Goal: Task Accomplishment & Management: Manage account settings

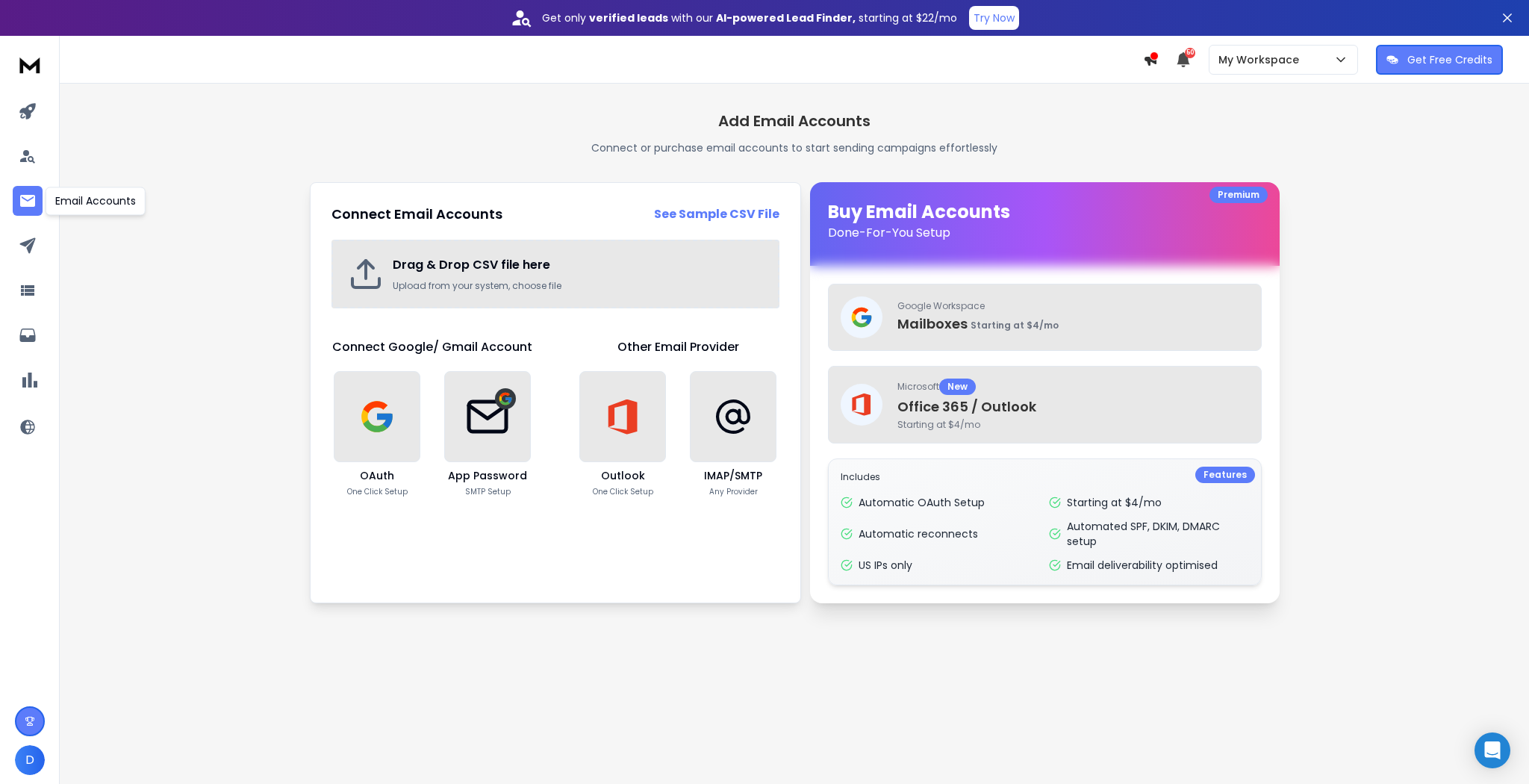
click at [32, 195] on icon at bounding box center [27, 200] width 15 height 12
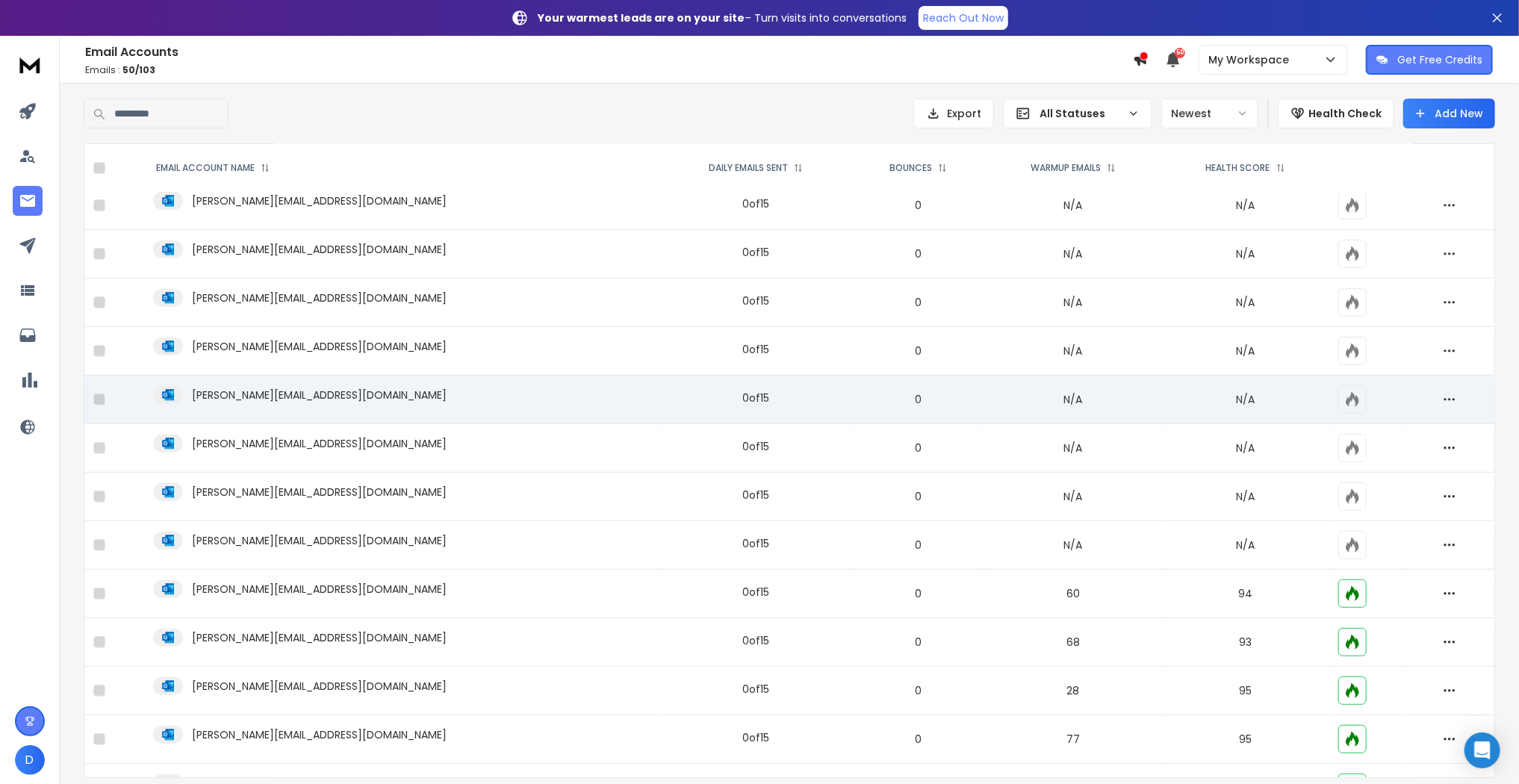
scroll to position [537, 0]
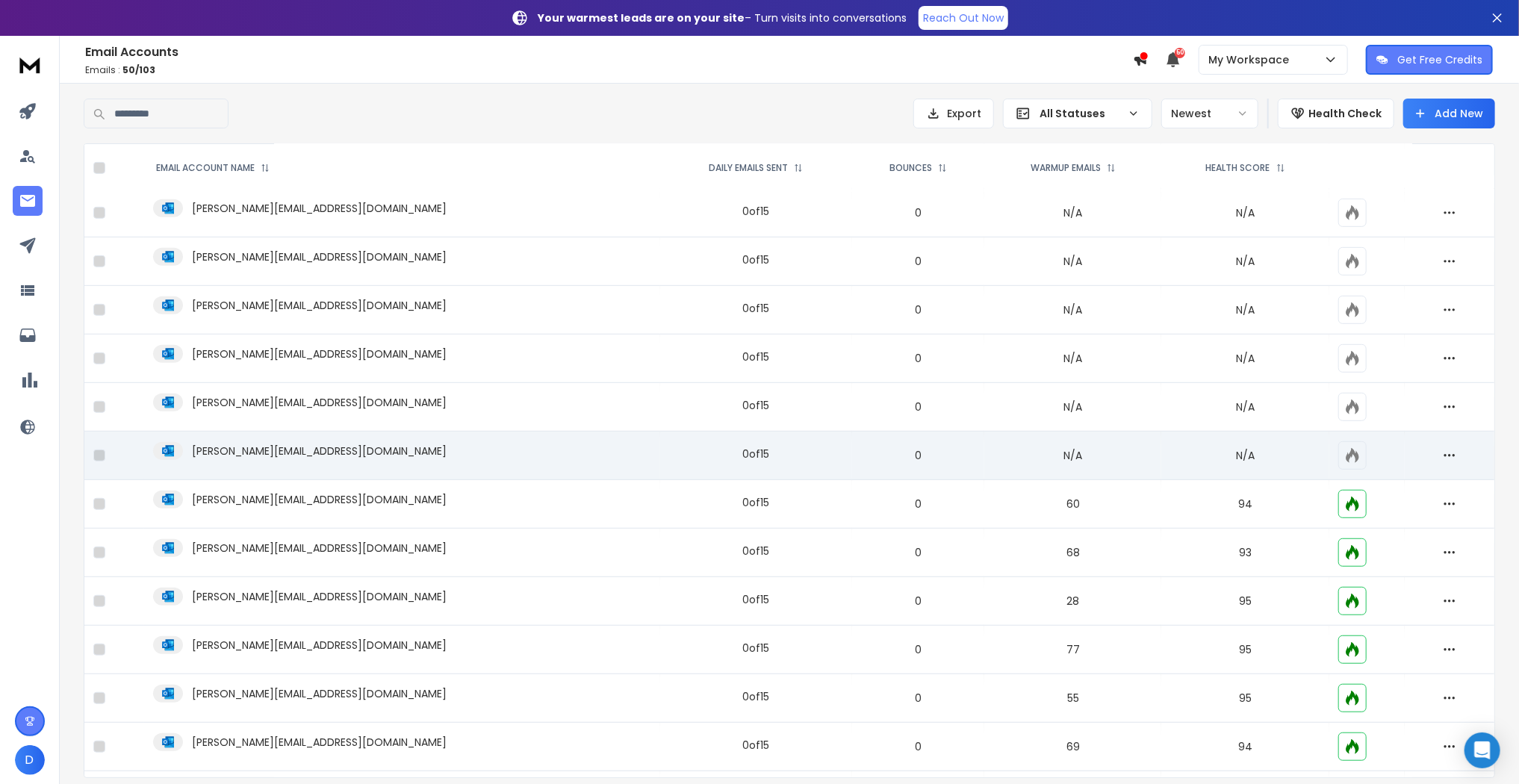
click at [95, 451] on button "button" at bounding box center [99, 455] width 12 height 12
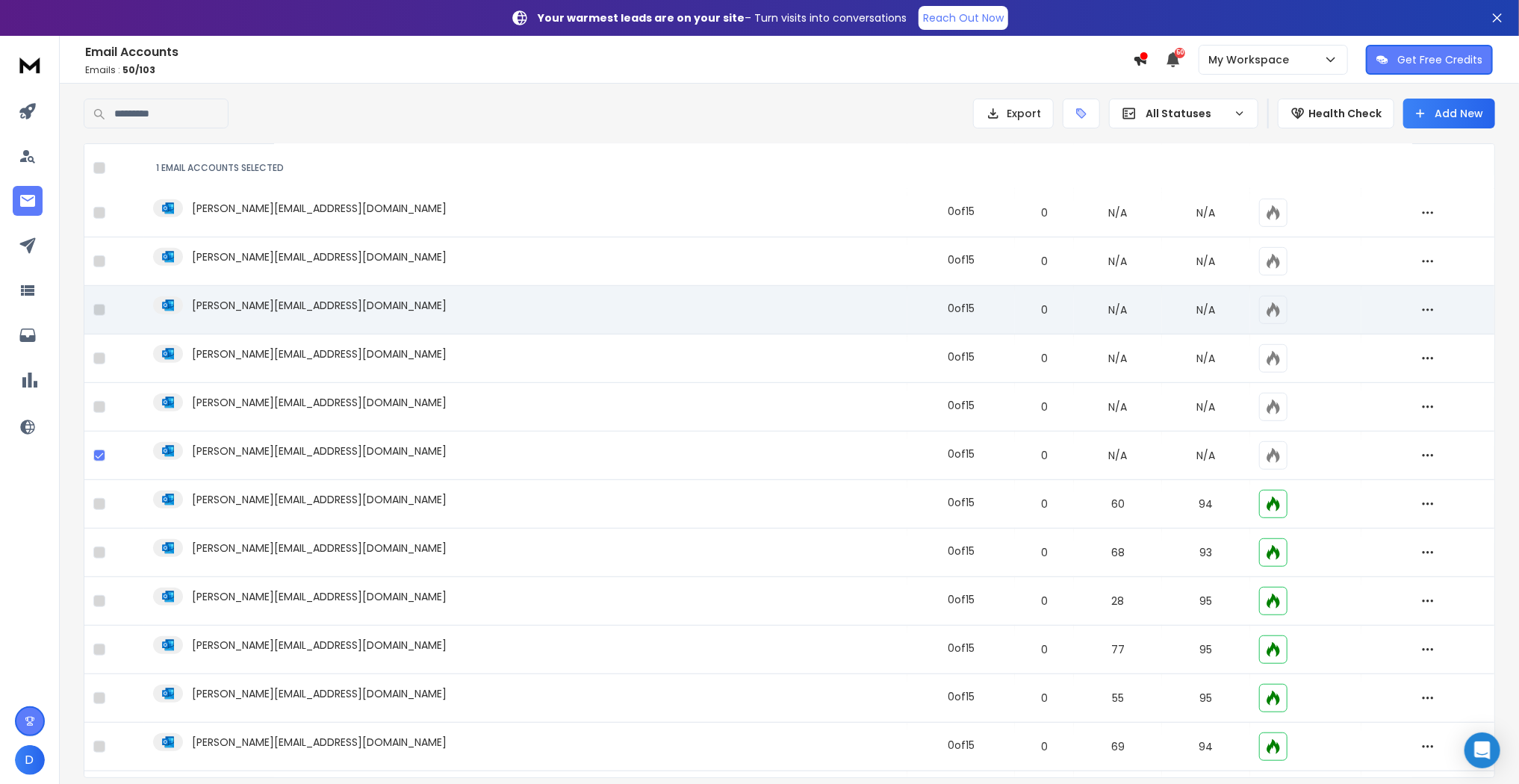
scroll to position [478, 0]
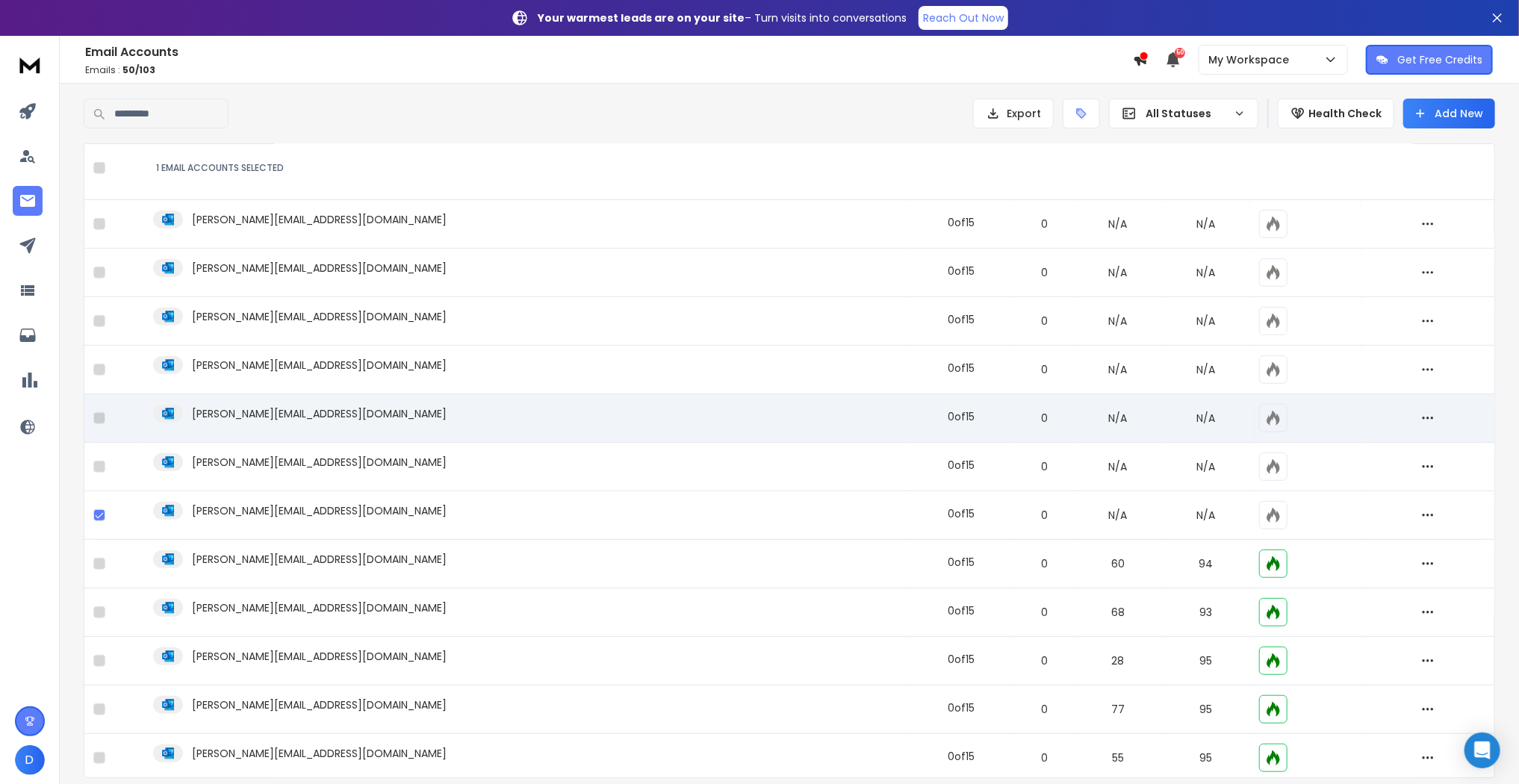
click at [104, 413] on div at bounding box center [118, 418] width 51 height 12
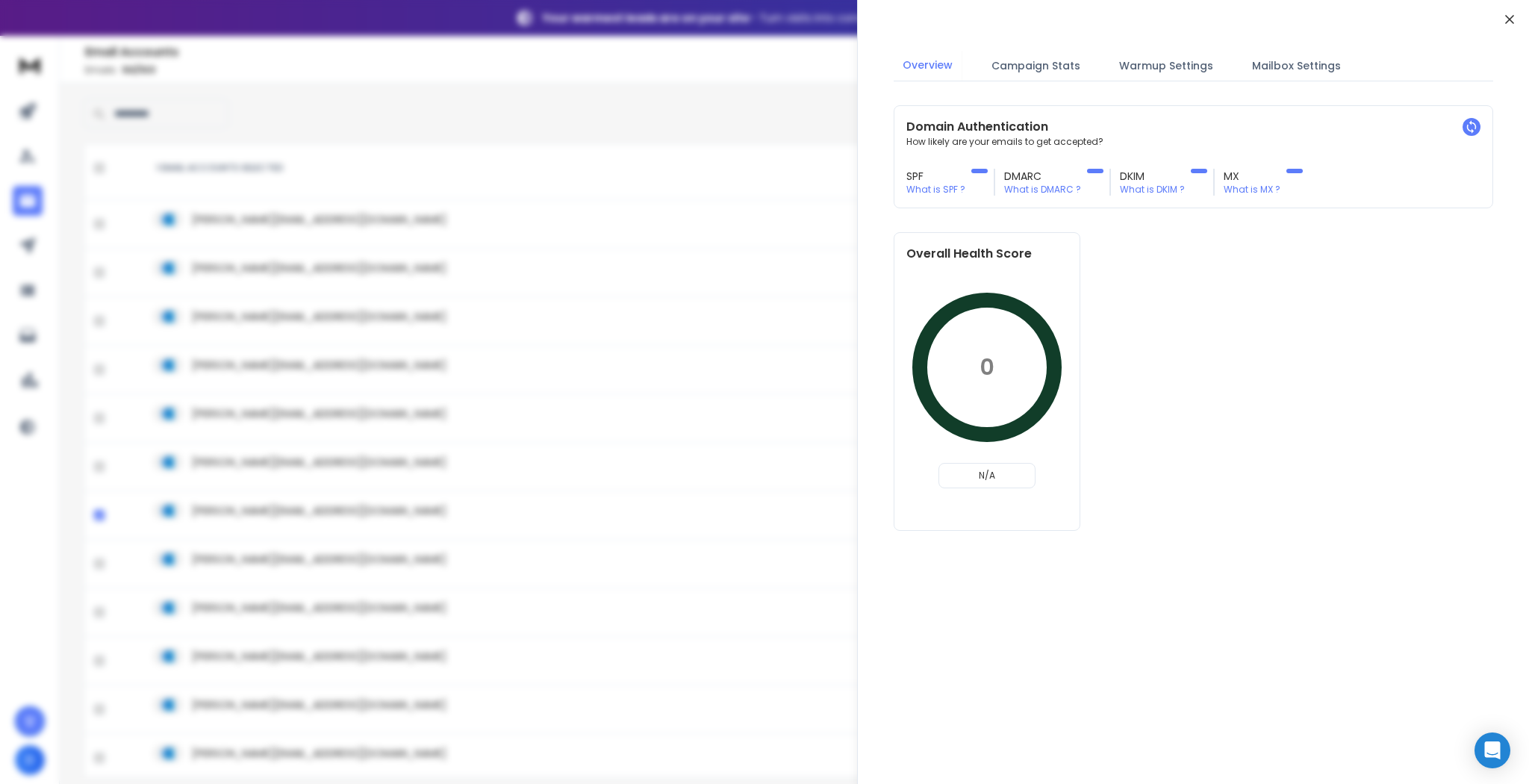
click at [1512, 21] on icon "button" at bounding box center [1510, 19] width 15 height 15
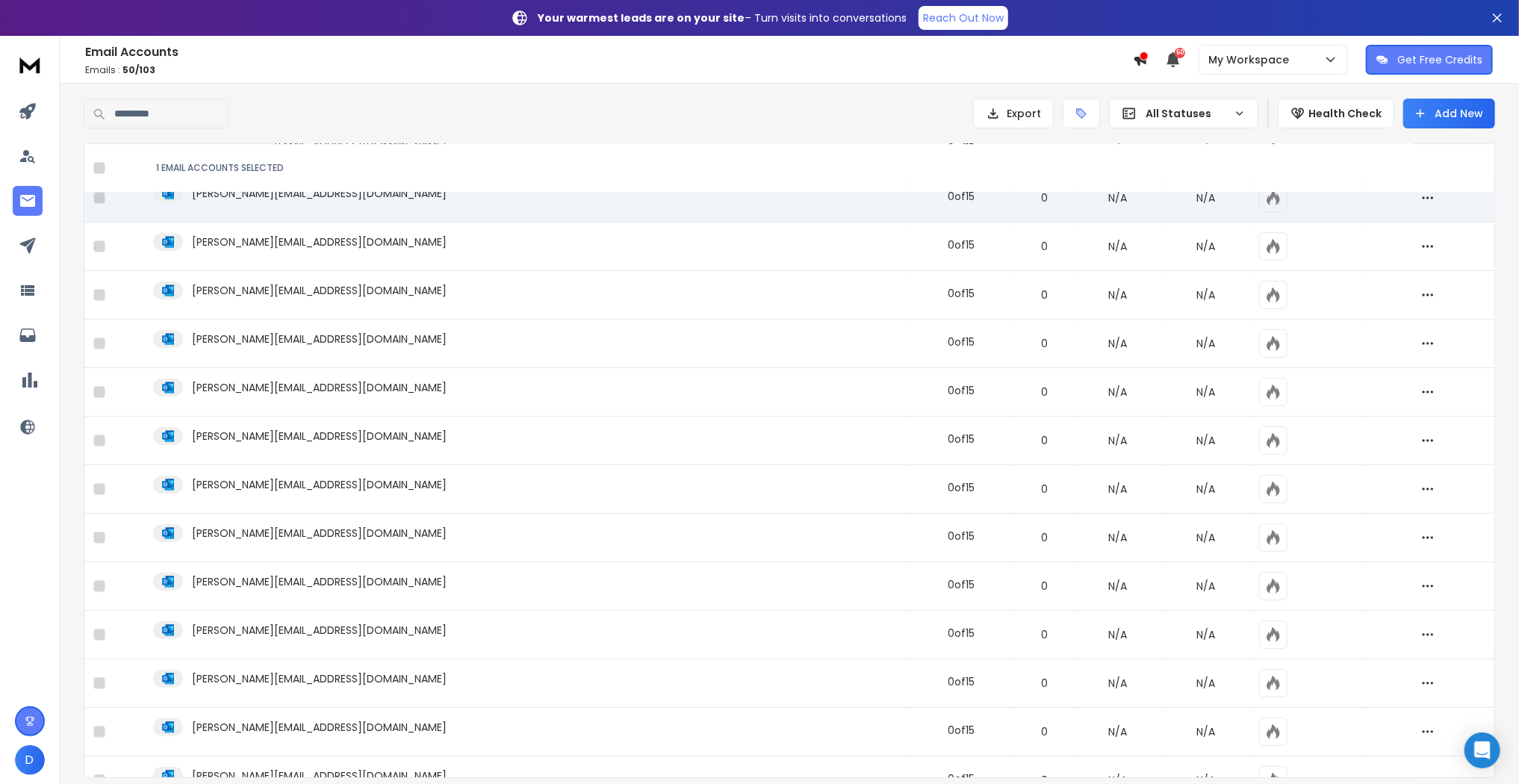
scroll to position [0, 0]
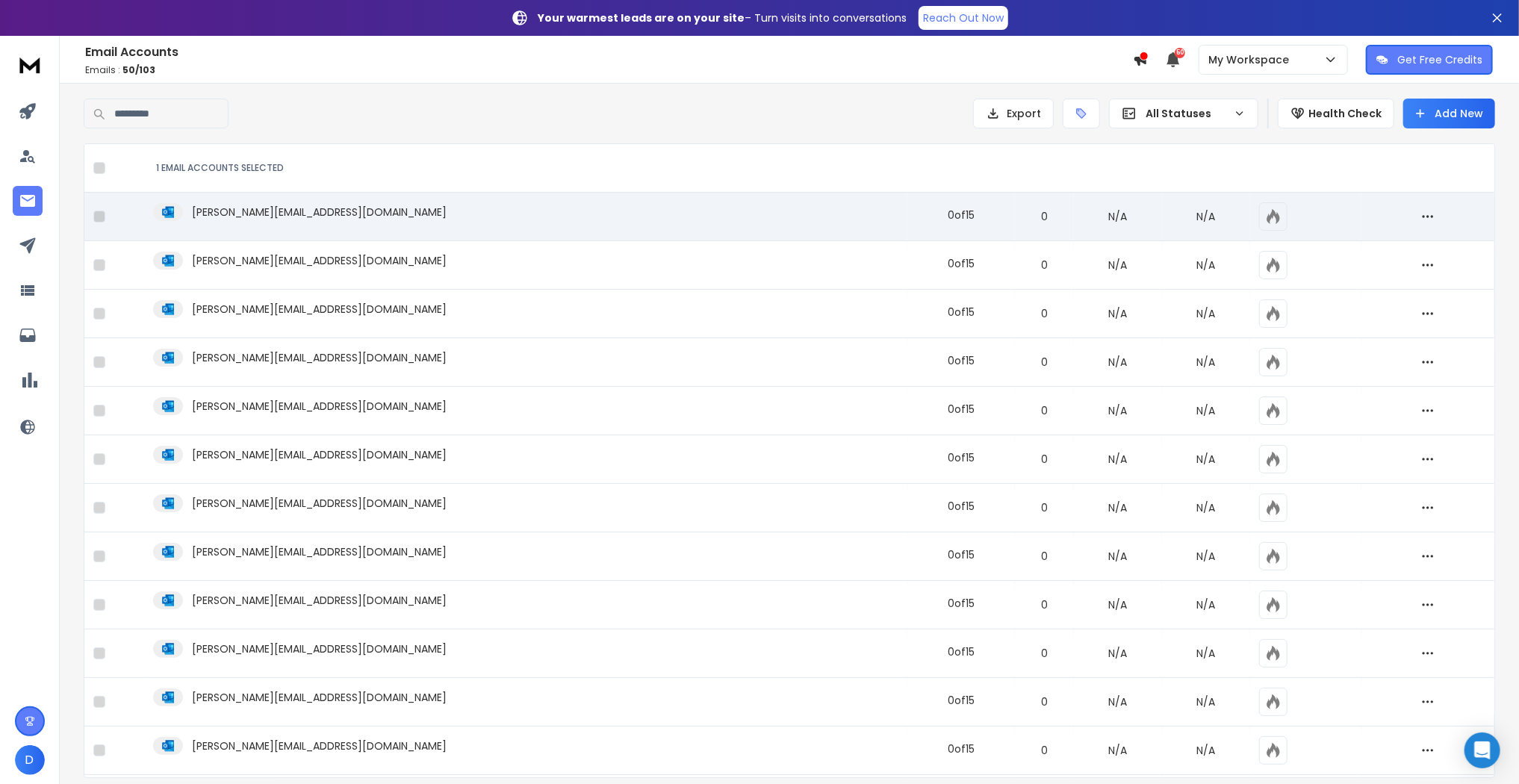
click at [99, 215] on button "button" at bounding box center [99, 216] width 12 height 12
type button "on"
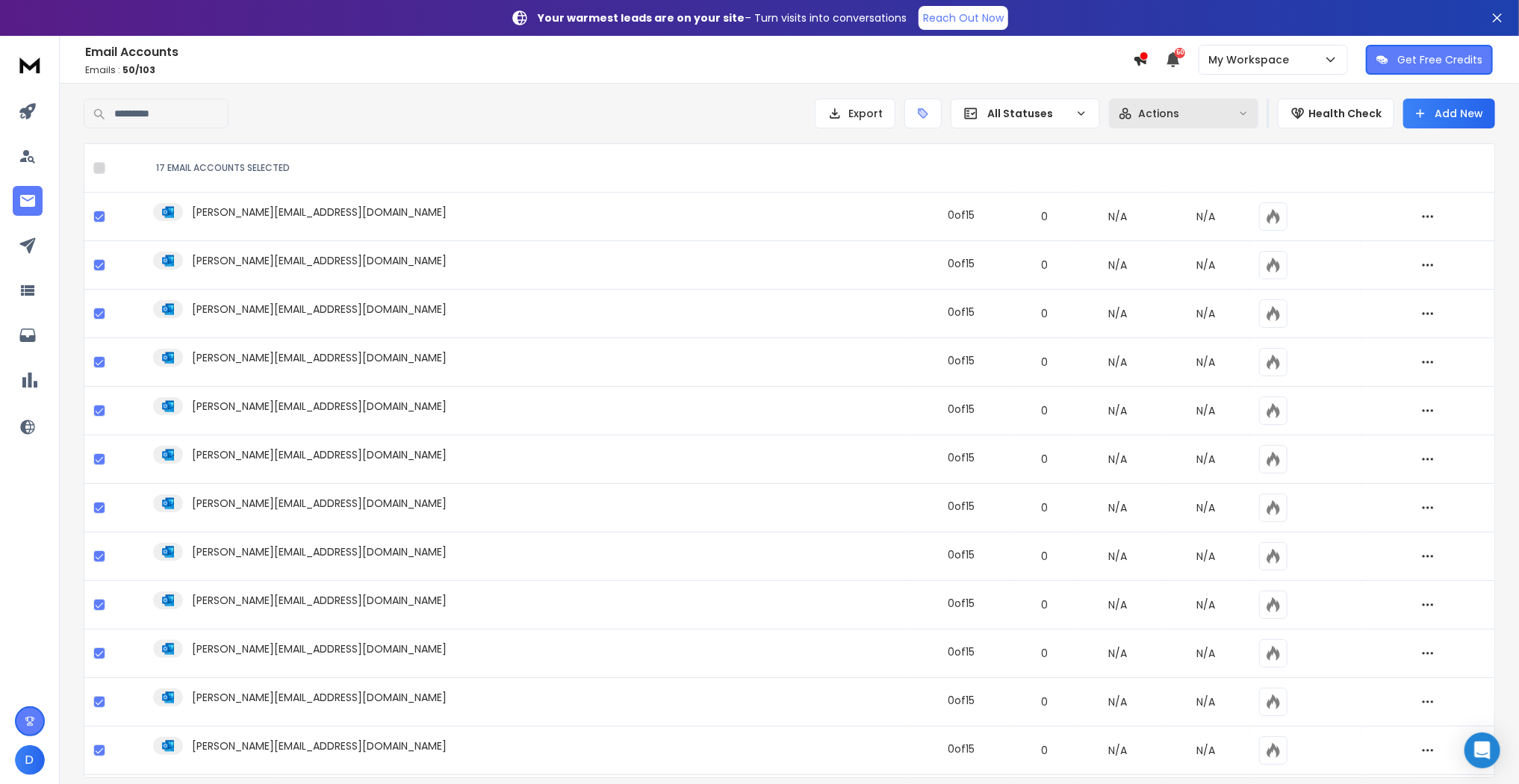
click at [1221, 104] on button "Actions" at bounding box center [1184, 113] width 149 height 30
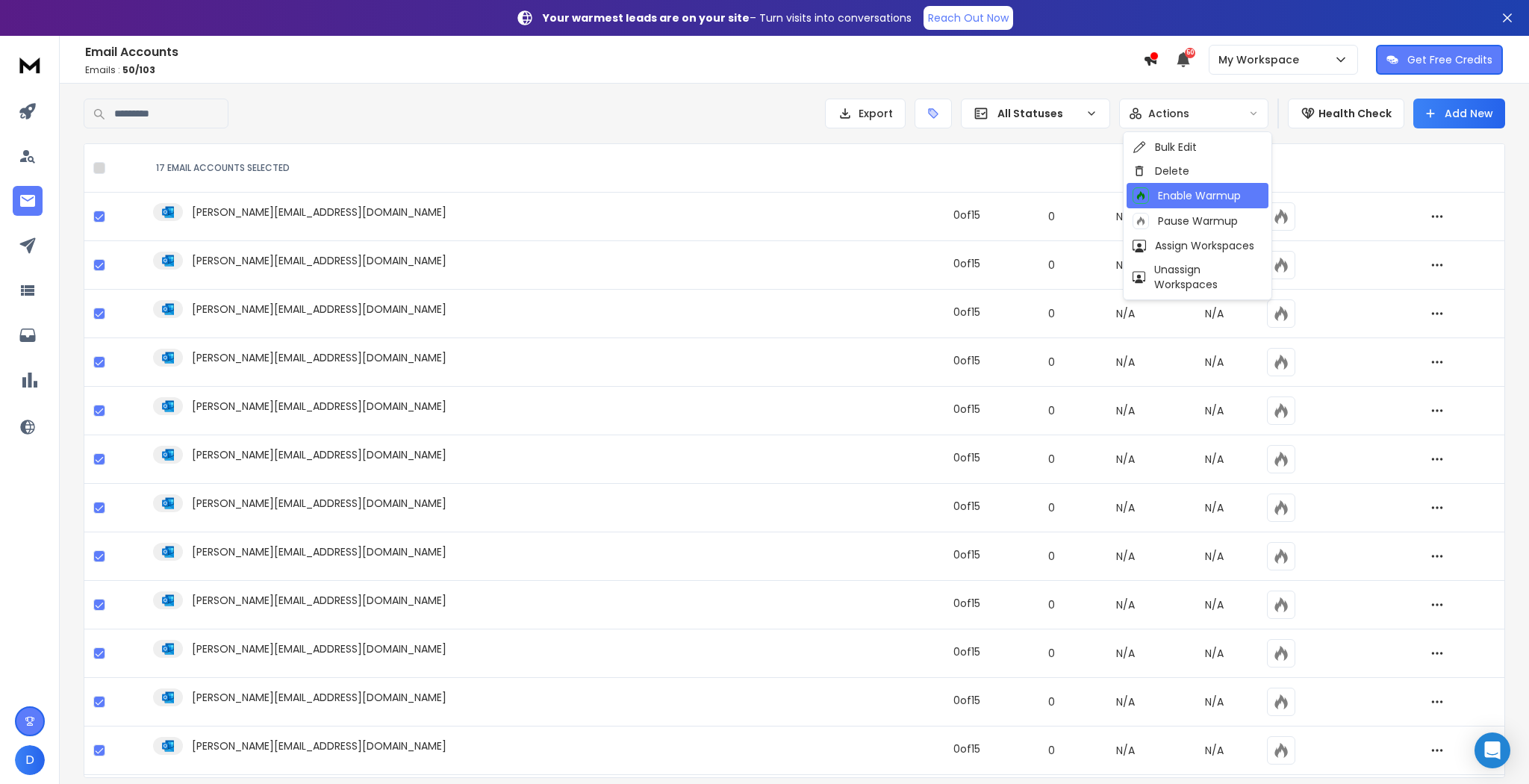
click at [1202, 192] on div "Enable Warmup" at bounding box center [1187, 195] width 109 height 17
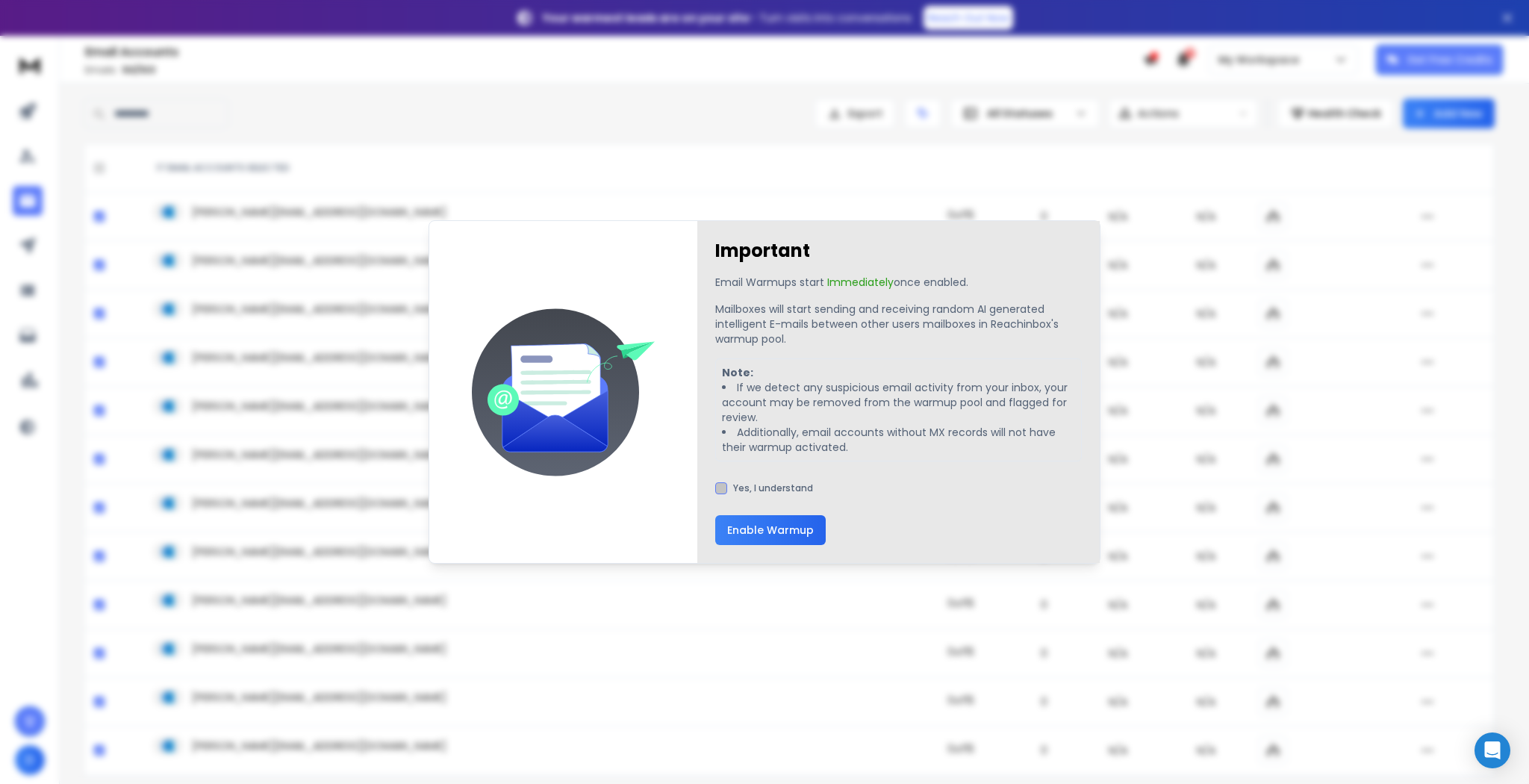
click at [720, 482] on button "Yes, I understand" at bounding box center [721, 488] width 12 height 12
click at [747, 541] on button "Enable Warmup" at bounding box center [770, 530] width 110 height 30
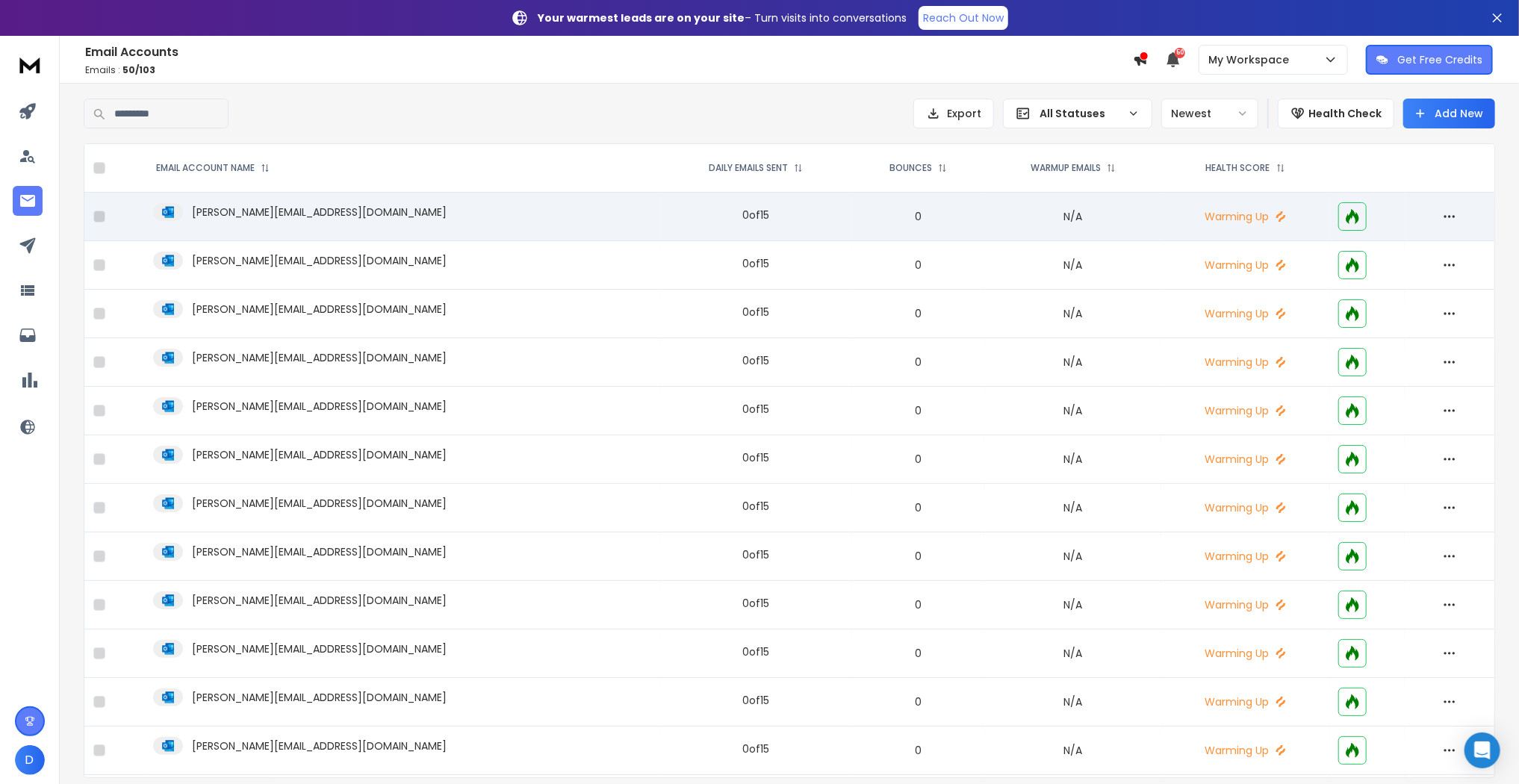
click at [101, 220] on button "on" at bounding box center [99, 216] width 12 height 12
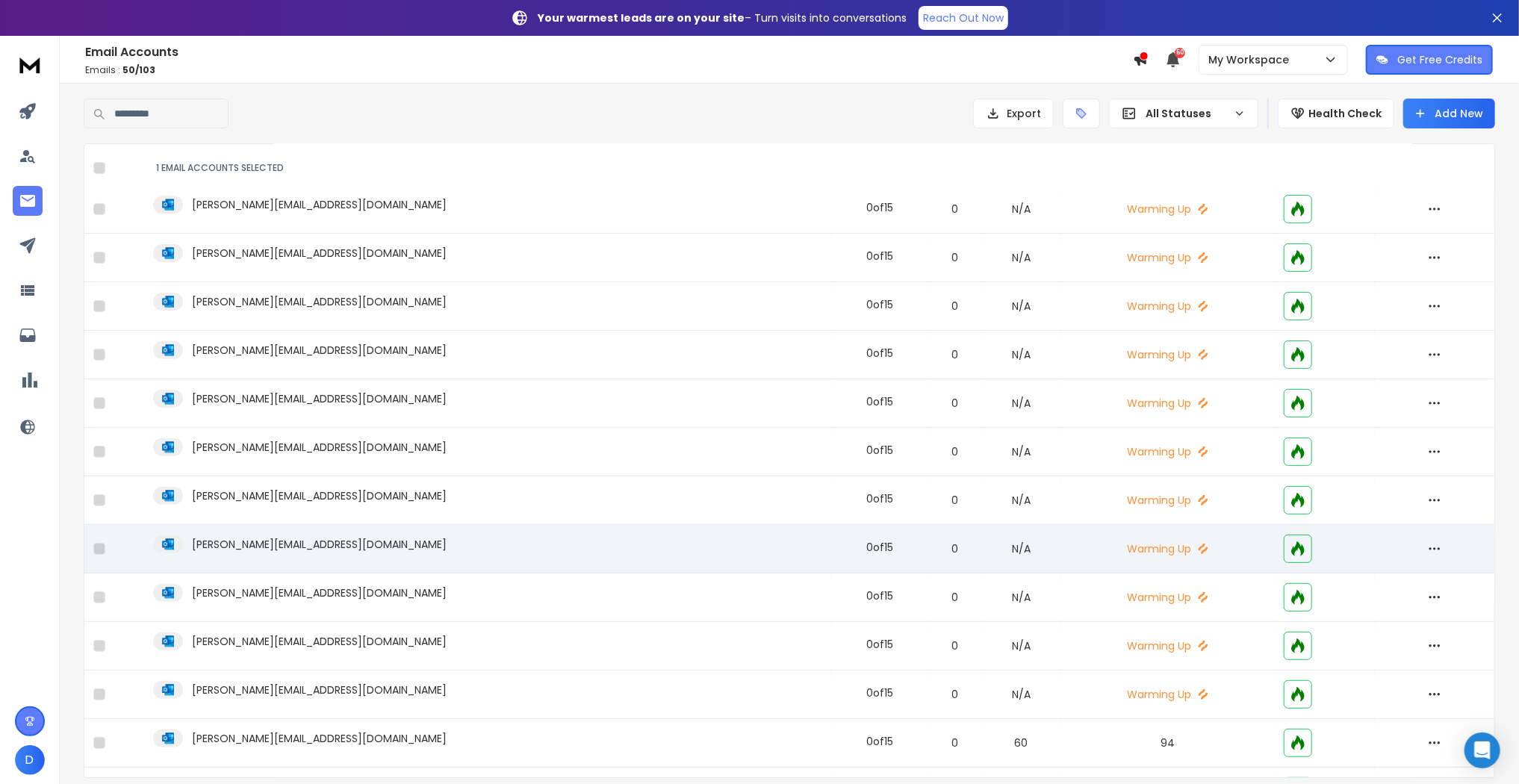
scroll to position [358, 0]
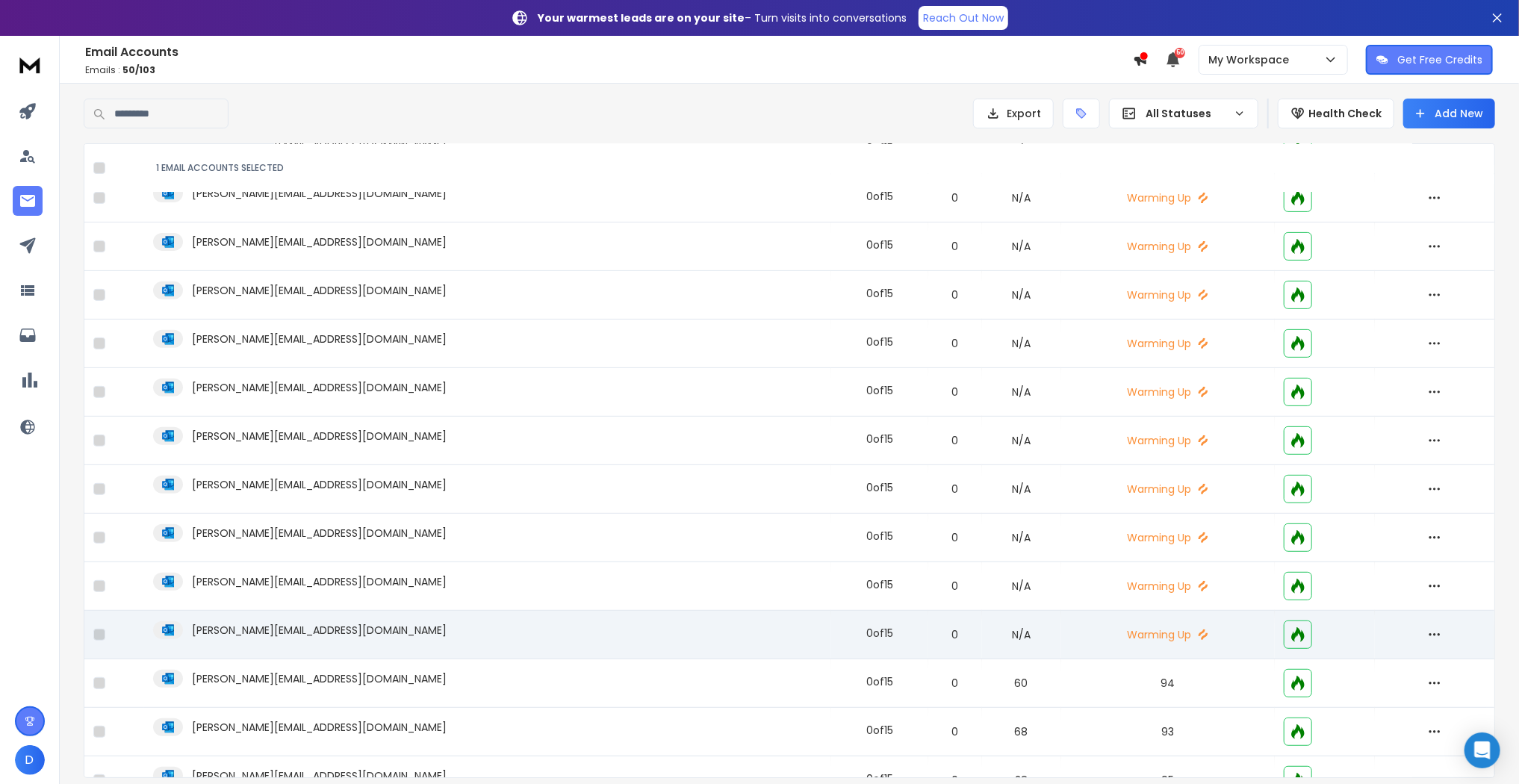
click at [95, 632] on button "button" at bounding box center [99, 634] width 12 height 12
type button "on"
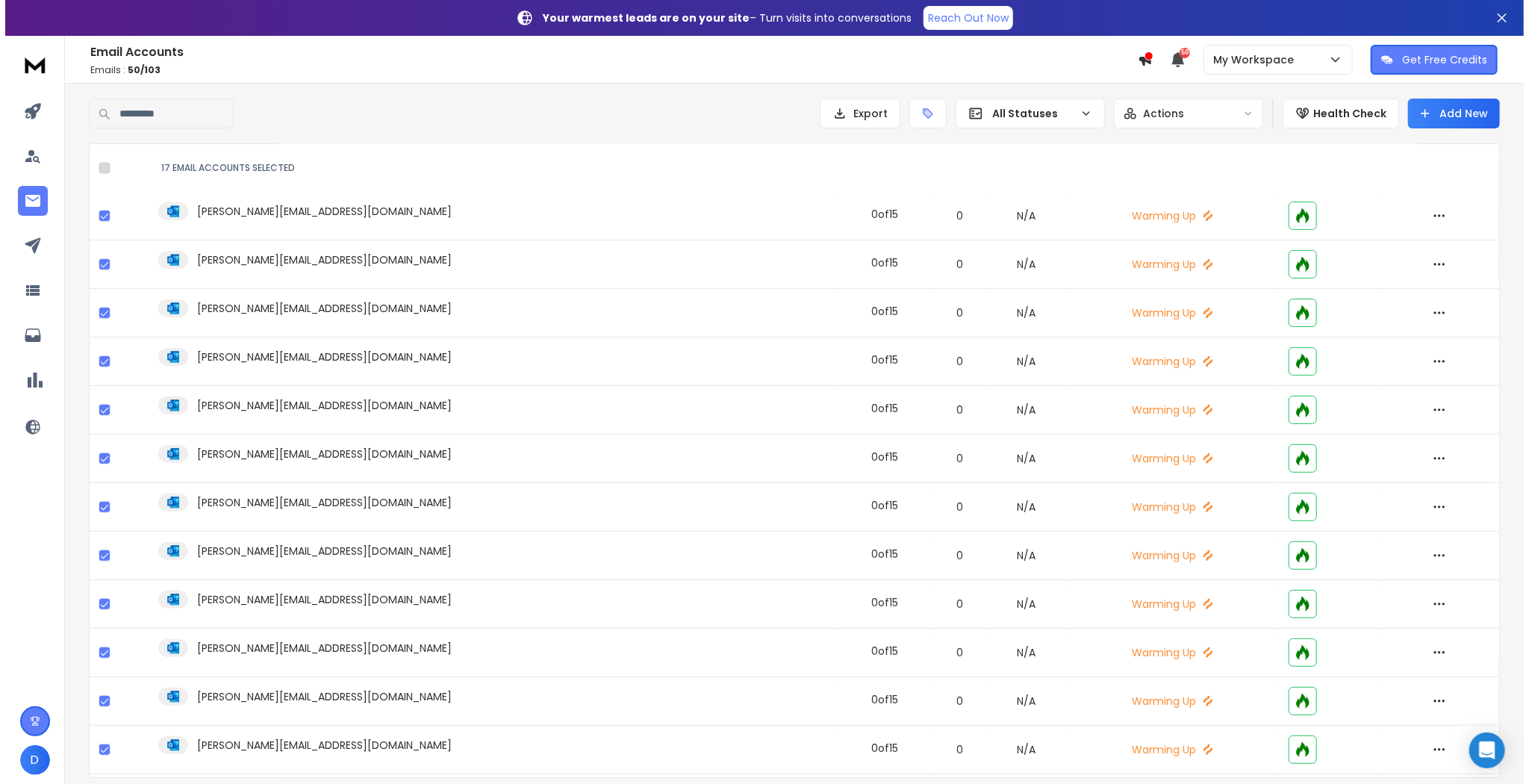
scroll to position [0, 0]
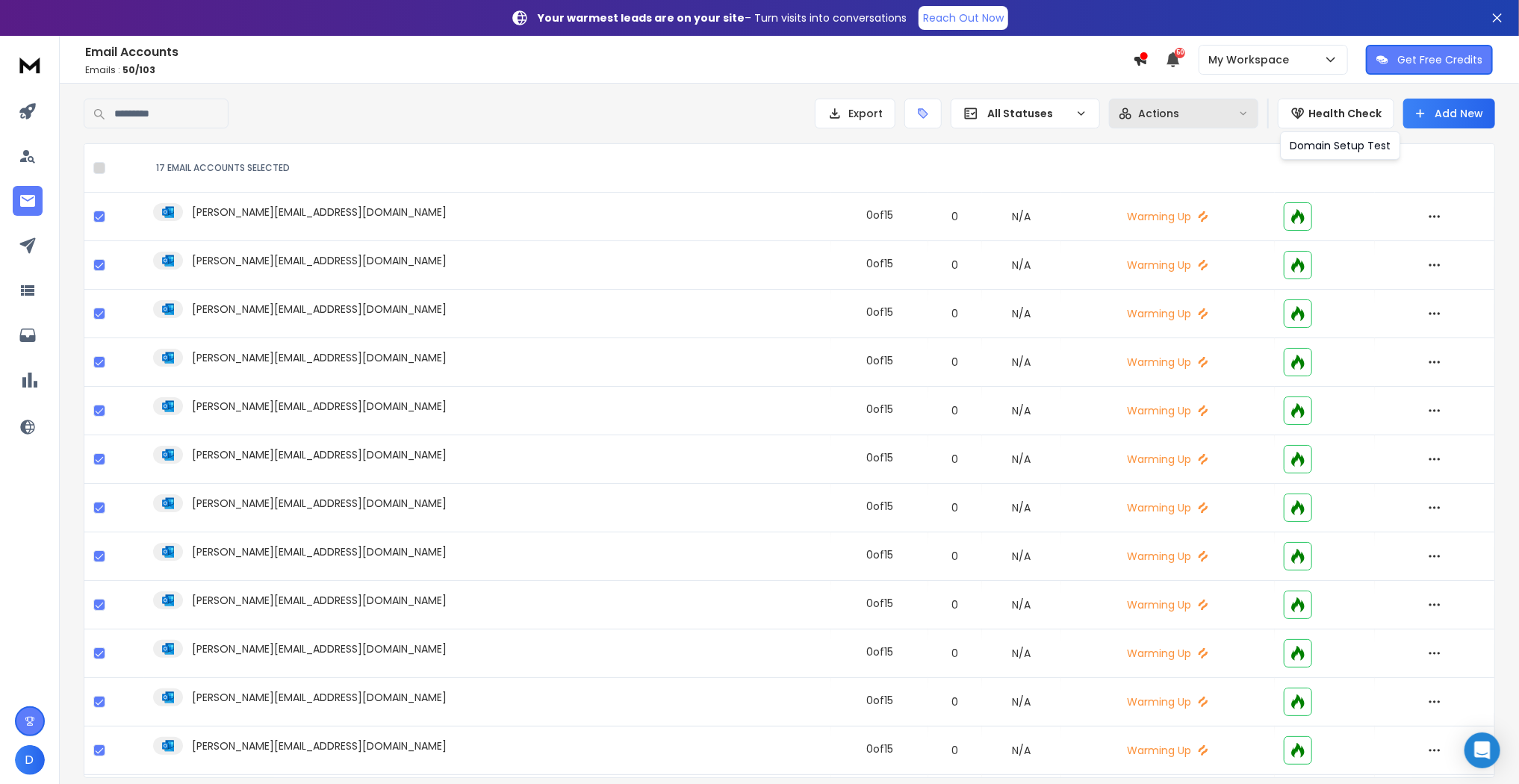
click at [1200, 102] on button "Actions" at bounding box center [1184, 113] width 149 height 30
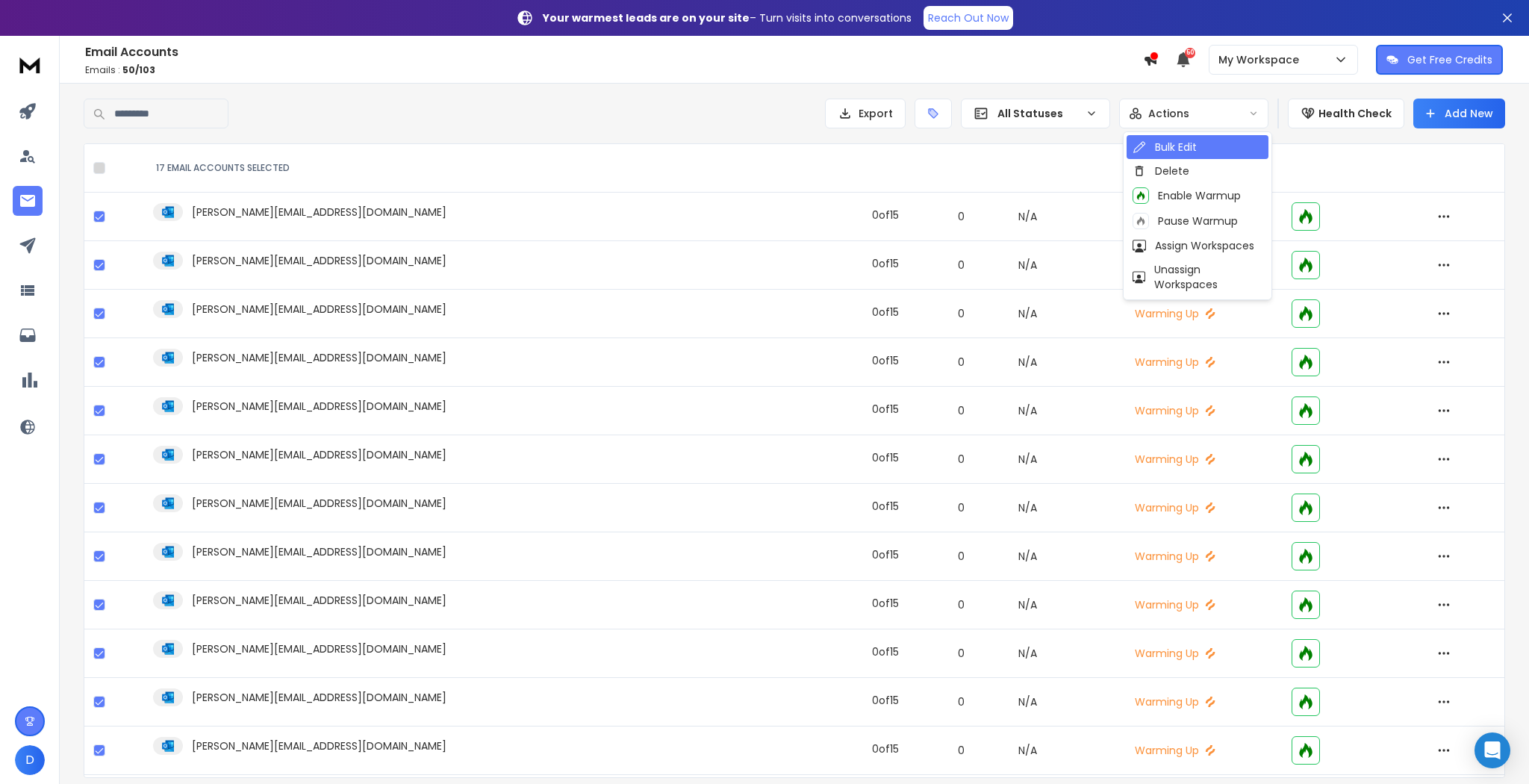
click at [1179, 151] on div "Bulk Edit" at bounding box center [1165, 147] width 65 height 15
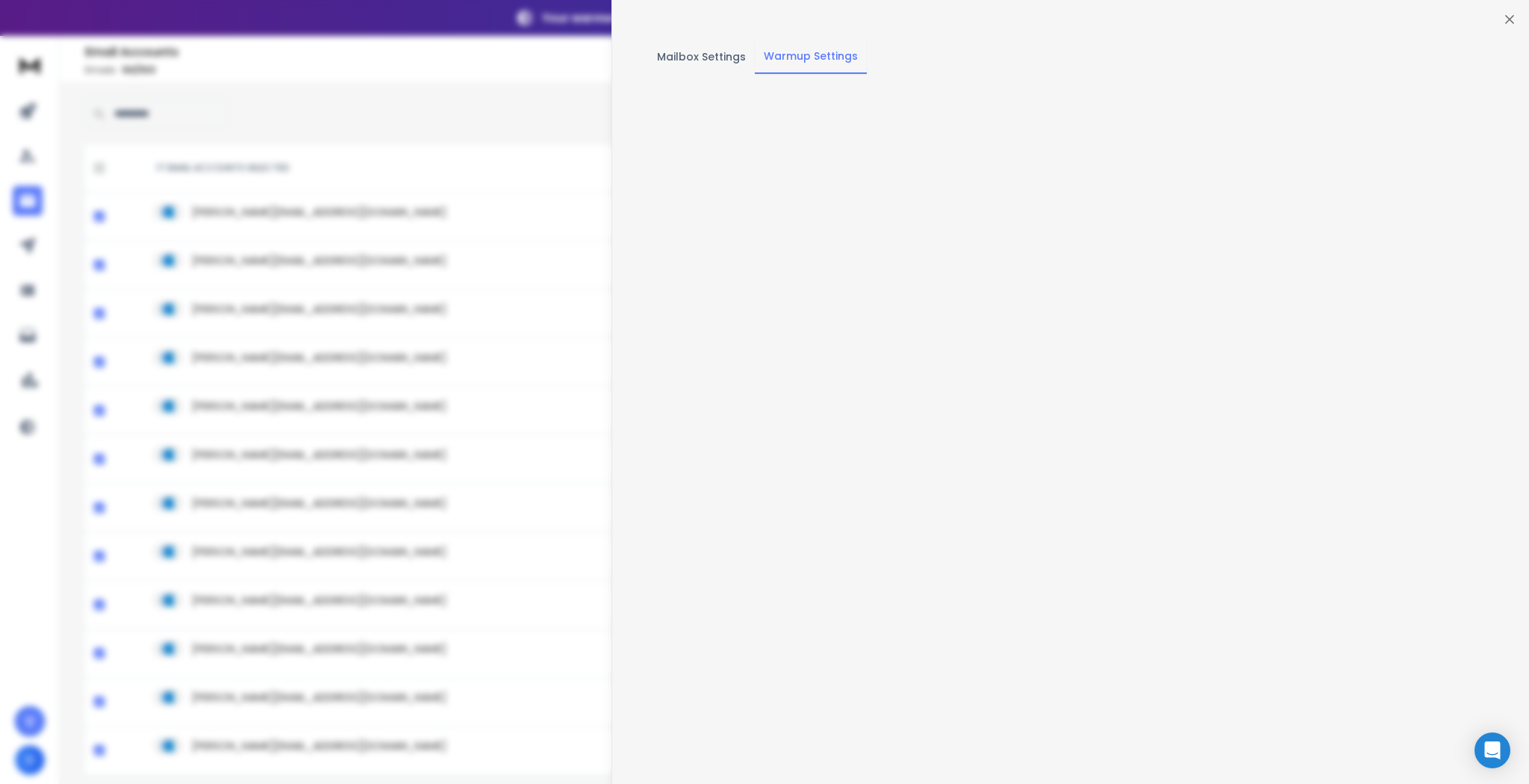
click at [799, 58] on button "Warmup Settings" at bounding box center [810, 56] width 112 height 34
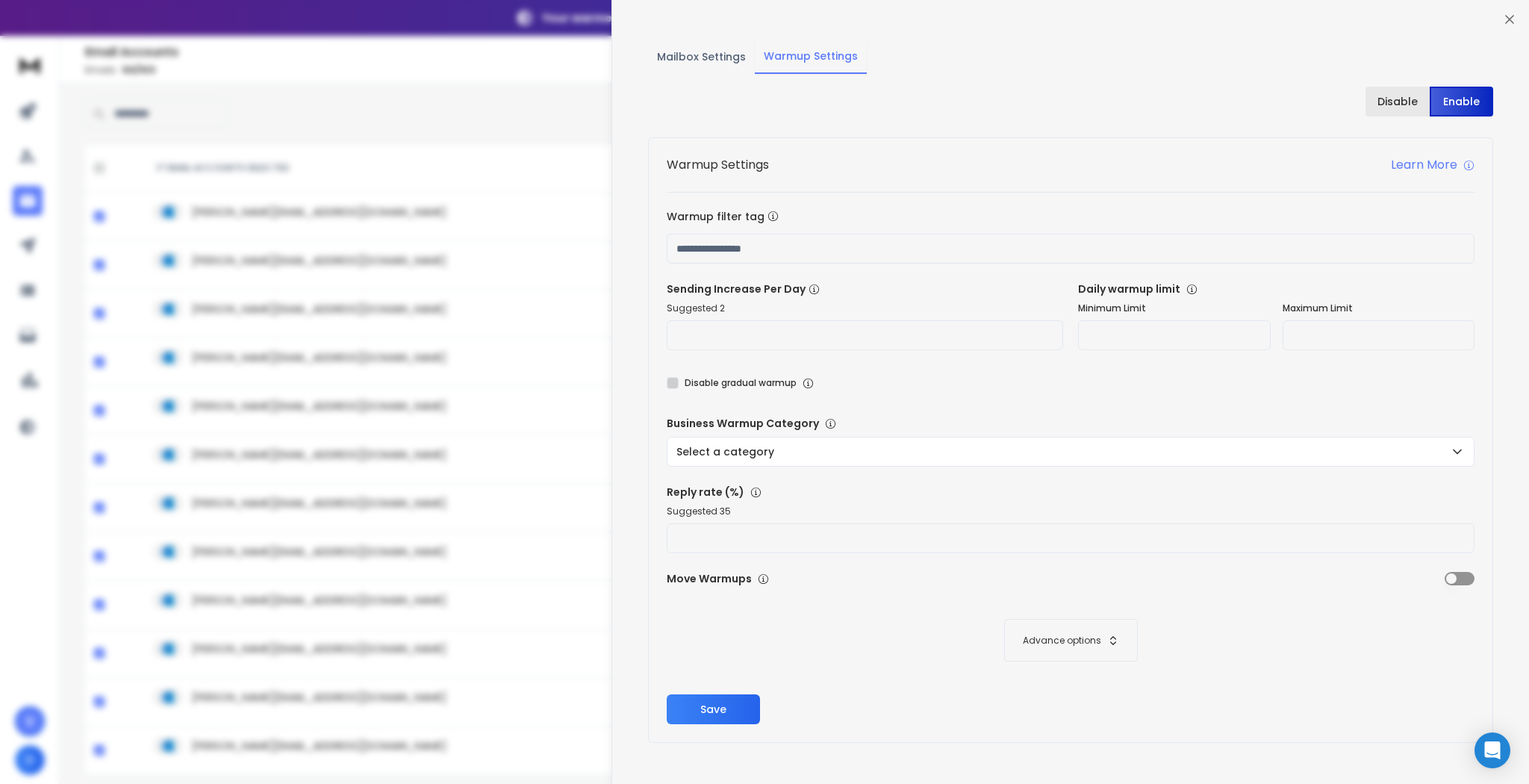
click at [669, 379] on button "Disable gradual warmup" at bounding box center [673, 382] width 12 height 12
click at [728, 531] on input "number" at bounding box center [1070, 538] width 808 height 30
click at [1031, 652] on div "Advance options" at bounding box center [1071, 639] width 133 height 42
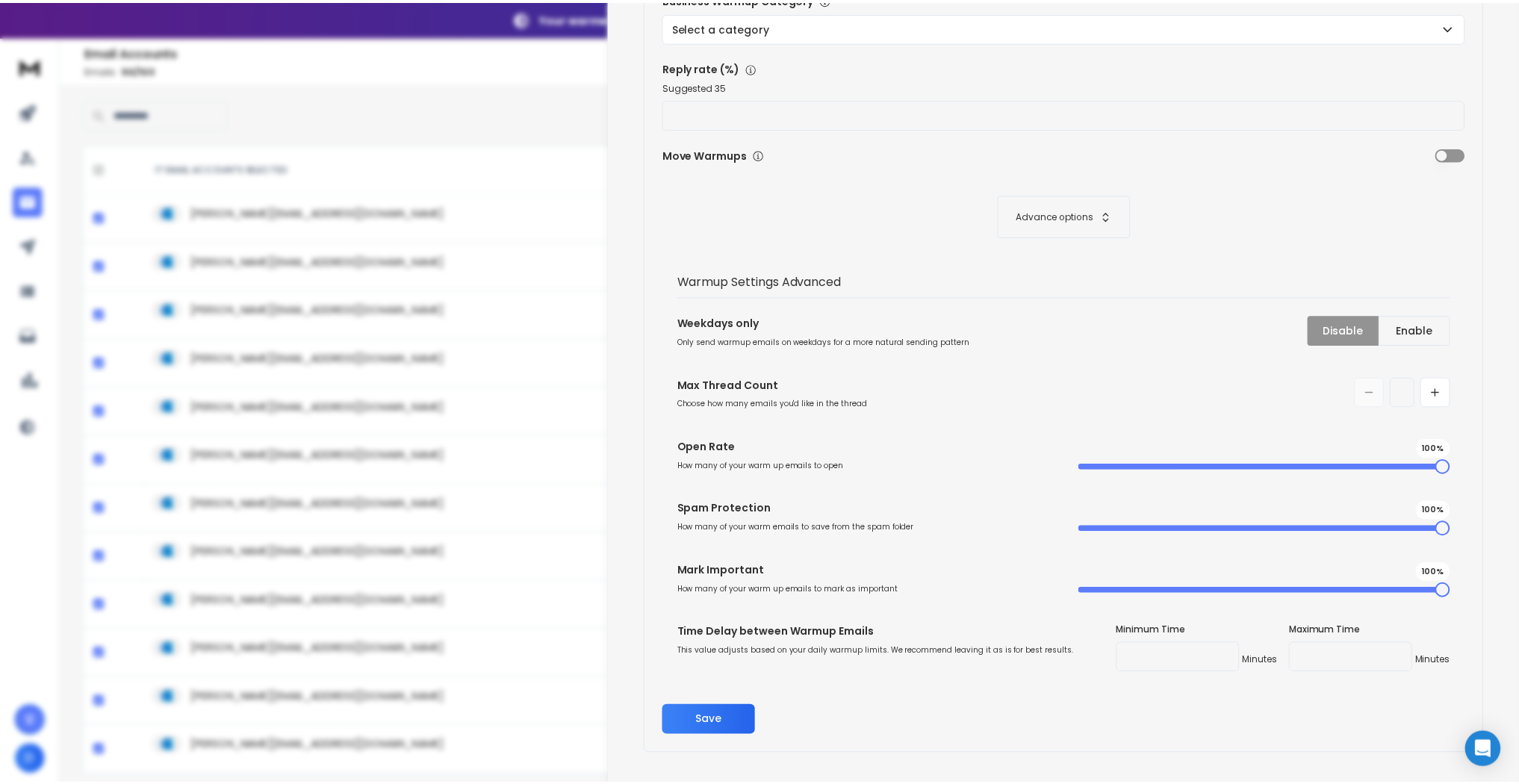
scroll to position [435, 0]
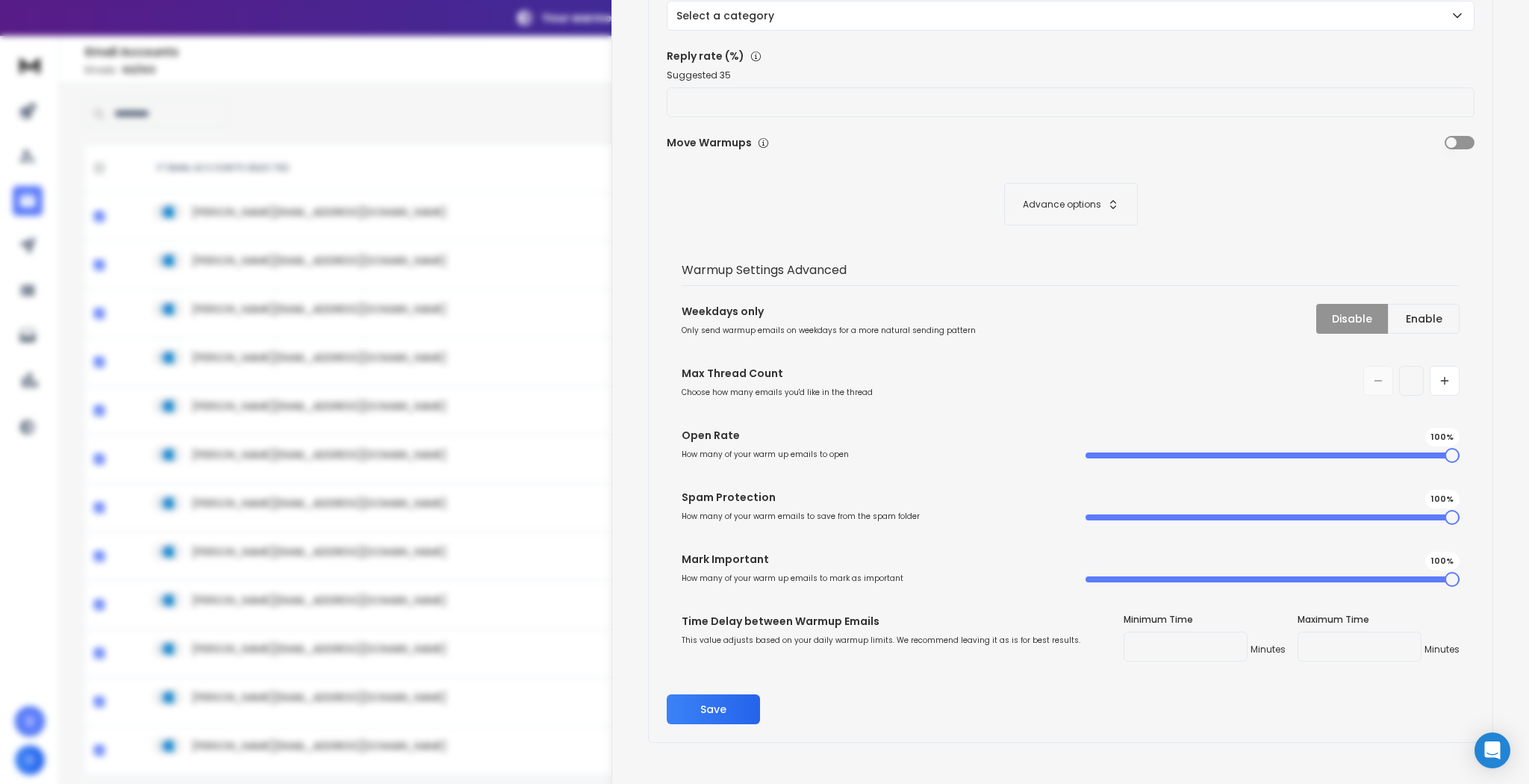
click at [707, 706] on button "Save" at bounding box center [713, 709] width 94 height 30
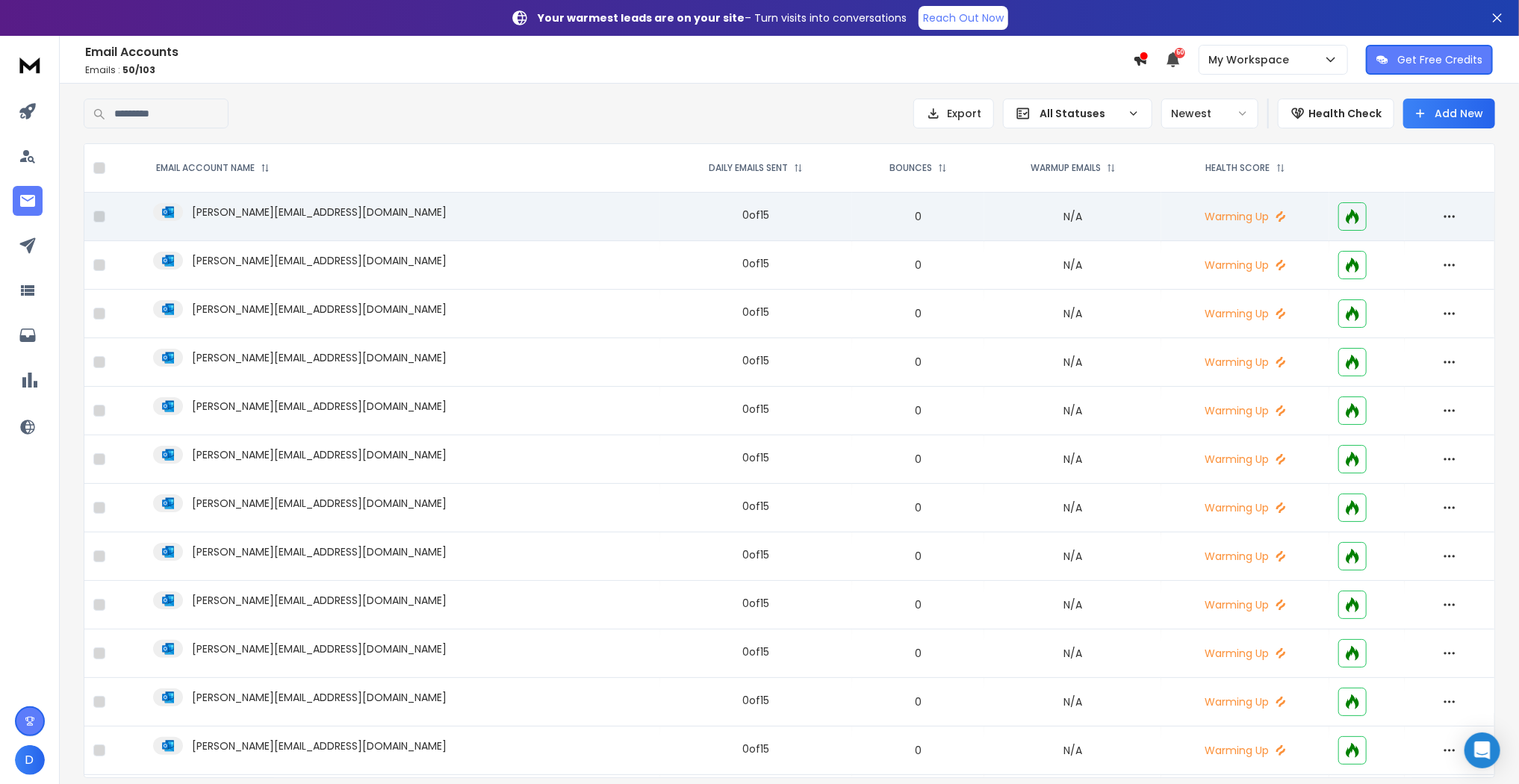
click at [98, 214] on button "on" at bounding box center [99, 216] width 12 height 12
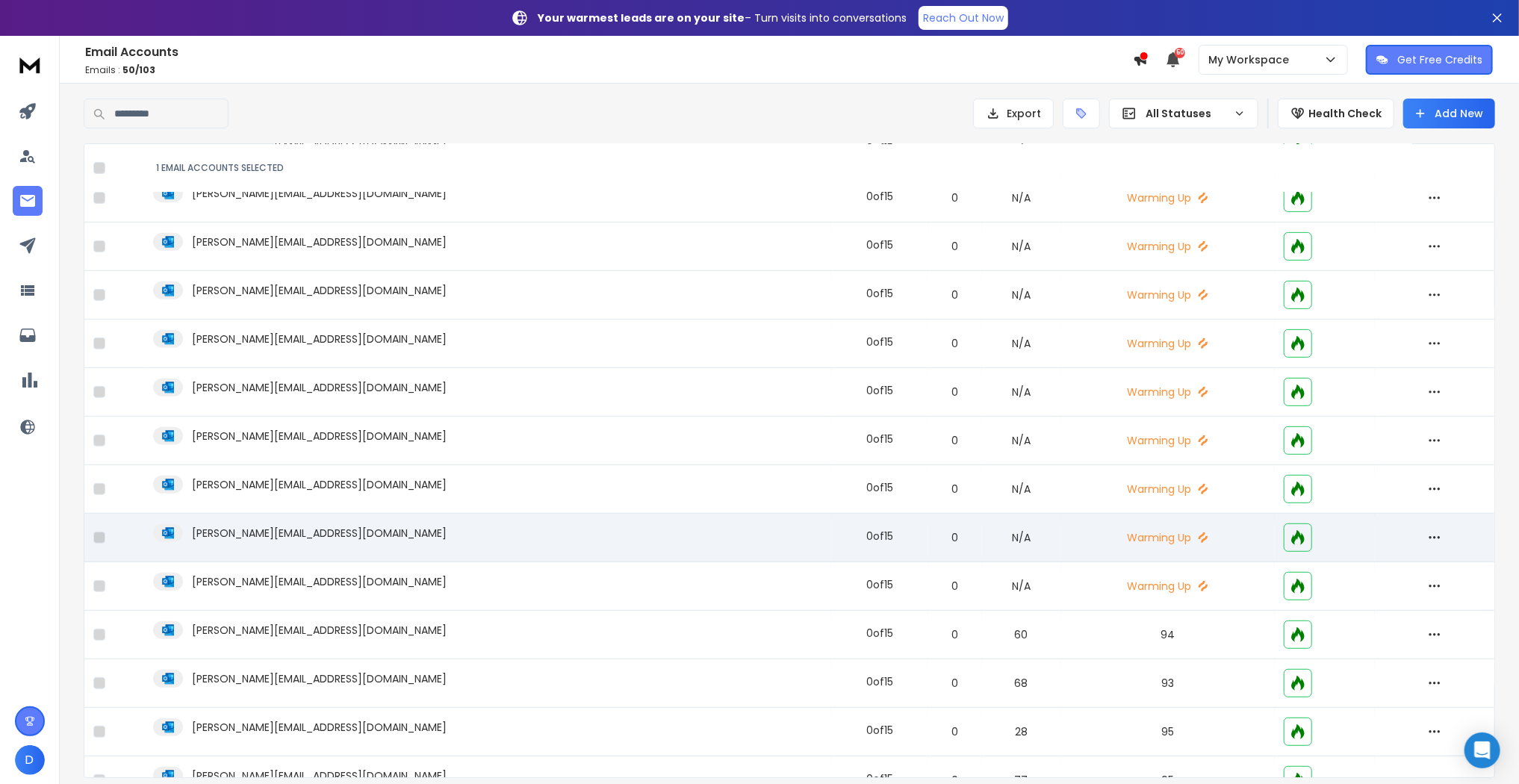
scroll to position [537, 0]
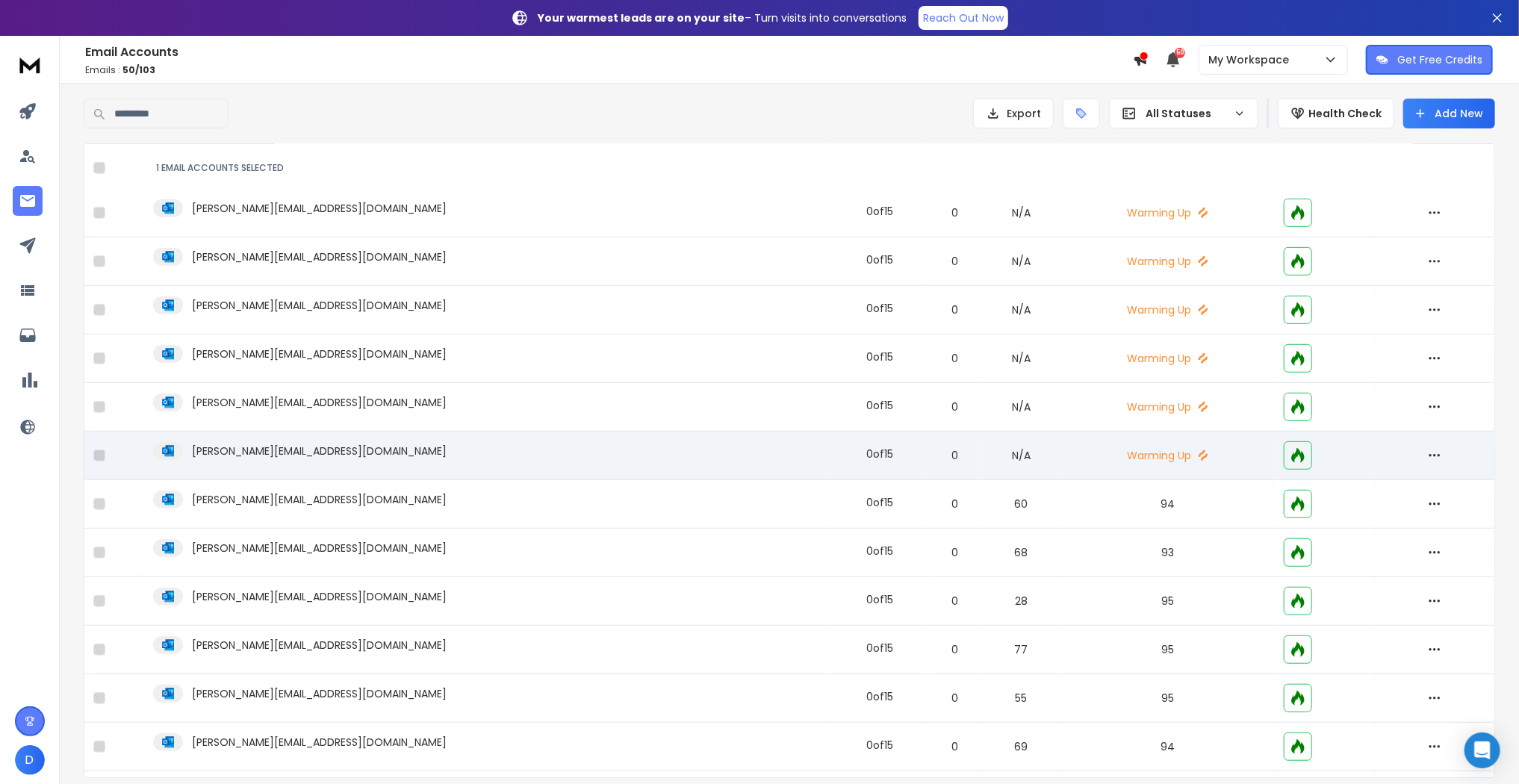
click at [94, 456] on button "on" at bounding box center [99, 455] width 12 height 12
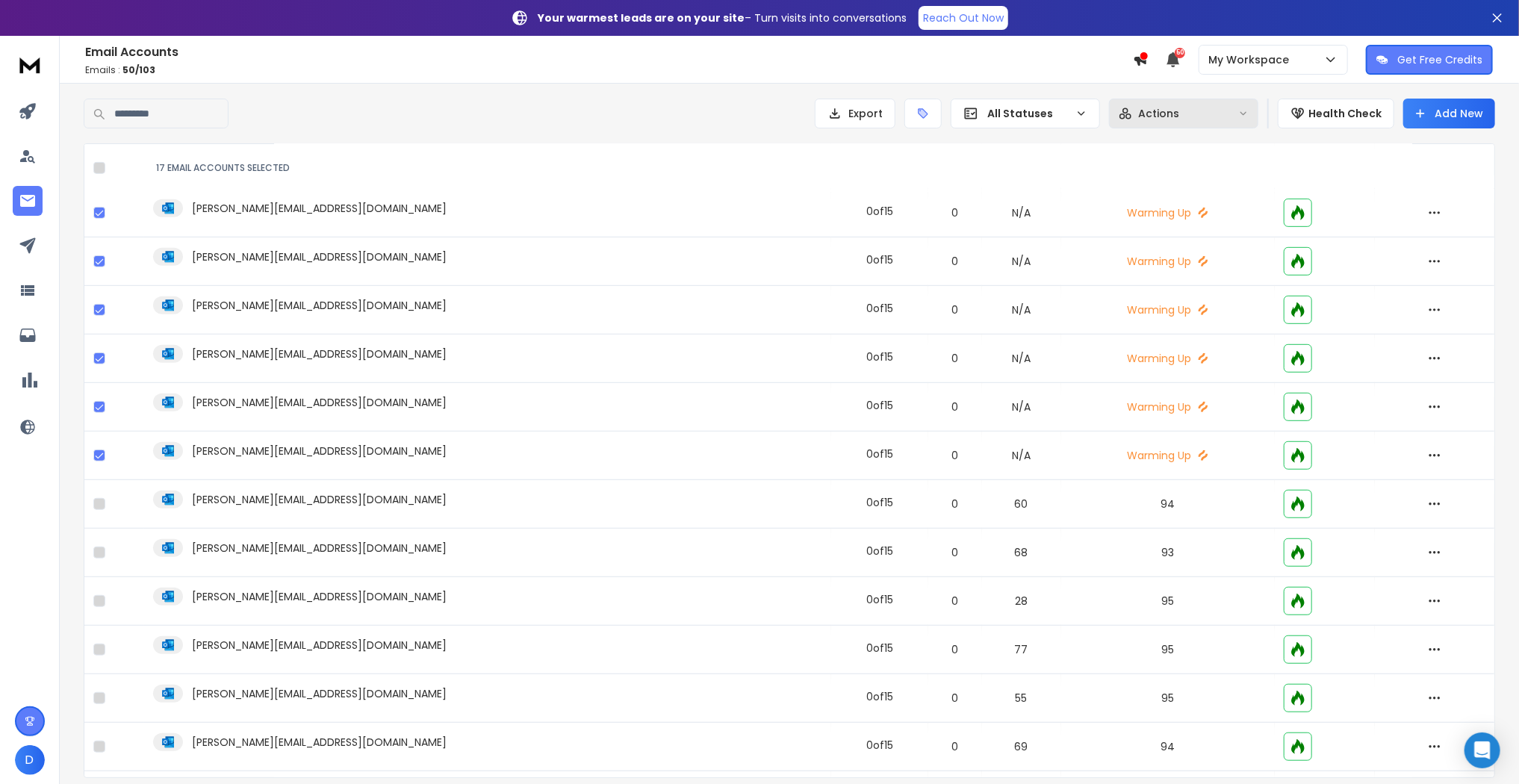
click at [1198, 109] on div "Actions" at bounding box center [1174, 113] width 113 height 15
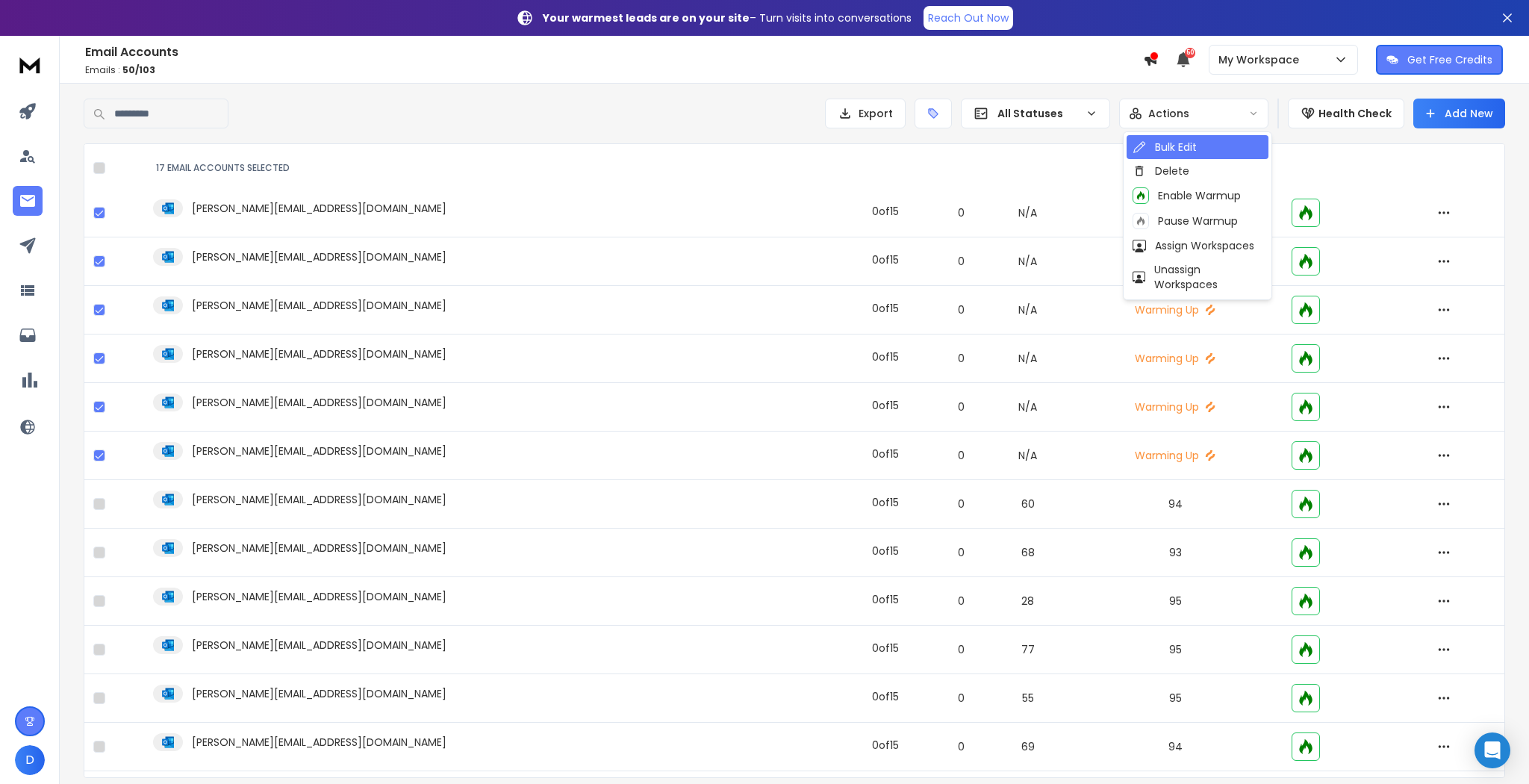
click at [1189, 137] on div "Bulk Edit" at bounding box center [1197, 147] width 142 height 24
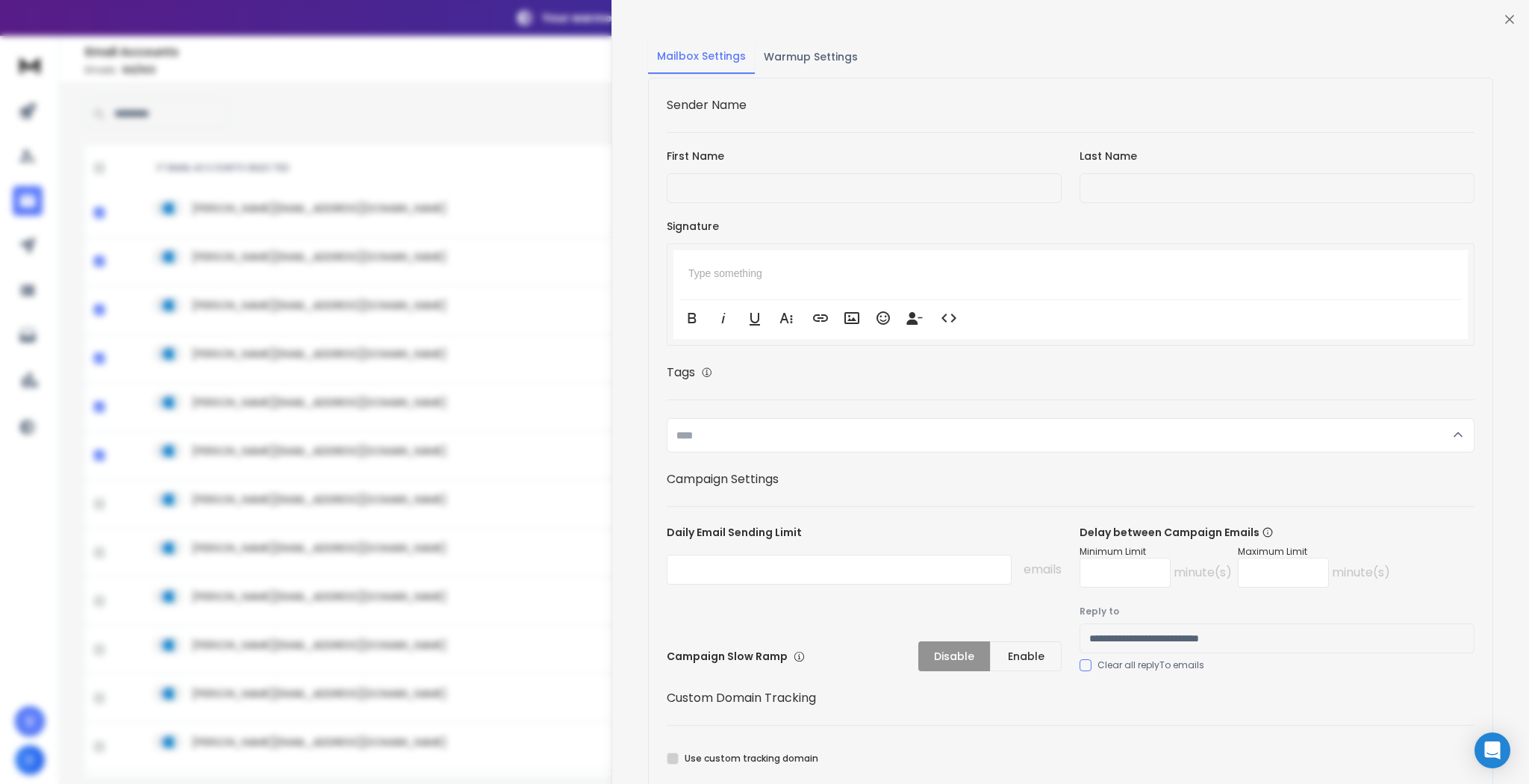
click at [833, 56] on button "Warmup Settings" at bounding box center [810, 57] width 112 height 33
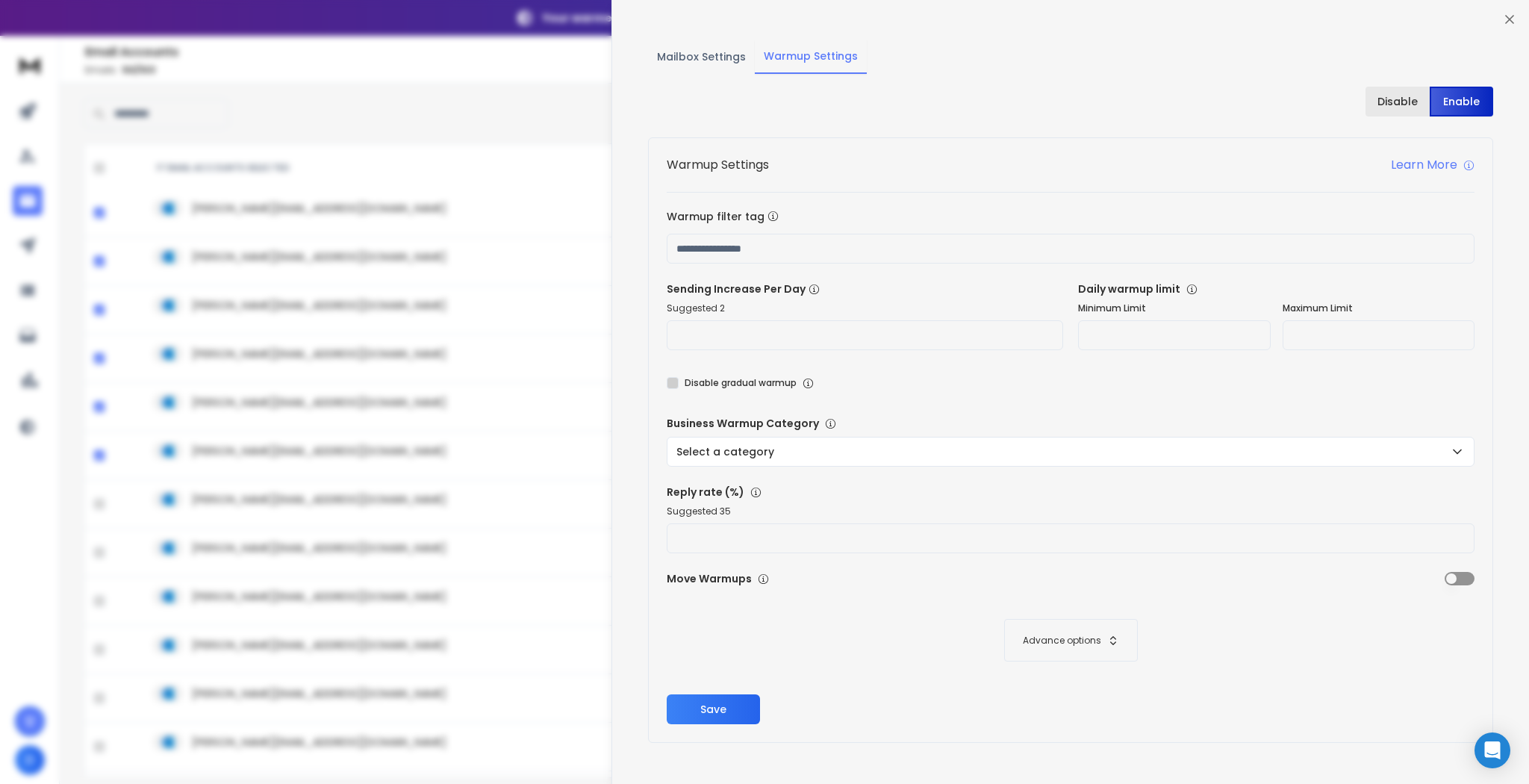
click at [673, 382] on button "Disable gradual warmup" at bounding box center [673, 382] width 12 height 12
click at [743, 254] on input at bounding box center [1070, 248] width 808 height 30
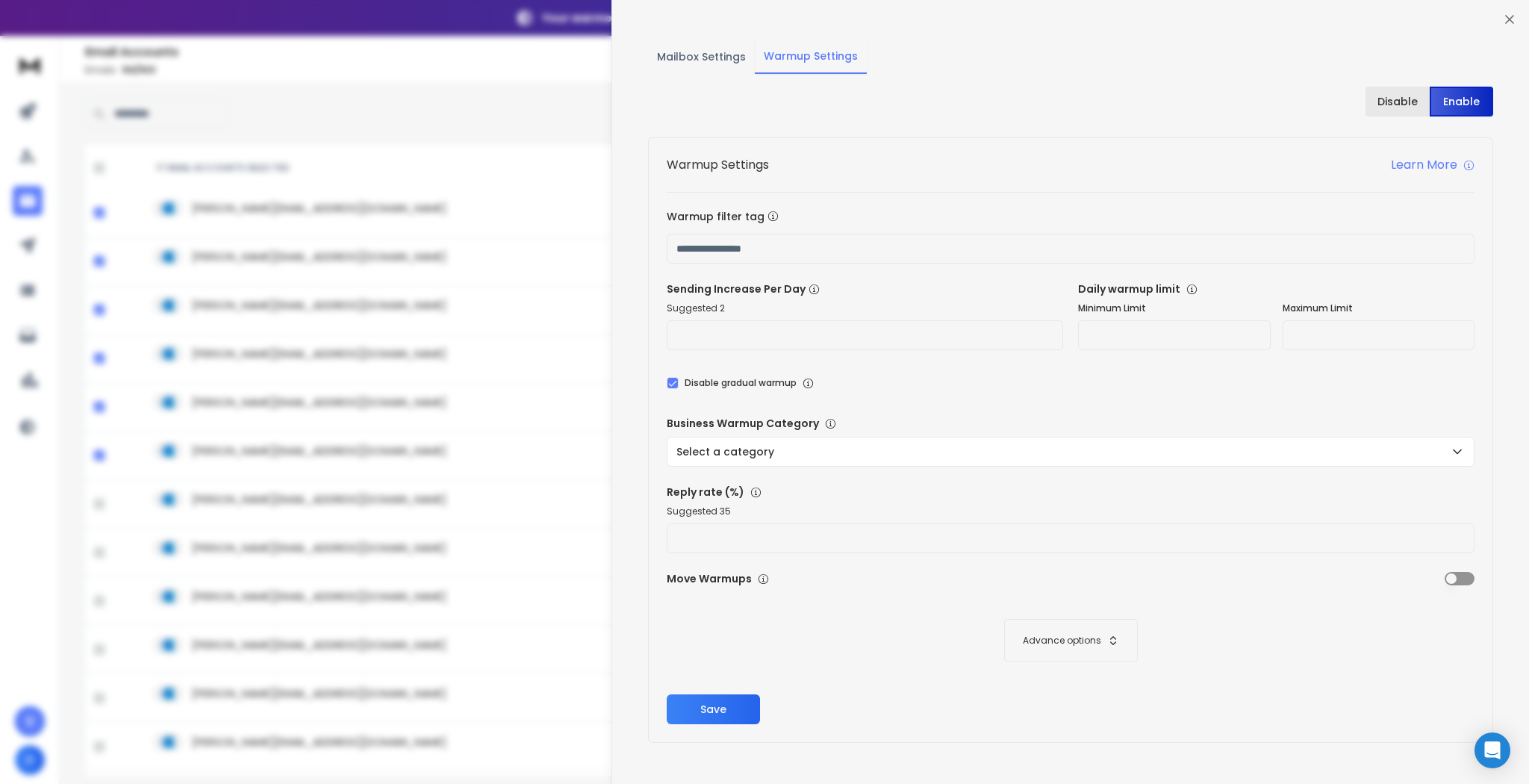
type input "**********"
click at [720, 708] on button "Save" at bounding box center [713, 709] width 94 height 30
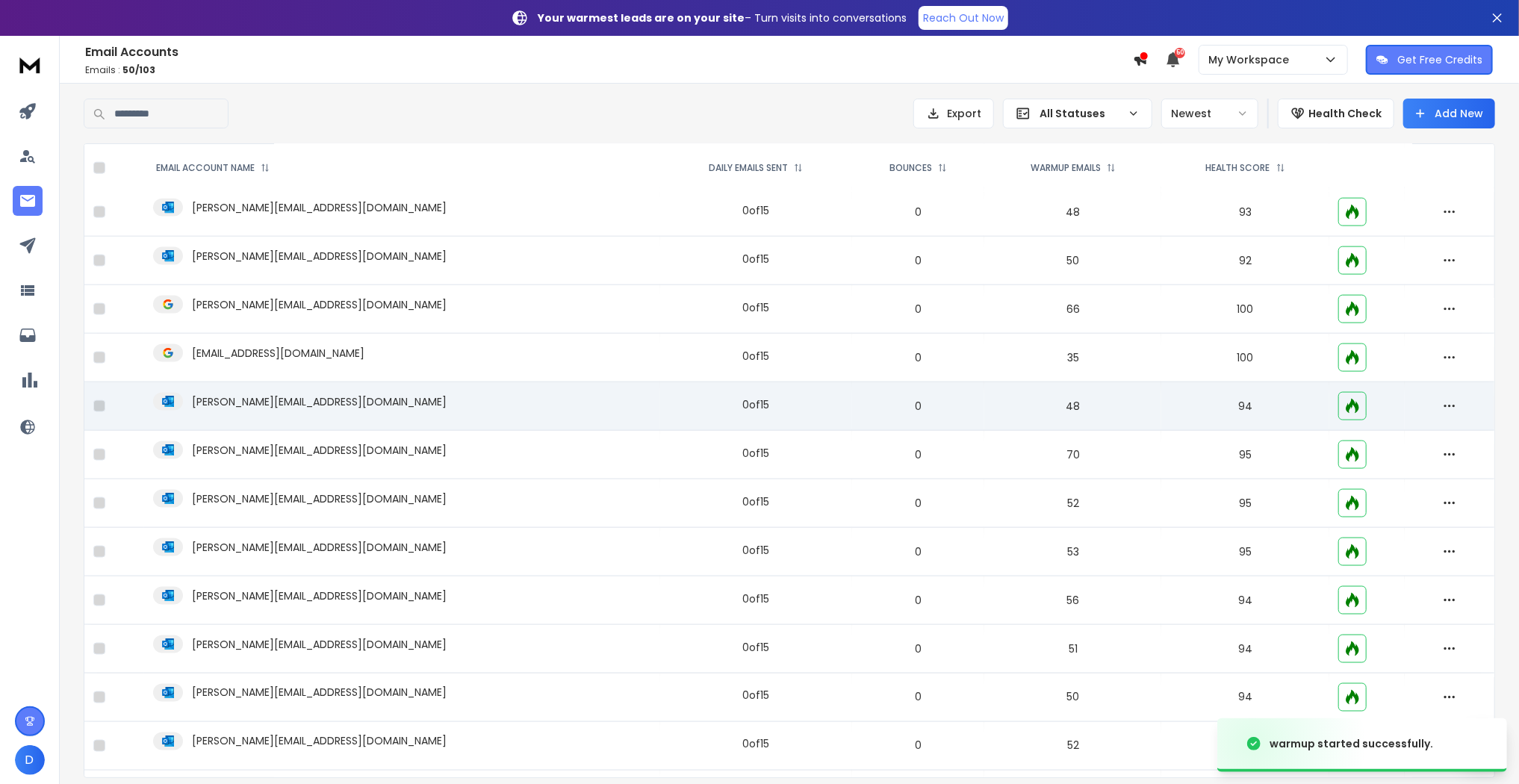
scroll to position [1493, 0]
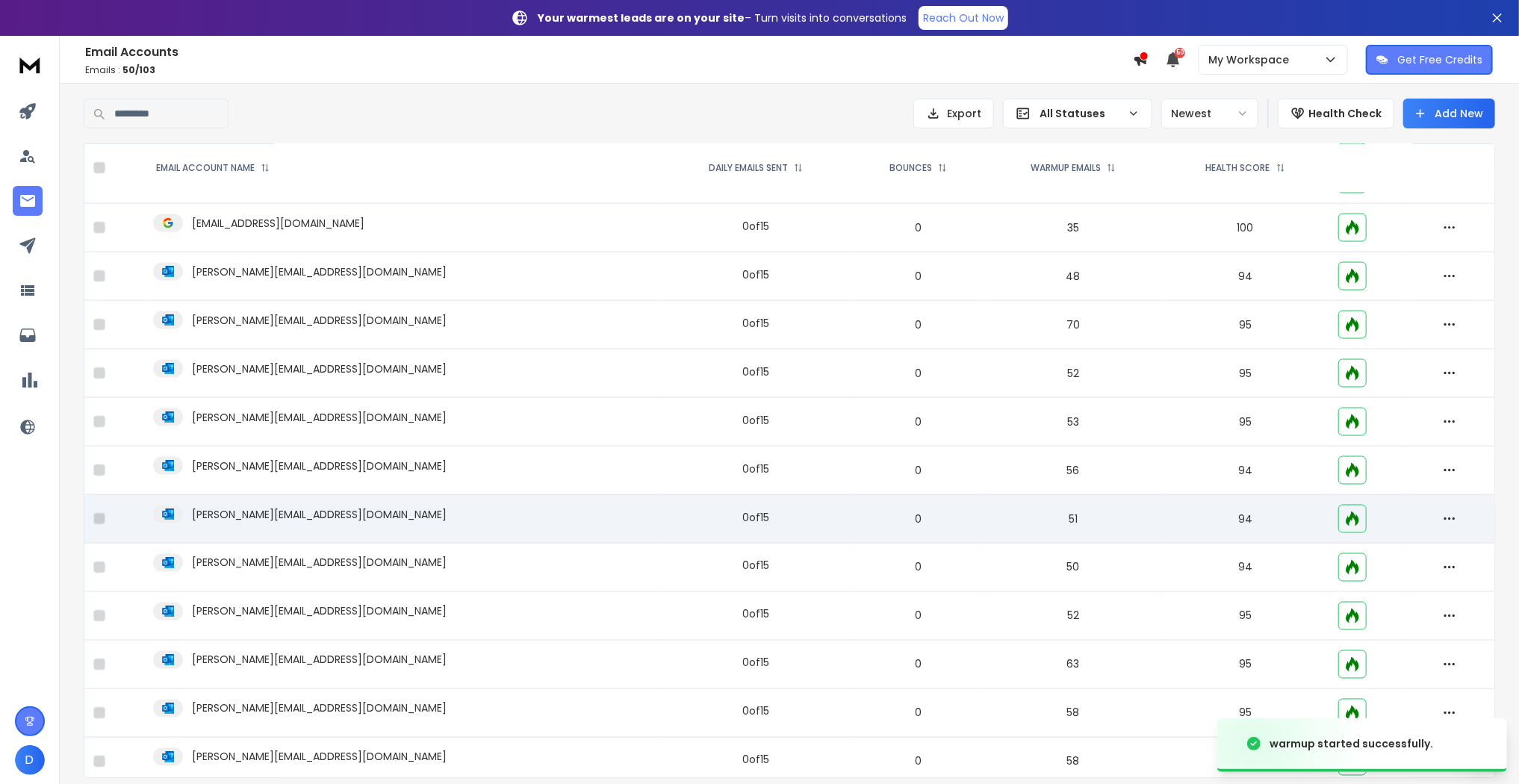
click at [256, 533] on td "[PERSON_NAME][EMAIL_ADDRESS][DOMAIN_NAME]" at bounding box center [402, 519] width 516 height 49
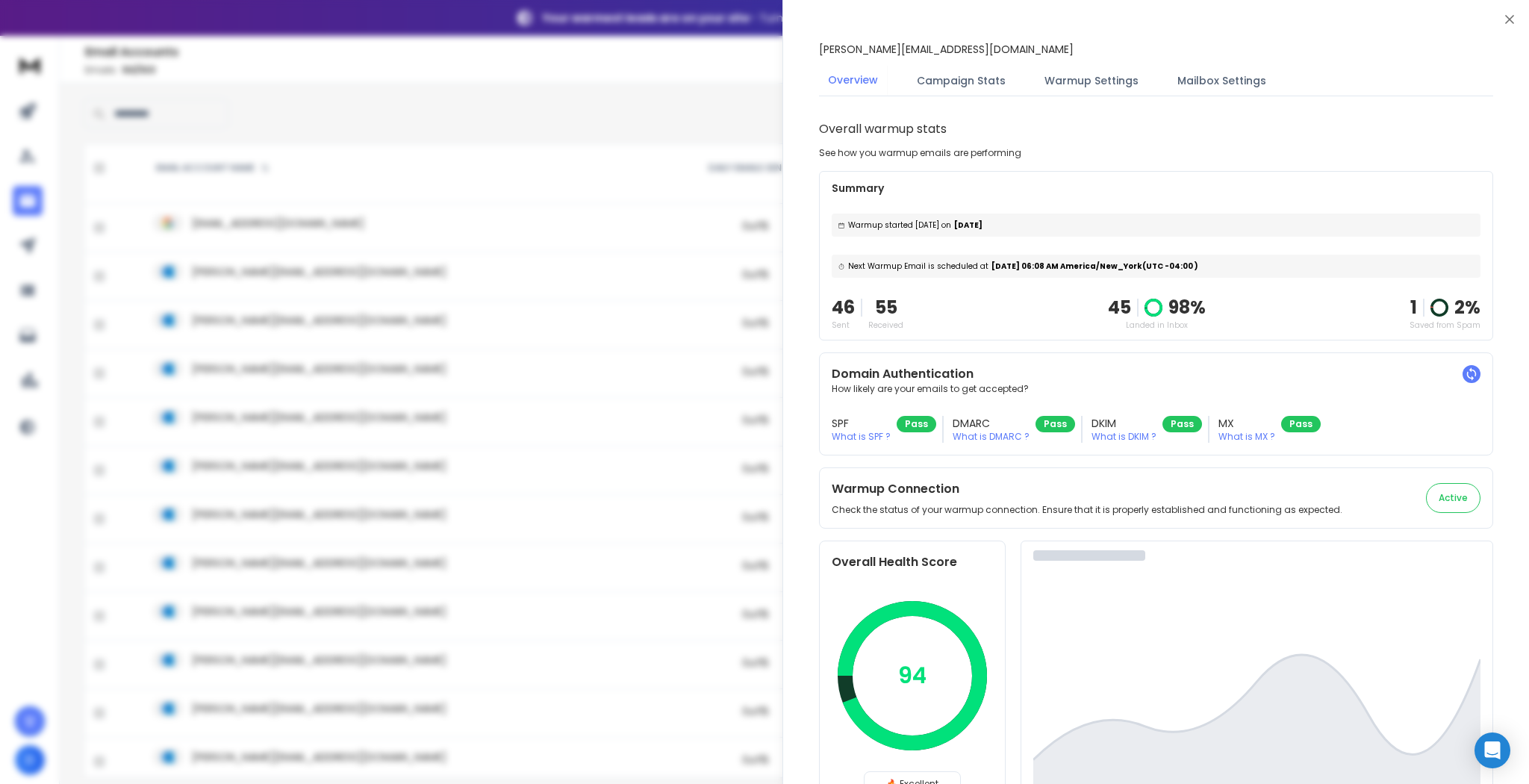
click at [1092, 79] on button "Warmup Settings" at bounding box center [1091, 81] width 112 height 33
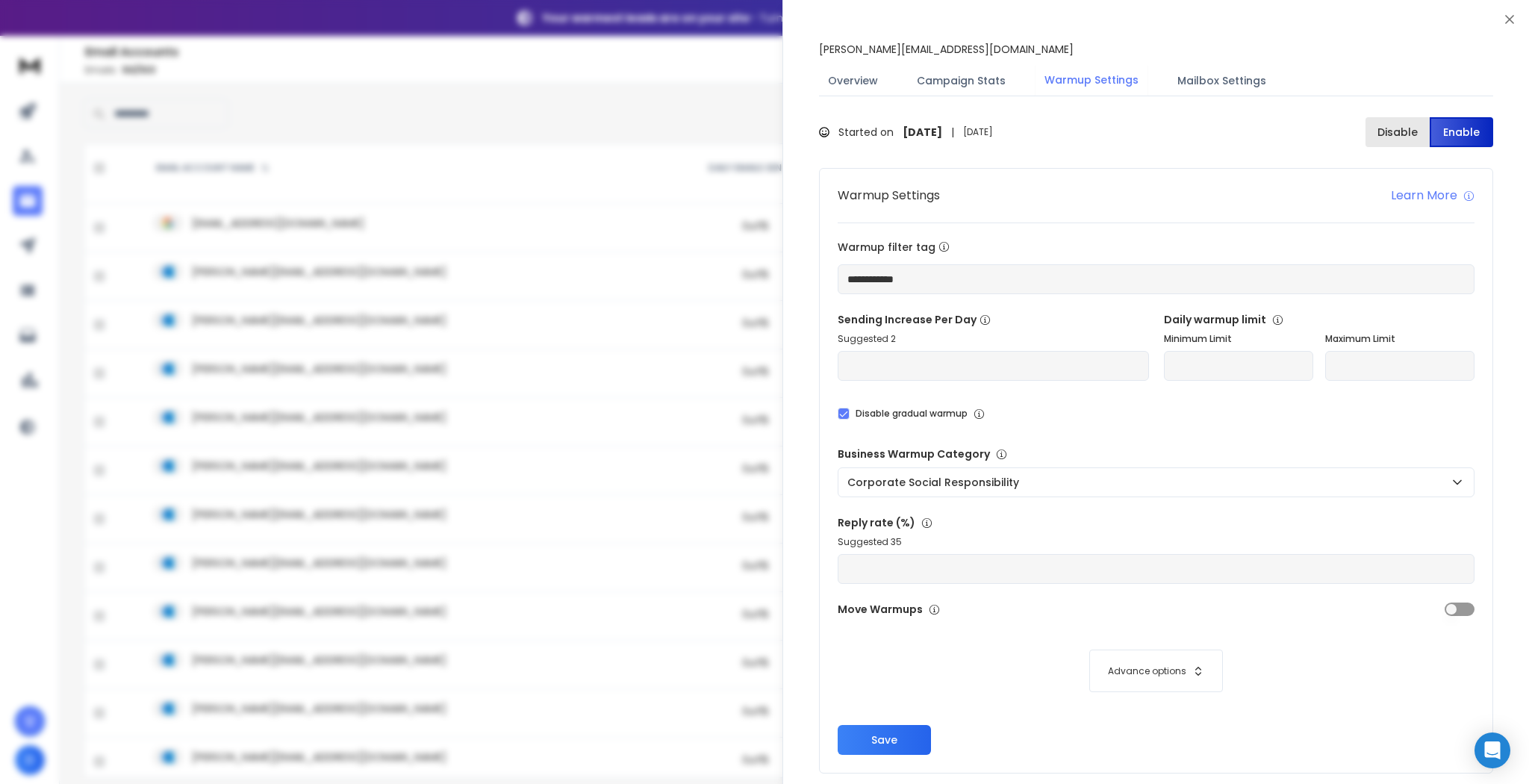
click at [638, 104] on div at bounding box center [764, 392] width 1529 height 784
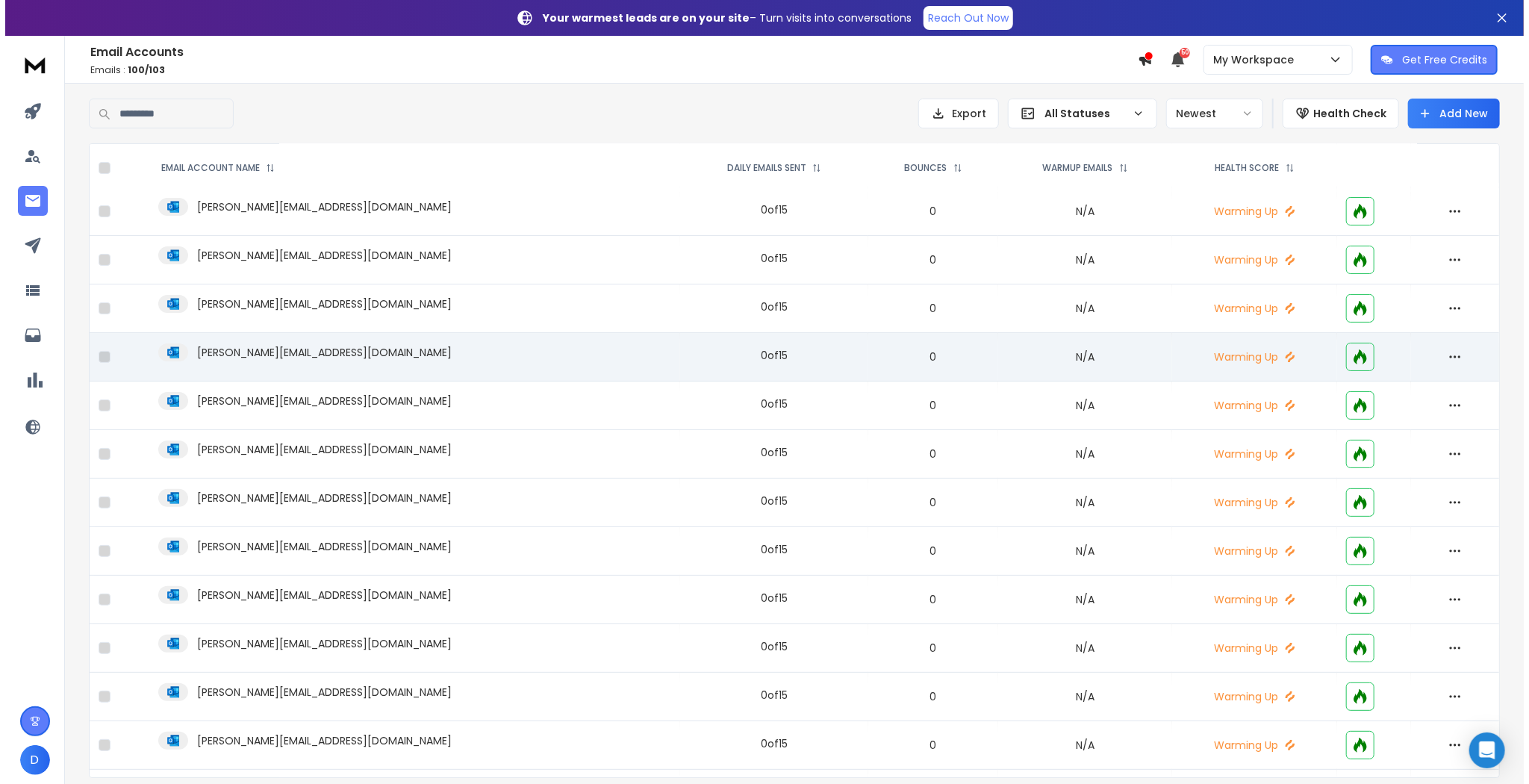
scroll to position [0, 0]
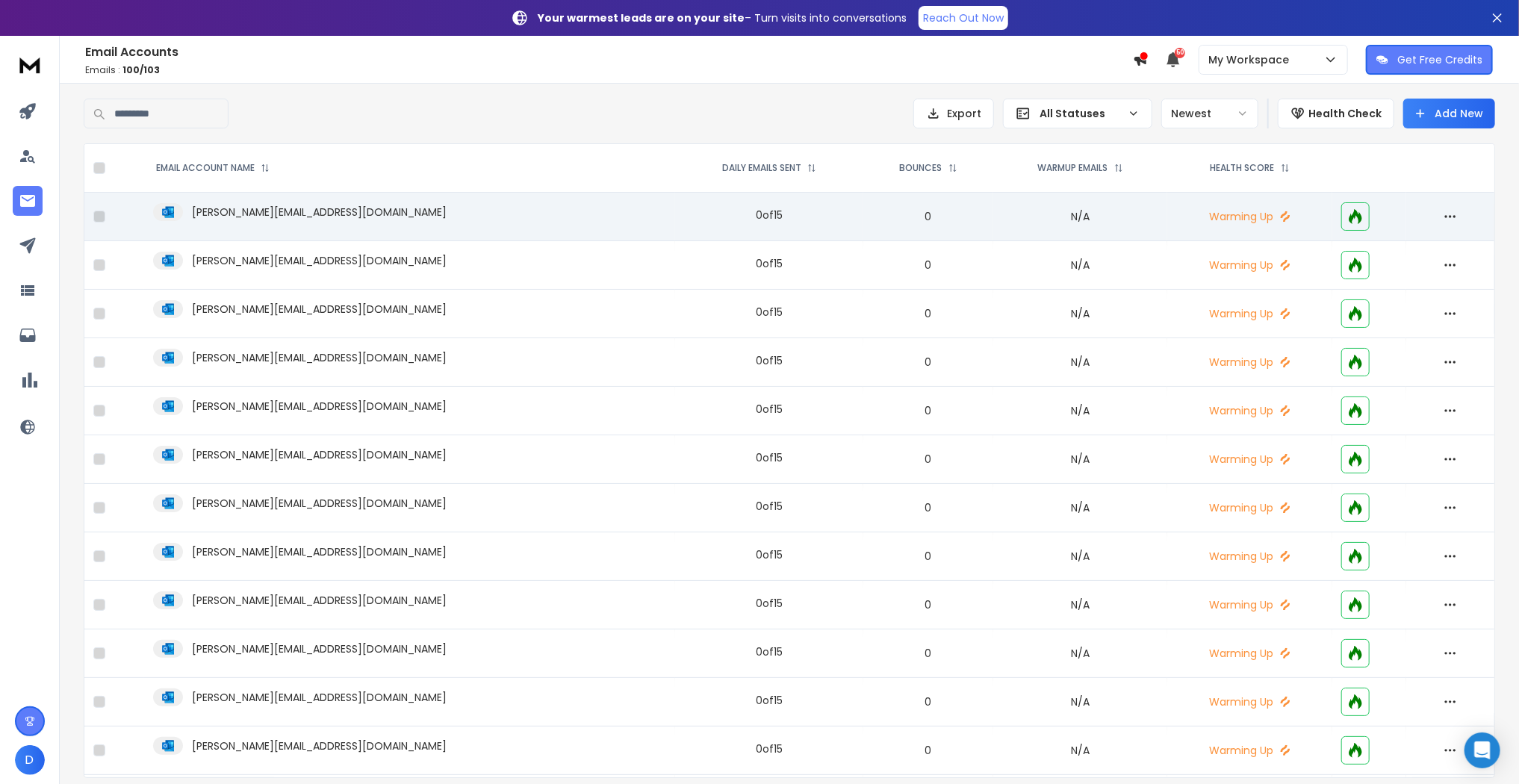
click at [337, 223] on td "[PERSON_NAME][EMAIL_ADDRESS][DOMAIN_NAME]" at bounding box center [409, 217] width 531 height 49
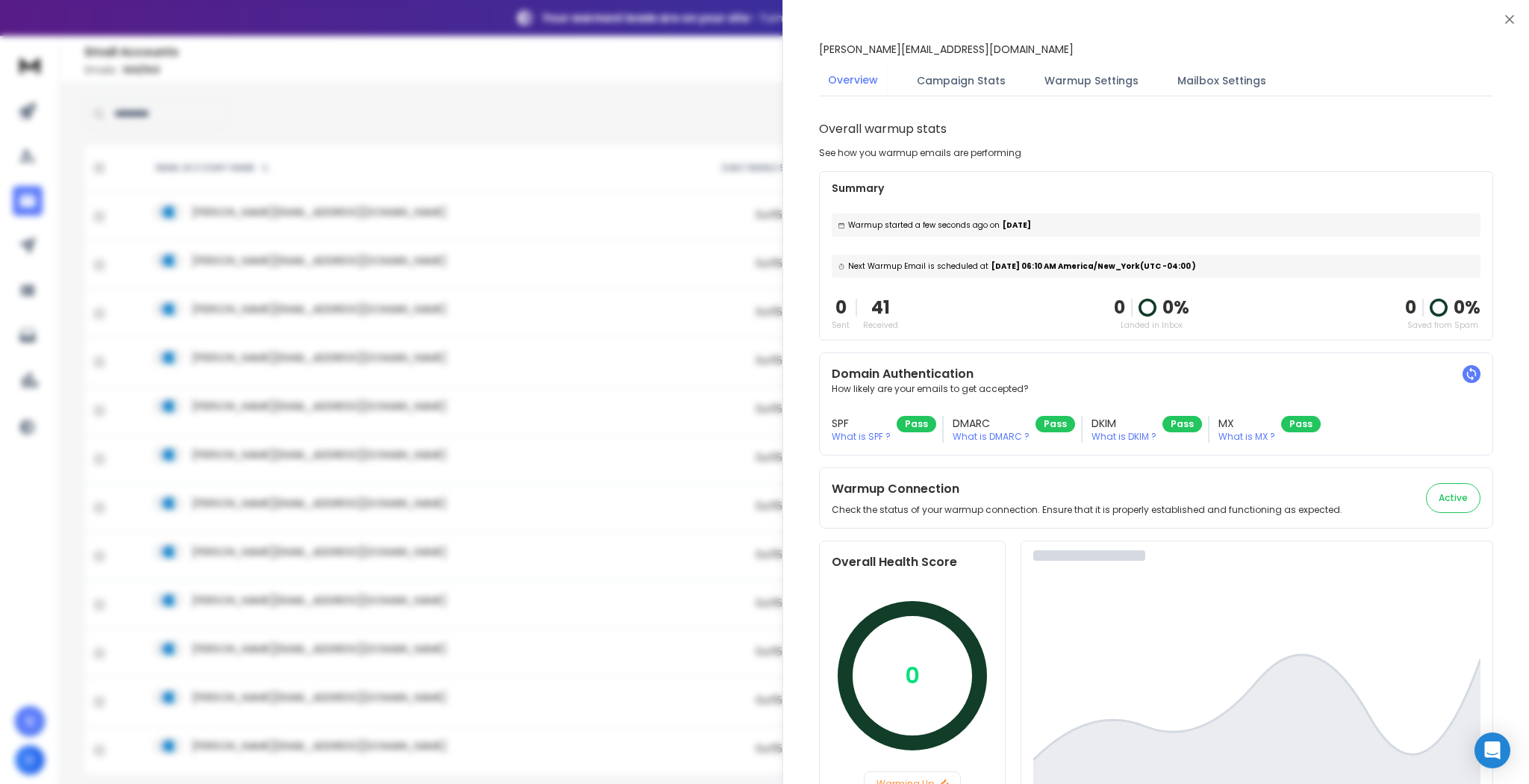
click at [1117, 70] on button "Warmup Settings" at bounding box center [1091, 81] width 112 height 33
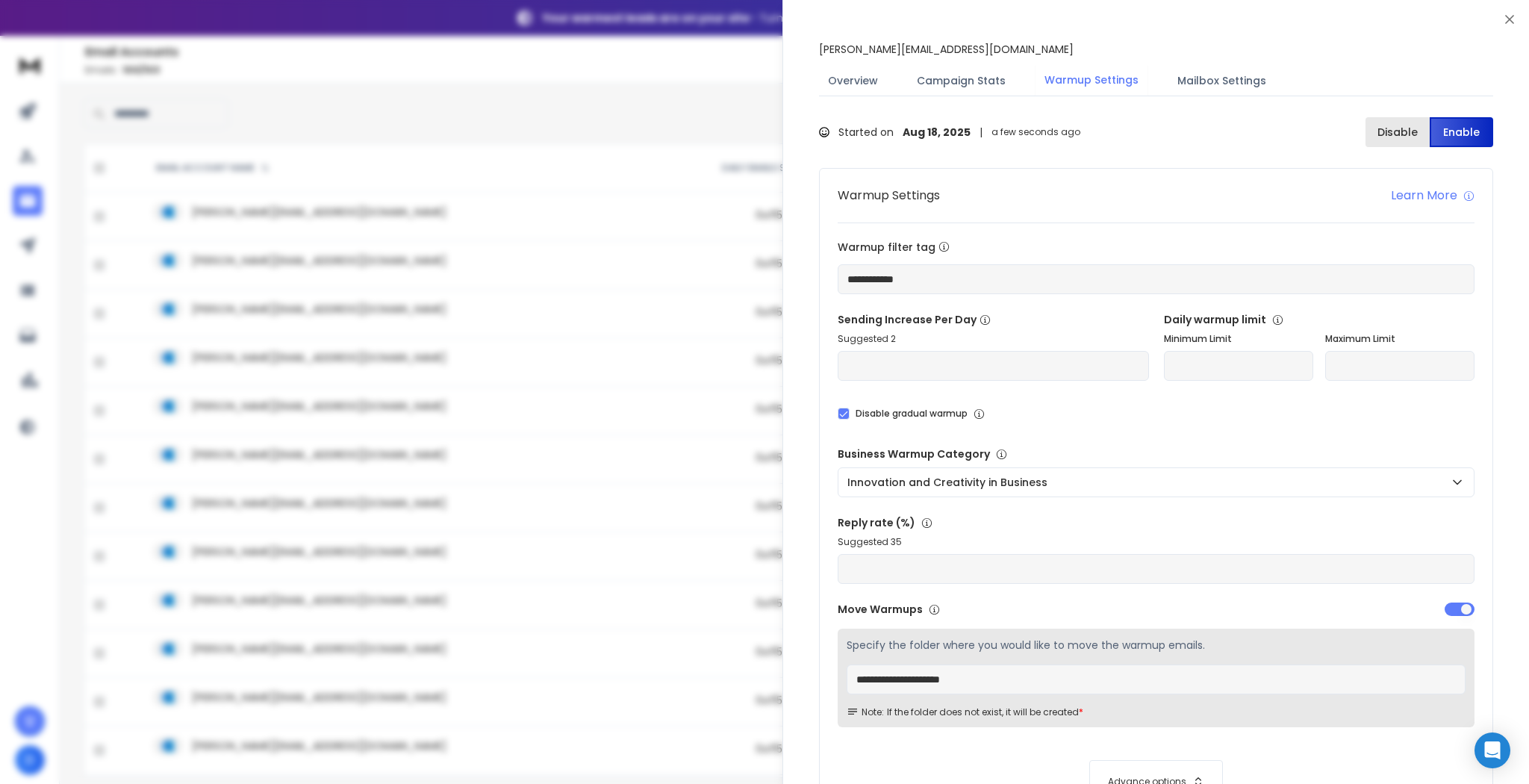
click at [1227, 80] on button "Mailbox Settings" at bounding box center [1222, 81] width 107 height 33
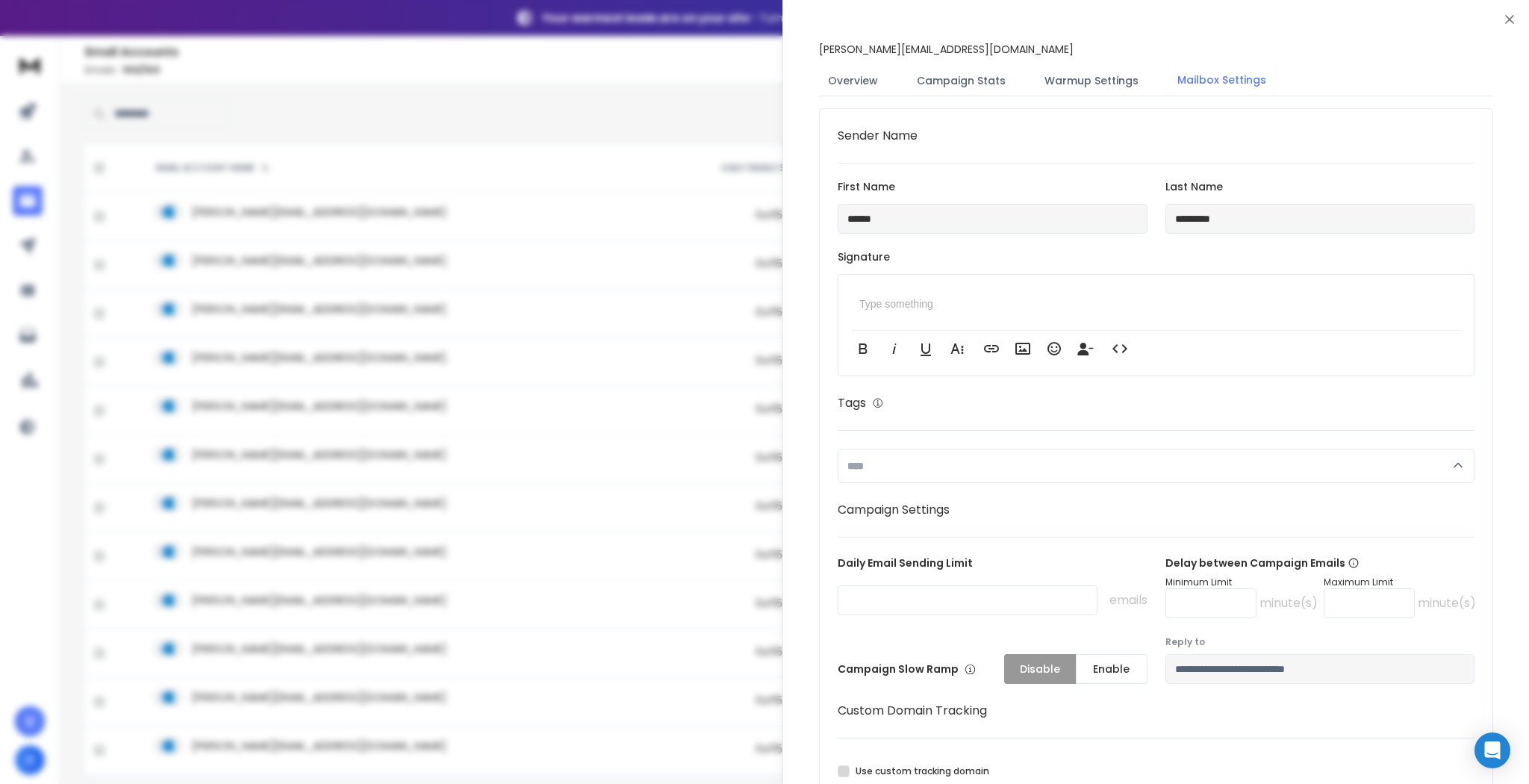
click at [451, 100] on div at bounding box center [764, 392] width 1529 height 784
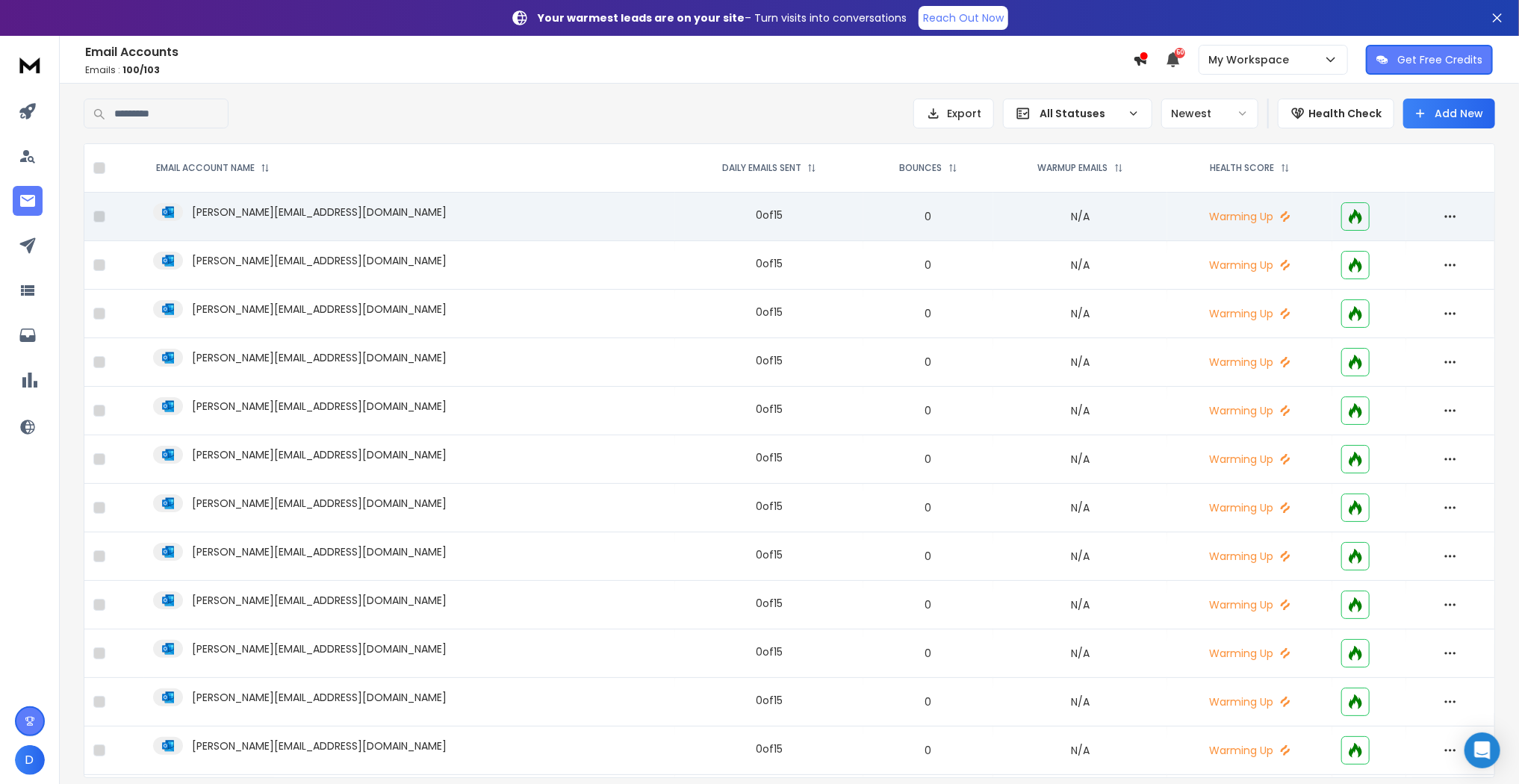
click at [94, 215] on button "on" at bounding box center [99, 216] width 12 height 12
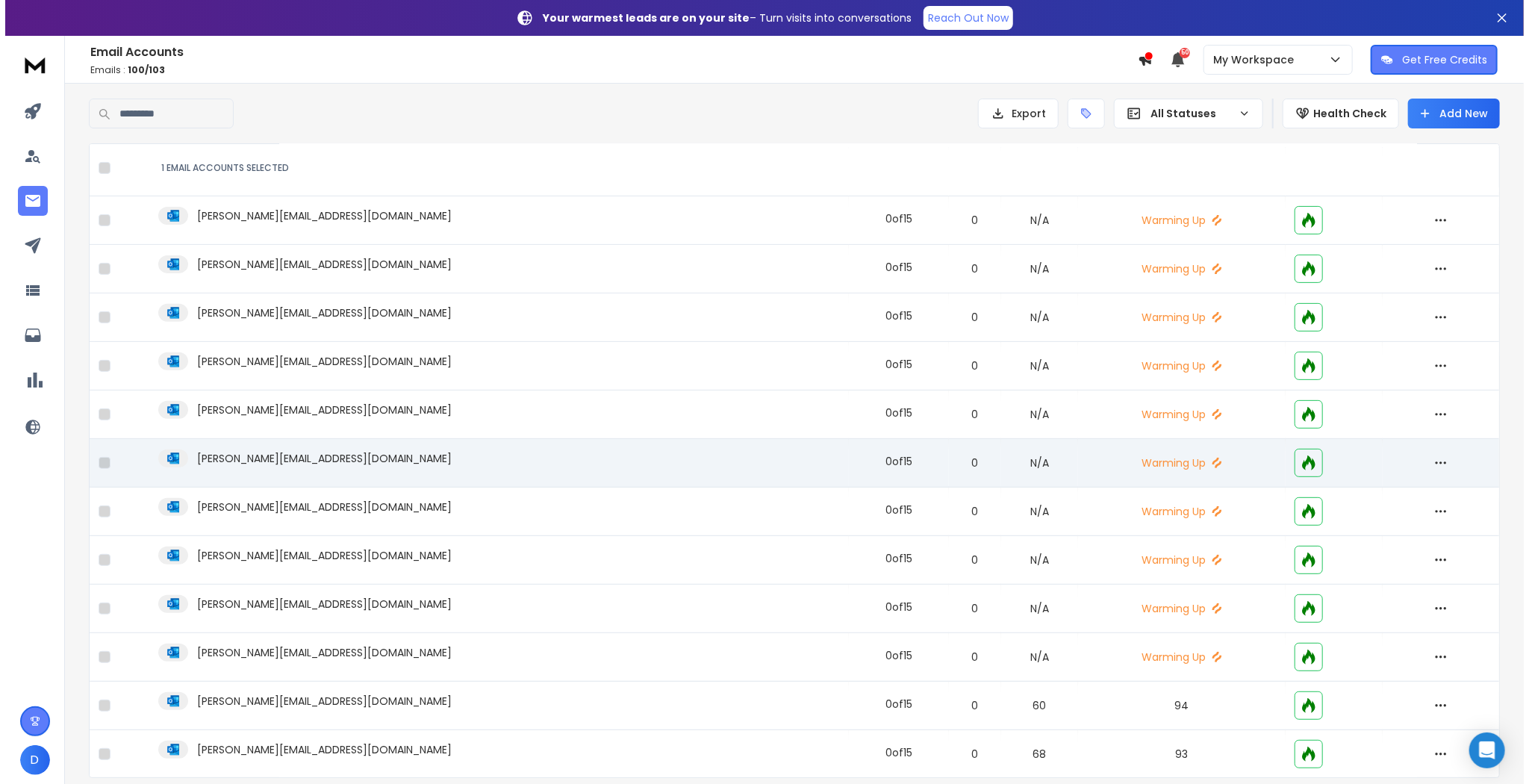
scroll to position [537, 0]
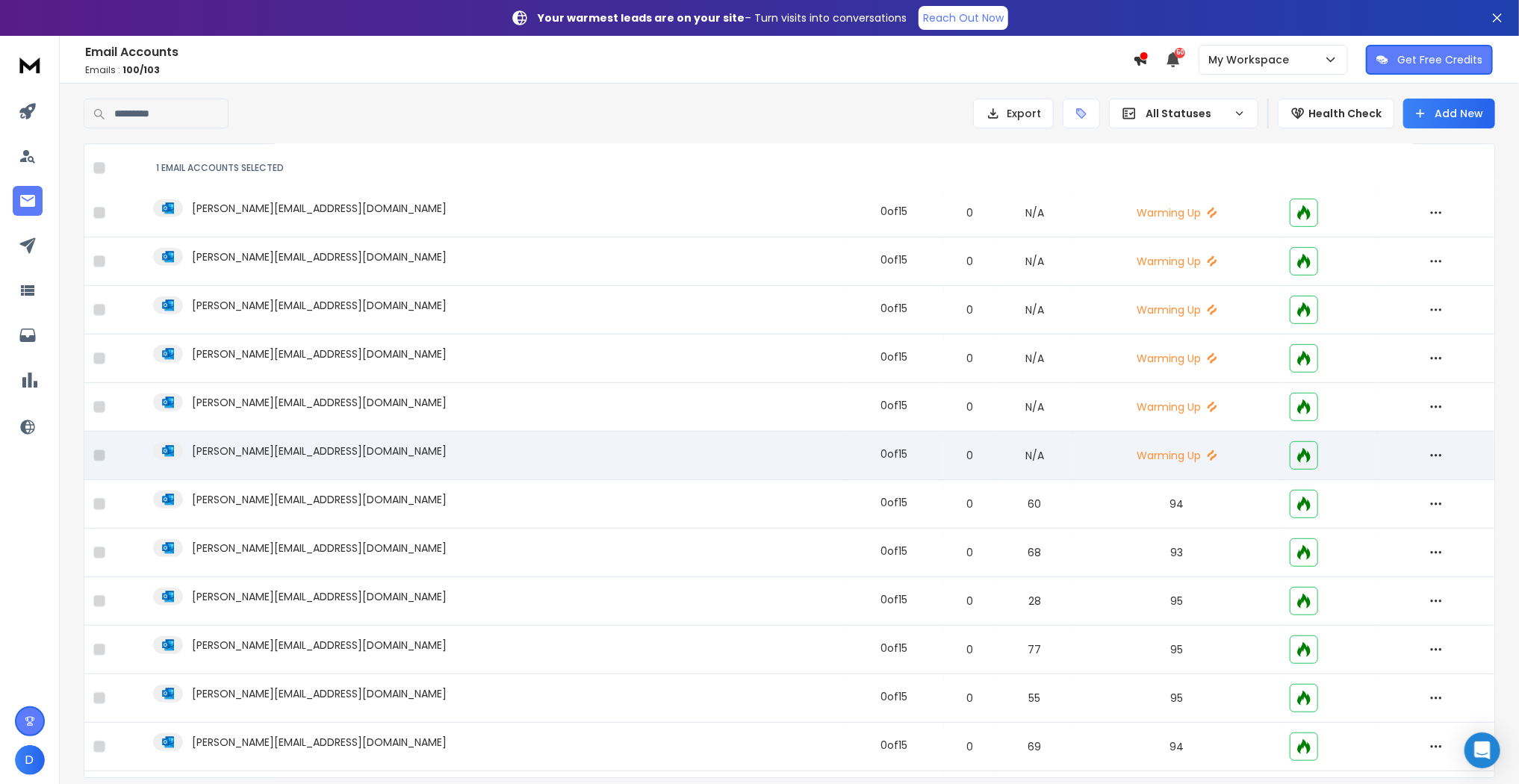
click at [103, 454] on button "on" at bounding box center [99, 455] width 12 height 12
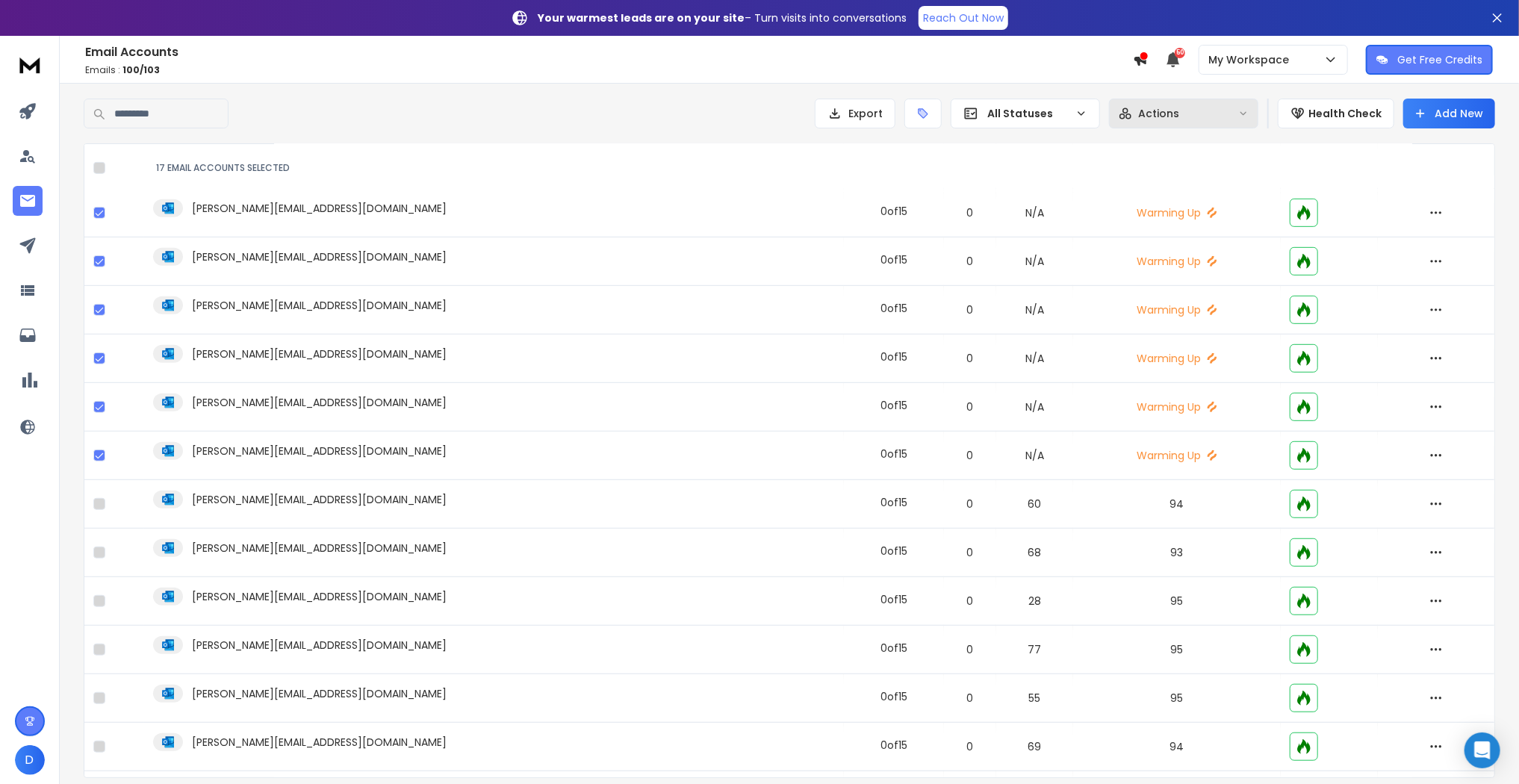
click at [1205, 112] on div "Actions" at bounding box center [1174, 113] width 113 height 15
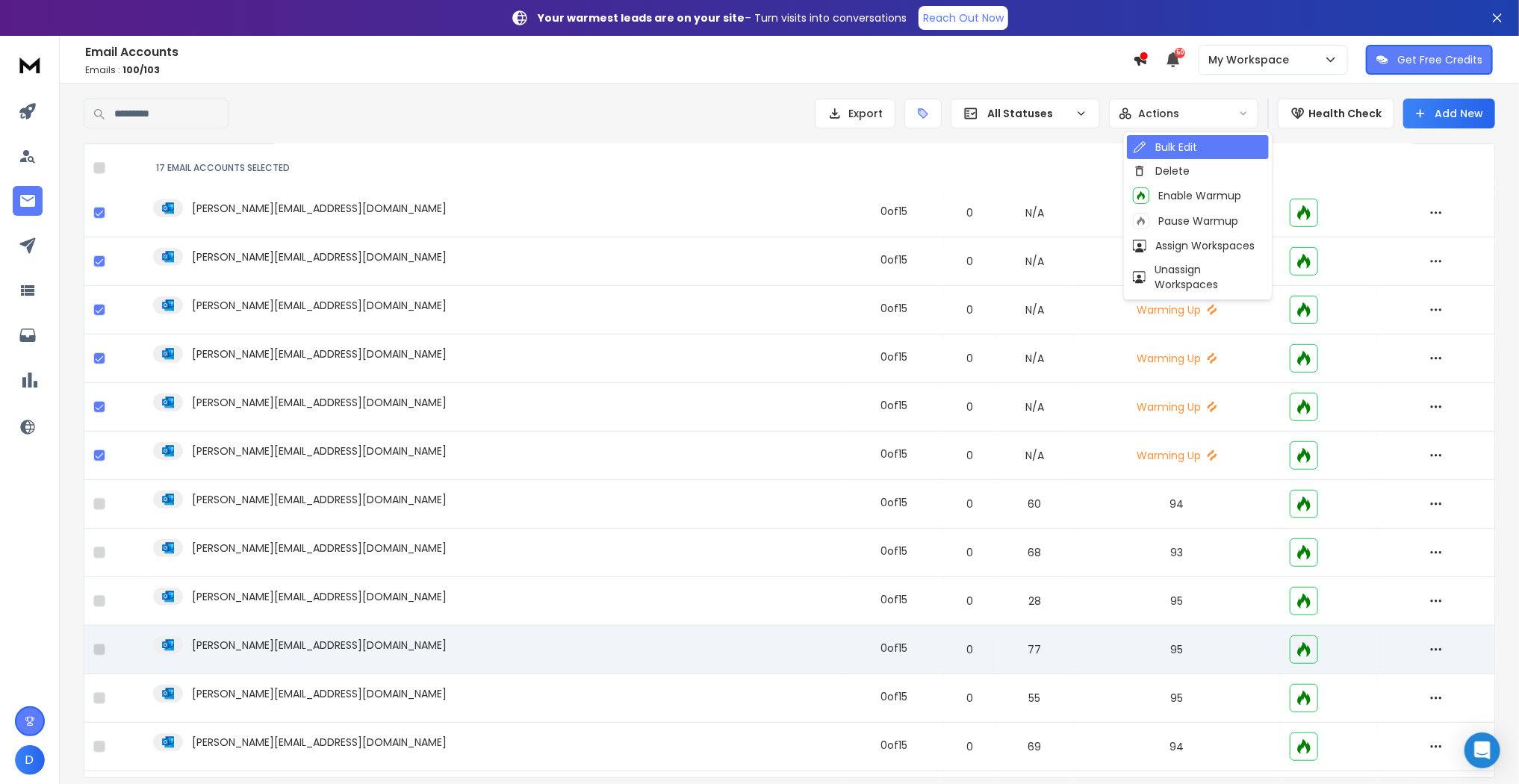
click at [466, 665] on td "[PERSON_NAME][EMAIL_ADDRESS][DOMAIN_NAME]" at bounding box center [494, 649] width 700 height 49
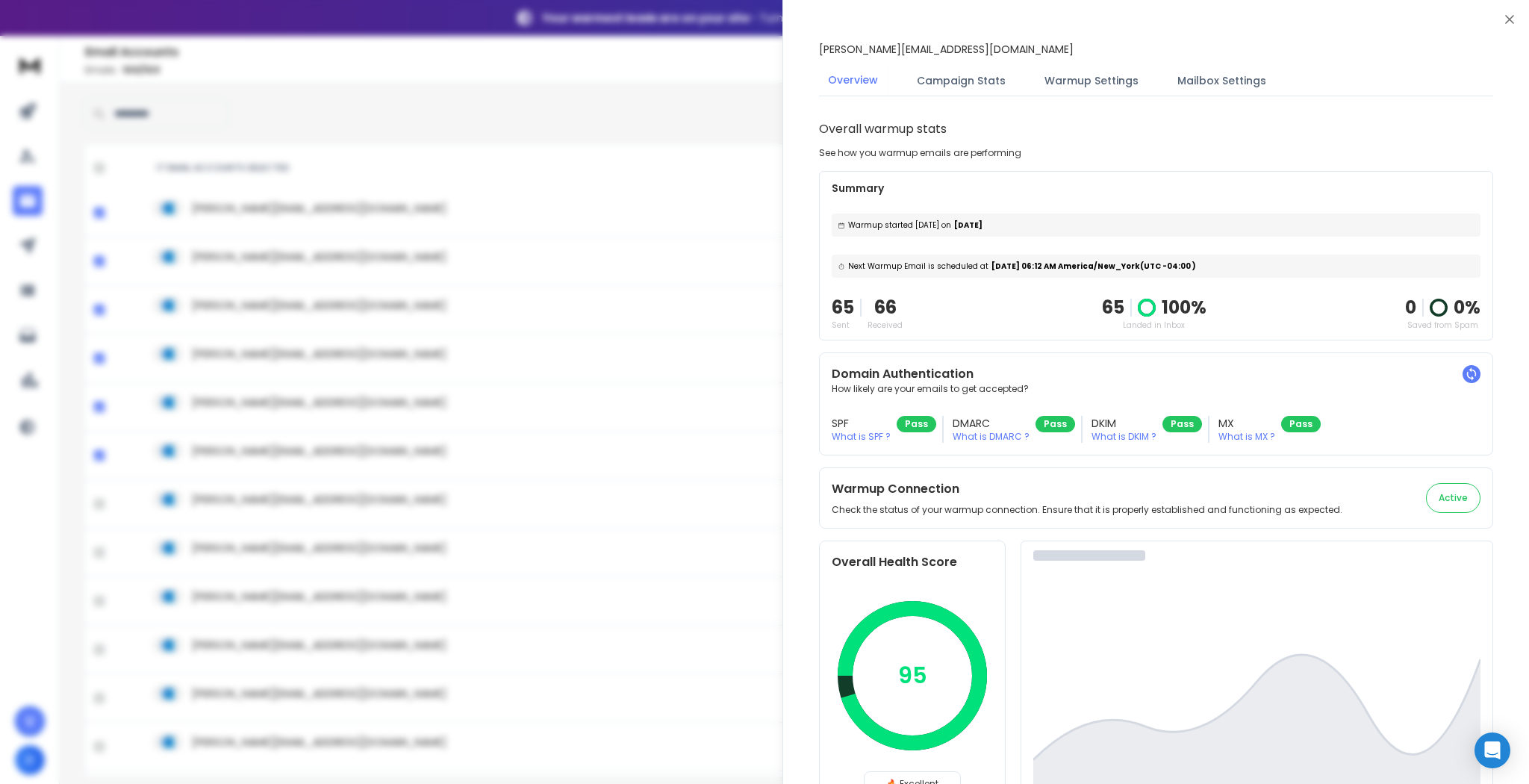
click at [1188, 78] on button "Mailbox Settings" at bounding box center [1222, 81] width 107 height 33
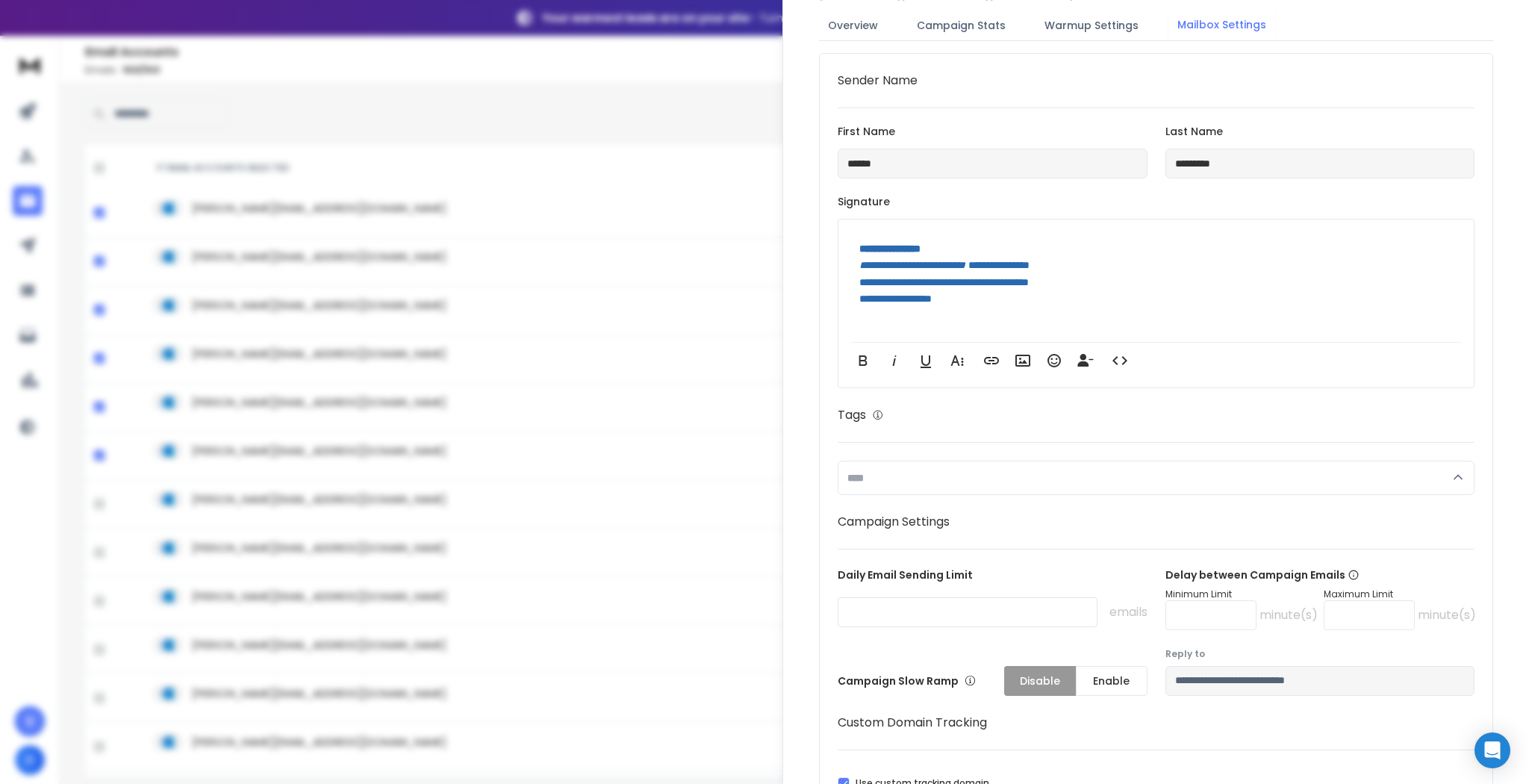
scroll to position [119, 0]
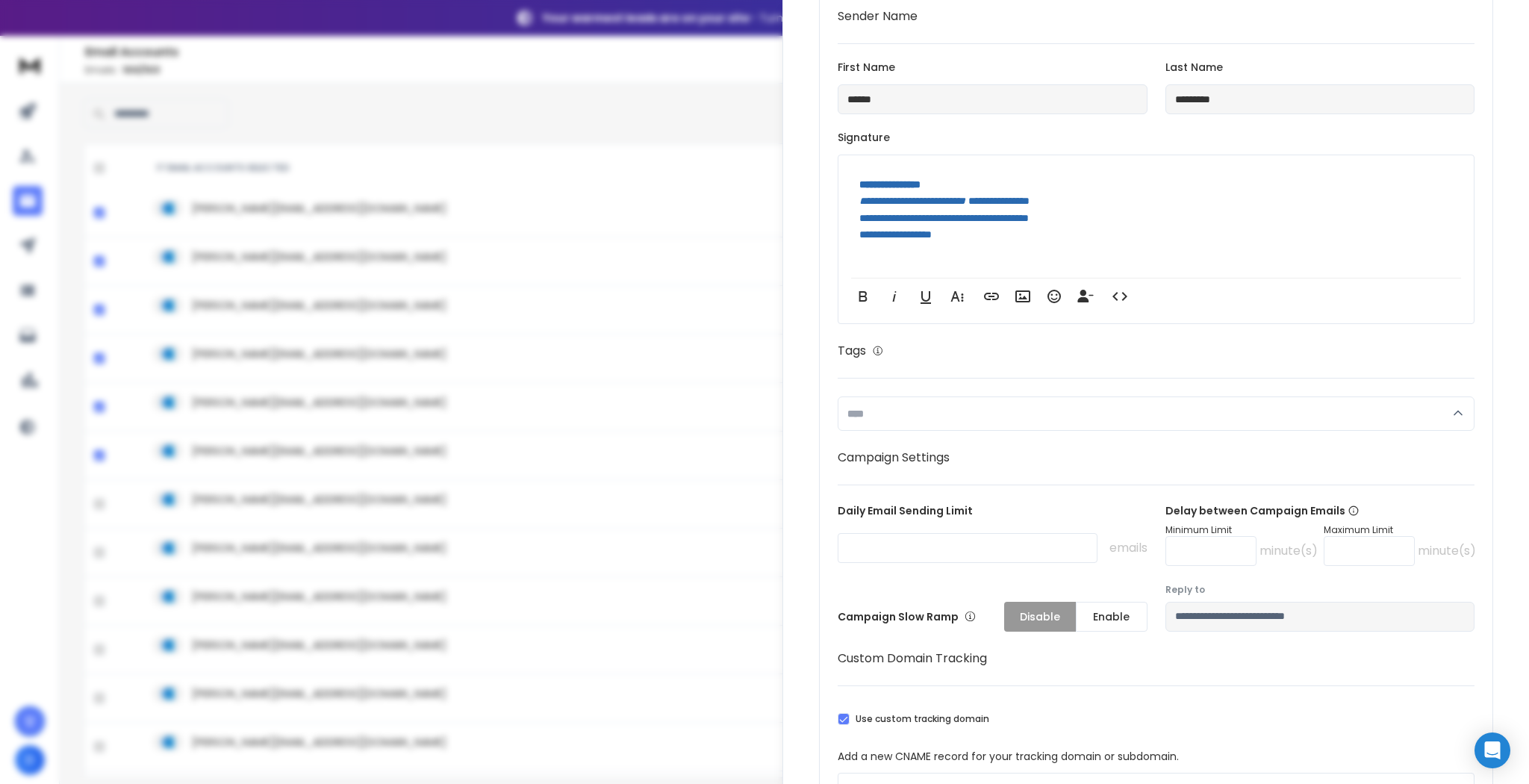
click at [402, 238] on div at bounding box center [764, 392] width 1529 height 784
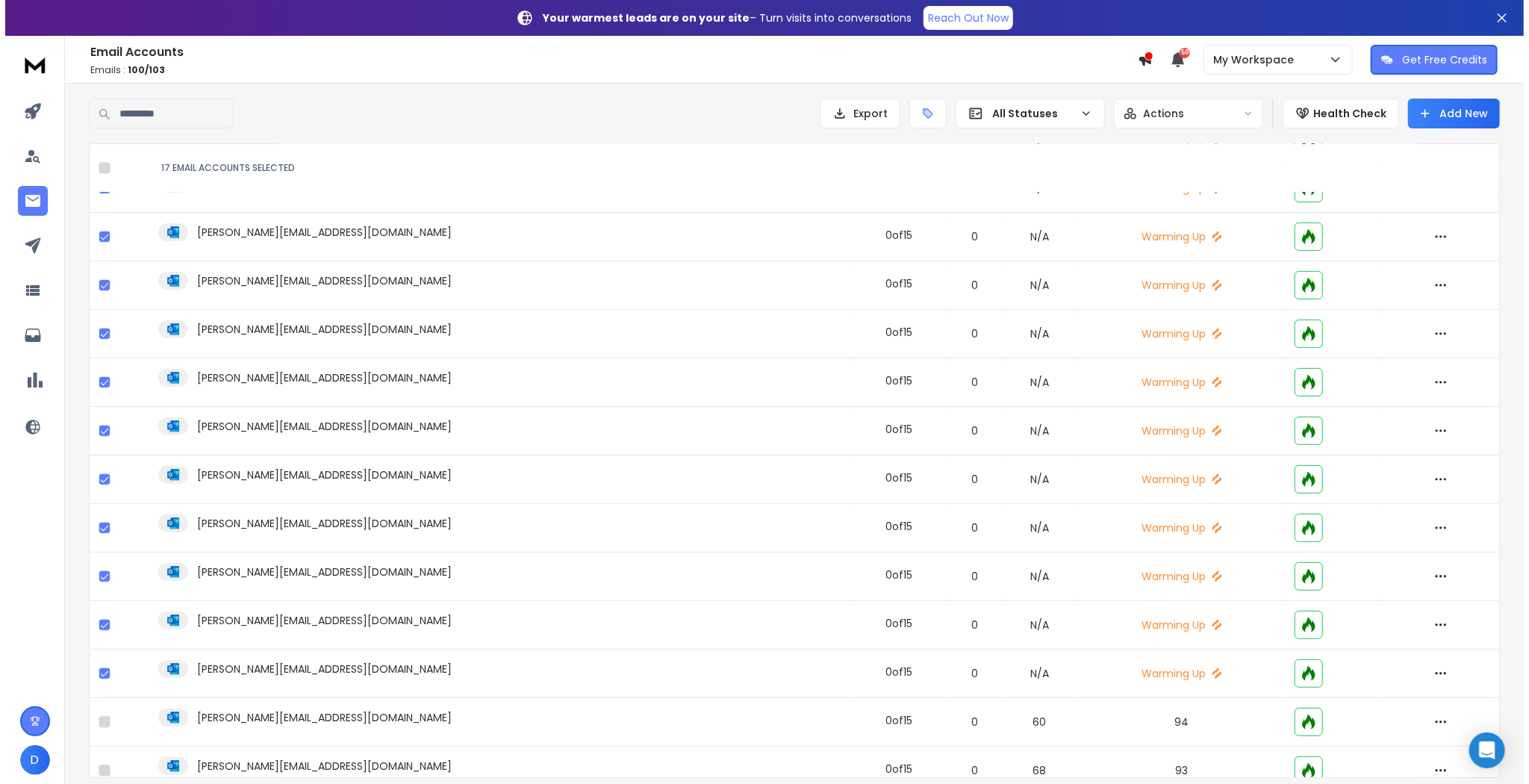
scroll to position [179, 0]
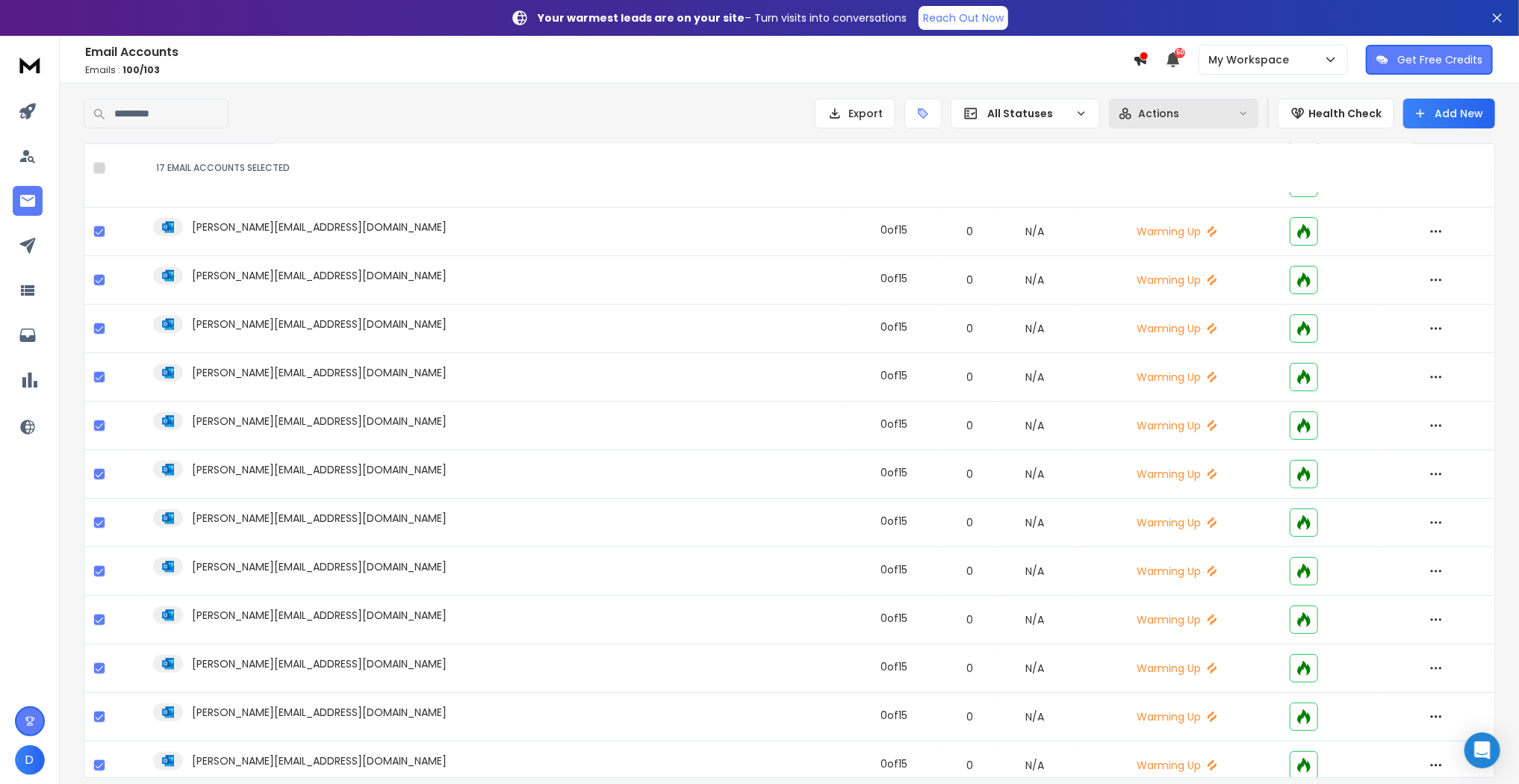
click at [1185, 118] on div "Actions" at bounding box center [1174, 113] width 113 height 15
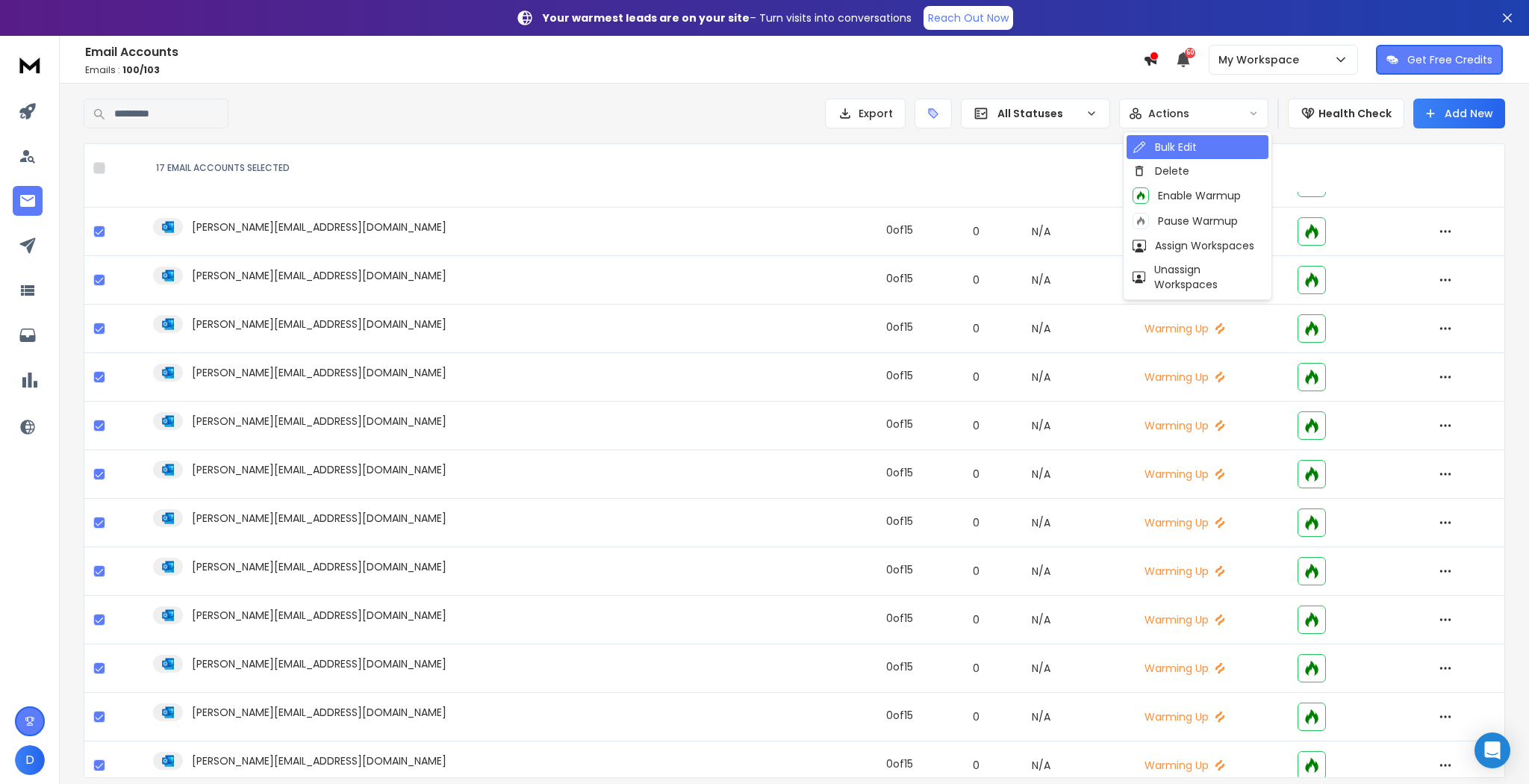
click at [1192, 152] on div "Bulk Edit" at bounding box center [1165, 147] width 65 height 15
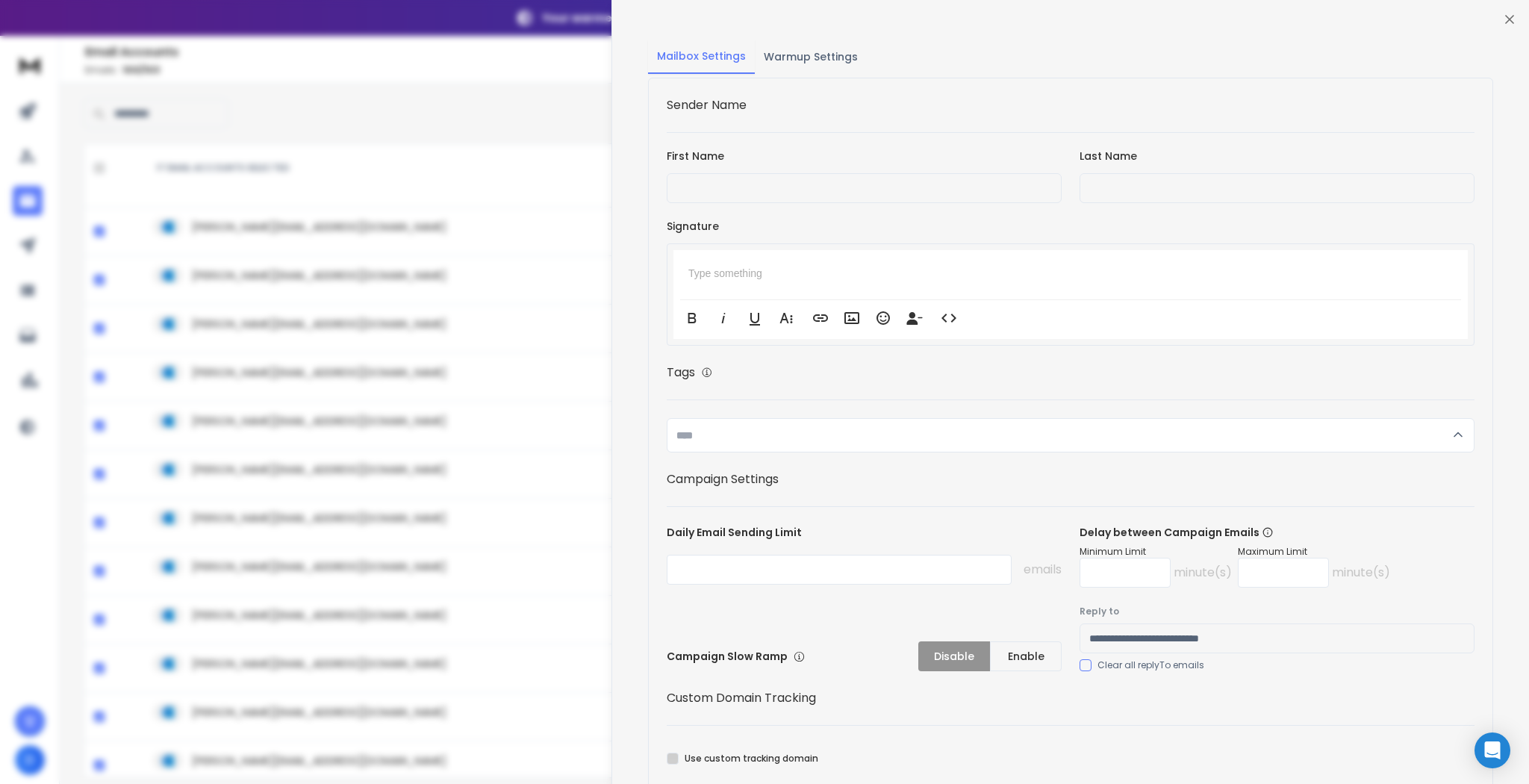
click at [833, 59] on button "Warmup Settings" at bounding box center [810, 57] width 112 height 33
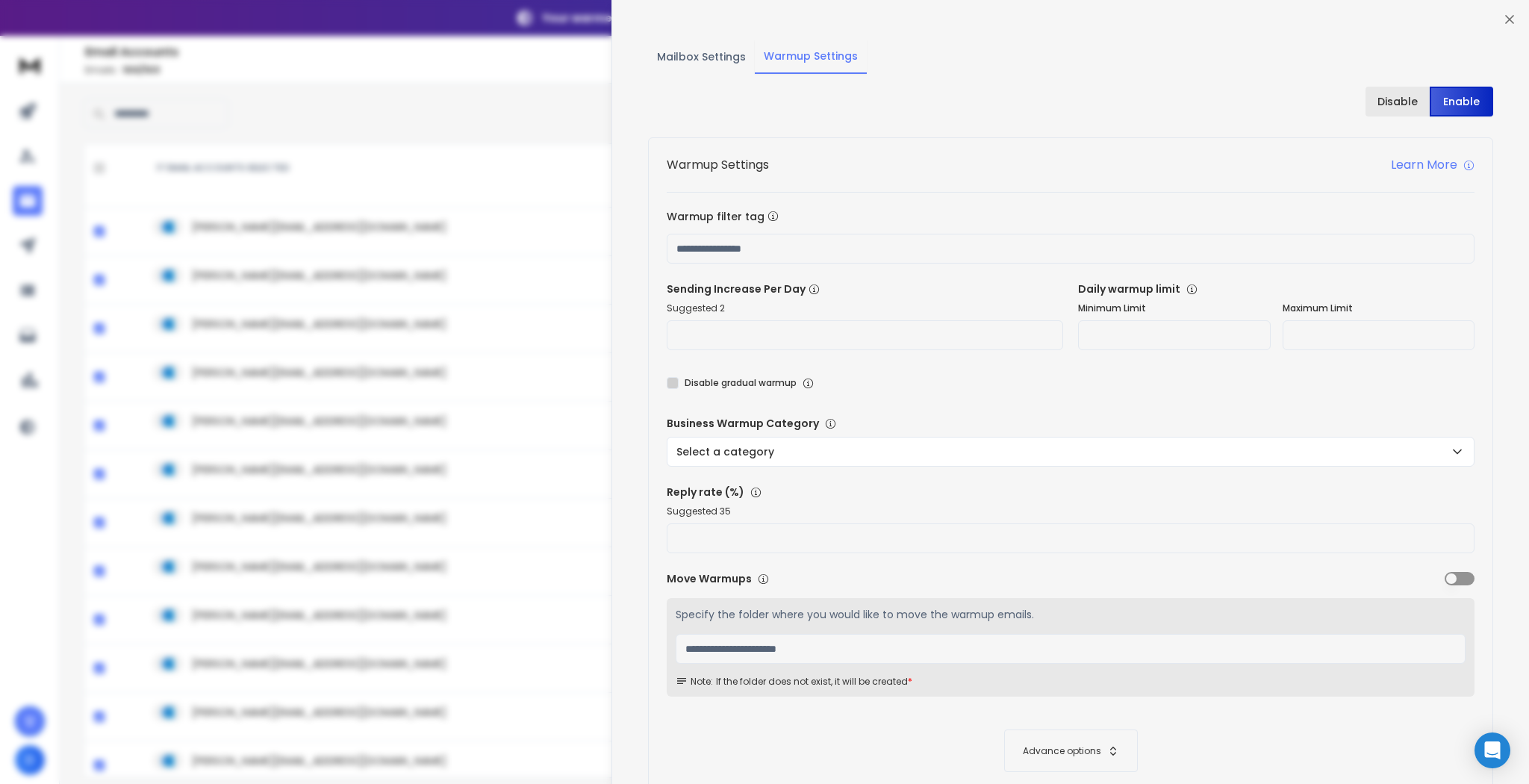
click at [705, 56] on button "Mailbox Settings" at bounding box center [702, 57] width 107 height 33
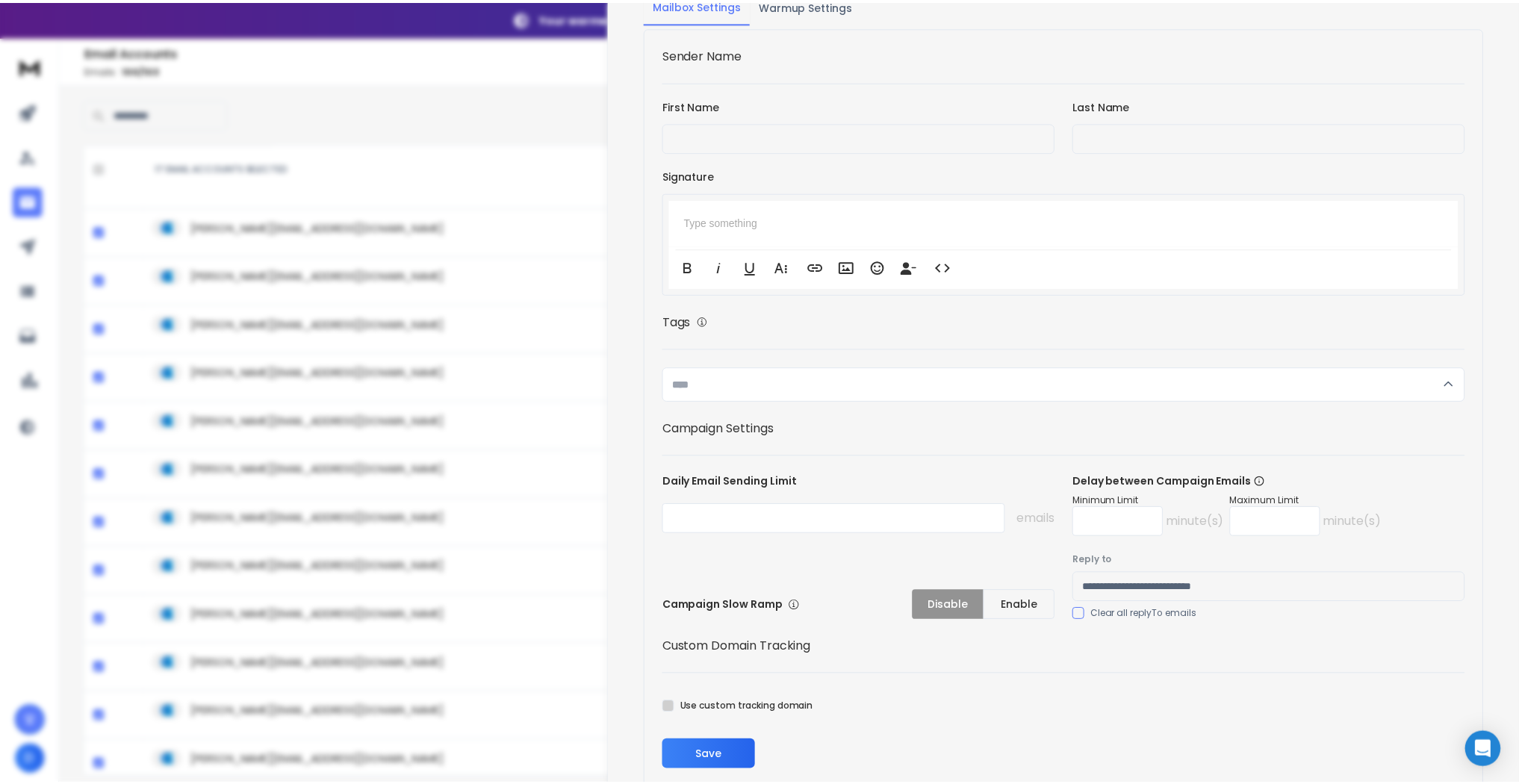
scroll to position [96, 0]
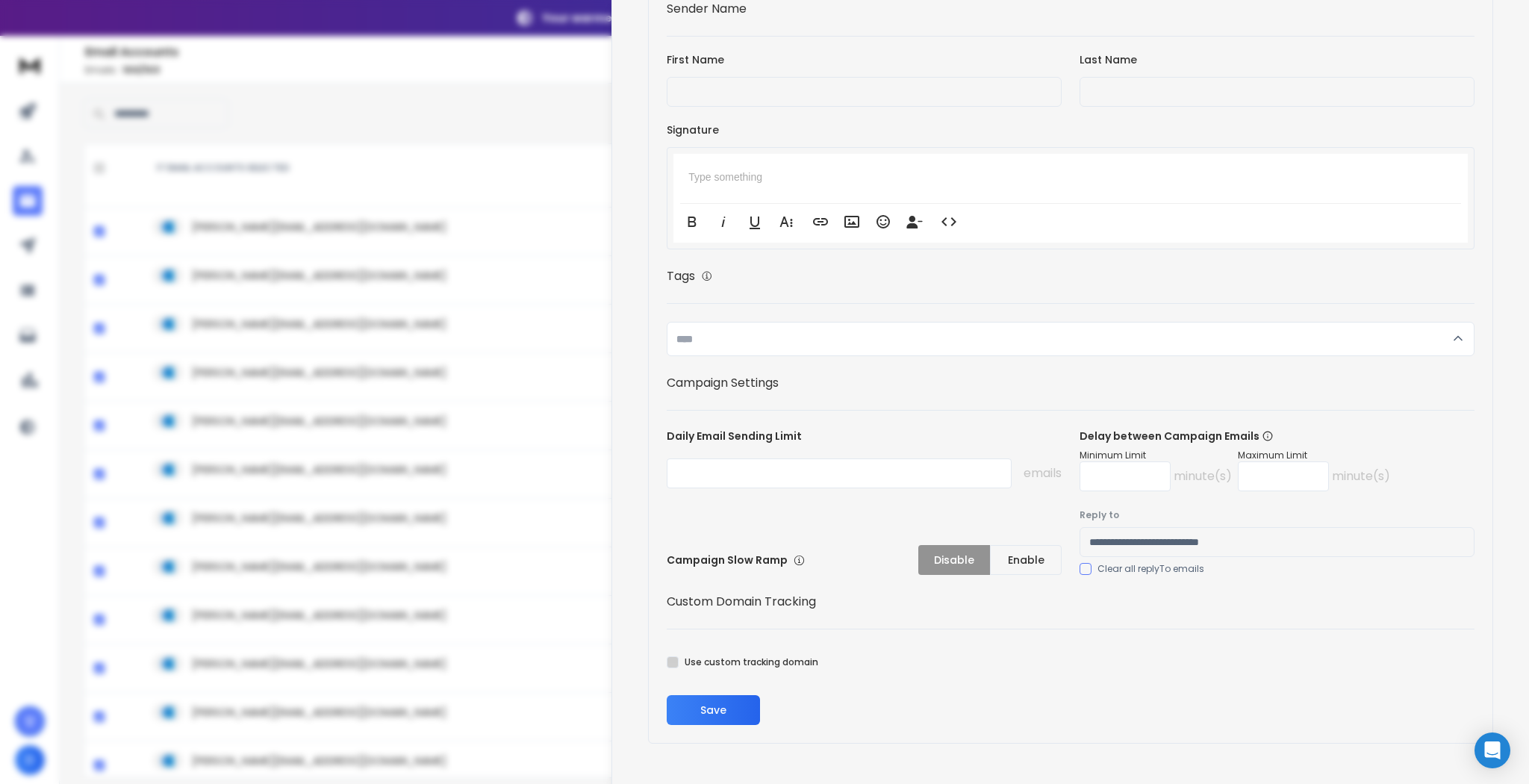
click at [800, 474] on input "number" at bounding box center [839, 474] width 345 height 30
type input "**"
click at [1136, 475] on input "number" at bounding box center [1126, 476] width 91 height 30
type input "*"
click at [1281, 478] on input "number" at bounding box center [1284, 476] width 91 height 30
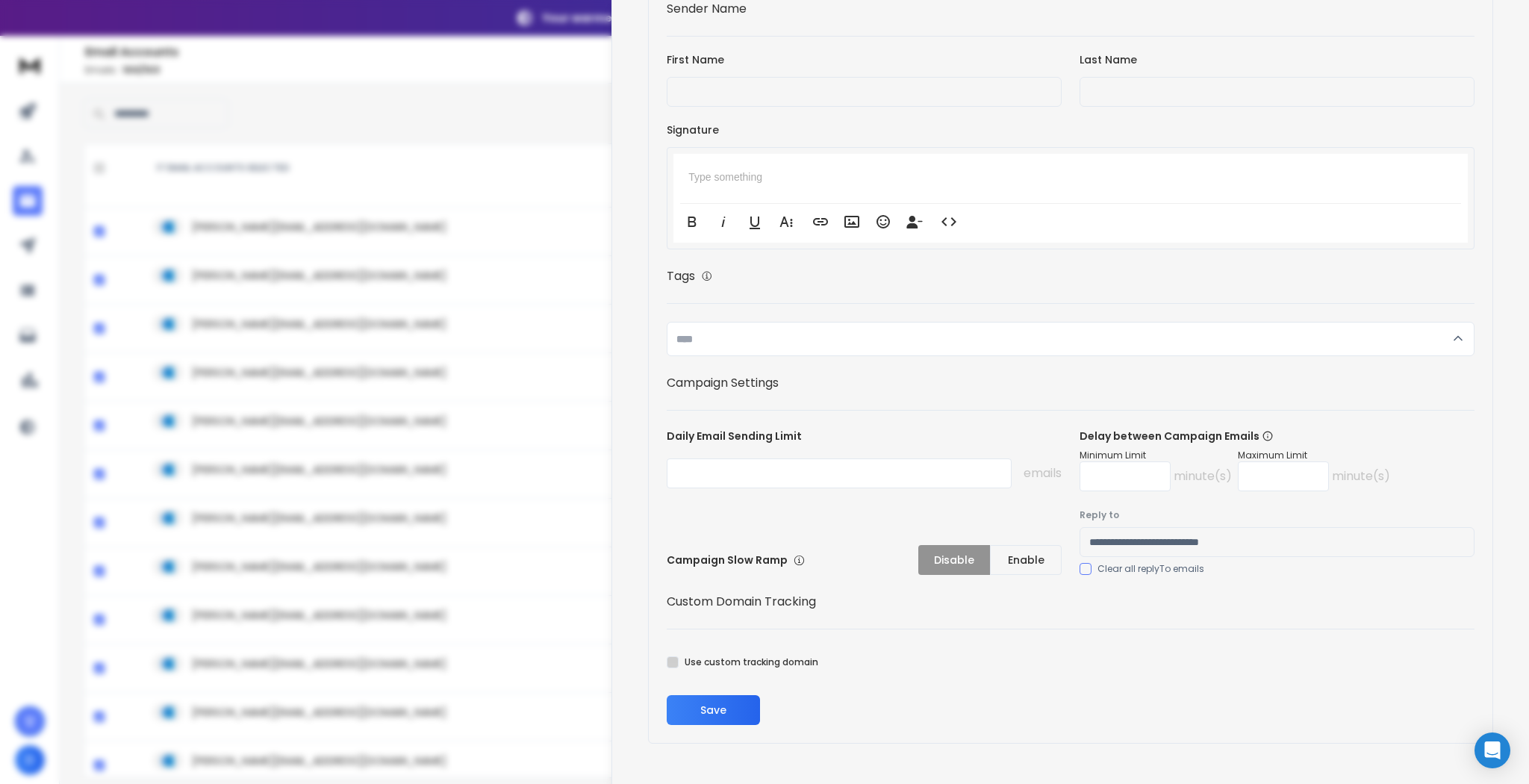
type input "*"
click at [718, 709] on button "Save" at bounding box center [713, 709] width 94 height 30
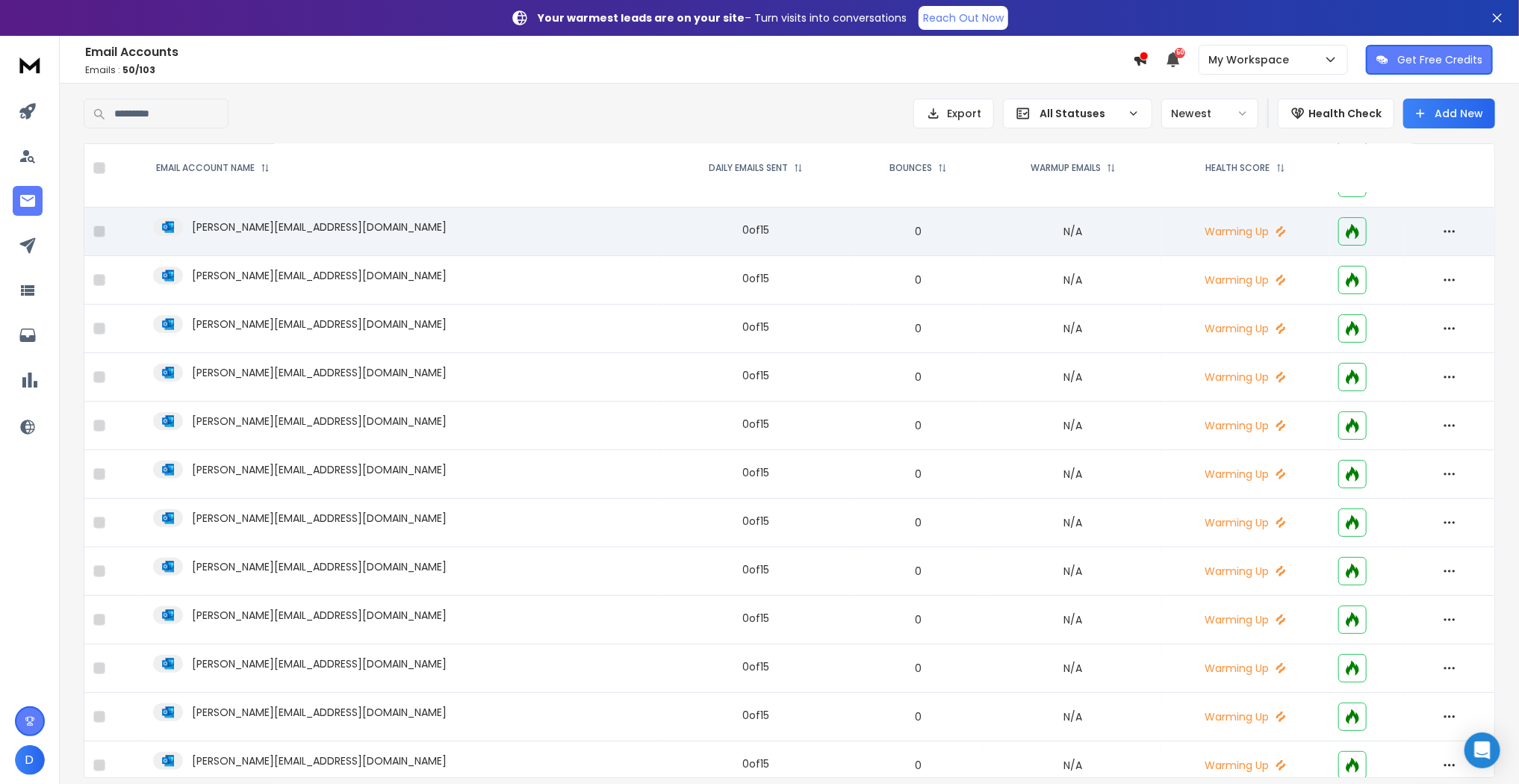
click at [97, 228] on button "button" at bounding box center [99, 231] width 12 height 12
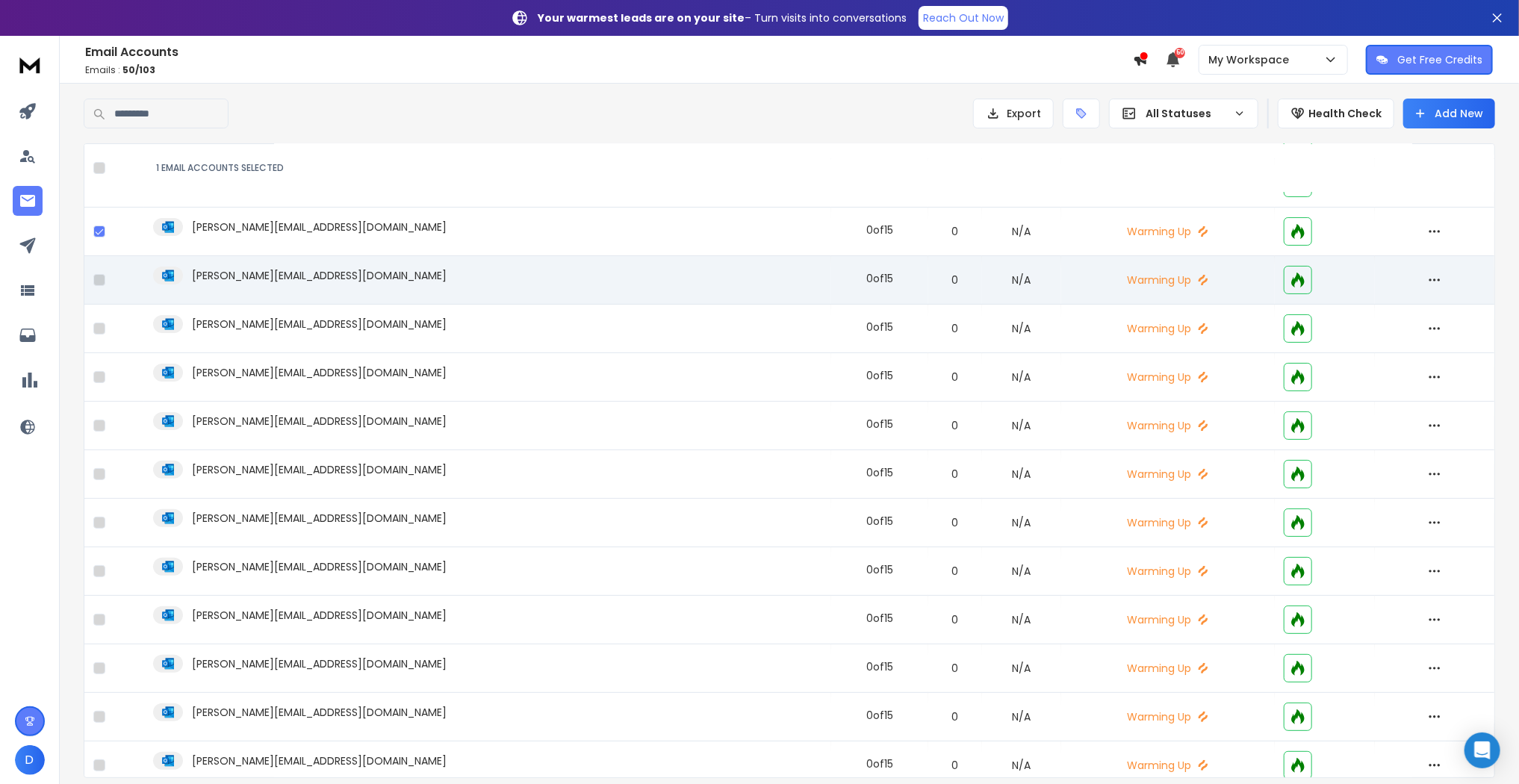
click at [99, 279] on button "button" at bounding box center [99, 280] width 12 height 12
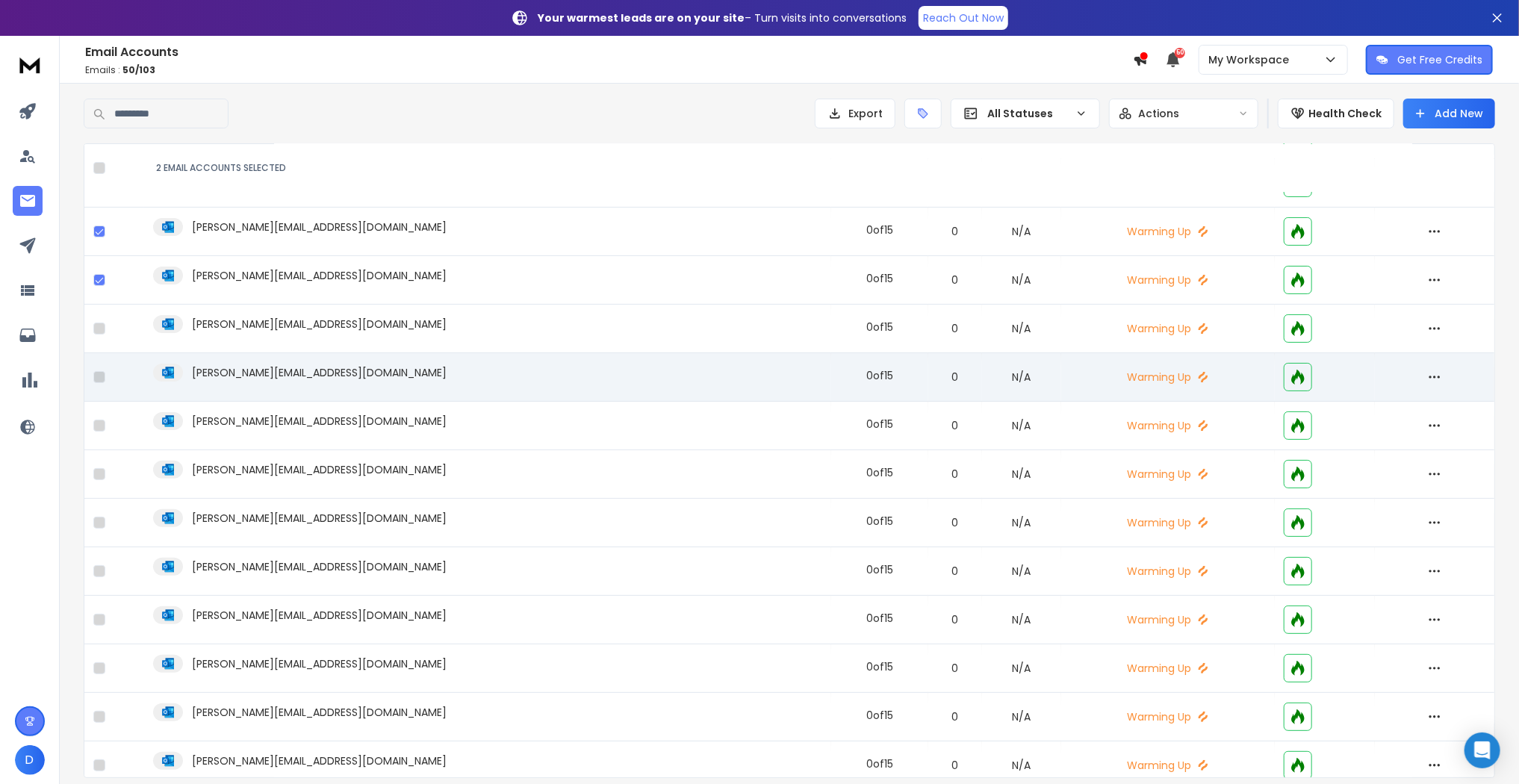
click at [102, 376] on button "button" at bounding box center [99, 377] width 12 height 12
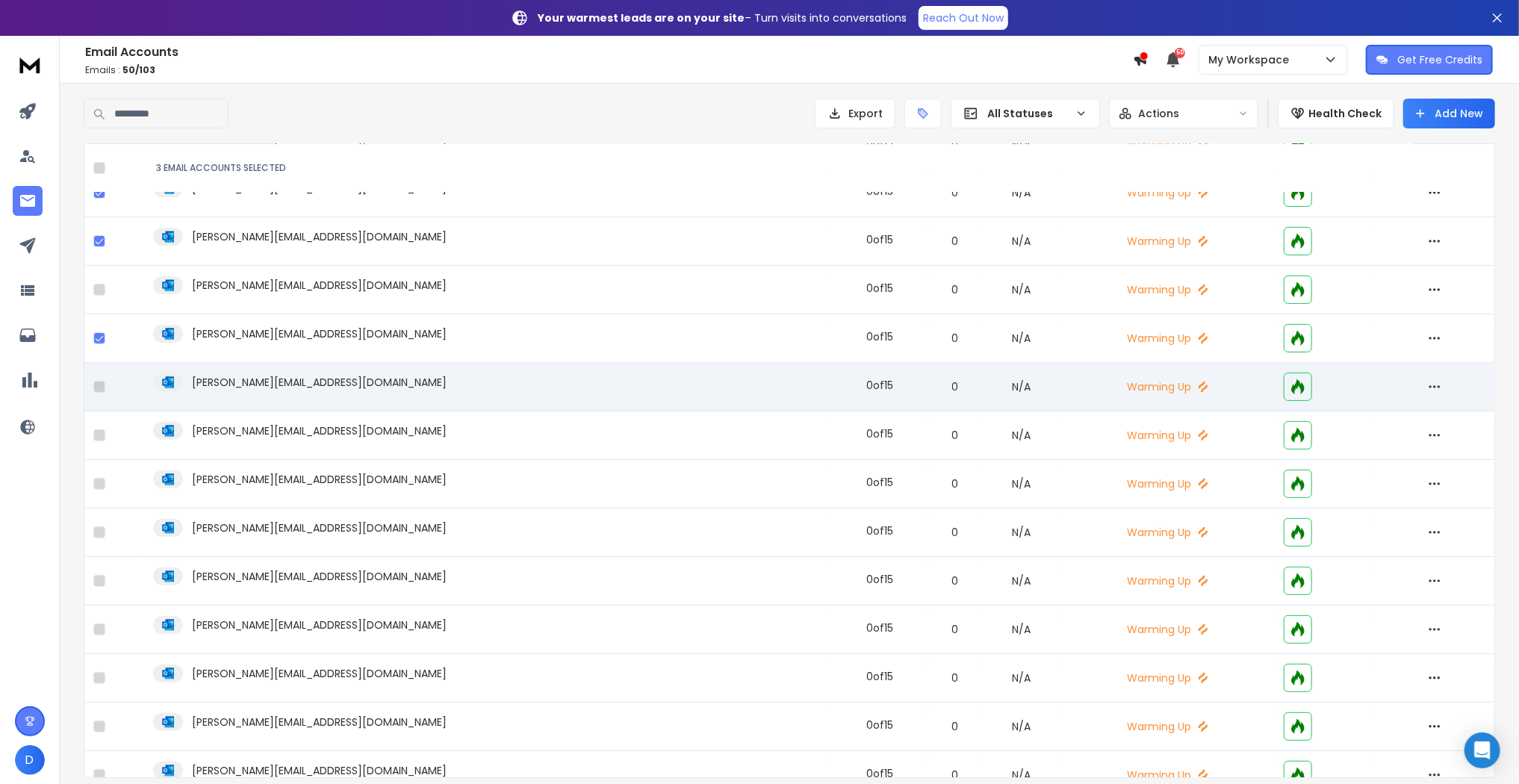
scroll to position [238, 0]
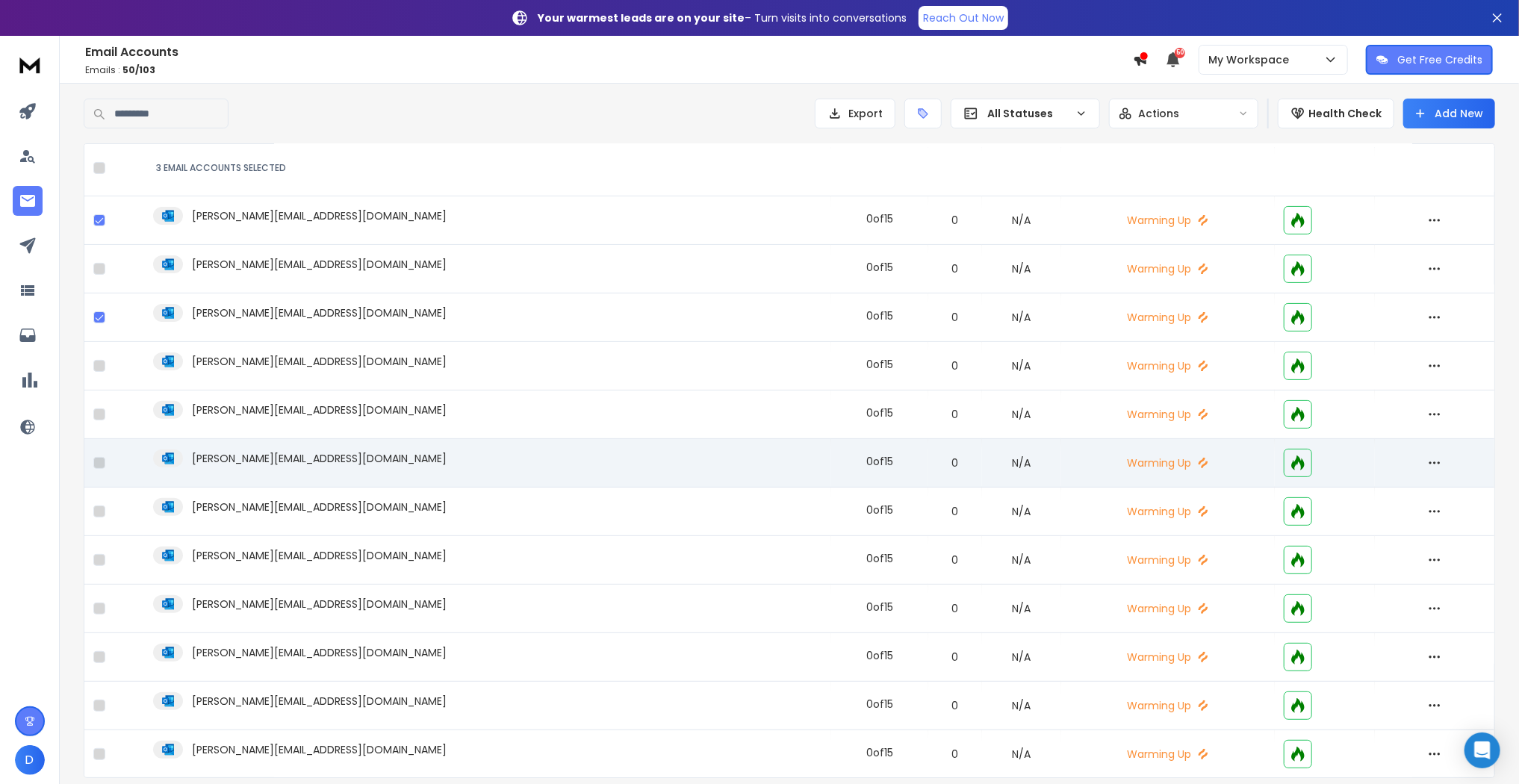
click at [101, 454] on td at bounding box center [114, 463] width 60 height 49
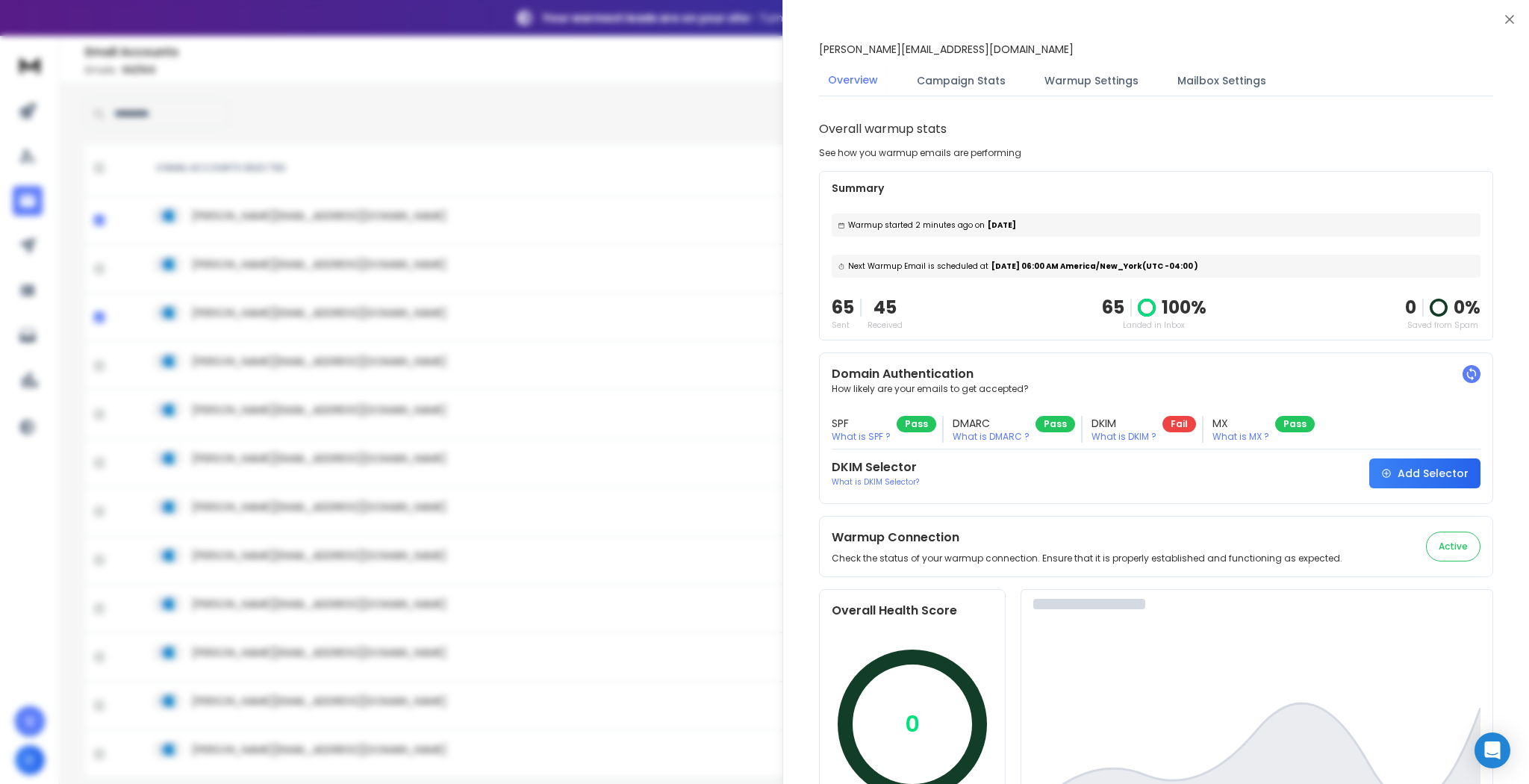
click at [1506, 19] on icon "button" at bounding box center [1509, 19] width 7 height 7
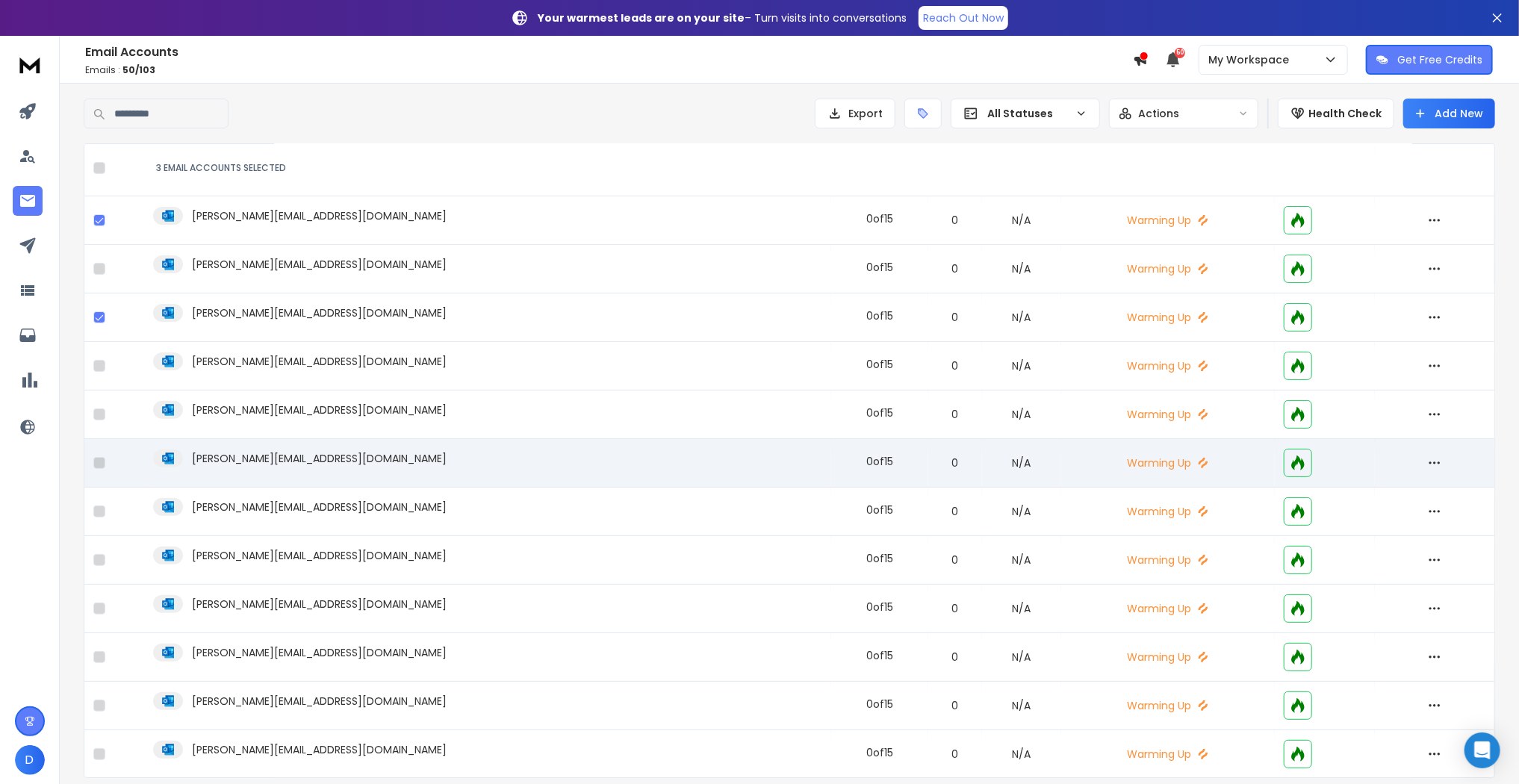
click at [99, 457] on button "button" at bounding box center [99, 463] width 12 height 12
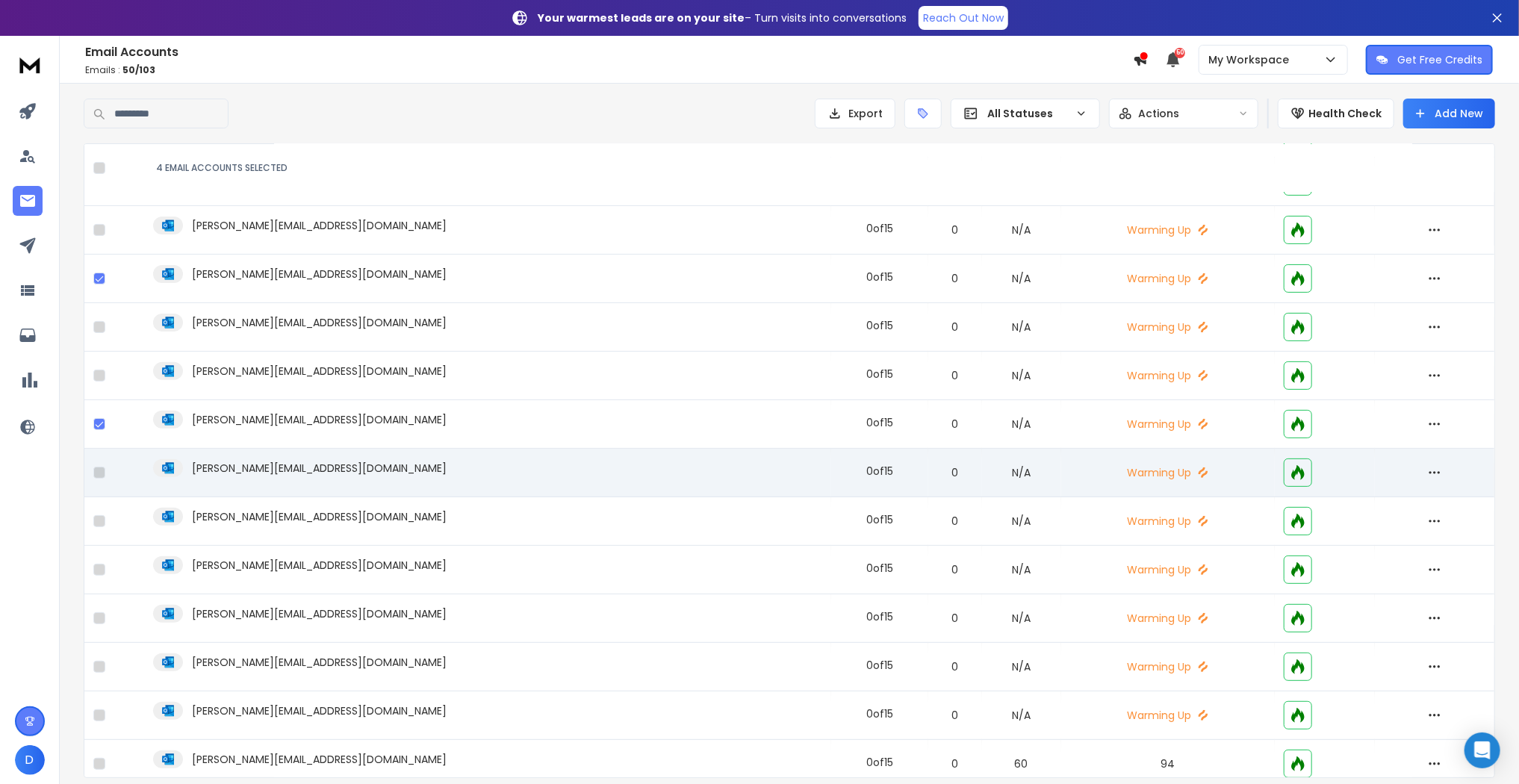
scroll to position [299, 0]
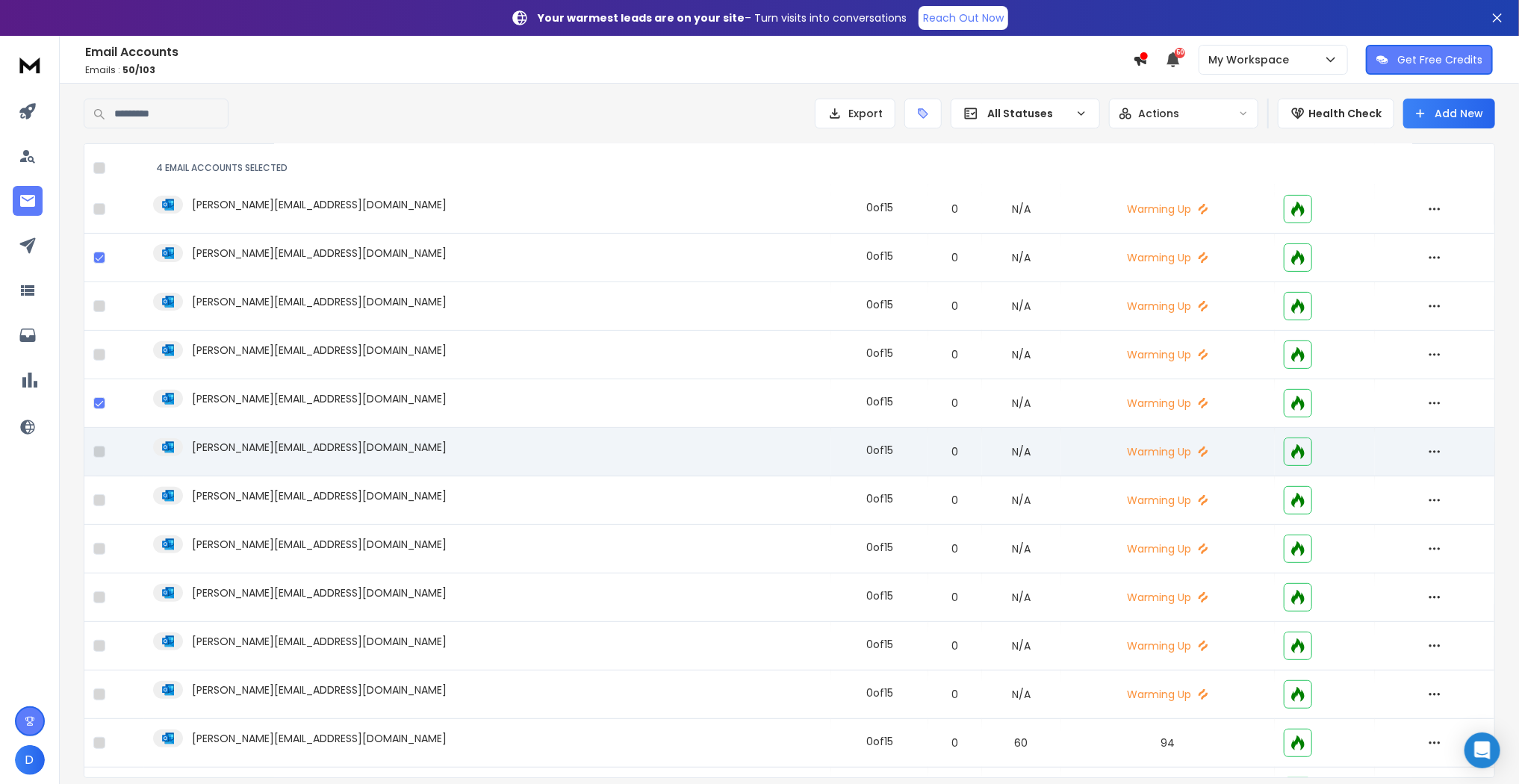
click at [99, 446] on button "button" at bounding box center [99, 451] width 12 height 12
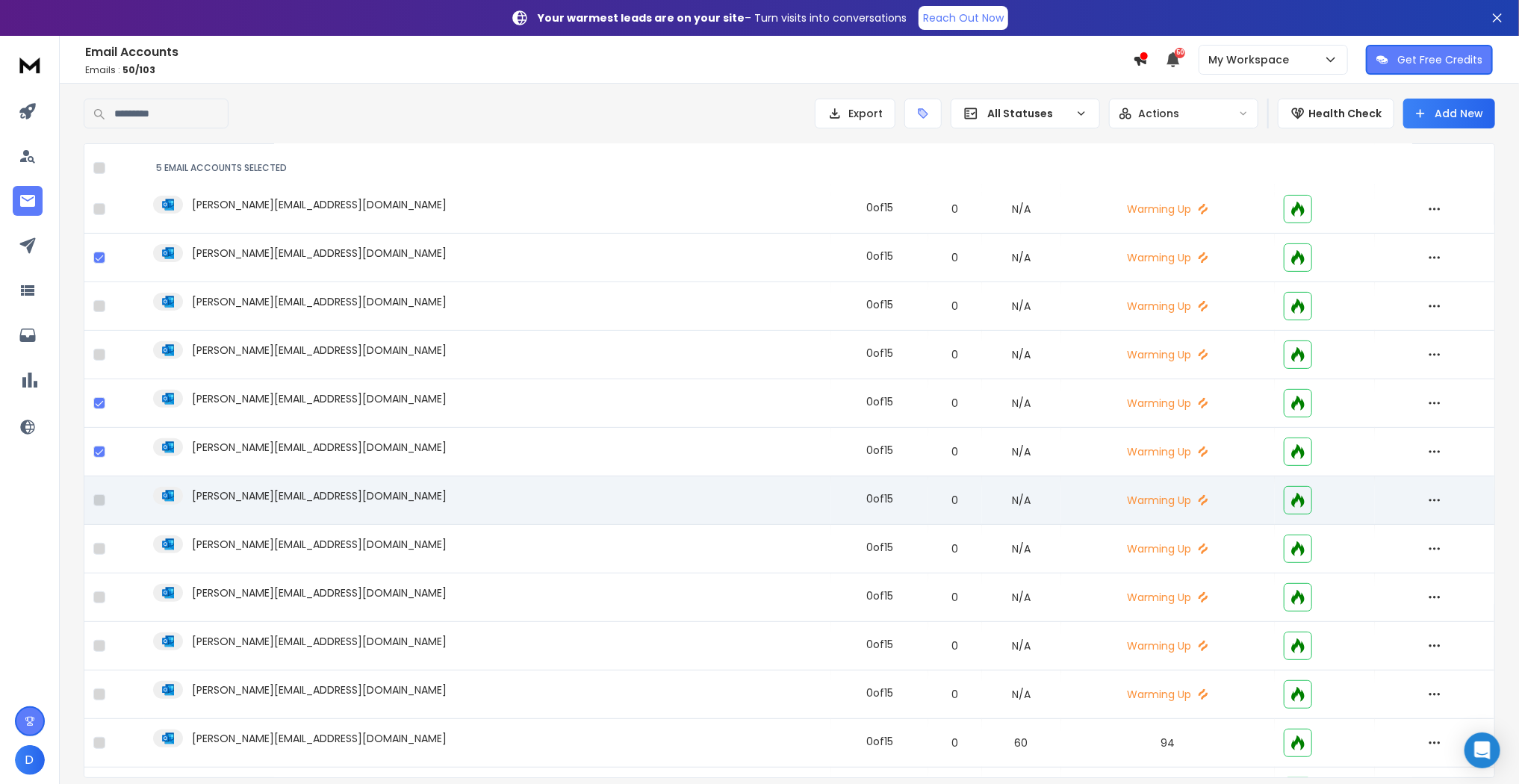
click at [101, 498] on button "button" at bounding box center [99, 500] width 12 height 12
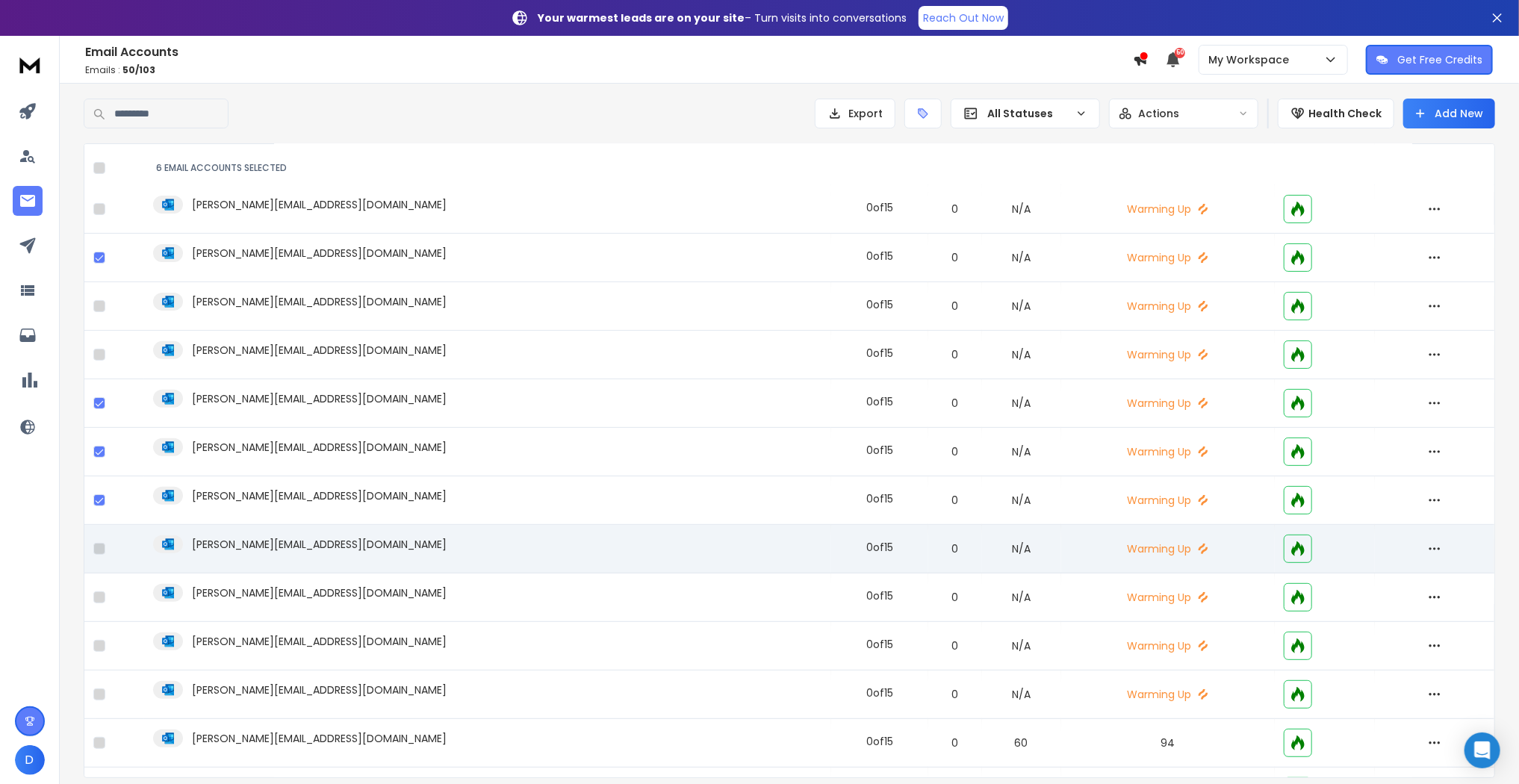
click at [104, 546] on button "button" at bounding box center [99, 548] width 12 height 12
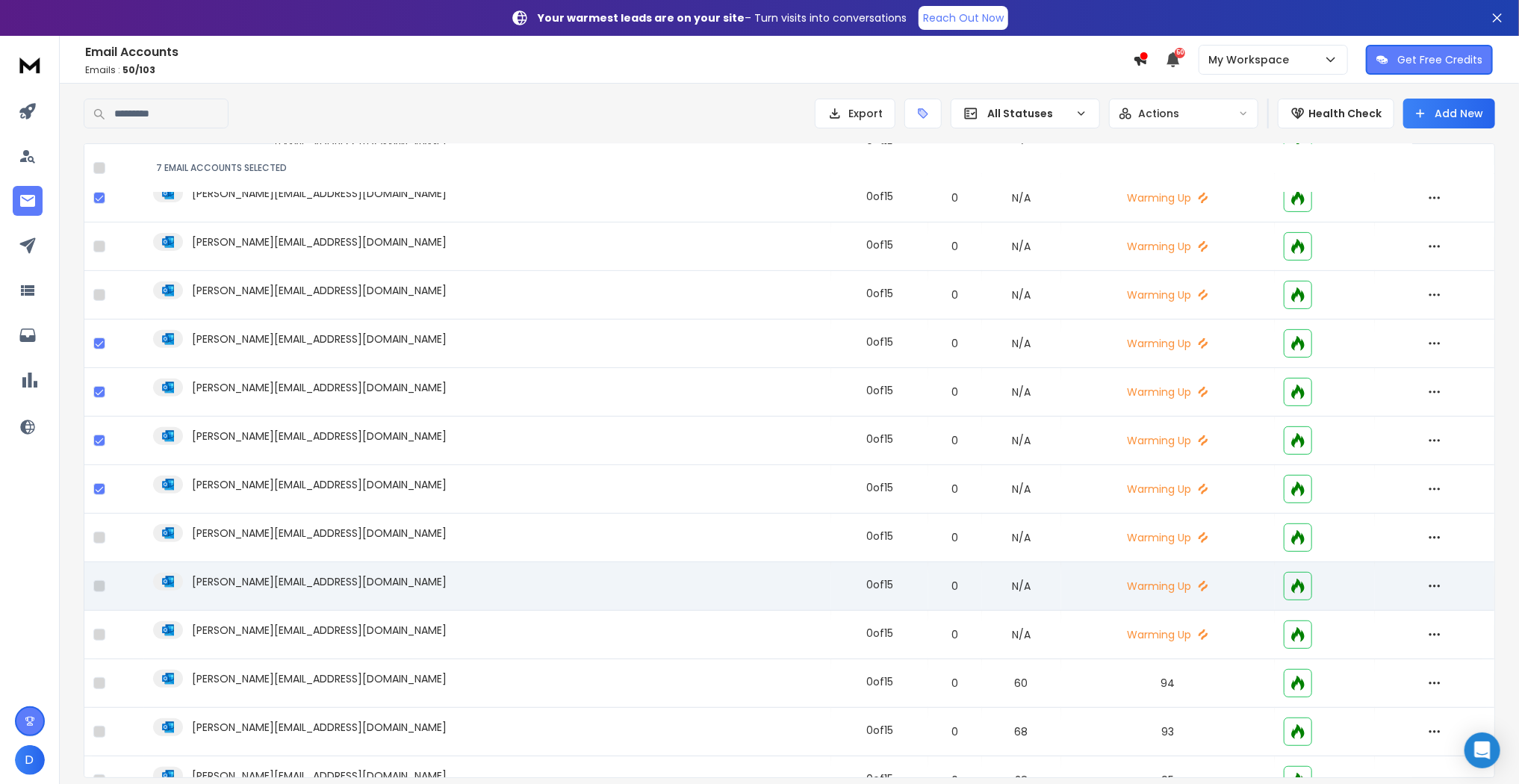
click at [103, 581] on button "button" at bounding box center [99, 585] width 12 height 12
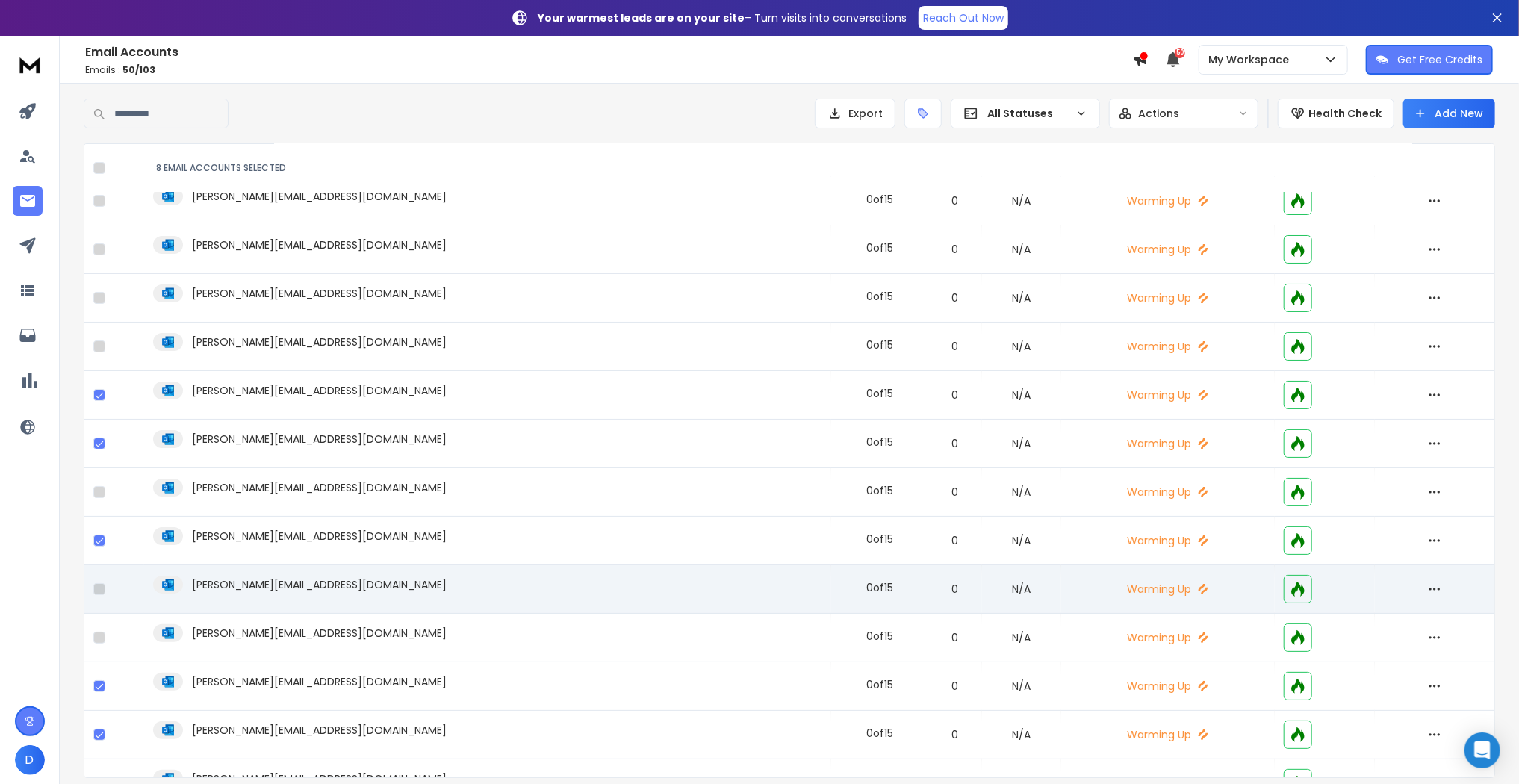
scroll to position [0, 0]
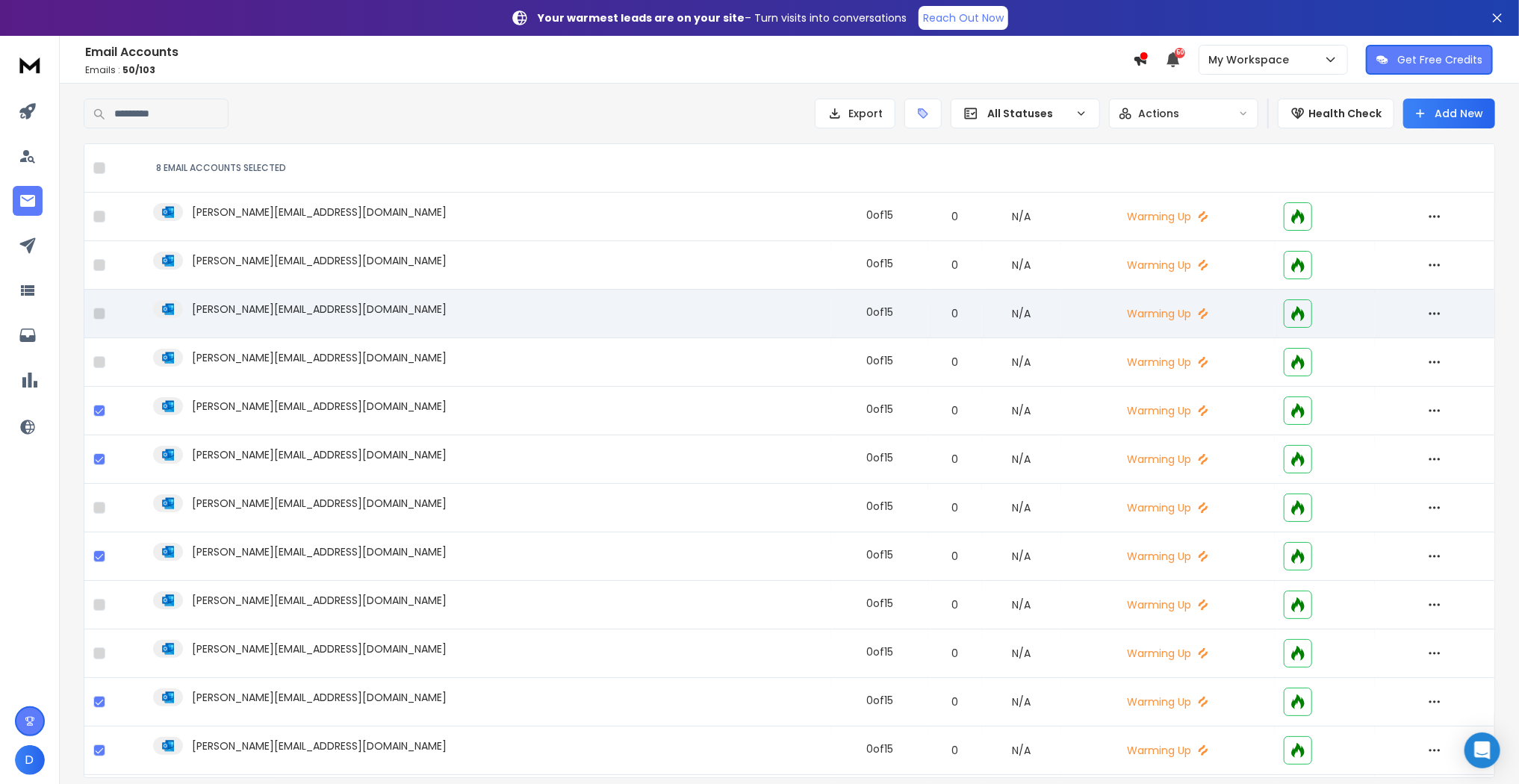
click at [100, 311] on button "button" at bounding box center [99, 313] width 12 height 12
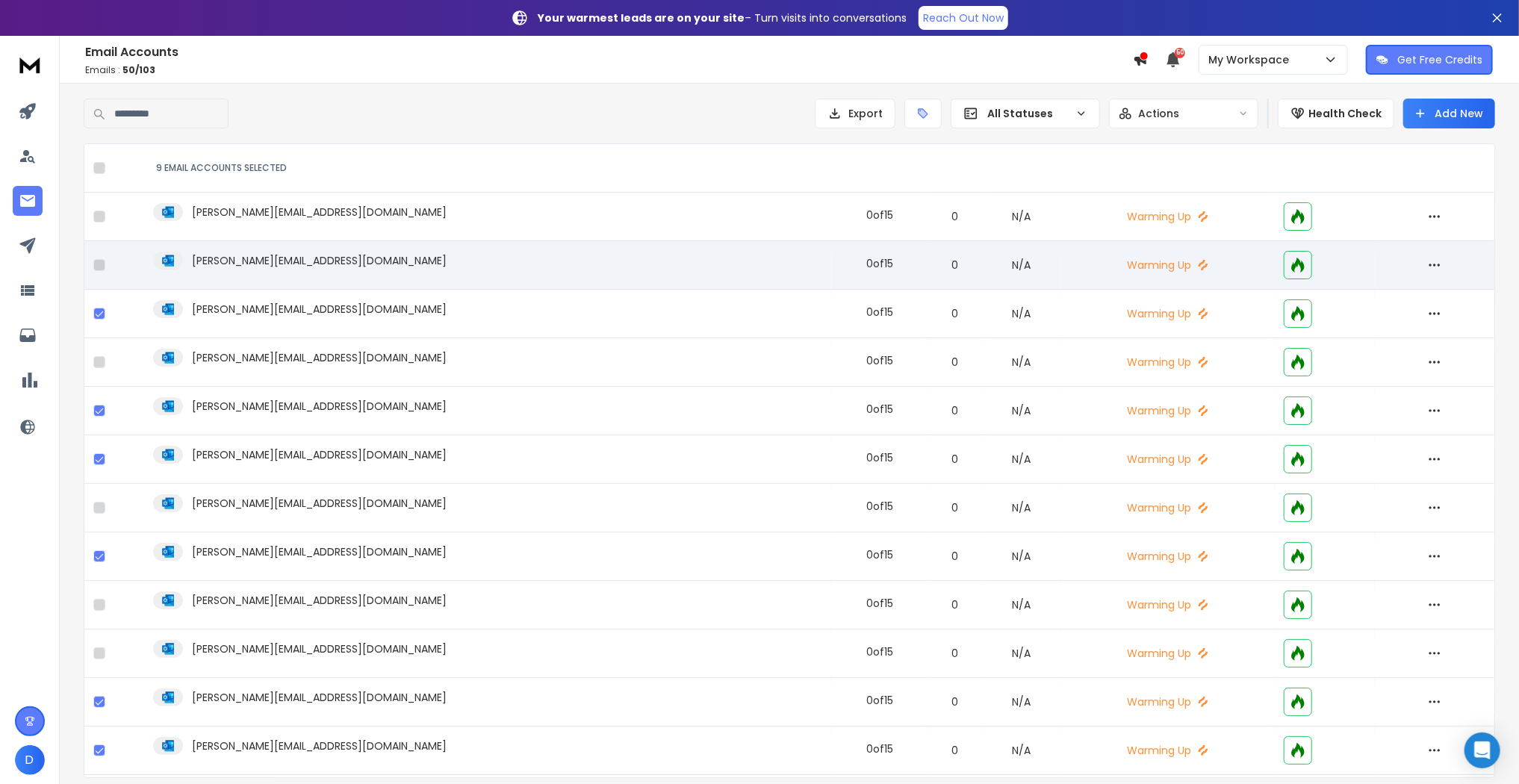
click at [100, 266] on button "button" at bounding box center [99, 265] width 12 height 12
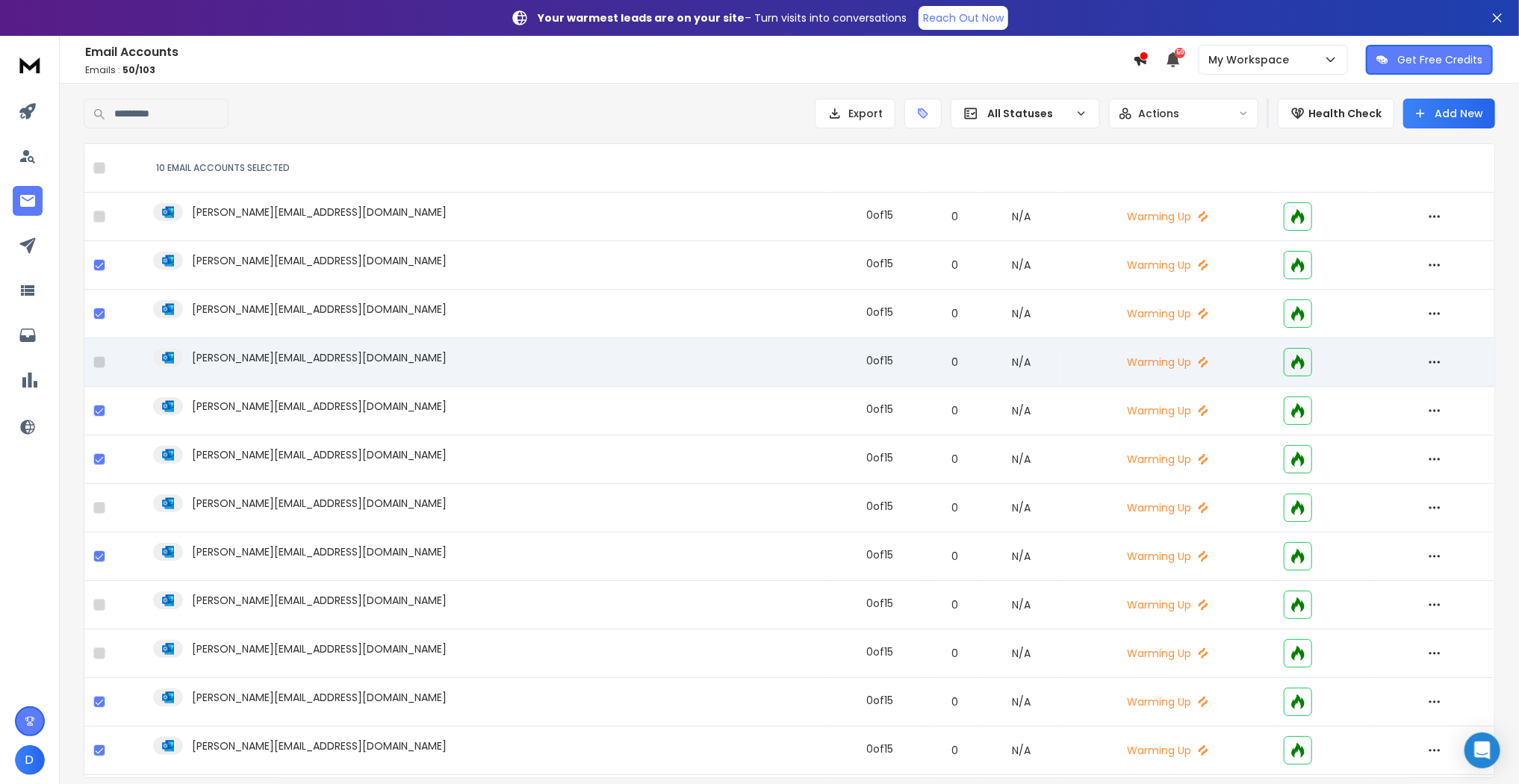
click at [95, 356] on button "button" at bounding box center [99, 362] width 12 height 12
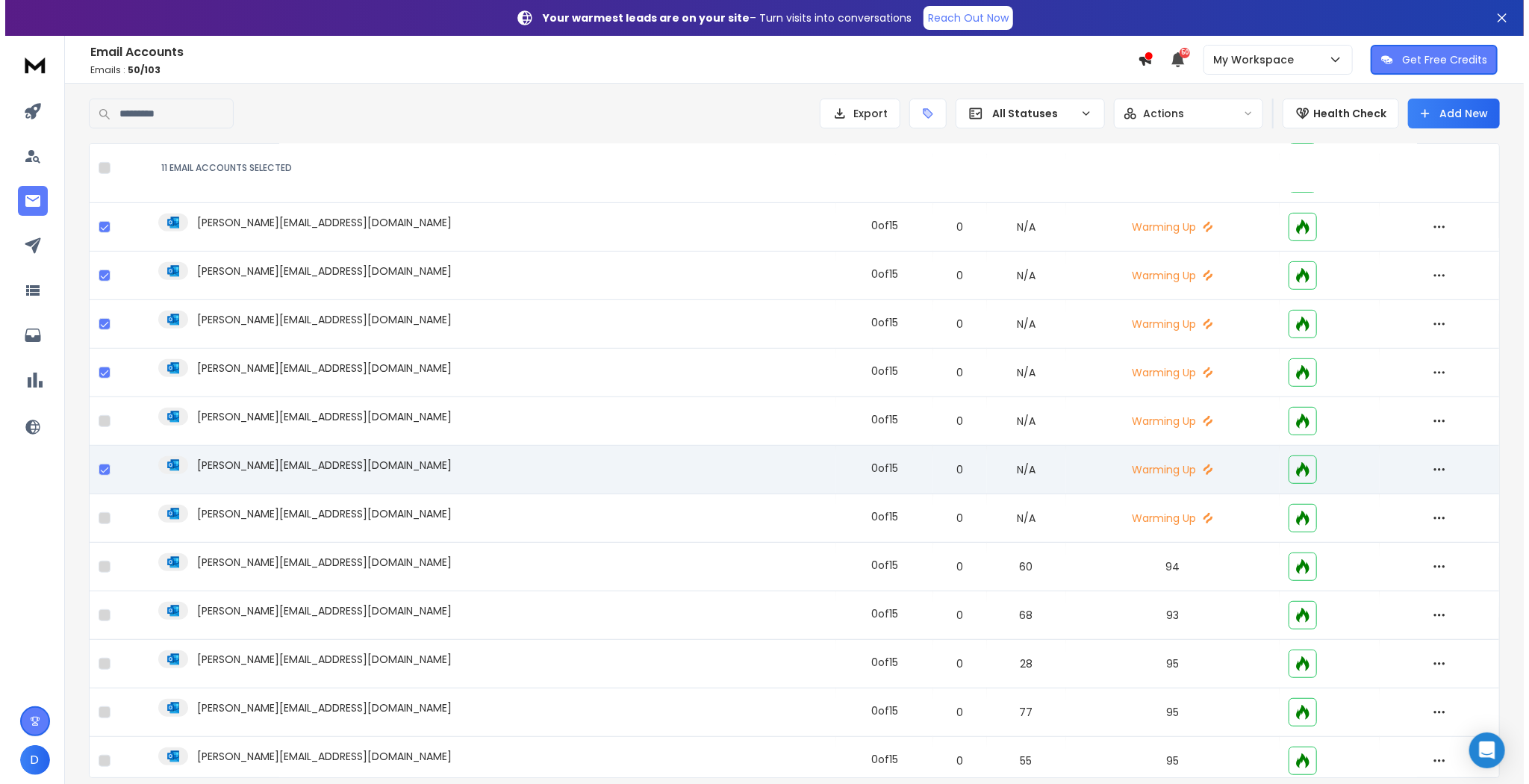
scroll to position [537, 0]
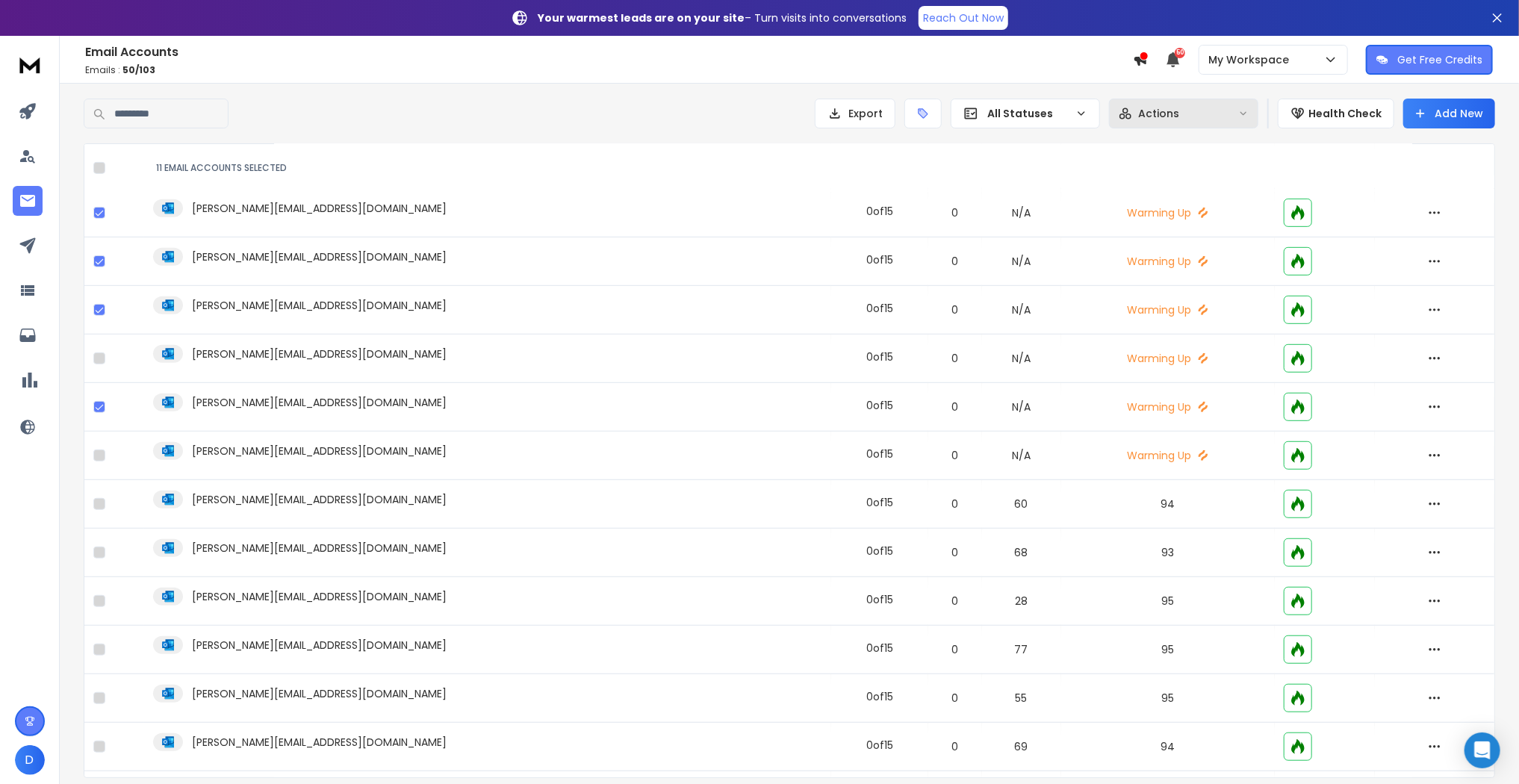
click at [1131, 114] on icon "button" at bounding box center [1128, 116] width 4 height 4
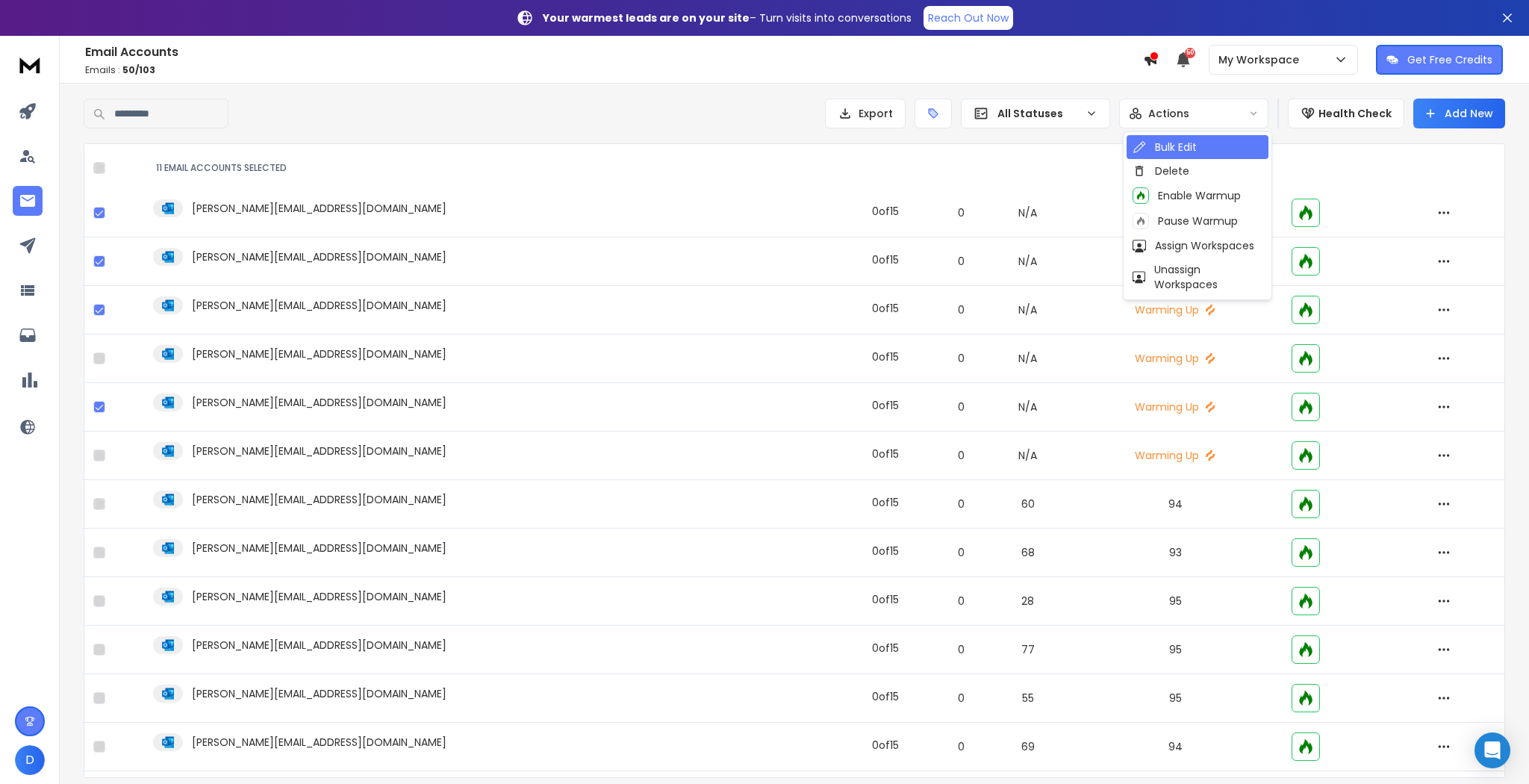
click at [1194, 147] on div "Bulk Edit" at bounding box center [1165, 147] width 65 height 15
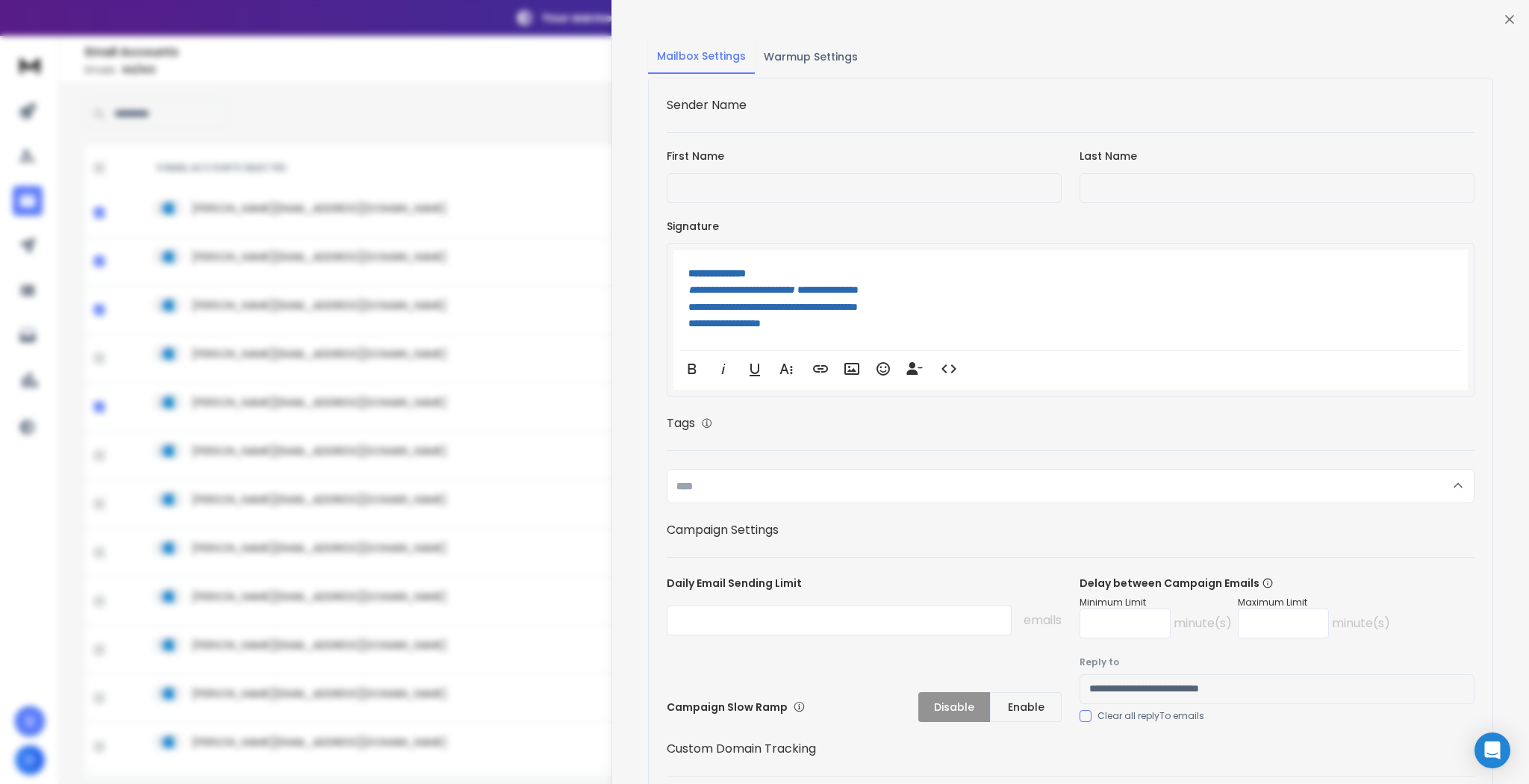
click at [796, 190] on input "text" at bounding box center [864, 188] width 395 height 30
type input "*****"
click at [1222, 201] on input "text" at bounding box center [1277, 188] width 395 height 30
type input "*"
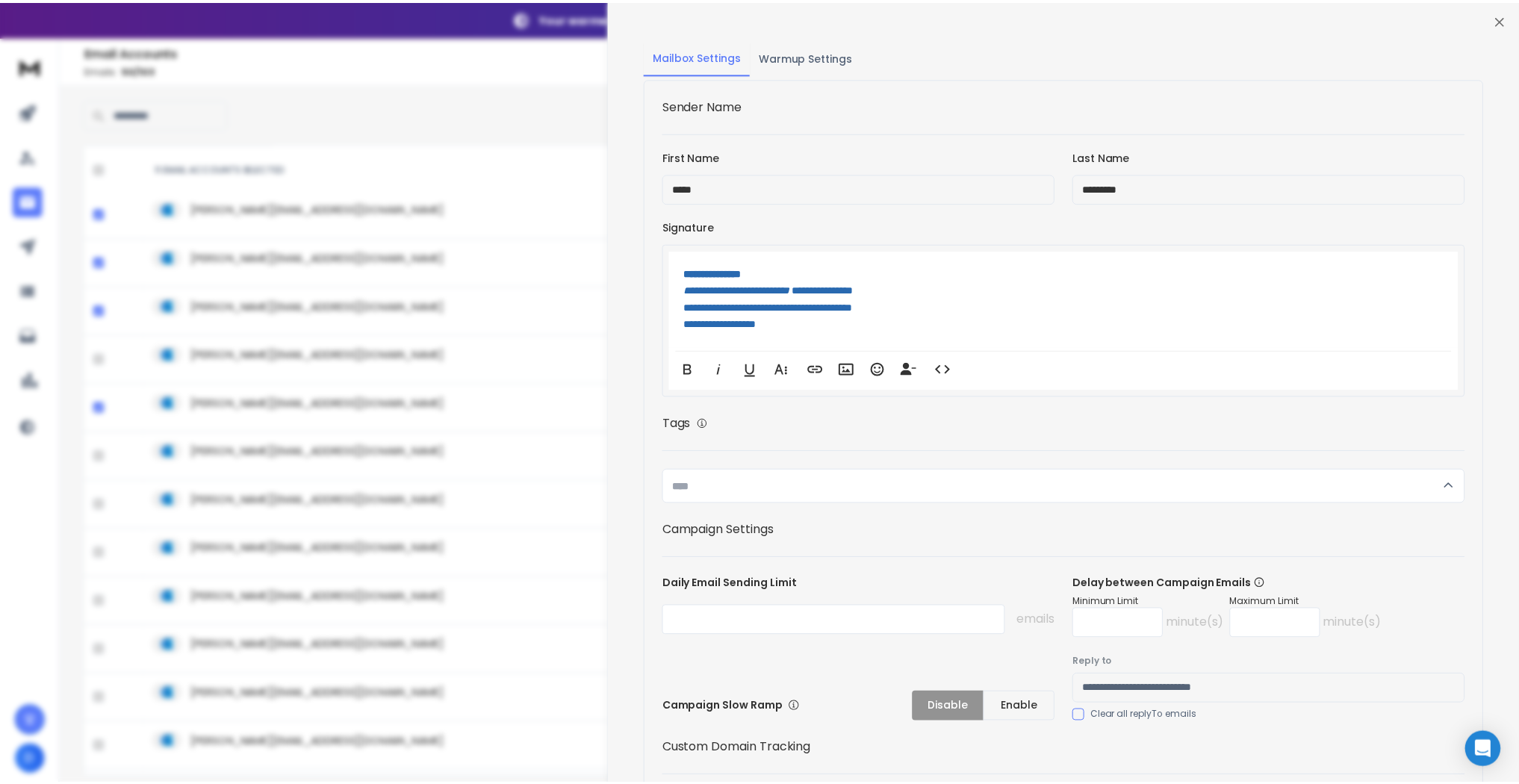
scroll to position [147, 0]
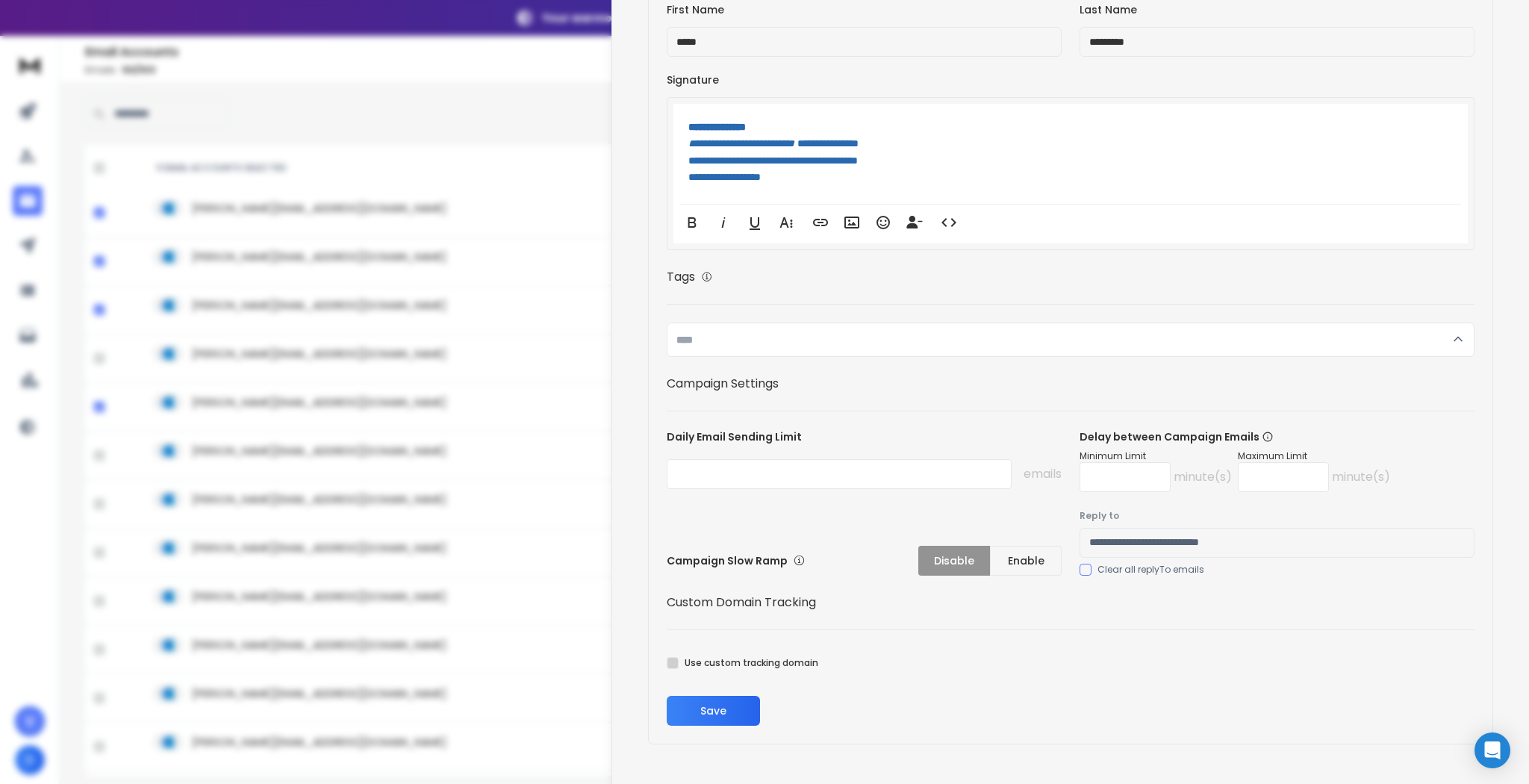
type input "*********"
click at [721, 705] on button "Save" at bounding box center [713, 710] width 94 height 30
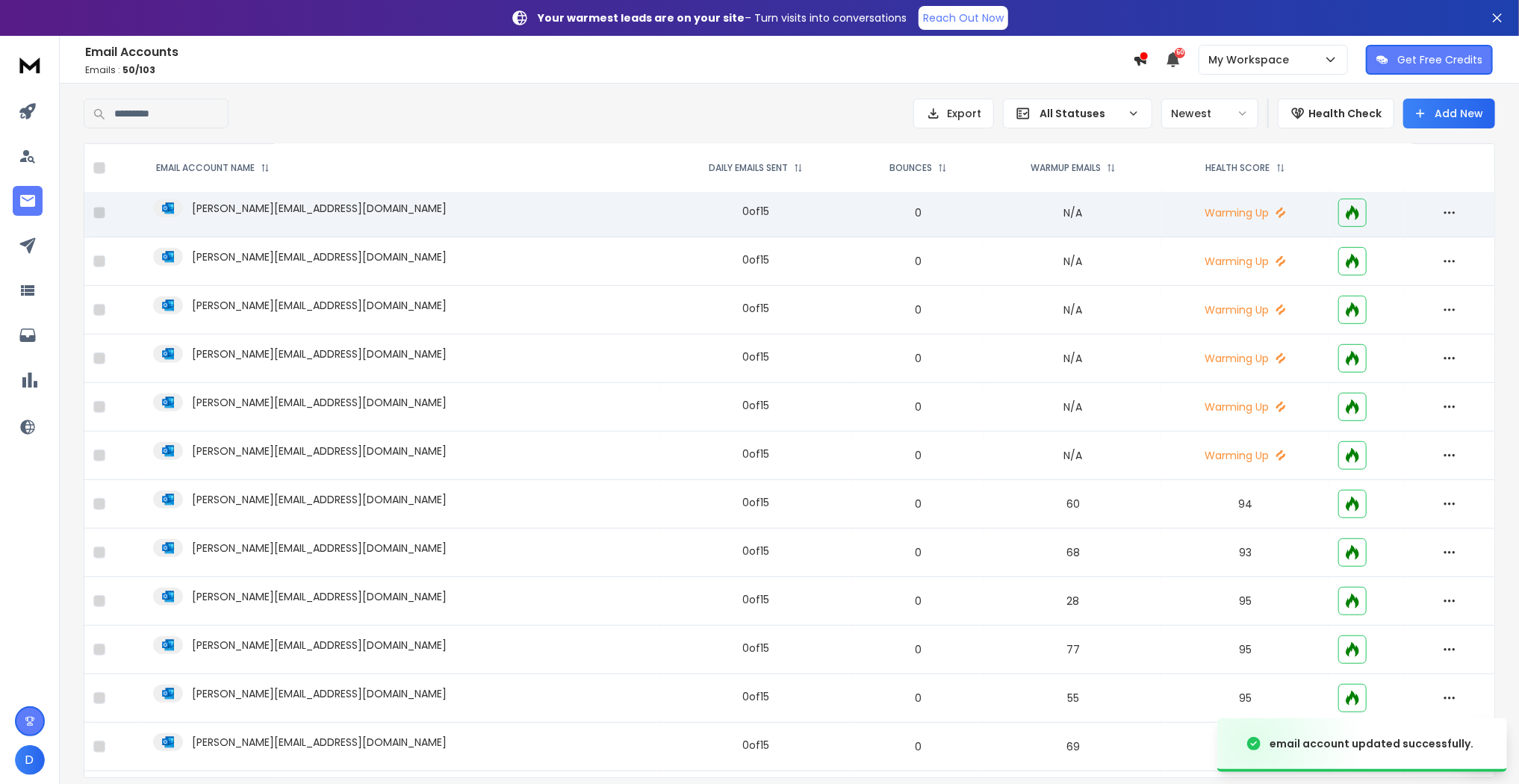
click at [274, 201] on p "[PERSON_NAME][EMAIL_ADDRESS][DOMAIN_NAME]" at bounding box center [319, 209] width 254 height 15
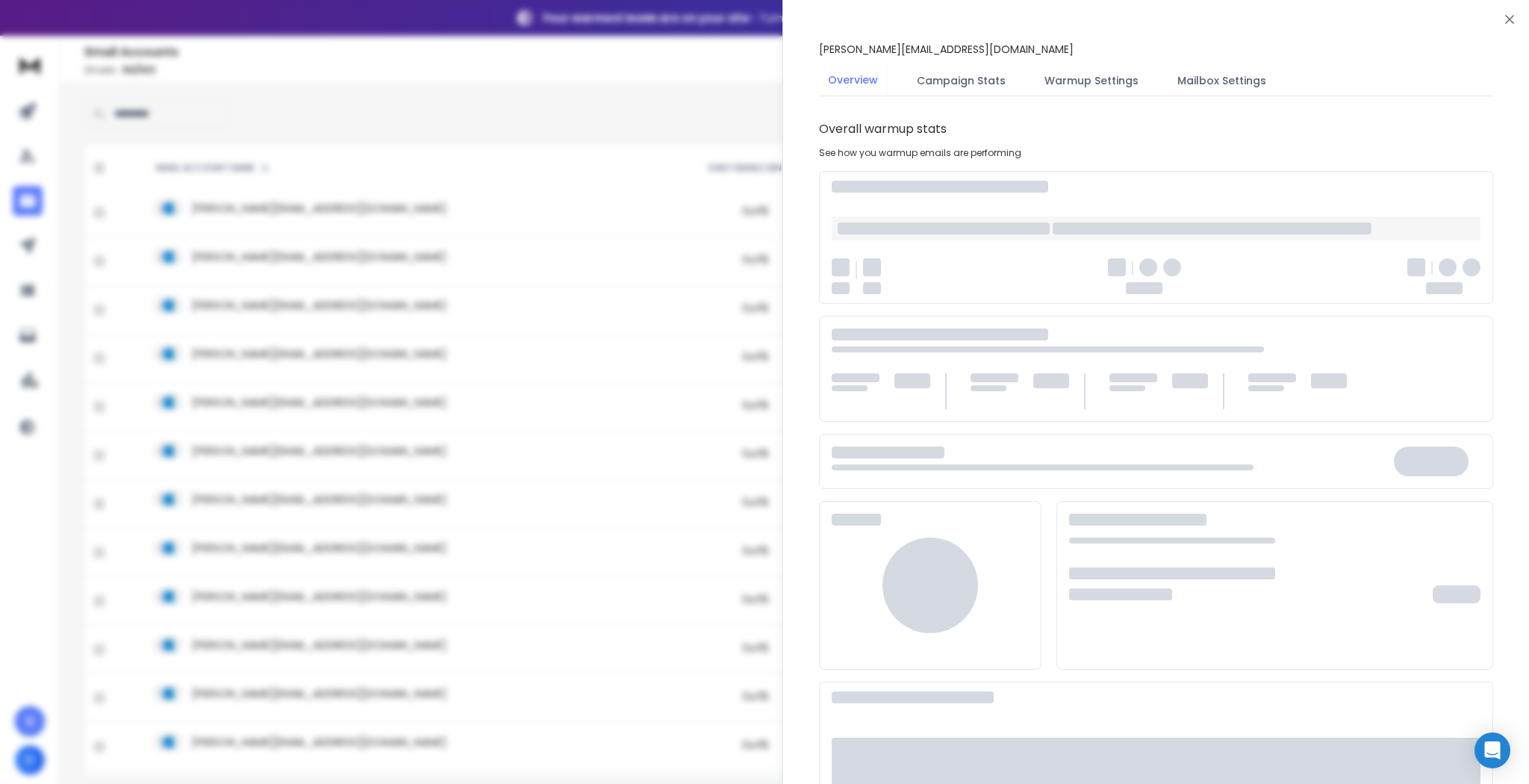
click at [1199, 75] on button "Mailbox Settings" at bounding box center [1222, 81] width 107 height 33
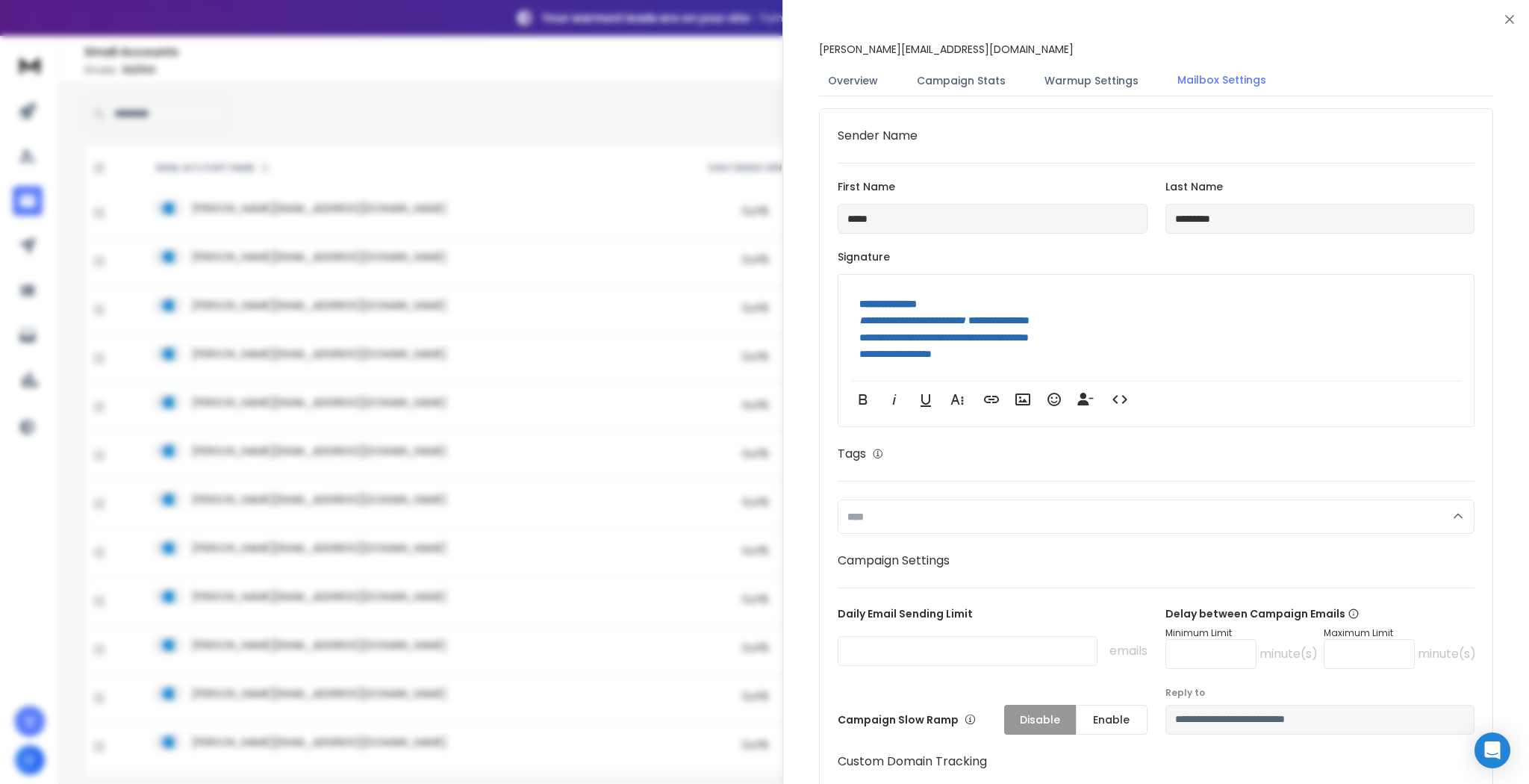
click at [469, 137] on div at bounding box center [764, 392] width 1529 height 784
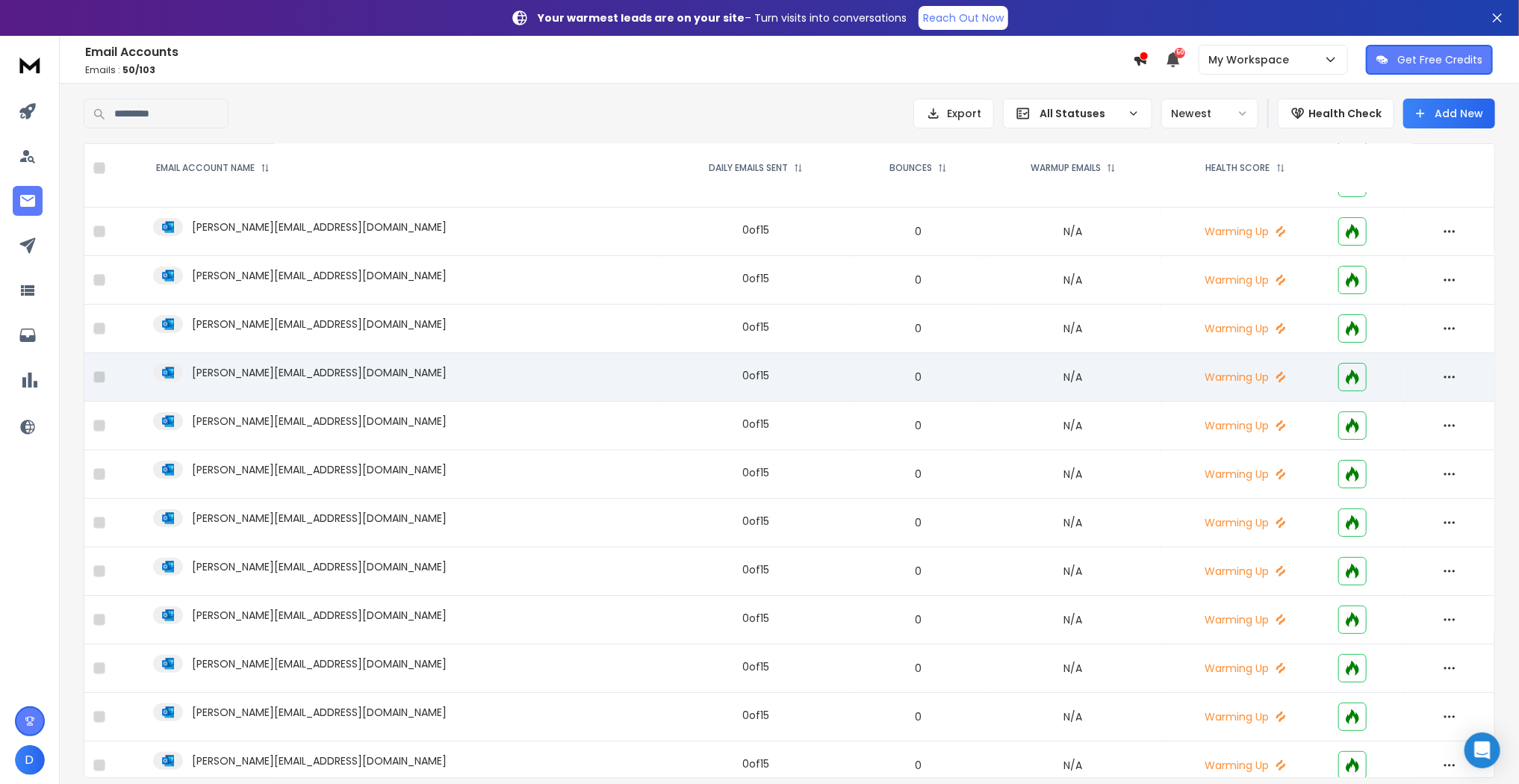
scroll to position [0, 0]
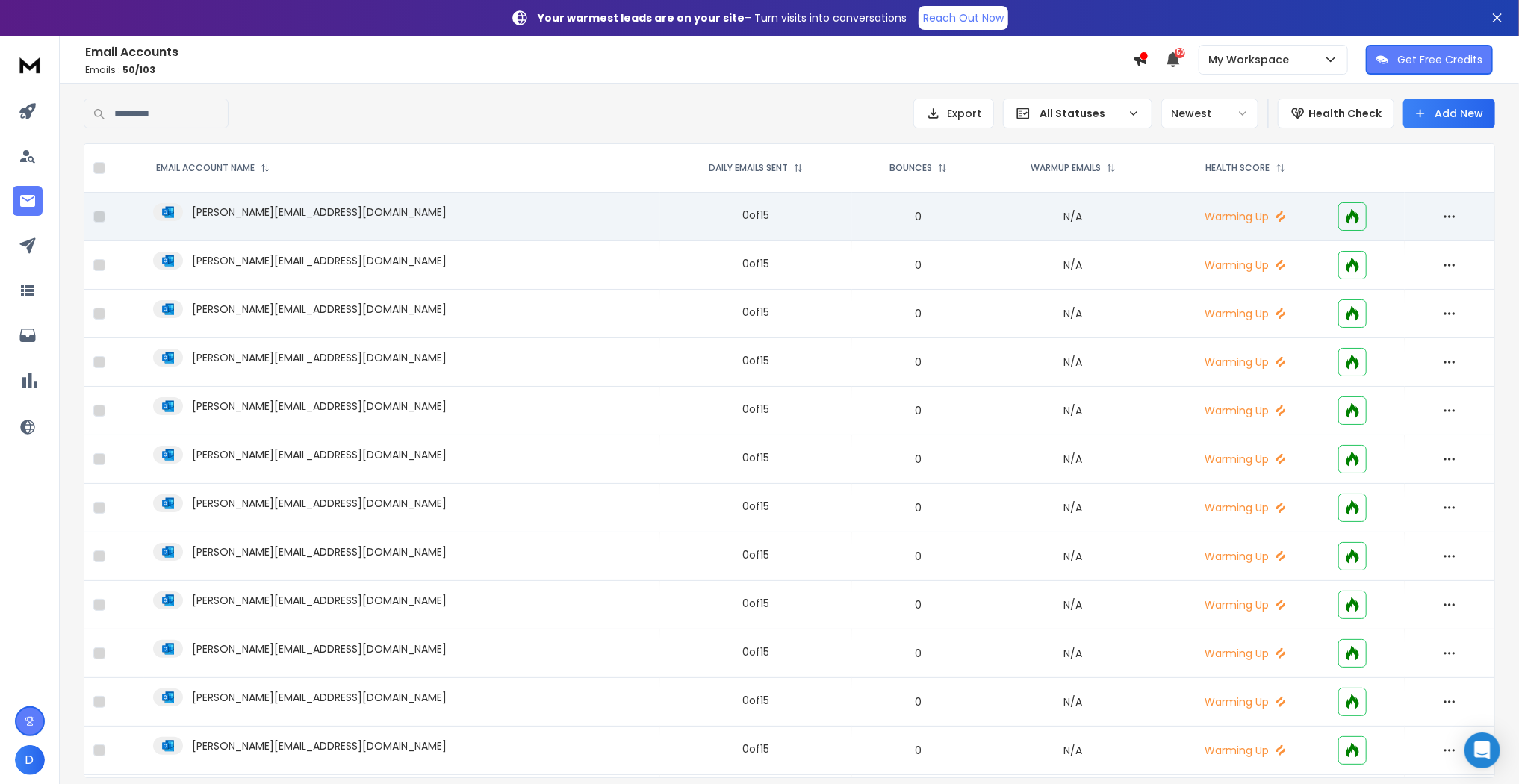
click at [96, 218] on button "on" at bounding box center [99, 216] width 12 height 12
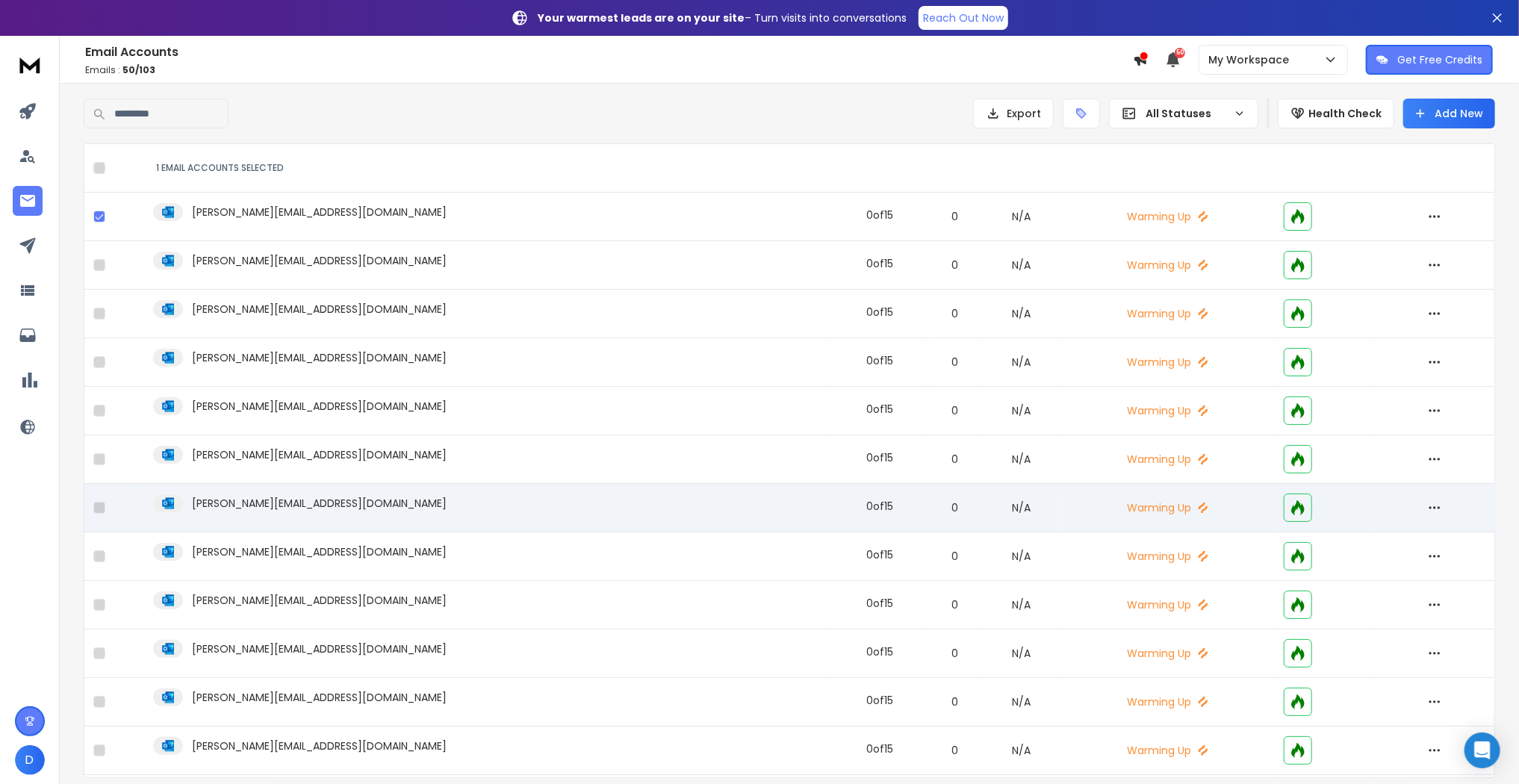
click at [97, 507] on button "button" at bounding box center [99, 507] width 12 height 12
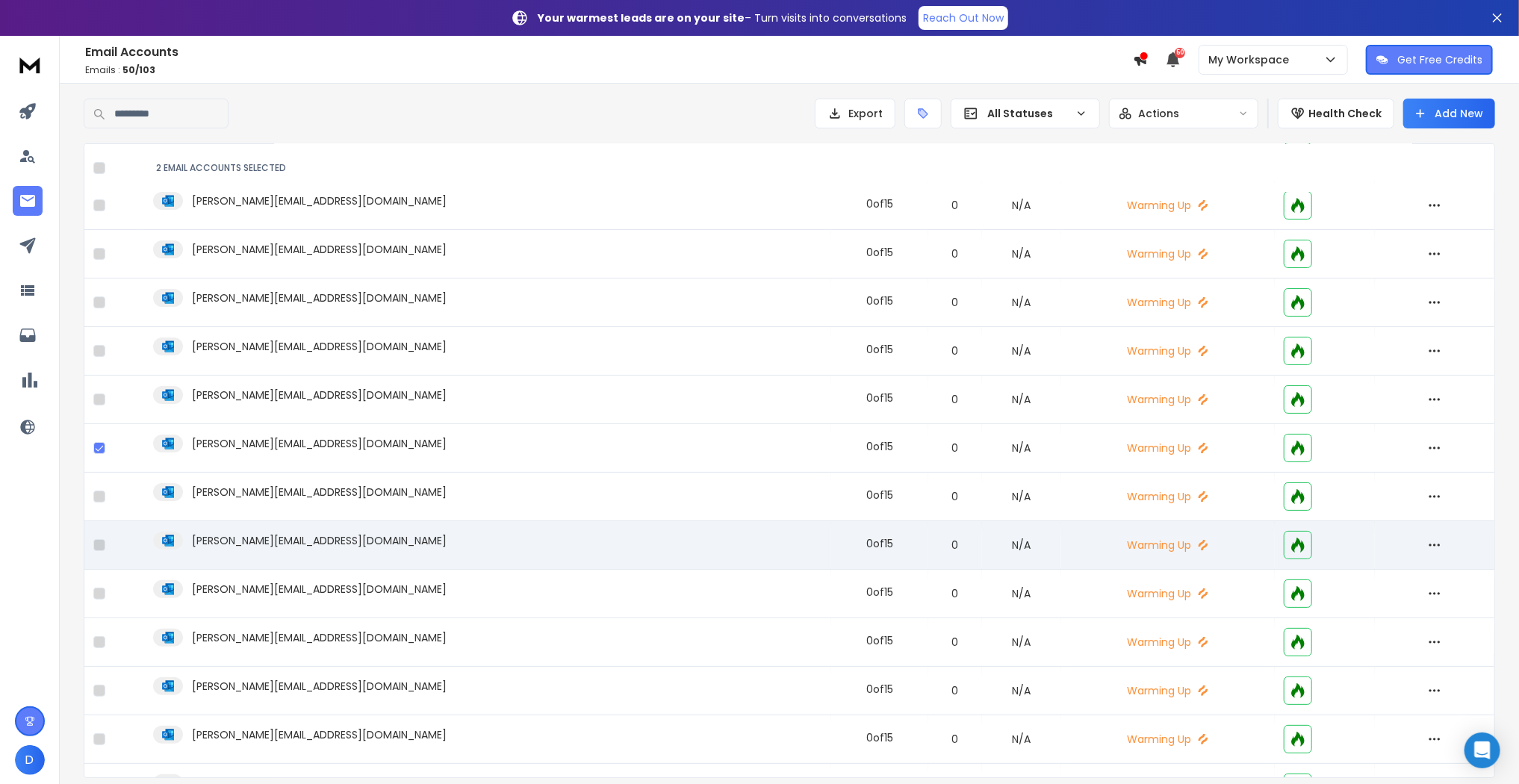
click at [97, 541] on button "button" at bounding box center [99, 545] width 12 height 12
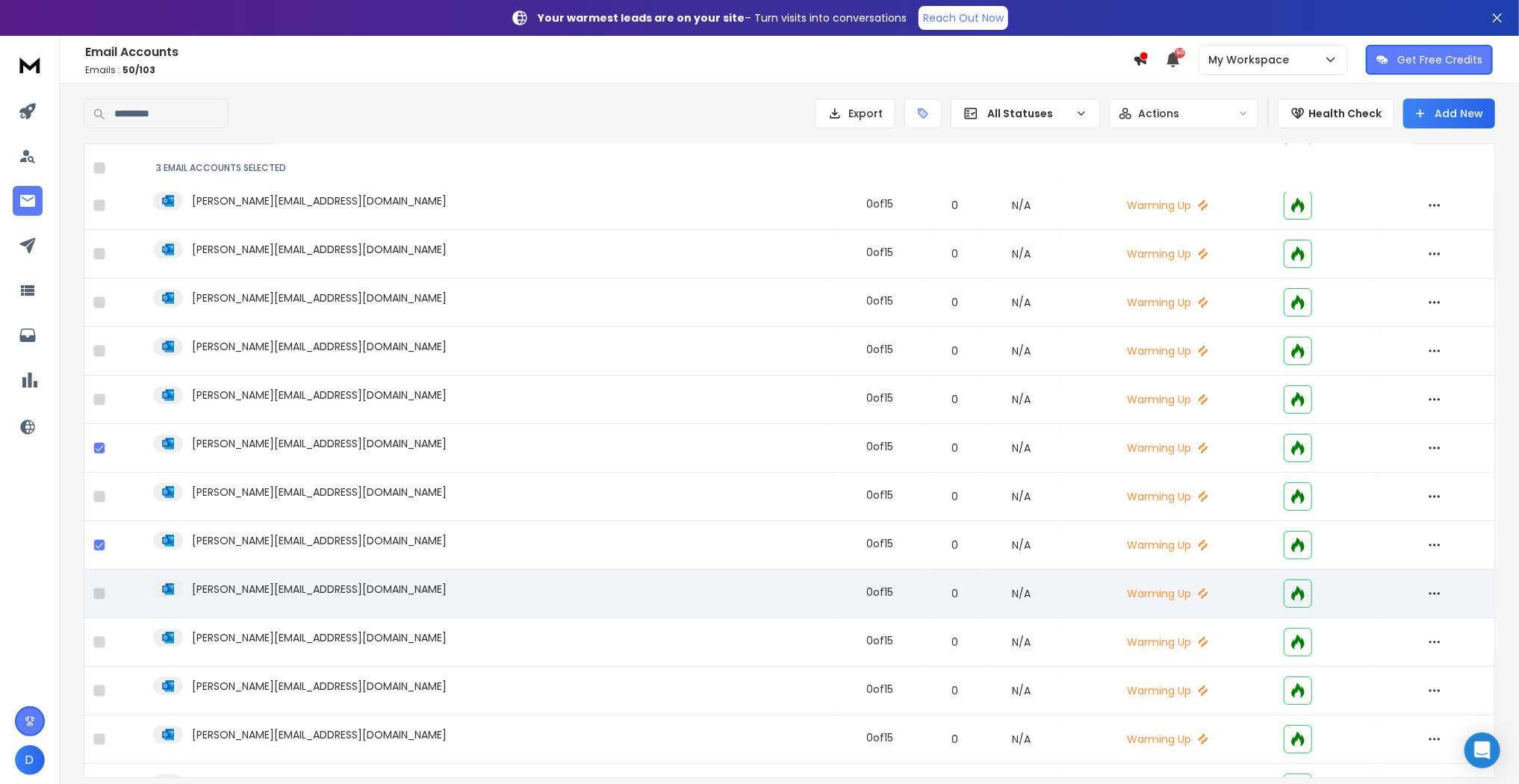
click at [99, 591] on button "button" at bounding box center [99, 594] width 12 height 12
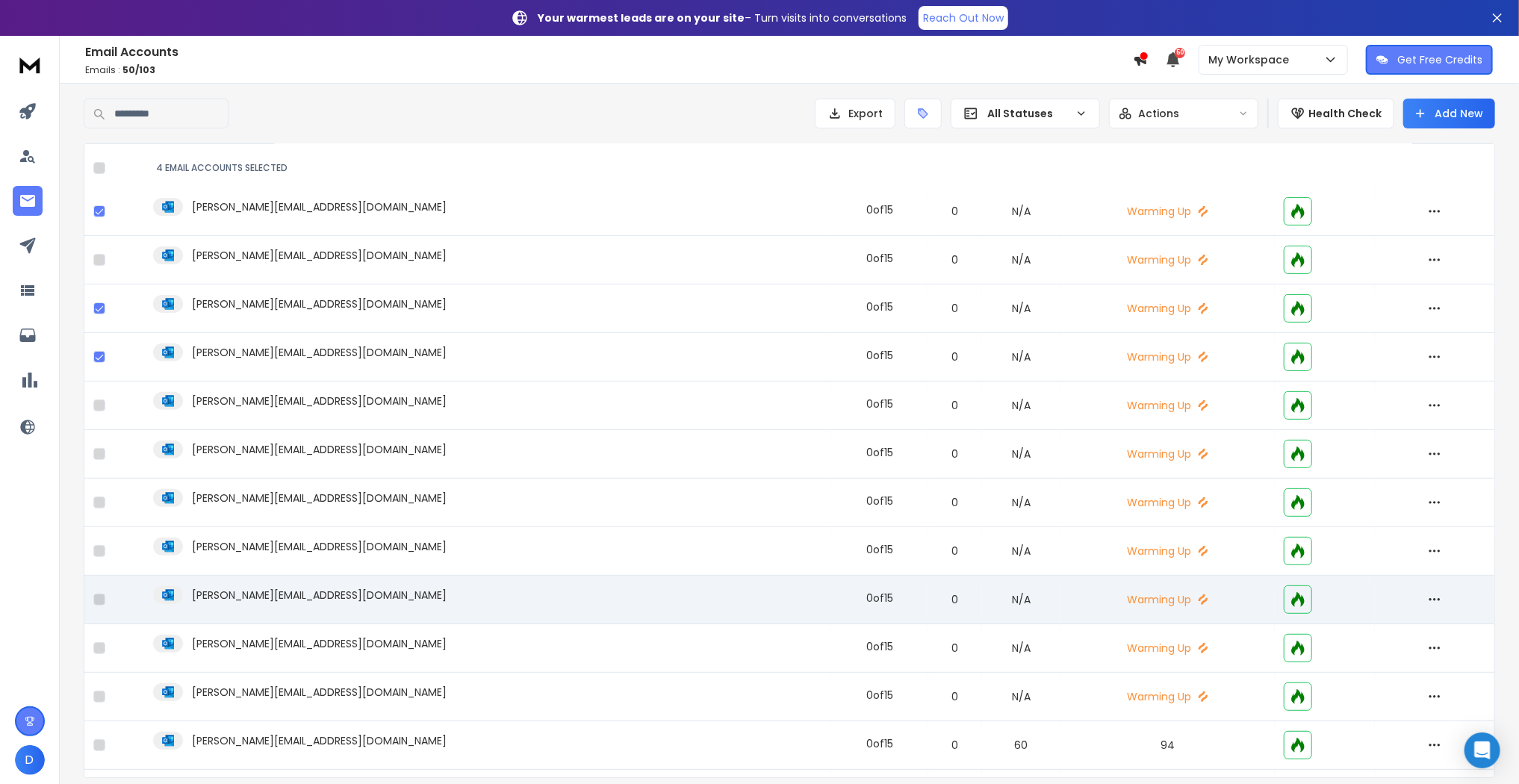
scroll to position [299, 0]
click at [103, 591] on button "button" at bounding box center [99, 597] width 12 height 12
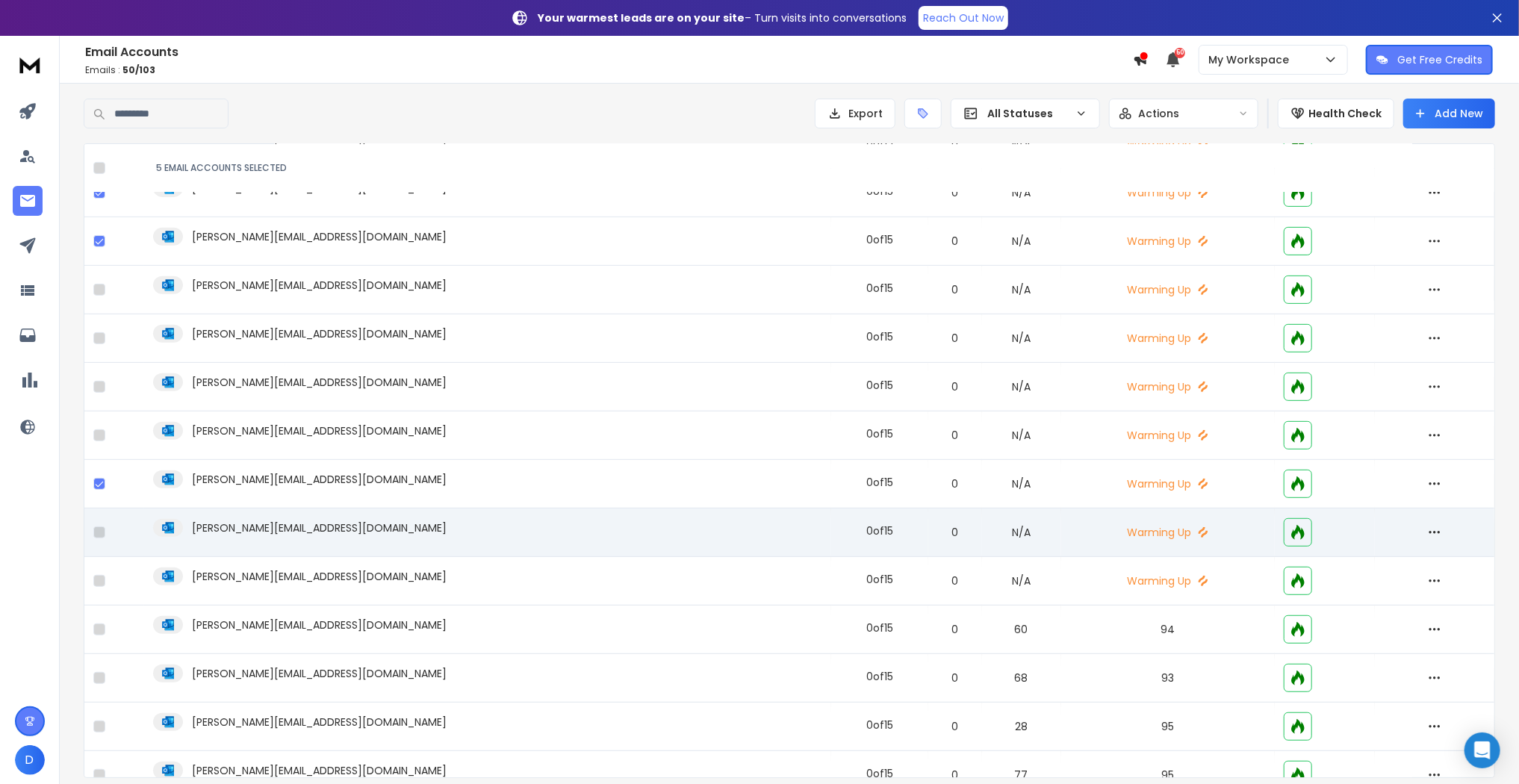
scroll to position [418, 0]
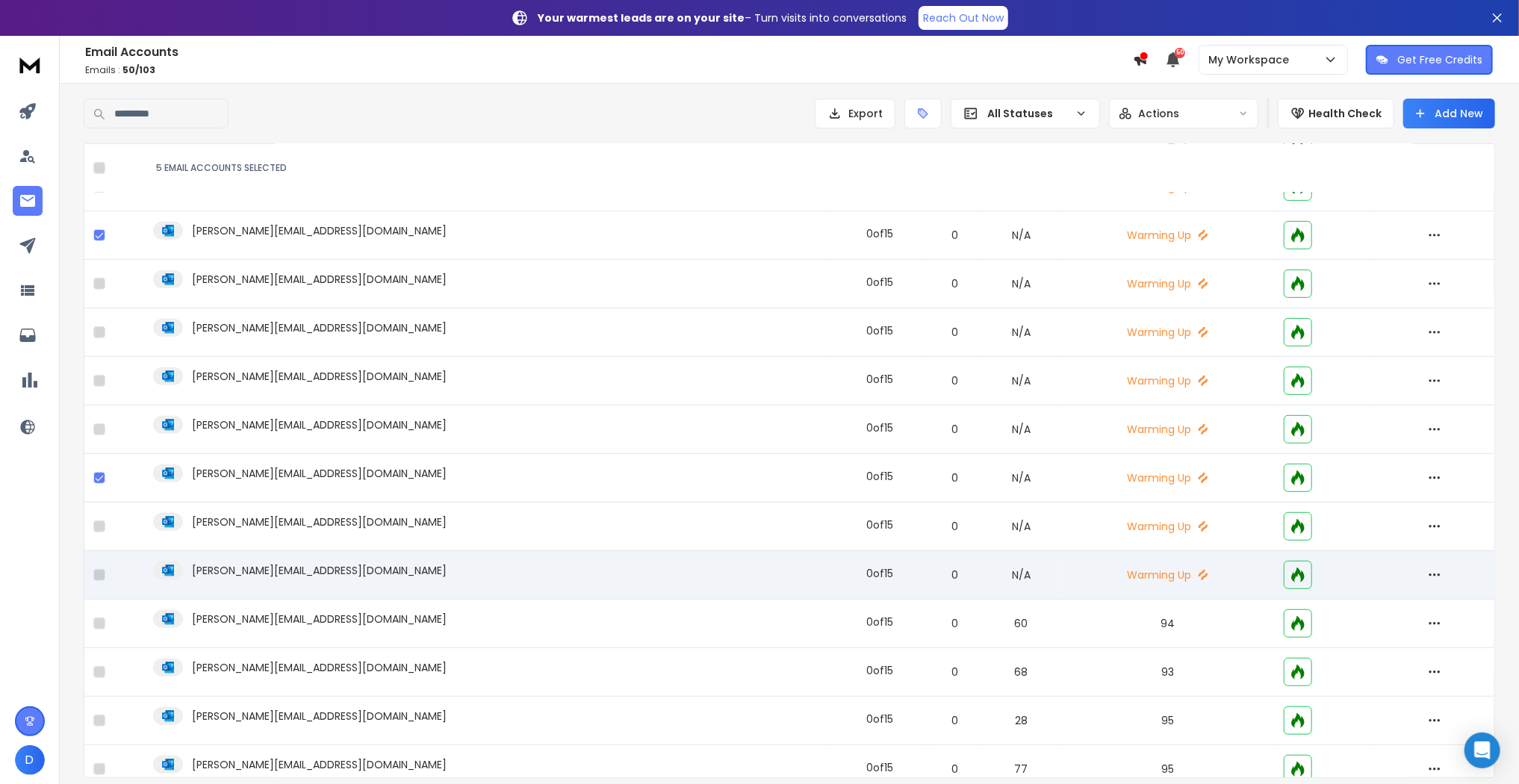
click at [99, 572] on button "on" at bounding box center [99, 575] width 12 height 12
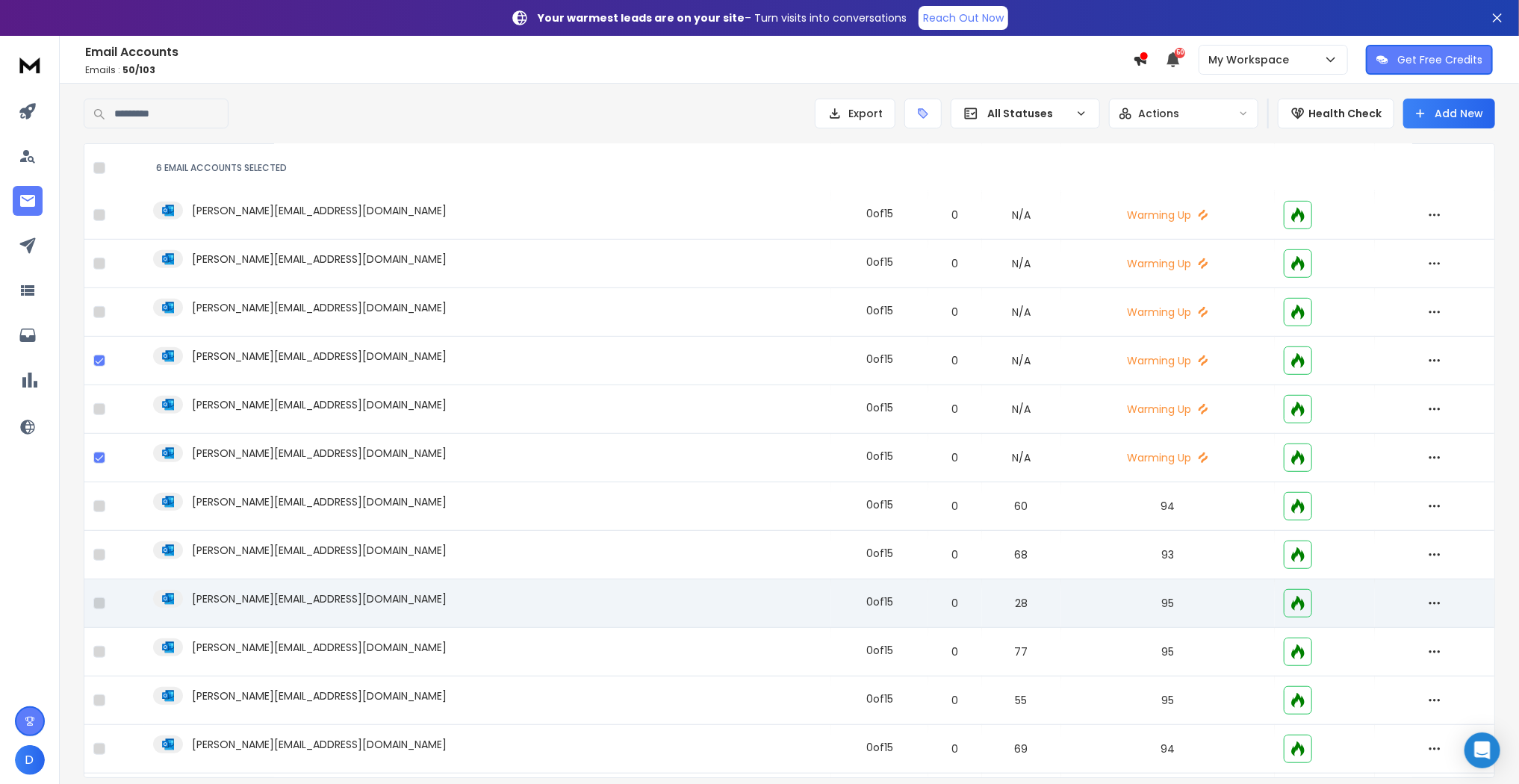
scroll to position [537, 0]
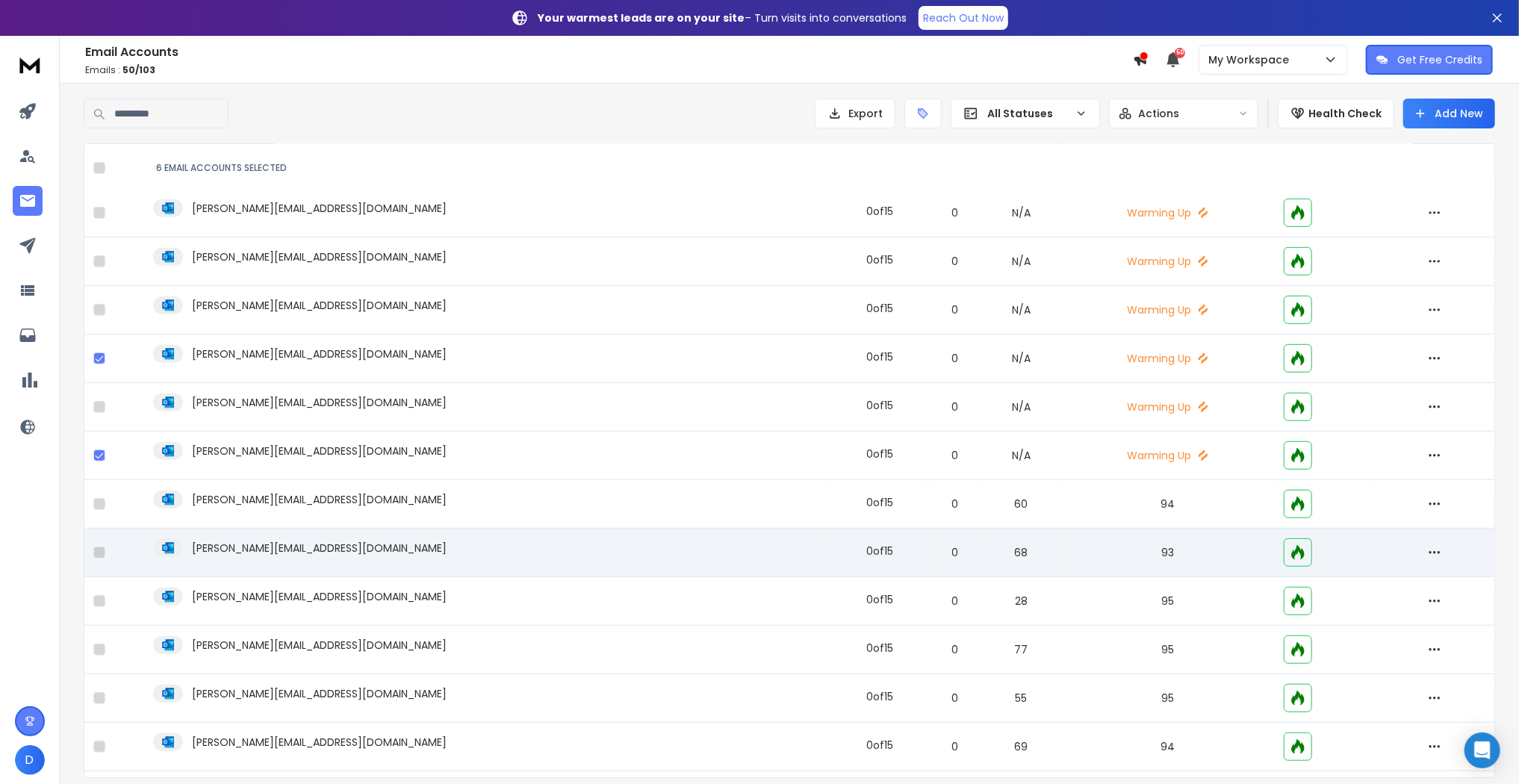
drag, startPoint x: 99, startPoint y: 551, endPoint x: 171, endPoint y: 565, distance: 73.3
click at [99, 551] on button "button" at bounding box center [99, 552] width 12 height 12
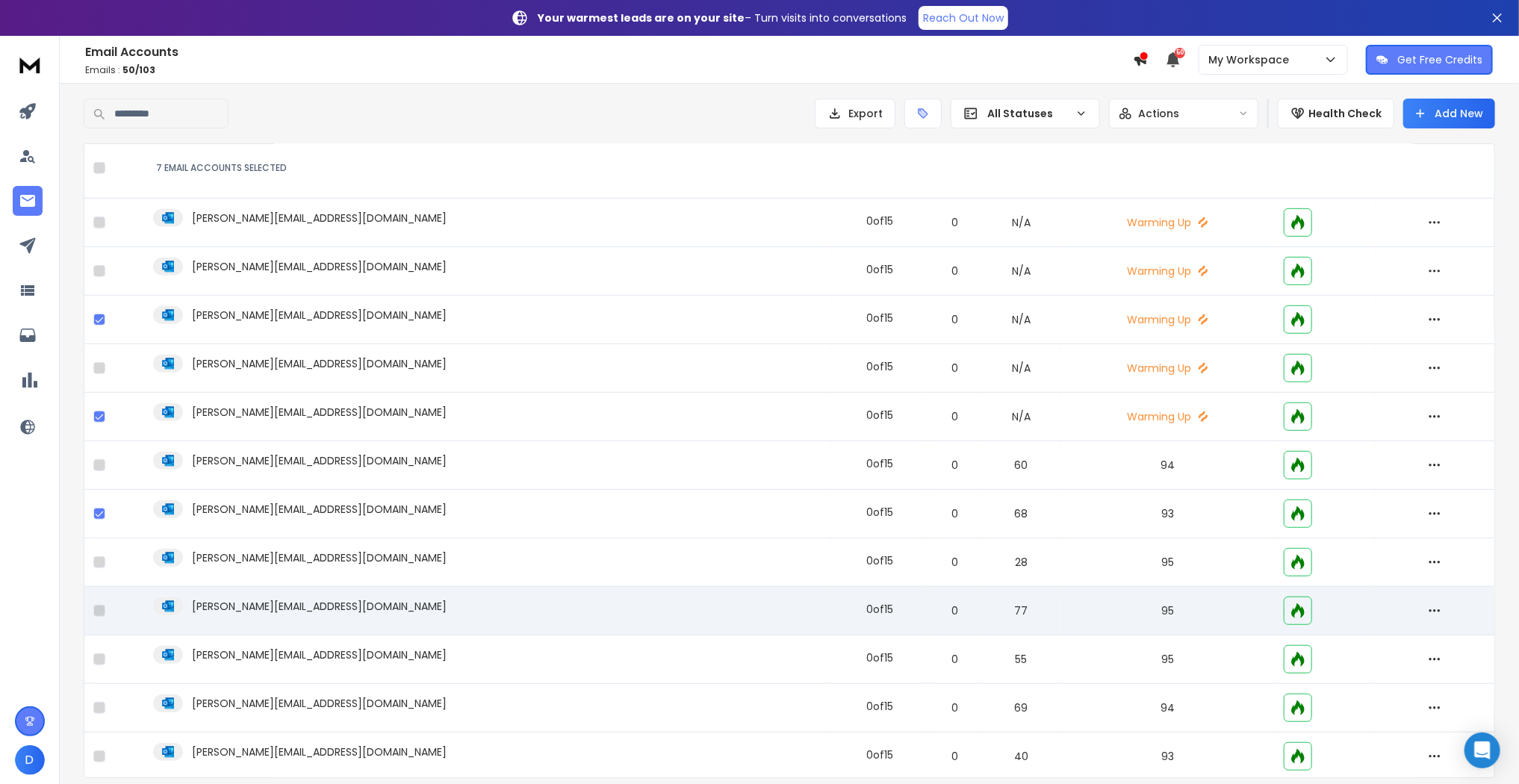
scroll to position [597, 0]
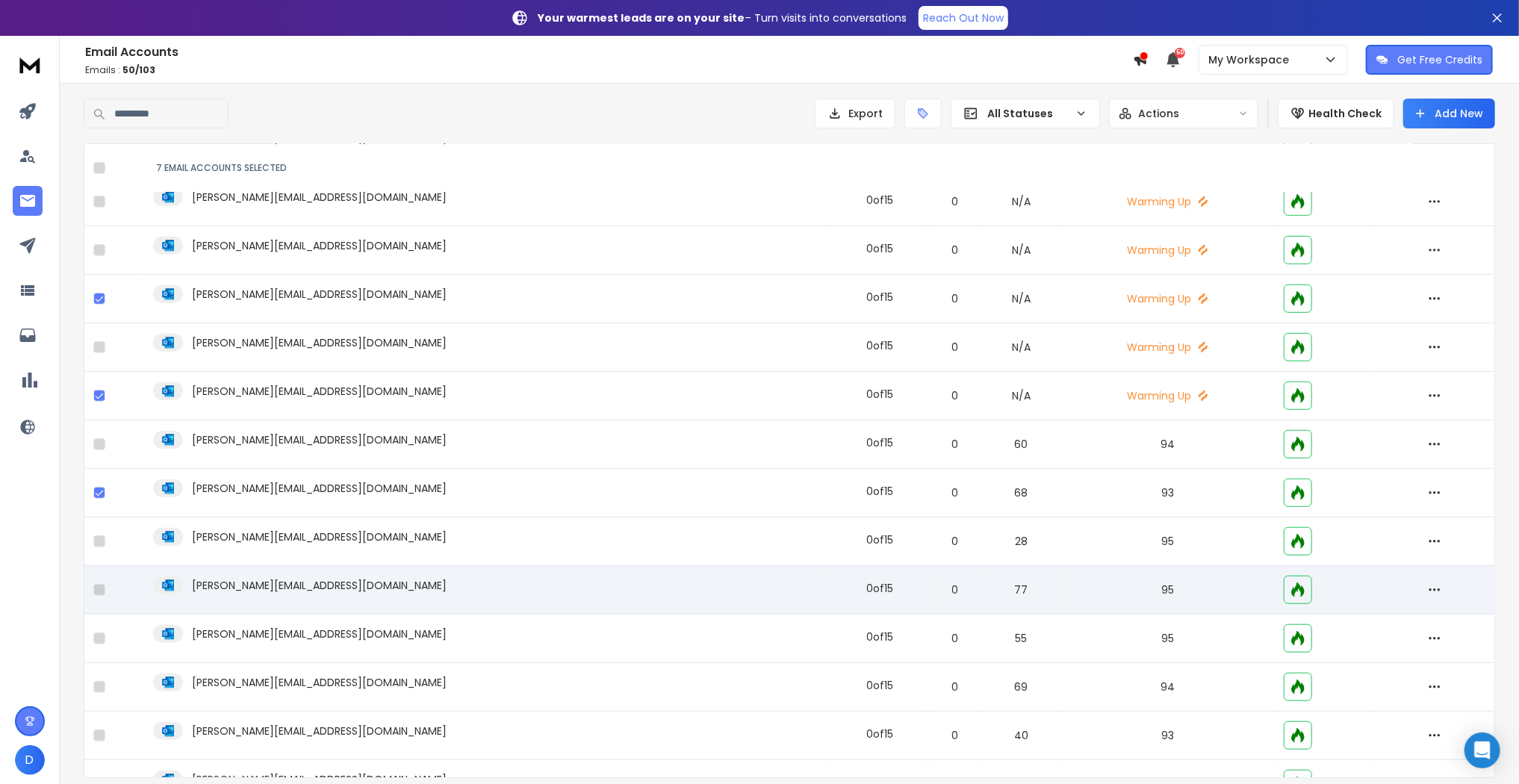
click at [103, 585] on button "button" at bounding box center [99, 589] width 12 height 12
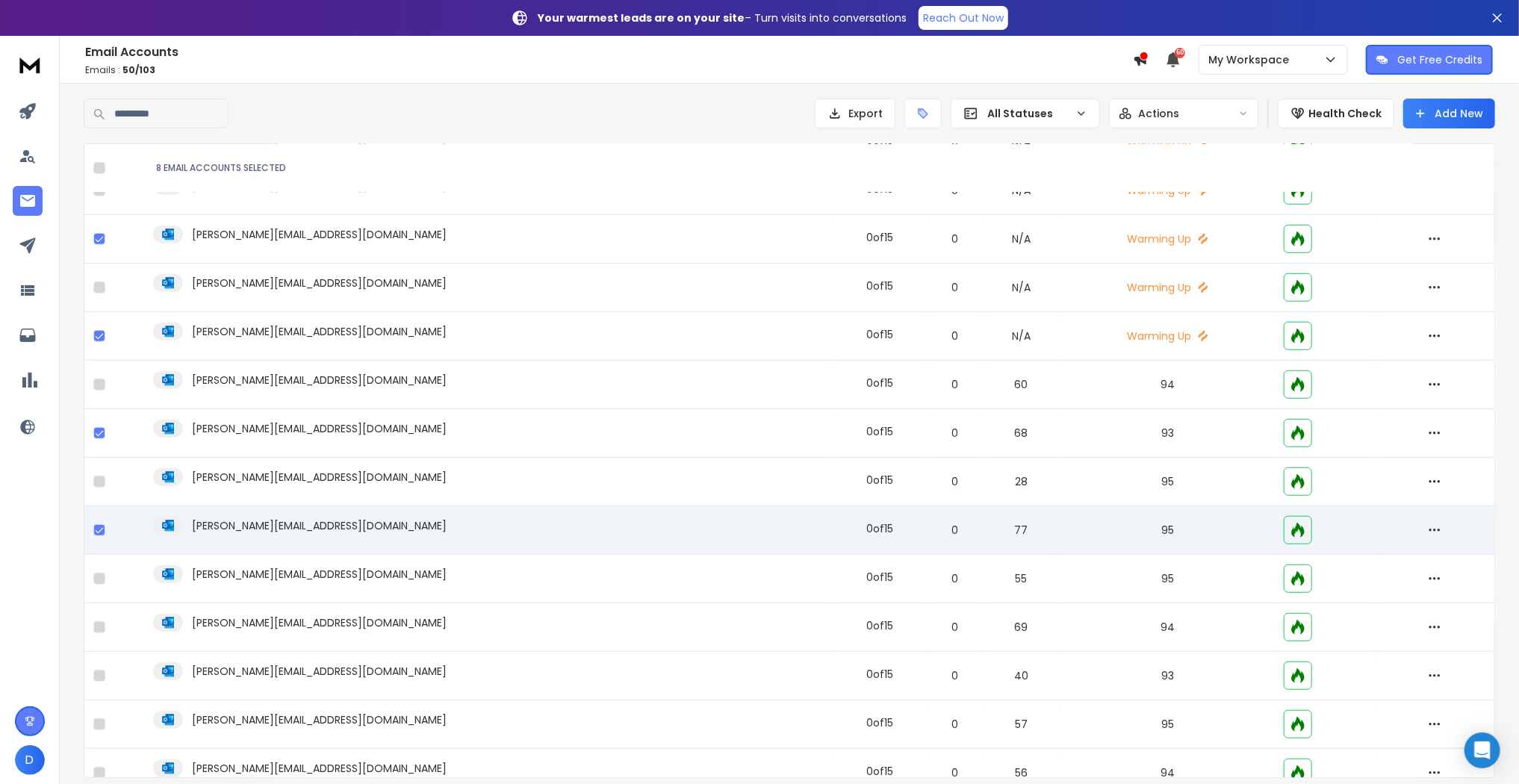
click at [99, 526] on button "button" at bounding box center [99, 530] width 12 height 12
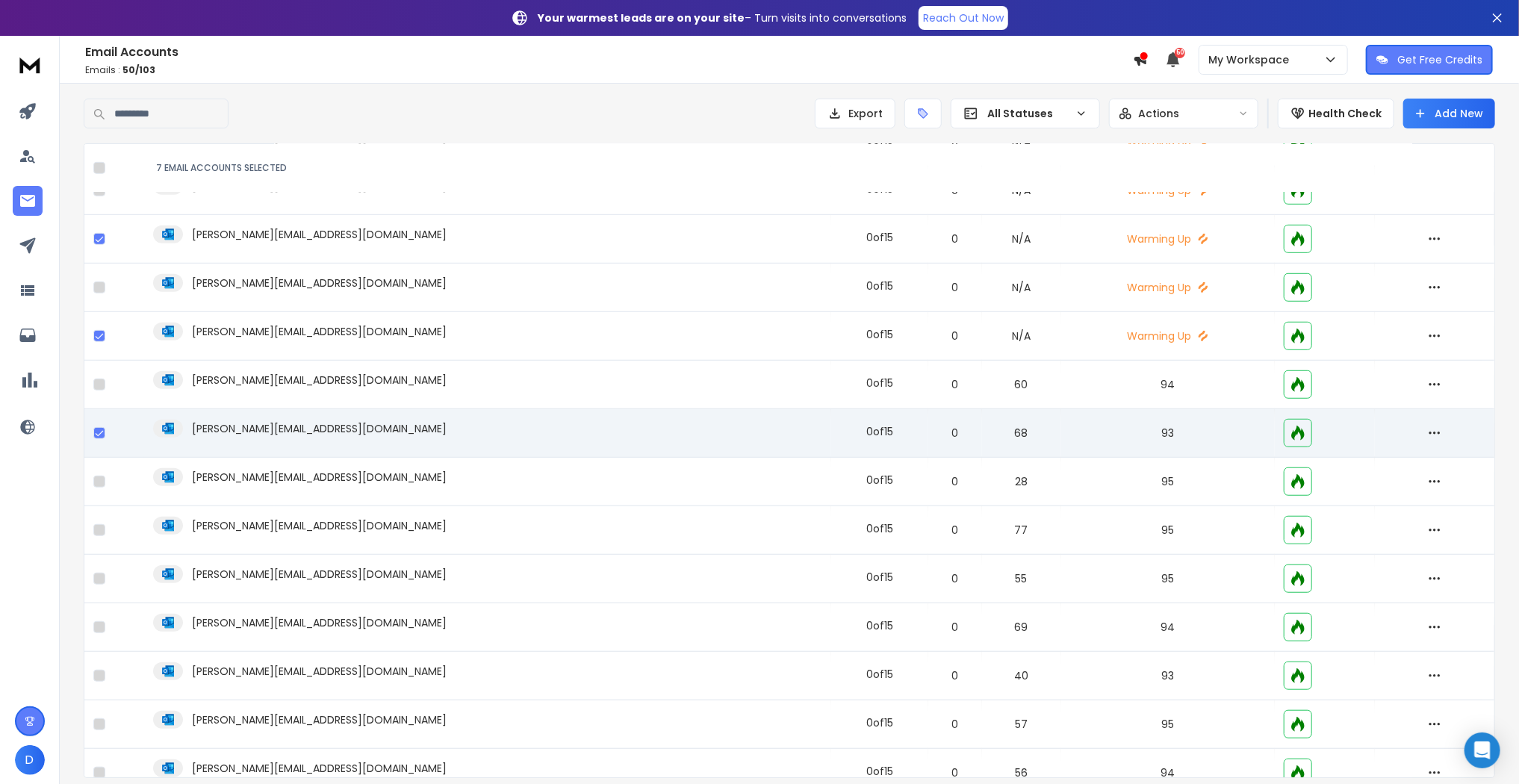
click at [100, 428] on button "button" at bounding box center [99, 433] width 12 height 12
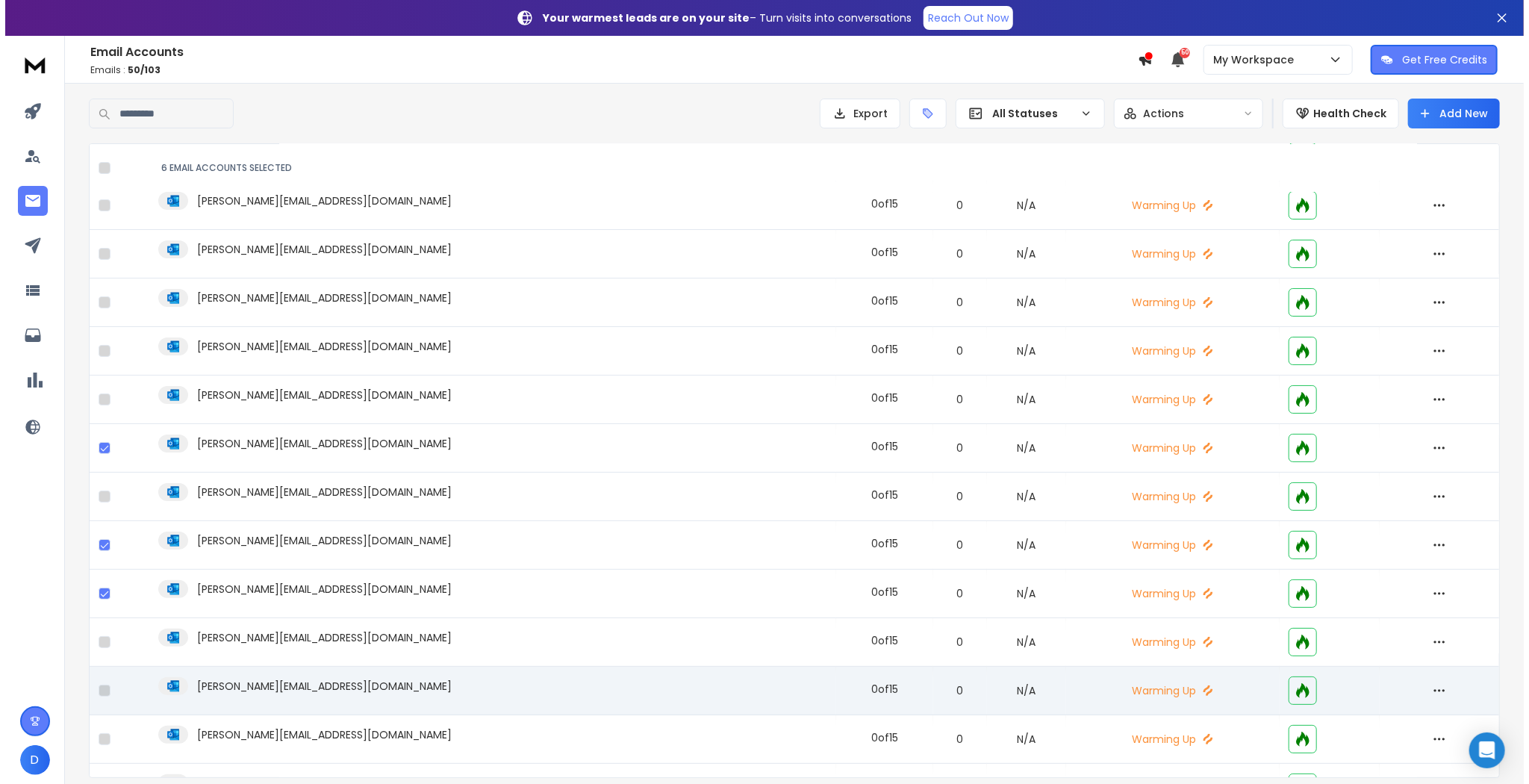
scroll to position [0, 0]
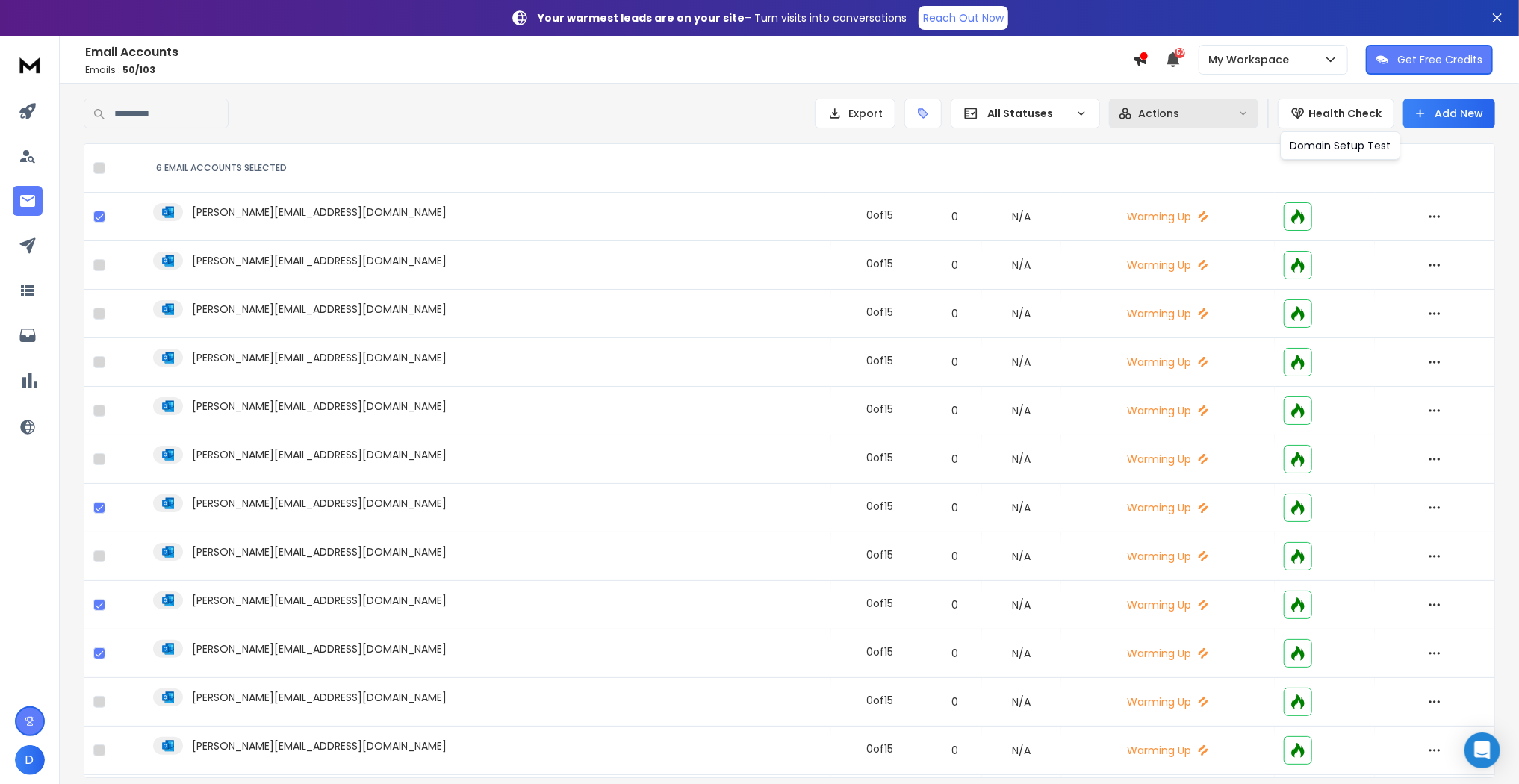
click at [1159, 117] on p "Actions" at bounding box center [1159, 113] width 41 height 15
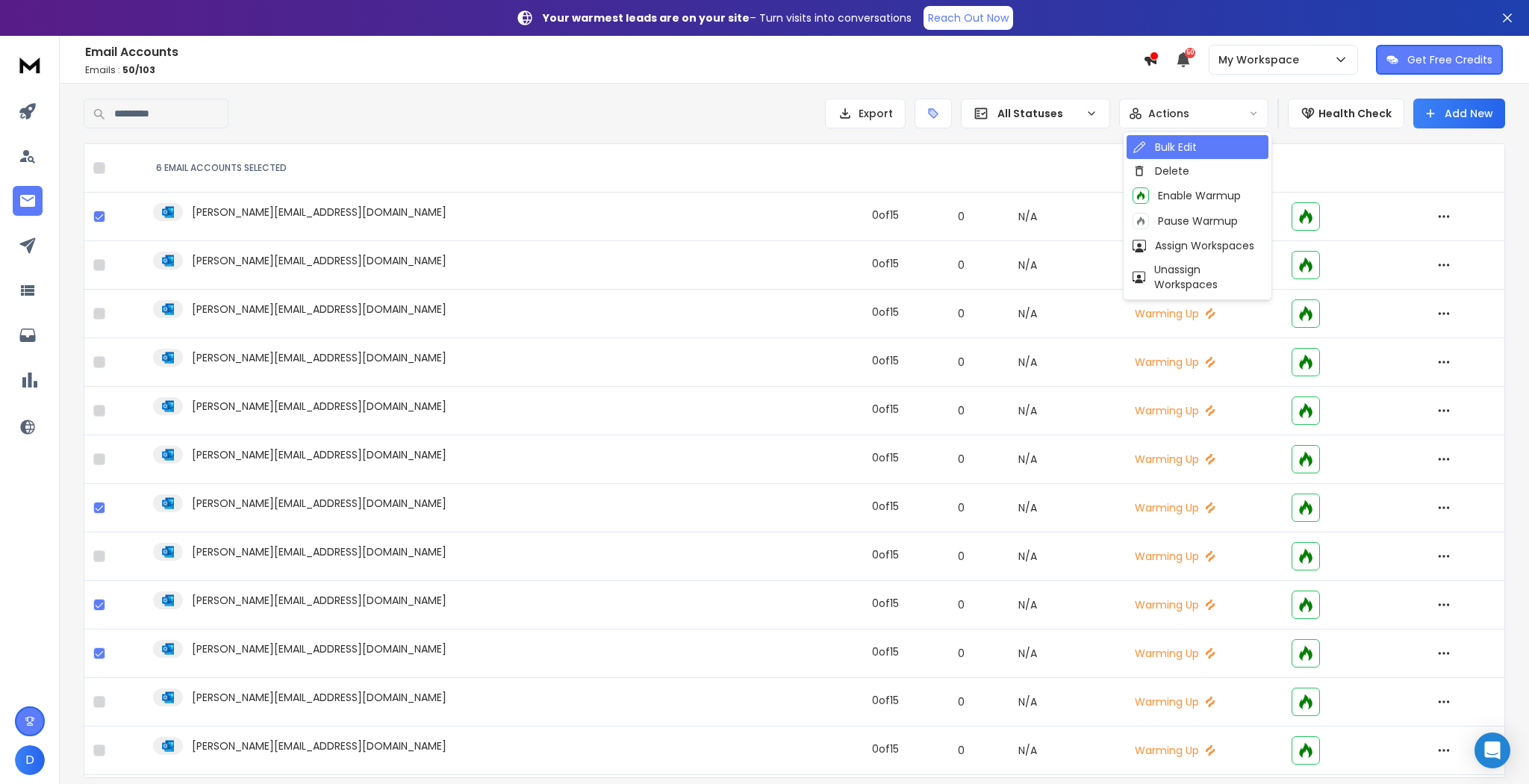
click at [1172, 156] on div "Bulk Edit" at bounding box center [1197, 147] width 142 height 24
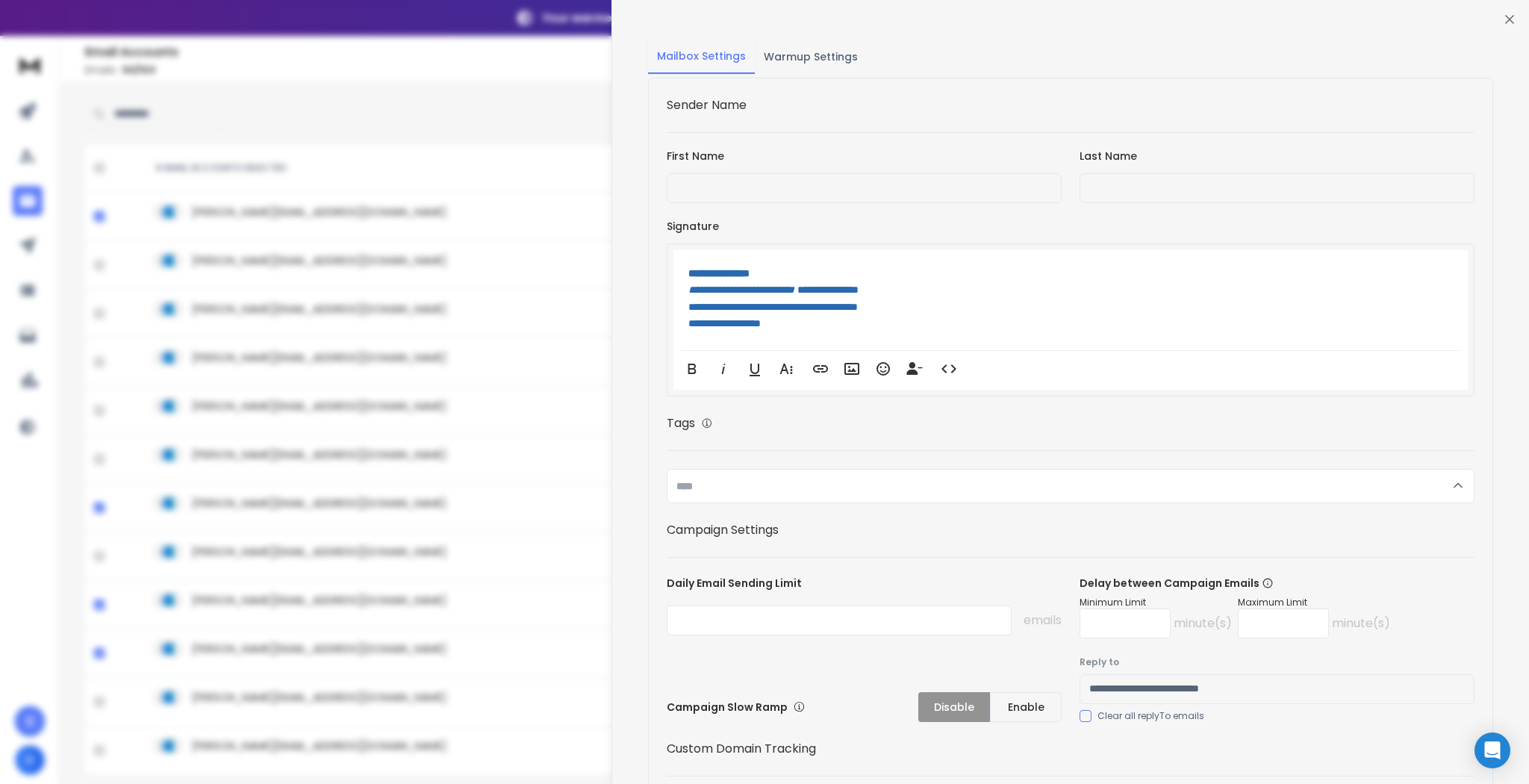
click at [716, 193] on input "text" at bounding box center [864, 188] width 395 height 30
type input "******"
click at [1183, 201] on input "text" at bounding box center [1277, 188] width 395 height 30
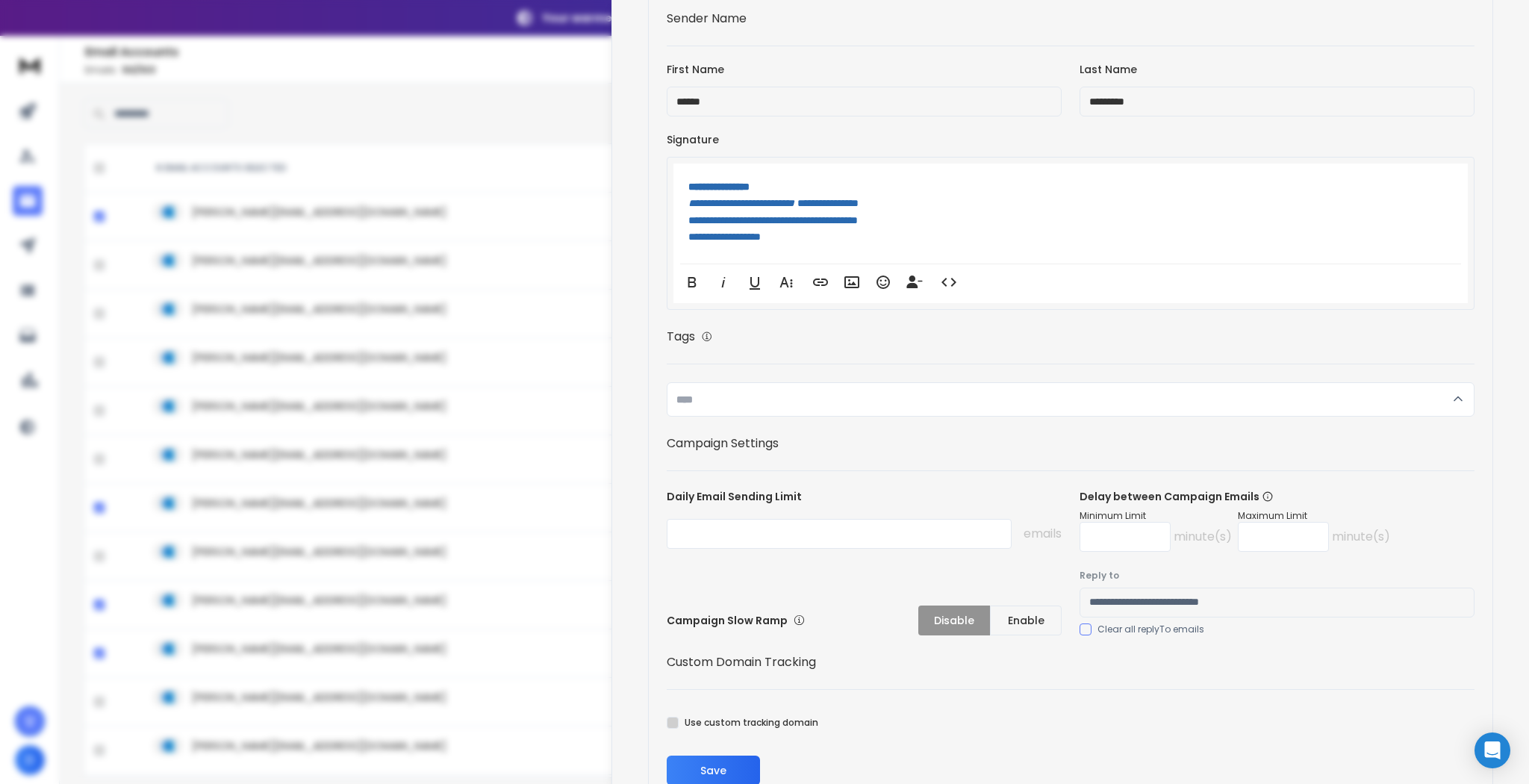
scroll to position [147, 0]
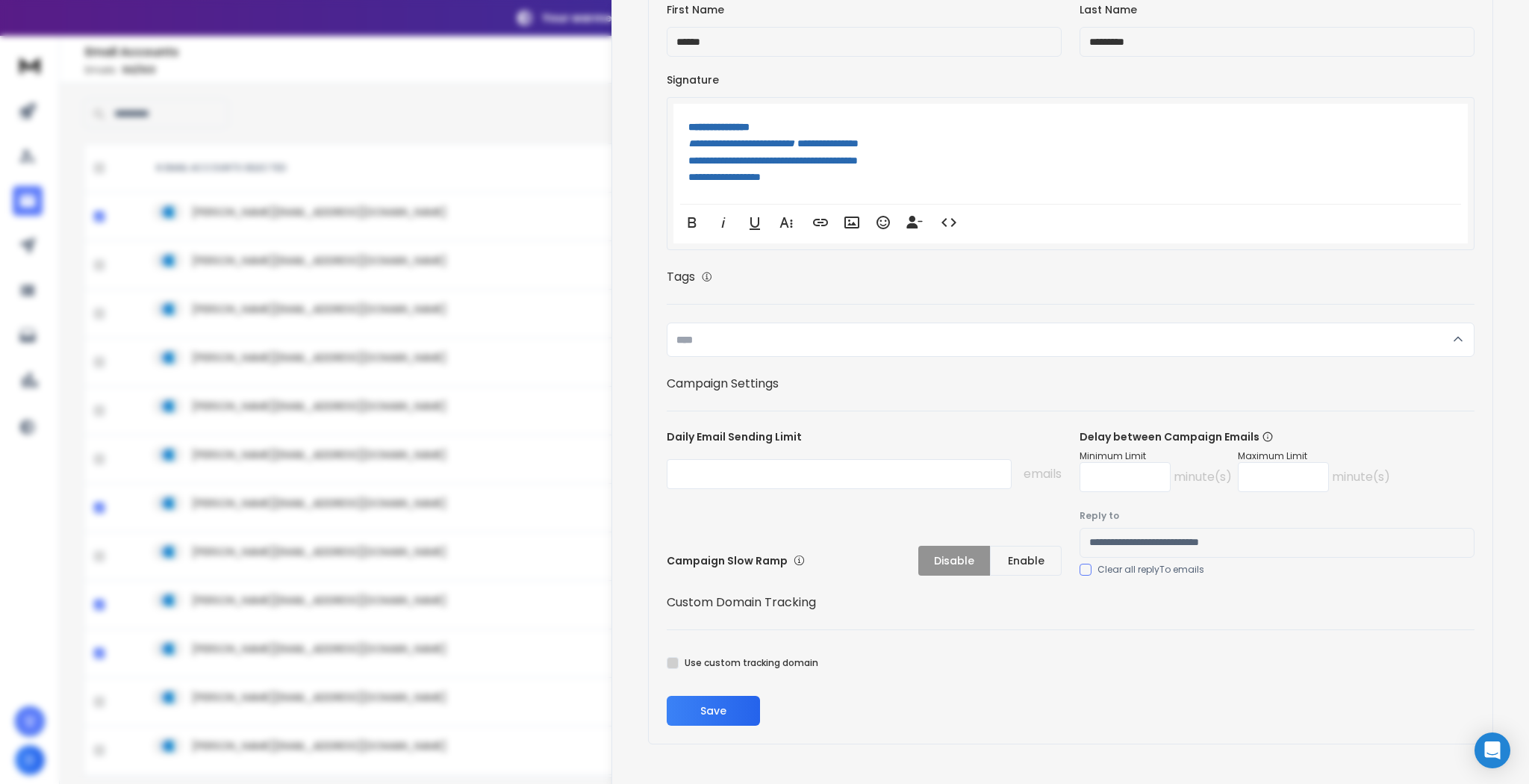
type input "*********"
click at [726, 708] on button "Save" at bounding box center [713, 710] width 94 height 30
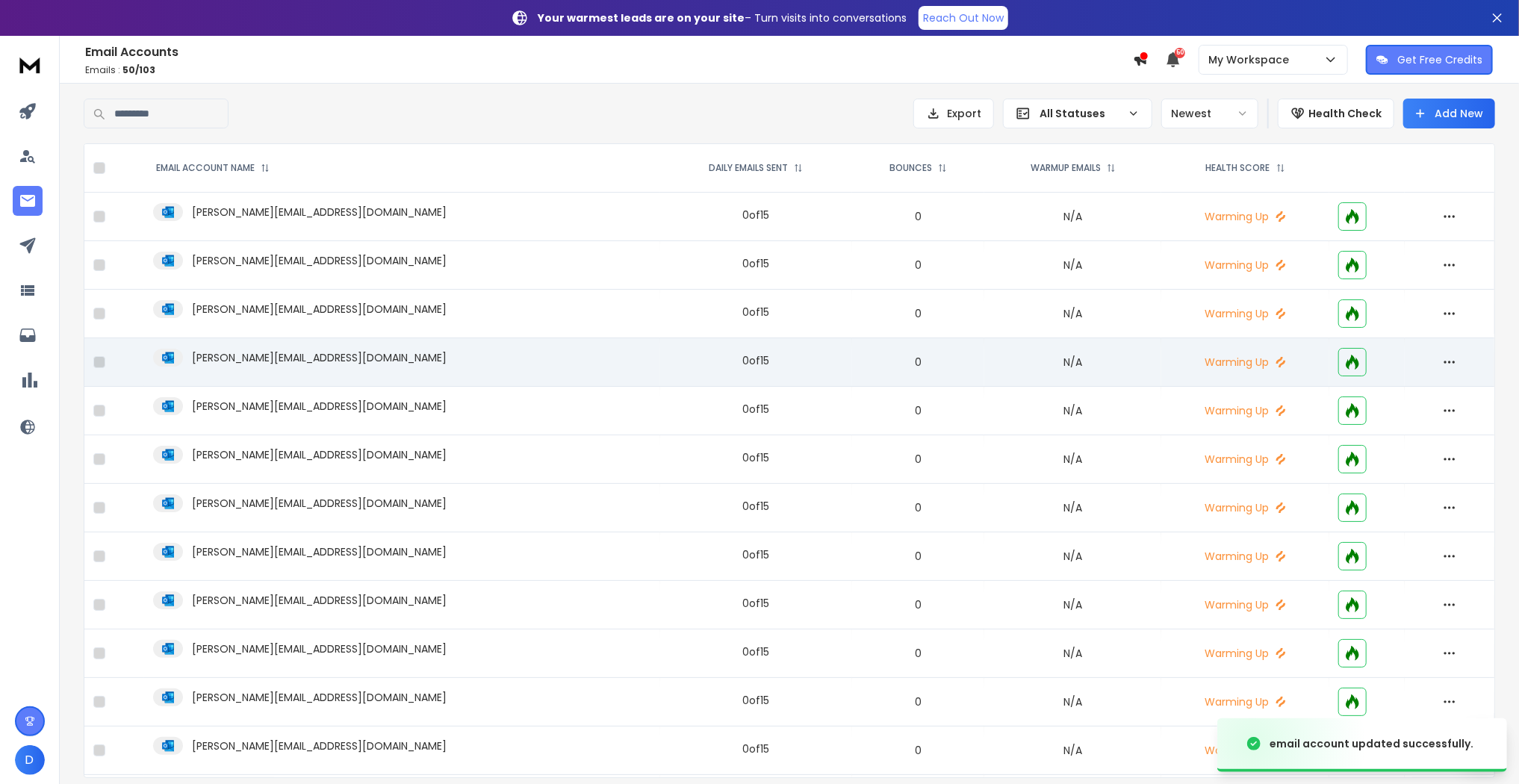
click at [296, 368] on td "[PERSON_NAME][EMAIL_ADDRESS][DOMAIN_NAME]" at bounding box center [402, 362] width 516 height 49
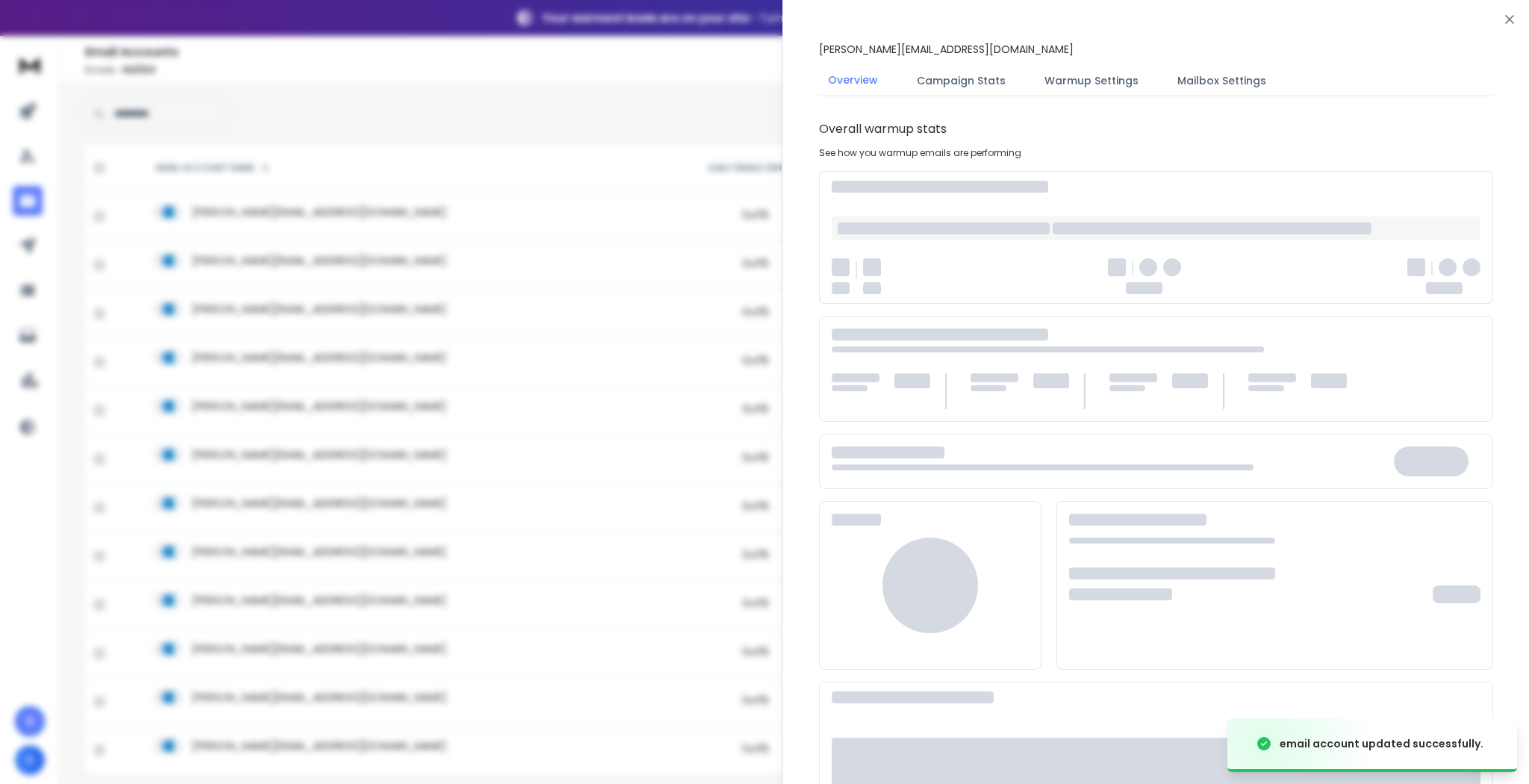
click at [1203, 65] on button "Mailbox Settings" at bounding box center [1222, 81] width 107 height 33
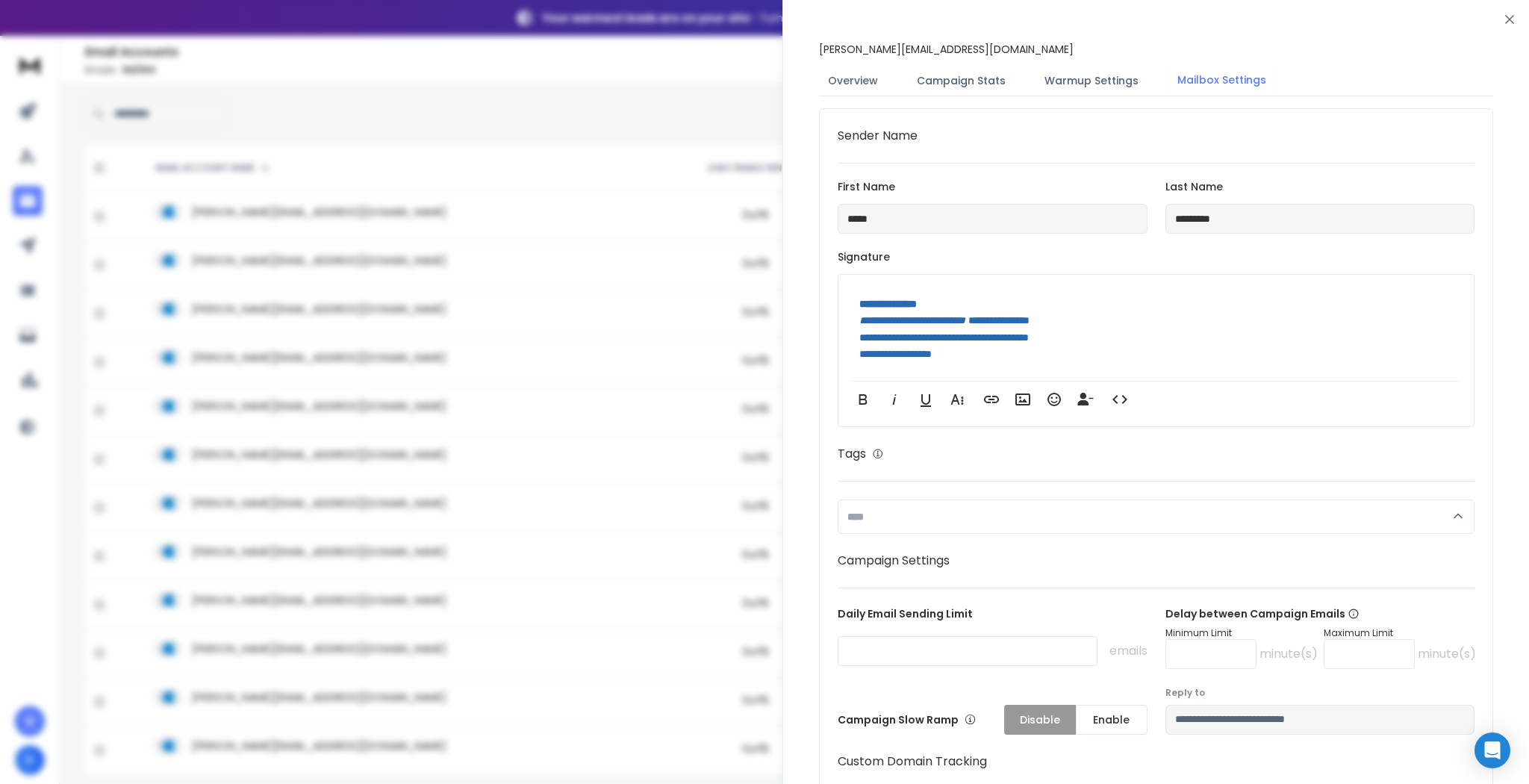
drag, startPoint x: 388, startPoint y: 380, endPoint x: 379, endPoint y: 419, distance: 40.0
click at [387, 380] on div at bounding box center [764, 392] width 1529 height 784
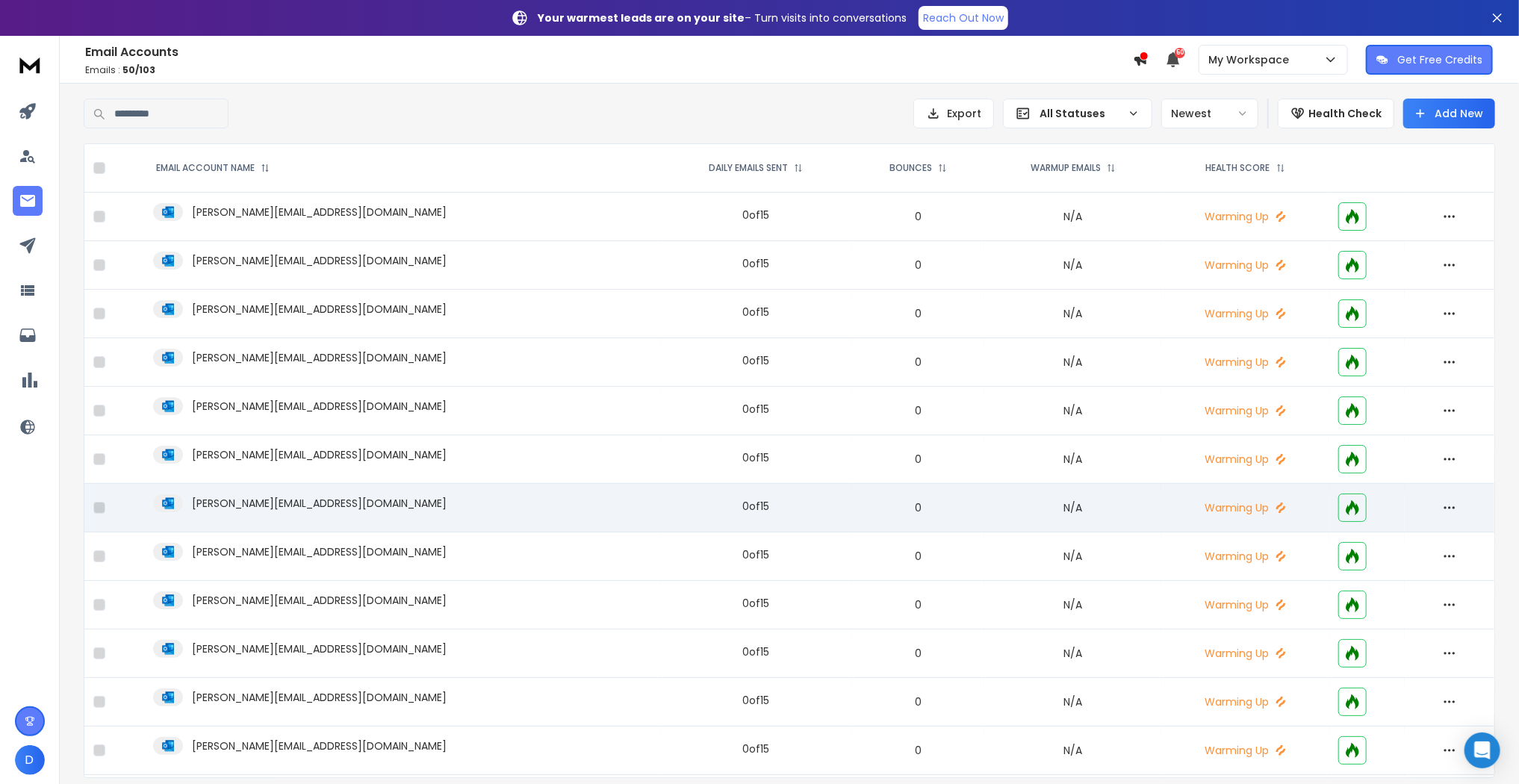
click at [288, 502] on p "[PERSON_NAME][EMAIL_ADDRESS][DOMAIN_NAME]" at bounding box center [319, 503] width 254 height 15
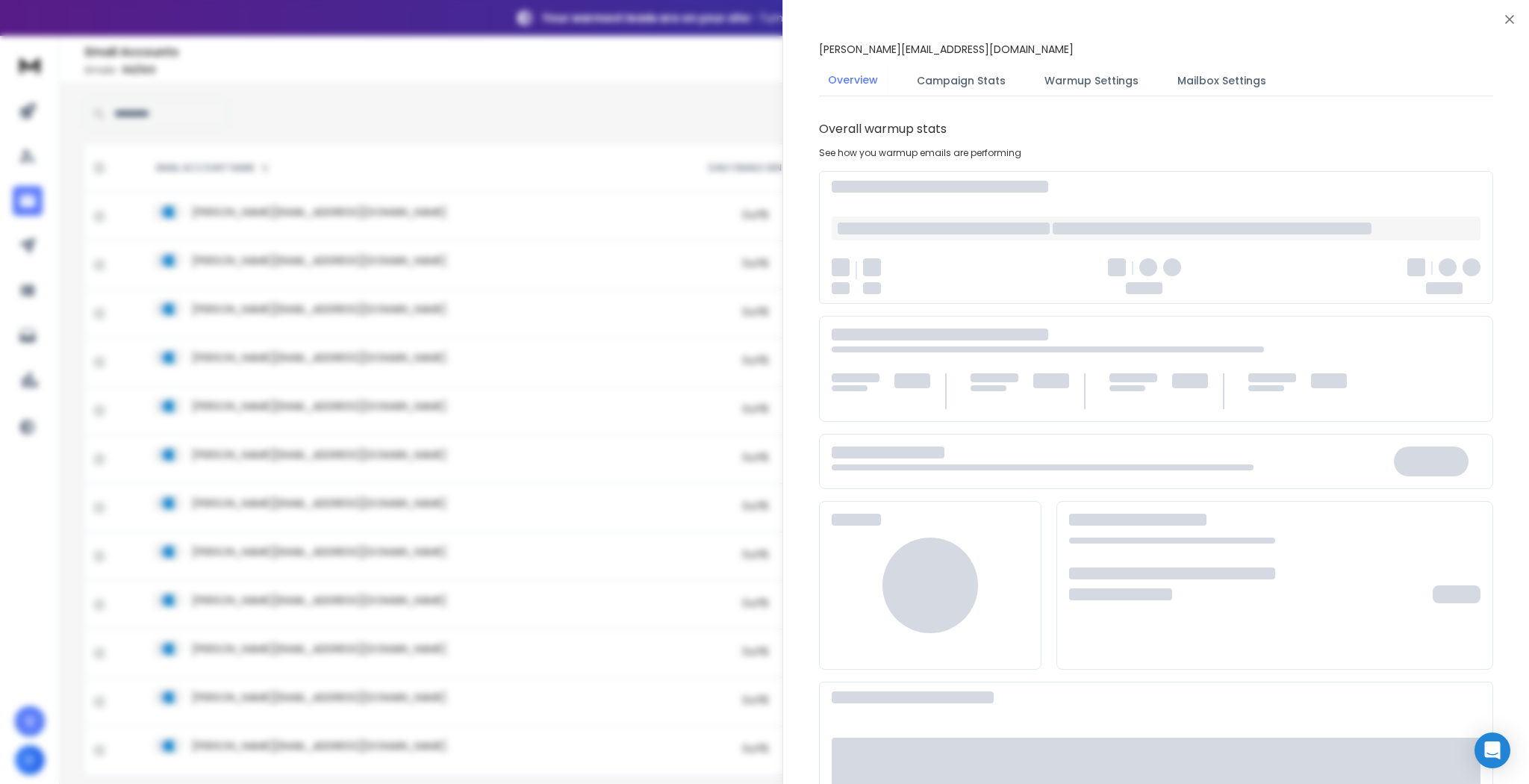
drag, startPoint x: 1206, startPoint y: 59, endPoint x: 1206, endPoint y: 78, distance: 19.0
click at [1206, 60] on div "[PERSON_NAME][EMAIL_ADDRESS][DOMAIN_NAME] Overview Campaign Stats Warmup Settin…" at bounding box center [1155, 493] width 710 height 949
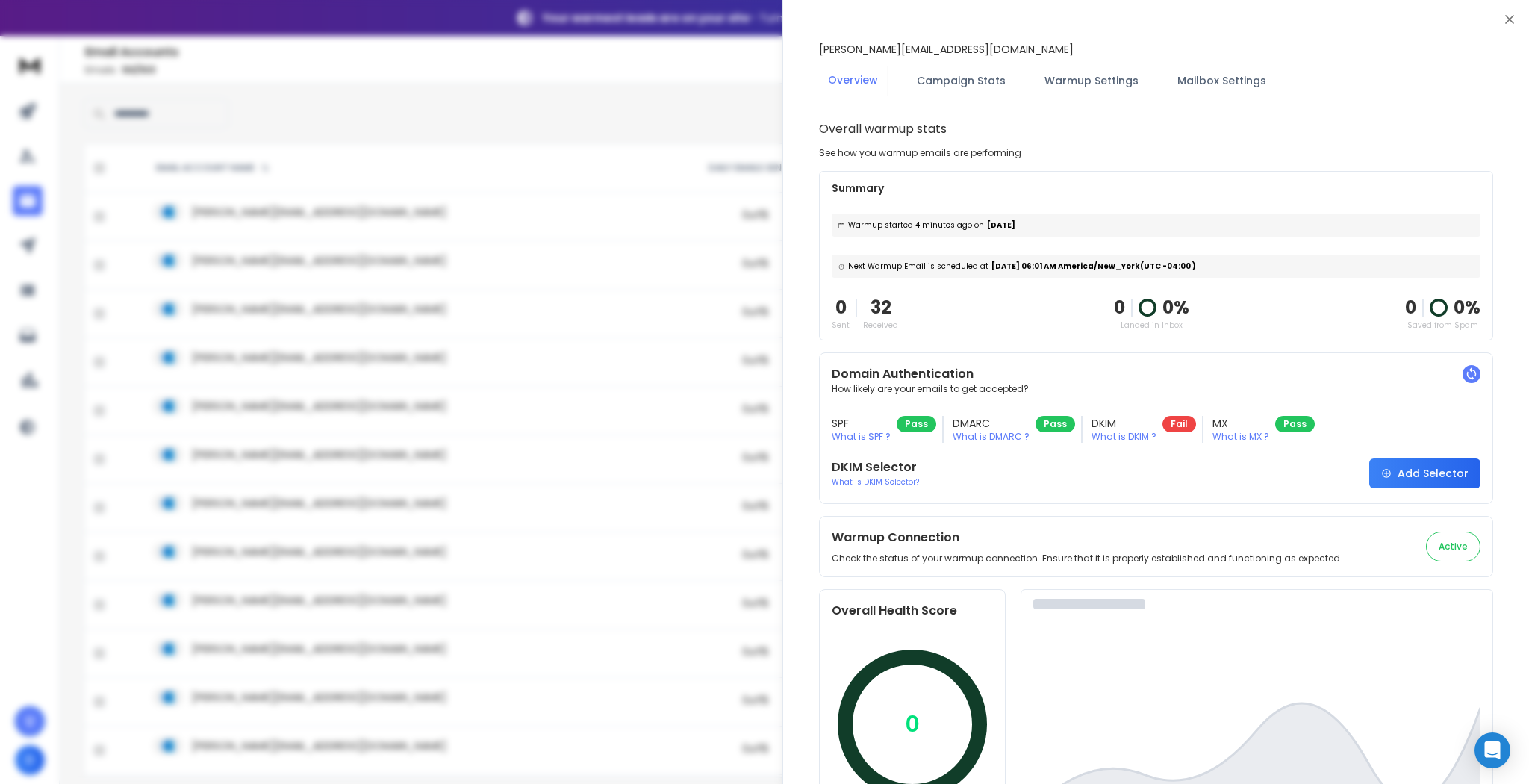
click at [1204, 80] on button "Mailbox Settings" at bounding box center [1222, 81] width 107 height 33
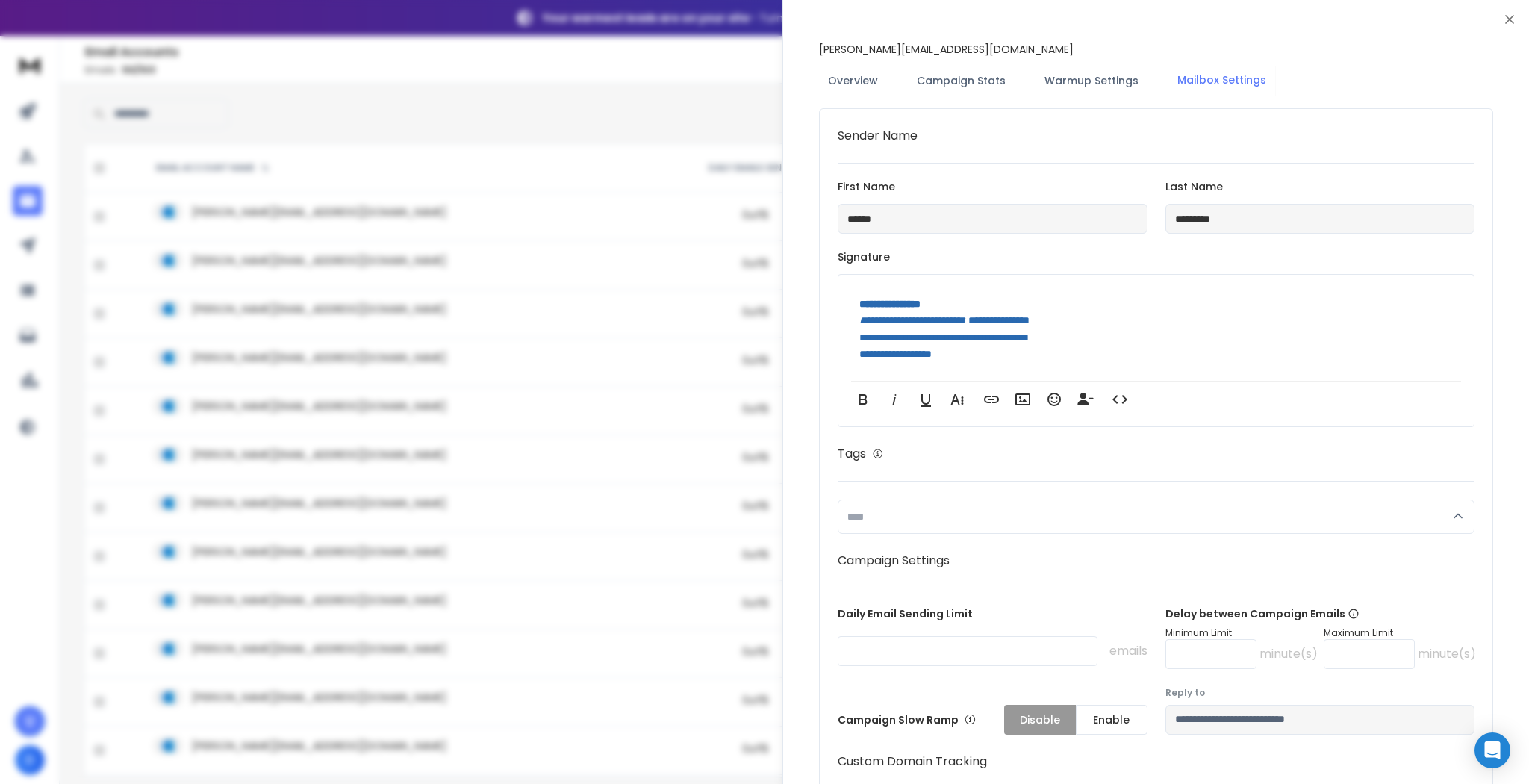
click at [590, 291] on div at bounding box center [764, 392] width 1529 height 784
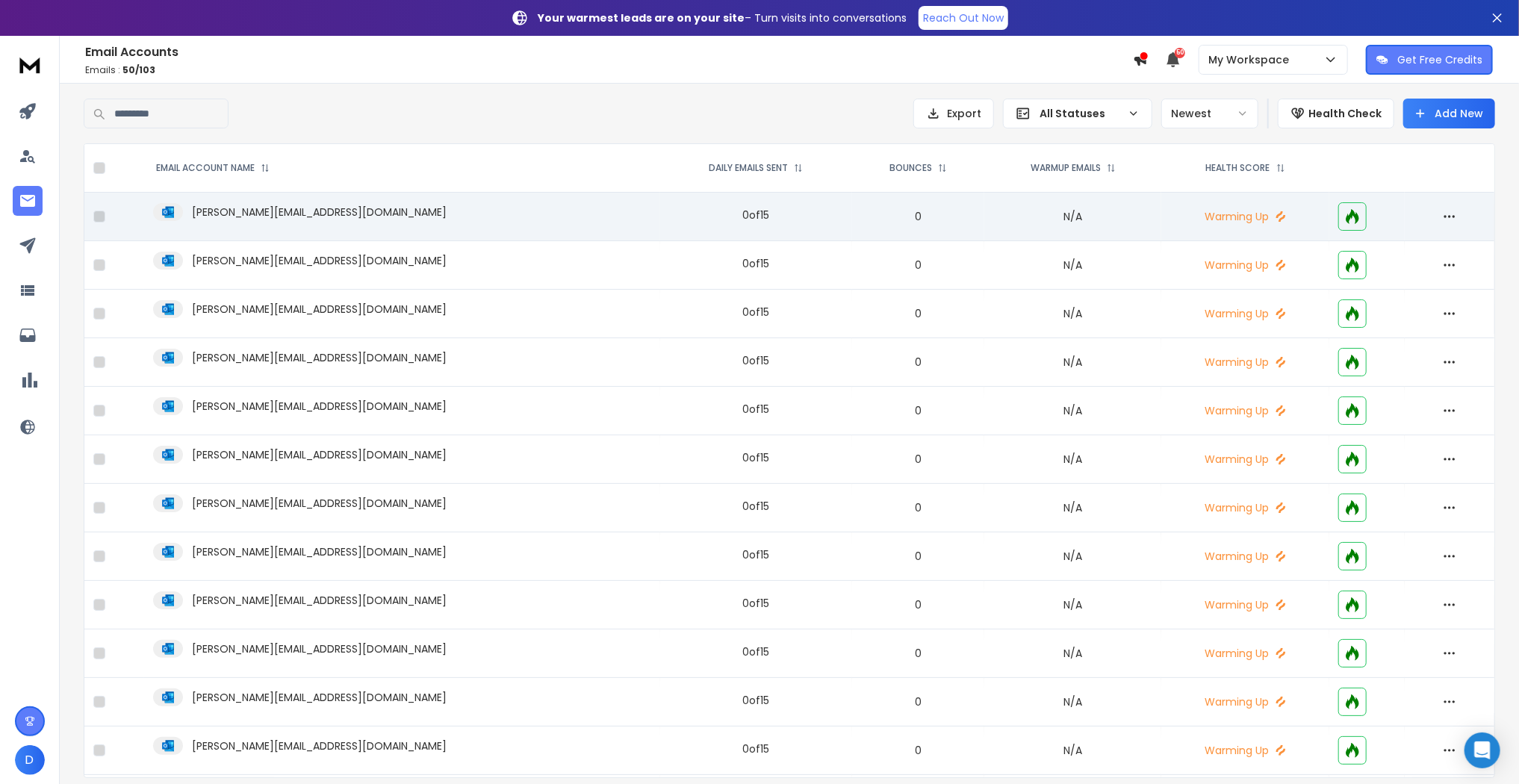
click at [251, 207] on p "[PERSON_NAME][EMAIL_ADDRESS][DOMAIN_NAME]" at bounding box center [319, 212] width 254 height 15
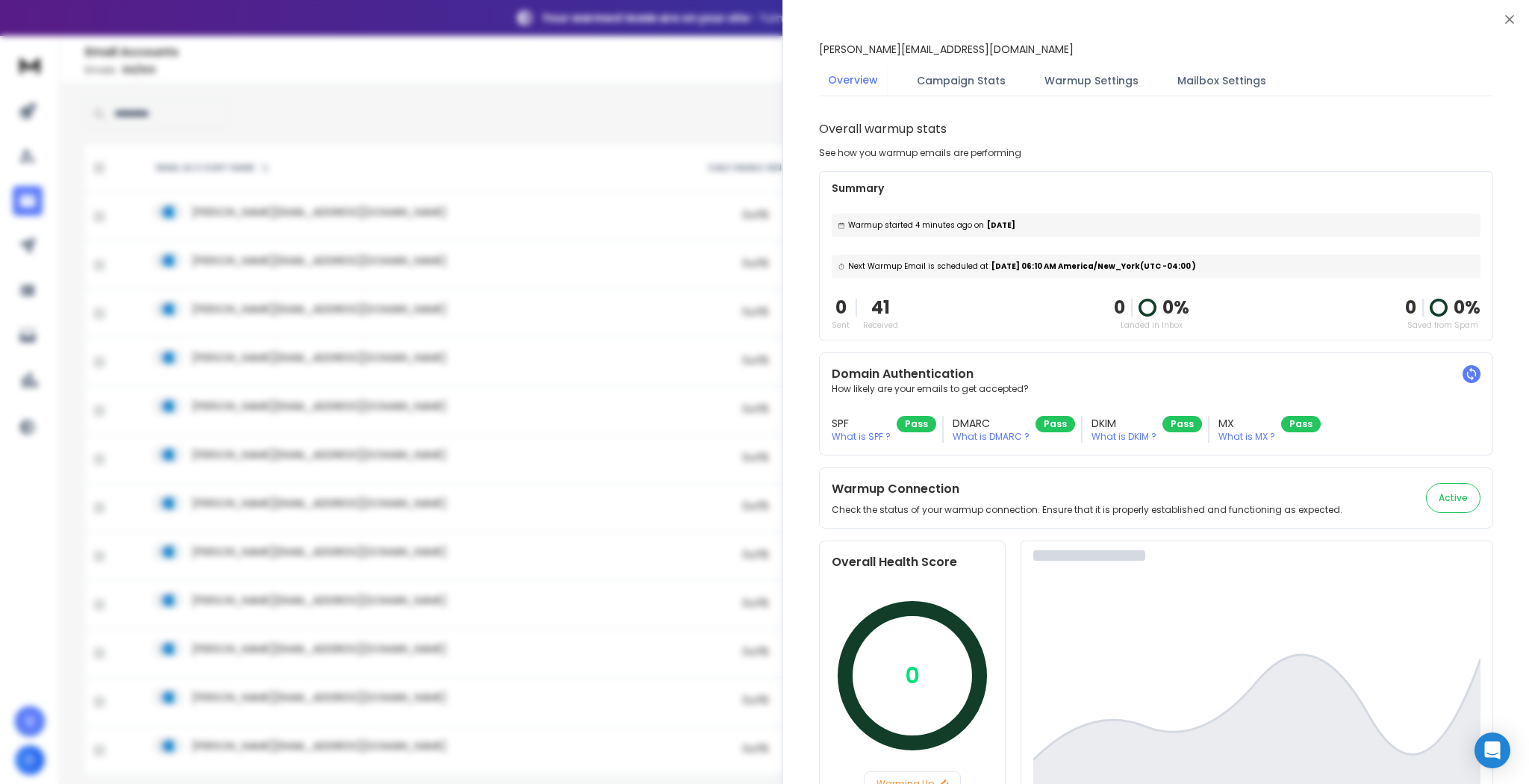
click at [1198, 69] on button "Mailbox Settings" at bounding box center [1222, 81] width 107 height 33
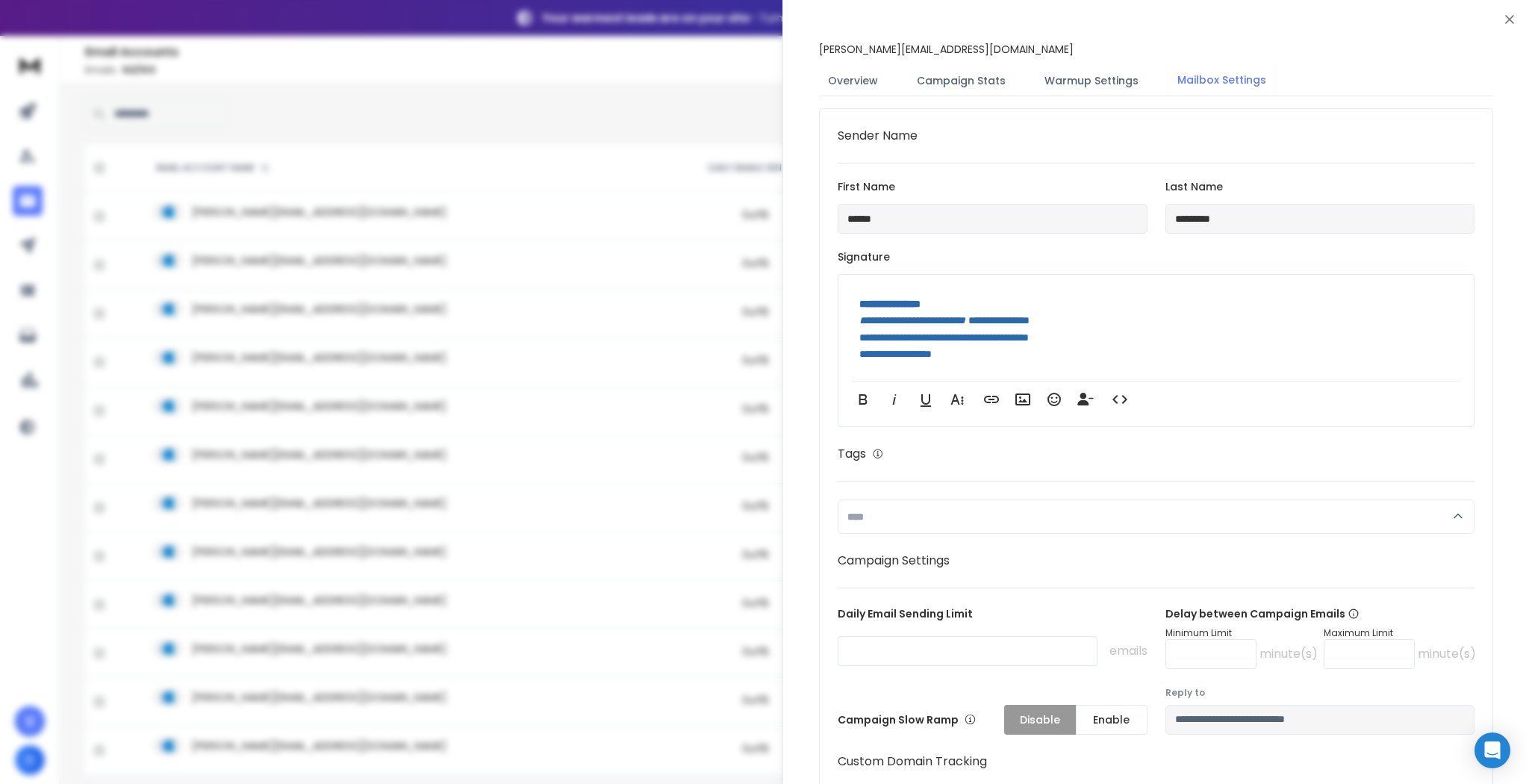
click at [1089, 82] on button "Warmup Settings" at bounding box center [1091, 81] width 112 height 33
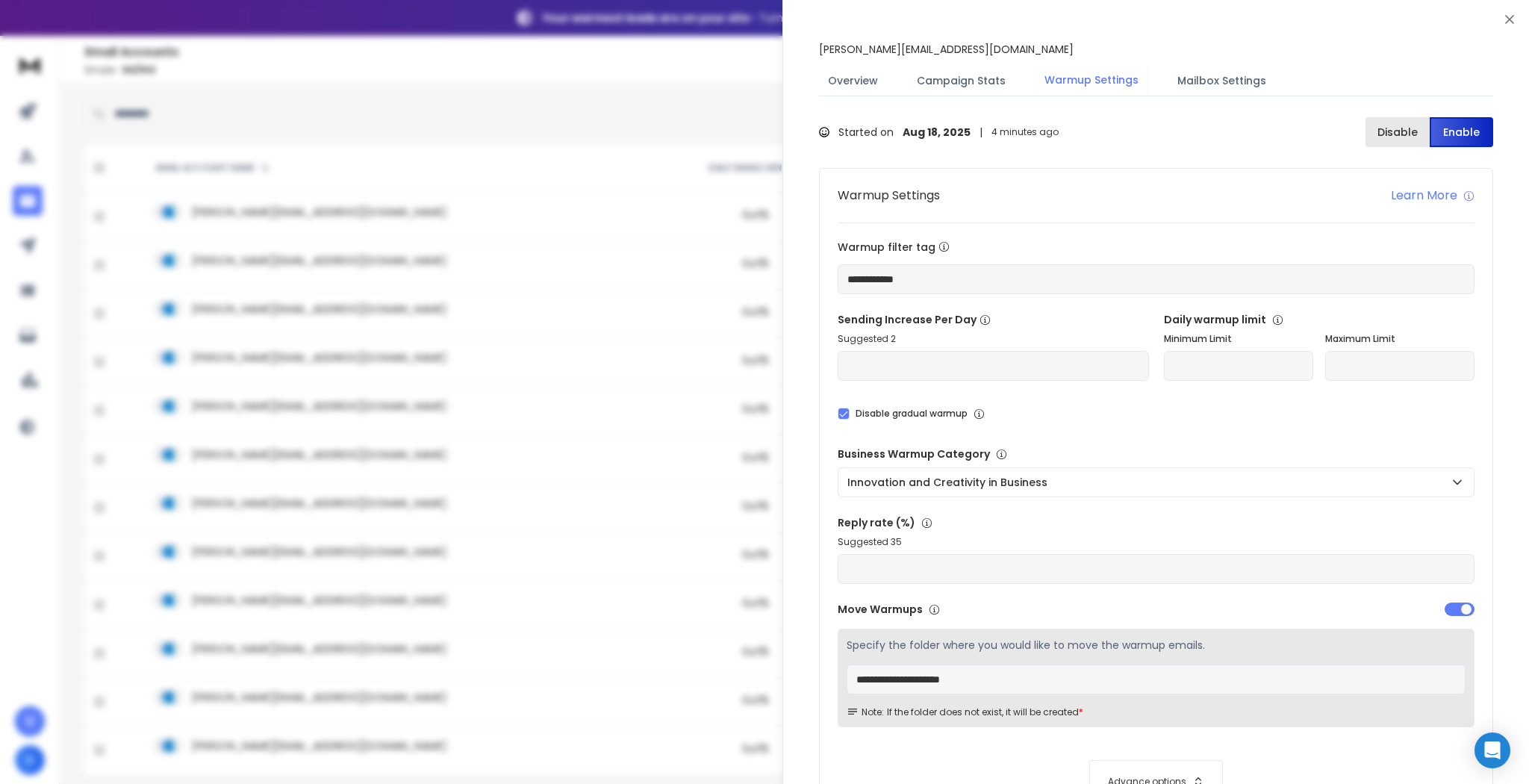
click at [580, 127] on div at bounding box center [764, 392] width 1529 height 784
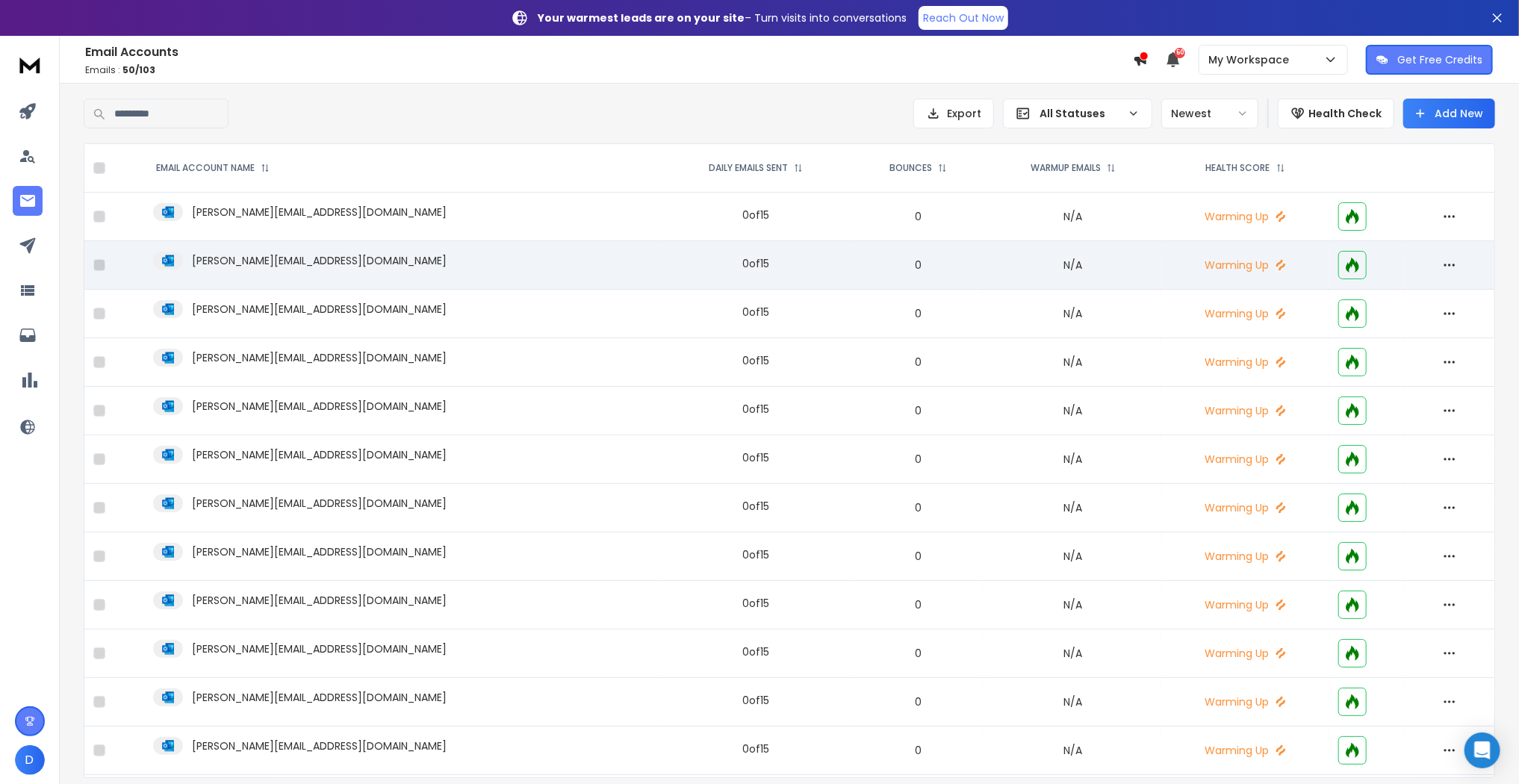
click at [391, 284] on td "[PERSON_NAME][EMAIL_ADDRESS][DOMAIN_NAME]" at bounding box center [402, 265] width 516 height 49
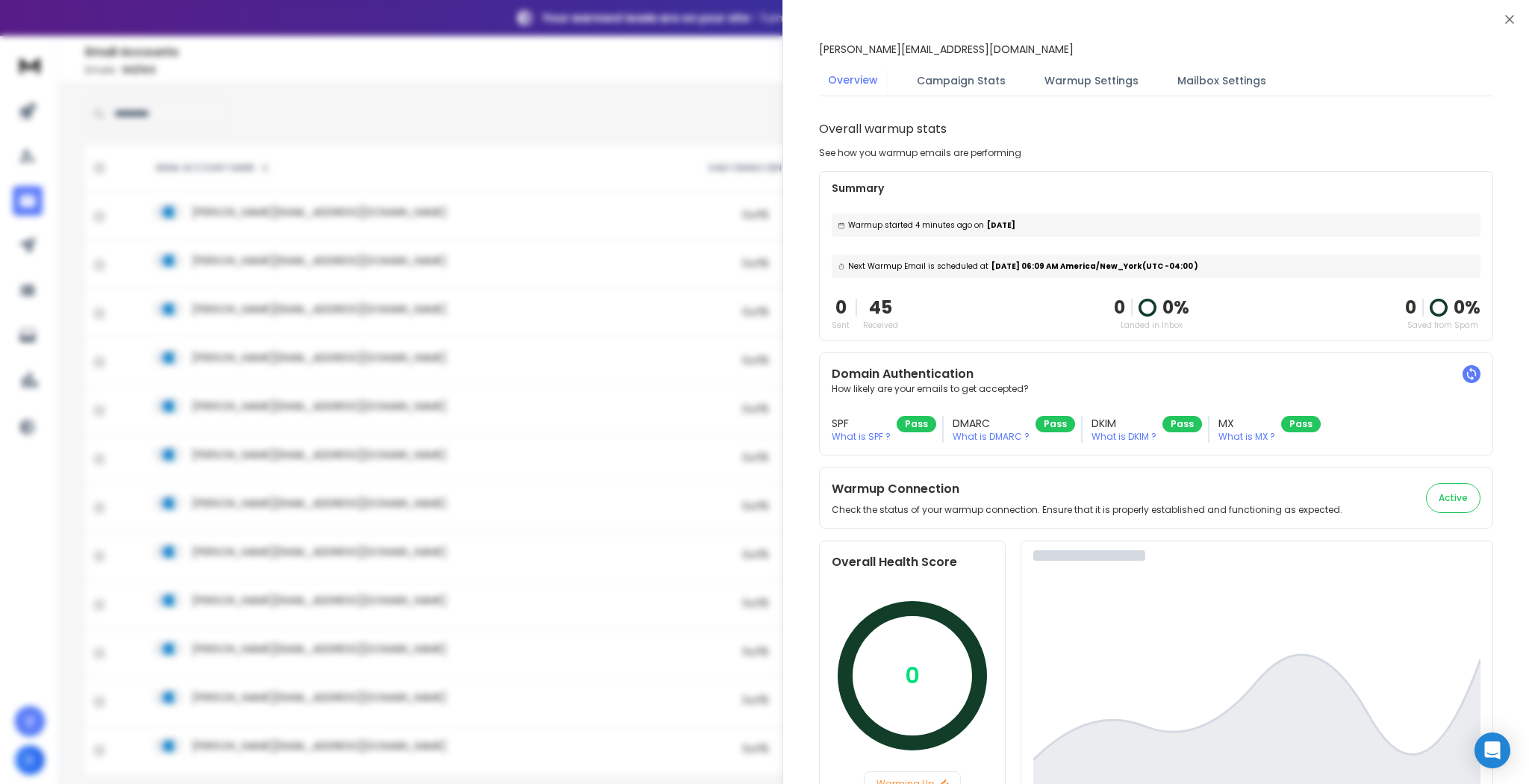
click at [1125, 71] on button "Warmup Settings" at bounding box center [1091, 81] width 112 height 33
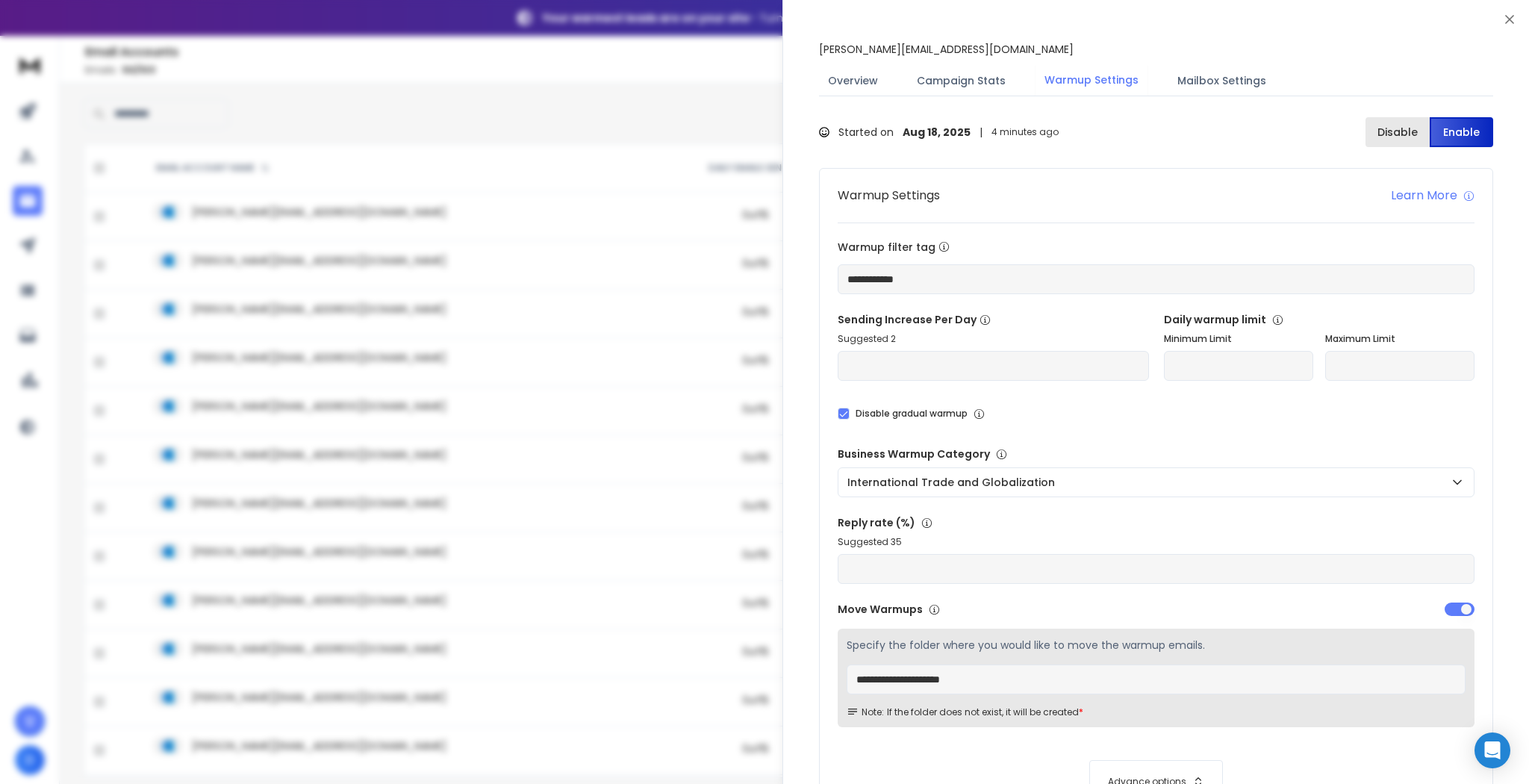
click at [1112, 76] on button "Warmup Settings" at bounding box center [1091, 80] width 112 height 34
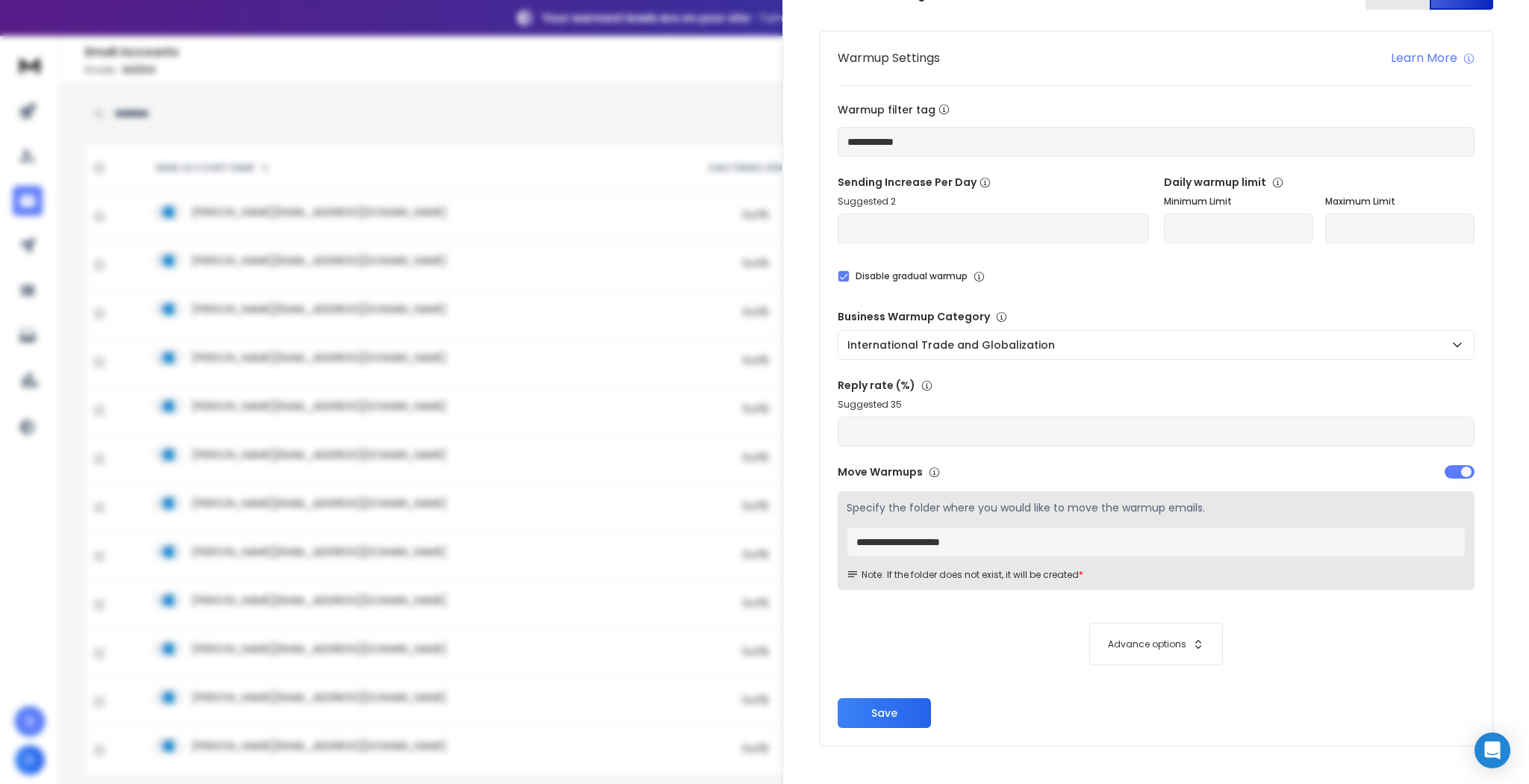
scroll to position [141, 0]
click at [300, 51] on div at bounding box center [764, 392] width 1529 height 784
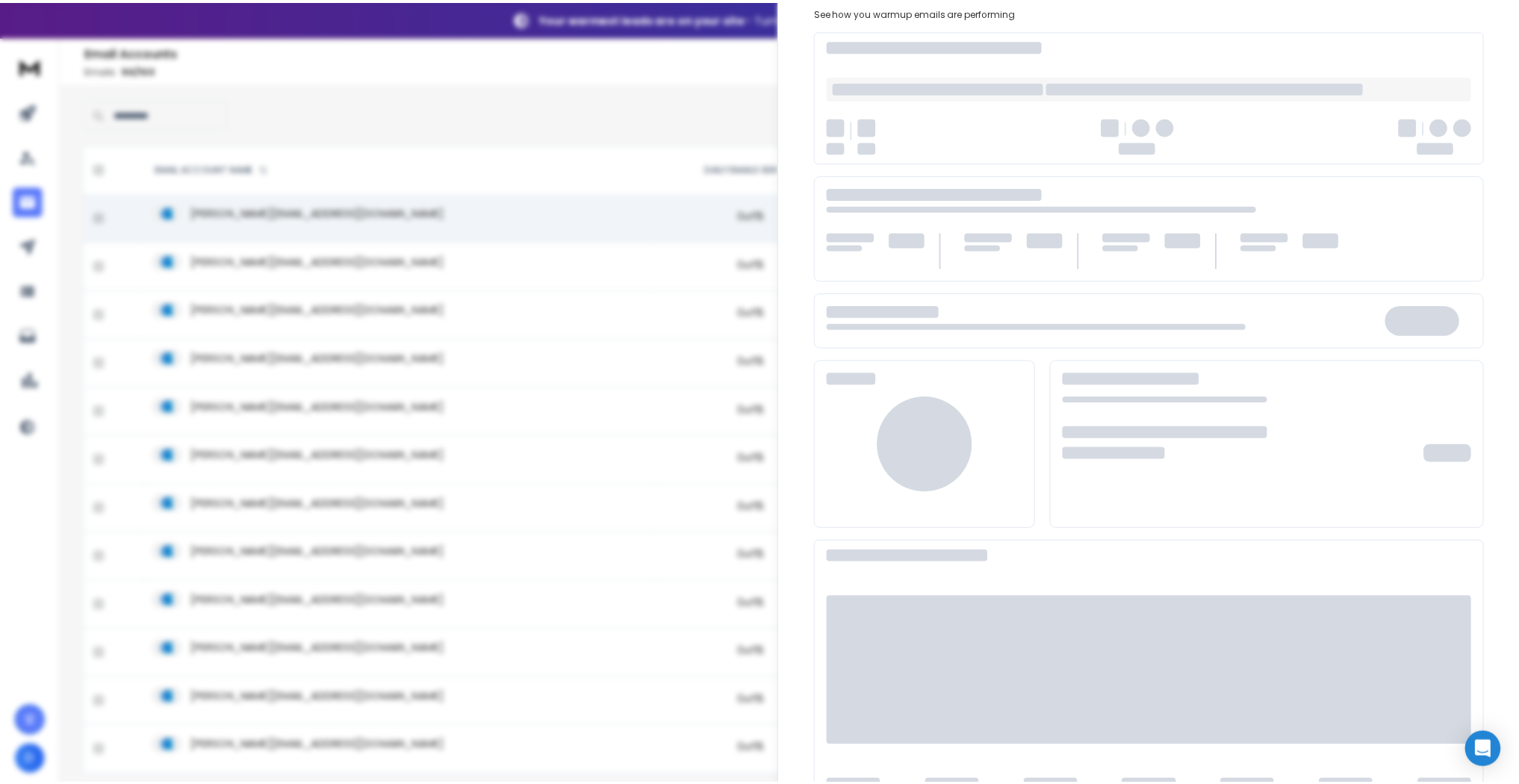
scroll to position [0, 0]
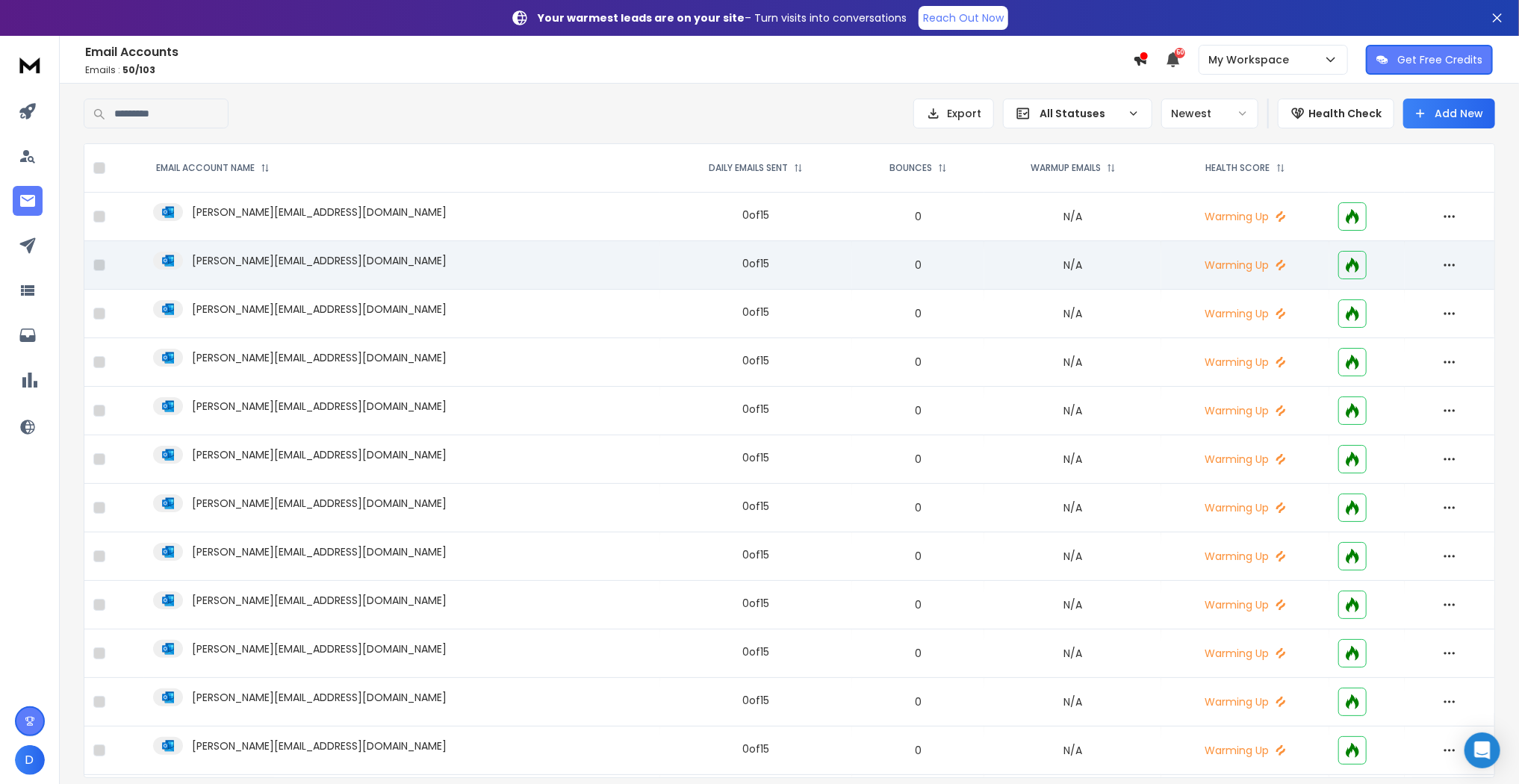
drag, startPoint x: 102, startPoint y: 219, endPoint x: 140, endPoint y: 240, distance: 43.4
click at [102, 218] on button "on" at bounding box center [99, 216] width 12 height 12
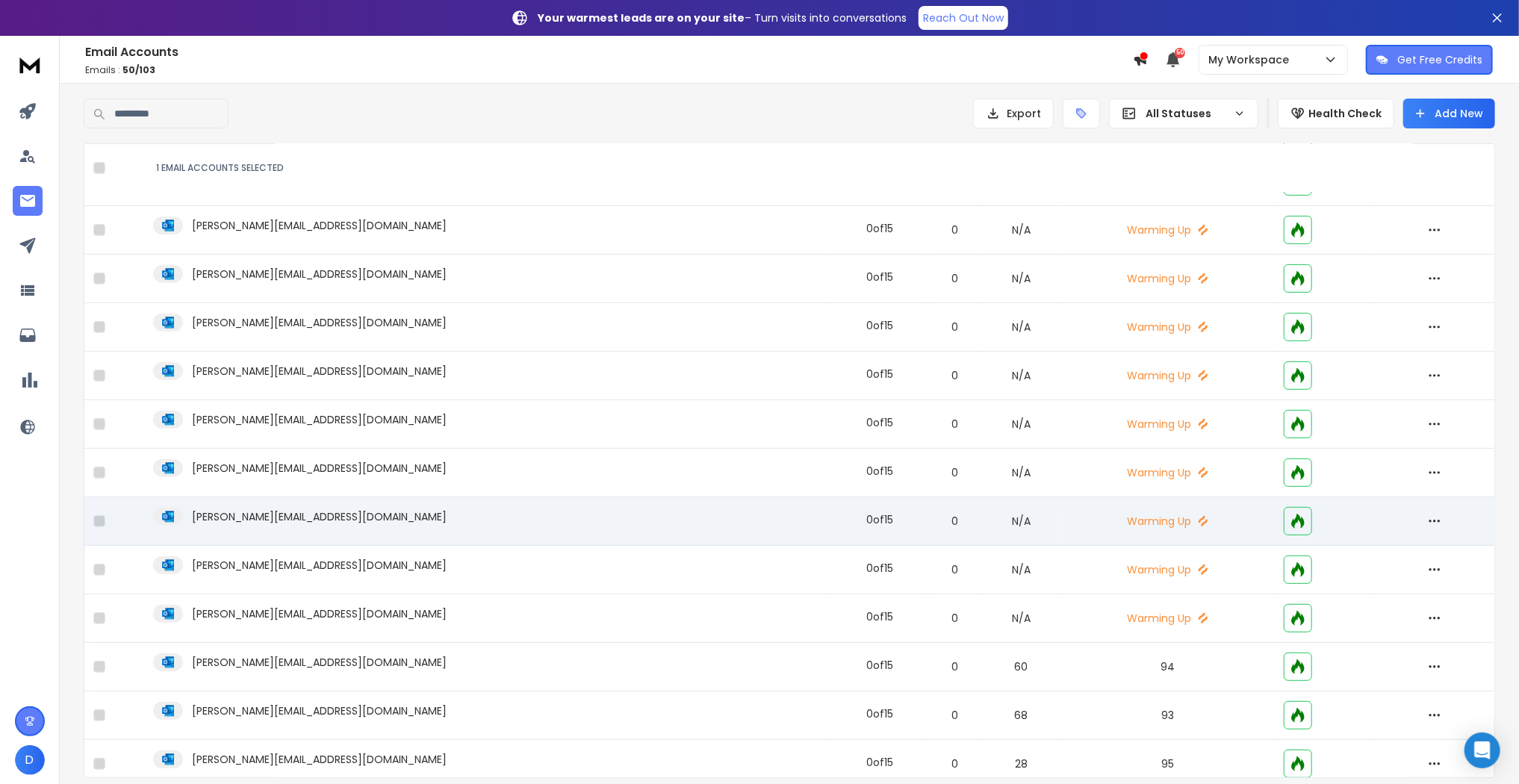
scroll to position [418, 0]
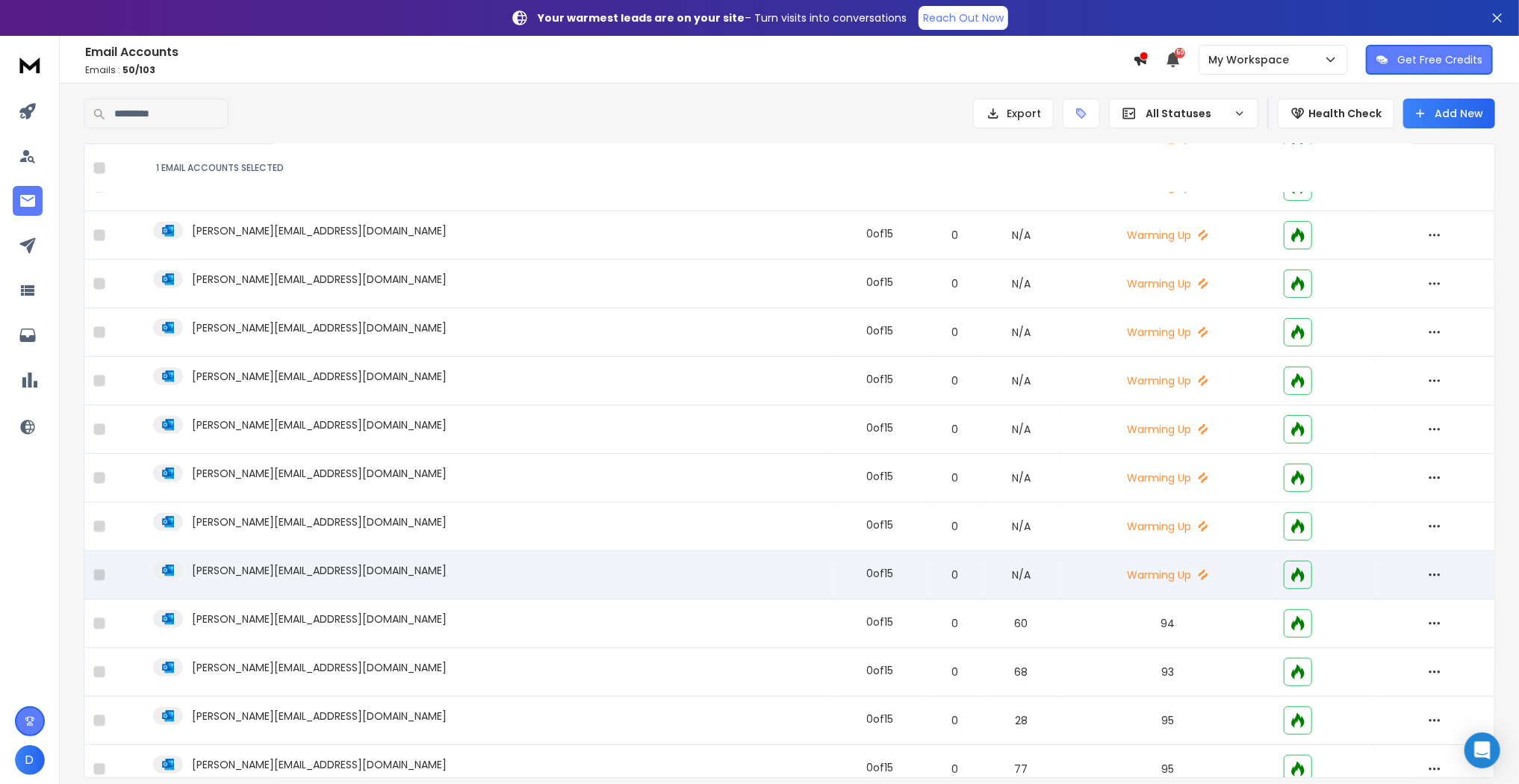
click at [103, 570] on button "on" at bounding box center [99, 575] width 12 height 12
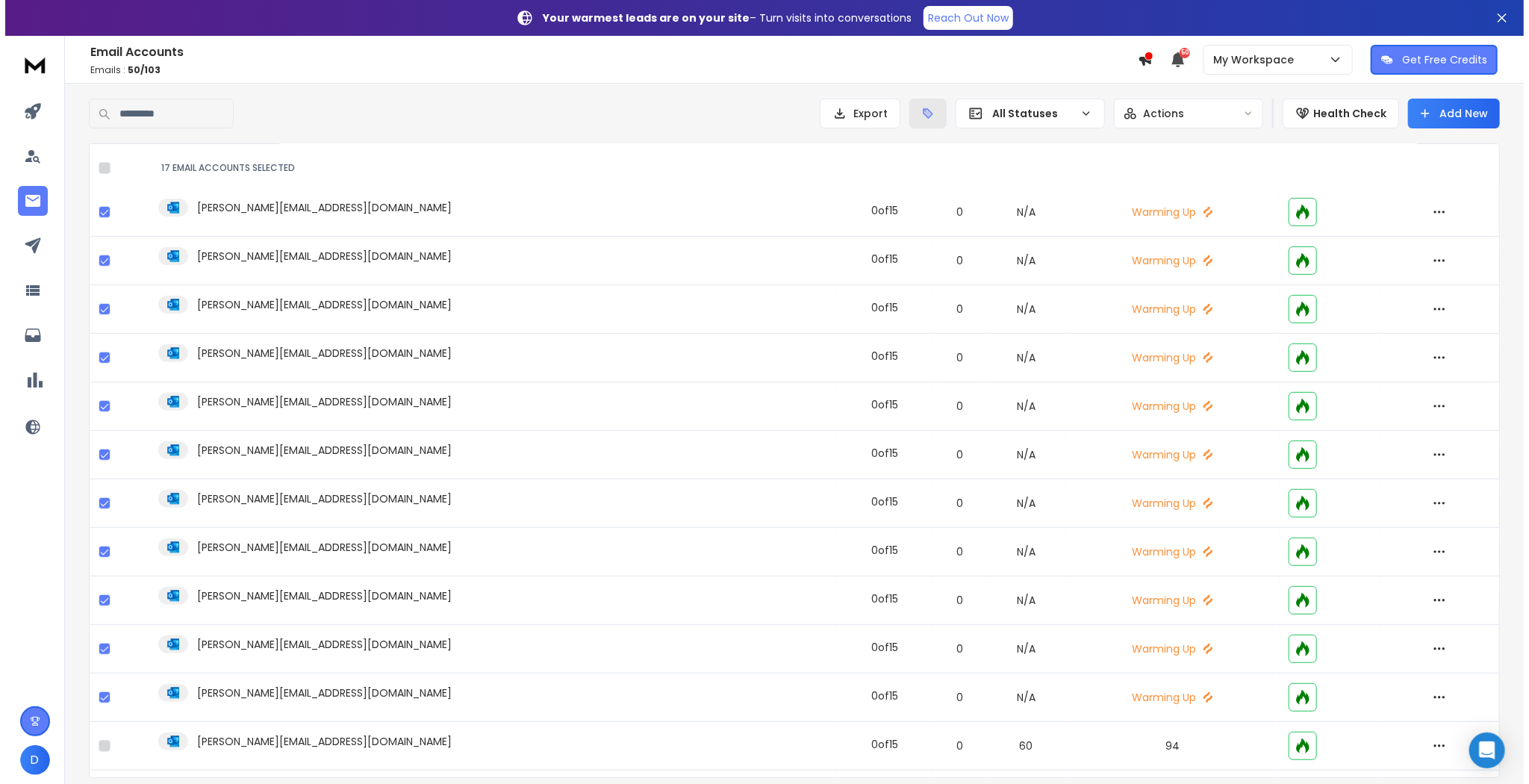
scroll to position [60, 0]
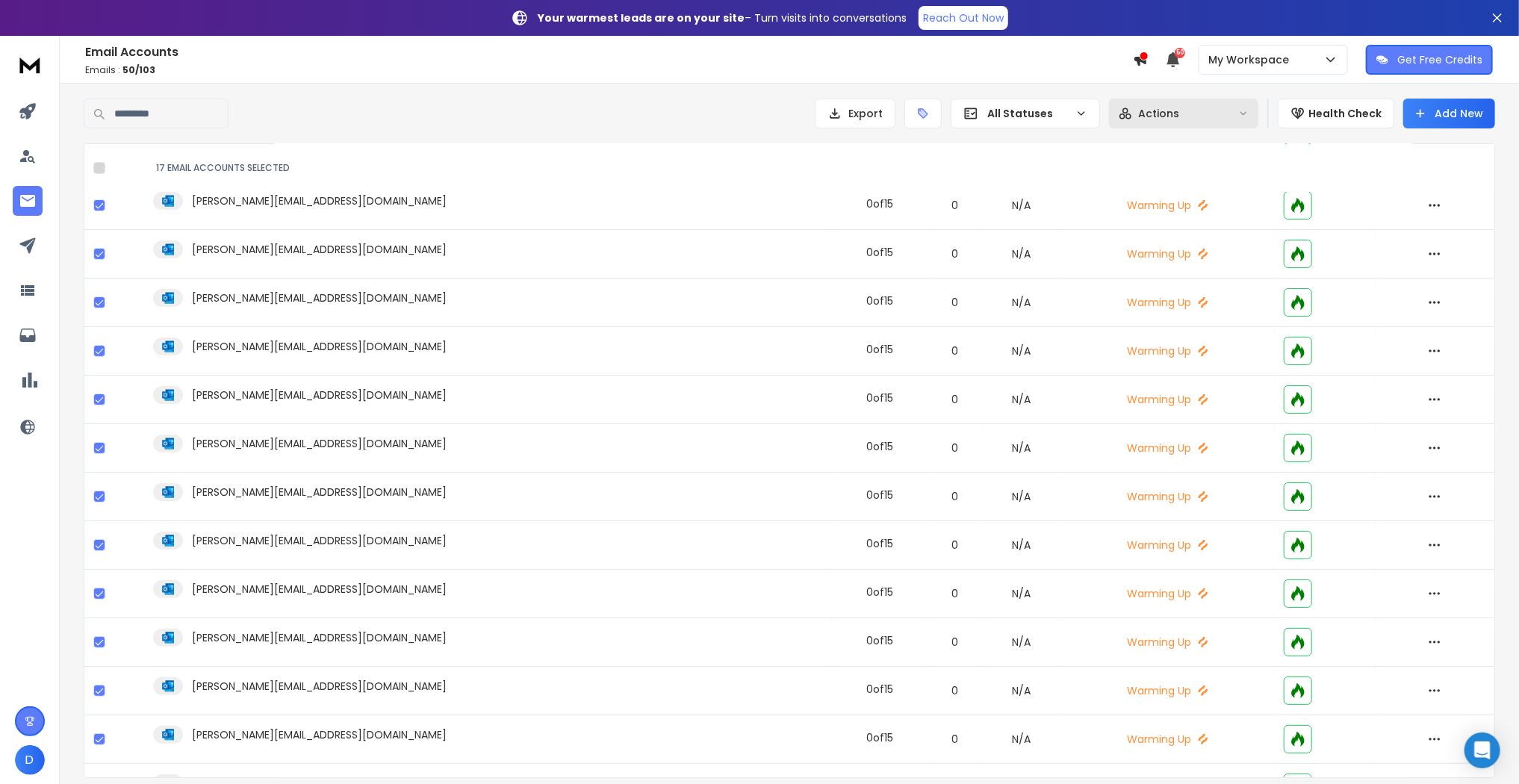
click at [1205, 113] on div "Actions" at bounding box center [1174, 113] width 113 height 15
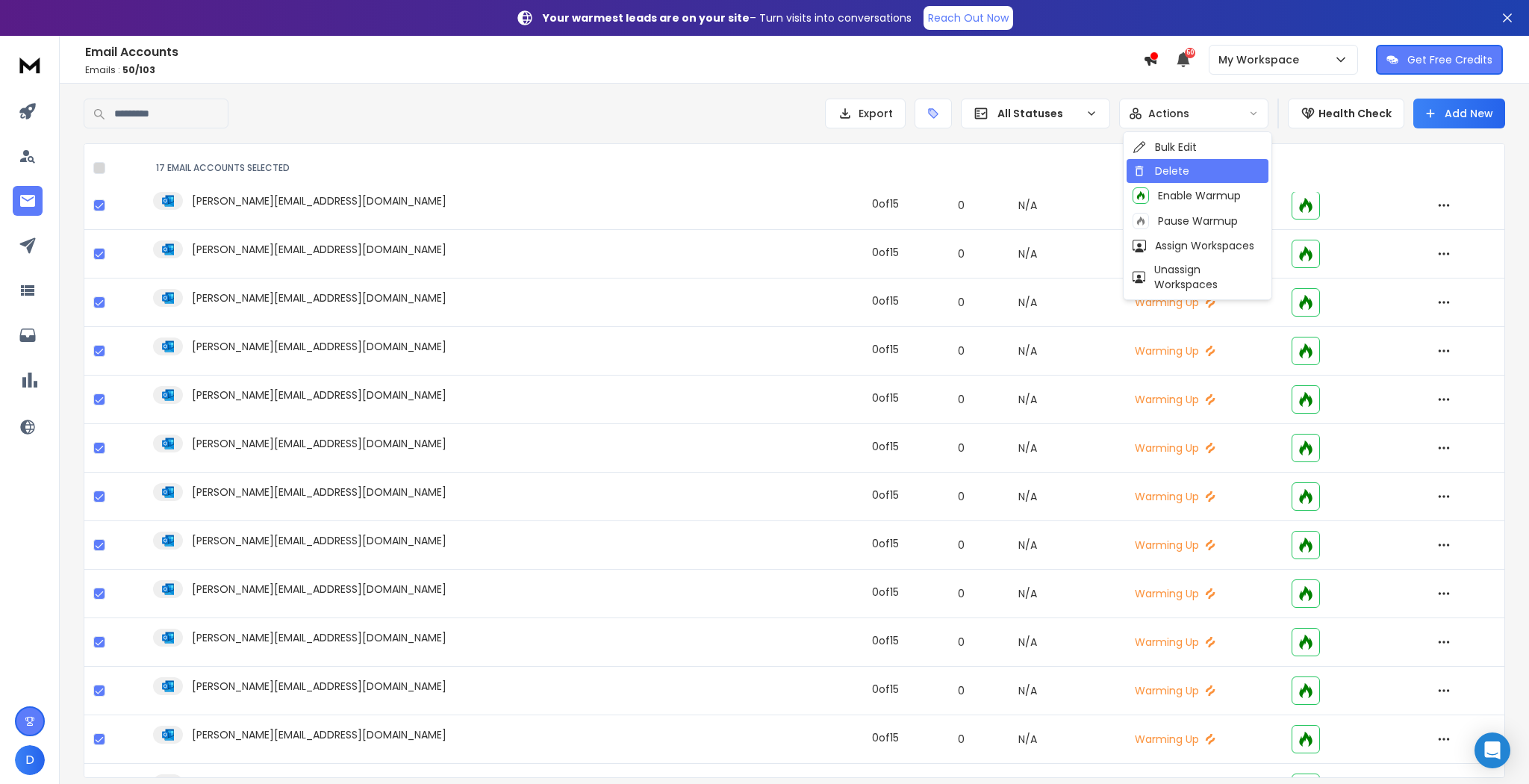
click at [1194, 152] on div "Bulk Edit" at bounding box center [1165, 147] width 65 height 15
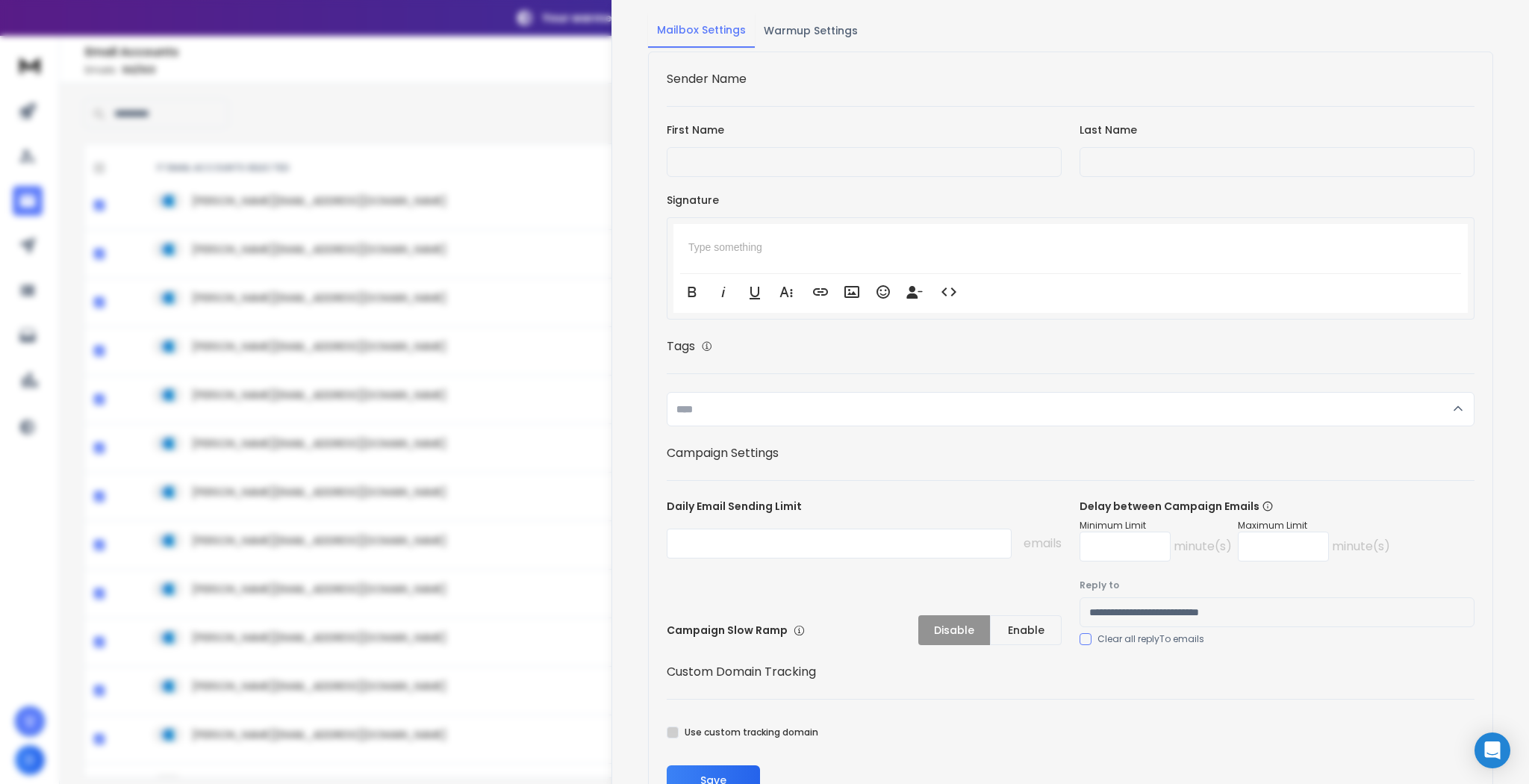
scroll to position [0, 0]
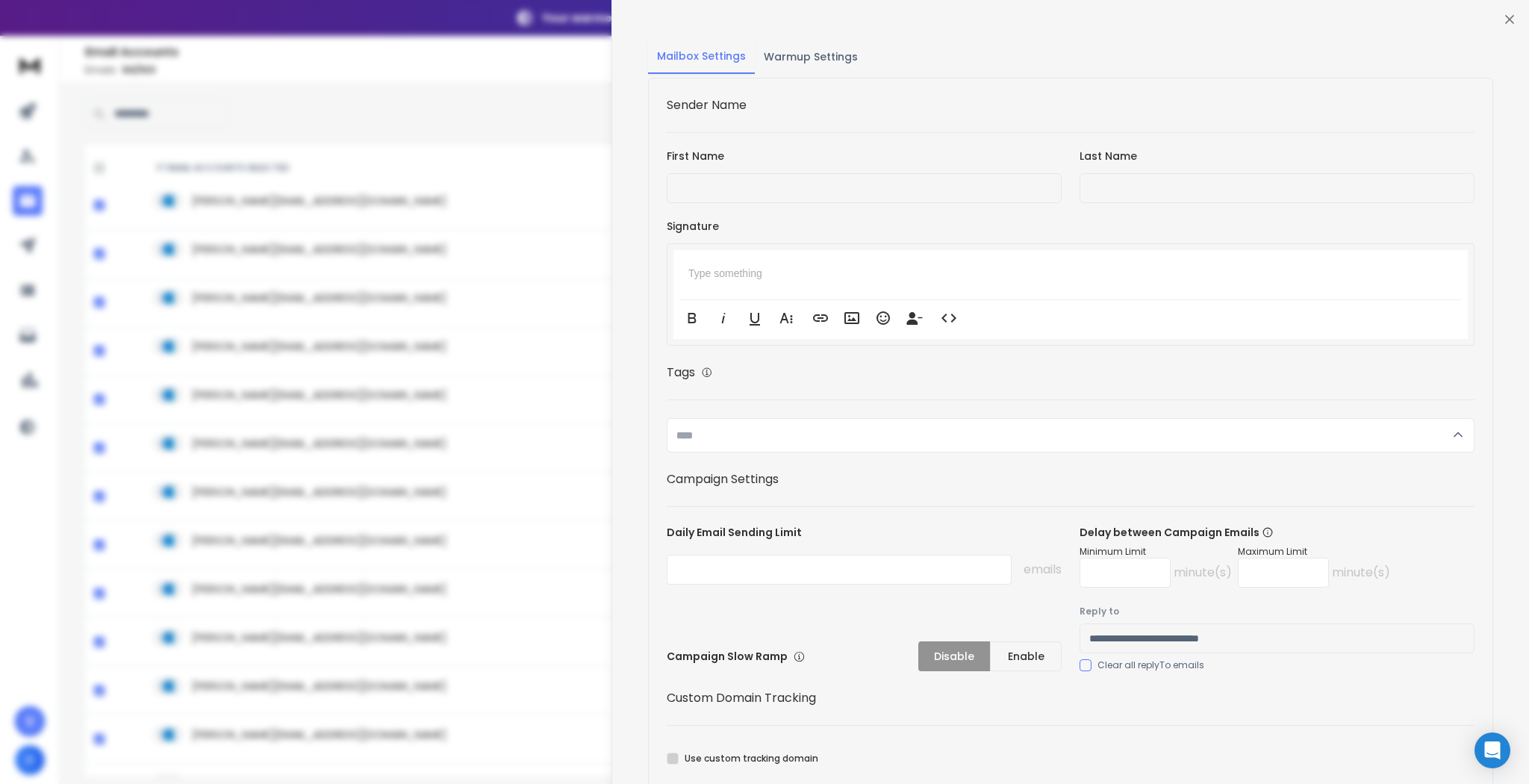
click at [779, 55] on button "Warmup Settings" at bounding box center [810, 57] width 112 height 33
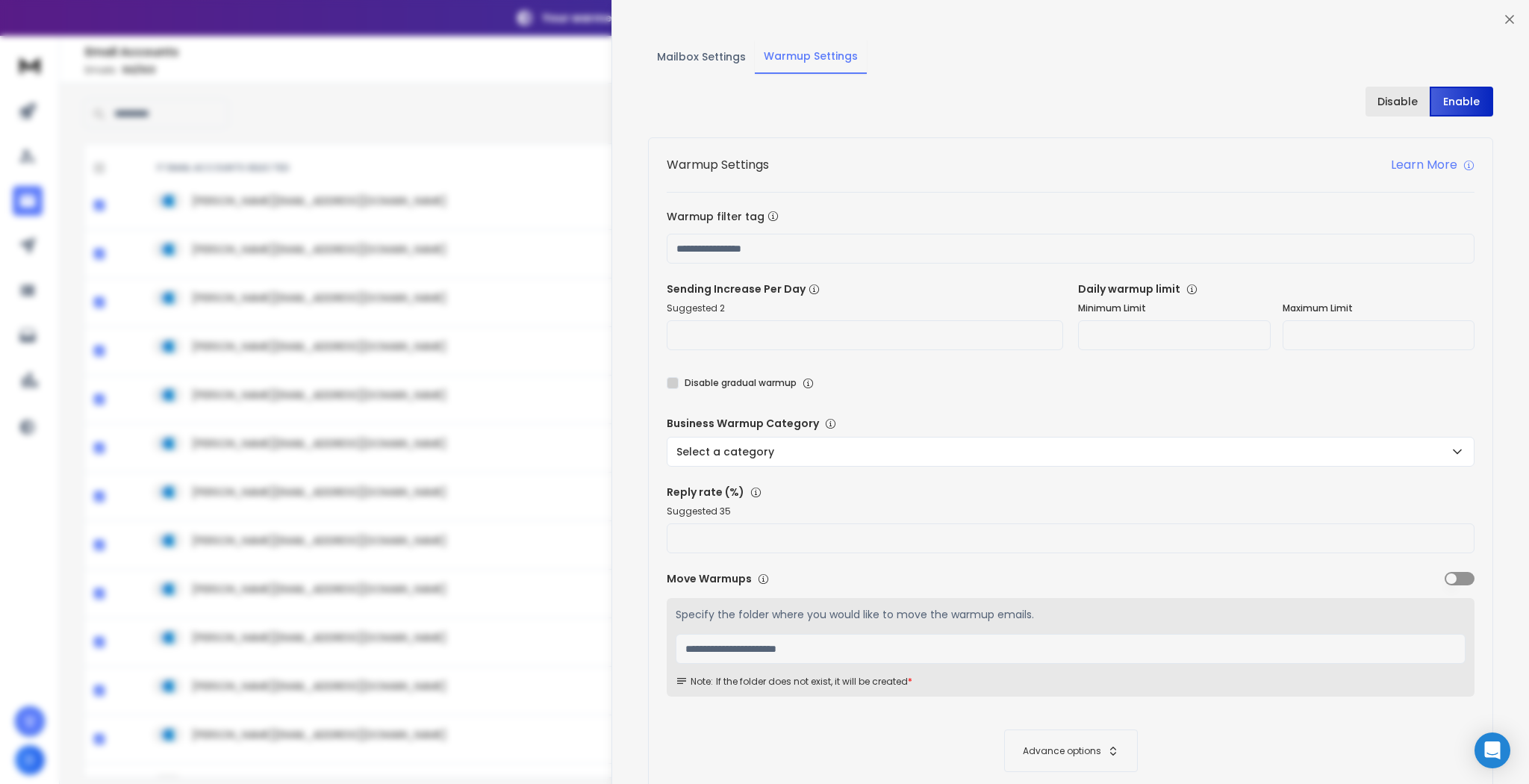
click at [1455, 574] on button "button" at bounding box center [1459, 579] width 30 height 13
type input "**********"
click at [1460, 574] on button "button" at bounding box center [1459, 579] width 30 height 13
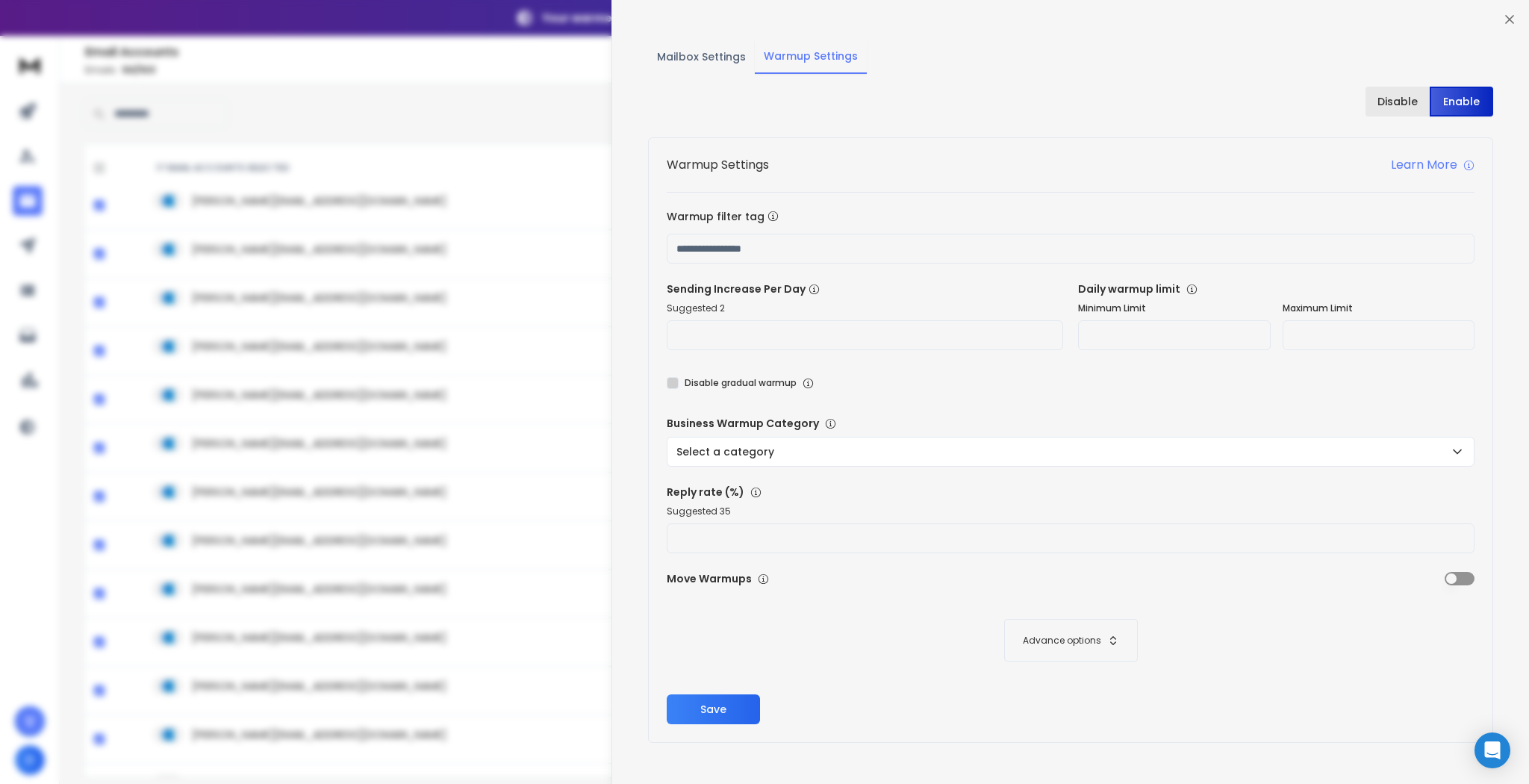
click at [711, 692] on form "Warmup Settings Learn More Warmup filter tag Sending Increase Per Day Suggested…" at bounding box center [1070, 440] width 808 height 568
click at [711, 716] on button "Save" at bounding box center [713, 709] width 94 height 30
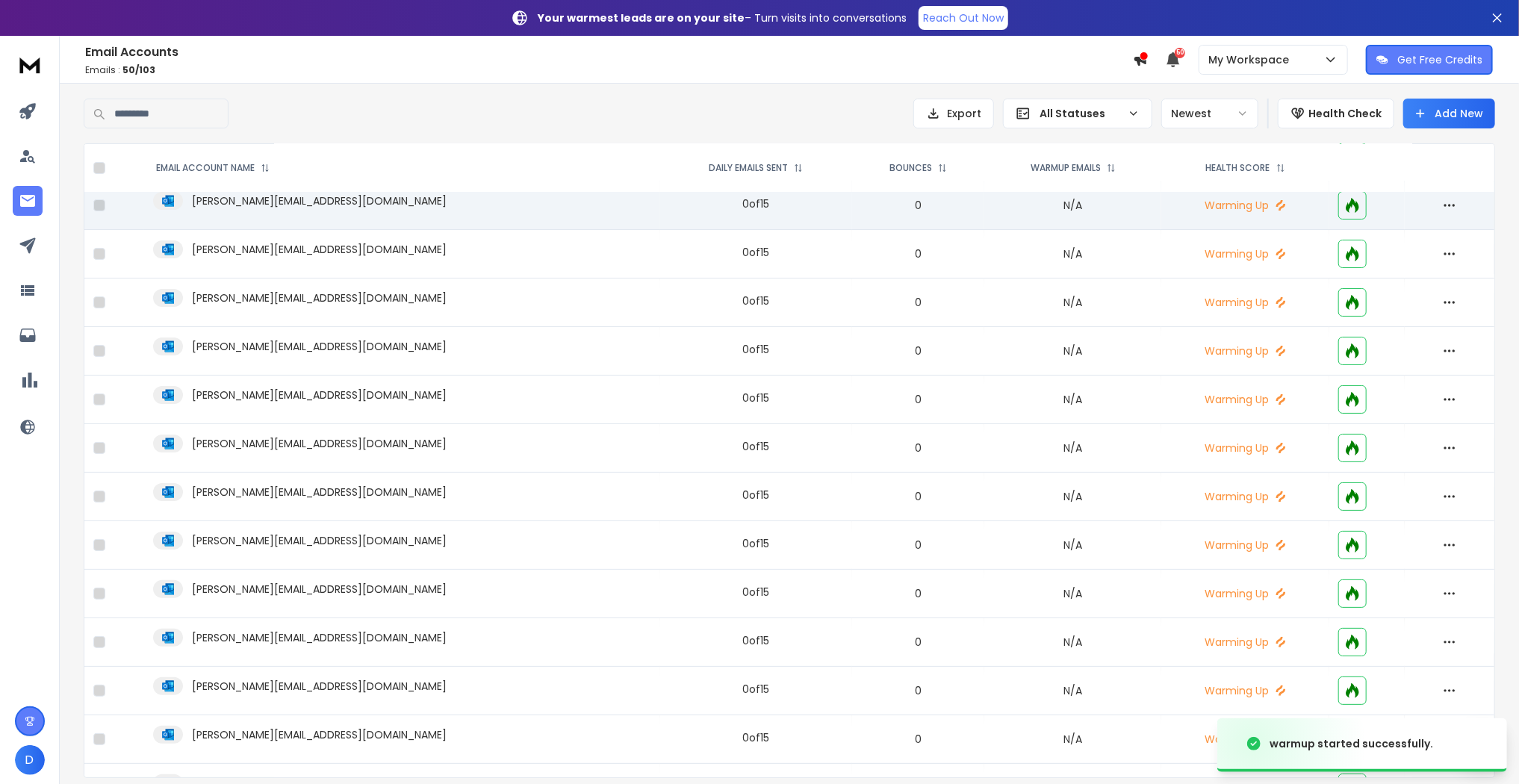
click at [212, 204] on p "[PERSON_NAME][EMAIL_ADDRESS][DOMAIN_NAME]" at bounding box center [319, 200] width 254 height 15
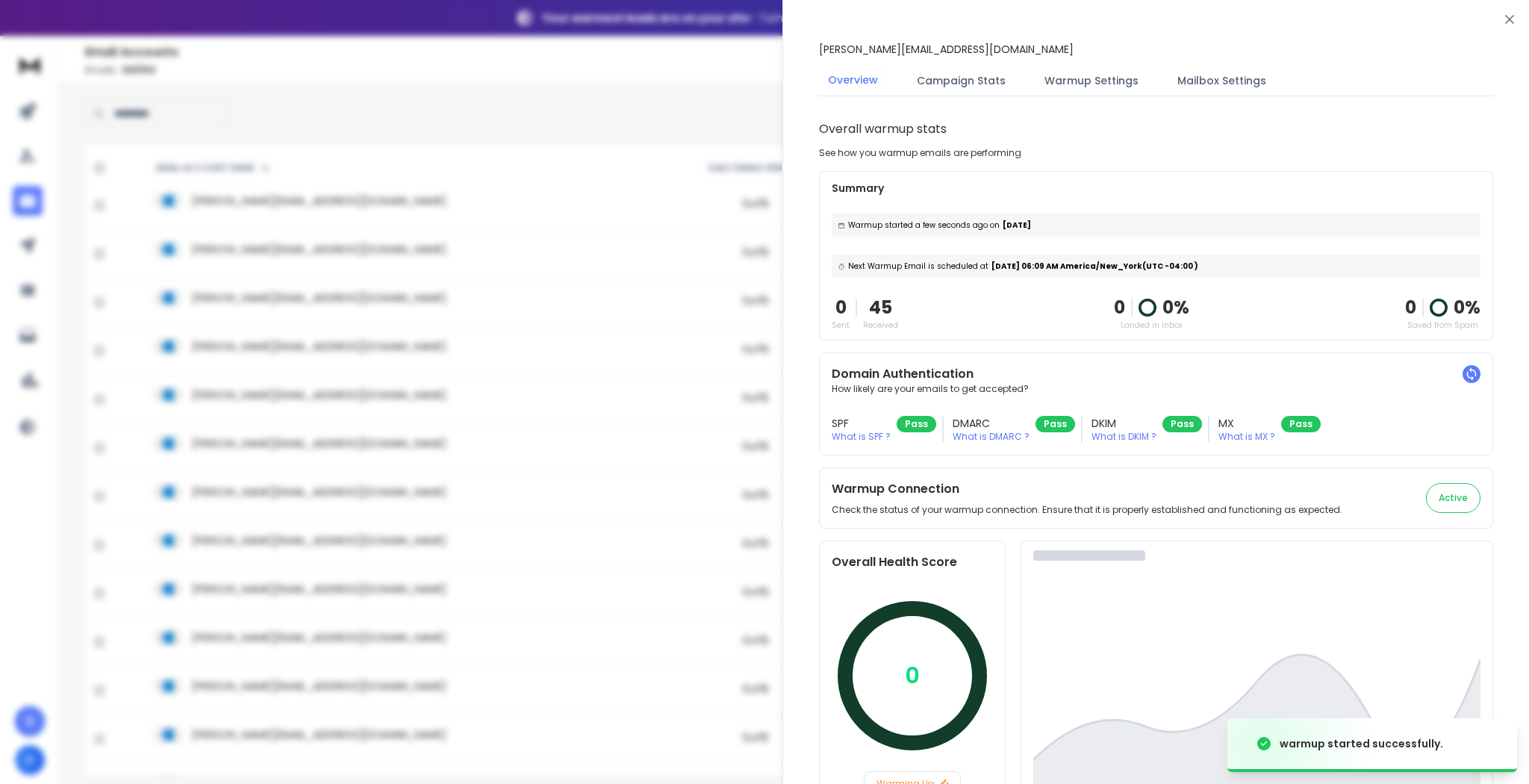
click at [1052, 79] on button "Warmup Settings" at bounding box center [1091, 81] width 112 height 33
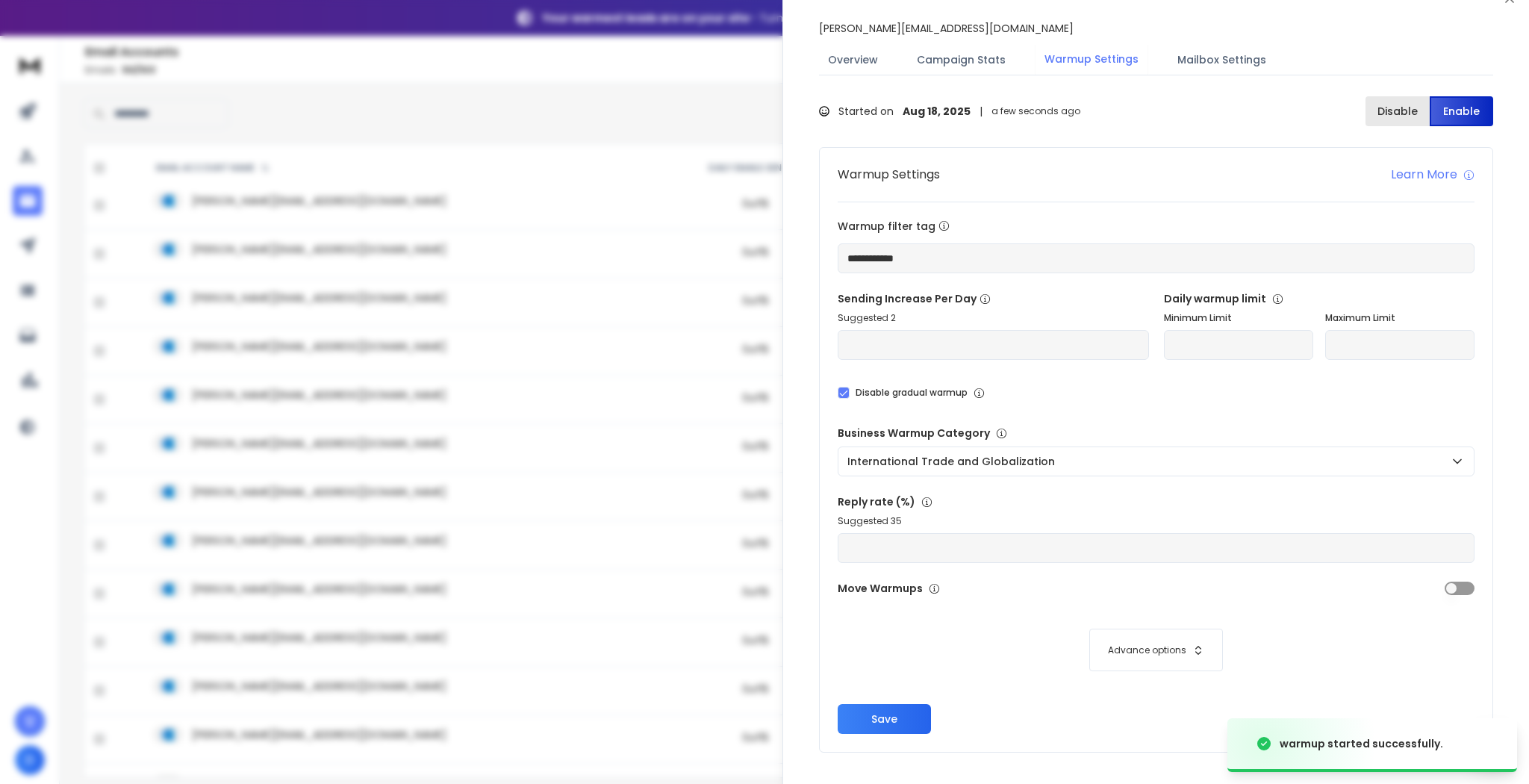
scroll to position [31, 0]
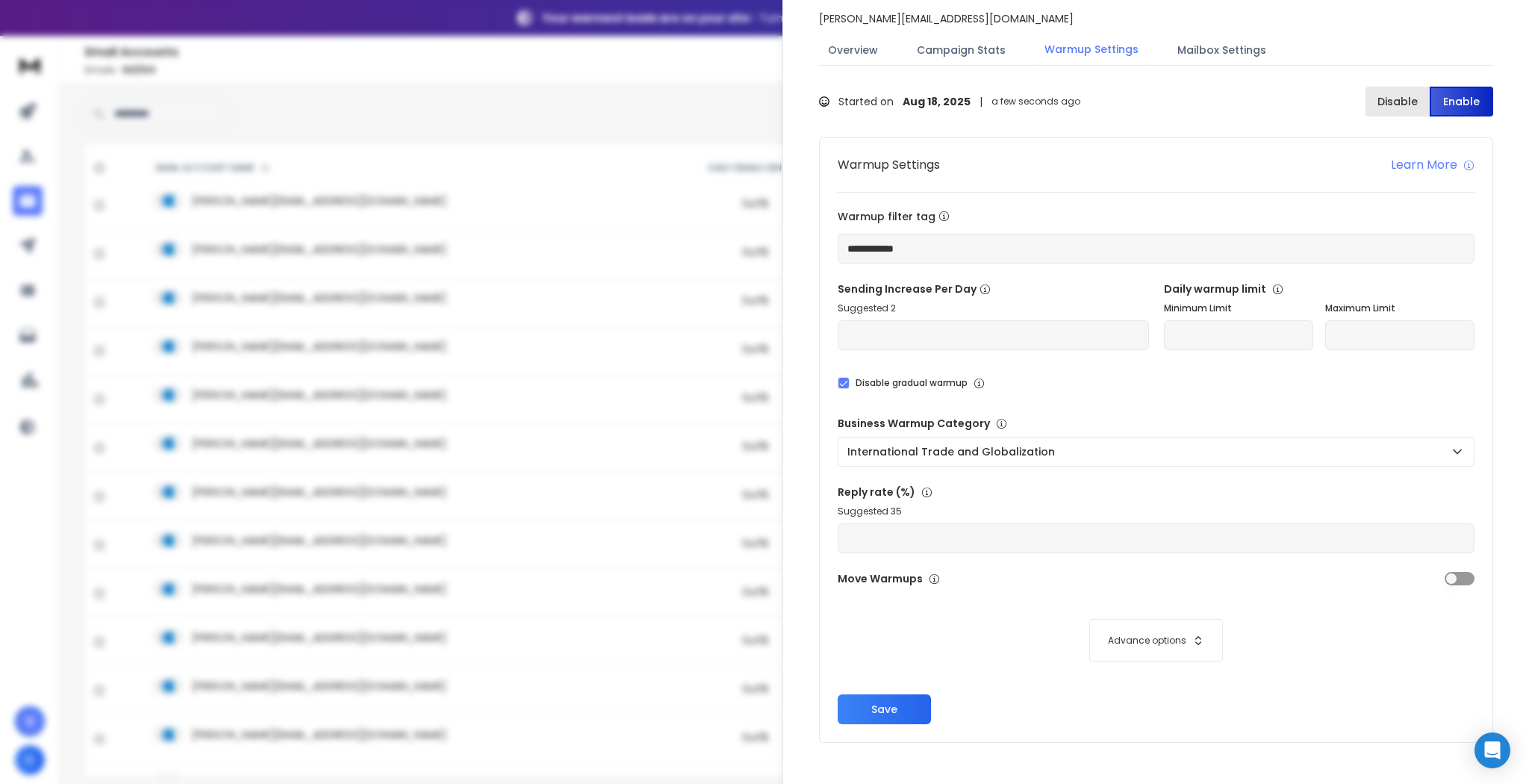
click at [538, 286] on div at bounding box center [764, 392] width 1529 height 784
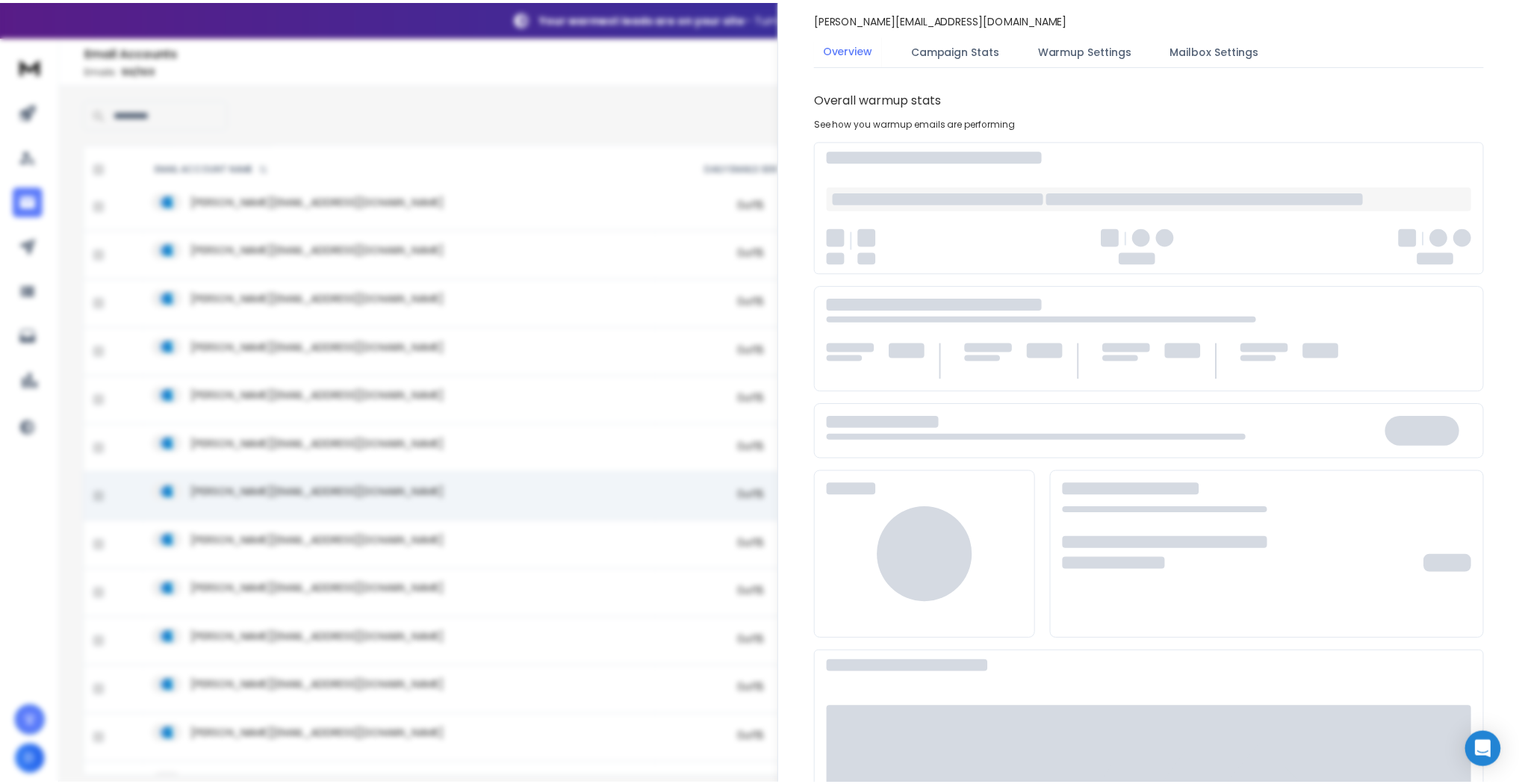
scroll to position [0, 0]
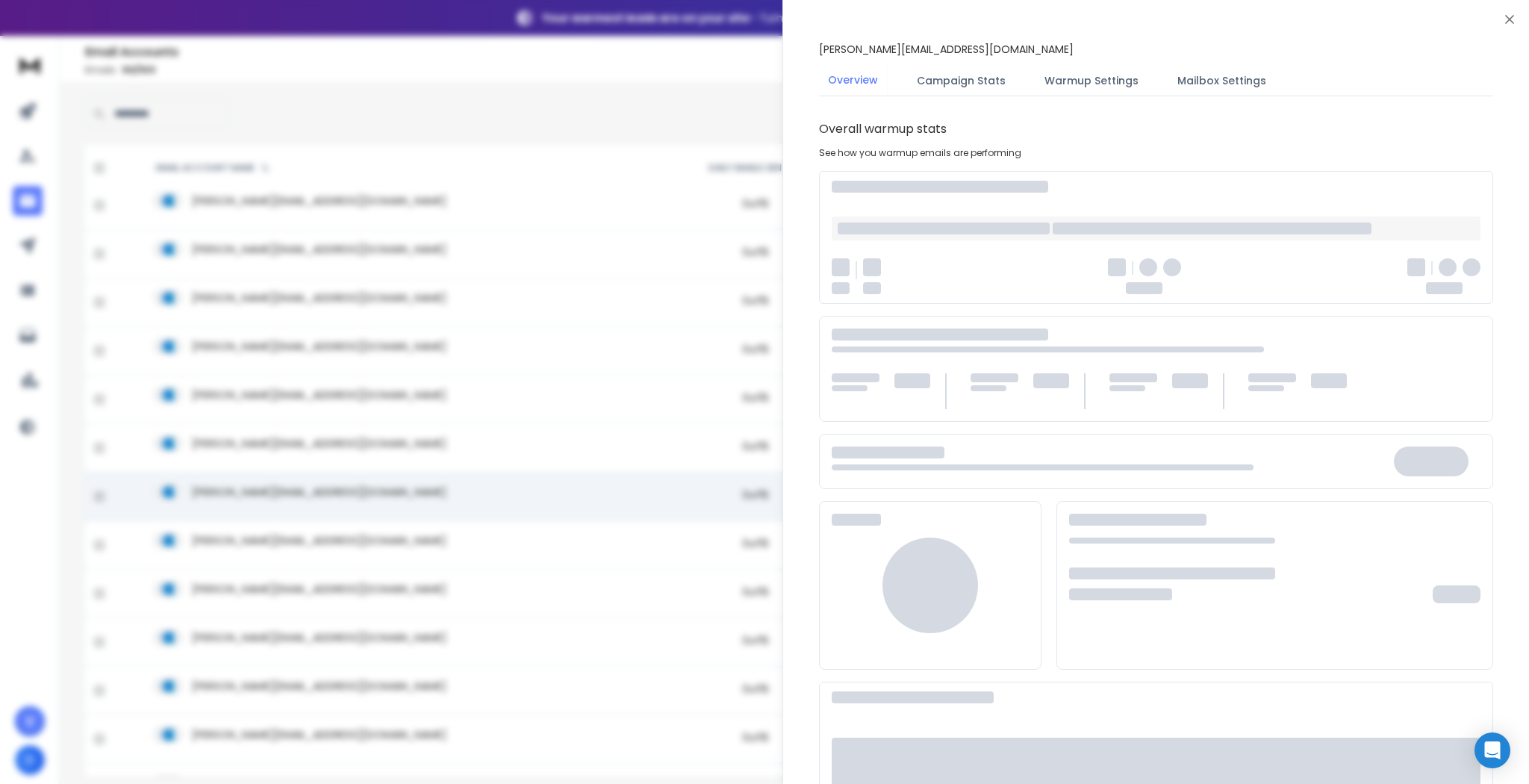
click at [393, 517] on td "[PERSON_NAME][EMAIL_ADDRESS][DOMAIN_NAME]" at bounding box center [402, 497] width 516 height 49
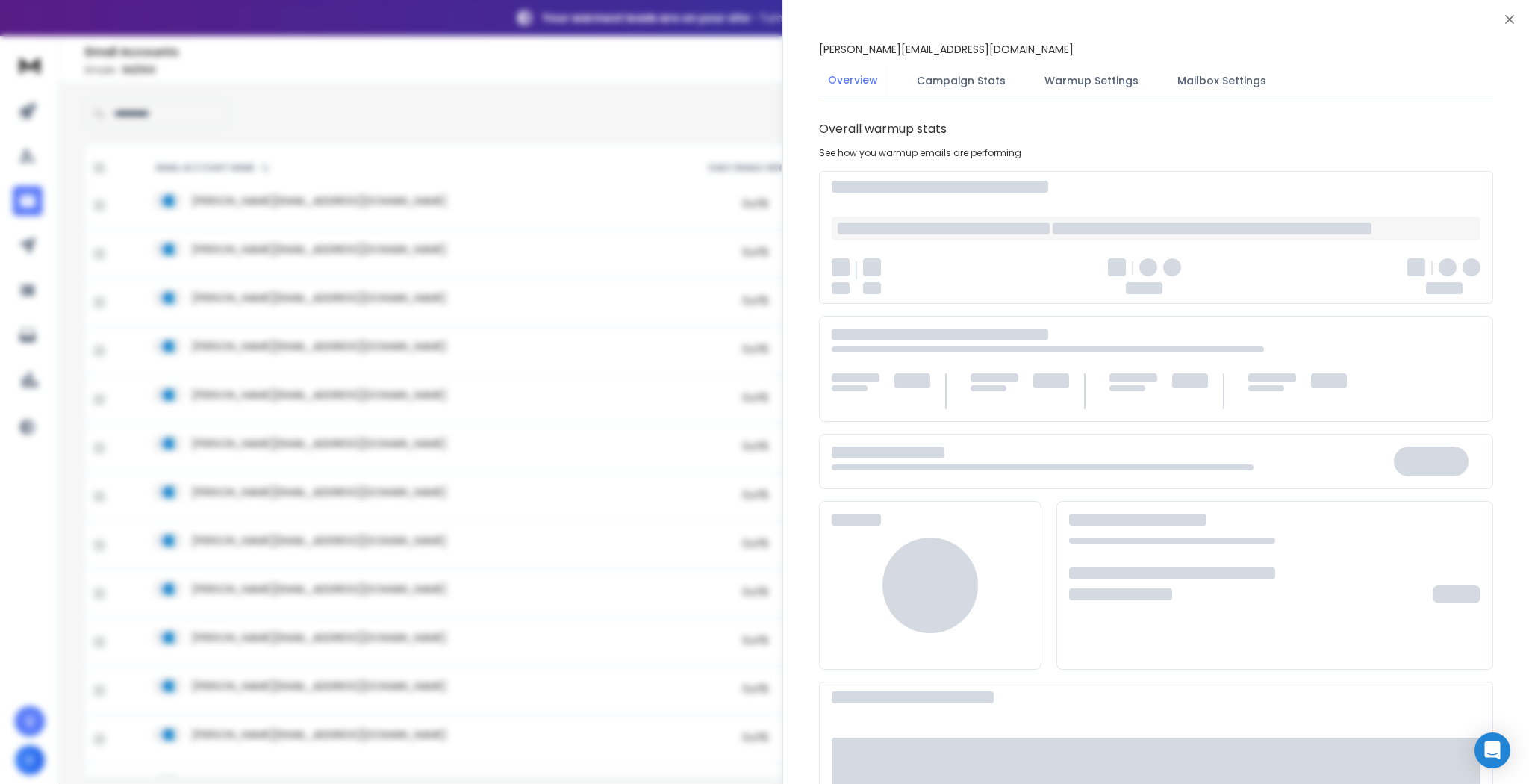
click at [336, 551] on div at bounding box center [764, 392] width 1529 height 784
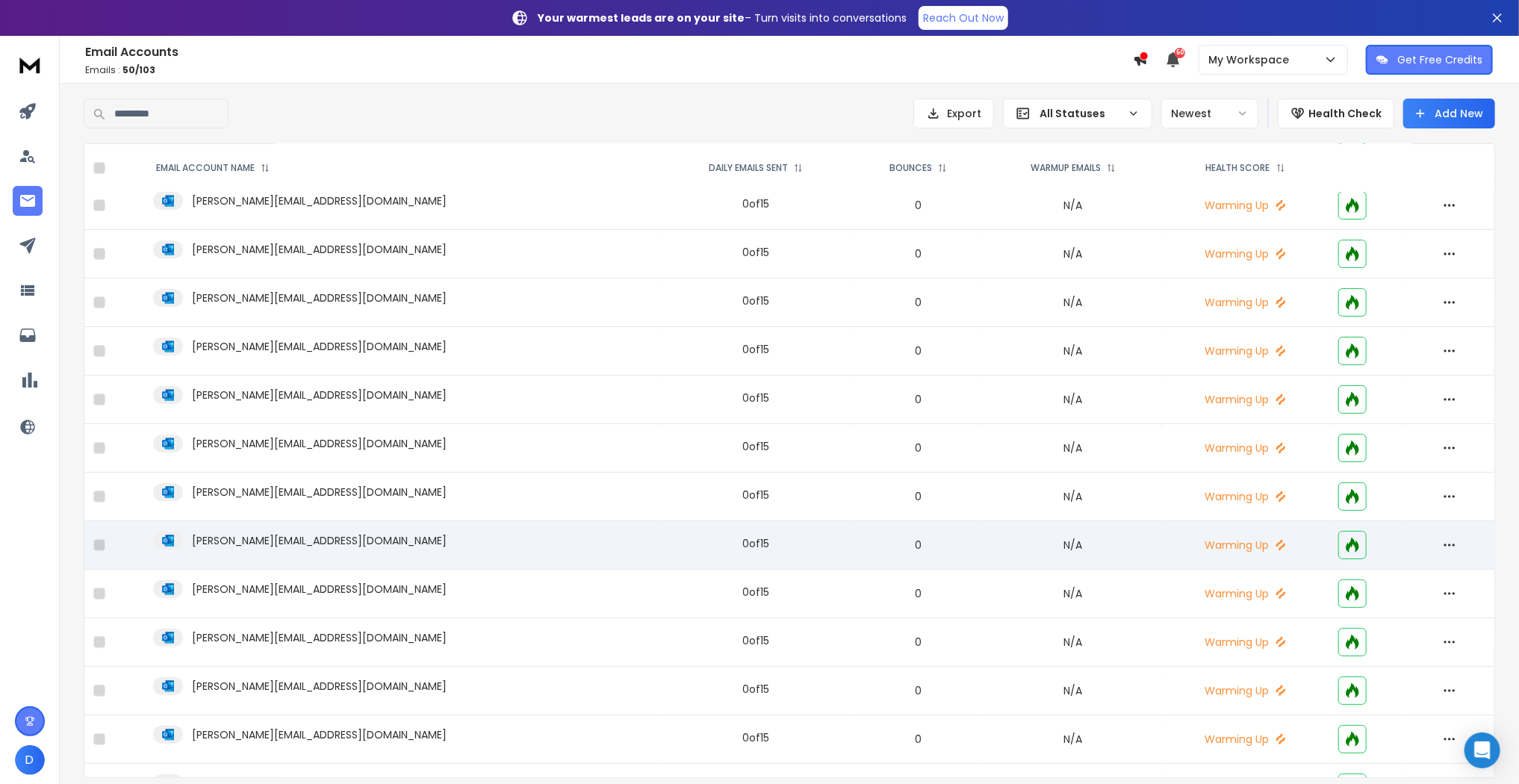
click at [346, 541] on div "[PERSON_NAME][EMAIL_ADDRESS][DOMAIN_NAME]" at bounding box center [402, 541] width 498 height 18
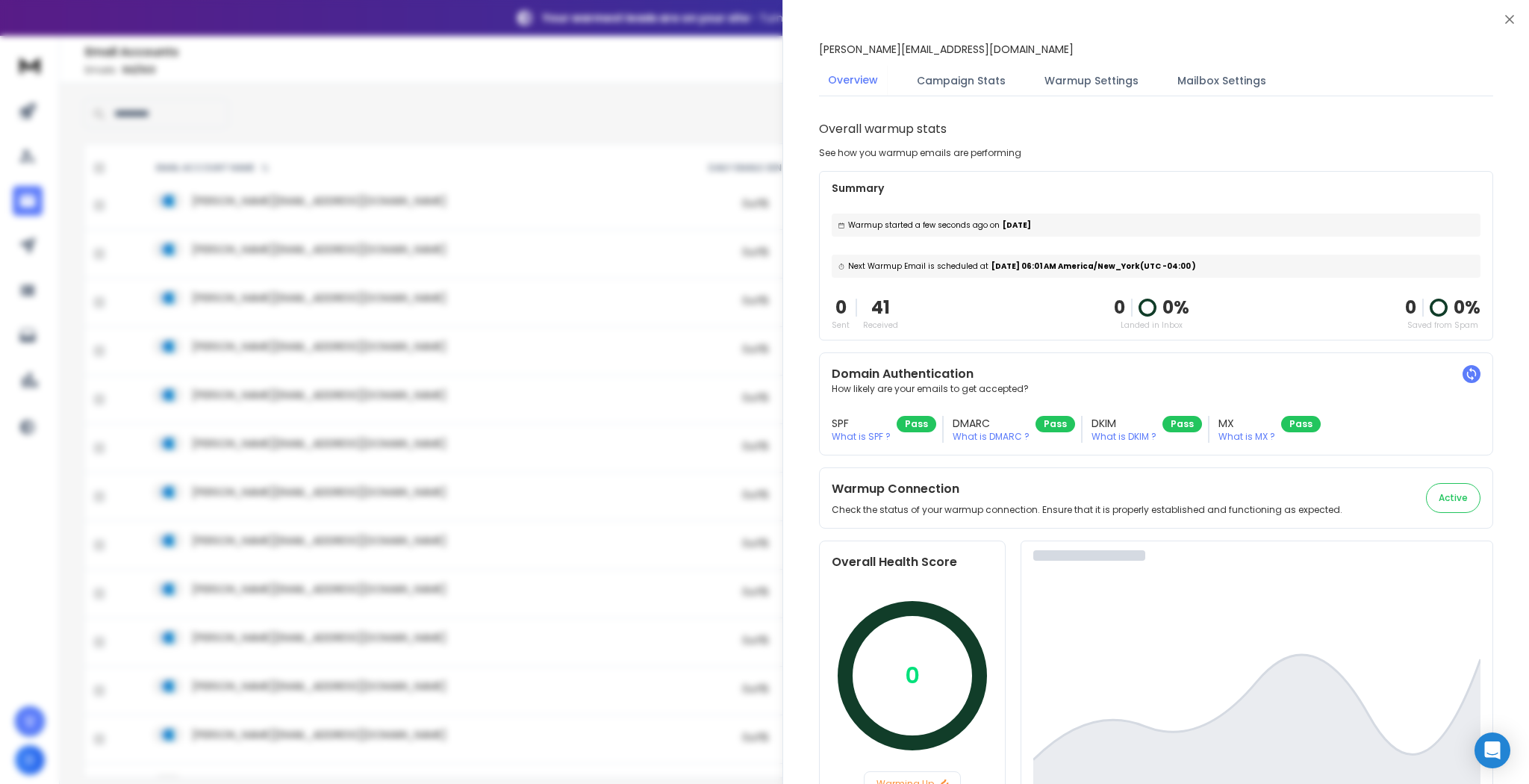
click at [1224, 76] on button "Mailbox Settings" at bounding box center [1222, 81] width 107 height 33
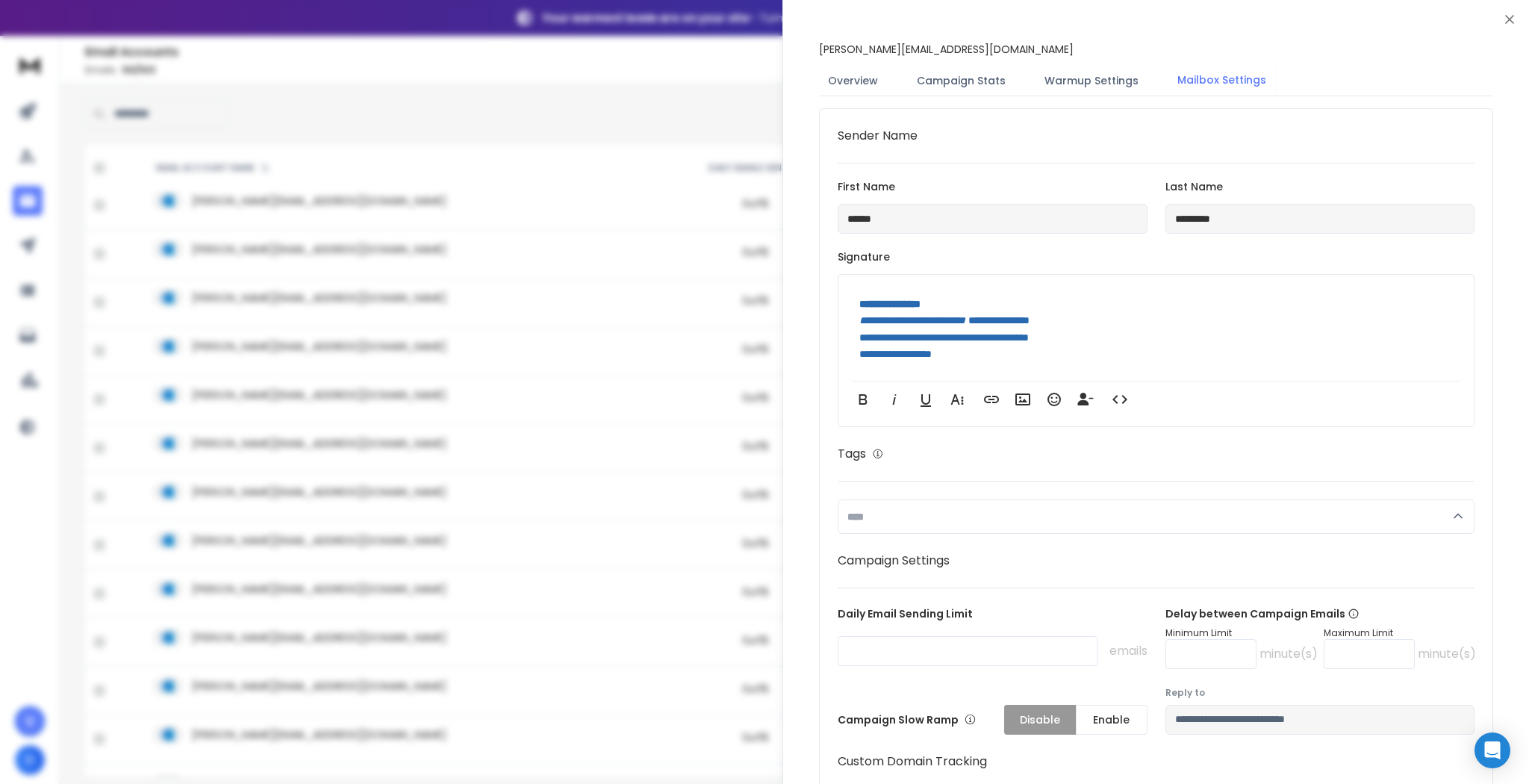
click at [1073, 77] on button "Warmup Settings" at bounding box center [1091, 81] width 112 height 33
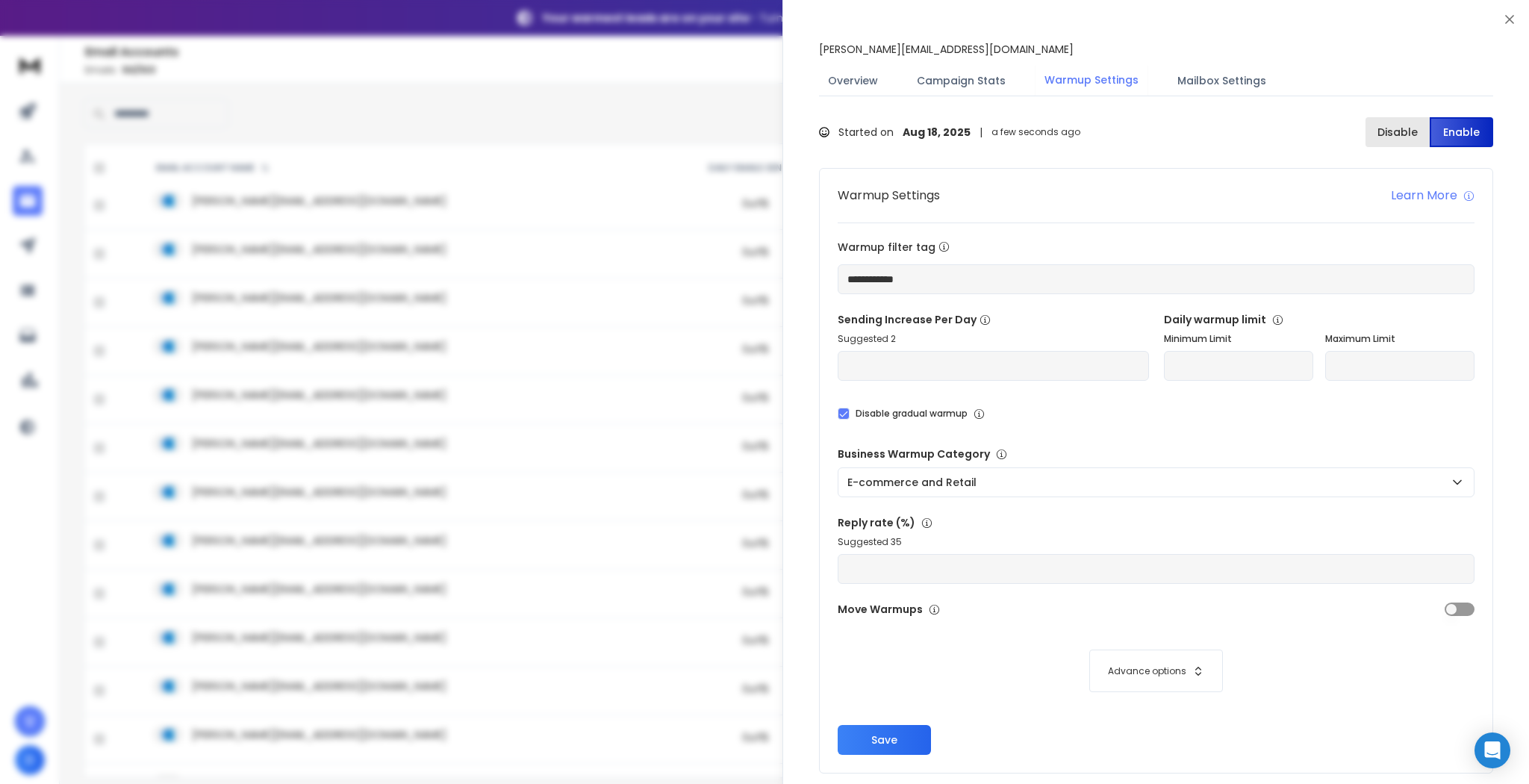
click at [480, 231] on div at bounding box center [764, 392] width 1529 height 784
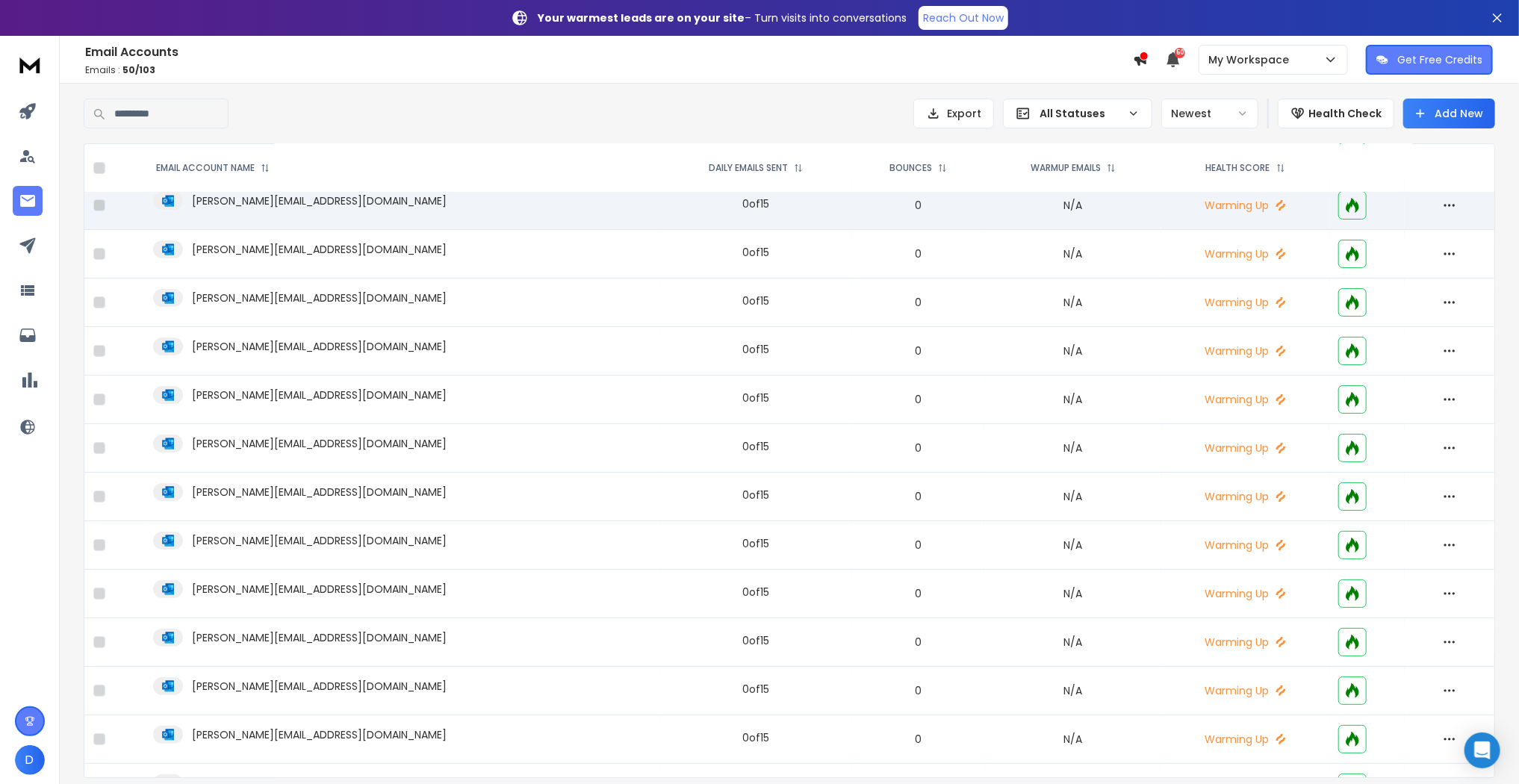
click at [453, 221] on td "[PERSON_NAME][EMAIL_ADDRESS][DOMAIN_NAME]" at bounding box center [402, 205] width 516 height 49
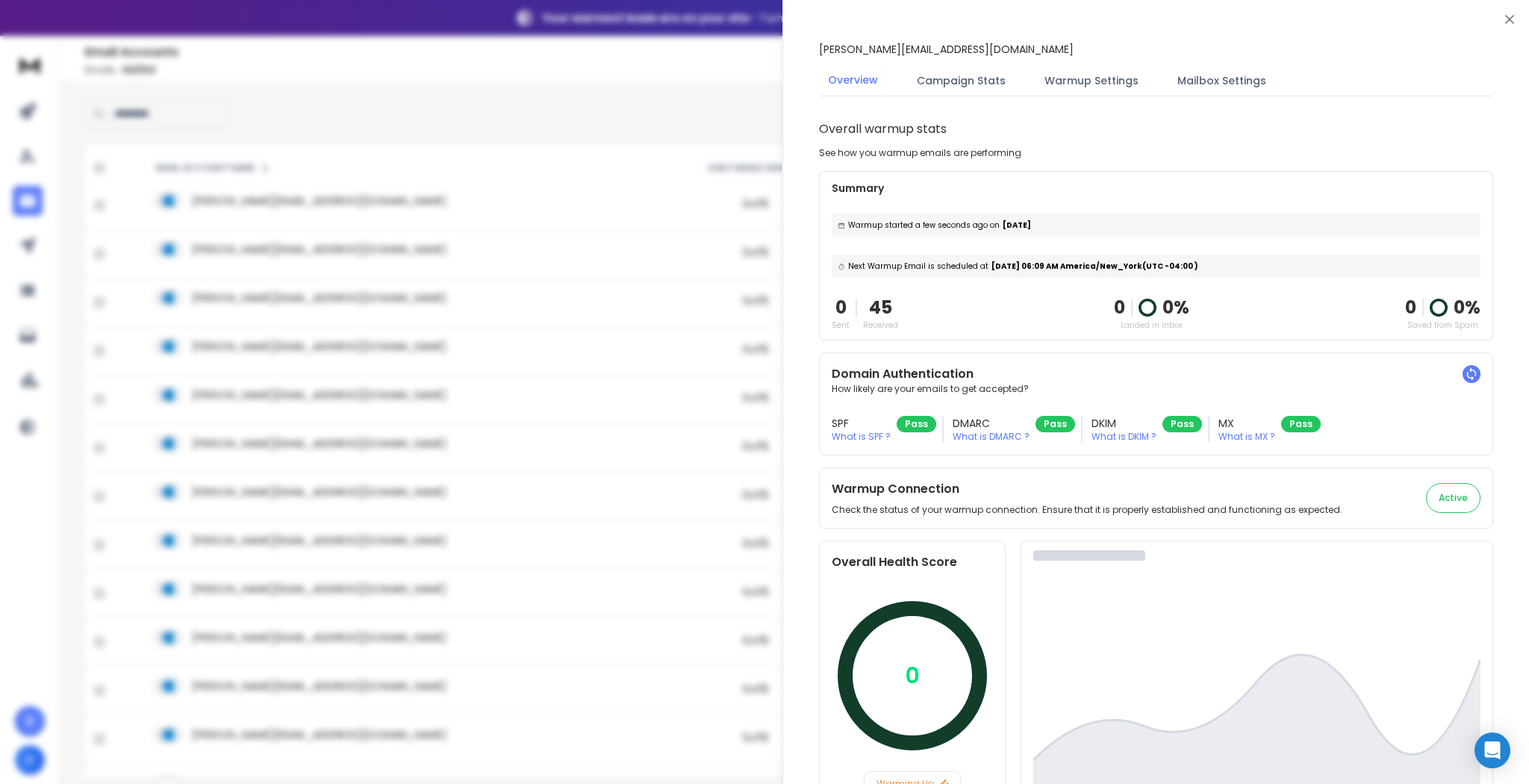
click at [1088, 60] on div "[EMAIL_ADDRESS][DOMAIN_NAME] Overview Campaign Stats Warmup Settings Mailbox Se…" at bounding box center [1155, 608] width 710 height 1181
click at [1088, 65] on button "Warmup Settings" at bounding box center [1091, 81] width 112 height 33
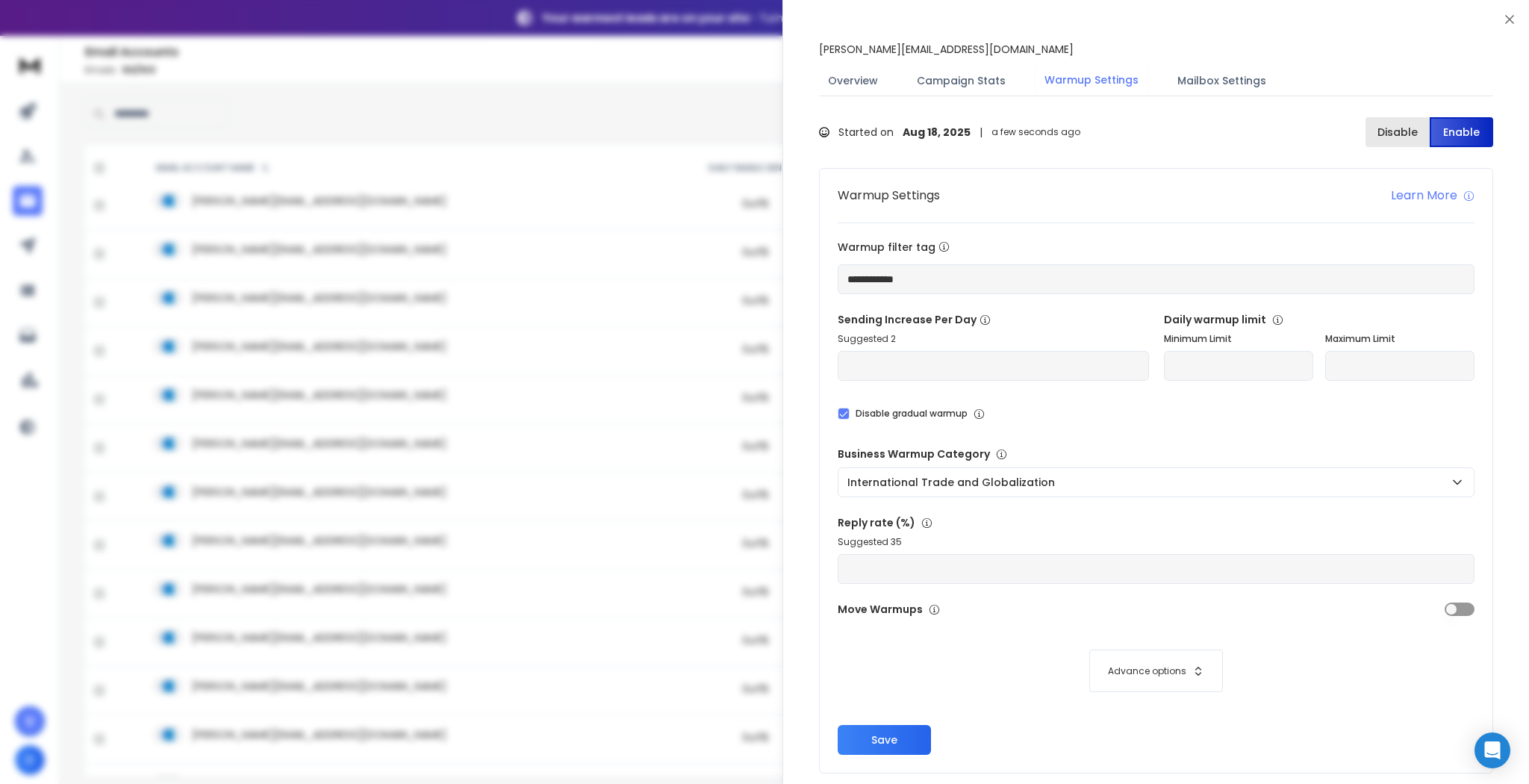
click at [708, 75] on div at bounding box center [764, 392] width 1529 height 784
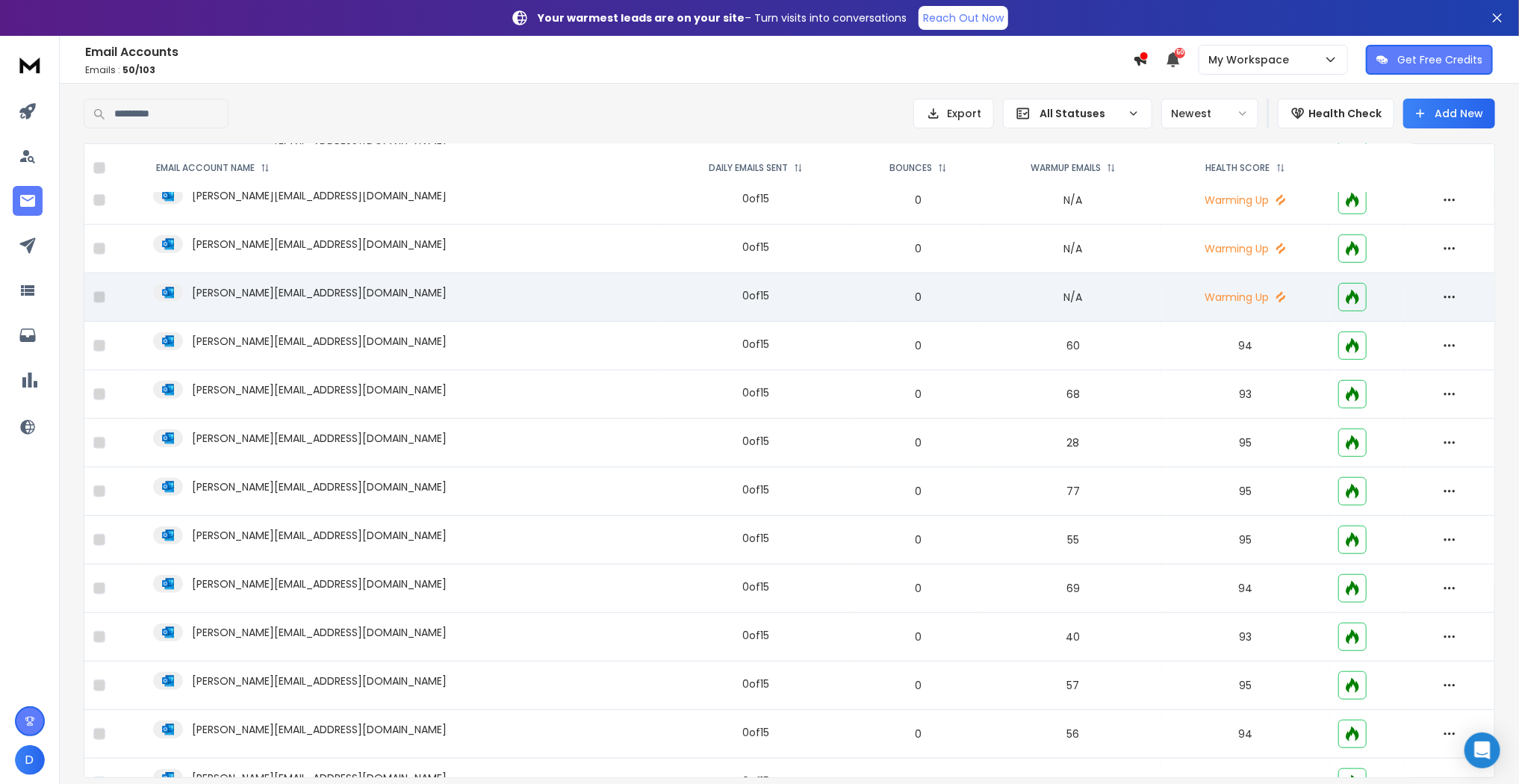
scroll to position [358, 0]
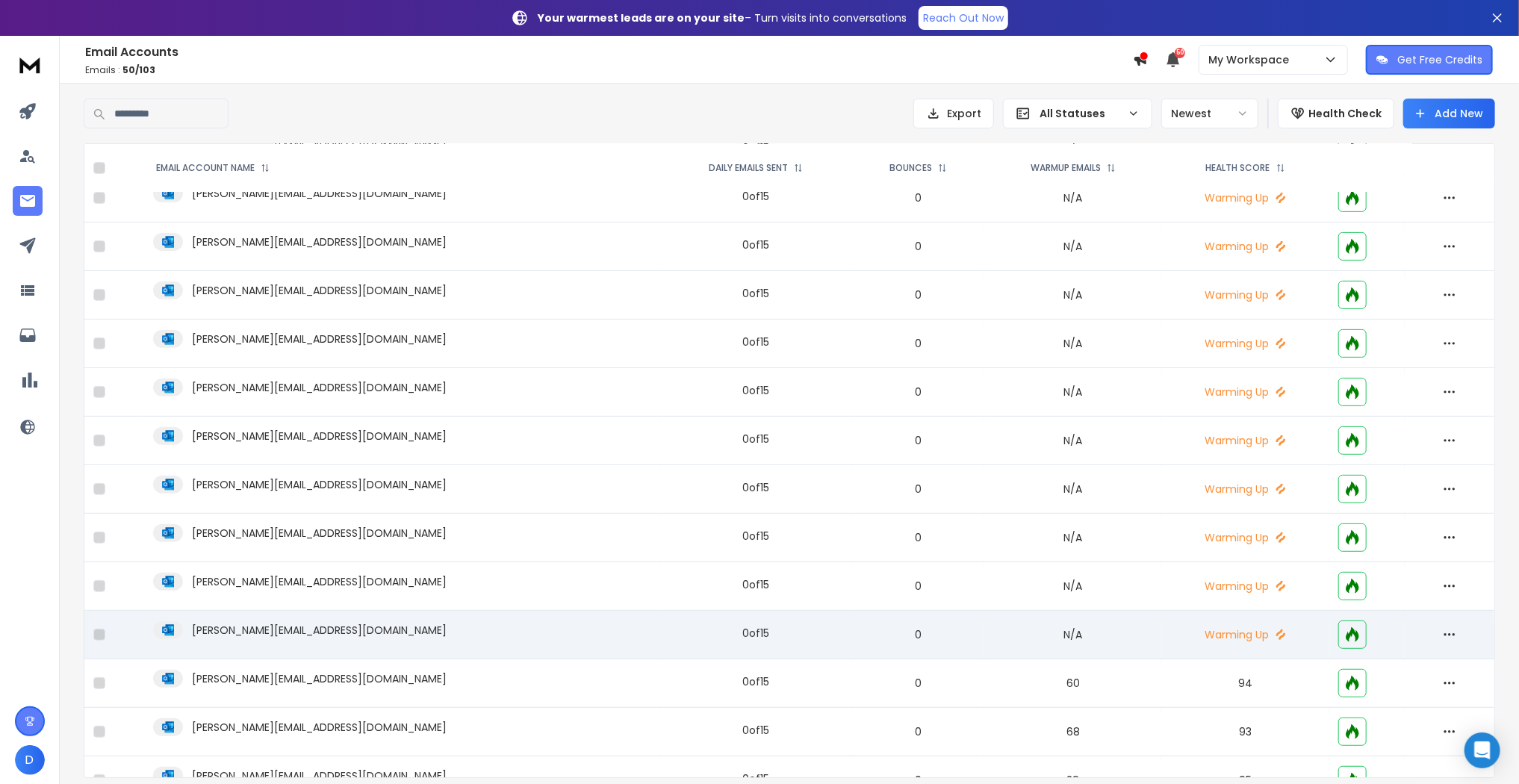
click at [101, 630] on button "on" at bounding box center [99, 634] width 12 height 12
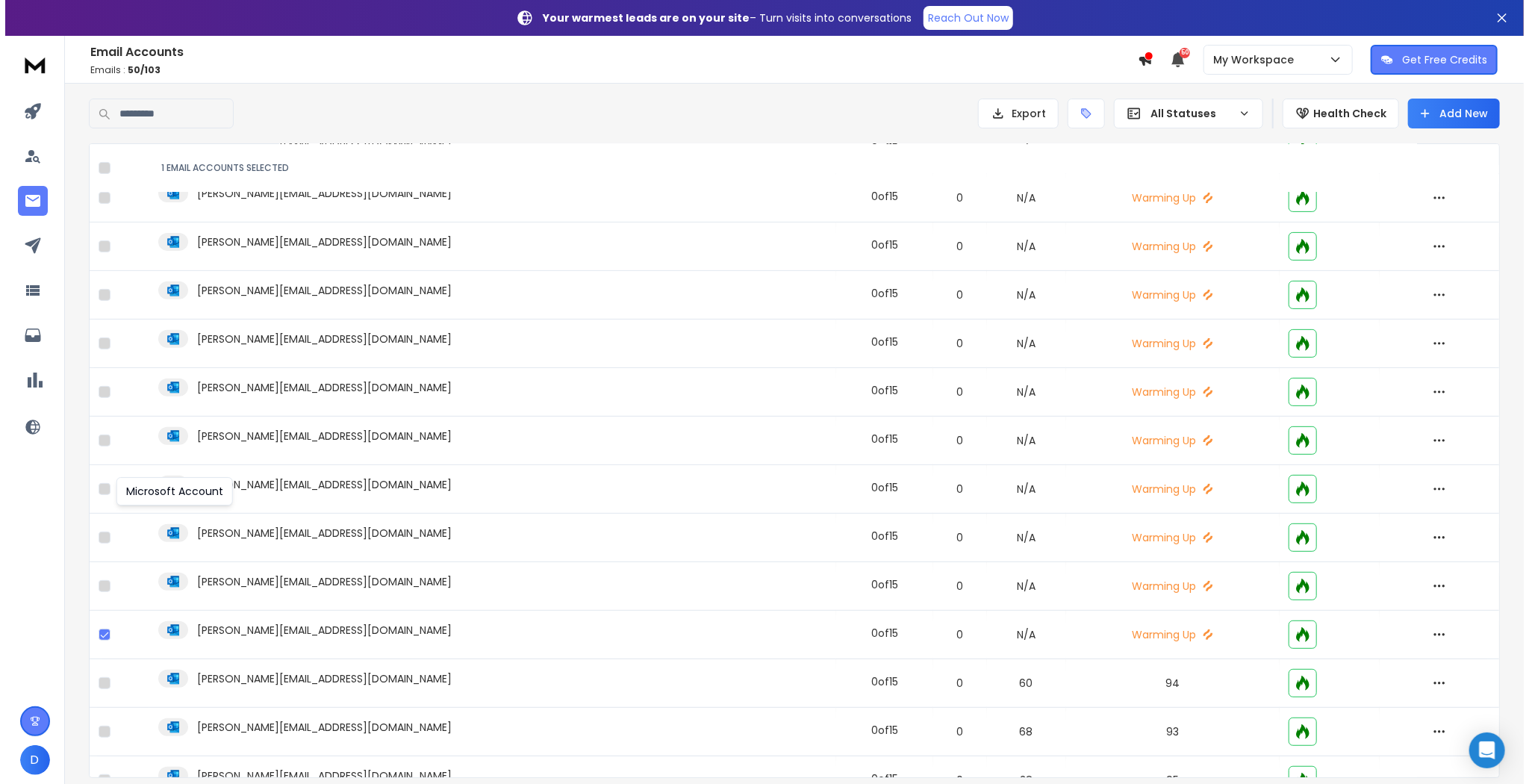
scroll to position [0, 0]
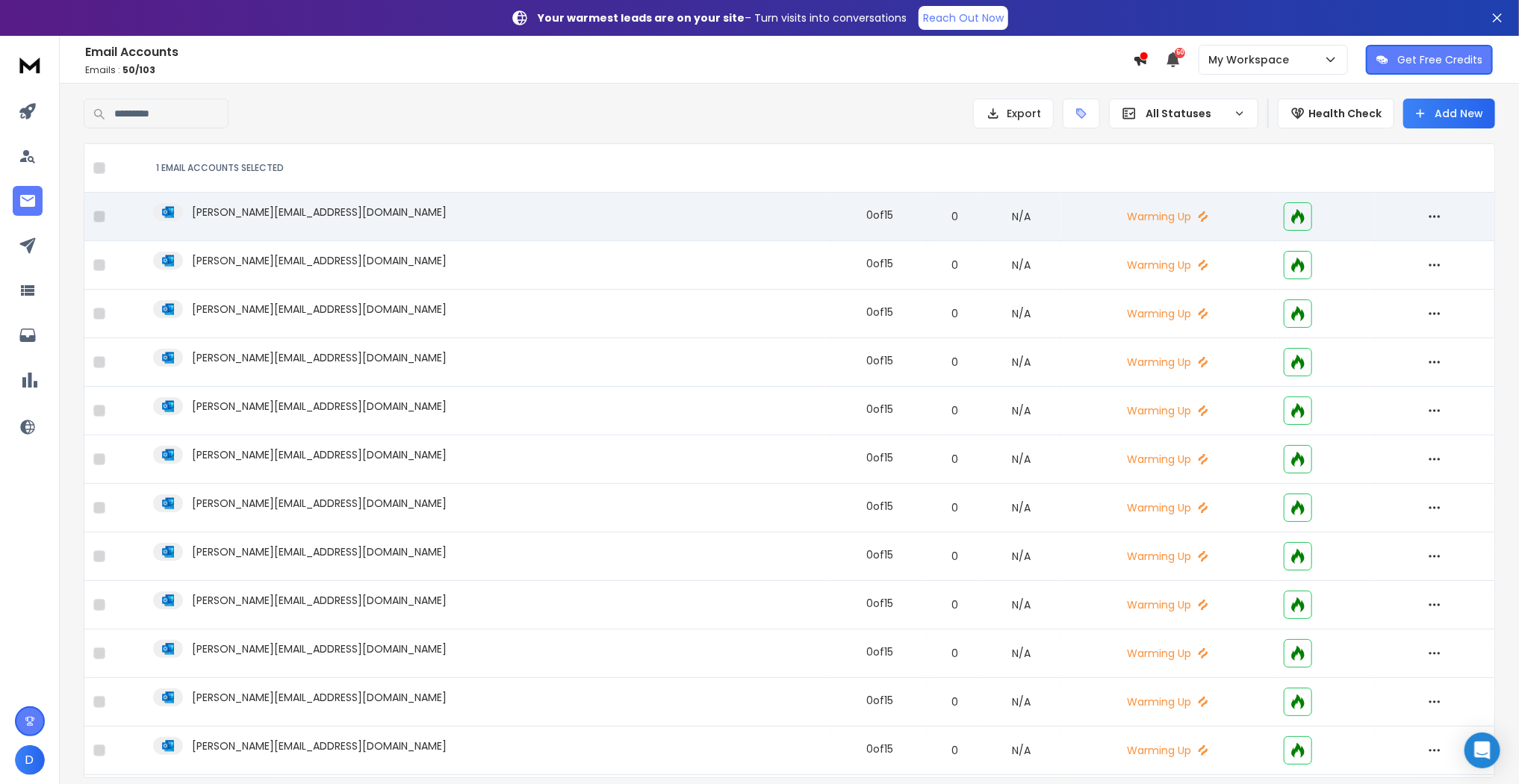
click at [95, 219] on button "on" at bounding box center [99, 216] width 12 height 12
click at [99, 215] on button "button" at bounding box center [99, 216] width 12 height 12
click at [99, 208] on td "on" at bounding box center [114, 217] width 60 height 49
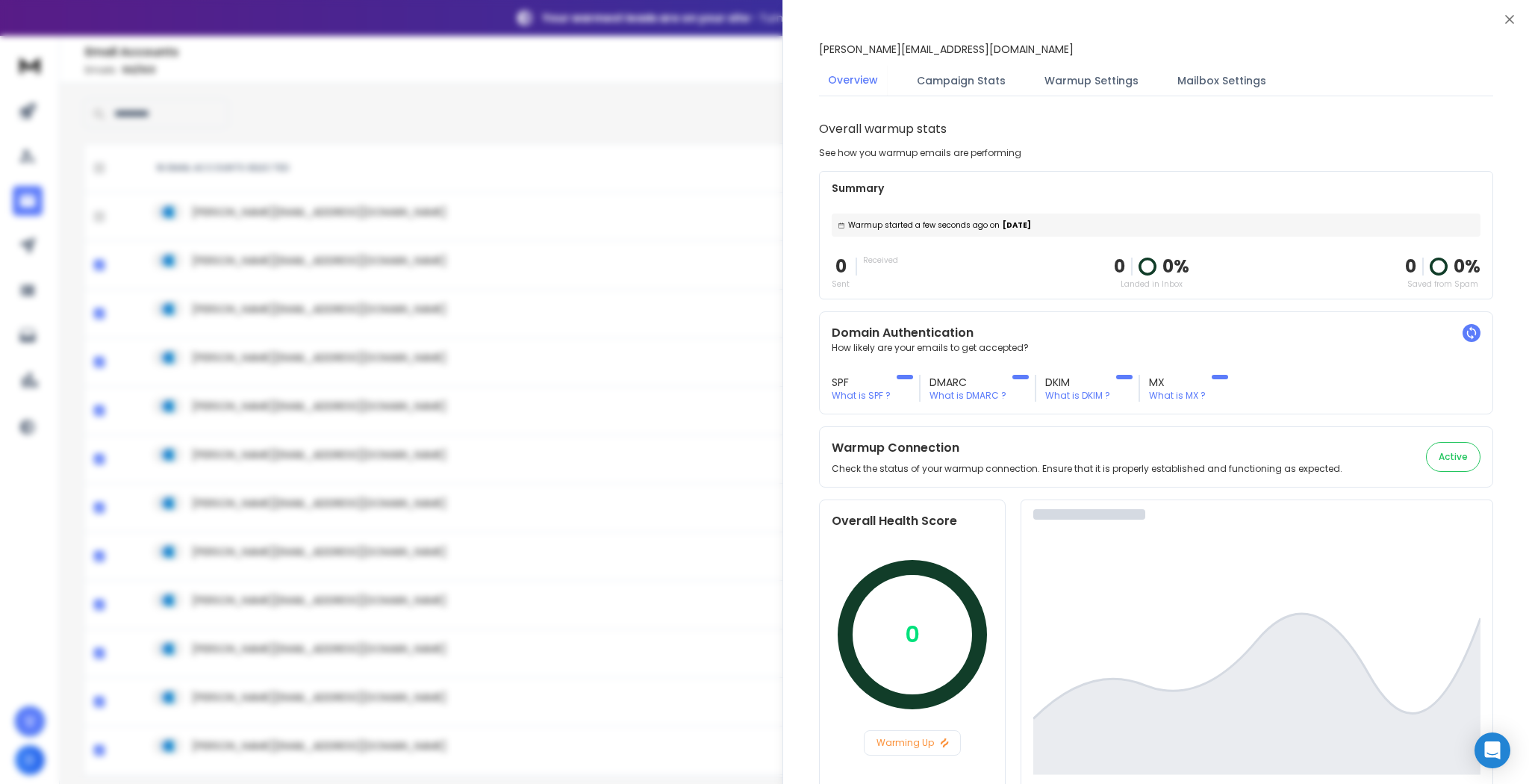
click at [181, 172] on div at bounding box center [764, 392] width 1529 height 784
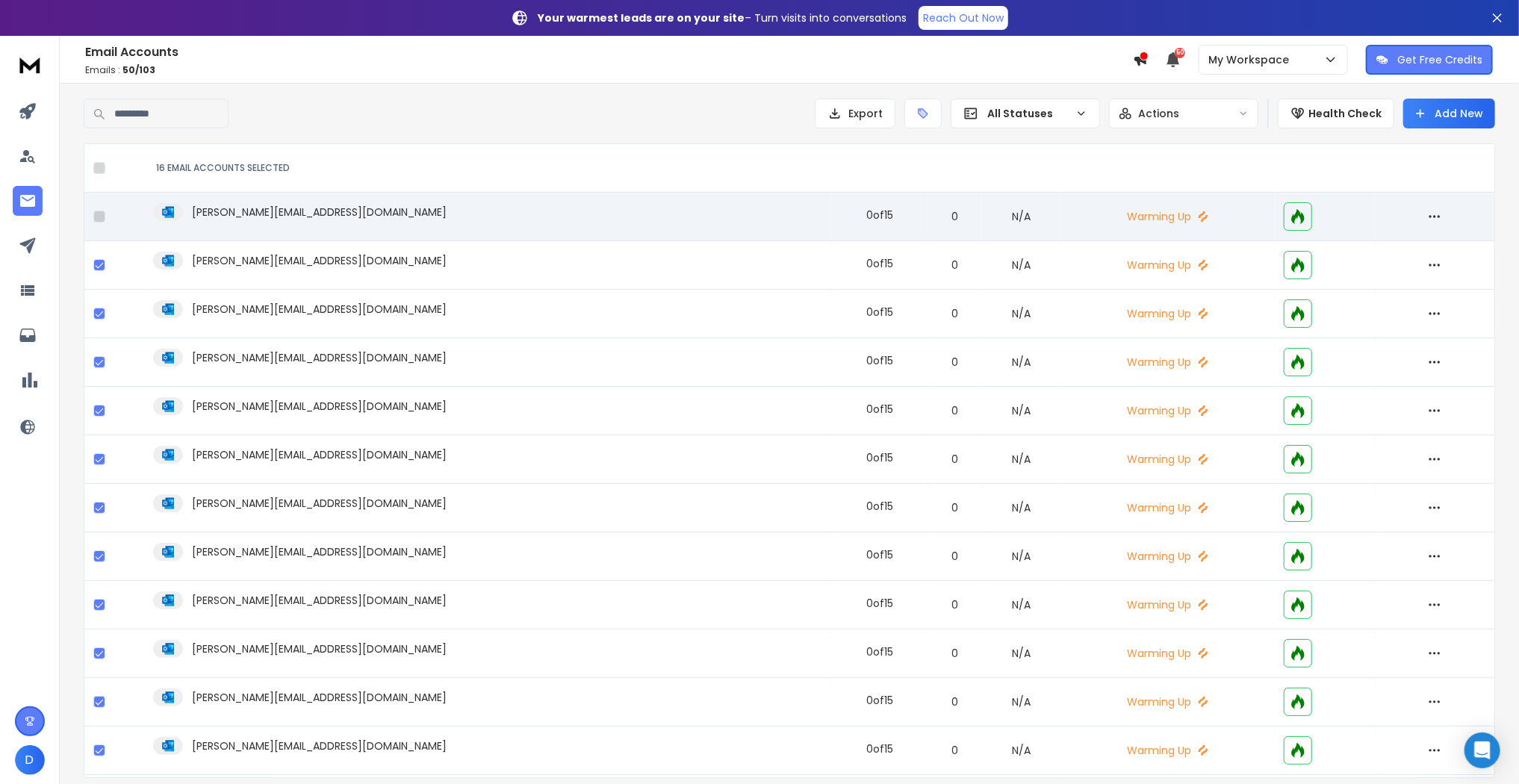
click at [98, 216] on button "on" at bounding box center [99, 216] width 12 height 12
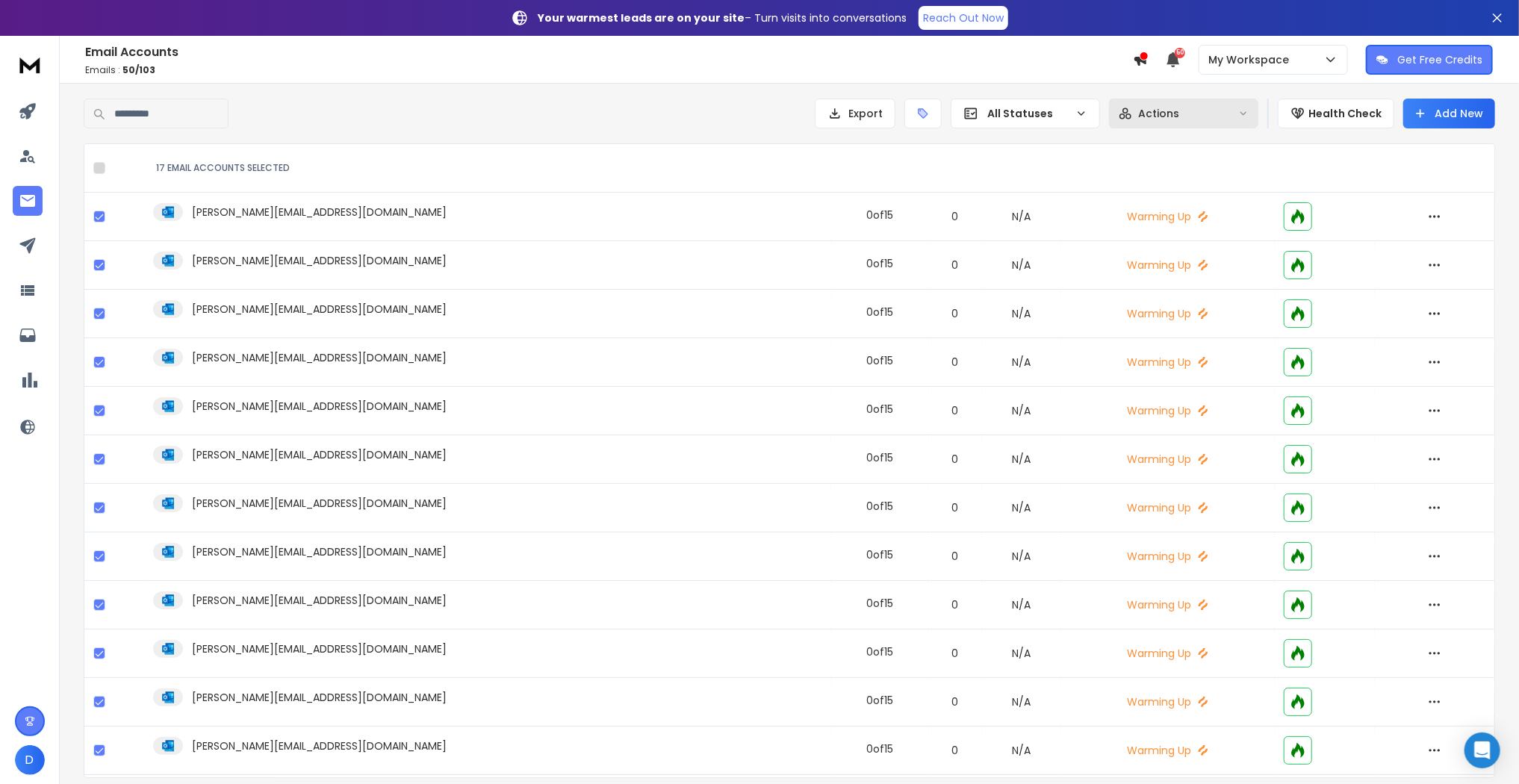
click at [1184, 116] on div "Actions" at bounding box center [1174, 113] width 113 height 15
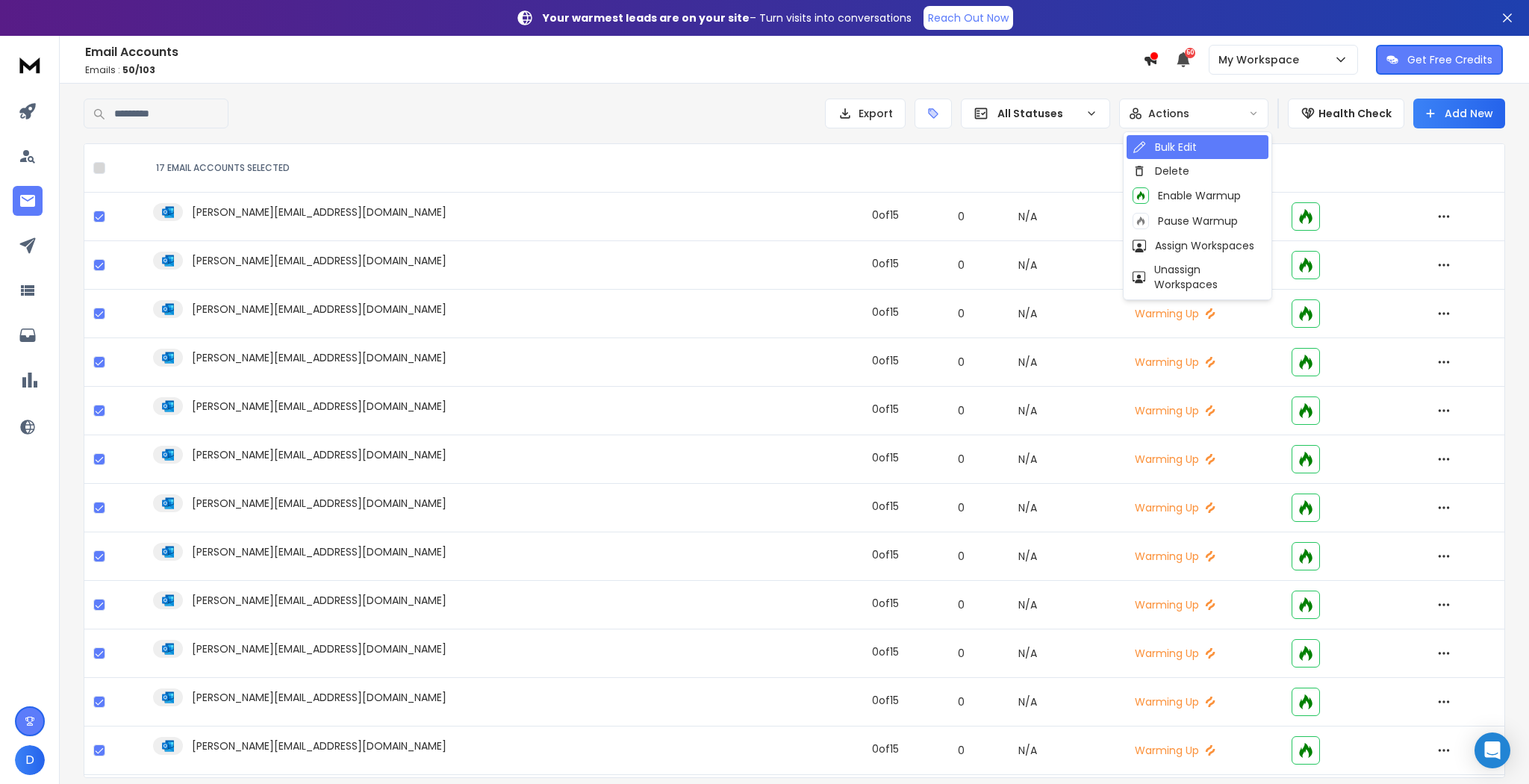
click at [1175, 140] on div "Bulk Edit" at bounding box center [1165, 147] width 65 height 15
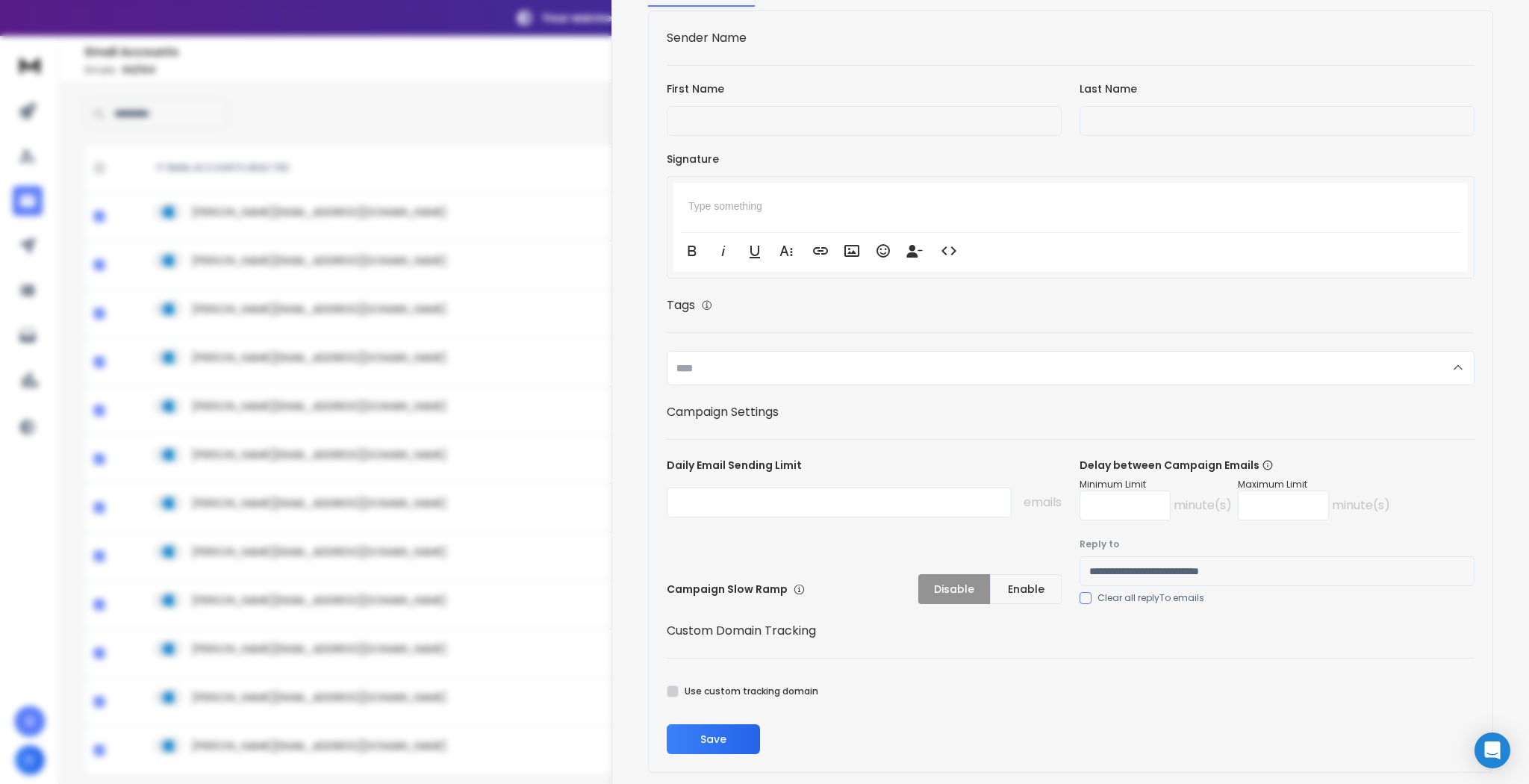
scroll to position [96, 0]
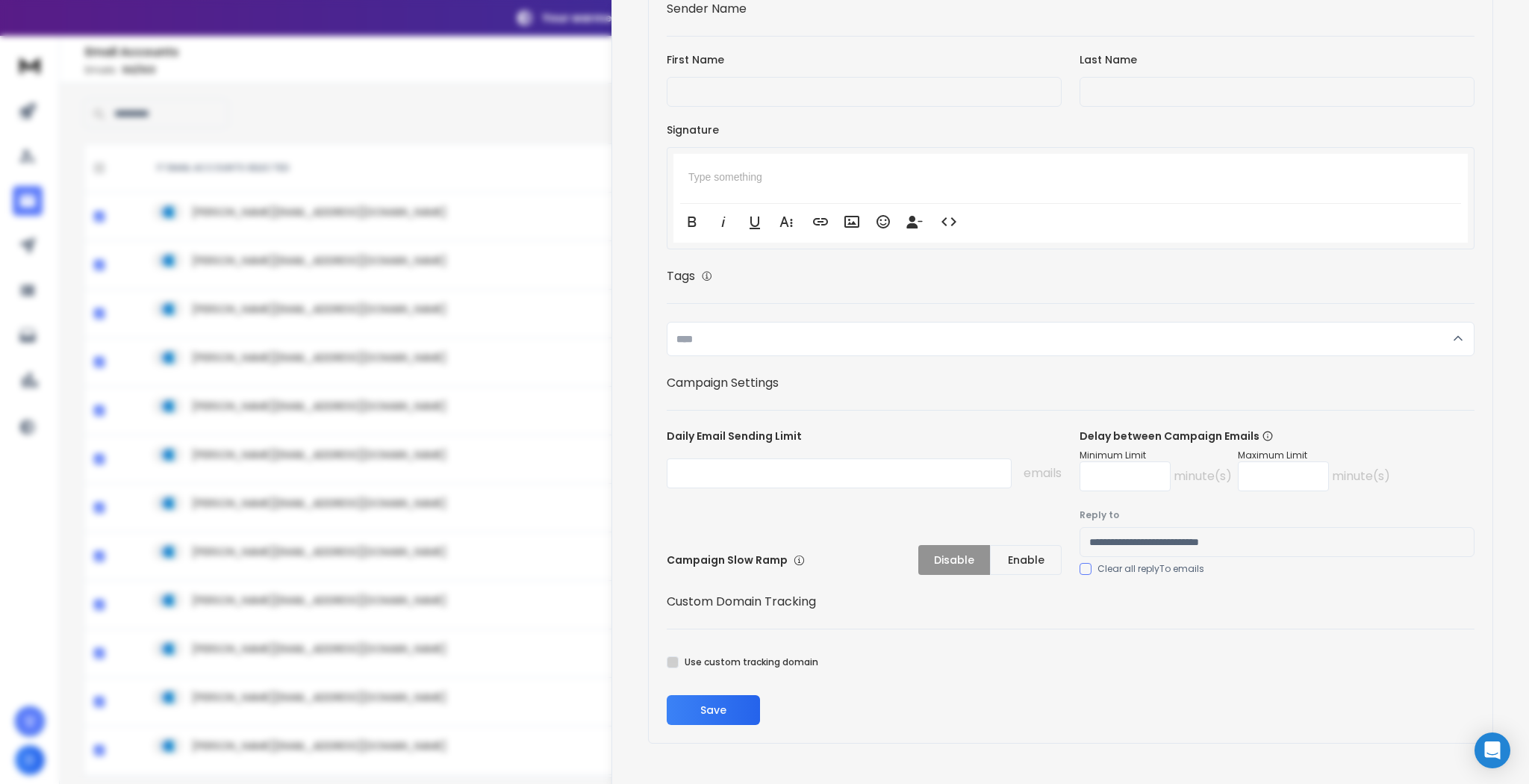
click at [671, 665] on button "Reply to" at bounding box center [673, 661] width 12 height 12
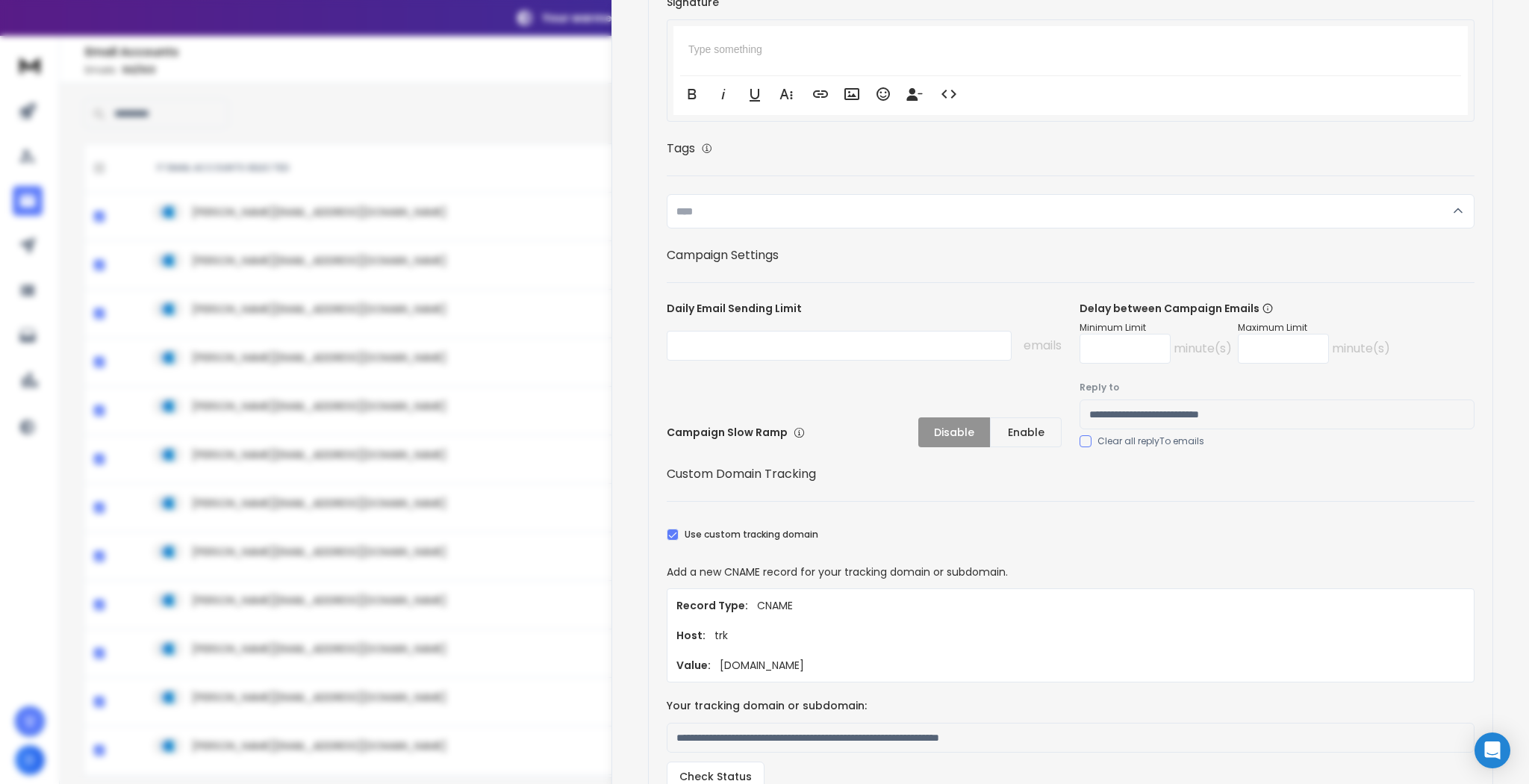
scroll to position [335, 0]
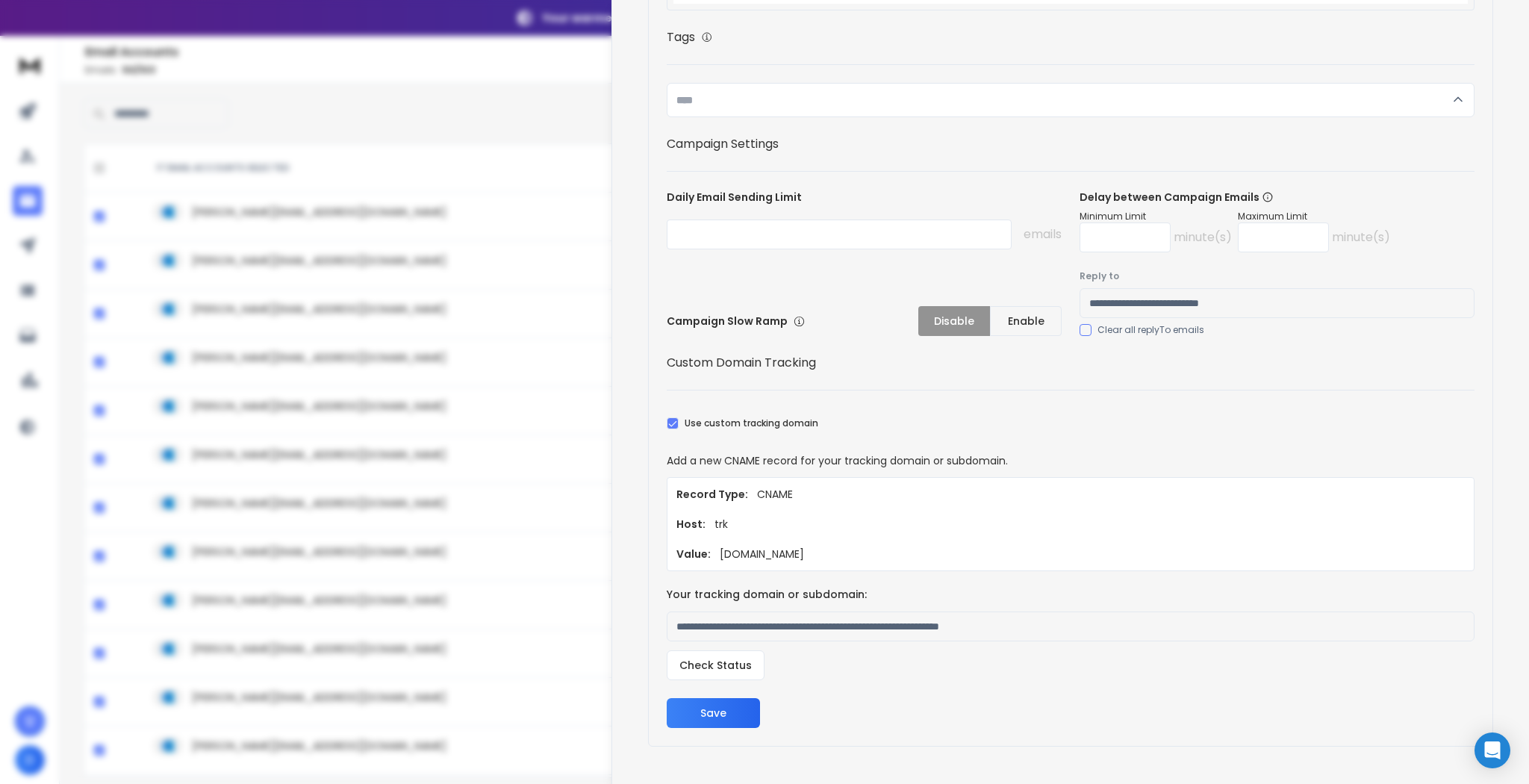
click at [699, 706] on button "Save" at bounding box center [713, 713] width 94 height 30
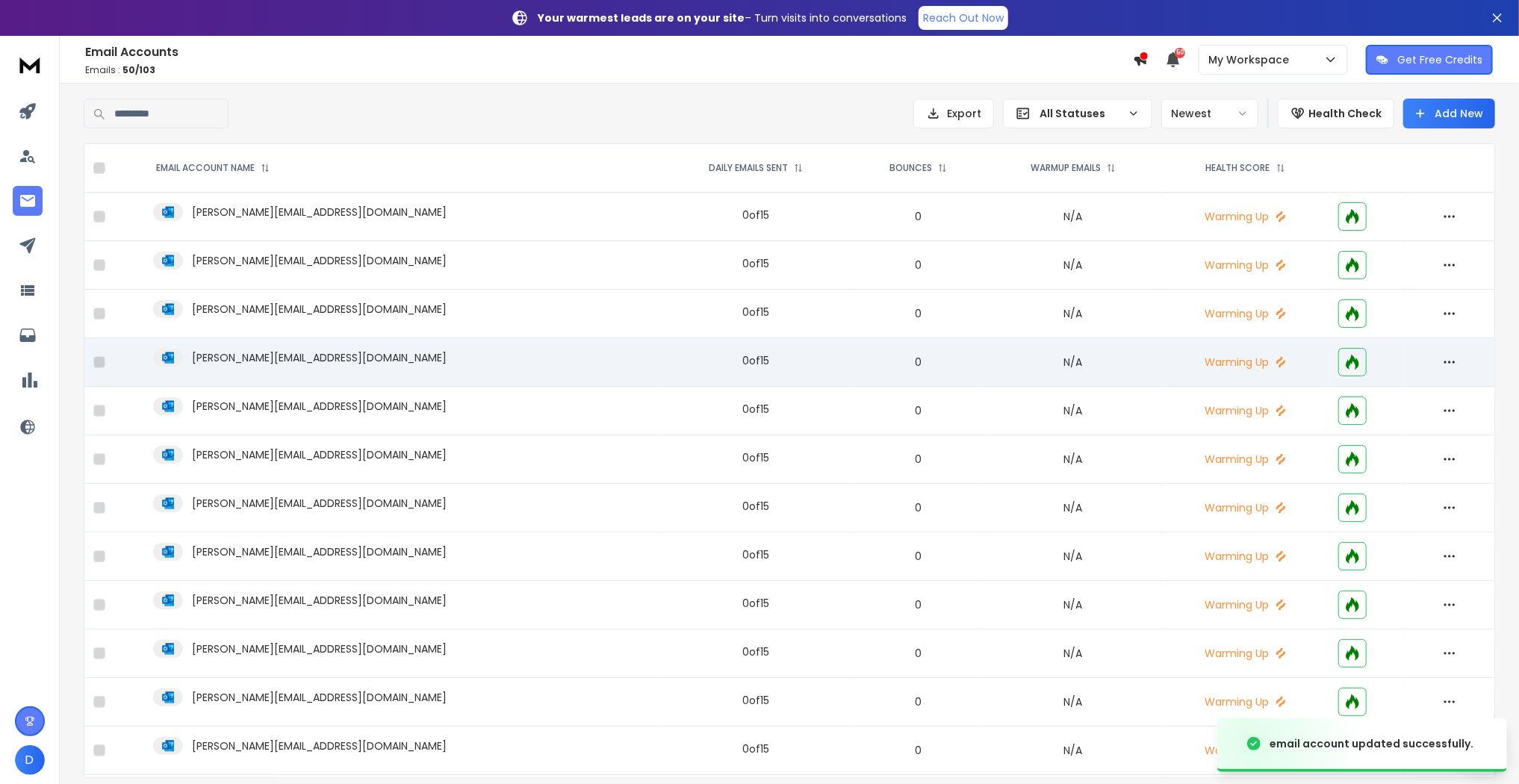
click at [257, 356] on p "[PERSON_NAME][EMAIL_ADDRESS][DOMAIN_NAME]" at bounding box center [319, 358] width 254 height 15
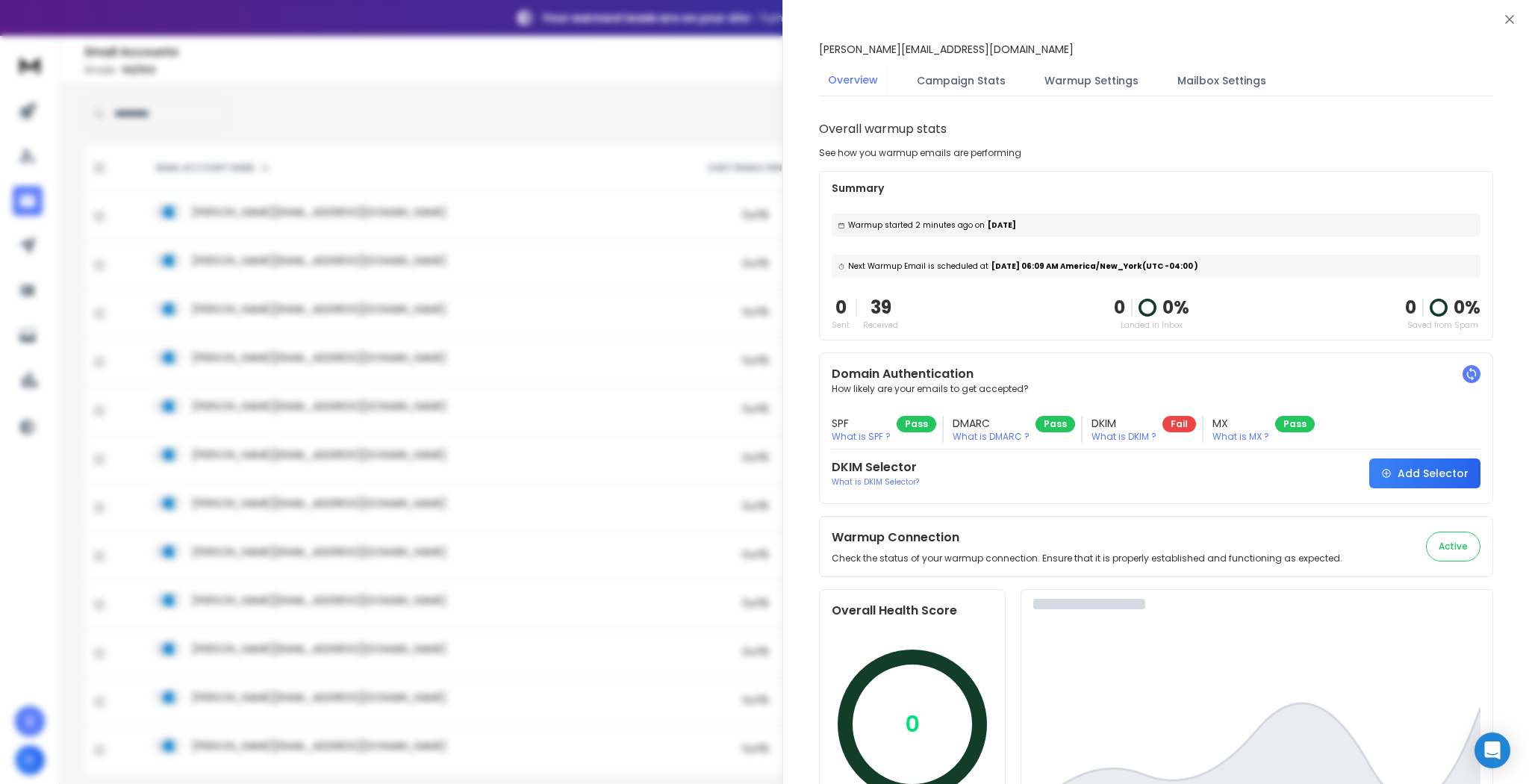
drag, startPoint x: 1191, startPoint y: 71, endPoint x: 1179, endPoint y: 69, distance: 12.2
click at [1189, 70] on button "Mailbox Settings" at bounding box center [1222, 81] width 107 height 33
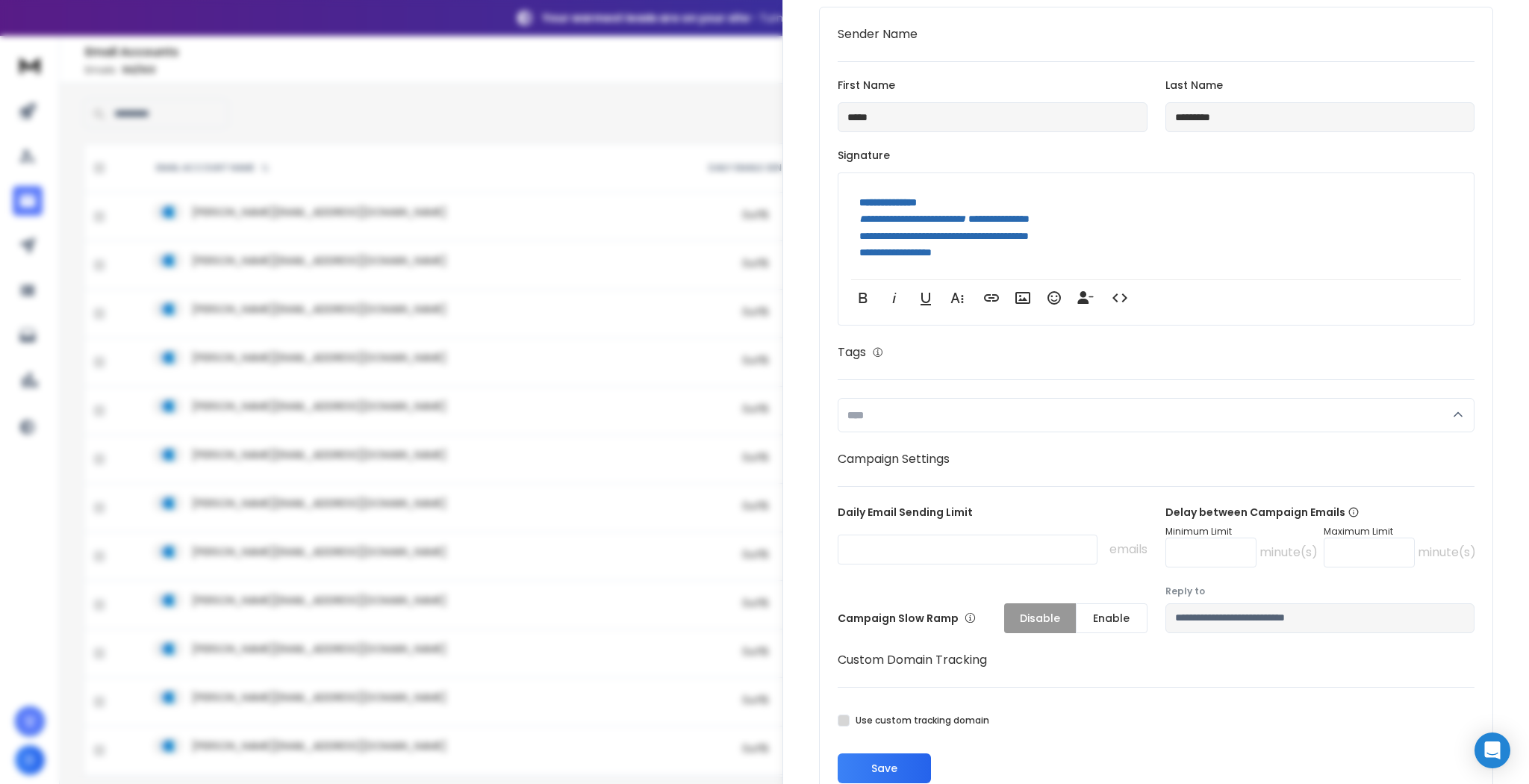
scroll to position [160, 0]
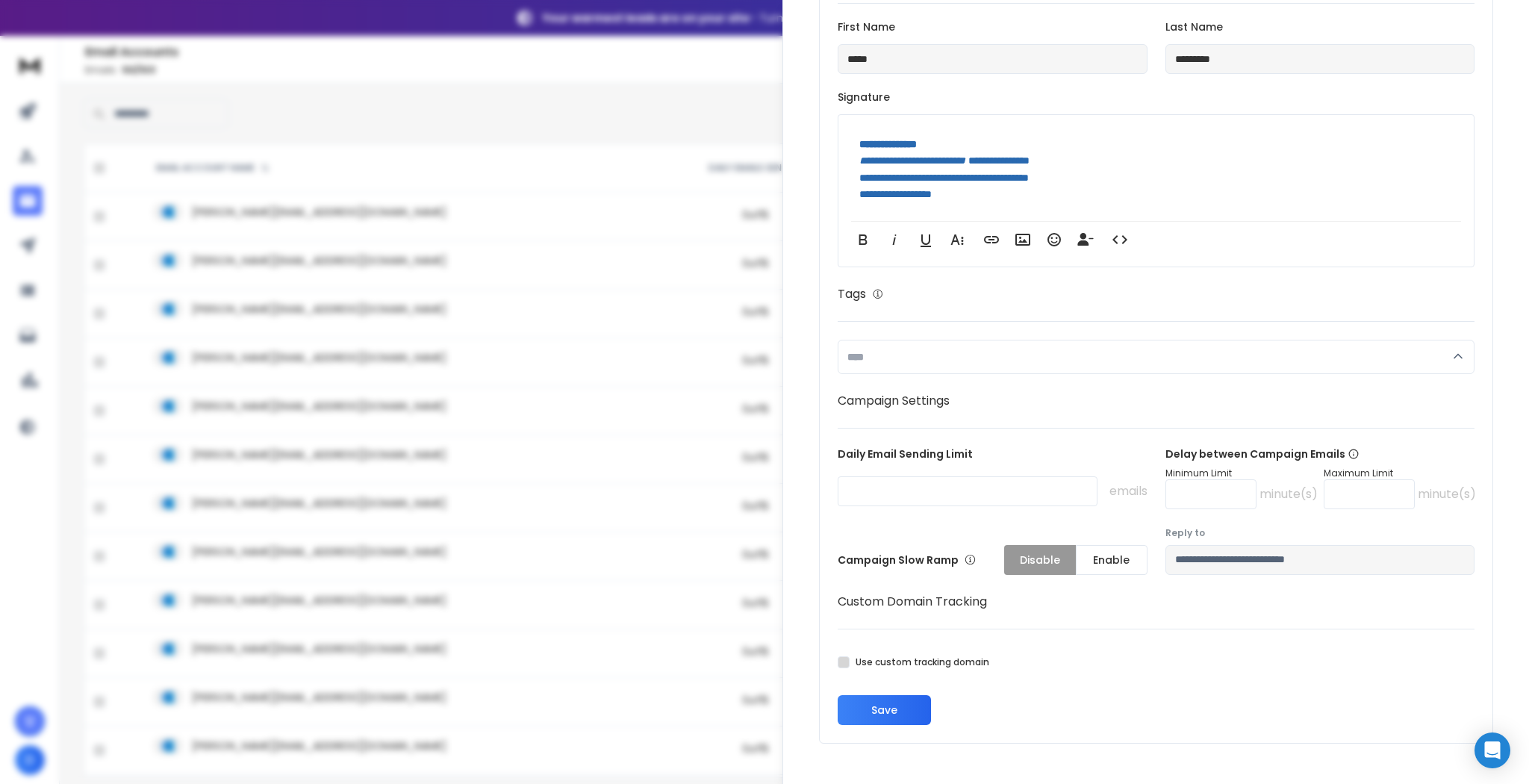
click at [678, 233] on div at bounding box center [764, 392] width 1529 height 784
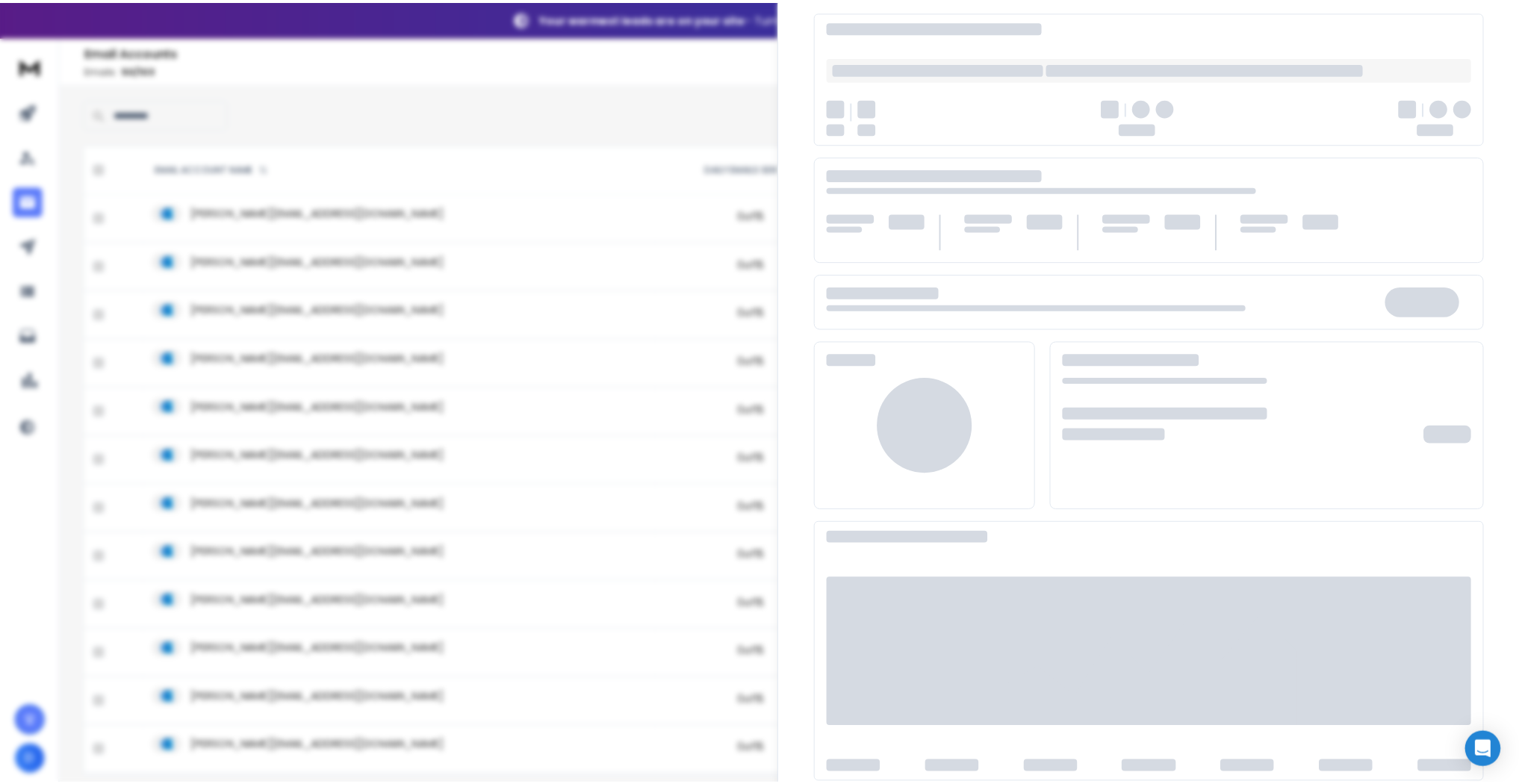
scroll to position [0, 0]
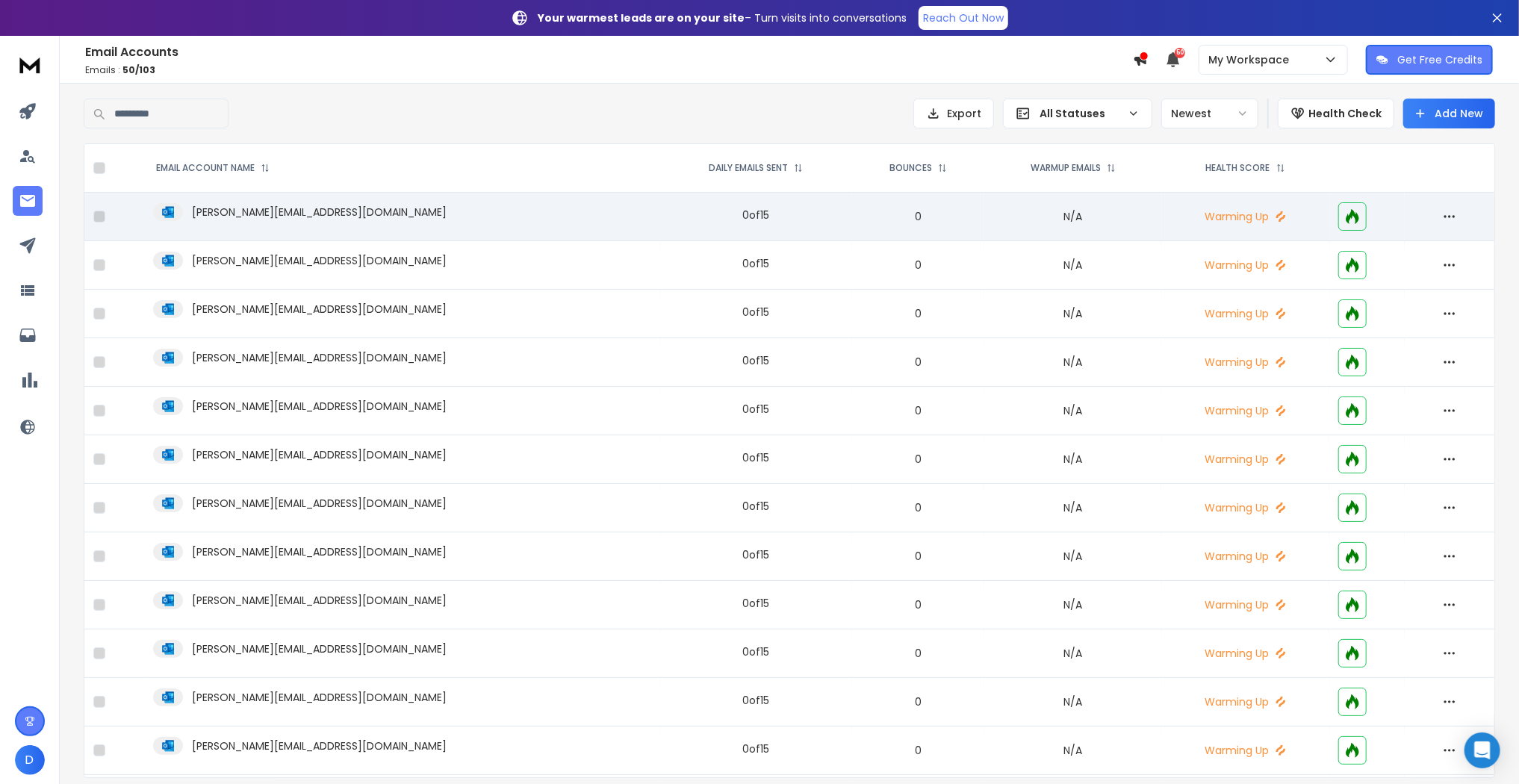
click at [296, 212] on p "[PERSON_NAME][EMAIL_ADDRESS][DOMAIN_NAME]" at bounding box center [319, 212] width 254 height 15
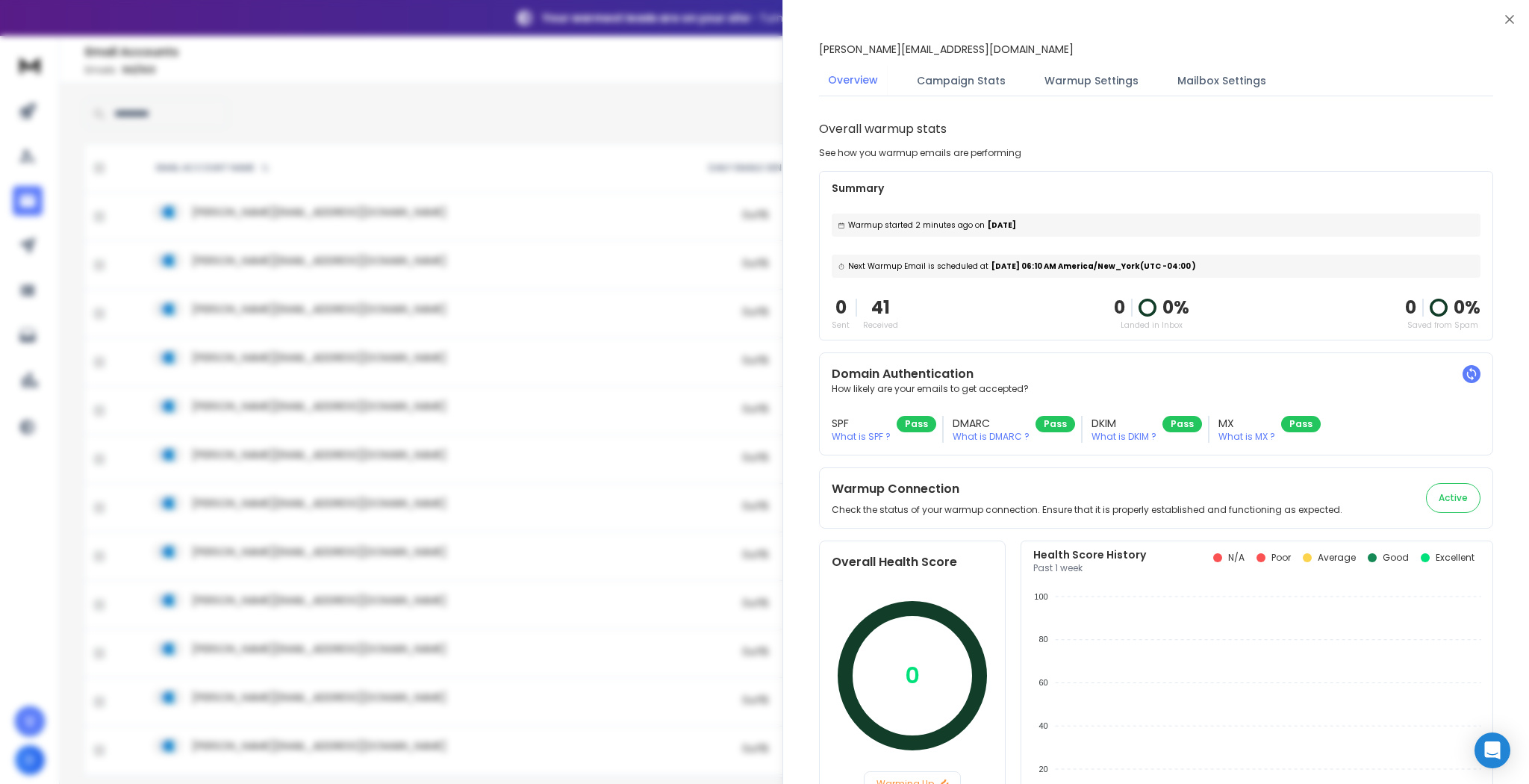
click at [568, 108] on div at bounding box center [764, 392] width 1529 height 784
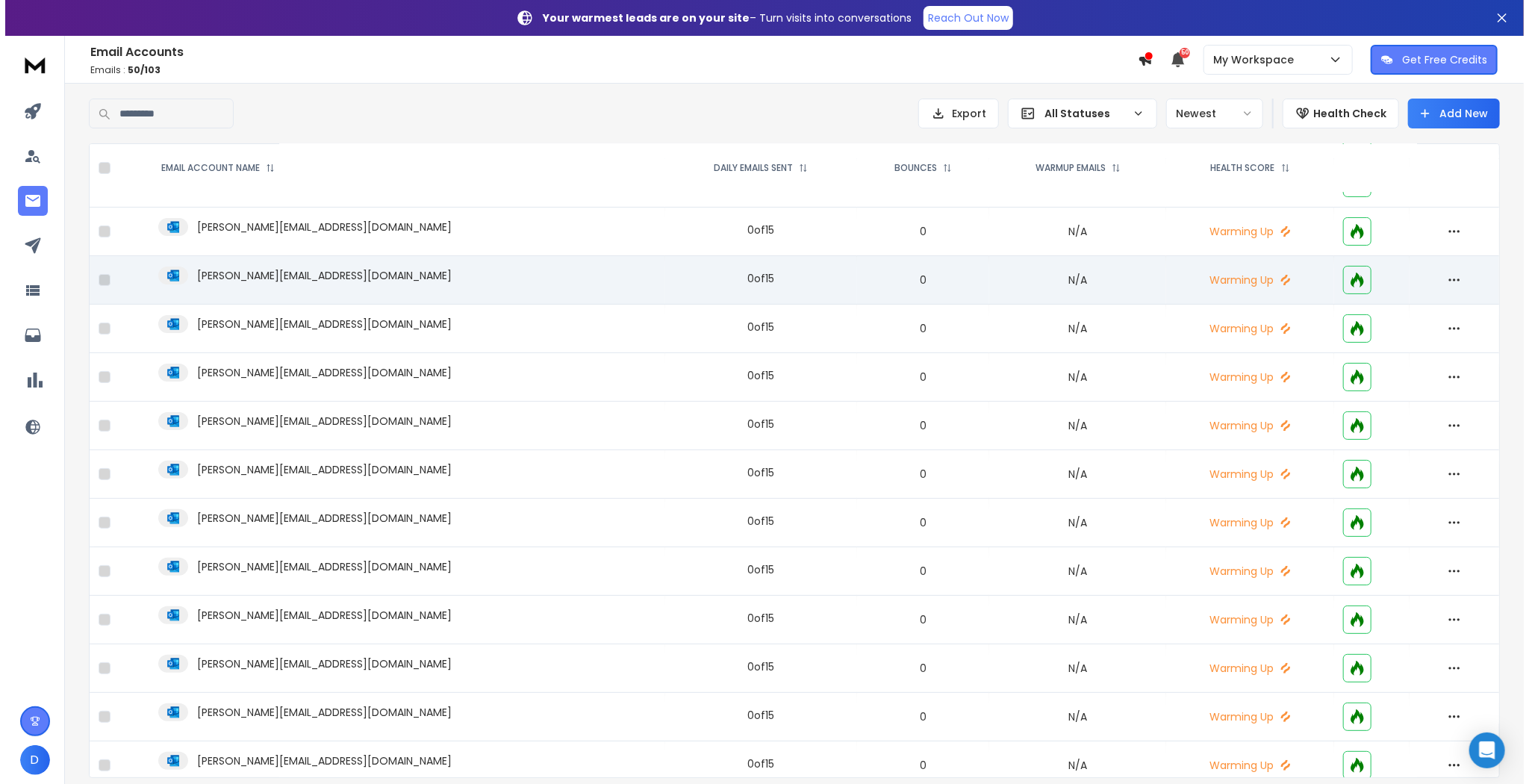
scroll to position [358, 0]
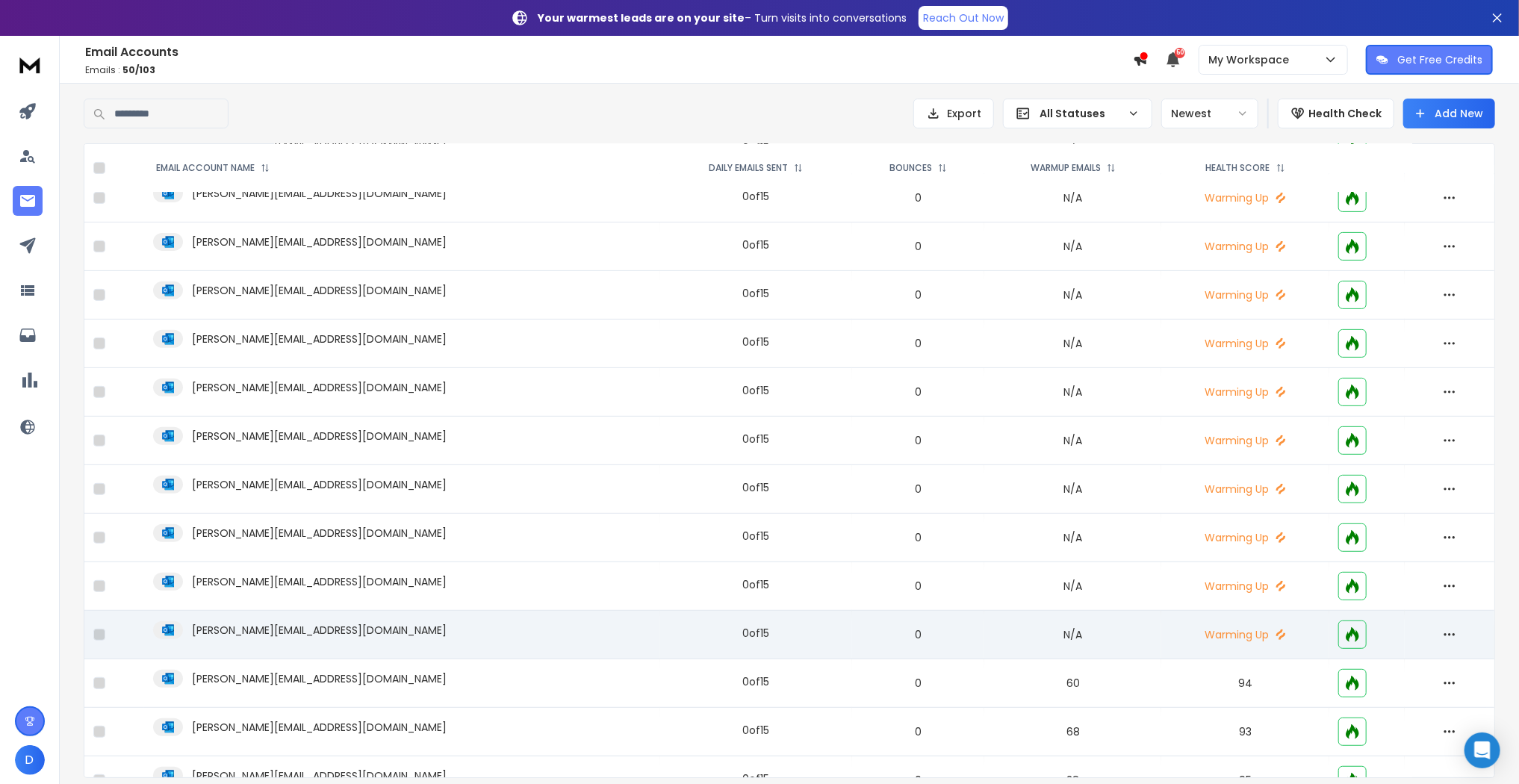
click at [292, 633] on p "[PERSON_NAME][EMAIL_ADDRESS][DOMAIN_NAME]" at bounding box center [319, 630] width 254 height 15
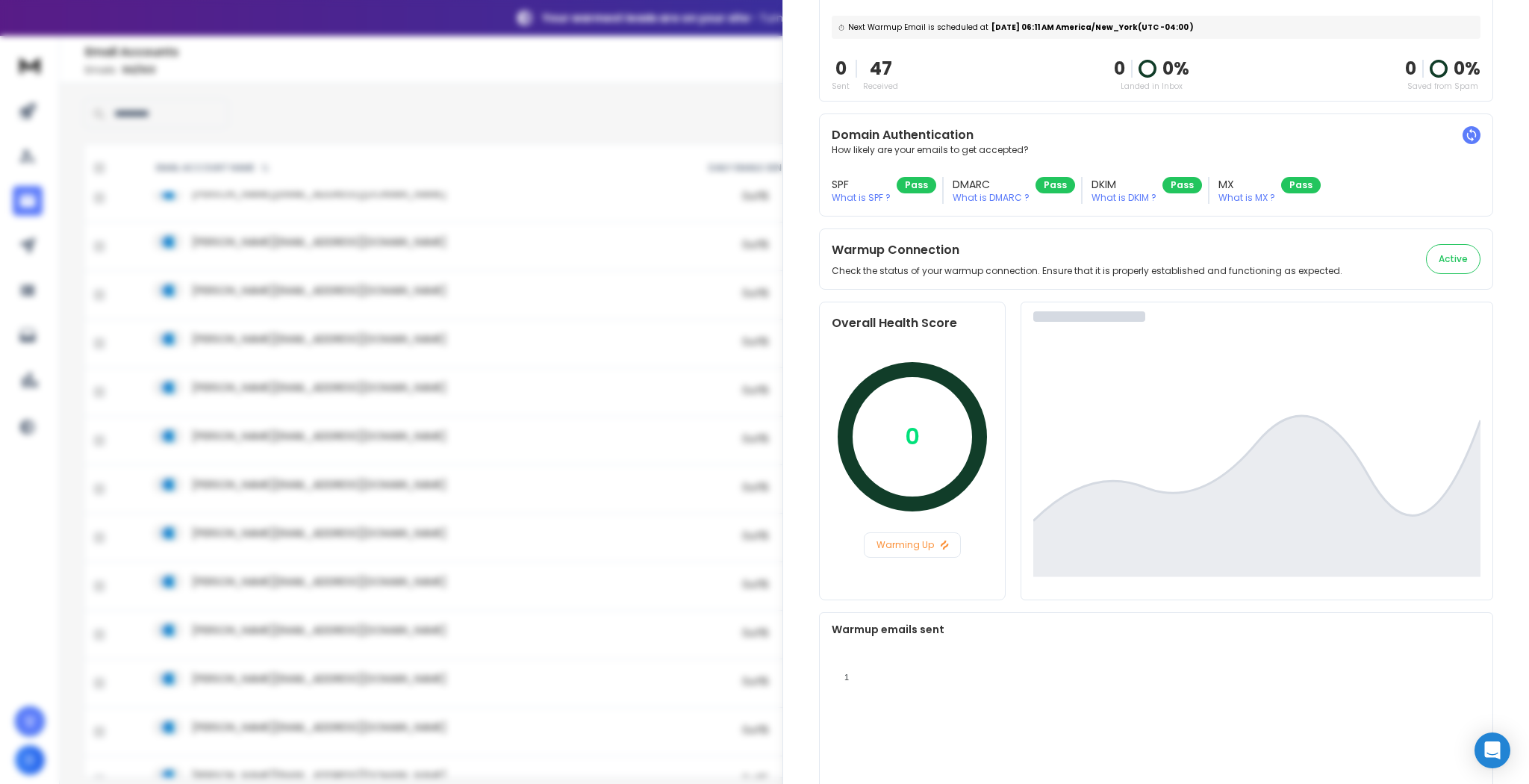
scroll to position [0, 0]
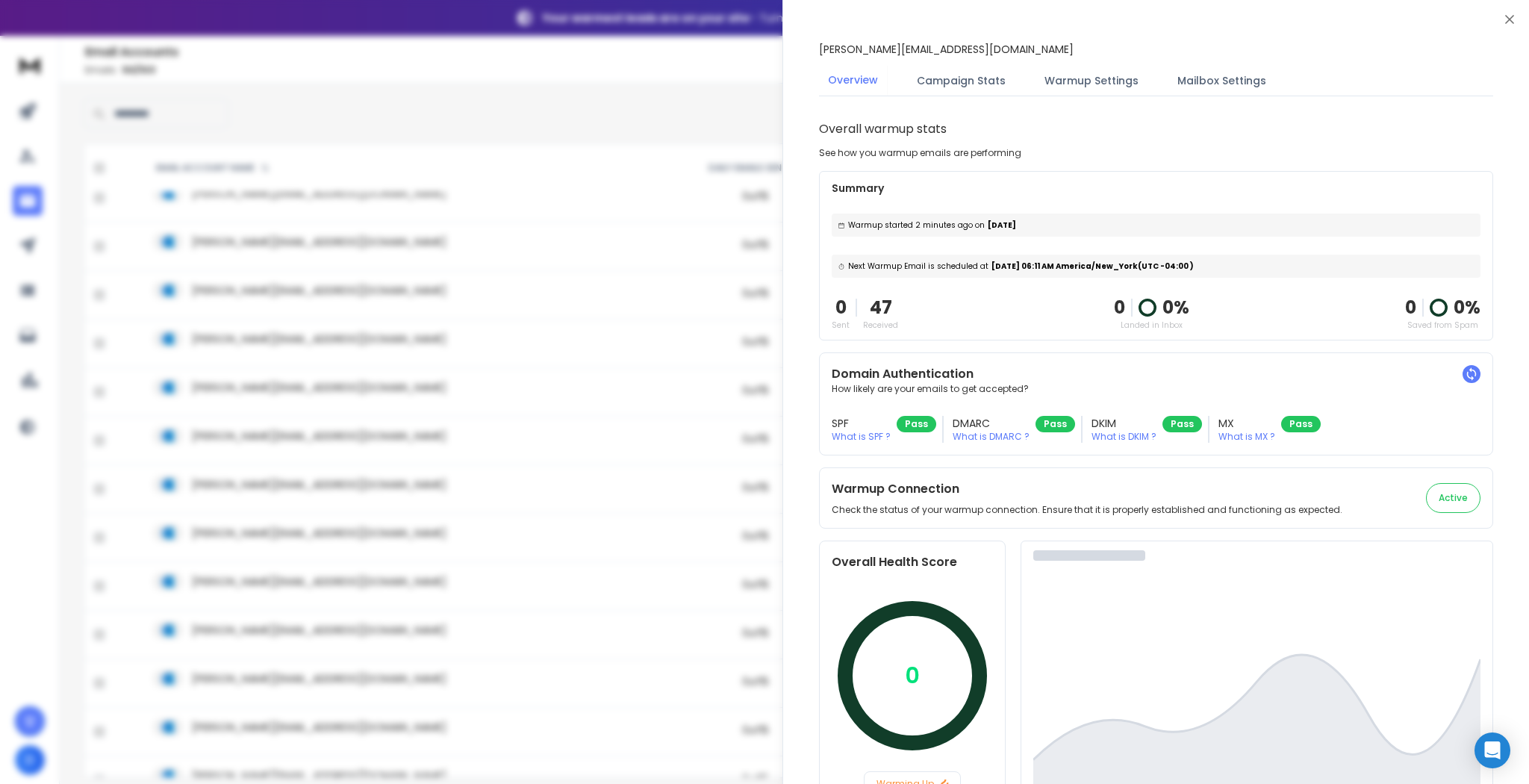
click at [1209, 73] on button "Mailbox Settings" at bounding box center [1222, 81] width 107 height 33
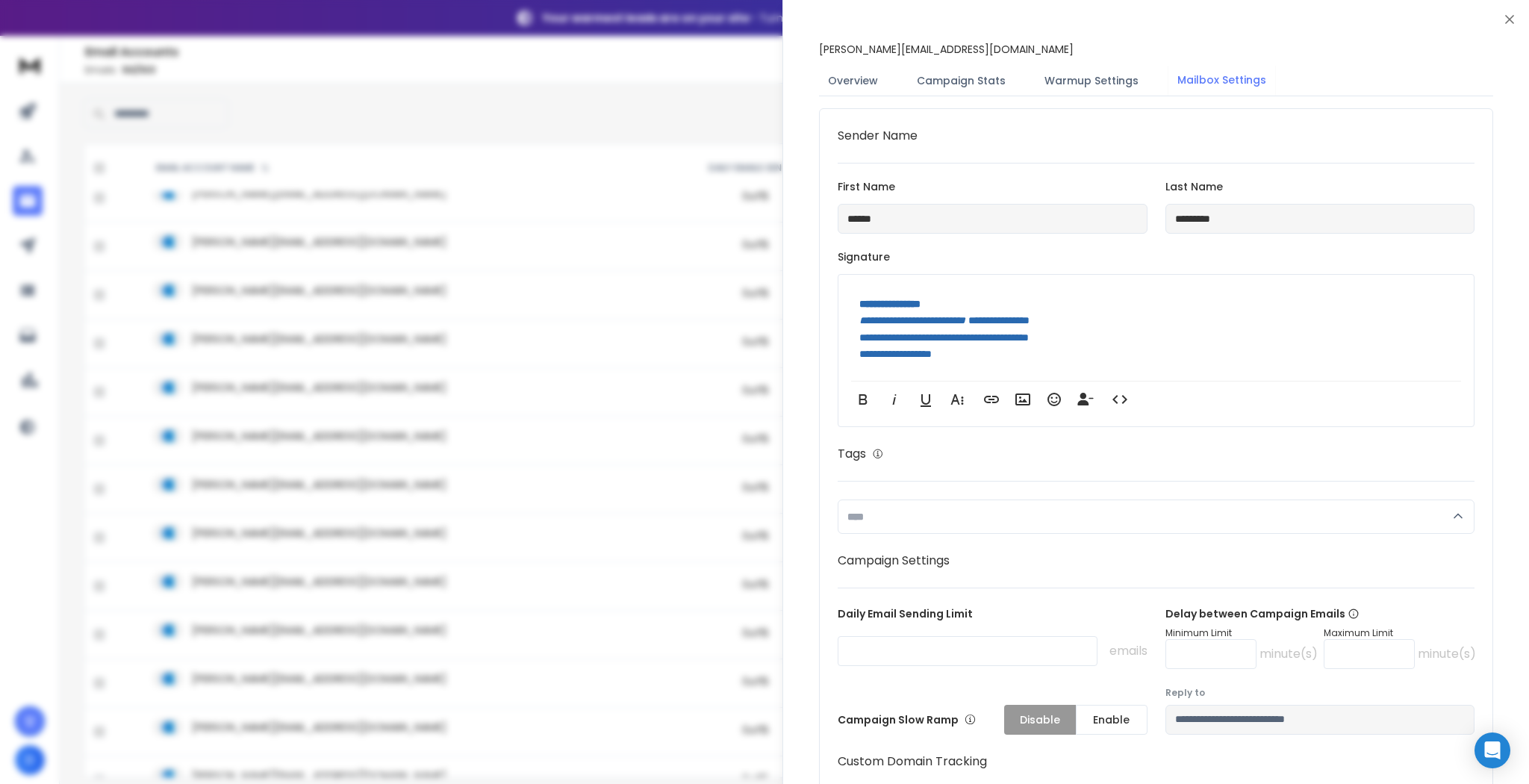
click at [1089, 78] on button "Warmup Settings" at bounding box center [1091, 81] width 112 height 33
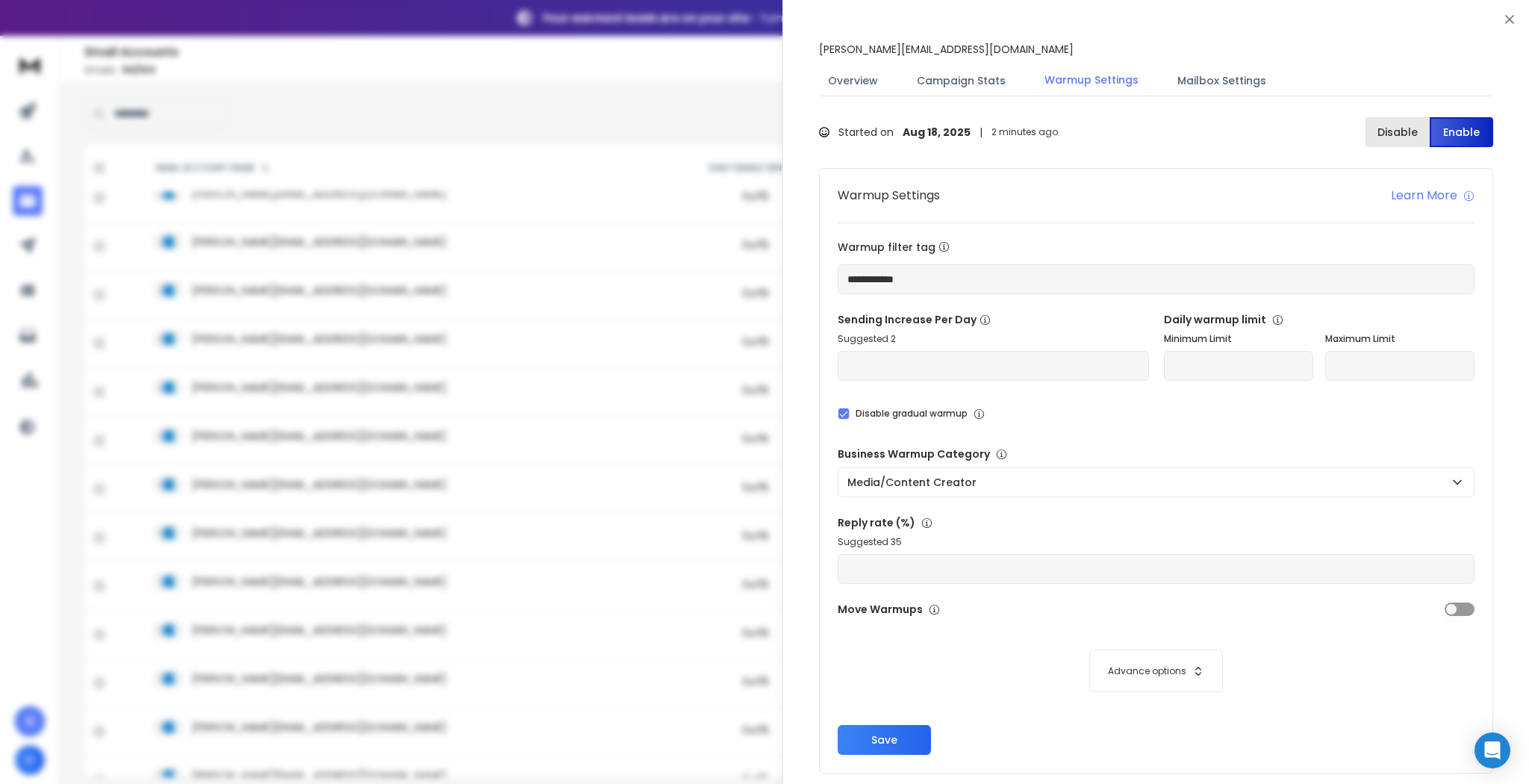
click at [967, 72] on button "Campaign Stats" at bounding box center [961, 81] width 107 height 33
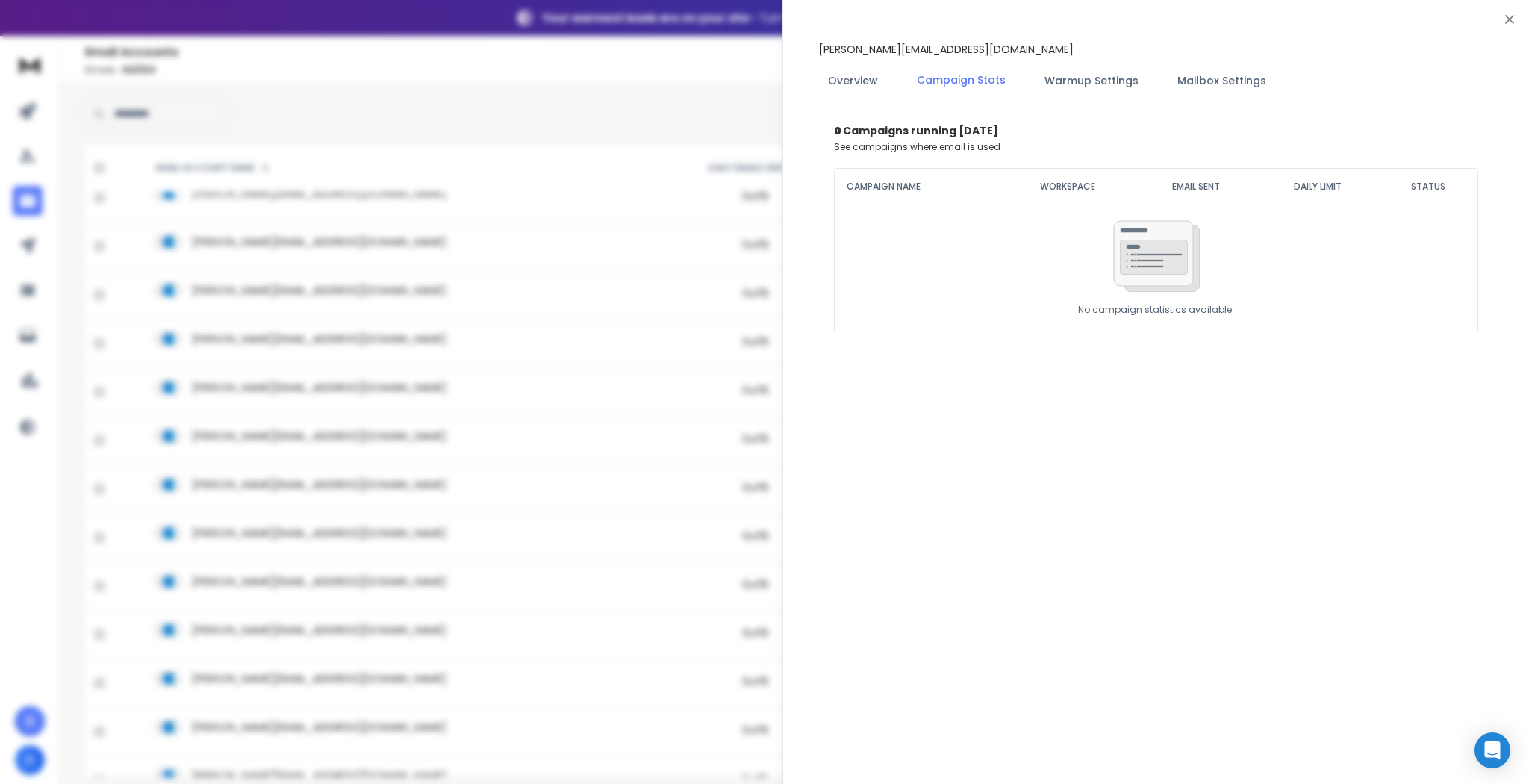
drag, startPoint x: 841, startPoint y: 75, endPoint x: 853, endPoint y: 75, distance: 12.0
click at [842, 75] on button "Overview" at bounding box center [853, 81] width 68 height 33
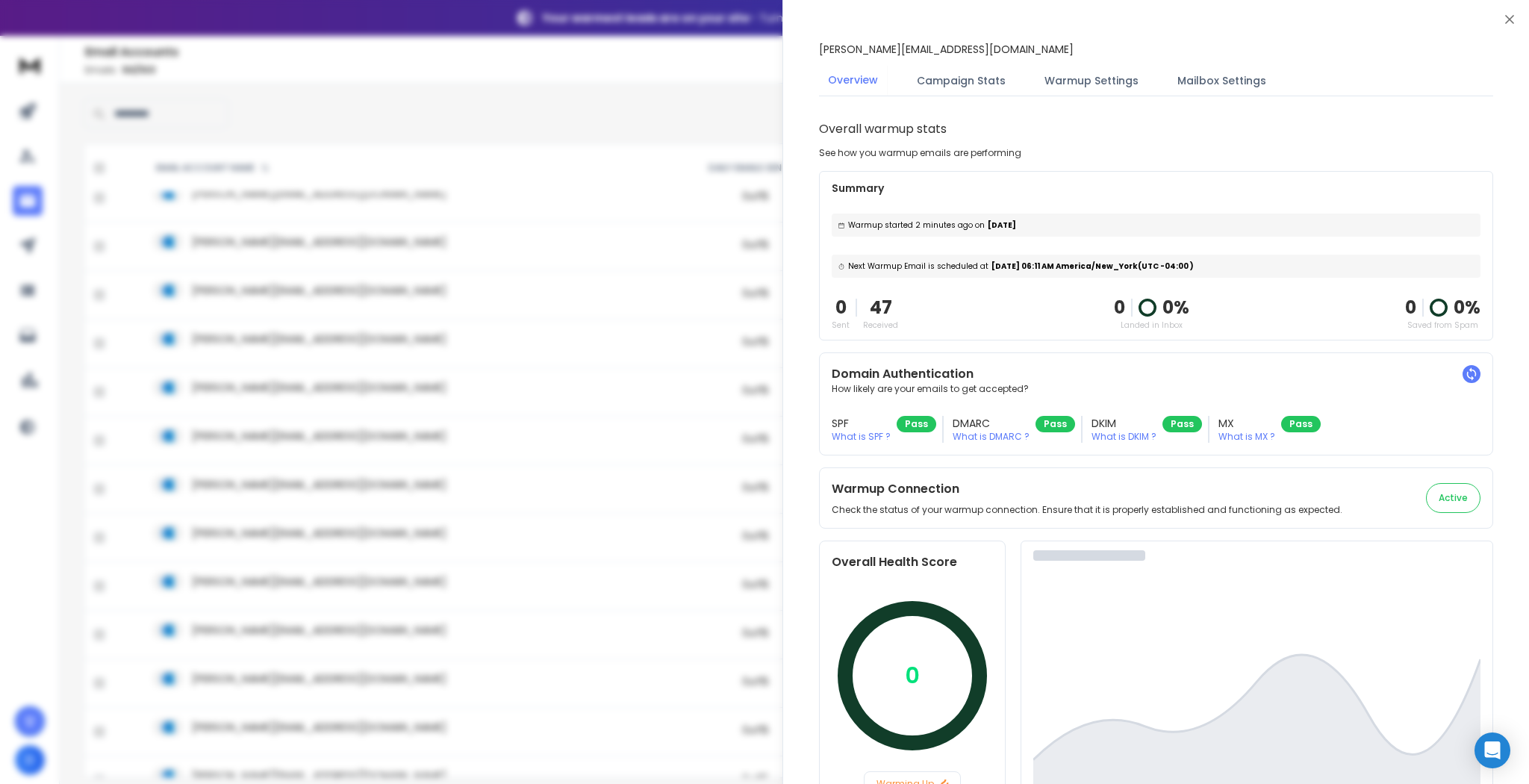
click at [1216, 72] on button "Mailbox Settings" at bounding box center [1222, 81] width 107 height 33
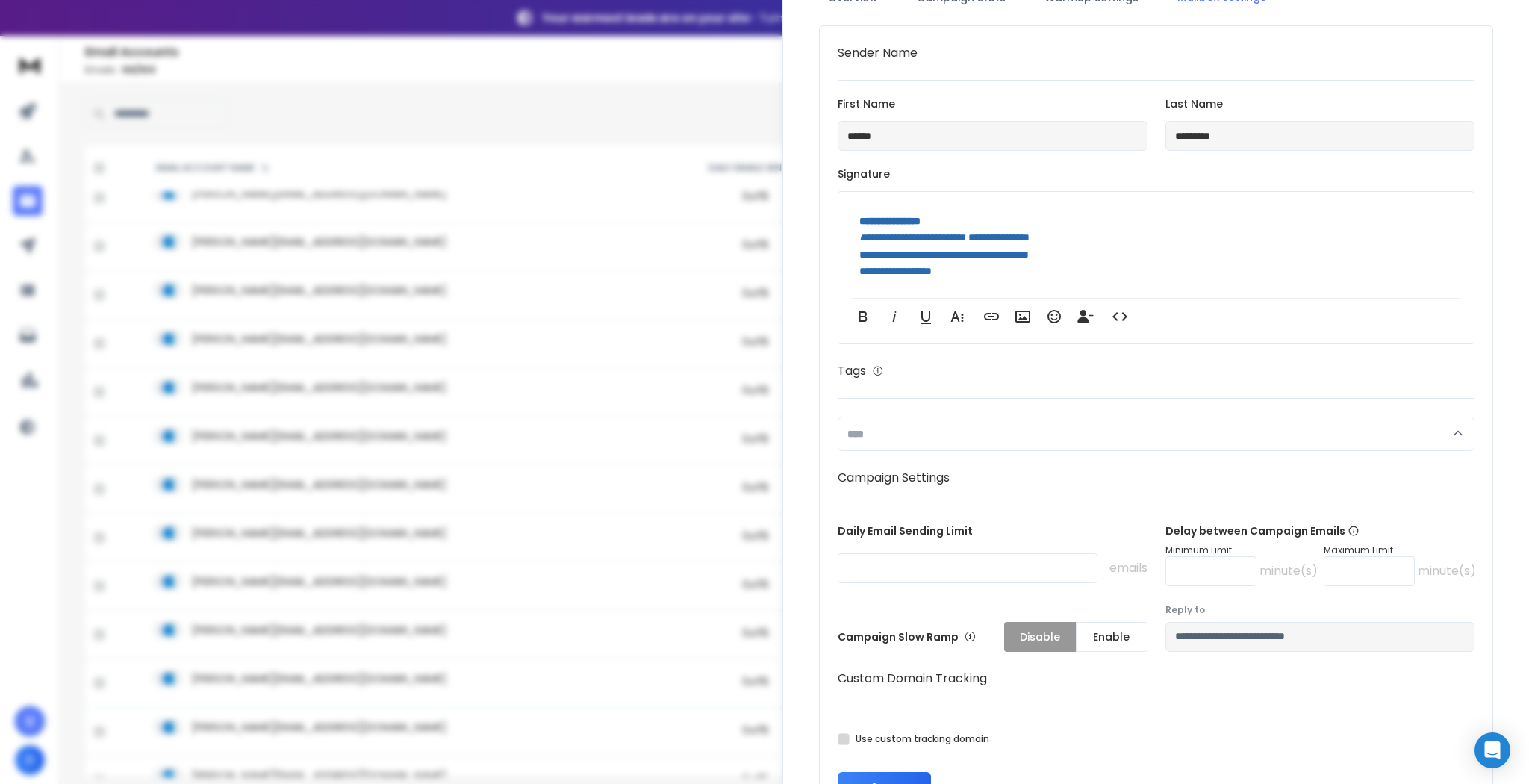
scroll to position [160, 0]
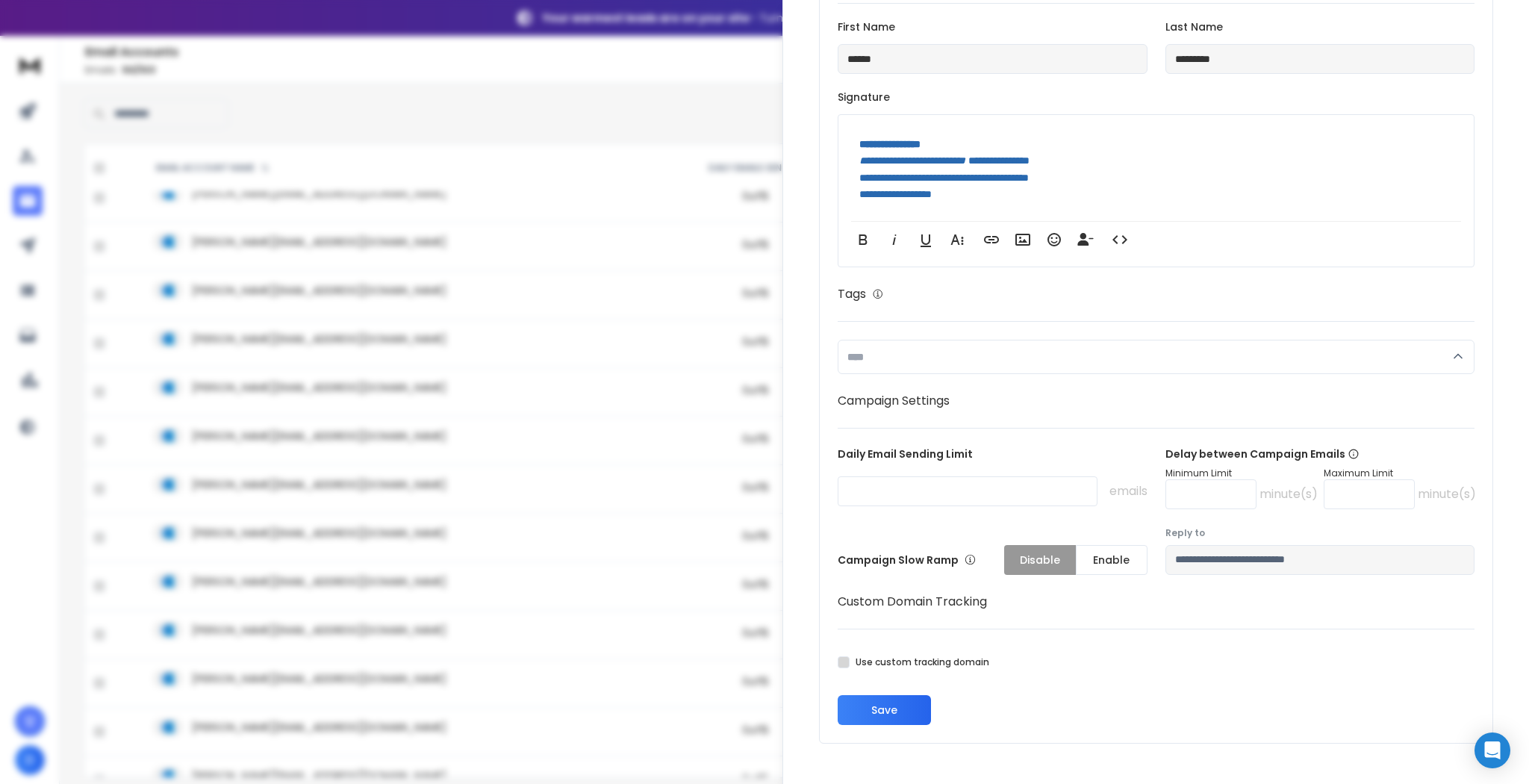
click at [845, 661] on button "Reply to" at bounding box center [844, 661] width 12 height 12
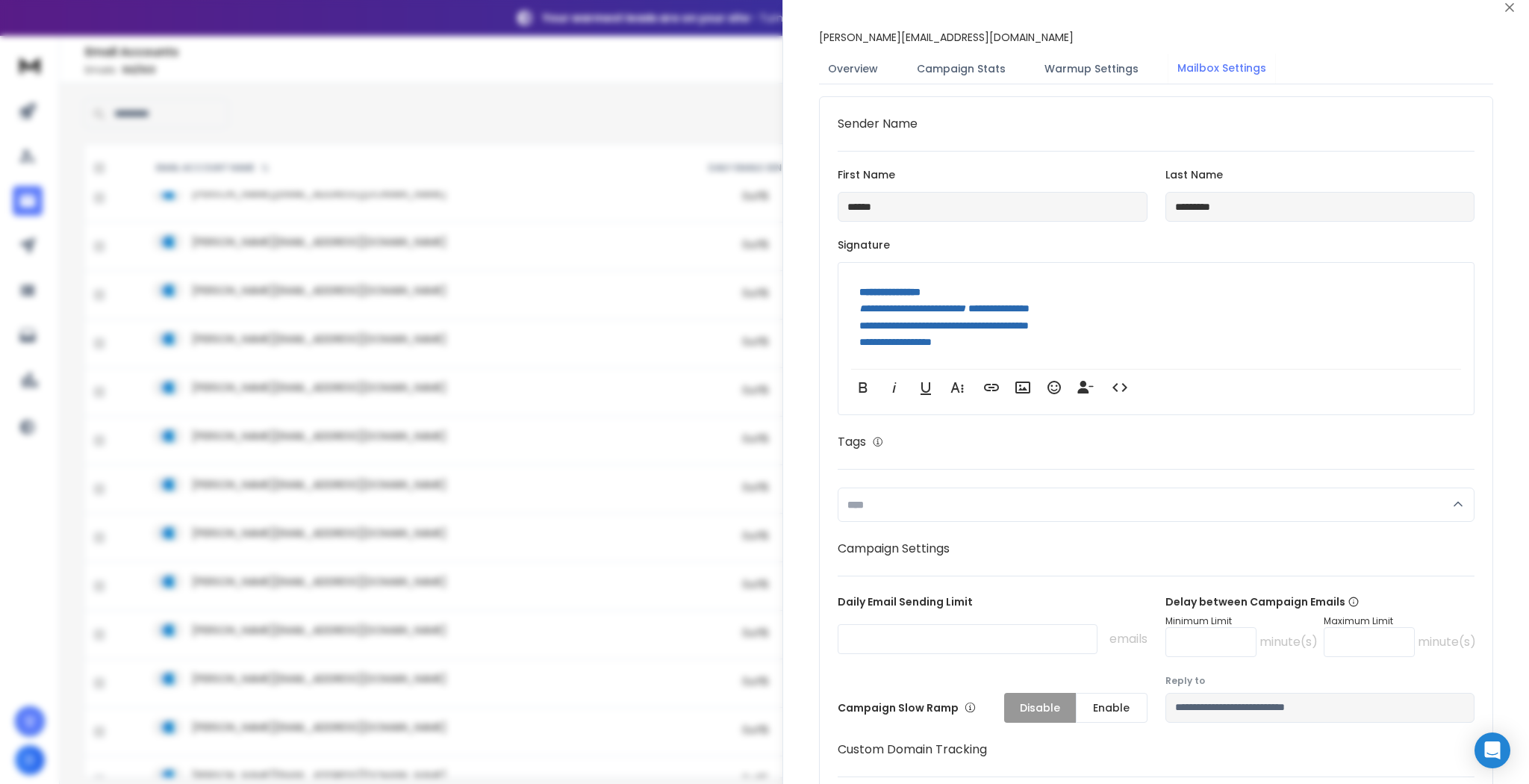
scroll to position [0, 0]
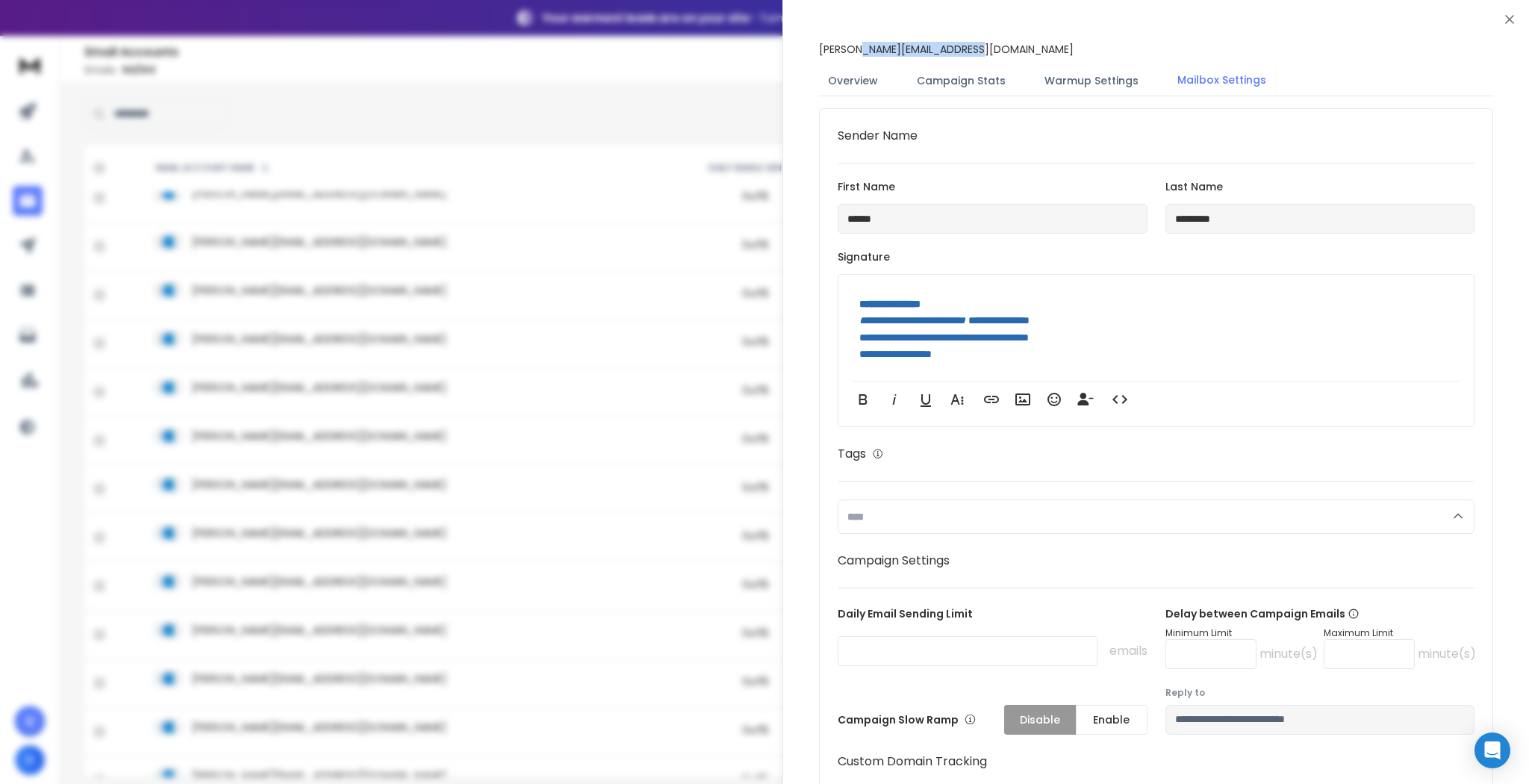
drag, startPoint x: 987, startPoint y: 46, endPoint x: 863, endPoint y: 50, distance: 124.1
click at [863, 50] on div "[PERSON_NAME][EMAIL_ADDRESS][DOMAIN_NAME]" at bounding box center [1156, 49] width 674 height 15
copy p "[DOMAIN_NAME]"
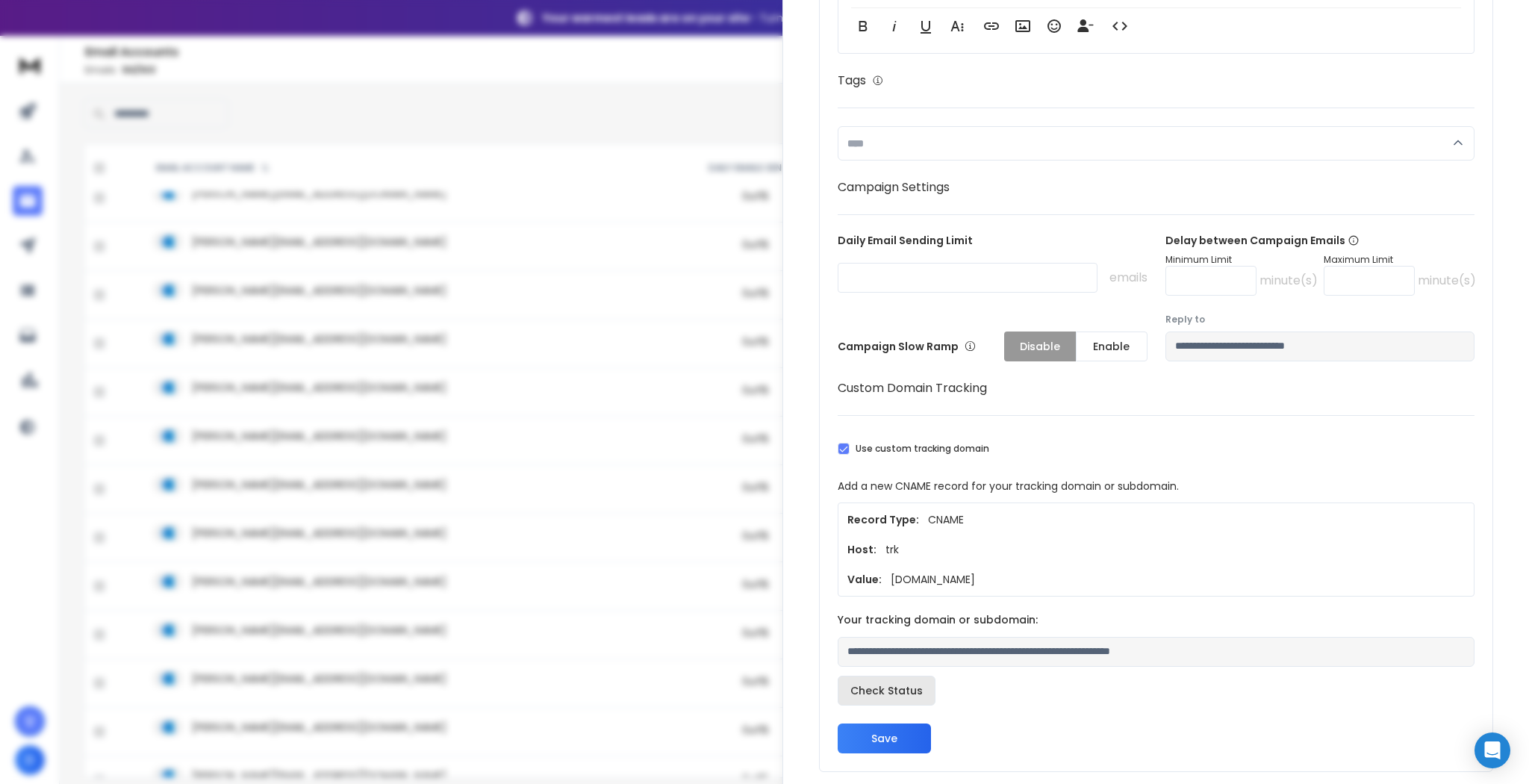
scroll to position [401, 0]
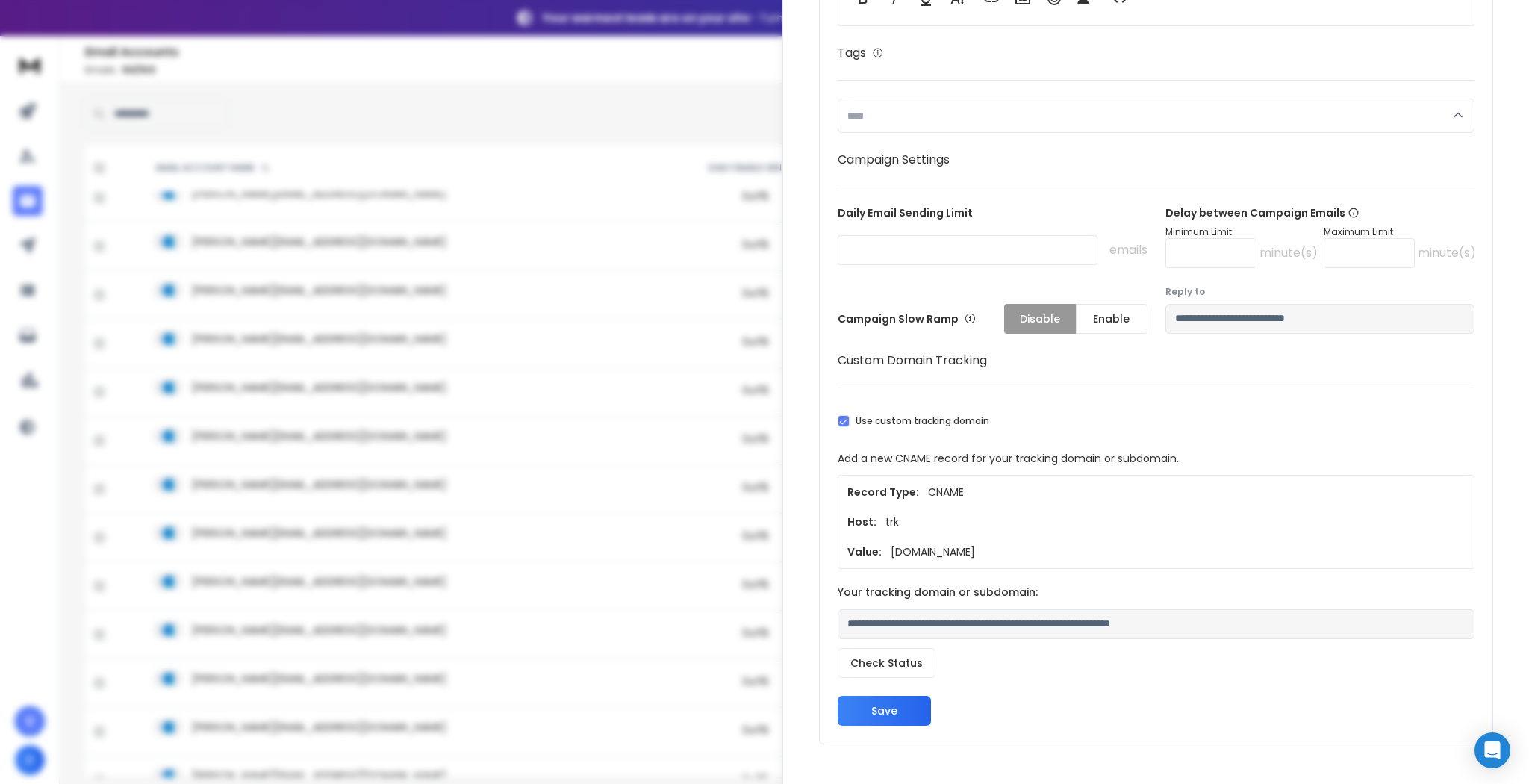
paste input "**********"
click at [846, 620] on input "**********" at bounding box center [1156, 624] width 637 height 30
type input "**********"
click at [900, 675] on button "Check Status" at bounding box center [887, 663] width 98 height 30
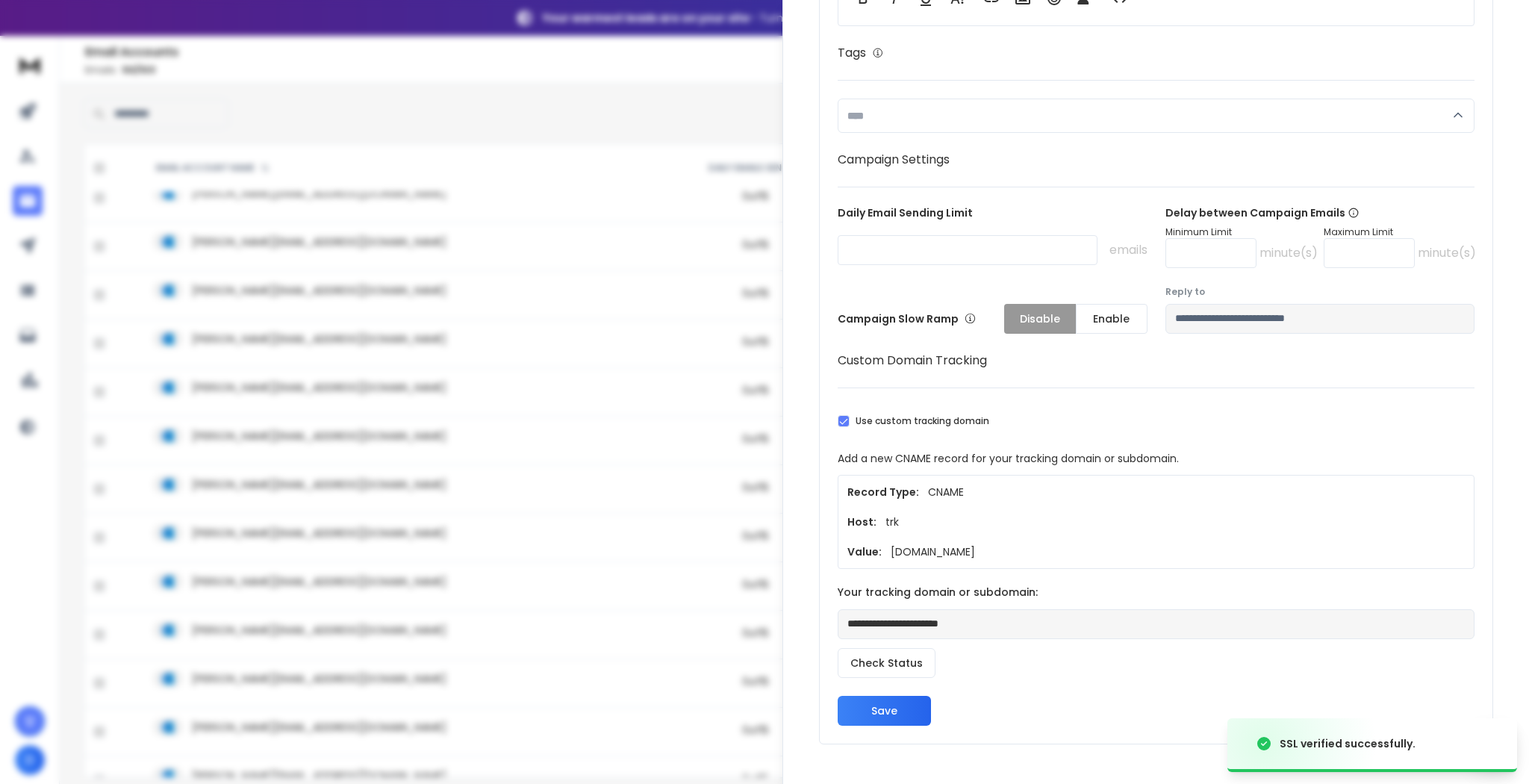
click at [881, 711] on button "Save" at bounding box center [885, 710] width 94 height 30
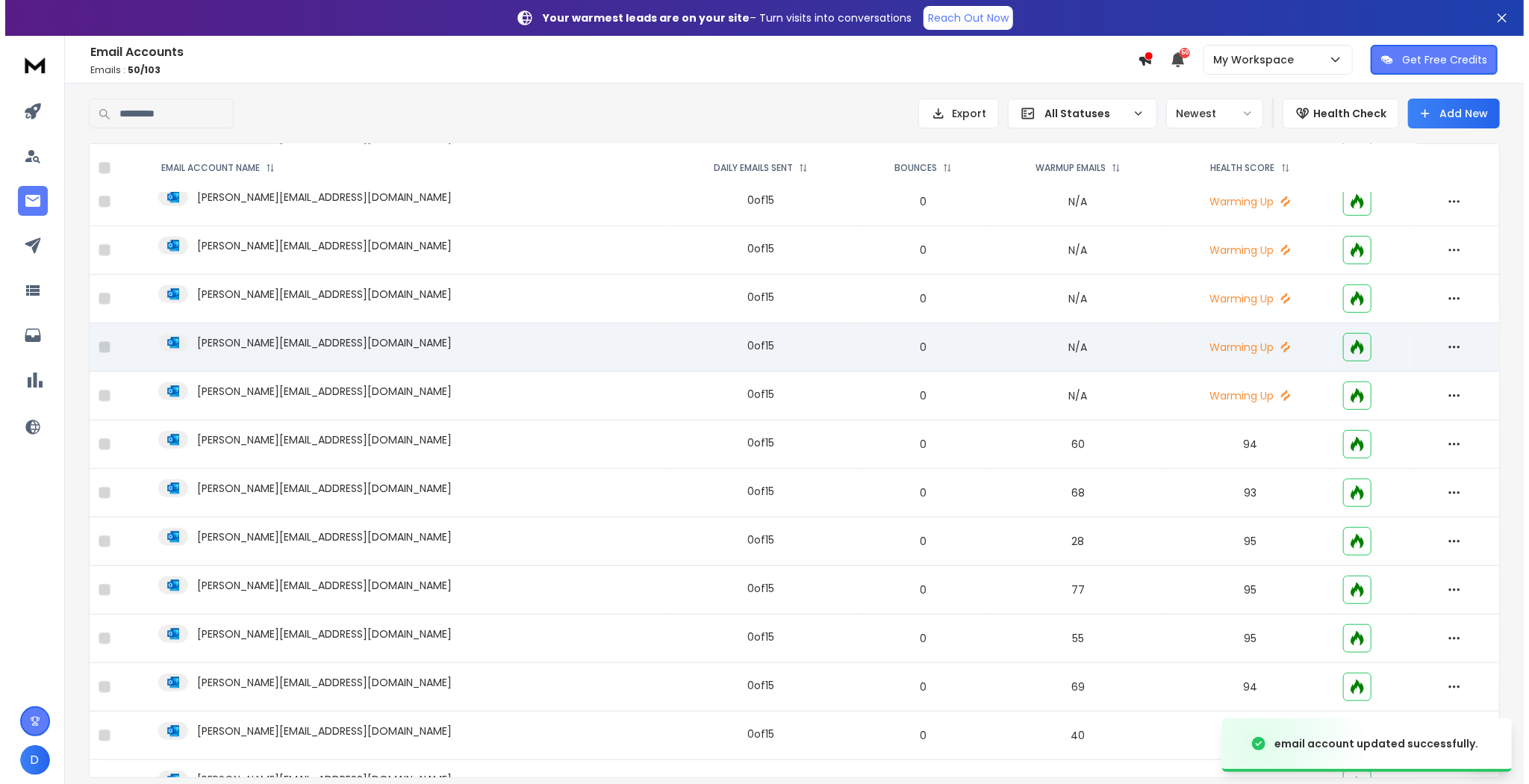
scroll to position [478, 0]
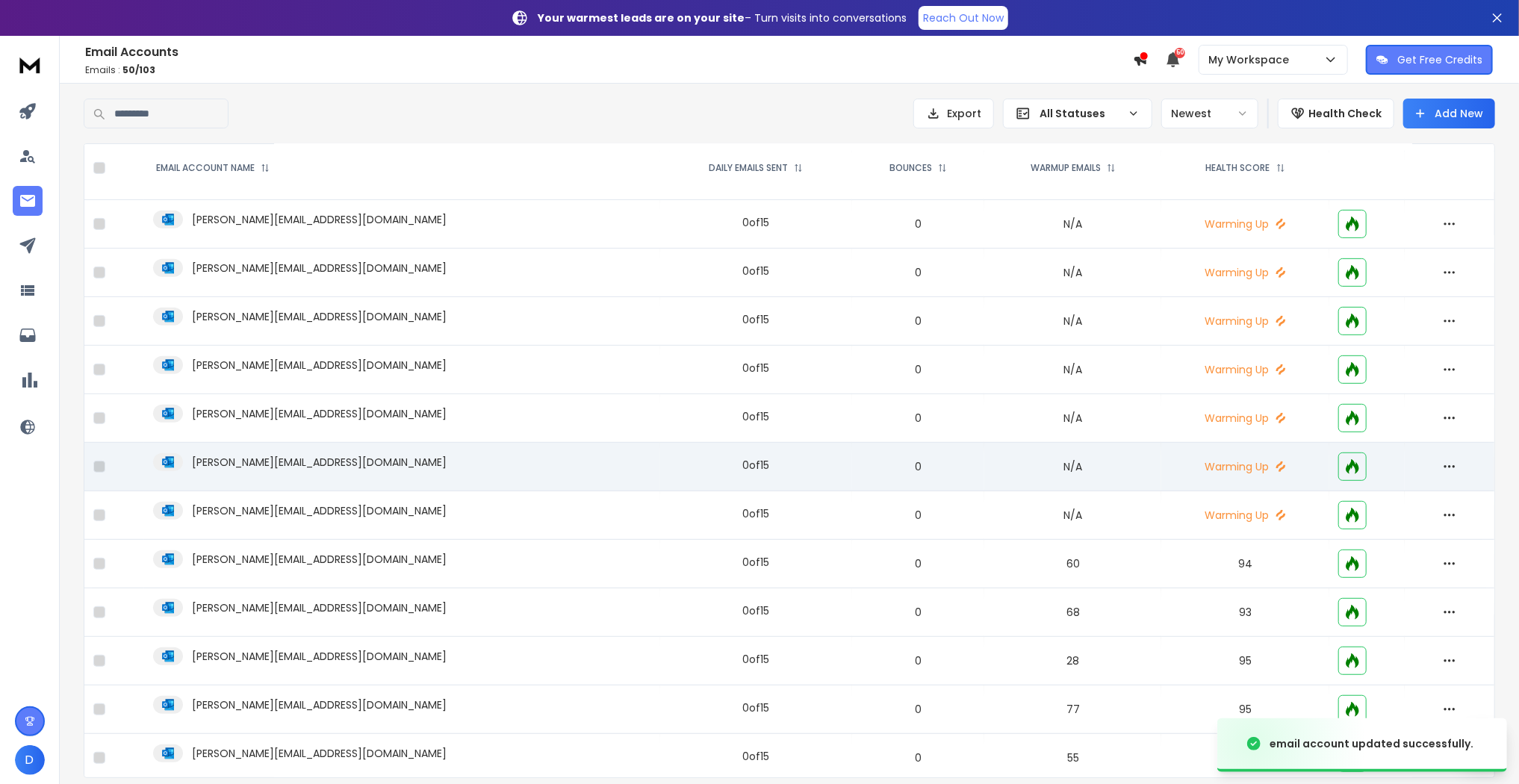
click at [334, 463] on p "[PERSON_NAME][EMAIL_ADDRESS][DOMAIN_NAME]" at bounding box center [319, 462] width 254 height 15
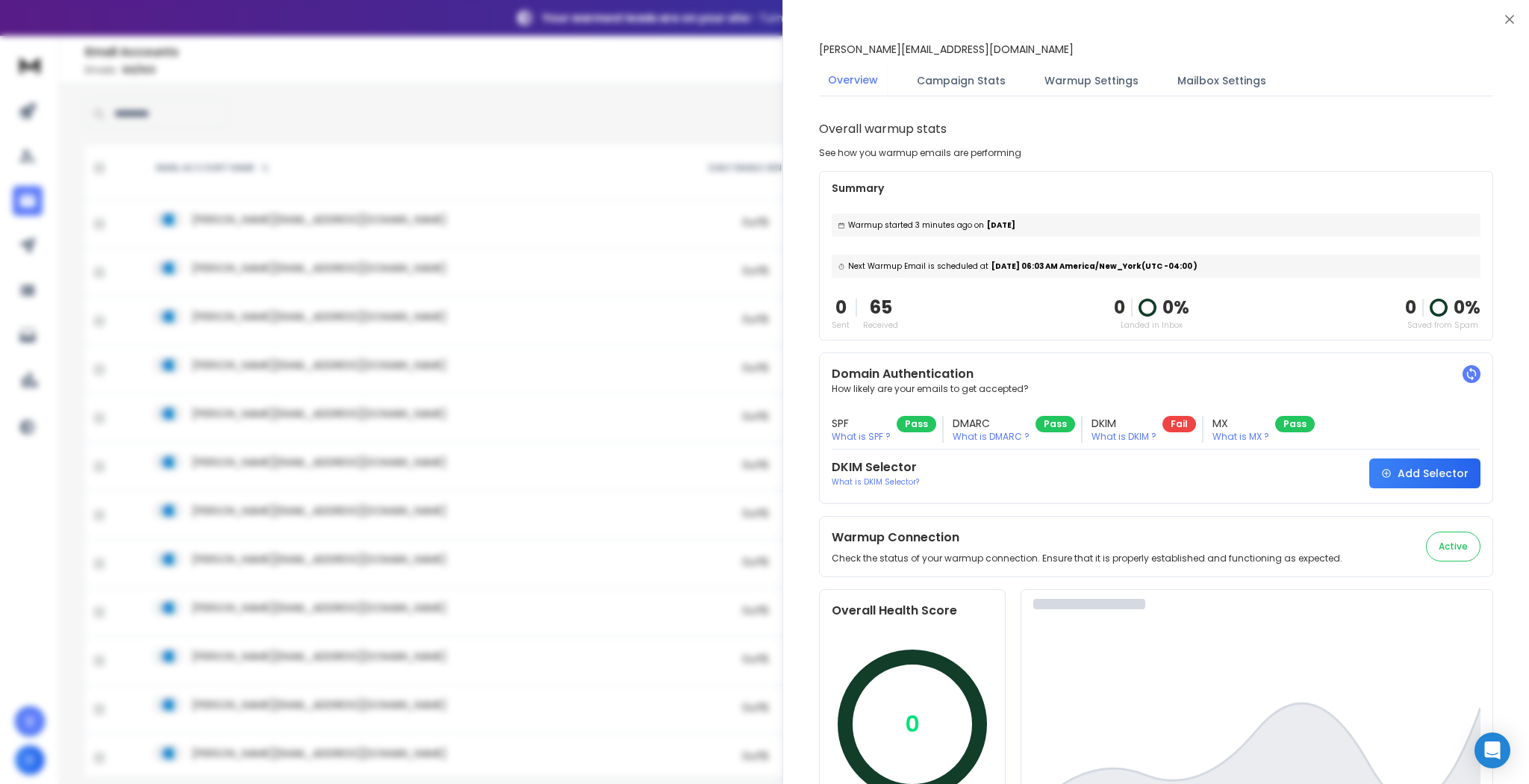
click at [1420, 477] on button "Add Selector" at bounding box center [1425, 474] width 111 height 30
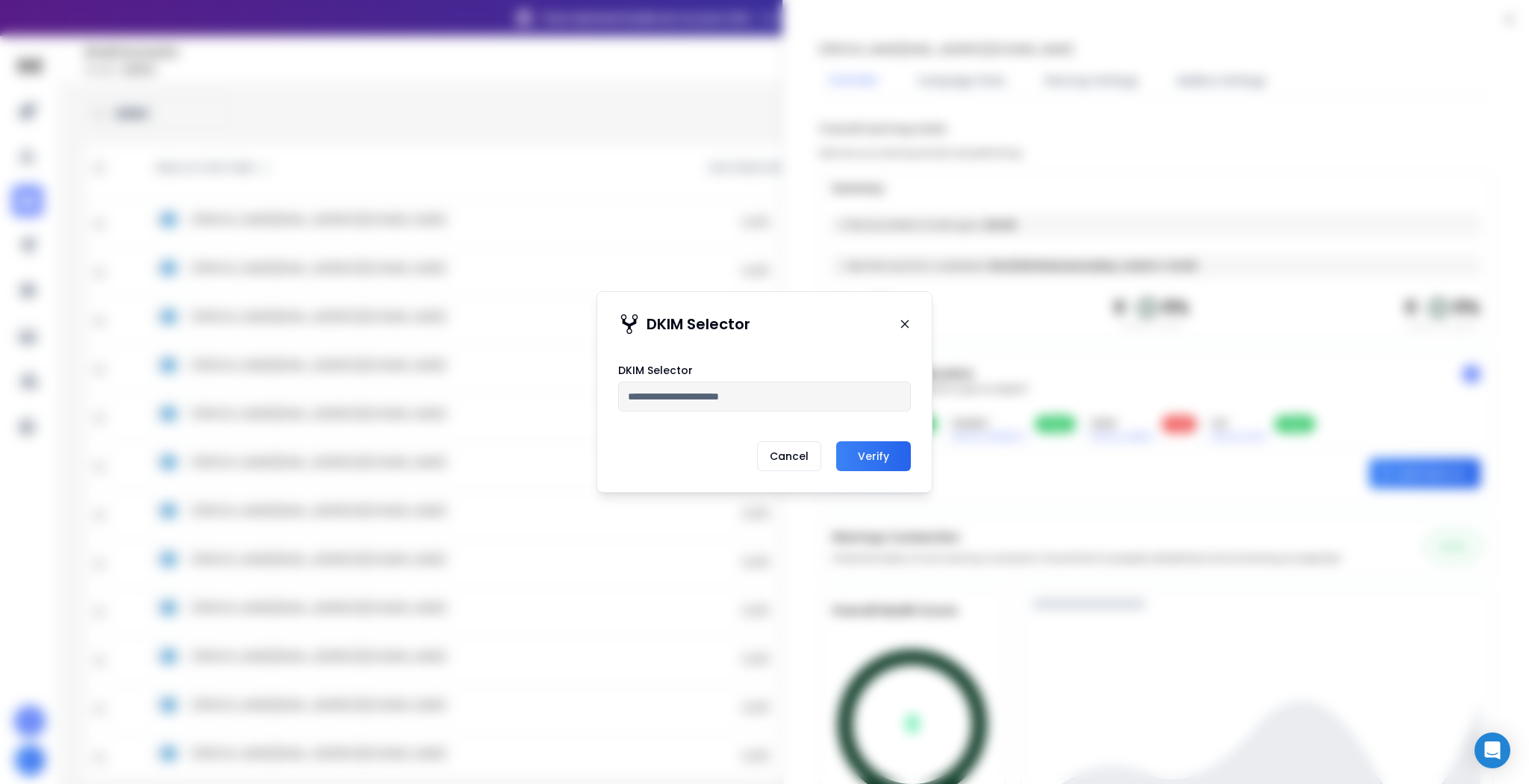
click at [689, 398] on input "text" at bounding box center [764, 397] width 292 height 30
type input "**"
click at [917, 448] on div "DKIM Selector DKIM Selector ** Cancel Verify" at bounding box center [764, 392] width 336 height 201
click at [871, 455] on button "Verify" at bounding box center [874, 456] width 75 height 30
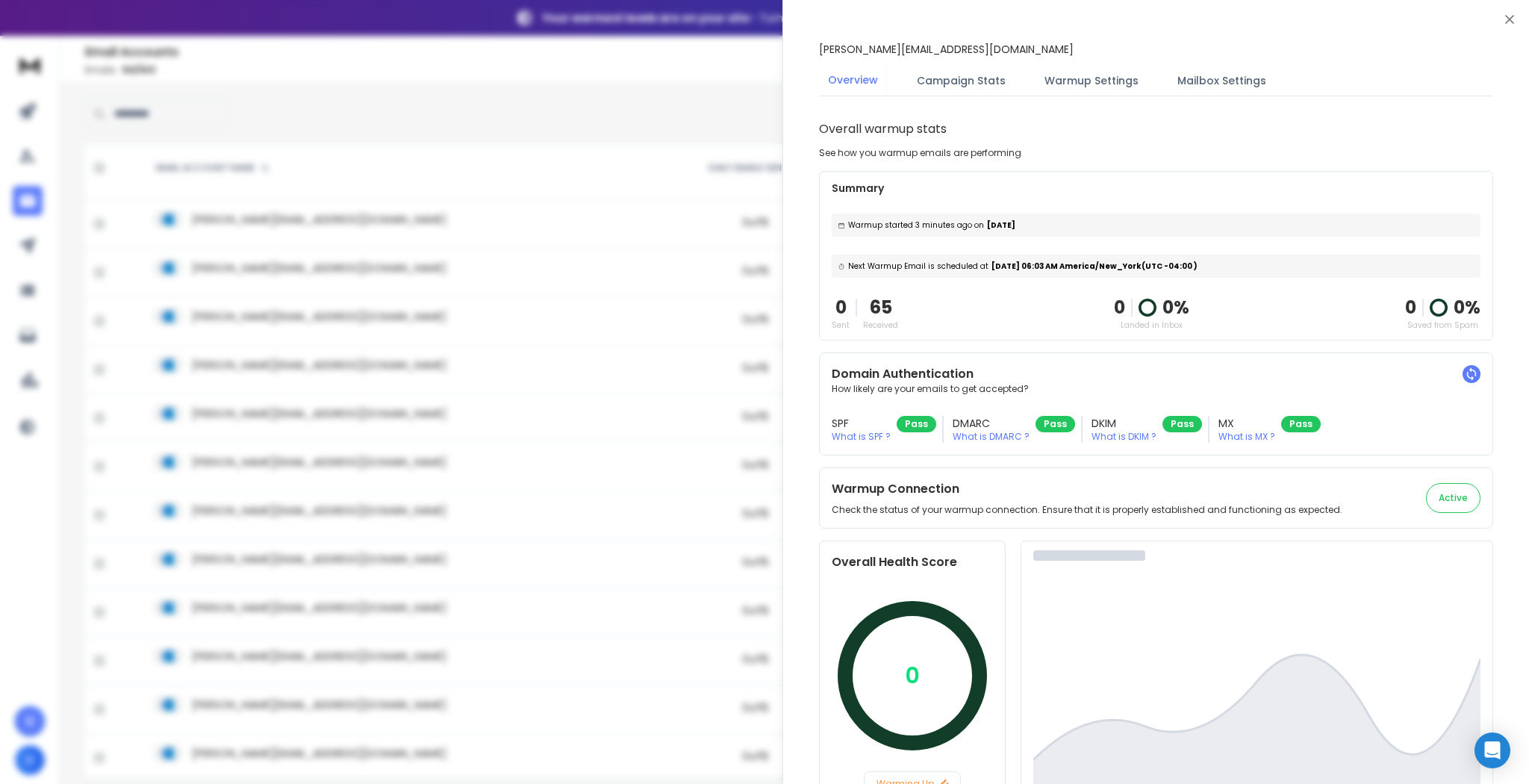
click at [1194, 76] on button "Mailbox Settings" at bounding box center [1222, 81] width 107 height 33
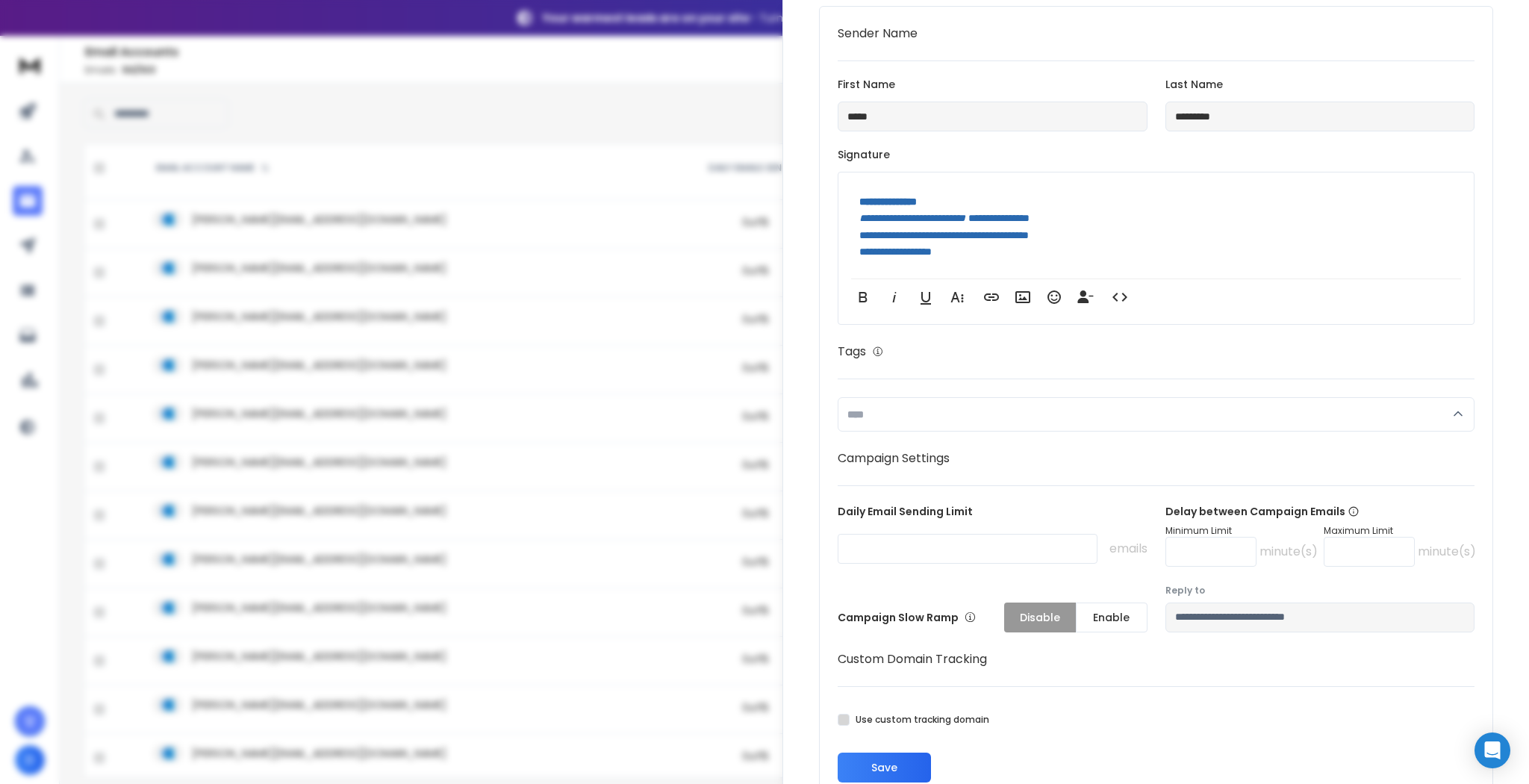
scroll to position [160, 0]
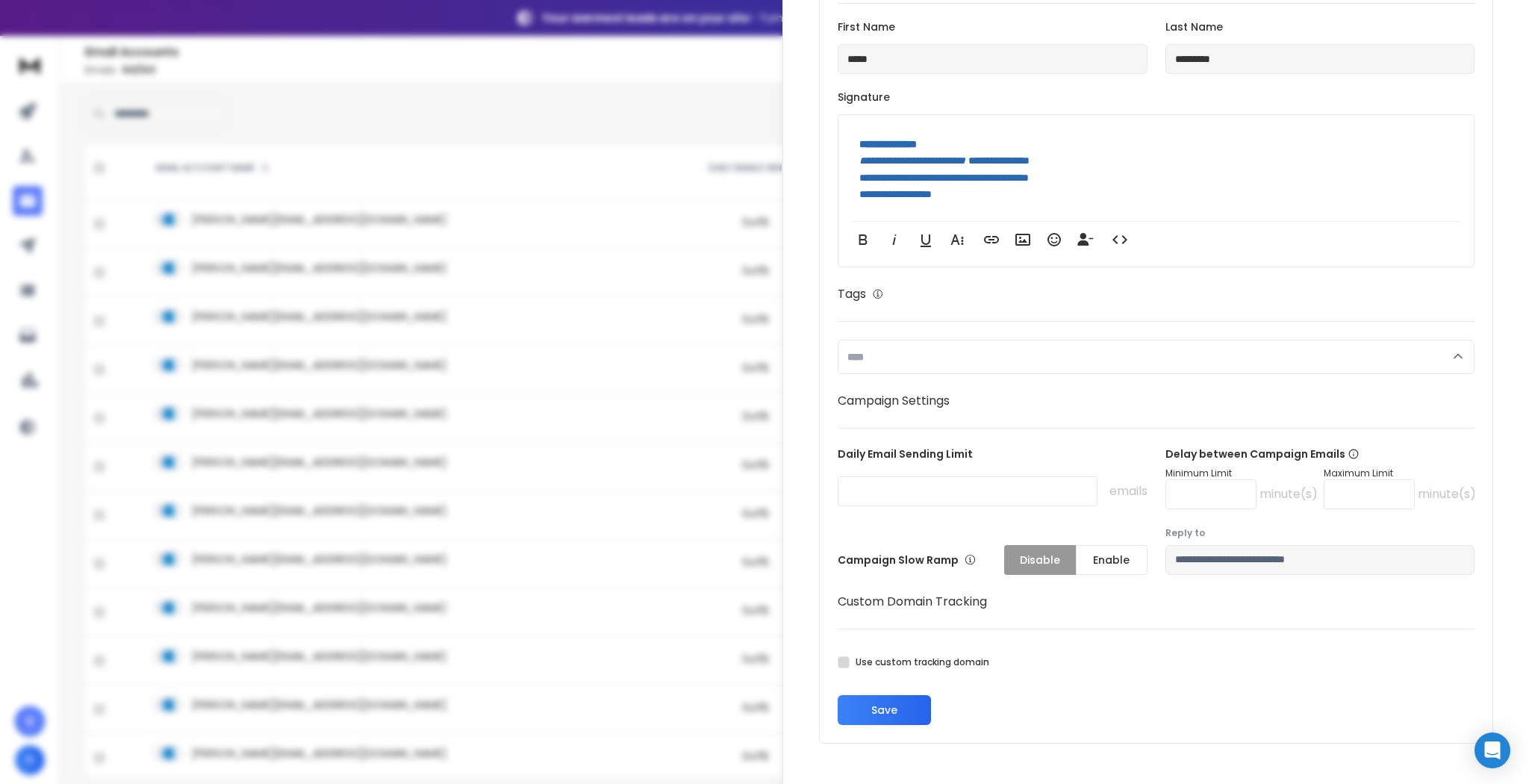
click at [840, 659] on button "Reply to" at bounding box center [844, 661] width 12 height 12
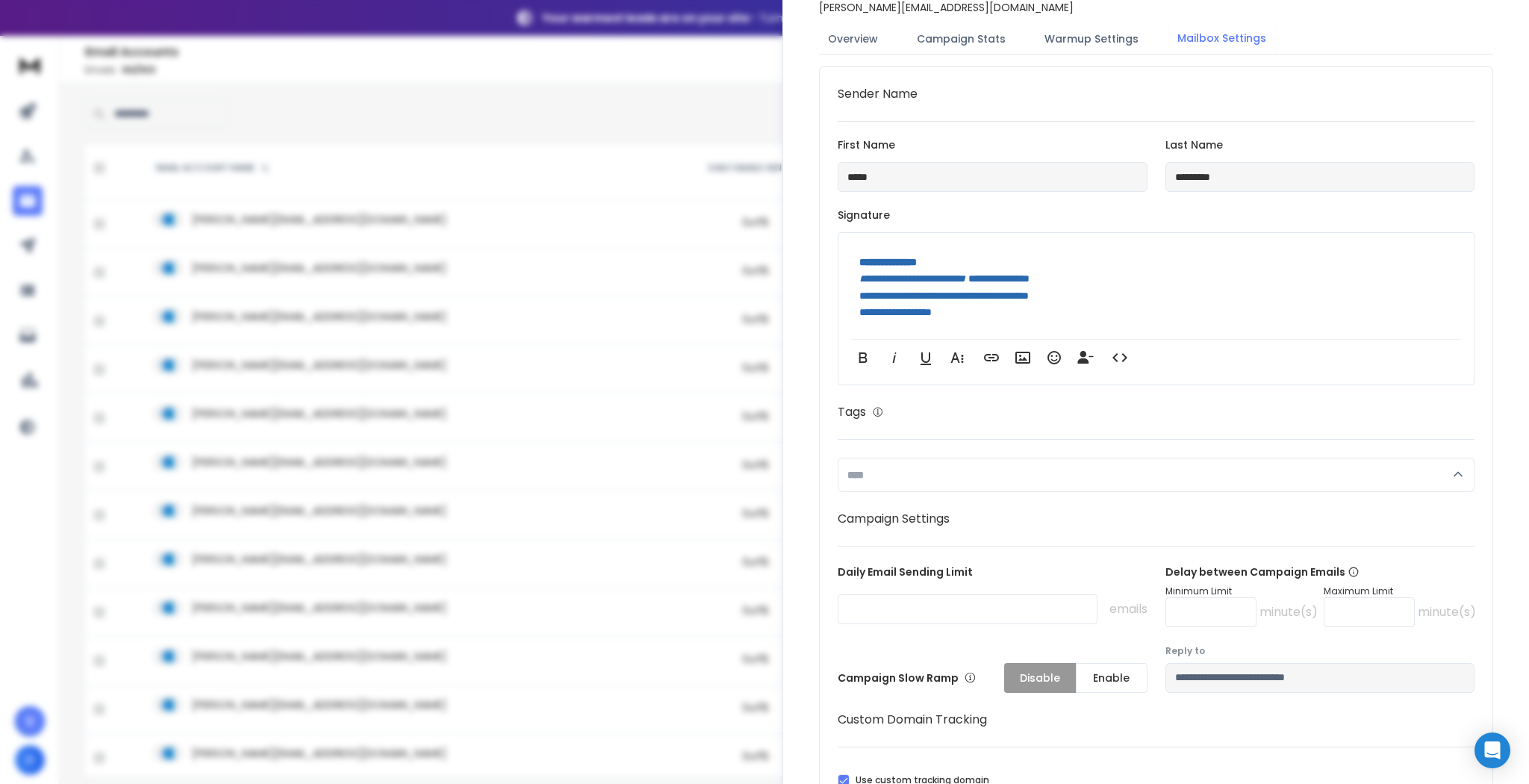
scroll to position [0, 0]
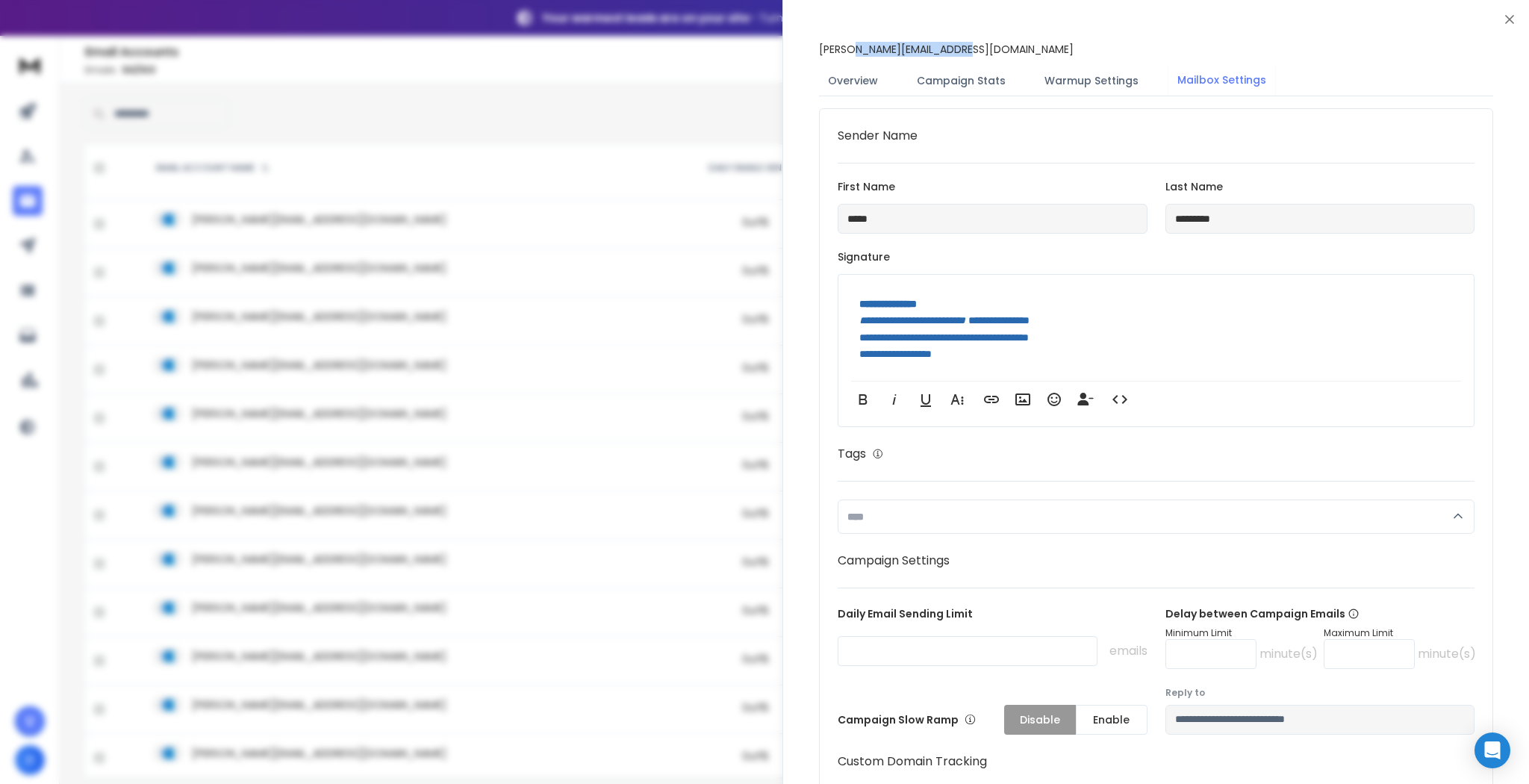
drag, startPoint x: 986, startPoint y: 47, endPoint x: 854, endPoint y: 45, distance: 132.0
click at [854, 45] on div "[PERSON_NAME][EMAIL_ADDRESS][DOMAIN_NAME]" at bounding box center [1156, 49] width 674 height 15
copy p "[DOMAIN_NAME]"
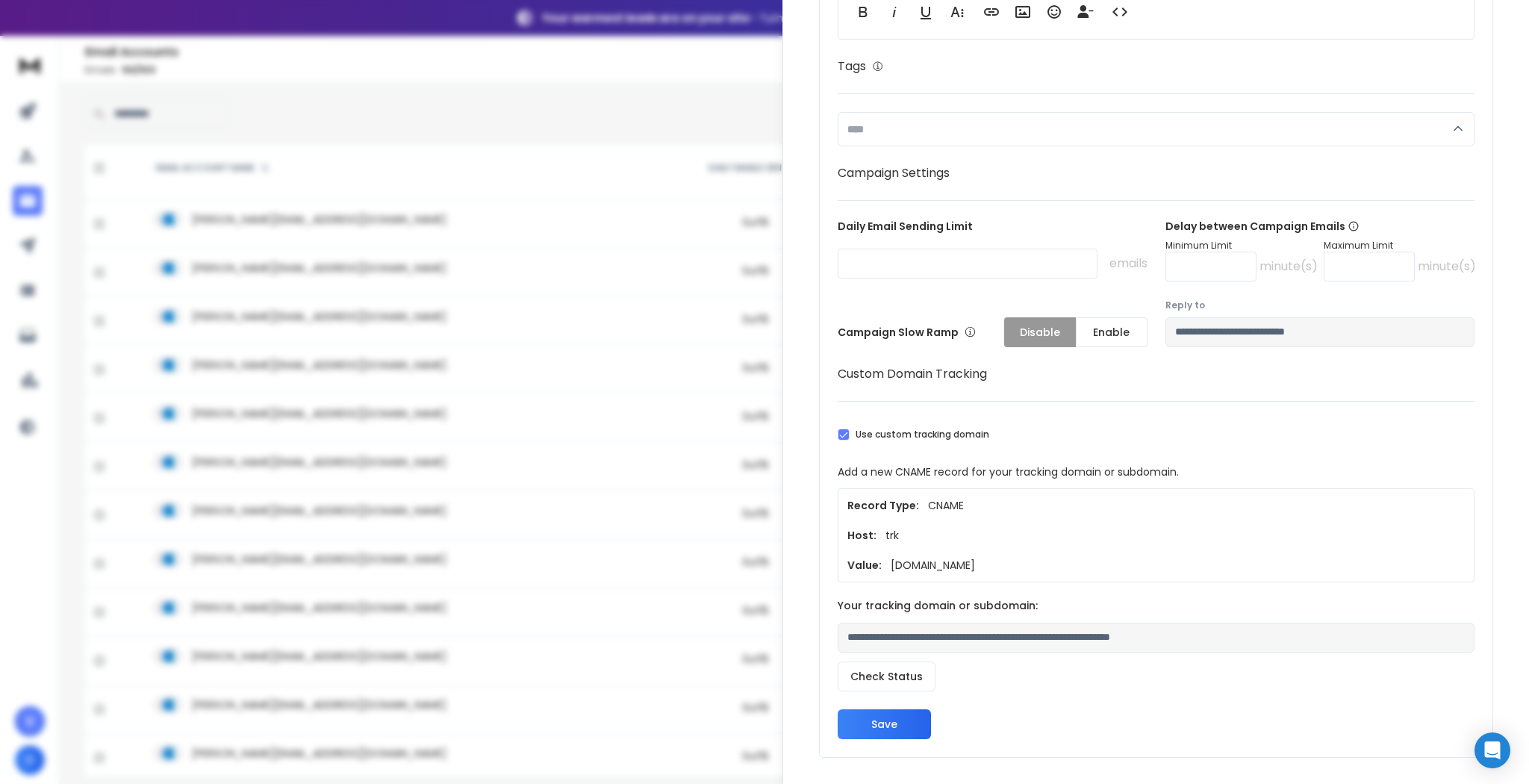
scroll to position [401, 0]
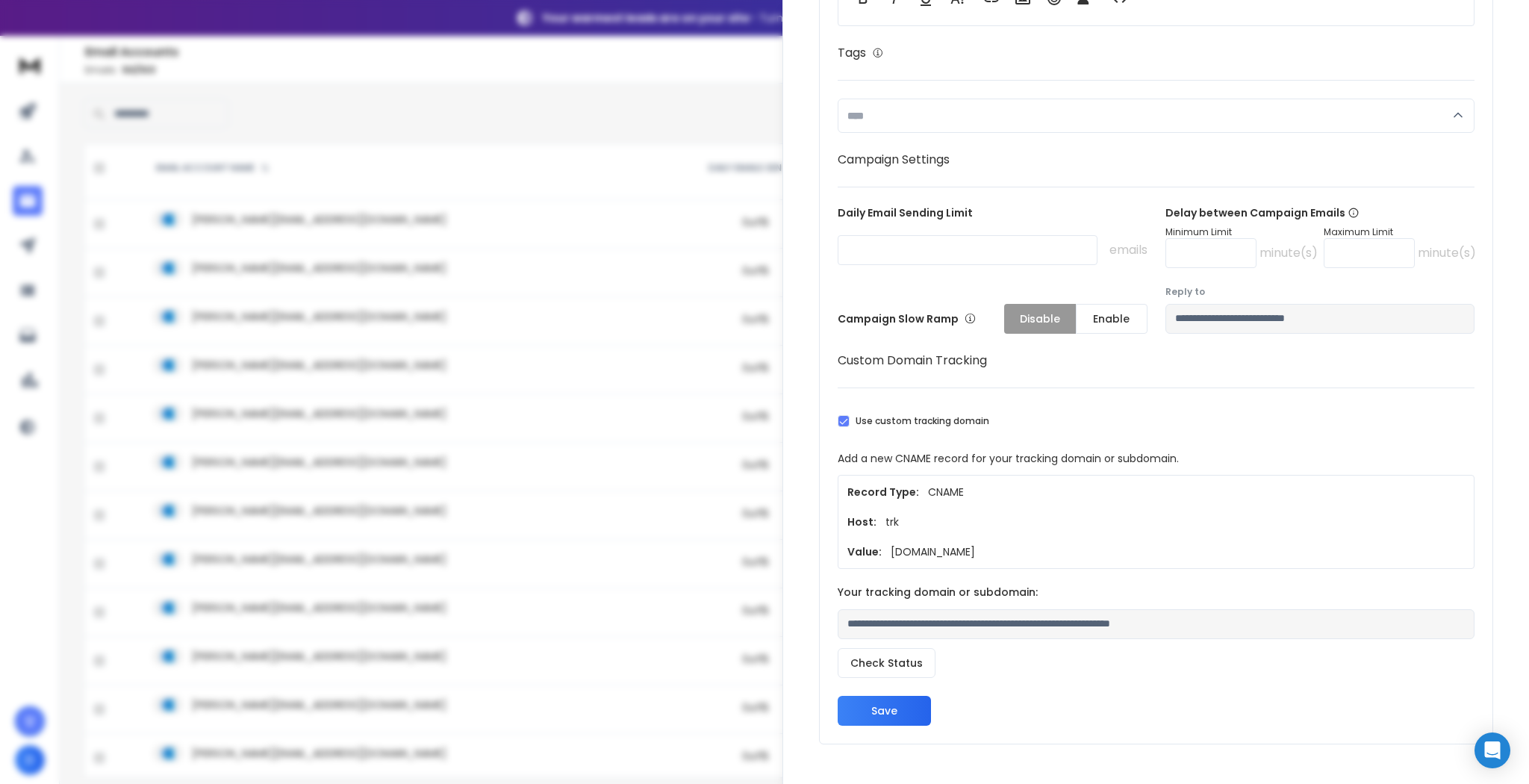
paste input "**********"
click at [846, 618] on input "**********" at bounding box center [1156, 624] width 637 height 30
type input "**********"
click at [902, 666] on button "Check Status" at bounding box center [887, 663] width 98 height 30
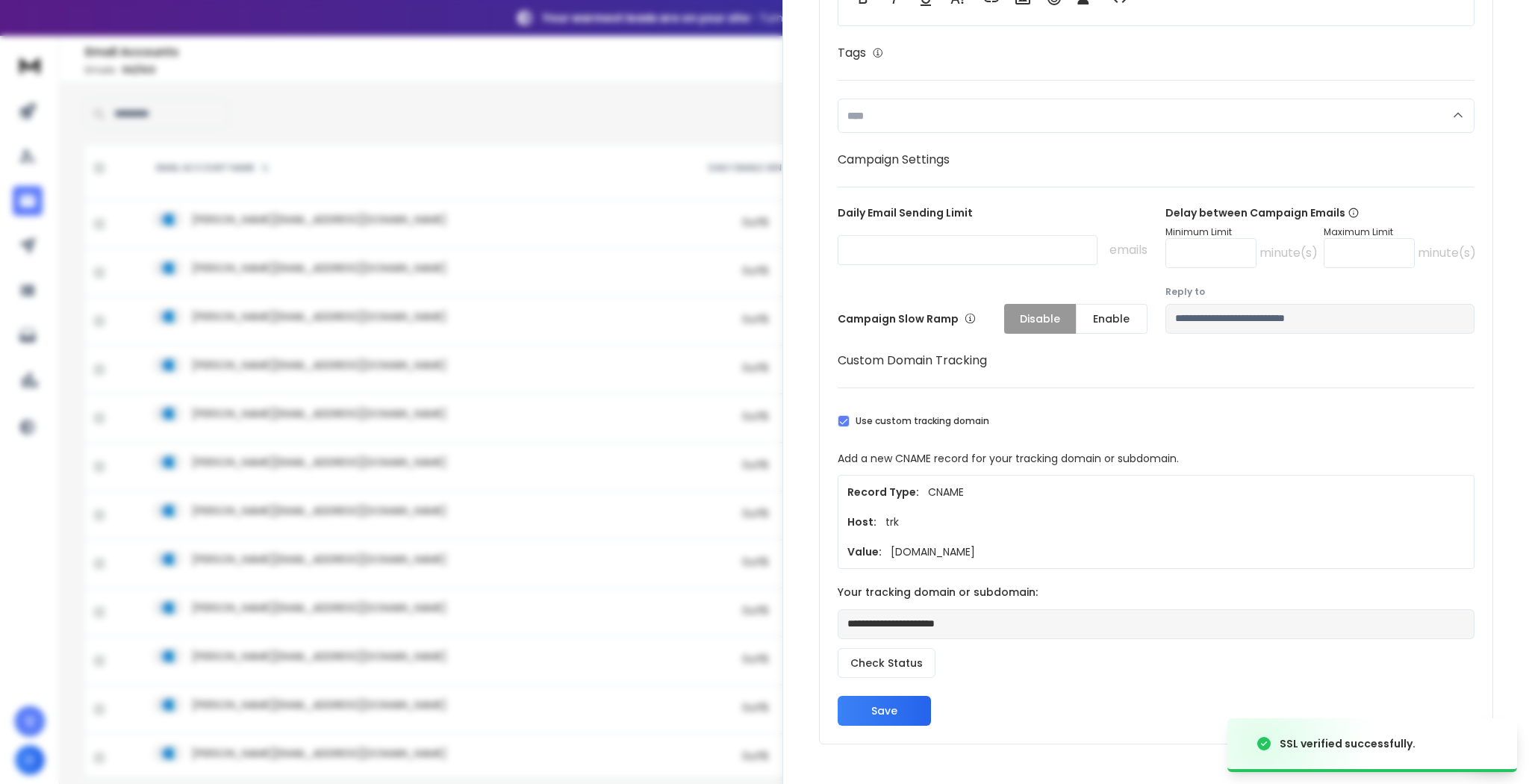
click at [884, 705] on button "Save" at bounding box center [885, 710] width 94 height 30
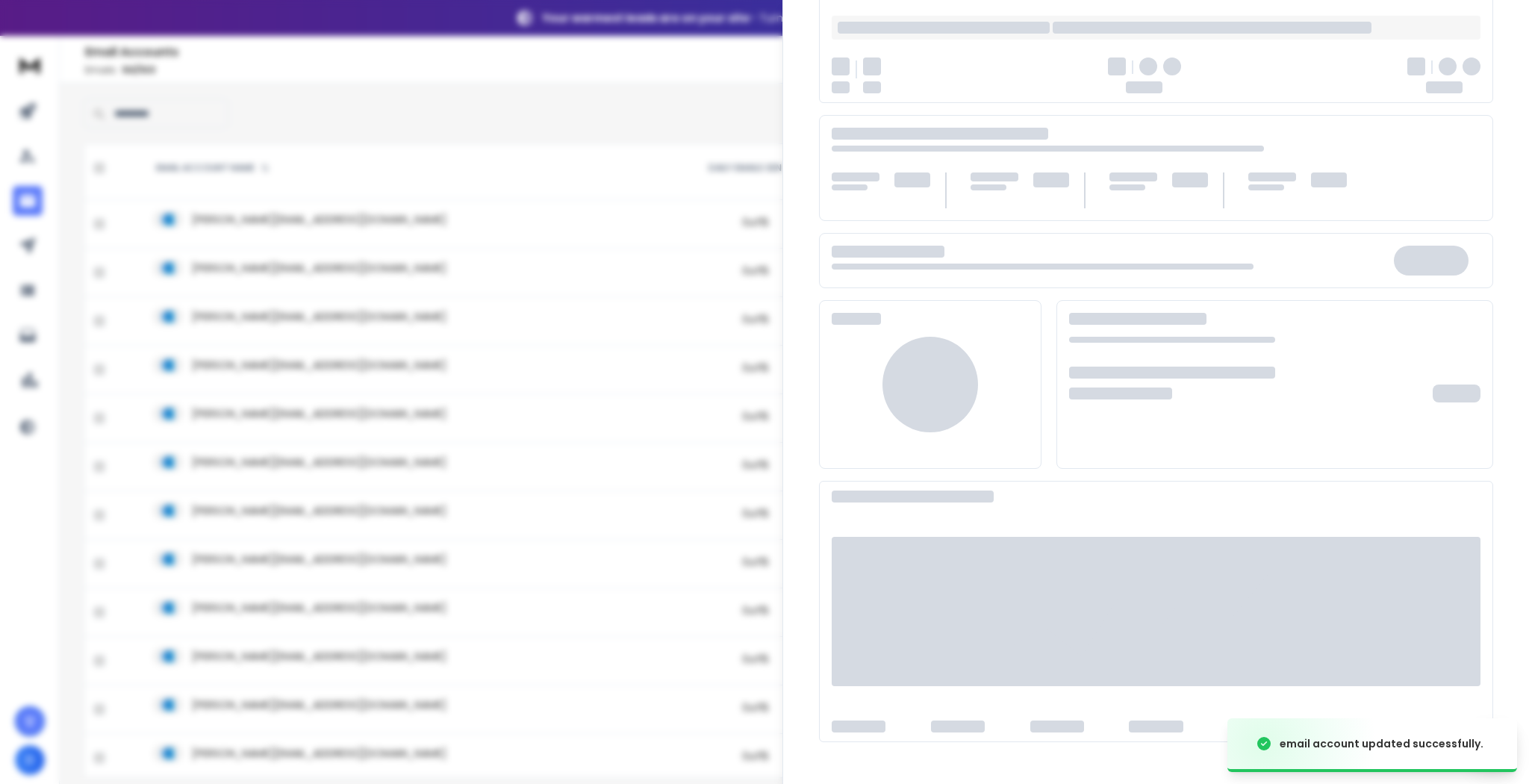
scroll to position [0, 0]
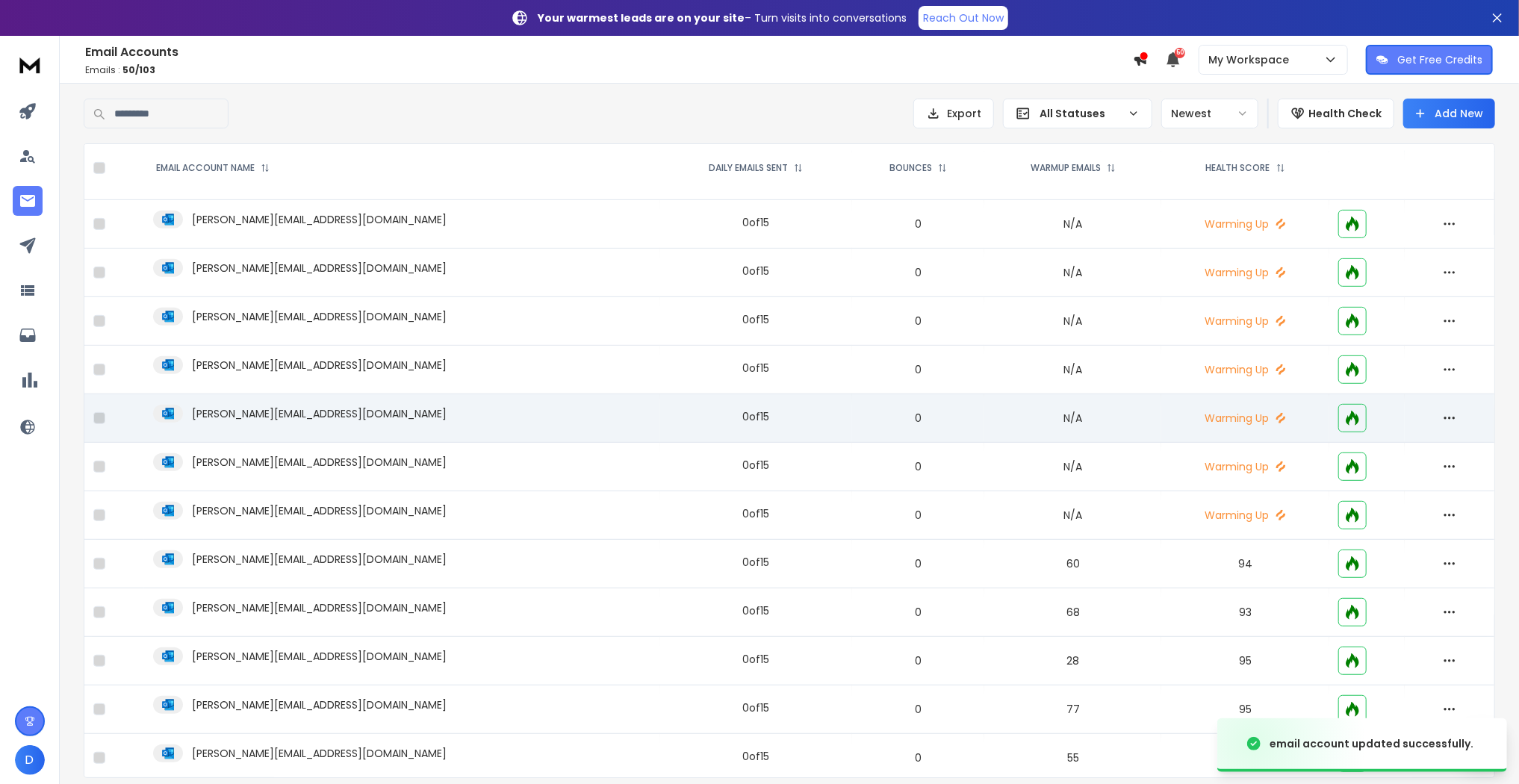
click at [343, 415] on div "[PERSON_NAME][EMAIL_ADDRESS][DOMAIN_NAME]" at bounding box center [402, 414] width 498 height 18
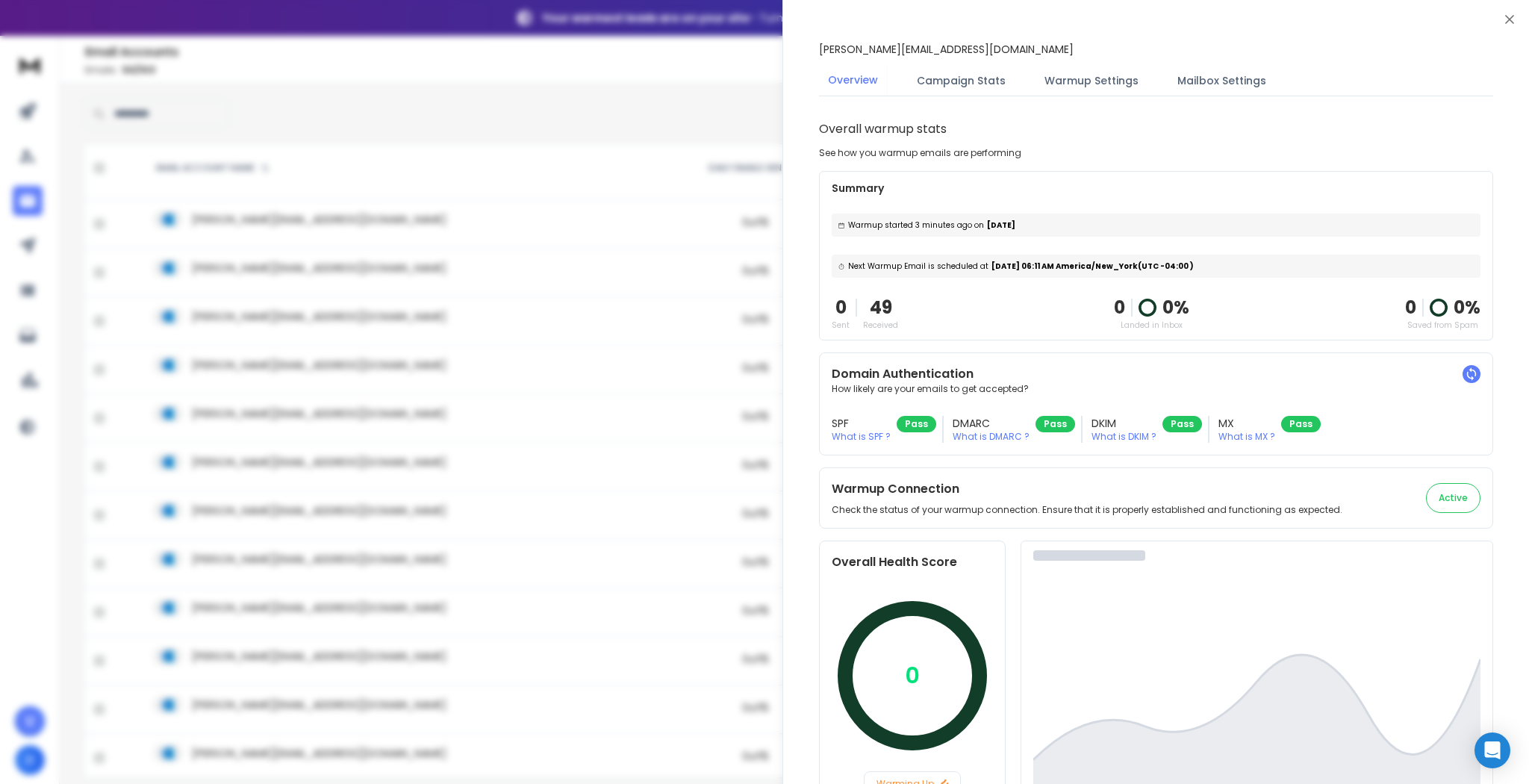
click at [1189, 70] on button "Mailbox Settings" at bounding box center [1222, 81] width 107 height 33
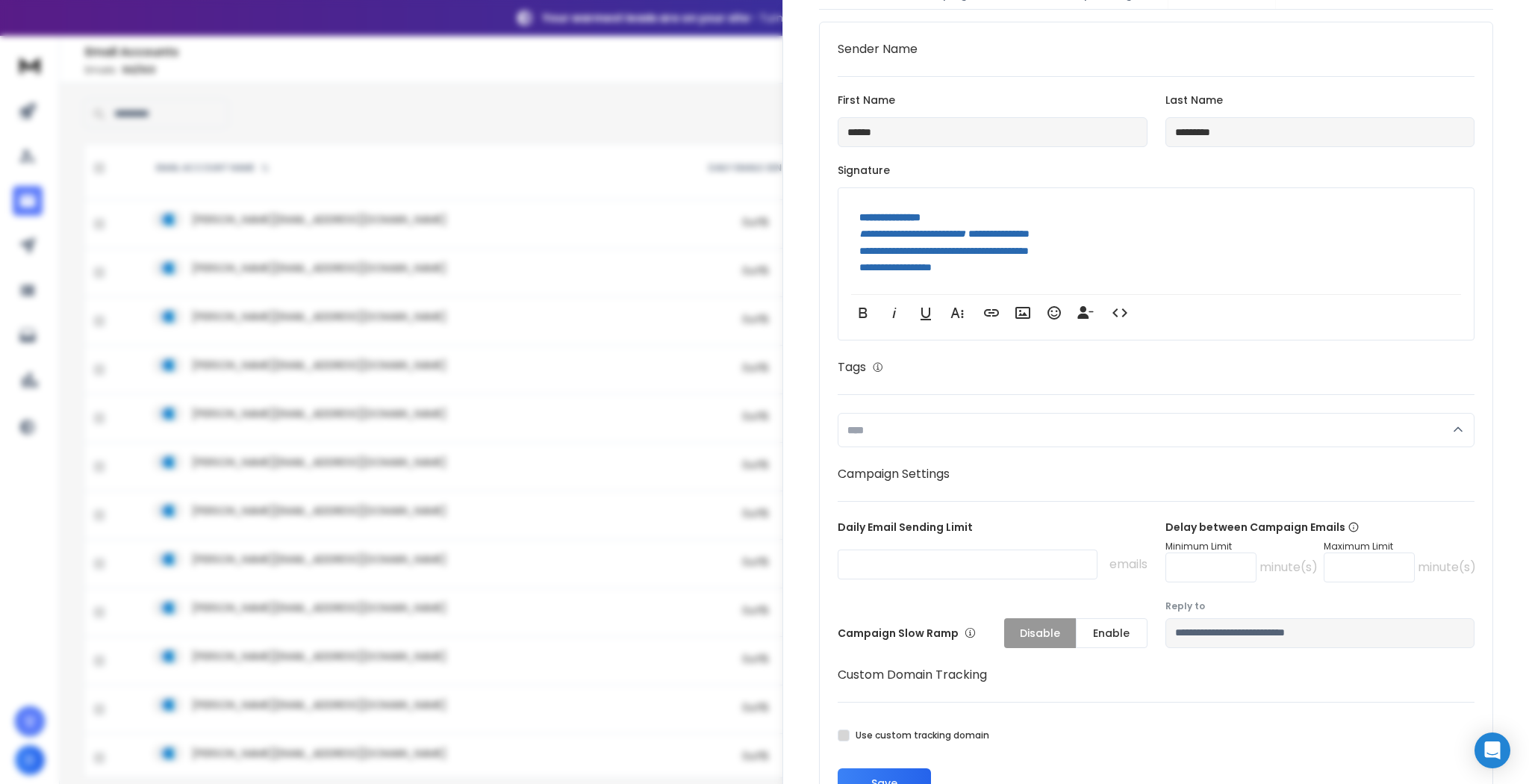
scroll to position [160, 0]
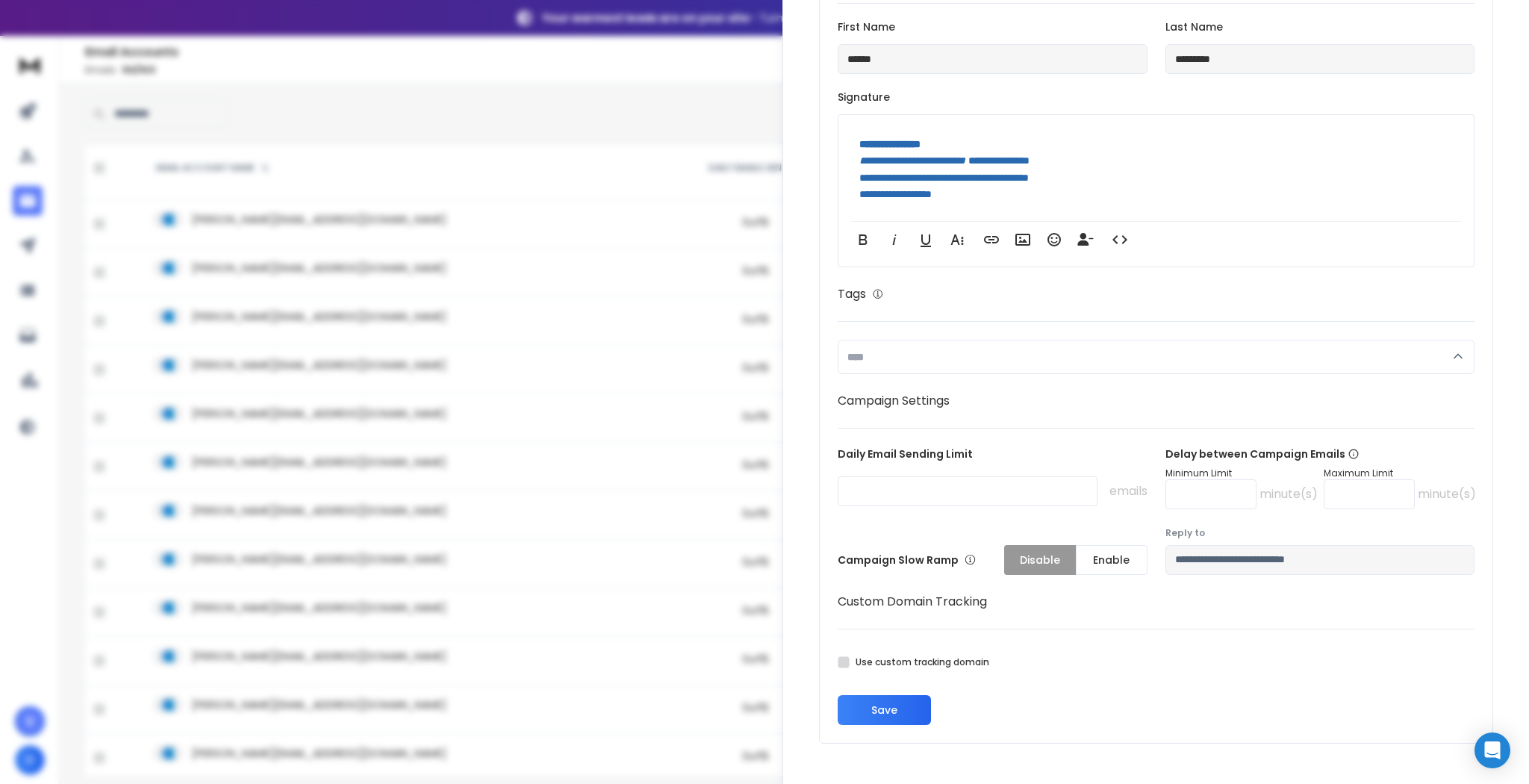
click at [846, 667] on div "Use custom tracking domain" at bounding box center [1156, 662] width 637 height 30
click at [846, 666] on button "Reply to" at bounding box center [844, 661] width 12 height 12
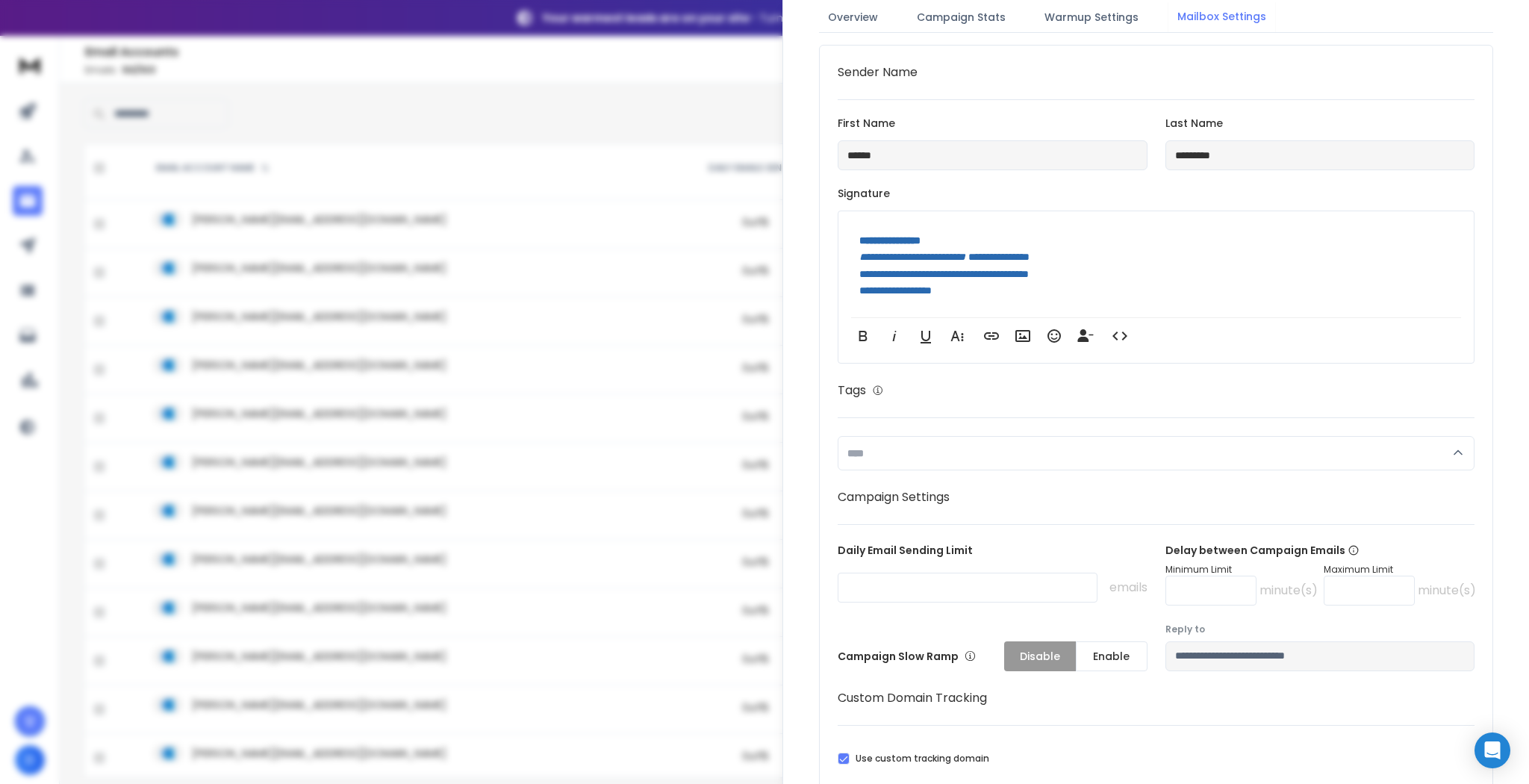
scroll to position [0, 0]
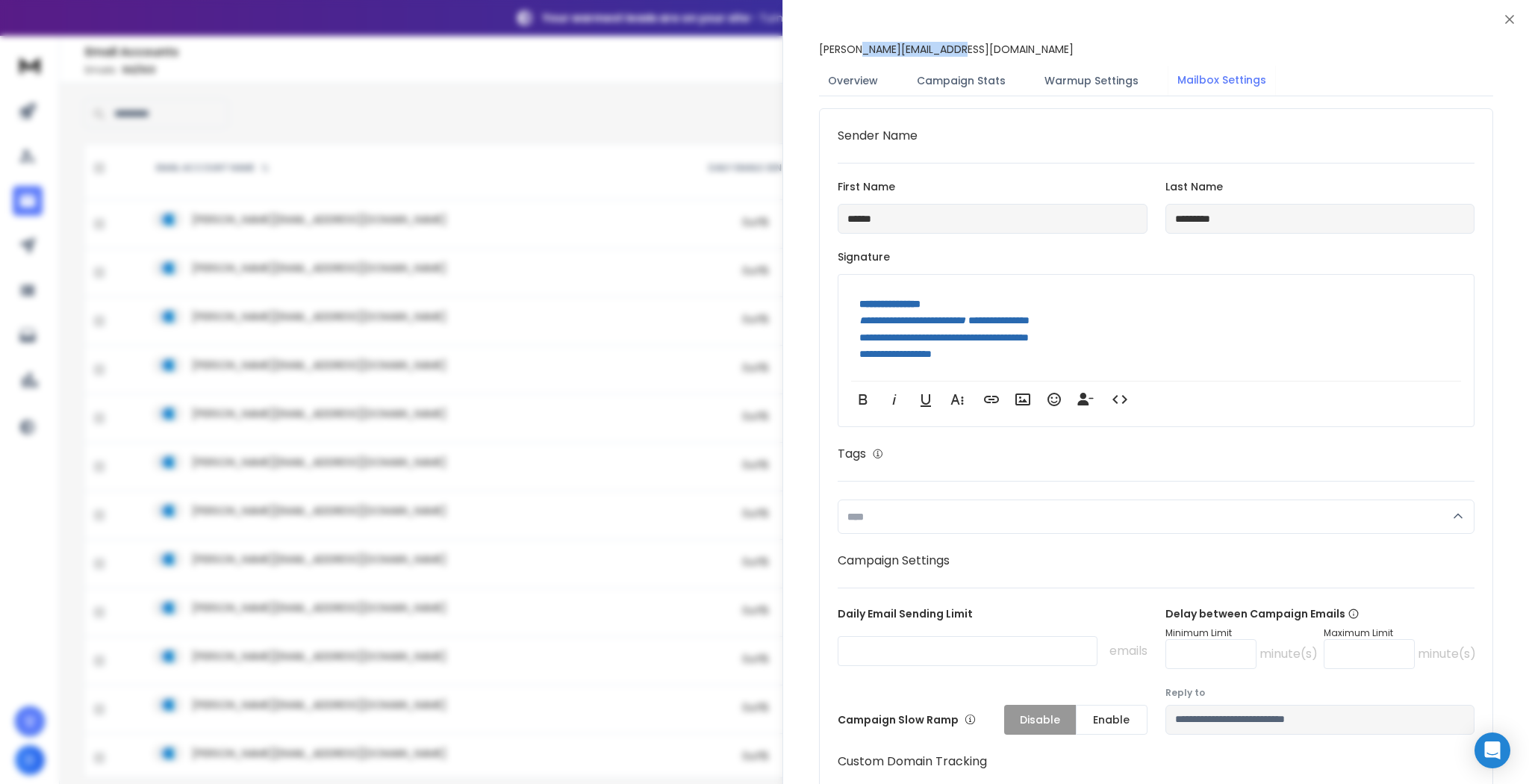
drag, startPoint x: 997, startPoint y: 45, endPoint x: 863, endPoint y: 51, distance: 134.1
click at [863, 51] on div "[PERSON_NAME][EMAIL_ADDRESS][DOMAIN_NAME]" at bounding box center [1156, 49] width 674 height 15
copy p "[DOMAIN_NAME]"
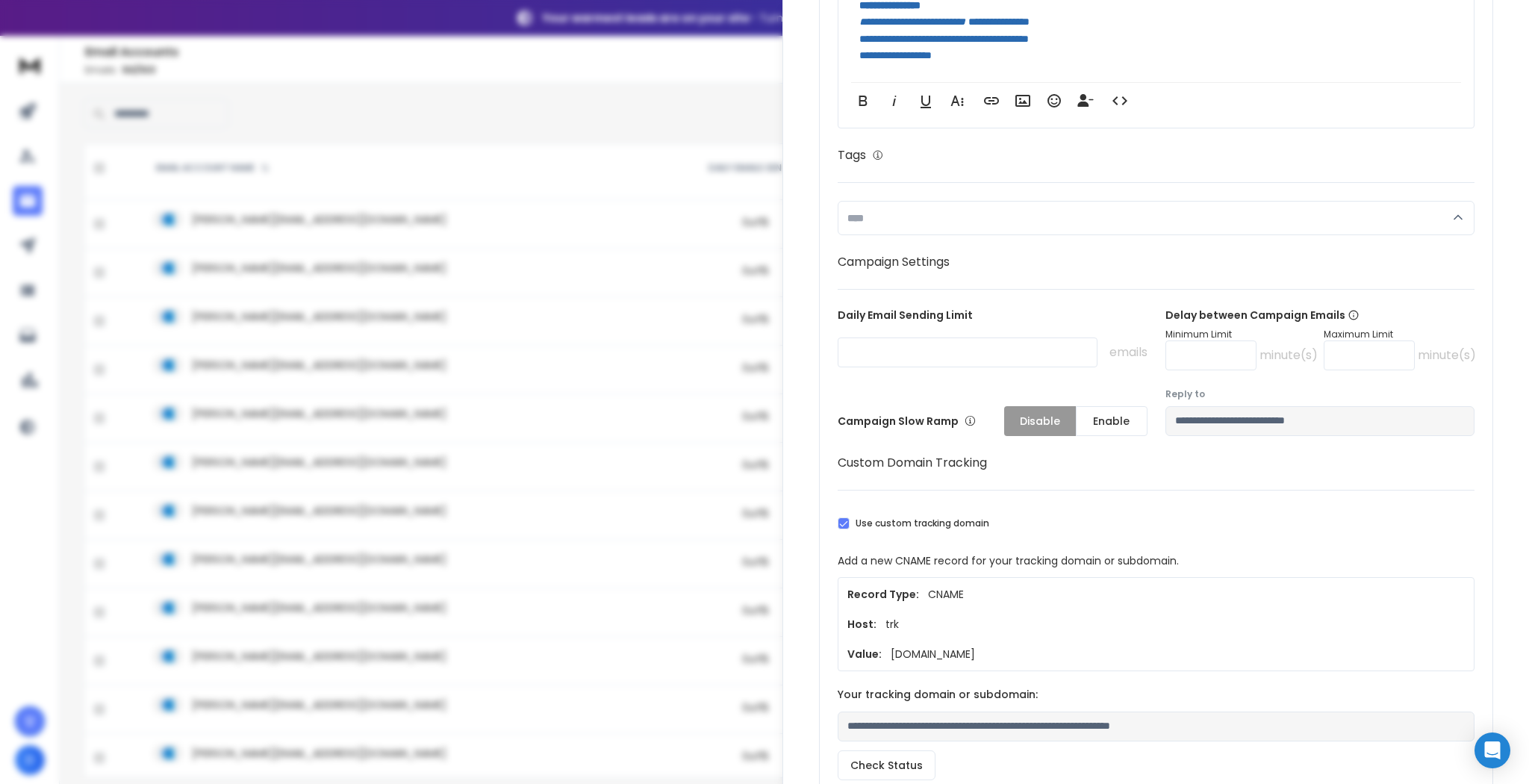
scroll to position [401, 0]
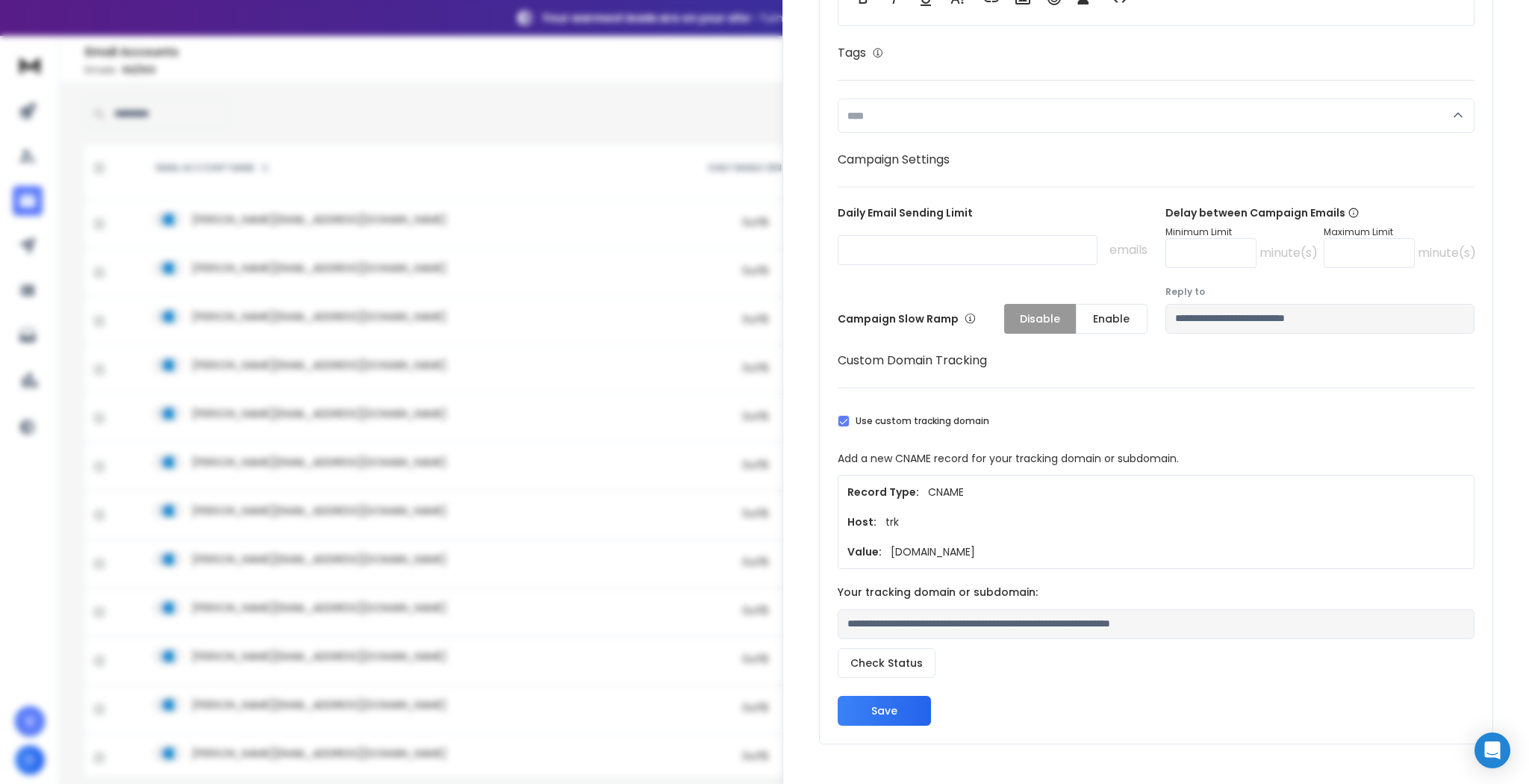
paste input "**********"
click at [846, 623] on input "**********" at bounding box center [1156, 624] width 637 height 30
type input "**********"
click at [903, 664] on button "Check Status" at bounding box center [887, 663] width 98 height 30
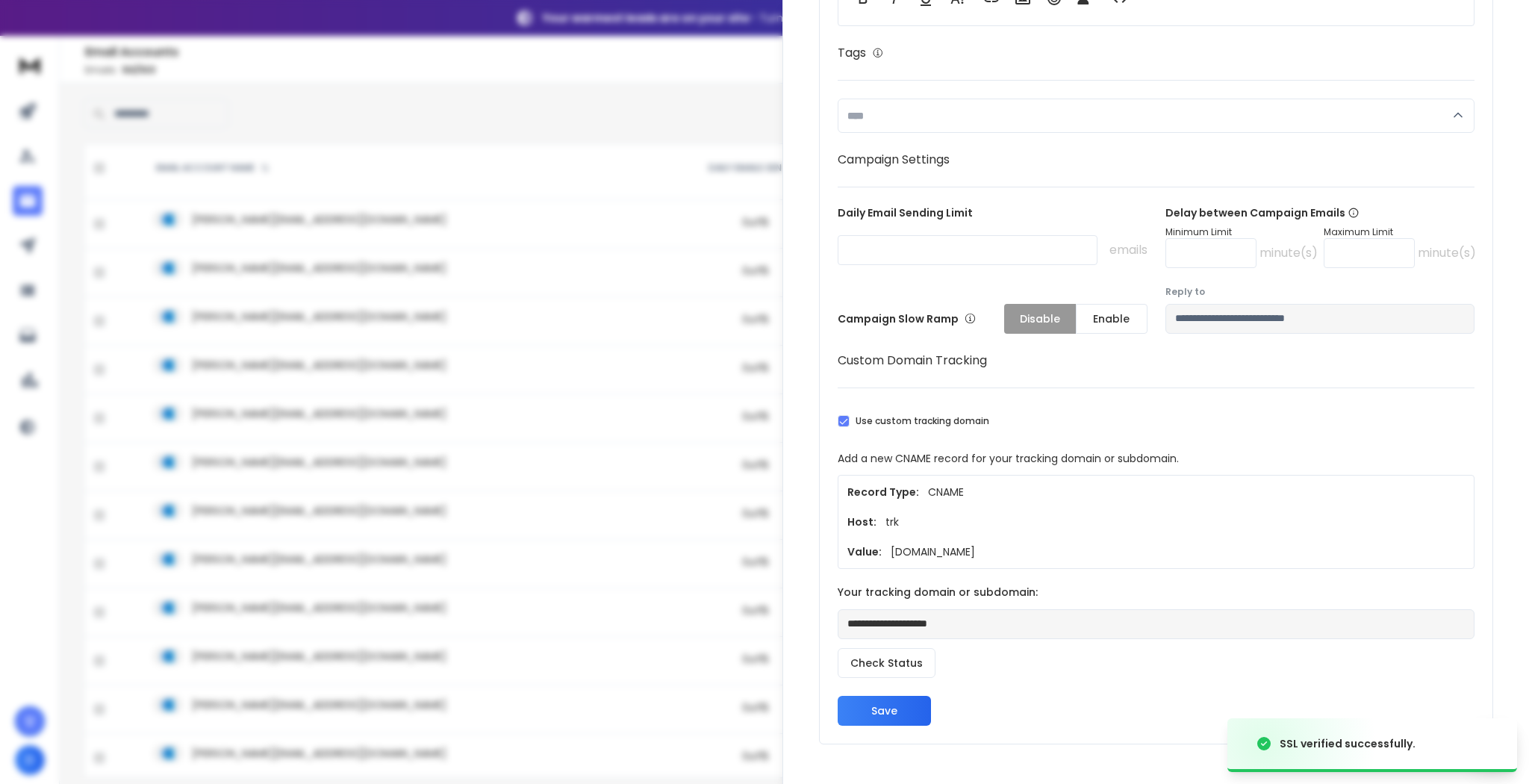
click at [895, 708] on button "Save" at bounding box center [885, 710] width 94 height 30
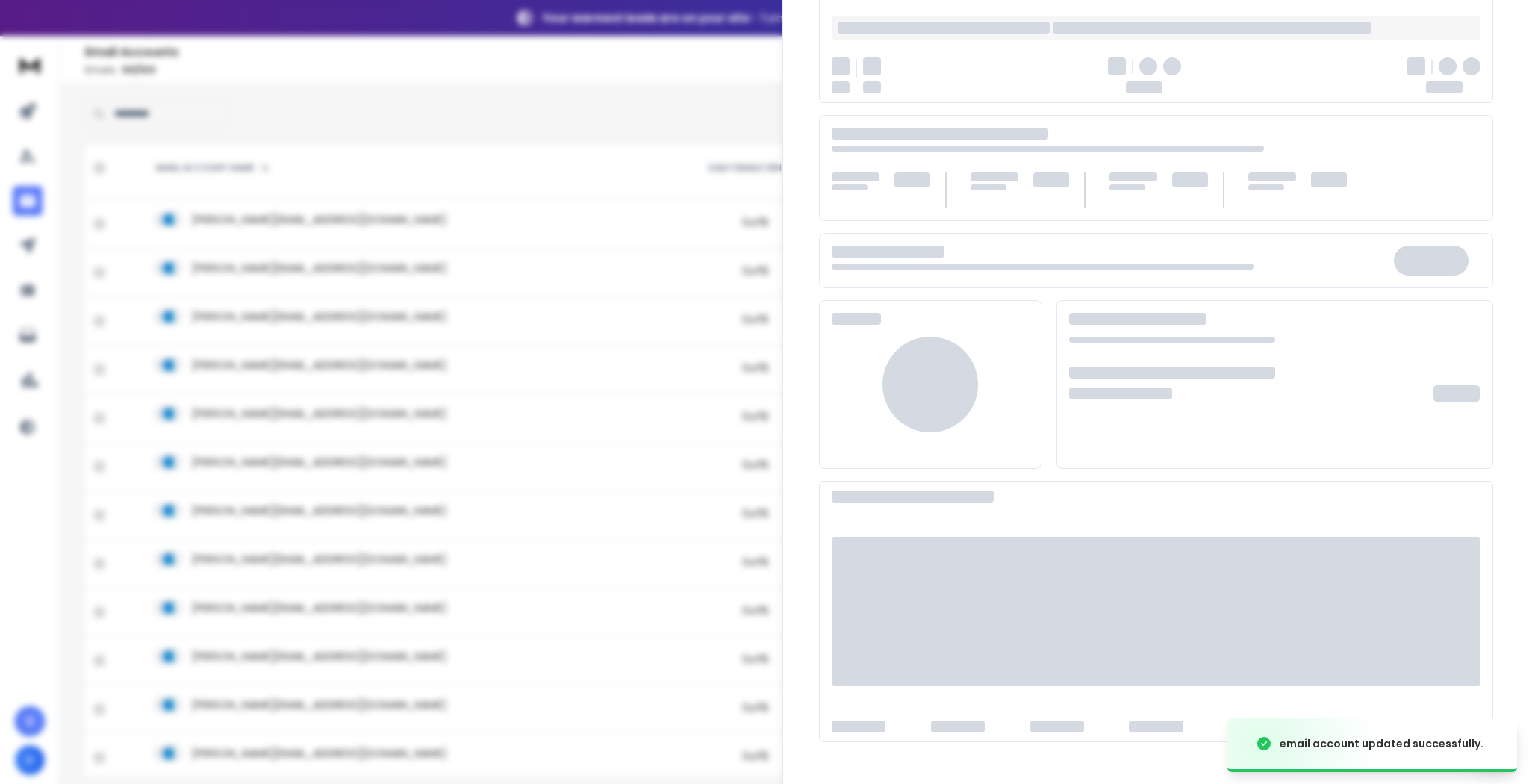
scroll to position [0, 0]
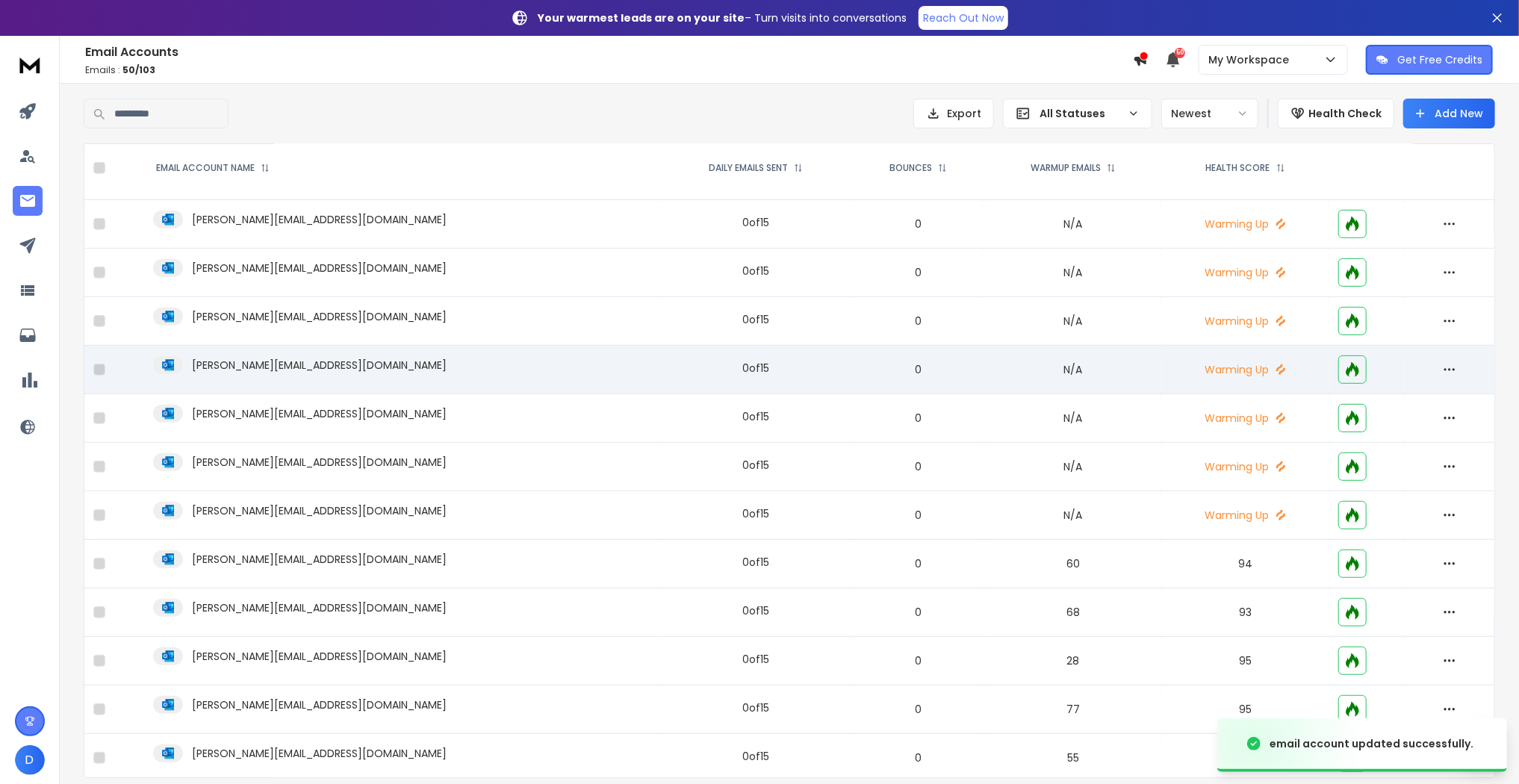
click at [376, 376] on td "[PERSON_NAME][EMAIL_ADDRESS][DOMAIN_NAME]" at bounding box center [402, 369] width 516 height 49
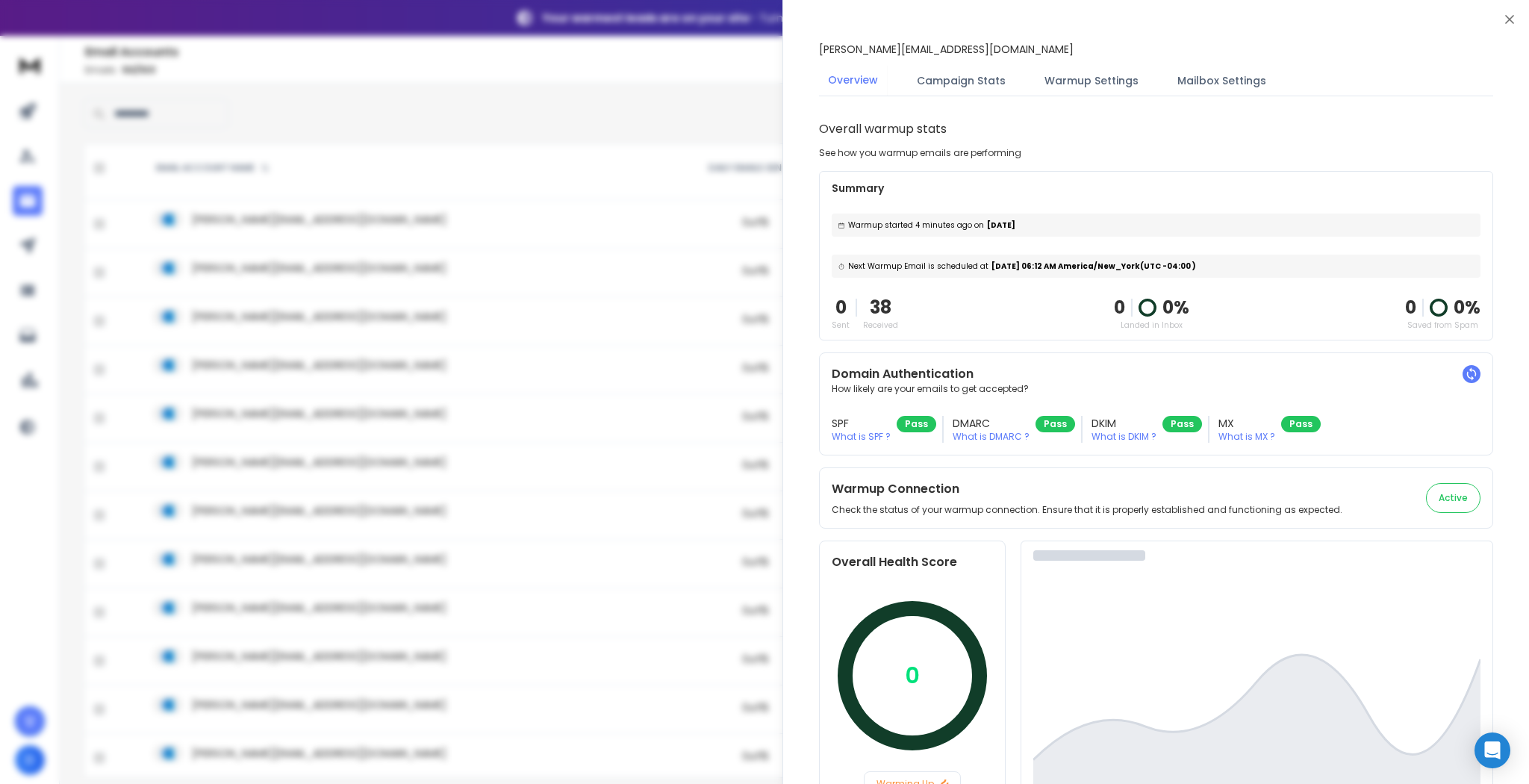
click at [1174, 79] on button "Mailbox Settings" at bounding box center [1222, 81] width 107 height 33
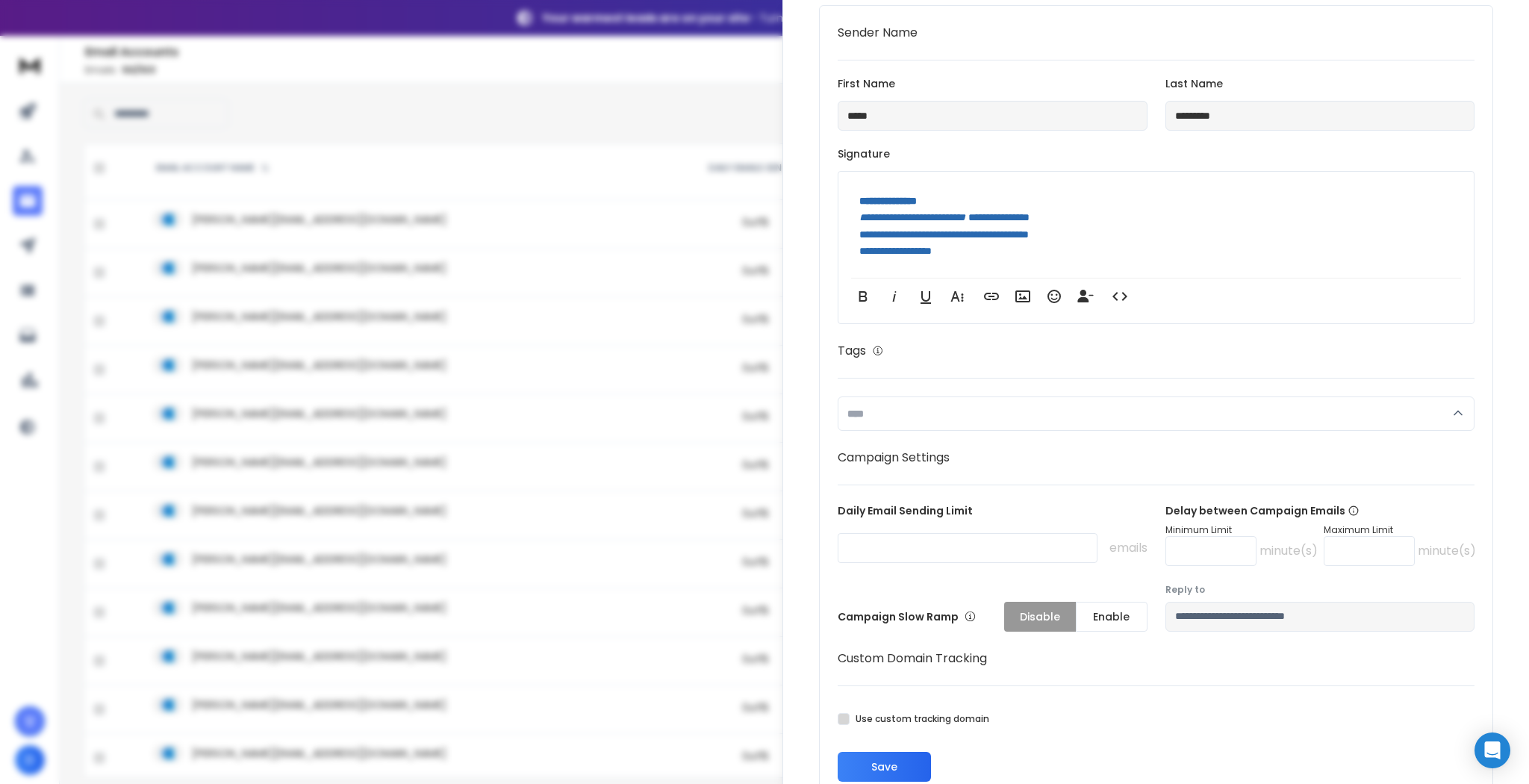
scroll to position [160, 0]
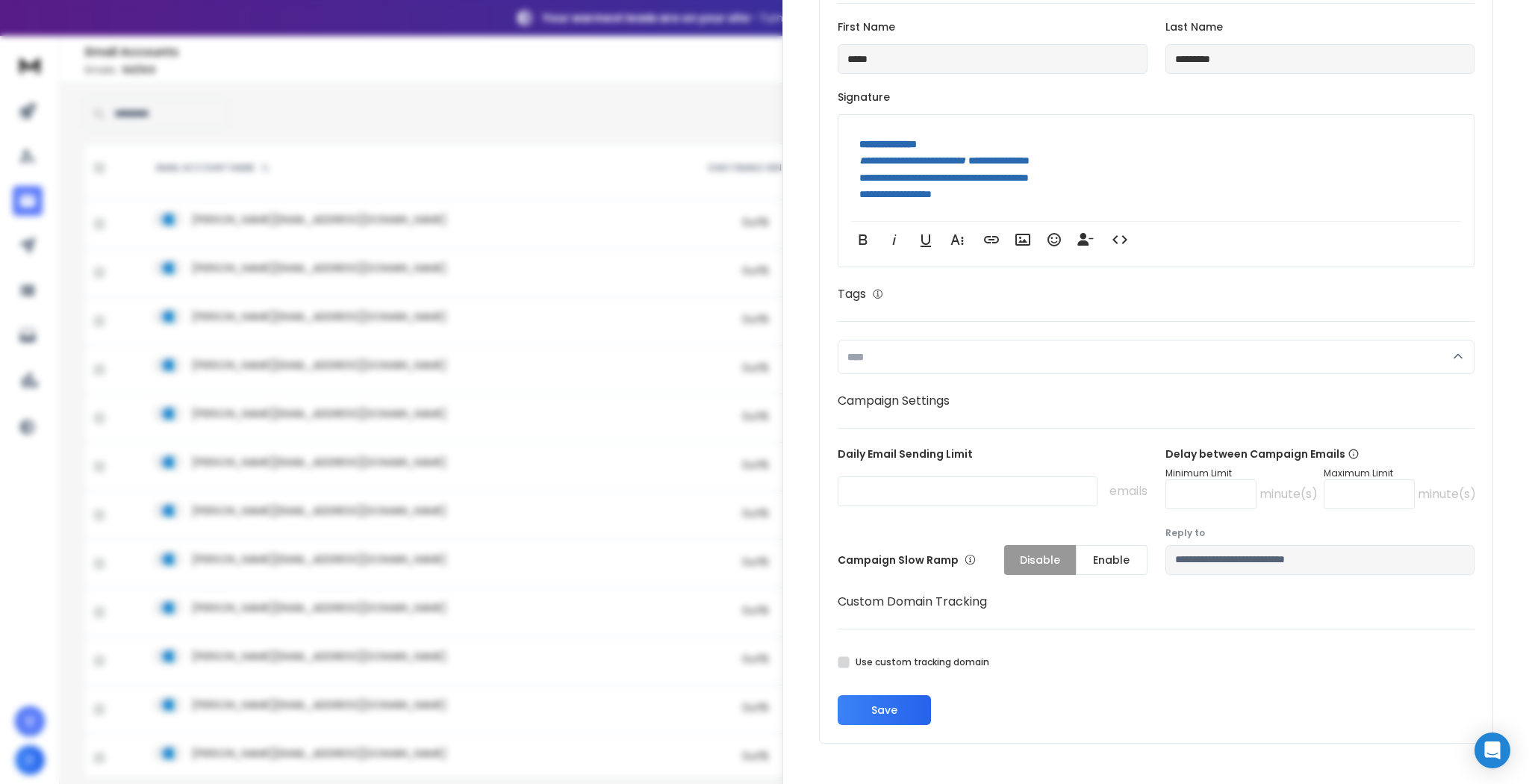
click at [836, 662] on div "**********" at bounding box center [1156, 346] width 674 height 795
click at [838, 661] on button "Reply to" at bounding box center [844, 661] width 12 height 12
click at [838, 661] on button "Reply to" at bounding box center [844, 661] width 12 height 12
click at [840, 659] on button "Reply to" at bounding box center [844, 661] width 12 height 12
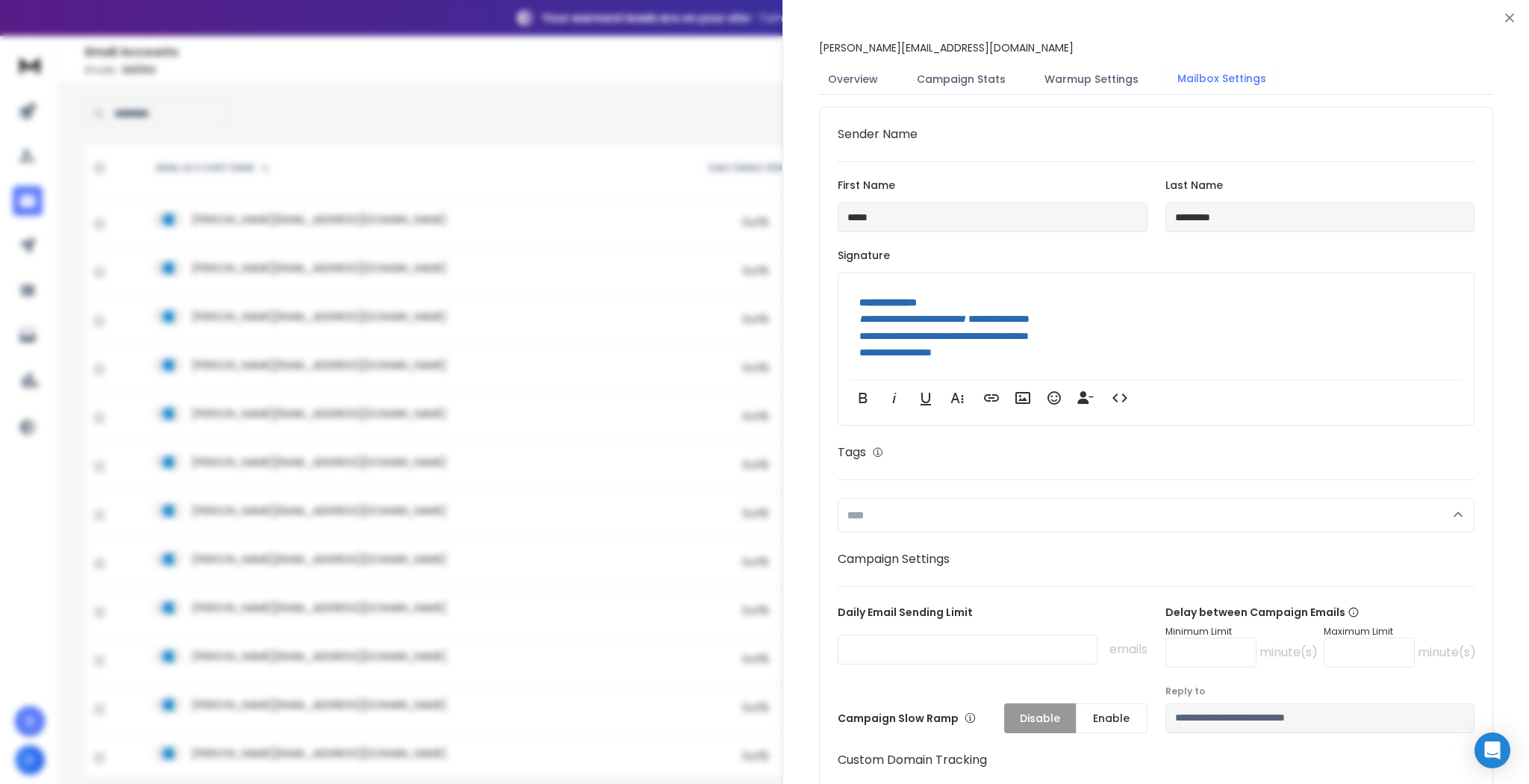
scroll to position [0, 0]
drag, startPoint x: 953, startPoint y: 41, endPoint x: 857, endPoint y: 50, distance: 96.4
click at [857, 50] on div "[PERSON_NAME][EMAIL_ADDRESS][DOMAIN_NAME]" at bounding box center [1156, 49] width 674 height 15
copy p "[DOMAIN_NAME]"
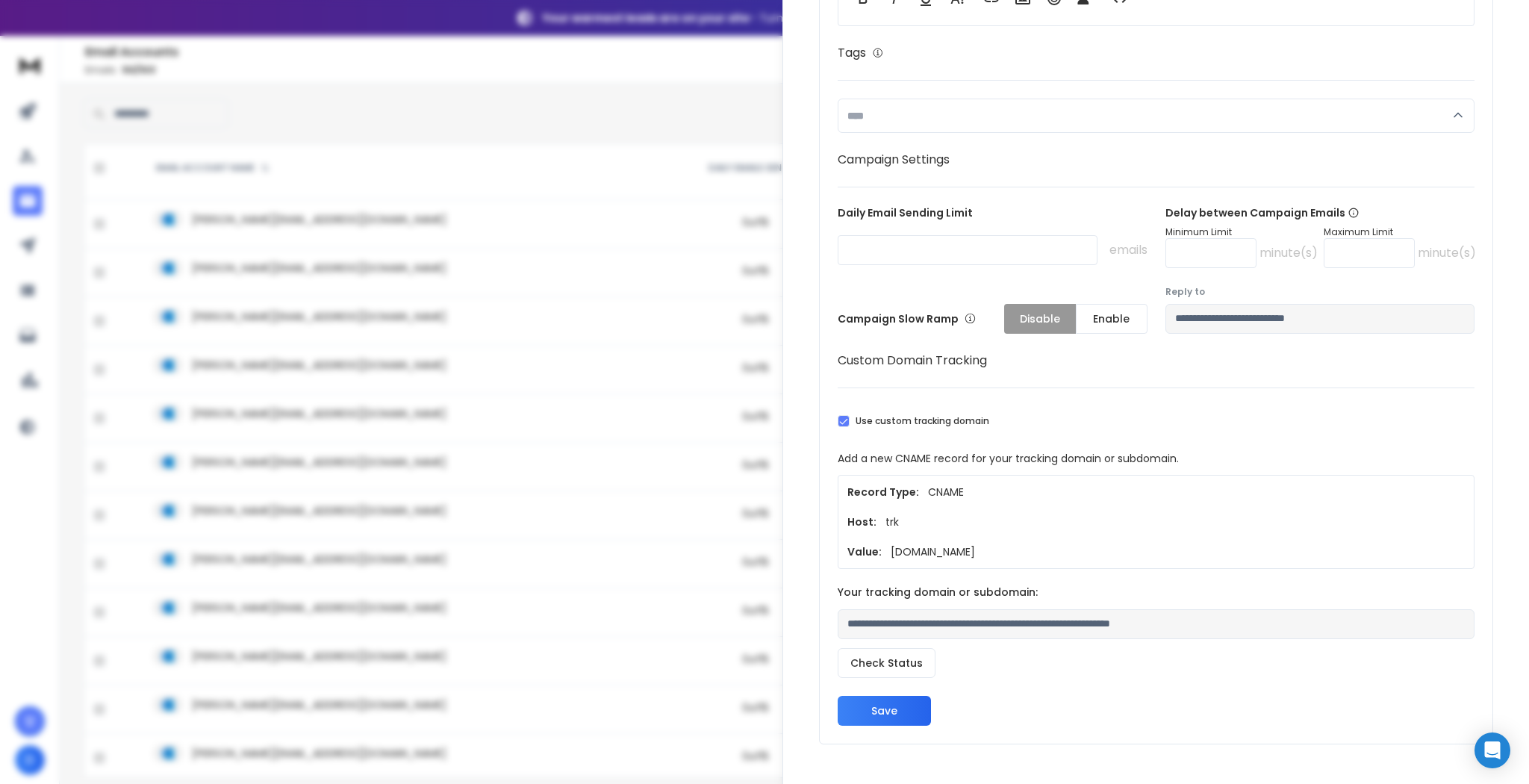
paste input "**********"
click at [846, 621] on input "**********" at bounding box center [1156, 624] width 637 height 30
type input "**********"
click at [890, 656] on button "Check Status" at bounding box center [887, 663] width 98 height 30
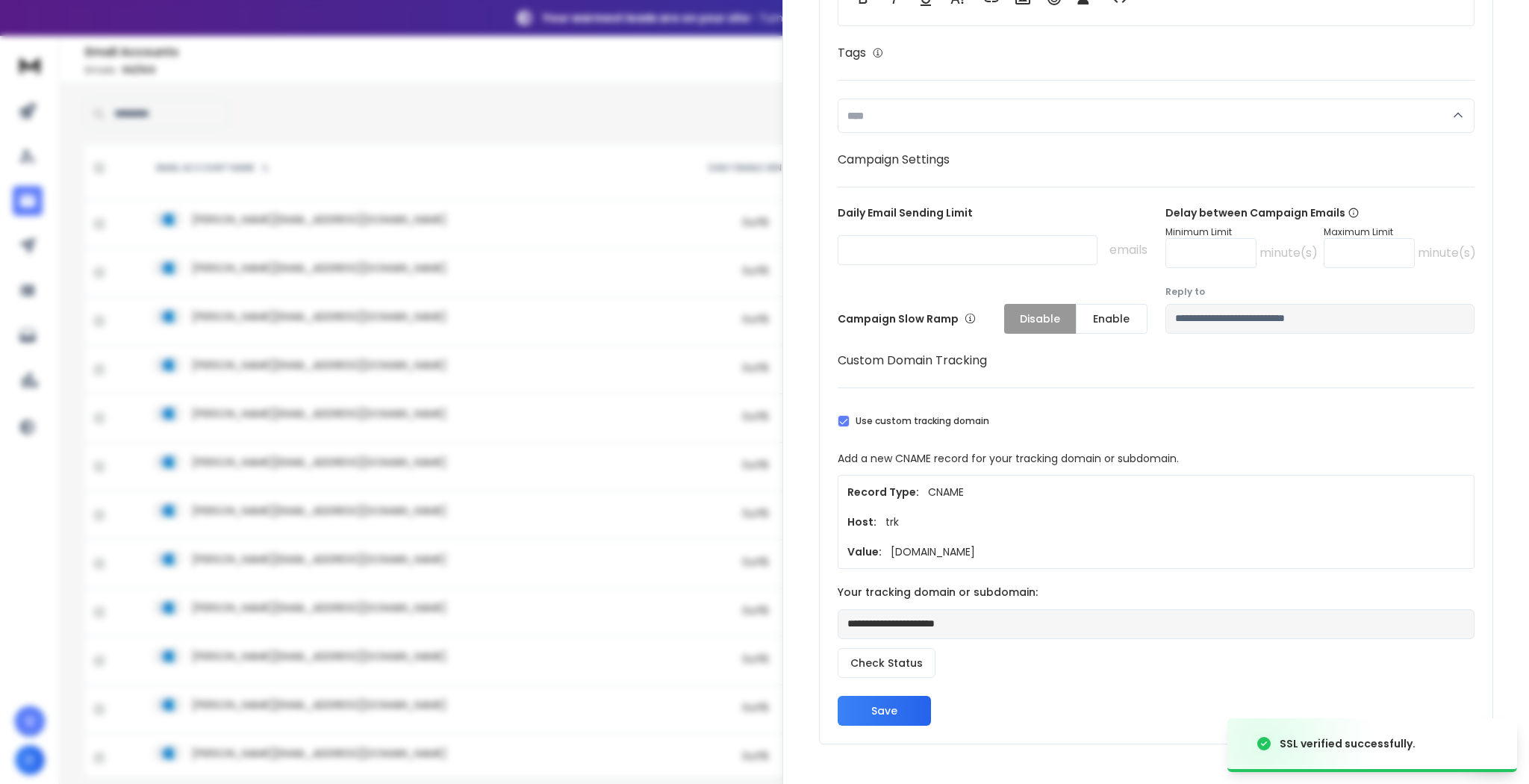
click at [894, 708] on button "Save" at bounding box center [885, 710] width 94 height 30
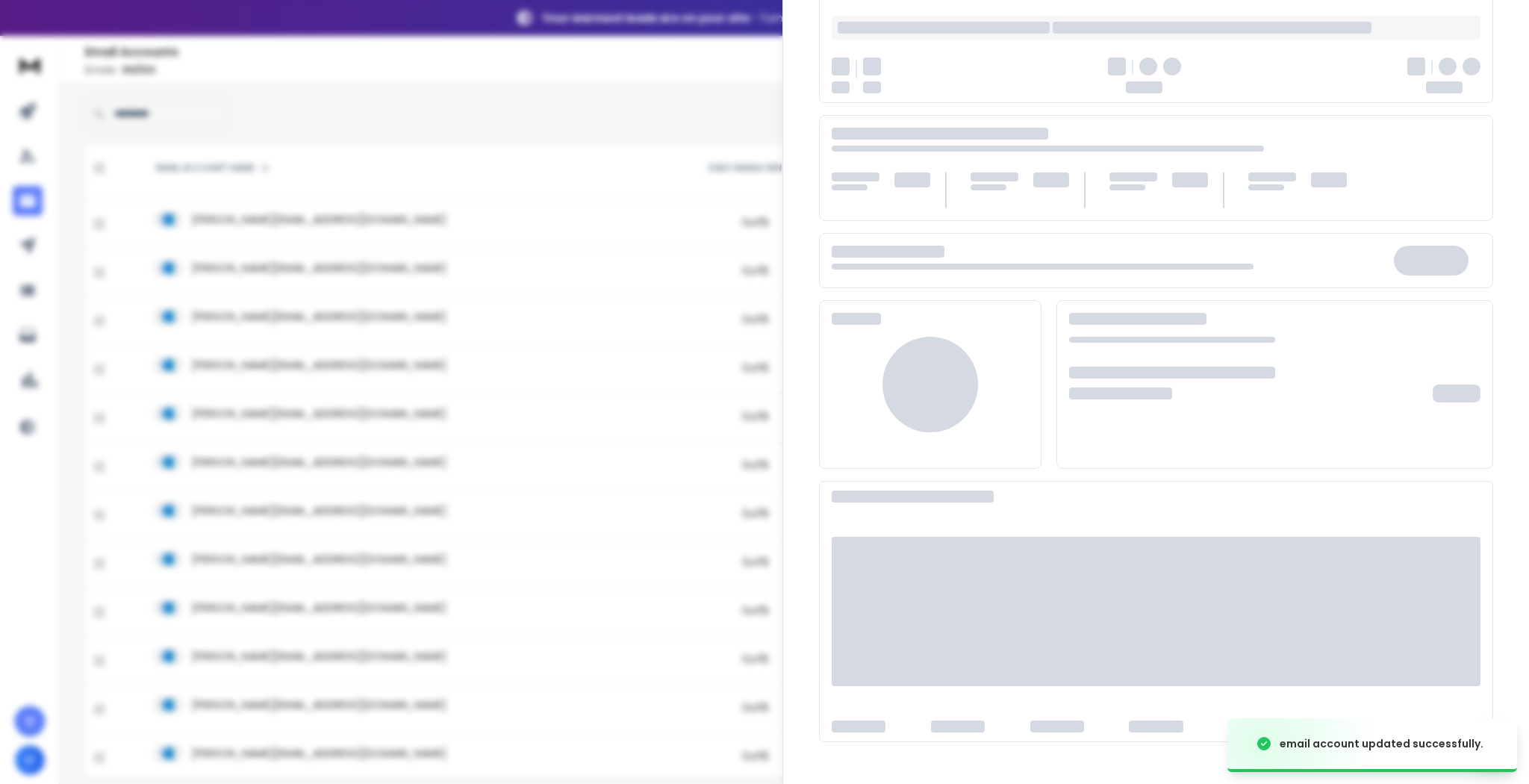
scroll to position [0, 0]
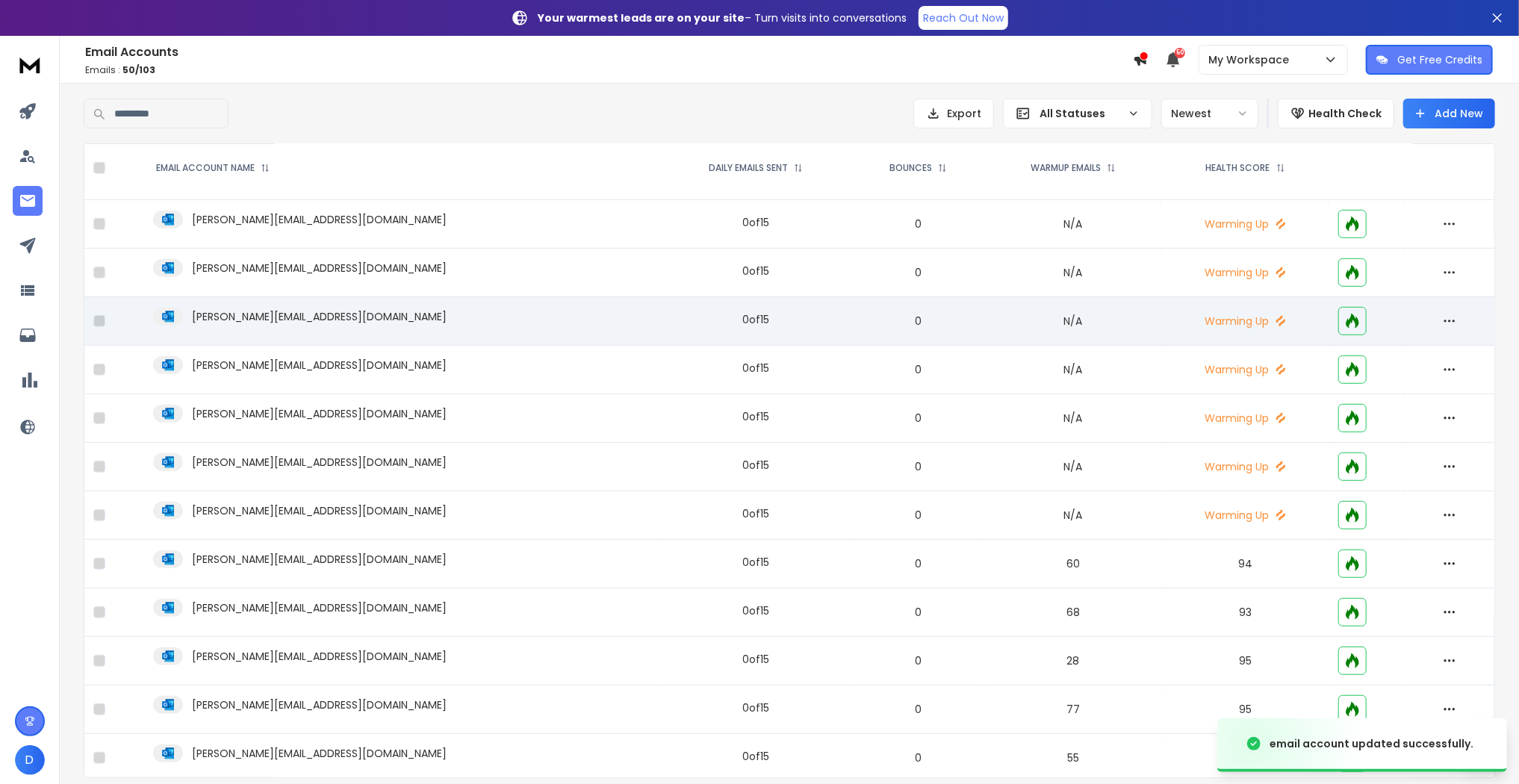
click at [322, 319] on p "[PERSON_NAME][EMAIL_ADDRESS][DOMAIN_NAME]" at bounding box center [319, 316] width 254 height 15
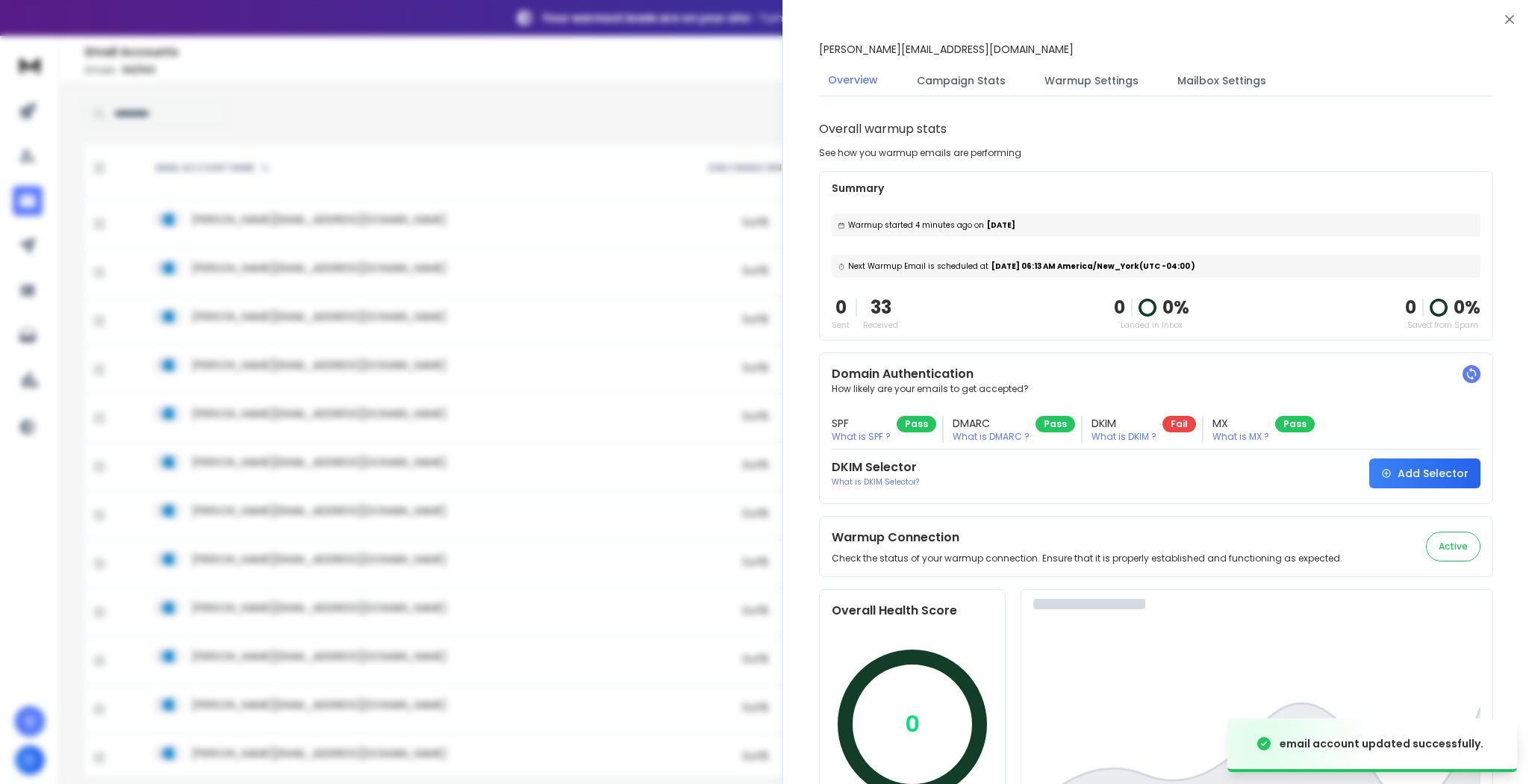
click at [1185, 80] on button "Mailbox Settings" at bounding box center [1222, 81] width 107 height 33
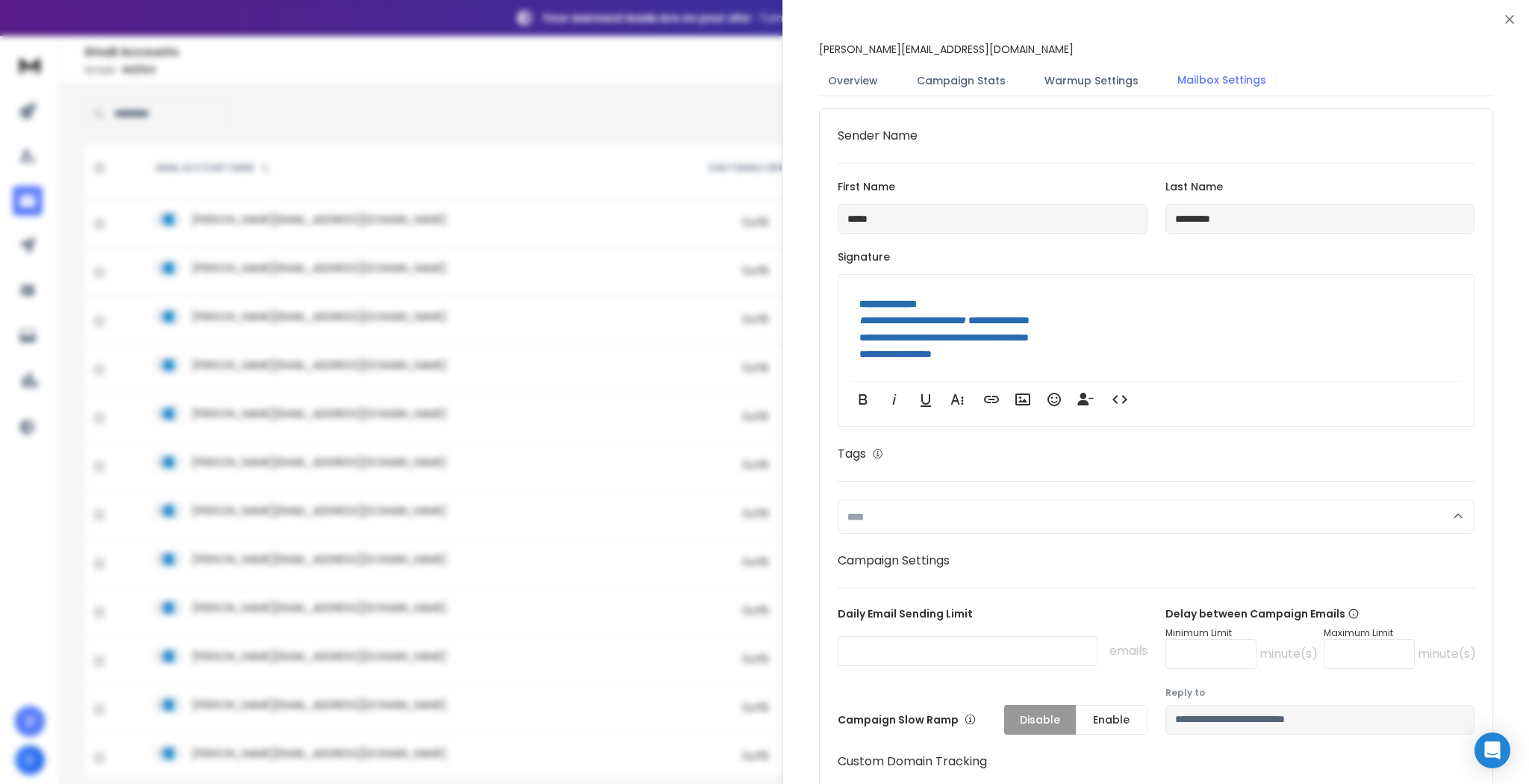
click at [850, 75] on button "Overview" at bounding box center [853, 81] width 68 height 33
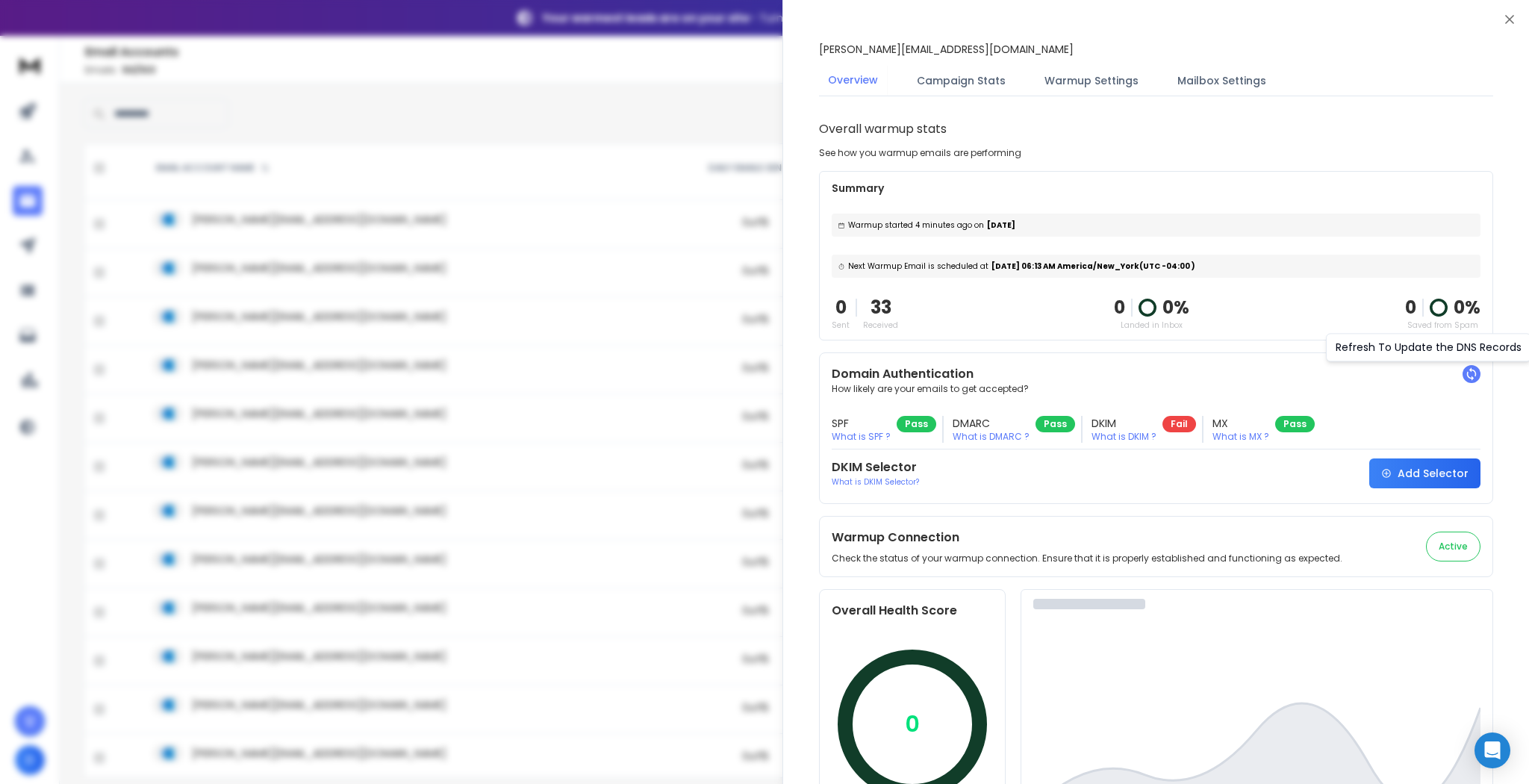
click at [1404, 472] on button "Add Selector" at bounding box center [1425, 474] width 111 height 30
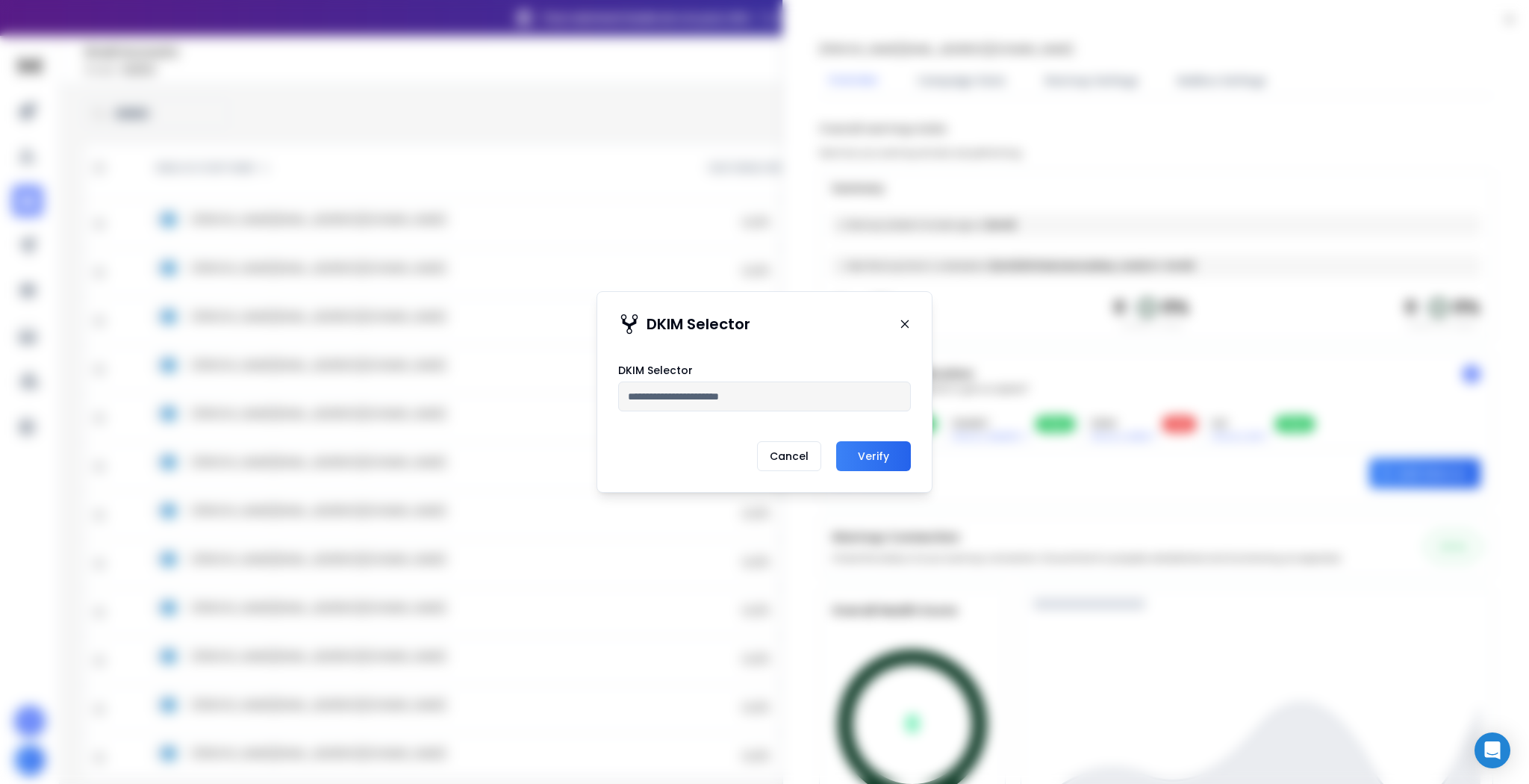
click at [750, 388] on input "text" at bounding box center [764, 397] width 292 height 30
type input "**"
click at [875, 451] on button "Verify" at bounding box center [874, 456] width 75 height 30
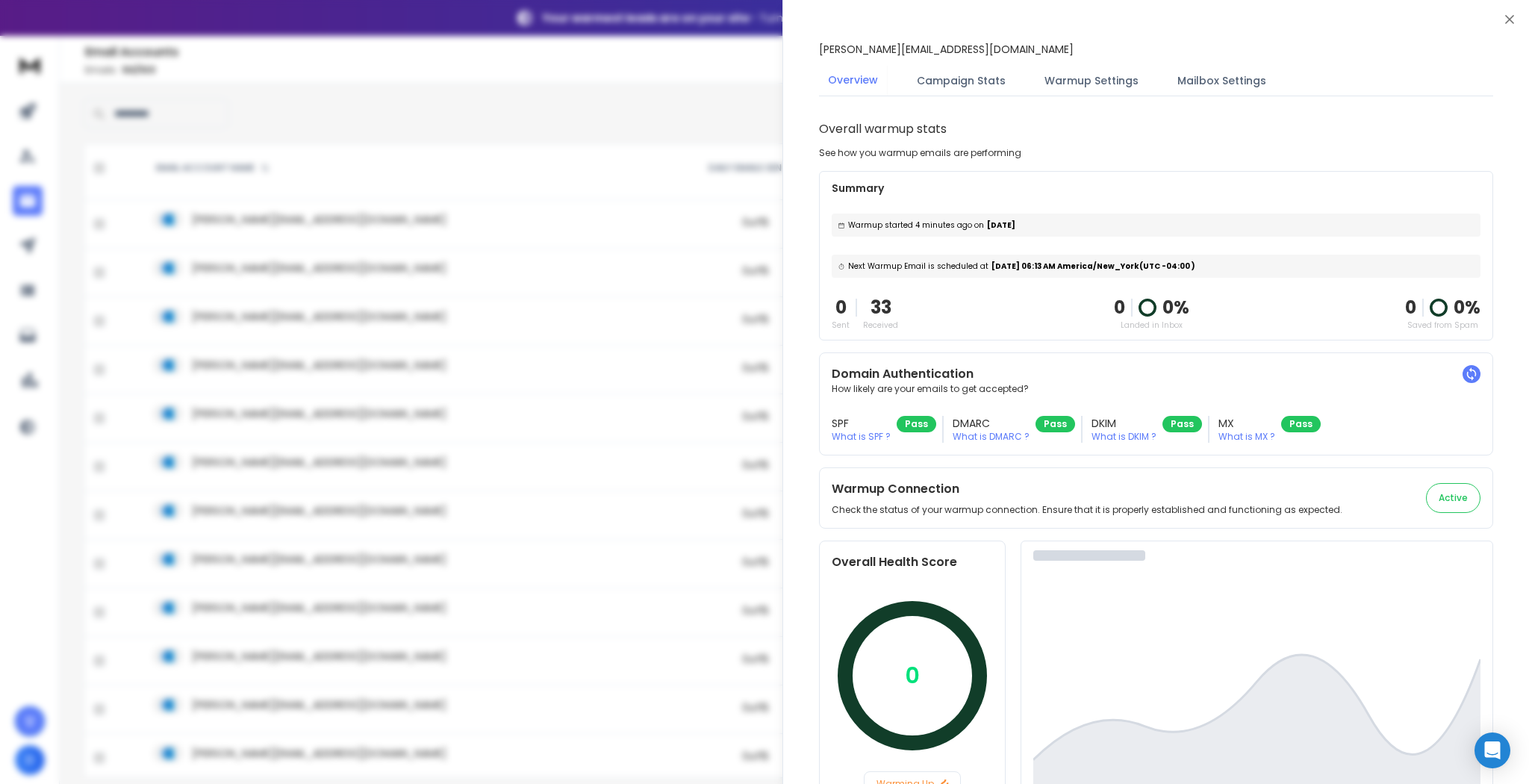
click at [1189, 75] on button "Mailbox Settings" at bounding box center [1222, 81] width 107 height 33
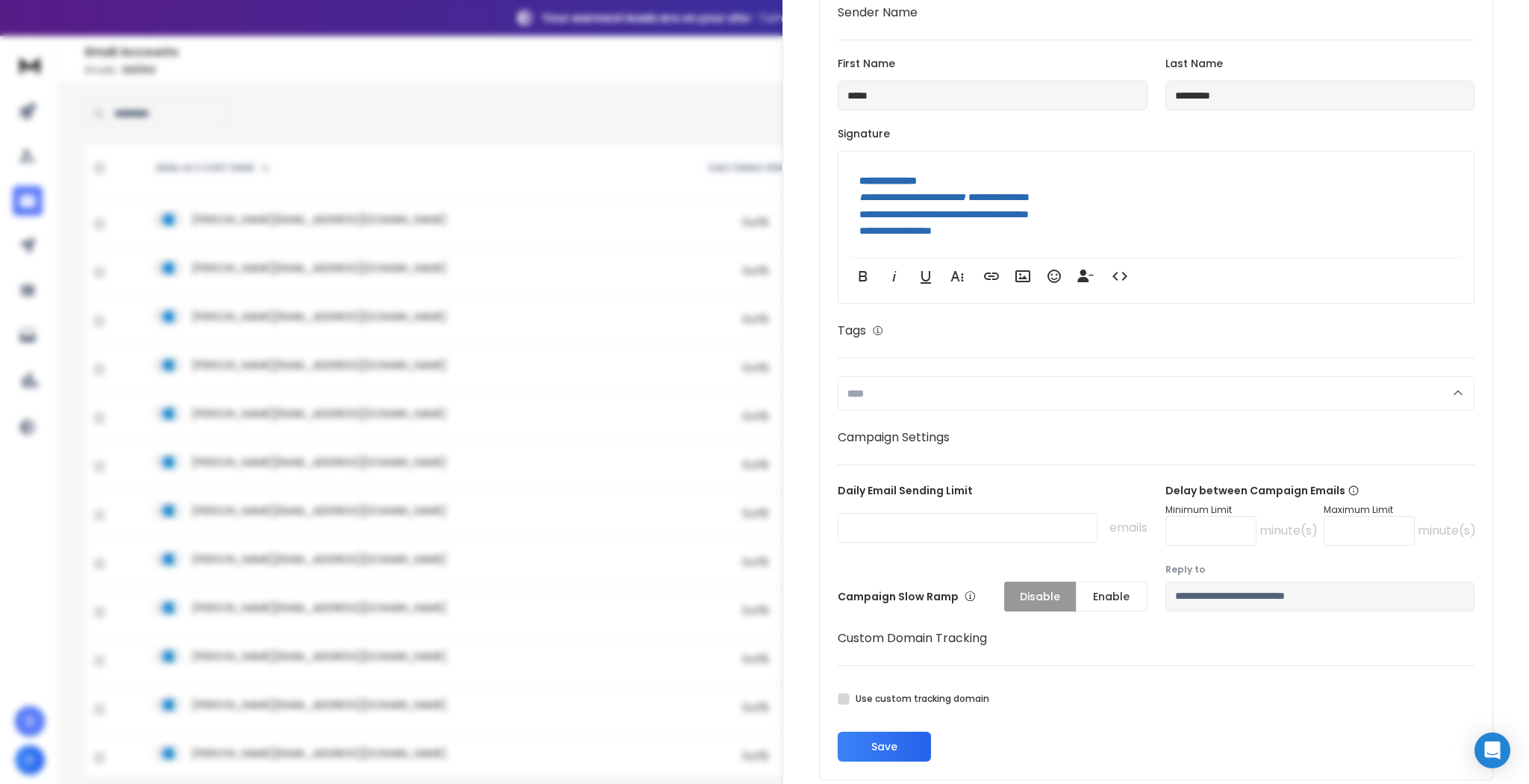
scroll to position [160, 0]
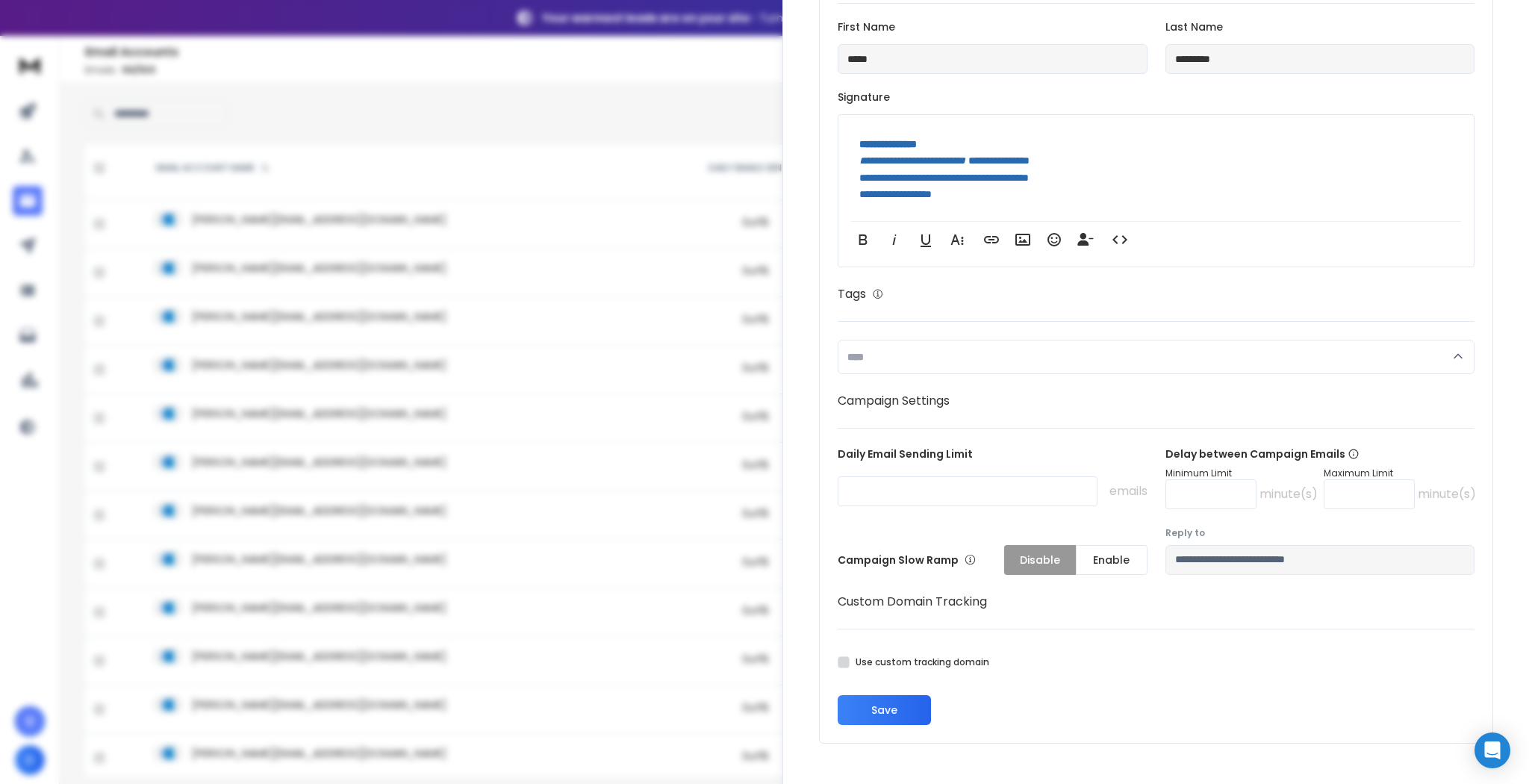
click at [838, 659] on button "Reply to" at bounding box center [844, 661] width 12 height 12
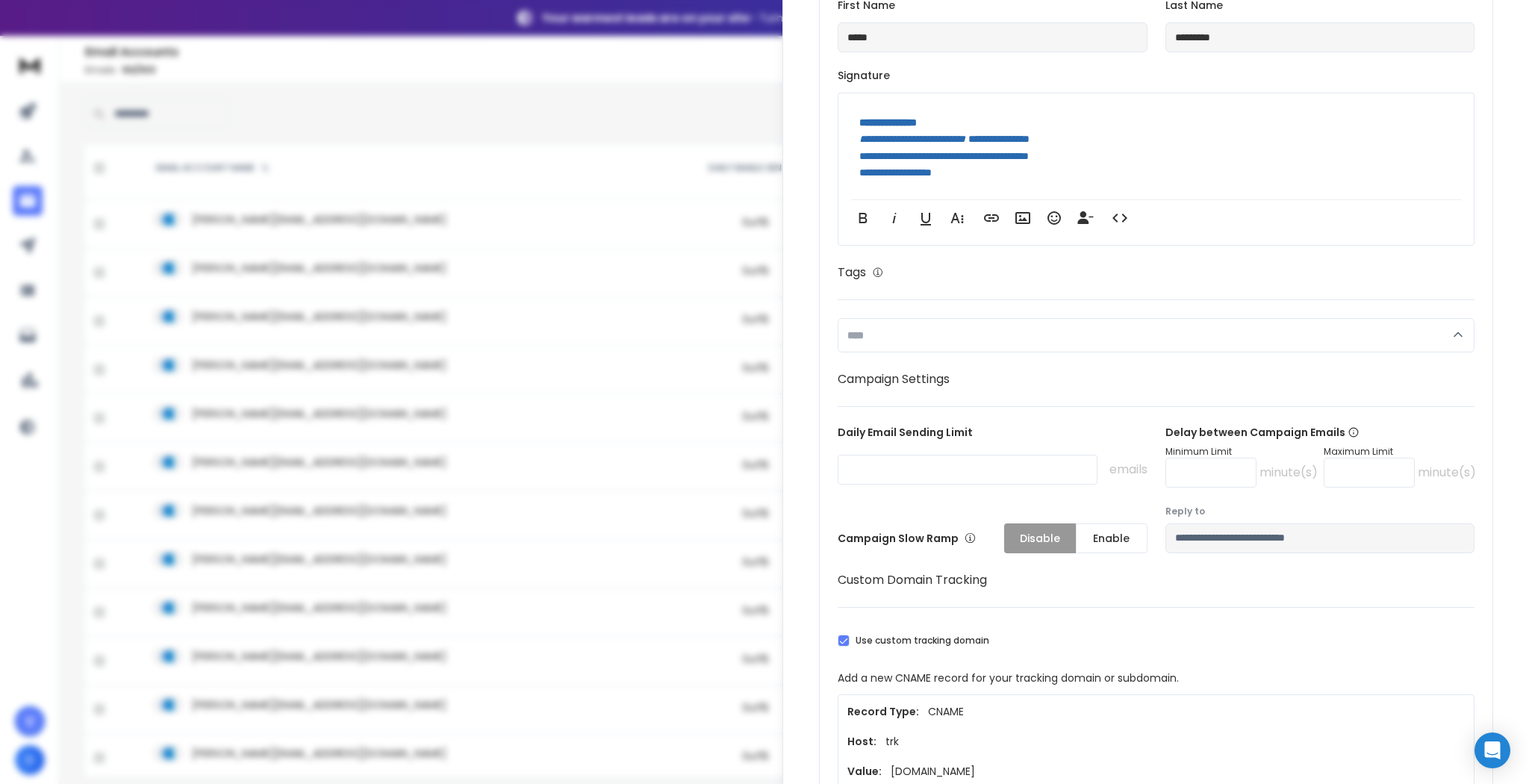
scroll to position [0, 0]
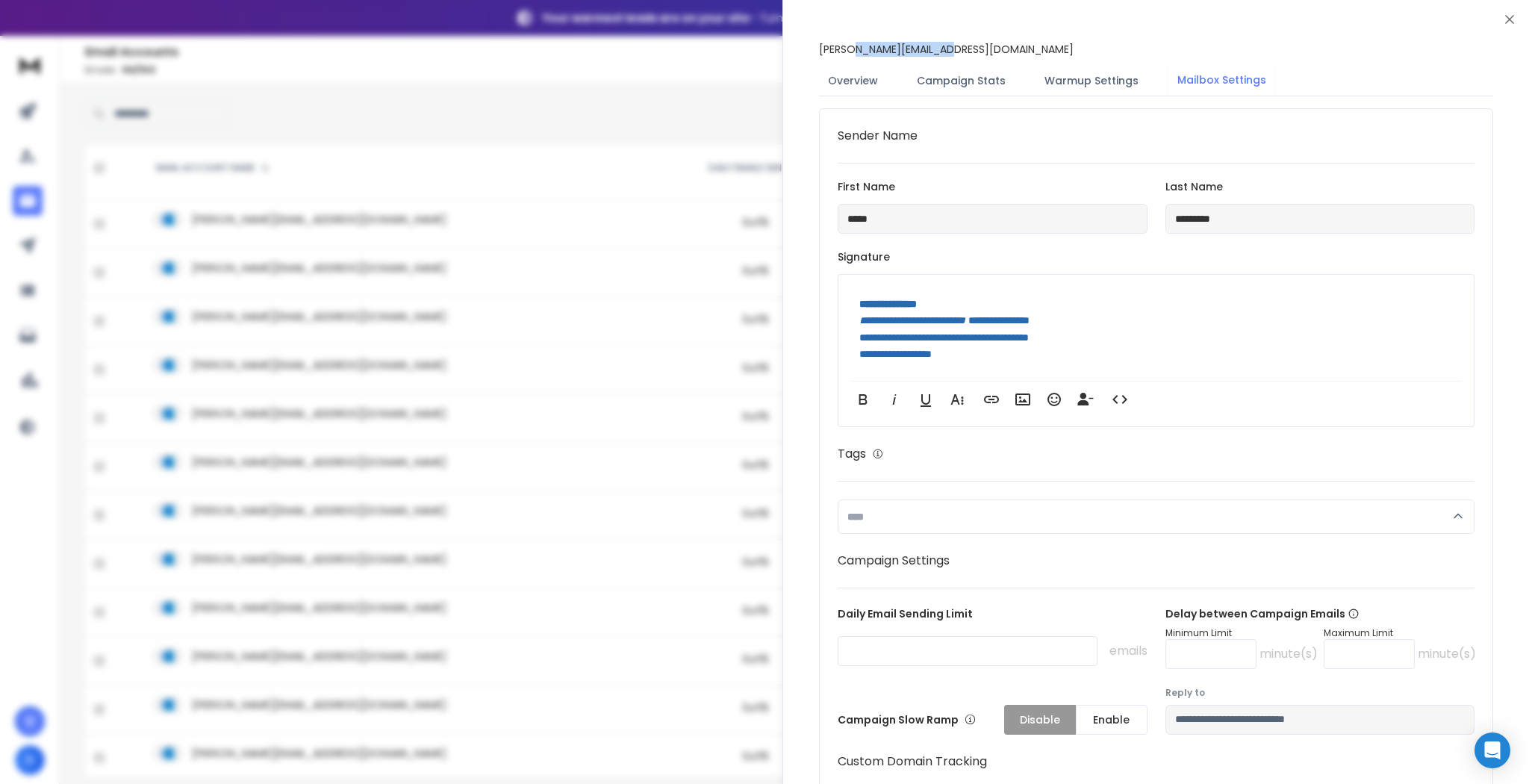
drag, startPoint x: 1018, startPoint y: 55, endPoint x: 858, endPoint y: 46, distance: 160.3
click at [858, 46] on div "[PERSON_NAME][EMAIL_ADDRESS][DOMAIN_NAME]" at bounding box center [1156, 49] width 674 height 15
copy p "[DOMAIN_NAME]"
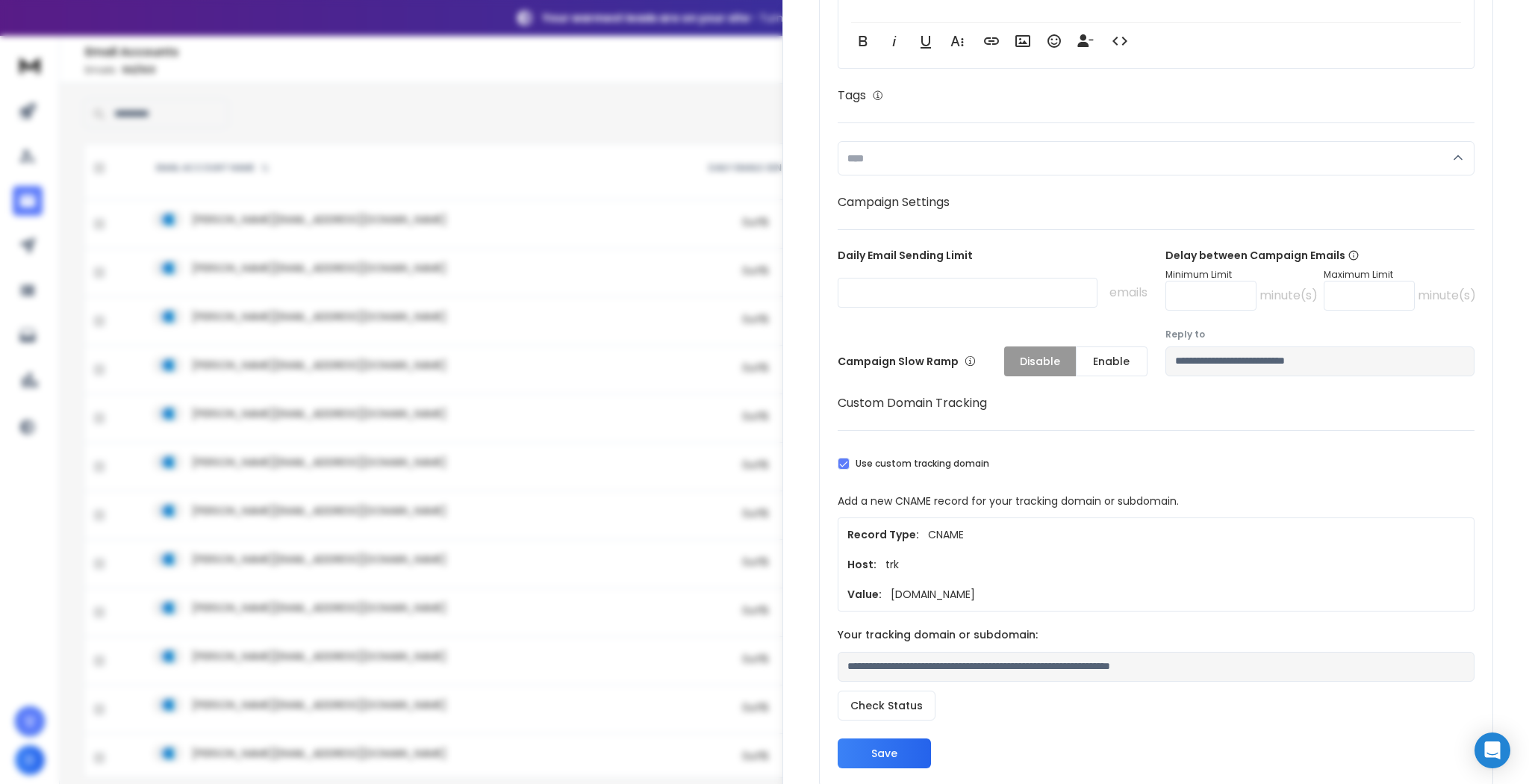
paste input "**********"
click at [846, 662] on input "**********" at bounding box center [1156, 666] width 637 height 30
type input "**********"
click at [904, 695] on button "Check Status" at bounding box center [887, 705] width 98 height 30
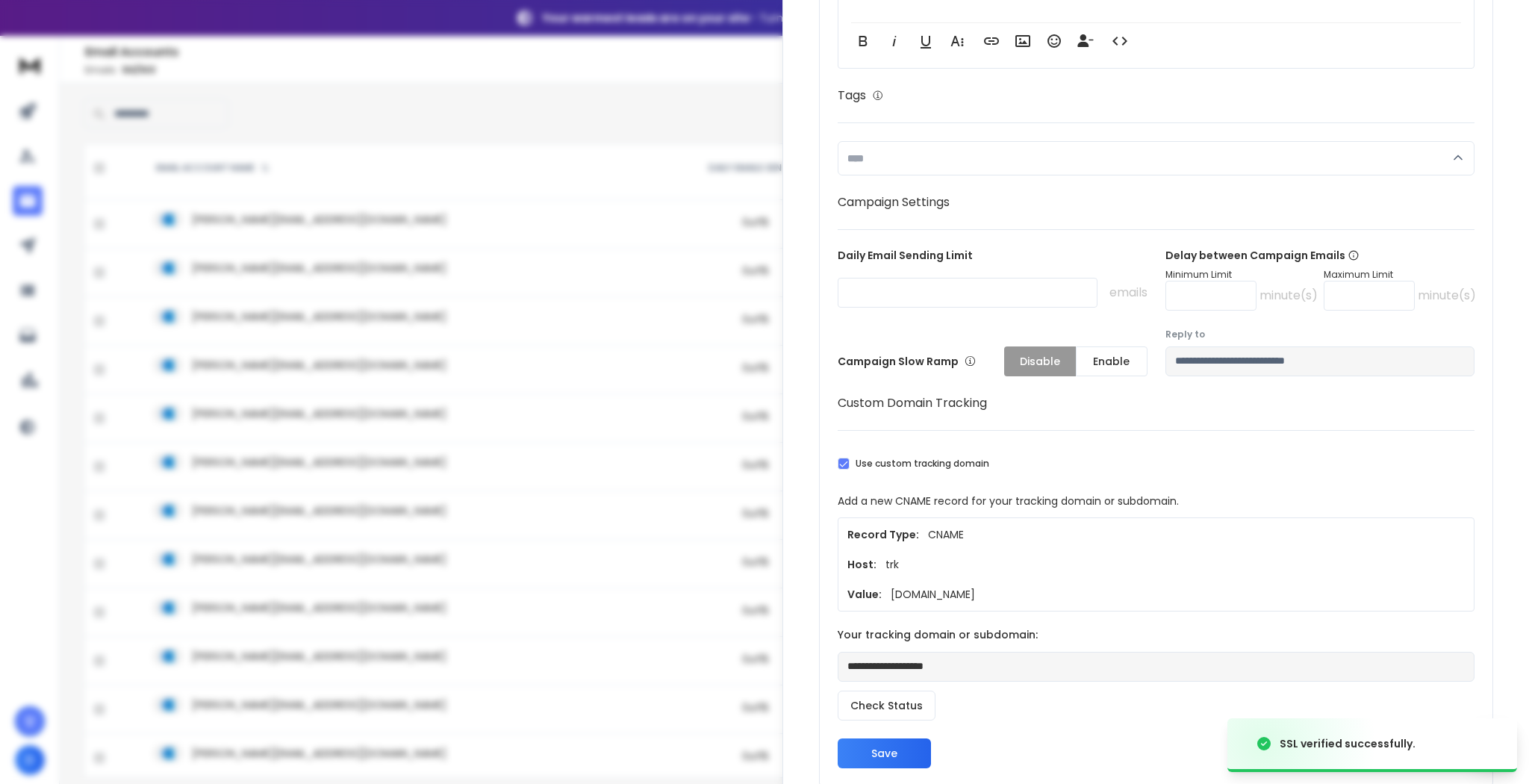
click at [902, 748] on button "Save" at bounding box center [885, 753] width 94 height 30
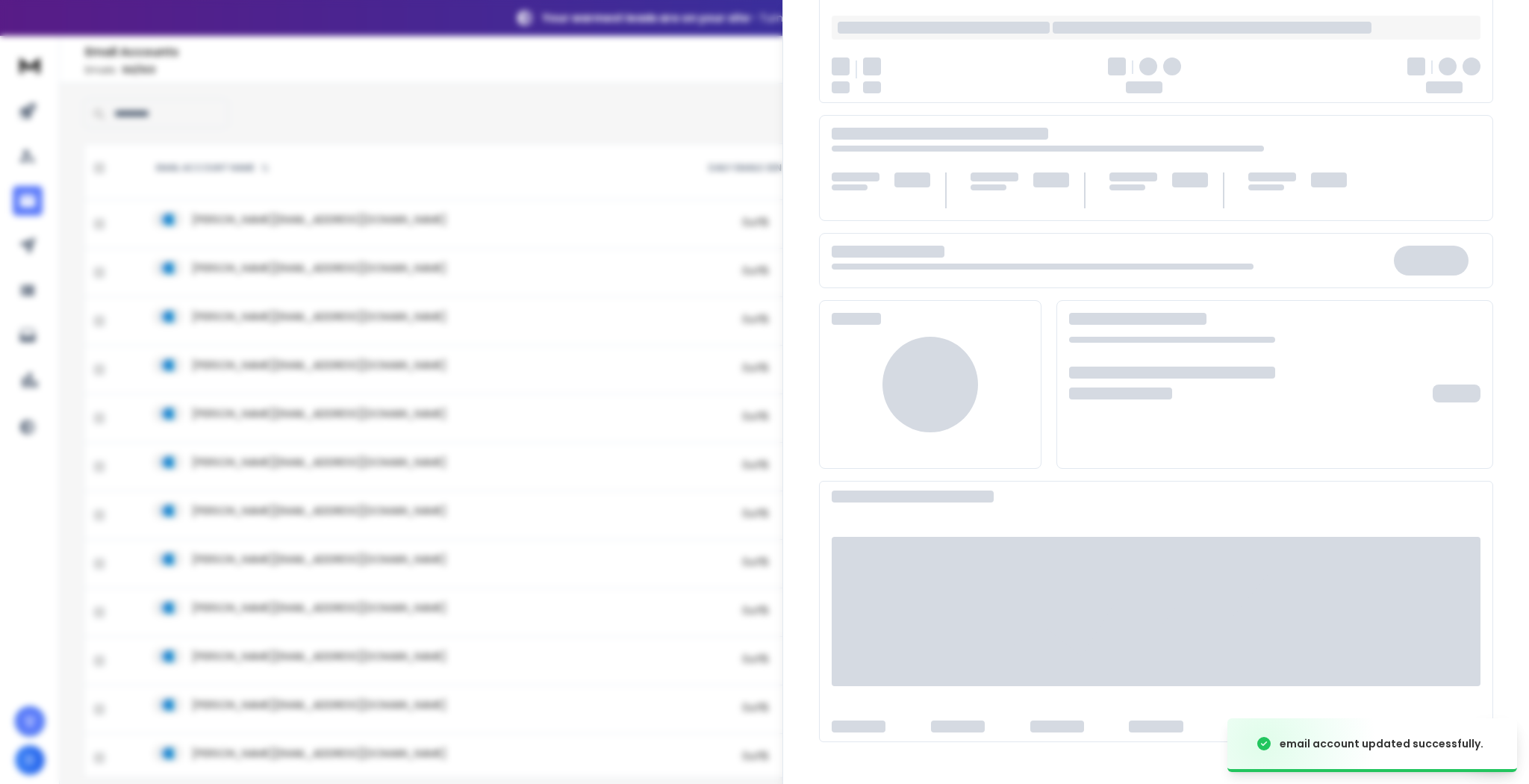
scroll to position [0, 0]
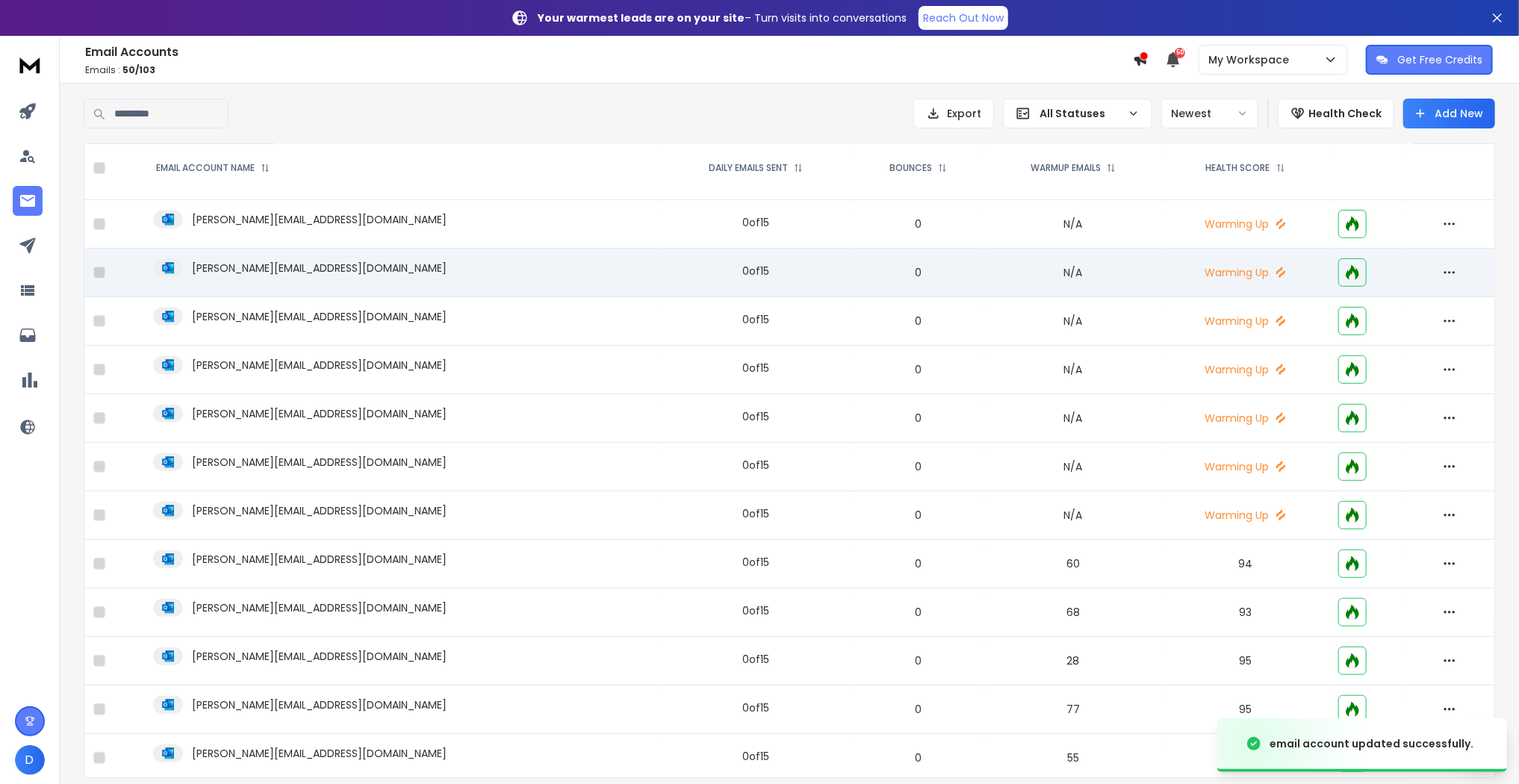
click at [301, 276] on td "[PERSON_NAME][EMAIL_ADDRESS][DOMAIN_NAME]" at bounding box center [402, 272] width 516 height 49
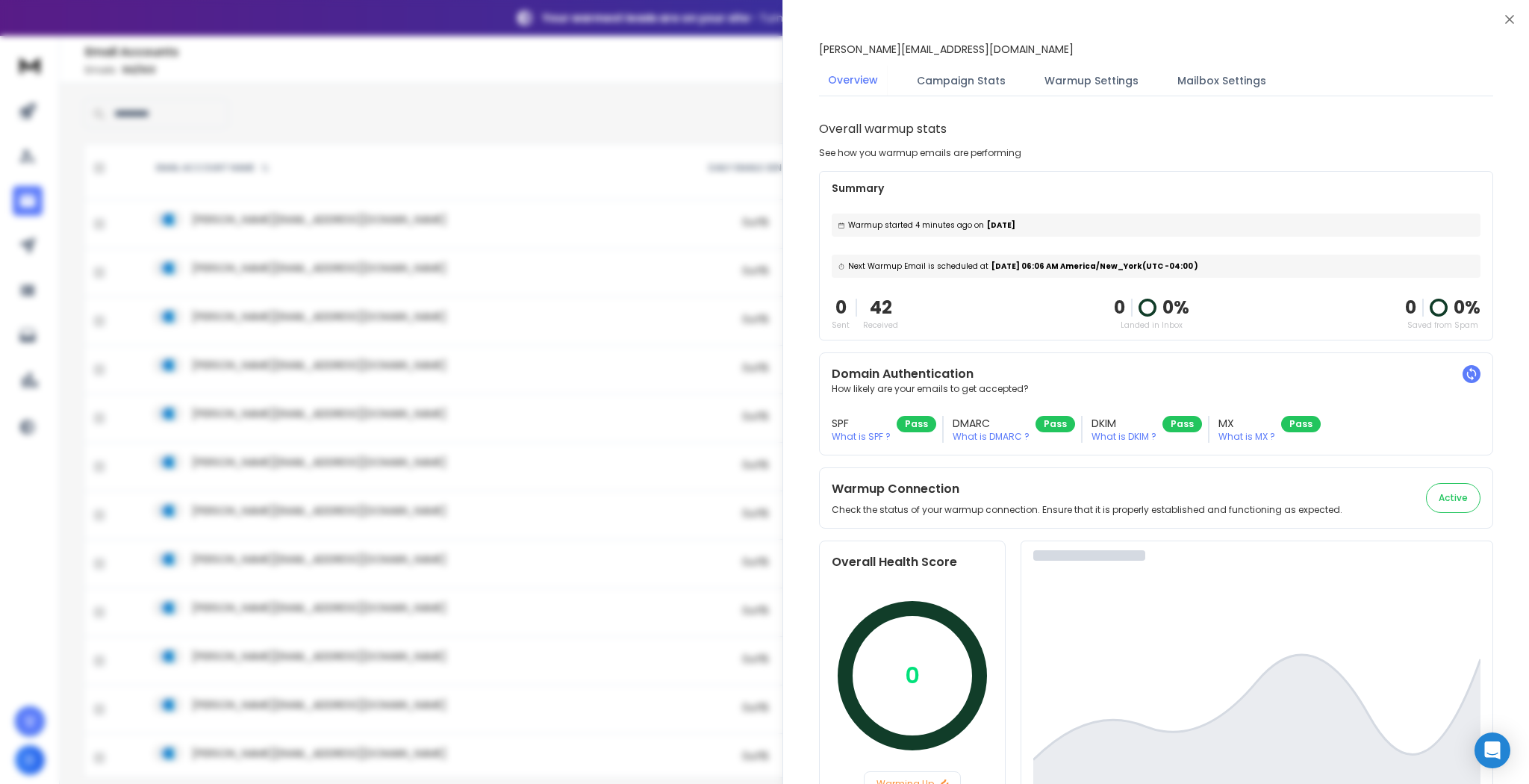
click at [1203, 75] on button "Mailbox Settings" at bounding box center [1222, 81] width 107 height 33
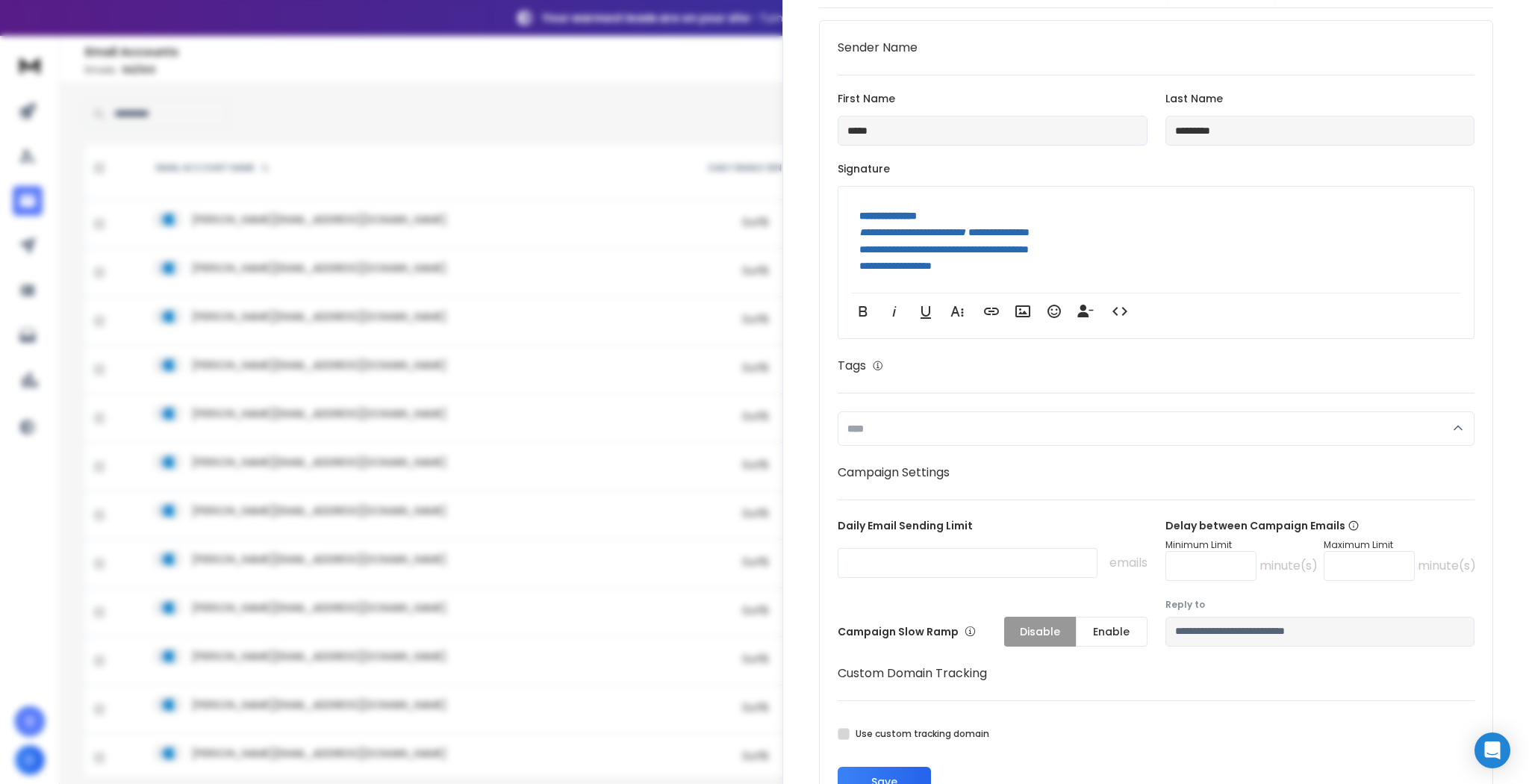
scroll to position [160, 0]
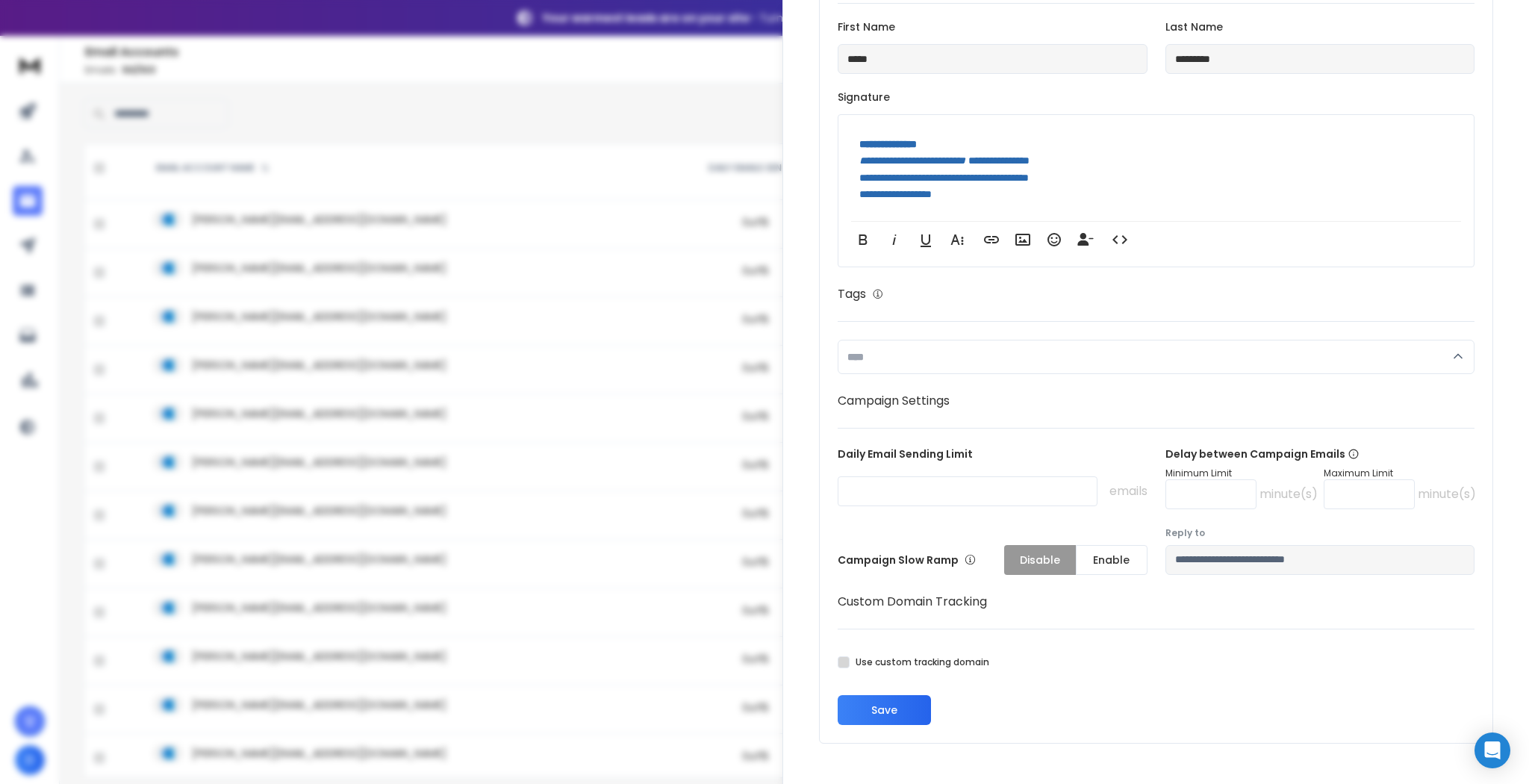
click at [851, 656] on div "Use custom tracking domain" at bounding box center [914, 661] width 152 height 12
click at [856, 656] on label "Use custom tracking domain" at bounding box center [922, 661] width 133 height 12
click at [854, 659] on div "Use custom tracking domain" at bounding box center [914, 661] width 152 height 12
click at [849, 663] on div "Use custom tracking domain" at bounding box center [914, 661] width 152 height 12
click at [847, 661] on button "Reply to" at bounding box center [844, 661] width 12 height 12
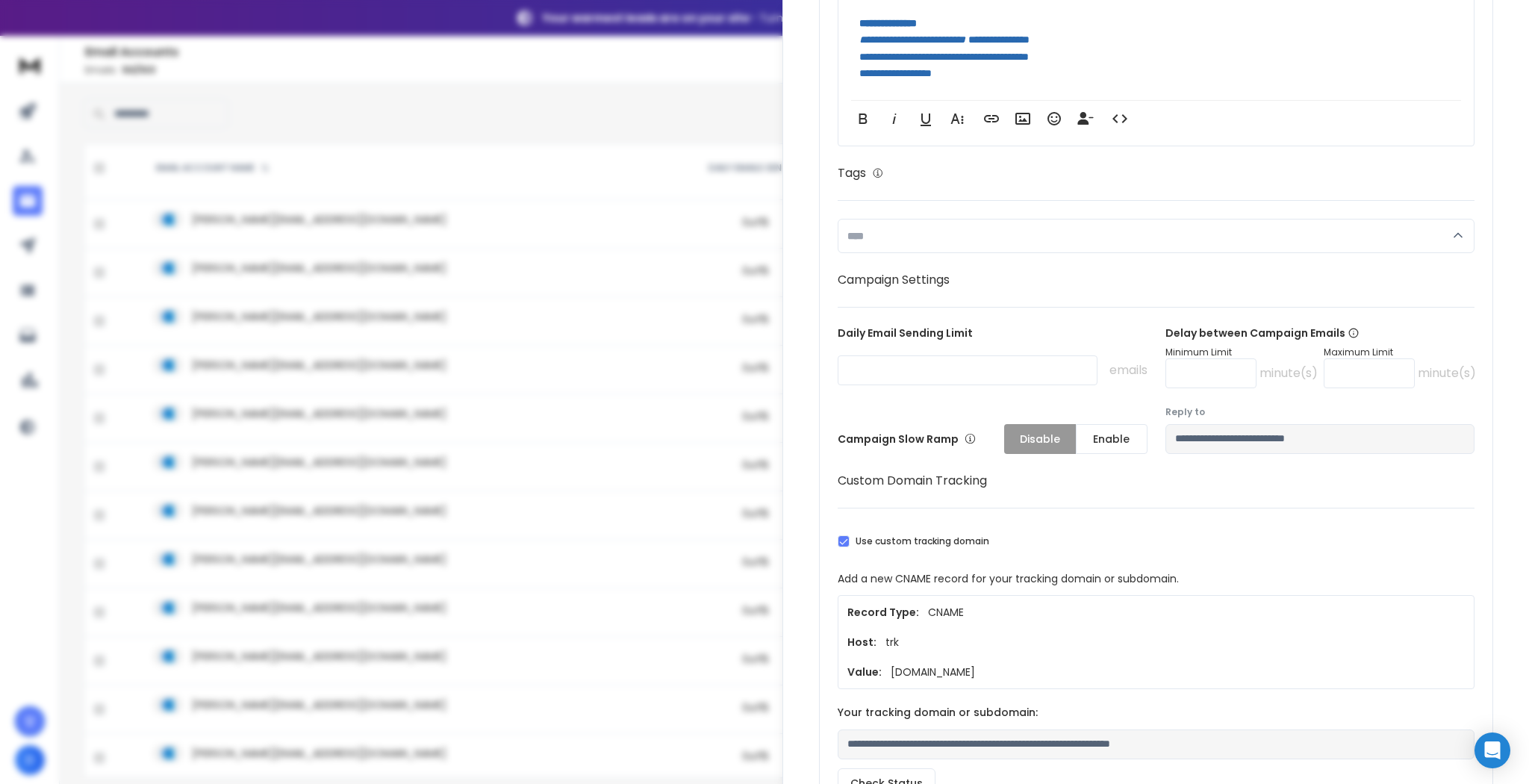
scroll to position [339, 0]
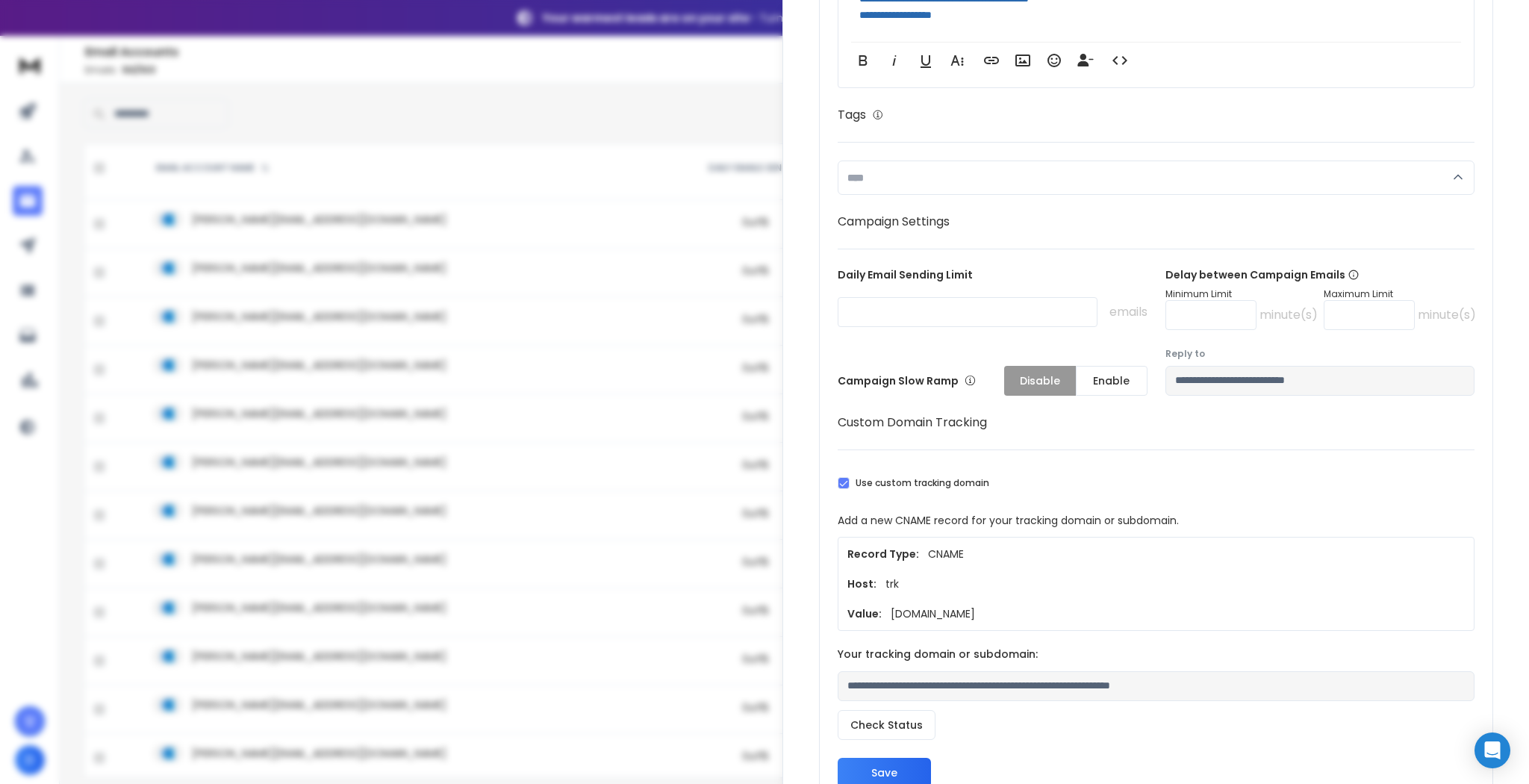
paste input "**********"
click at [845, 677] on input "**********" at bounding box center [1156, 685] width 637 height 30
type input "**********"
click at [901, 719] on button "Check Status" at bounding box center [887, 724] width 98 height 30
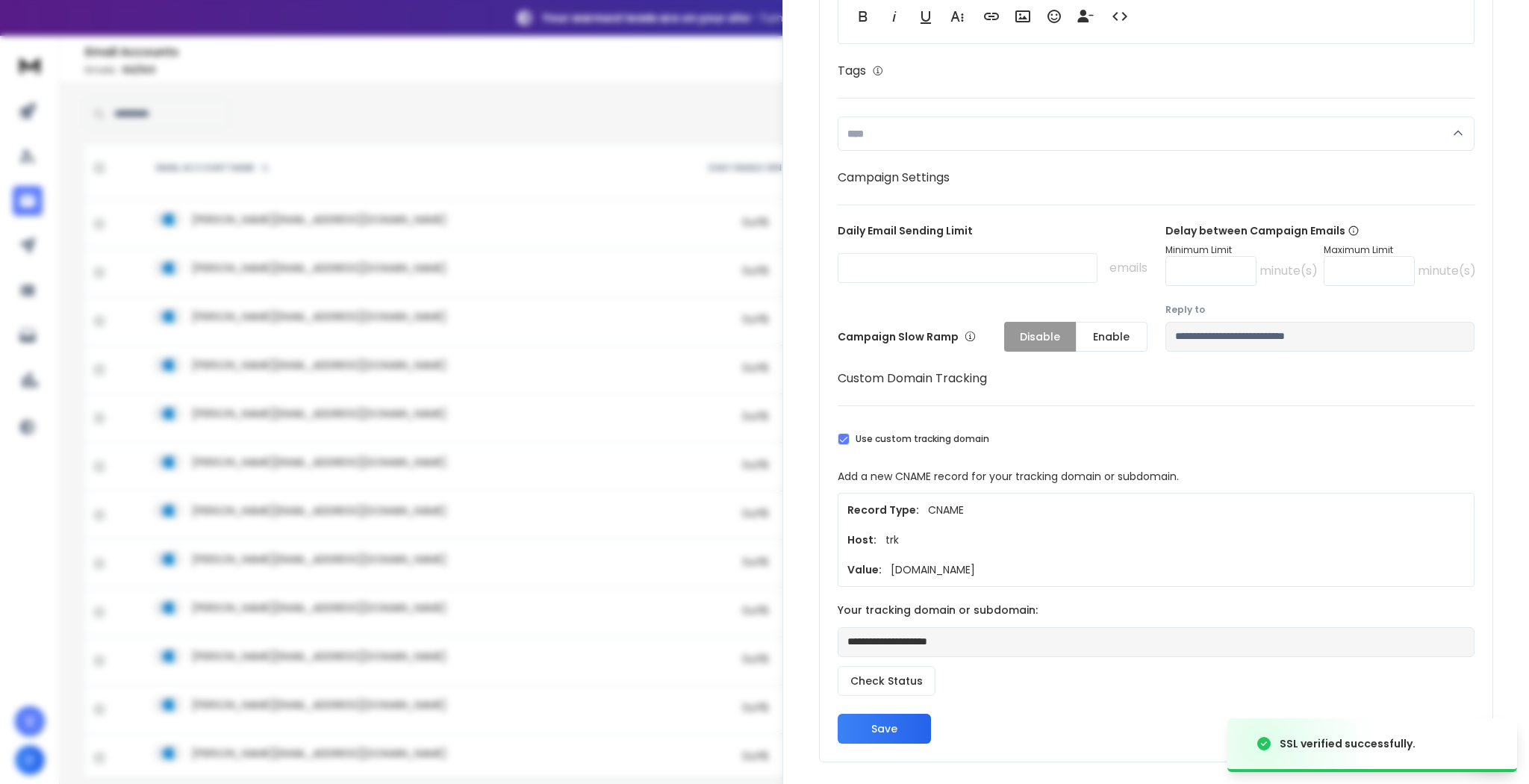
scroll to position [401, 0]
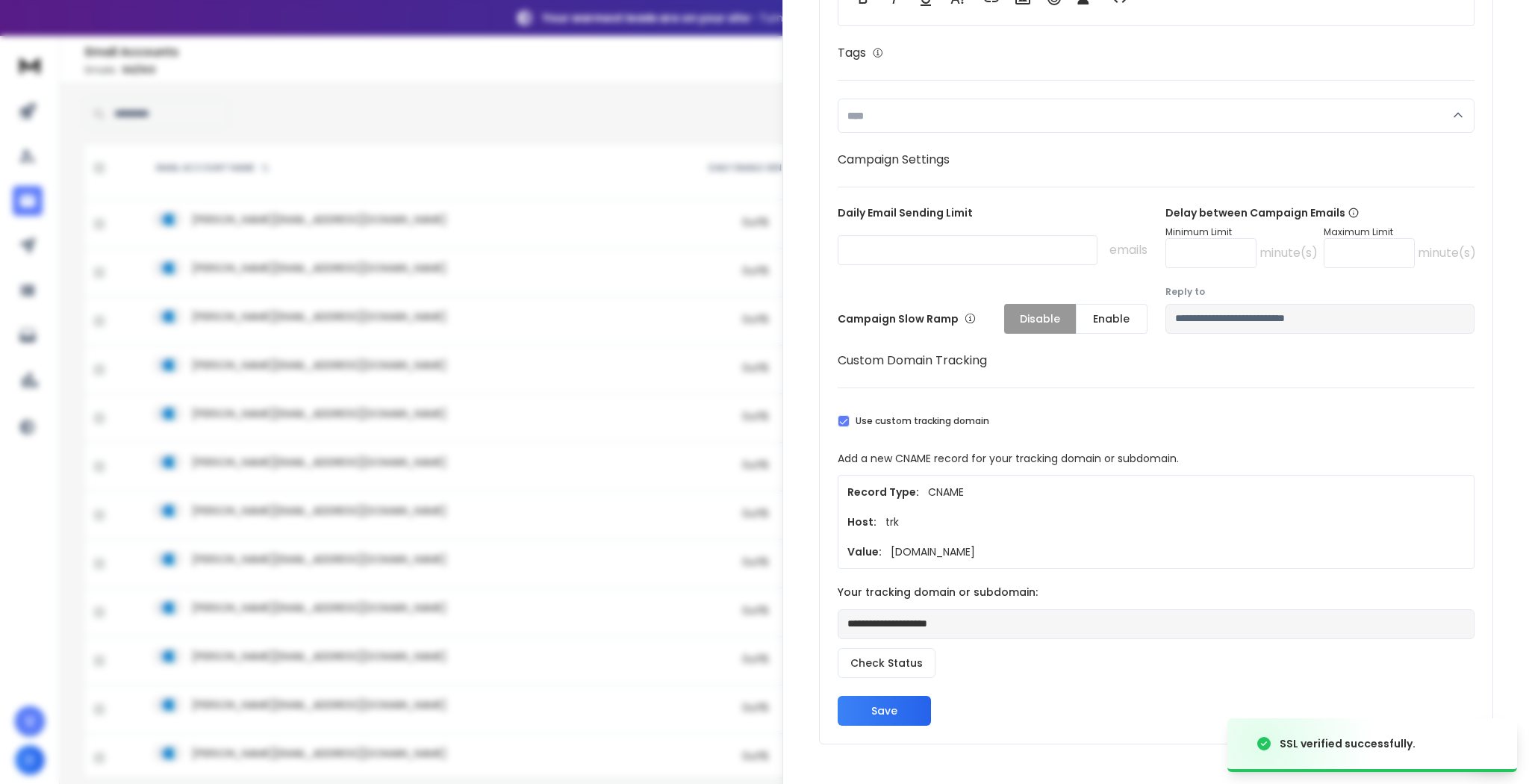
click at [874, 724] on div "**********" at bounding box center [1156, 226] width 674 height 1037
click at [875, 719] on button "Save" at bounding box center [885, 710] width 94 height 30
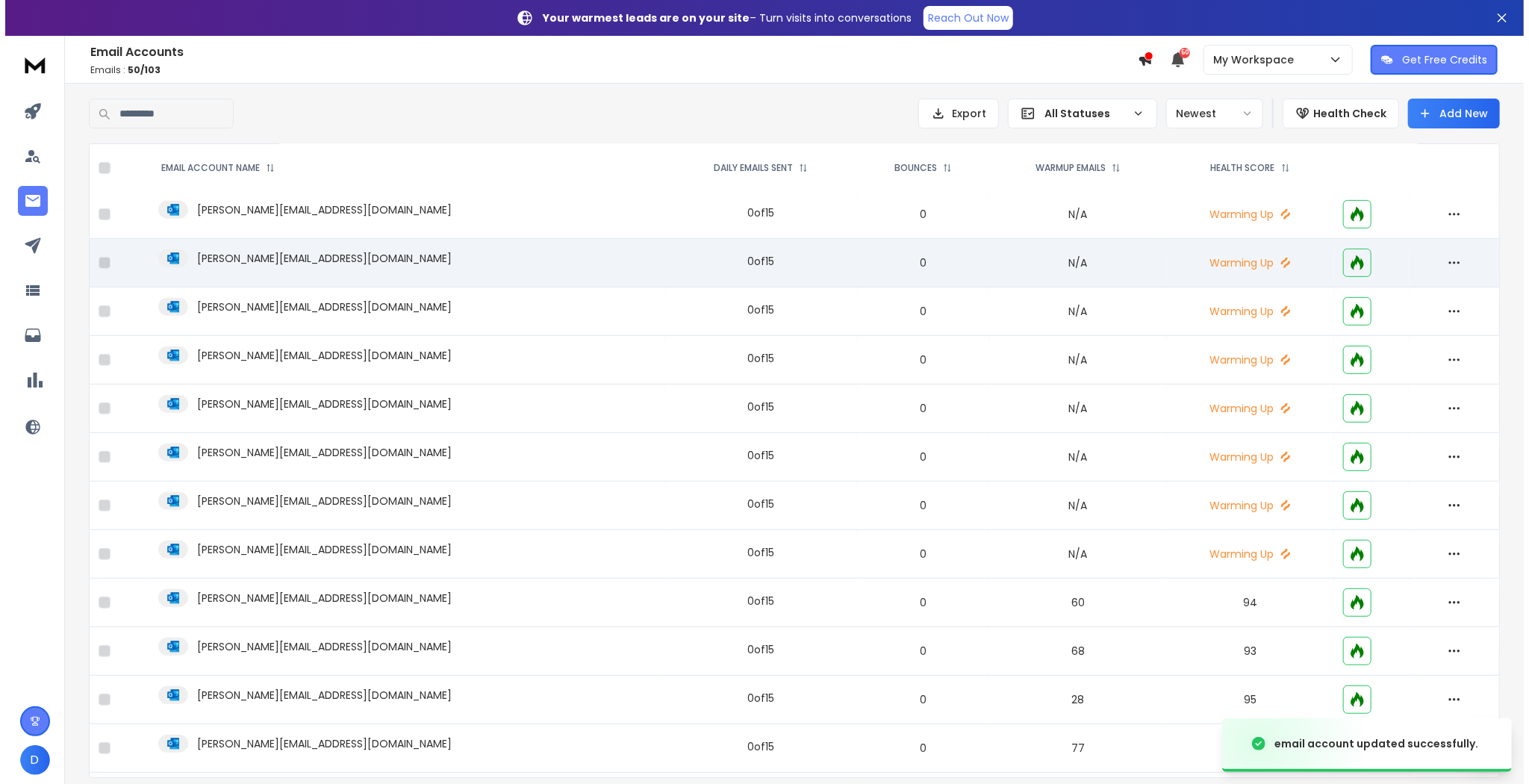
scroll to position [418, 0]
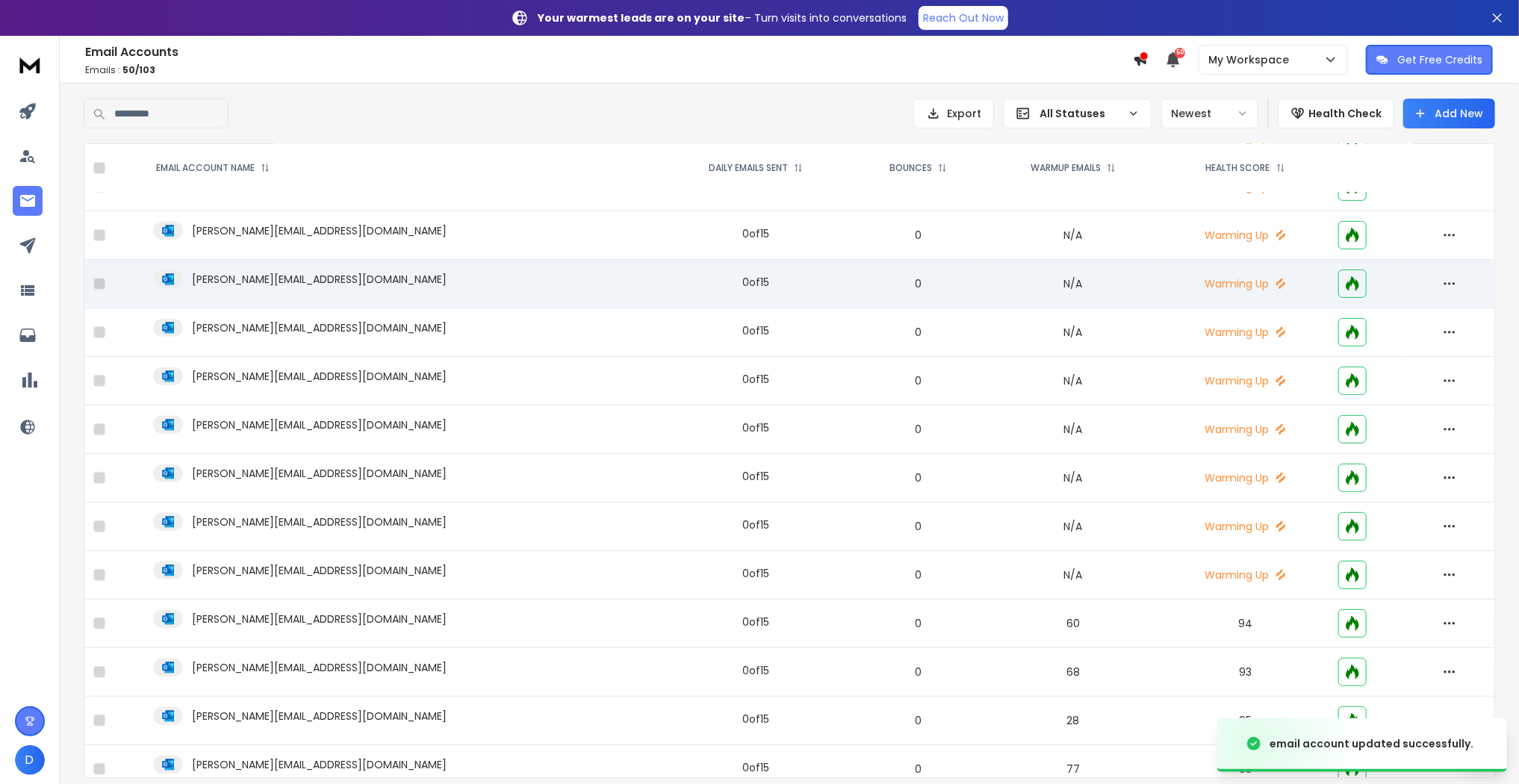
click at [301, 293] on td "[PERSON_NAME][EMAIL_ADDRESS][DOMAIN_NAME]" at bounding box center [402, 284] width 516 height 49
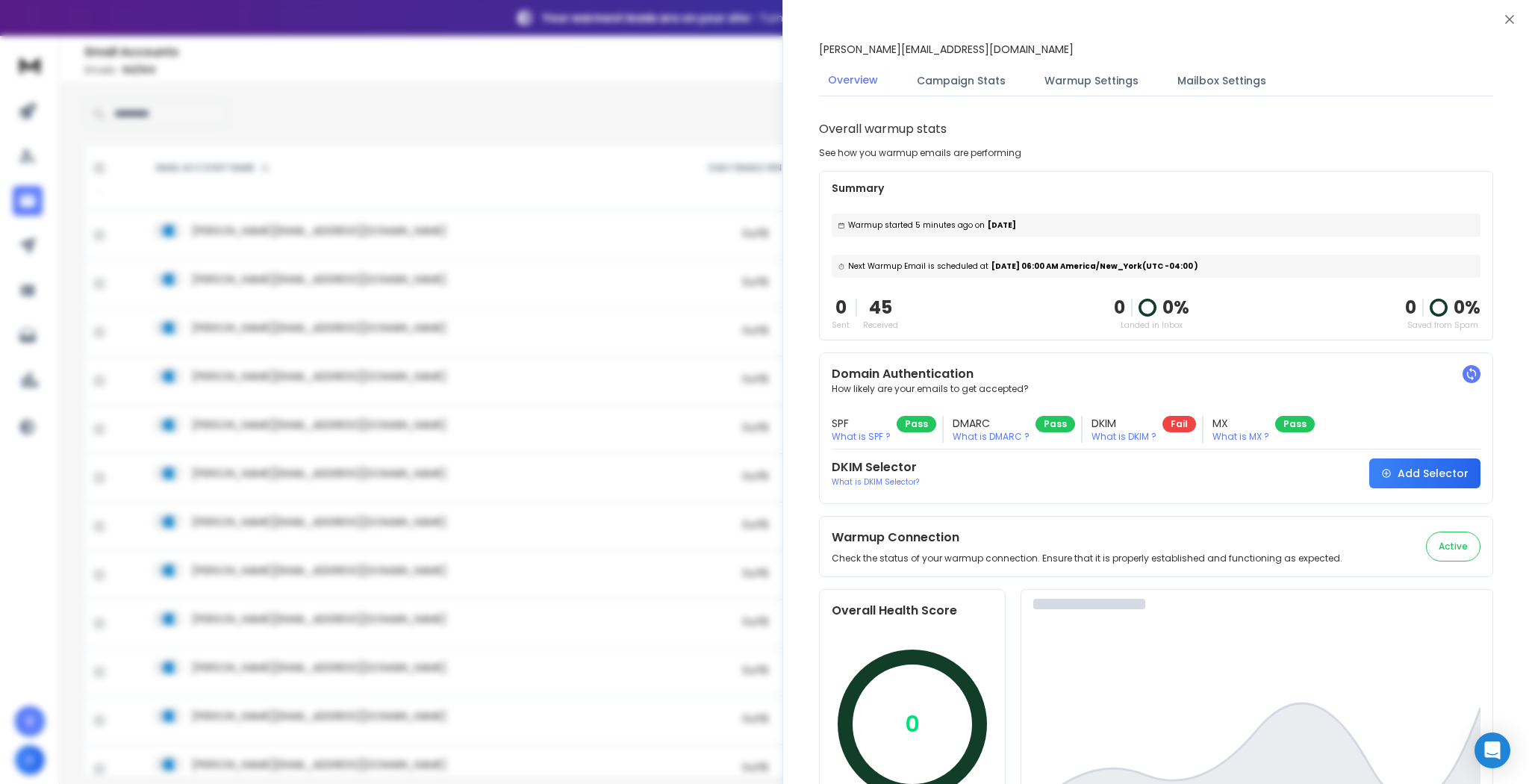
click at [1432, 463] on button "Add Selector" at bounding box center [1425, 474] width 111 height 30
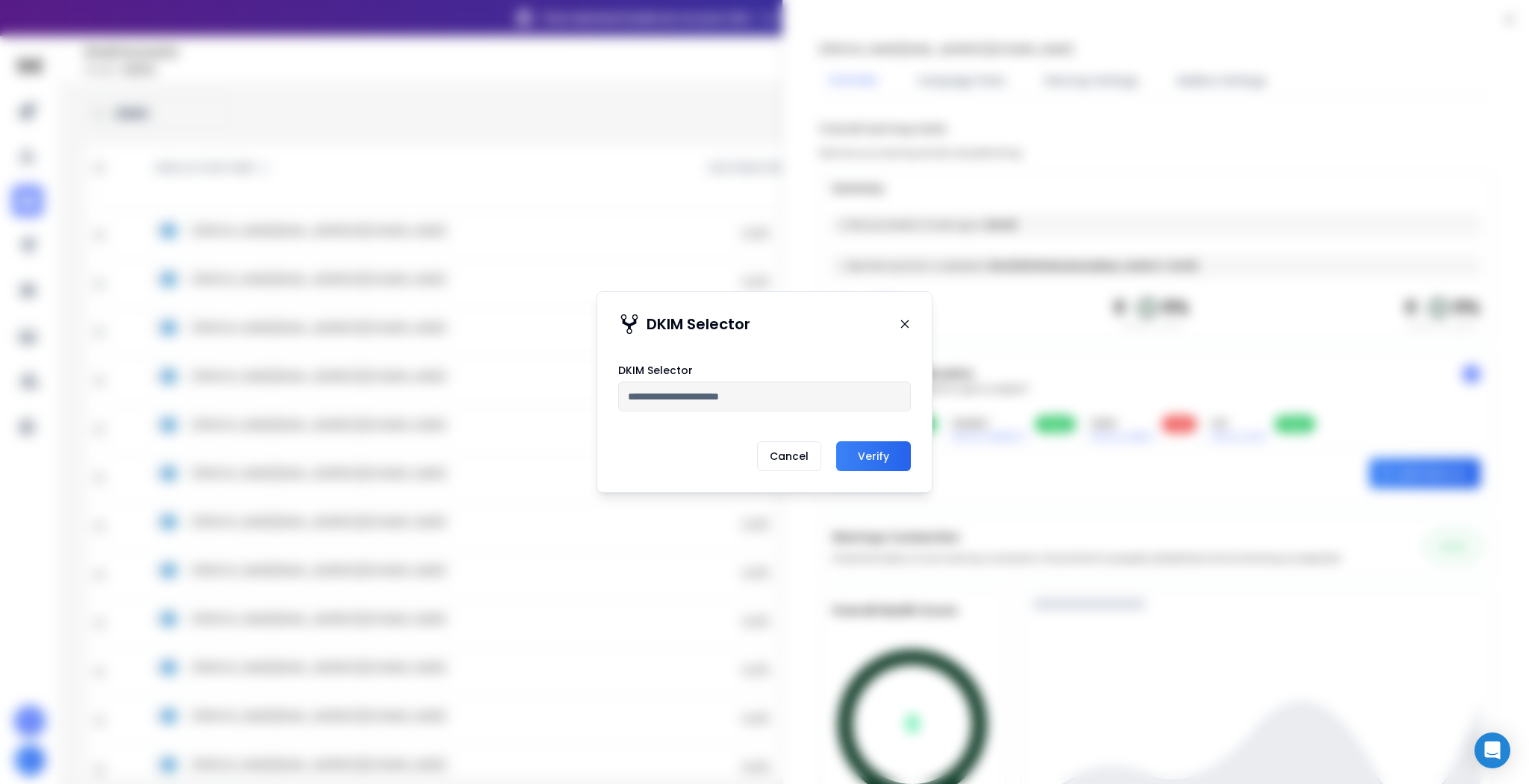
click at [806, 391] on input "text" at bounding box center [764, 397] width 292 height 30
type input "**"
click at [842, 442] on button "Verify" at bounding box center [874, 456] width 75 height 30
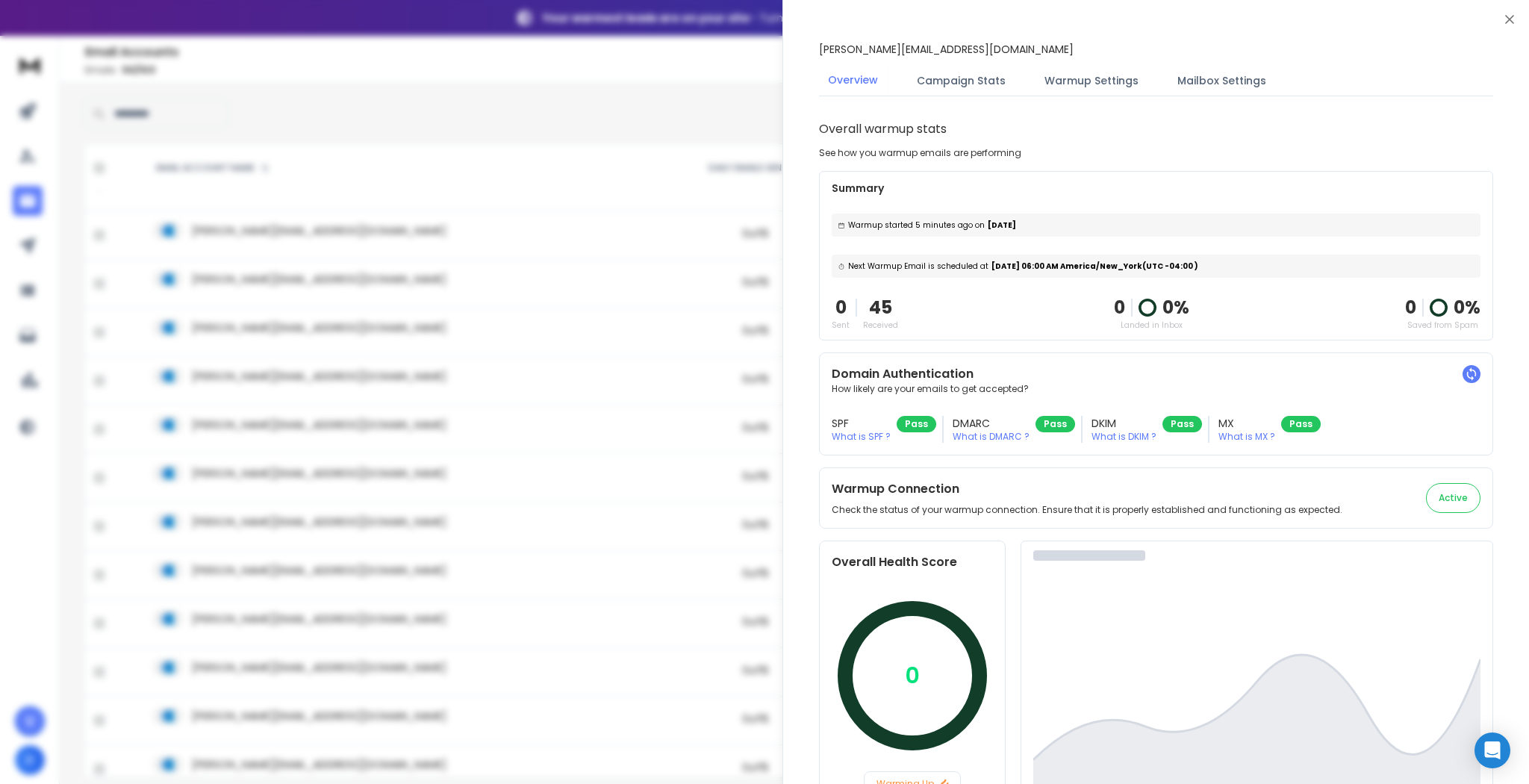
click at [1210, 70] on button "Mailbox Settings" at bounding box center [1222, 81] width 107 height 33
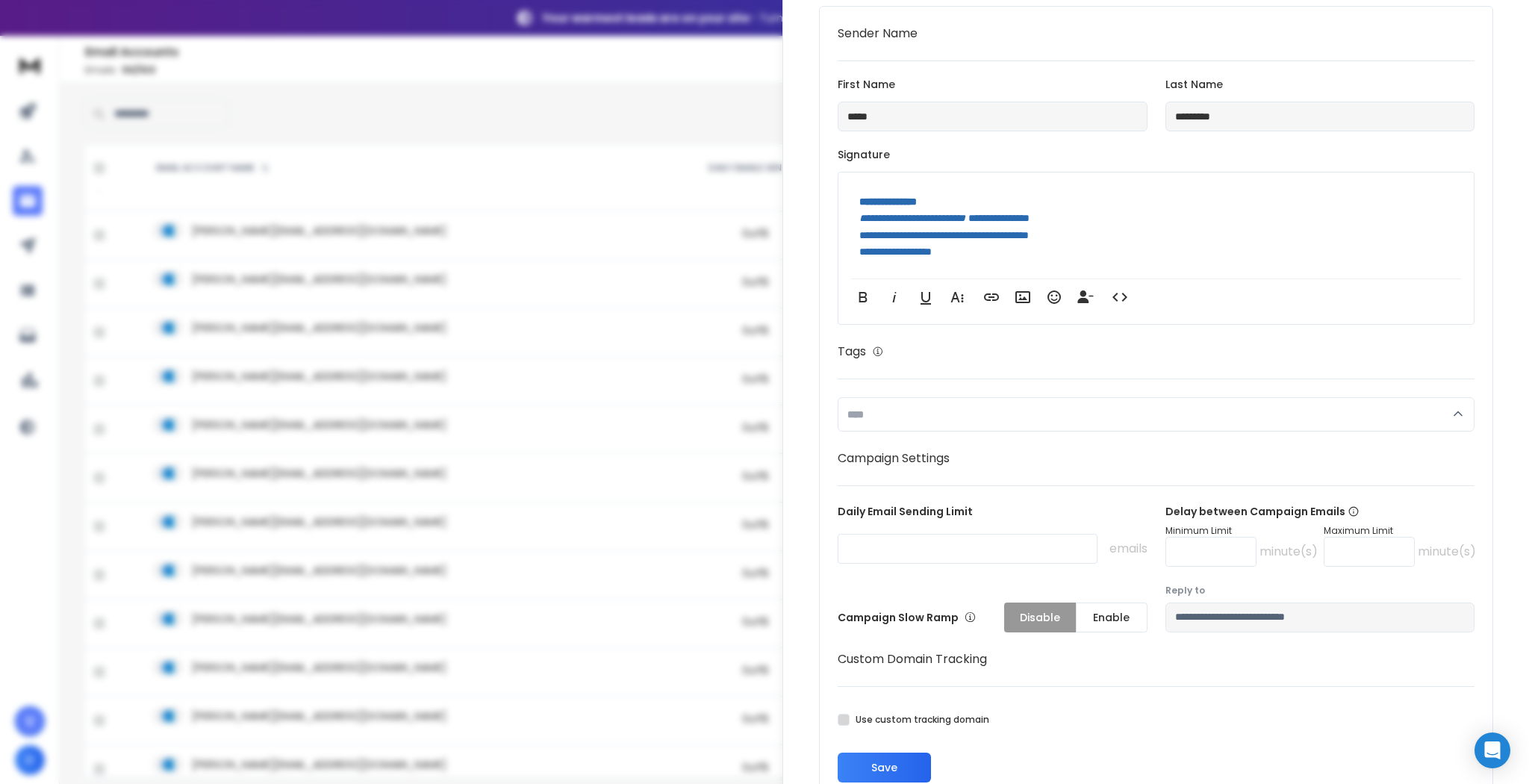
scroll to position [160, 0]
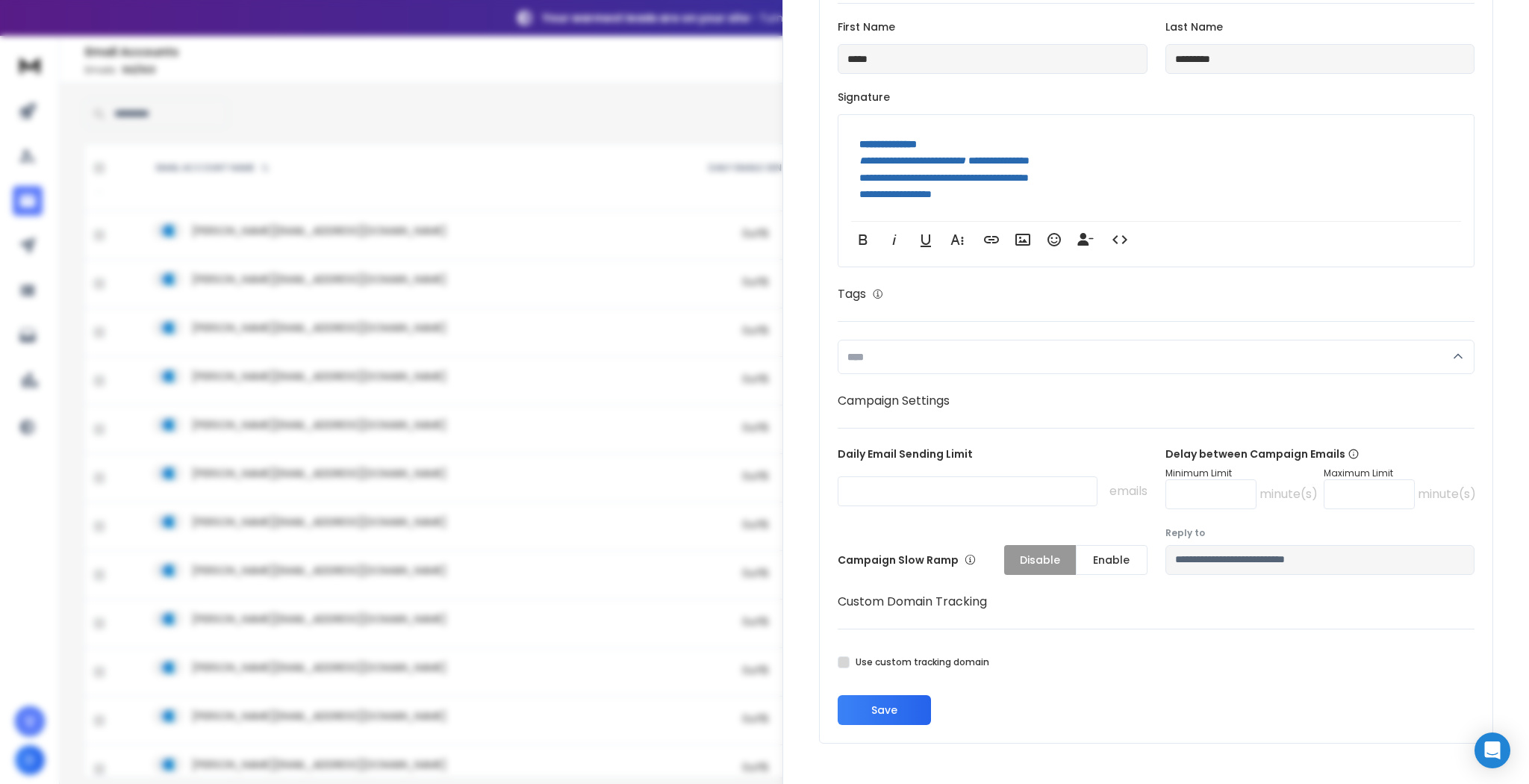
click at [847, 660] on button "Reply to" at bounding box center [844, 661] width 12 height 12
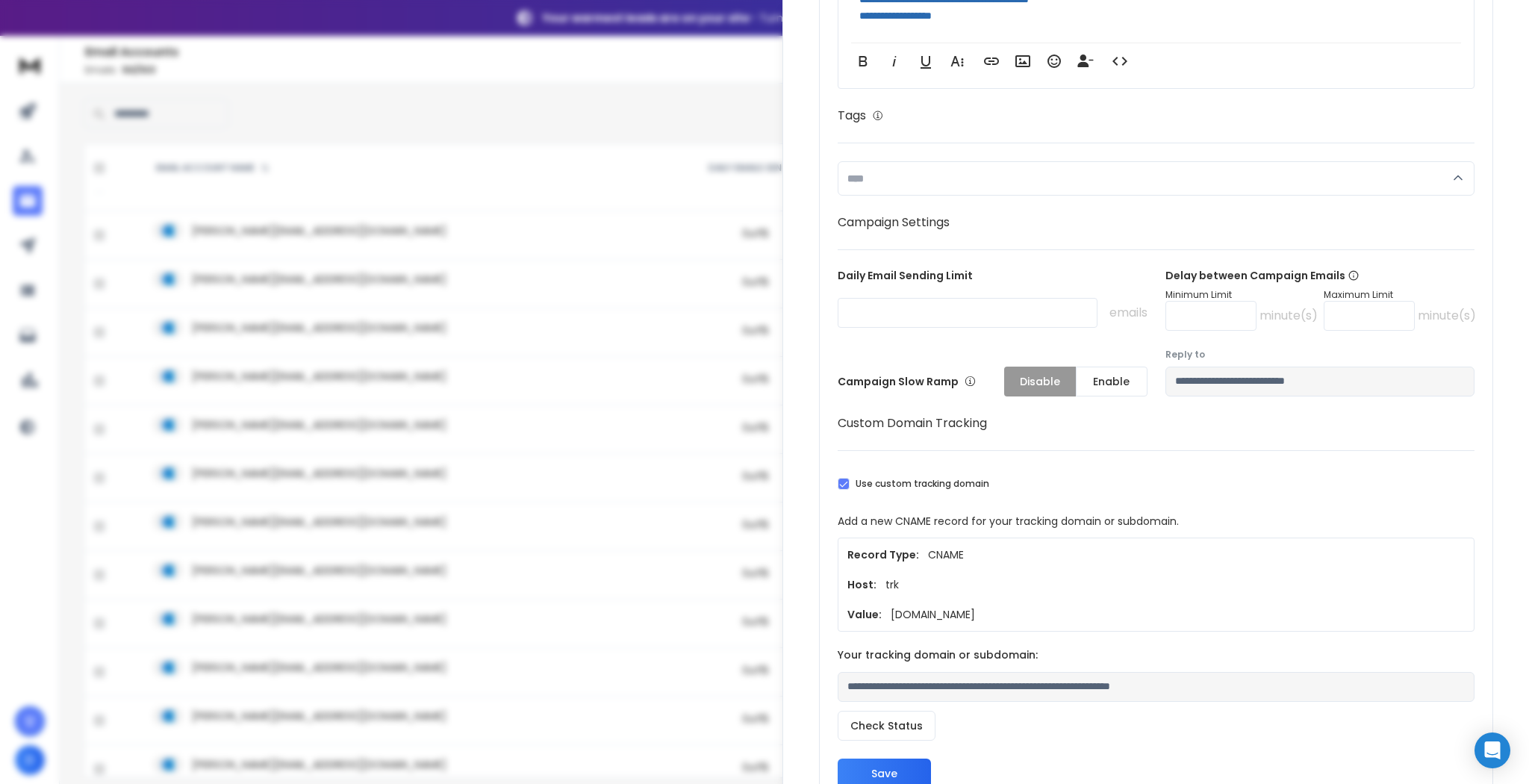
scroll to position [339, 0]
paste input "**********"
click at [846, 678] on input "**********" at bounding box center [1156, 685] width 637 height 30
type input "**********"
click at [893, 725] on button "Check Status" at bounding box center [887, 724] width 98 height 30
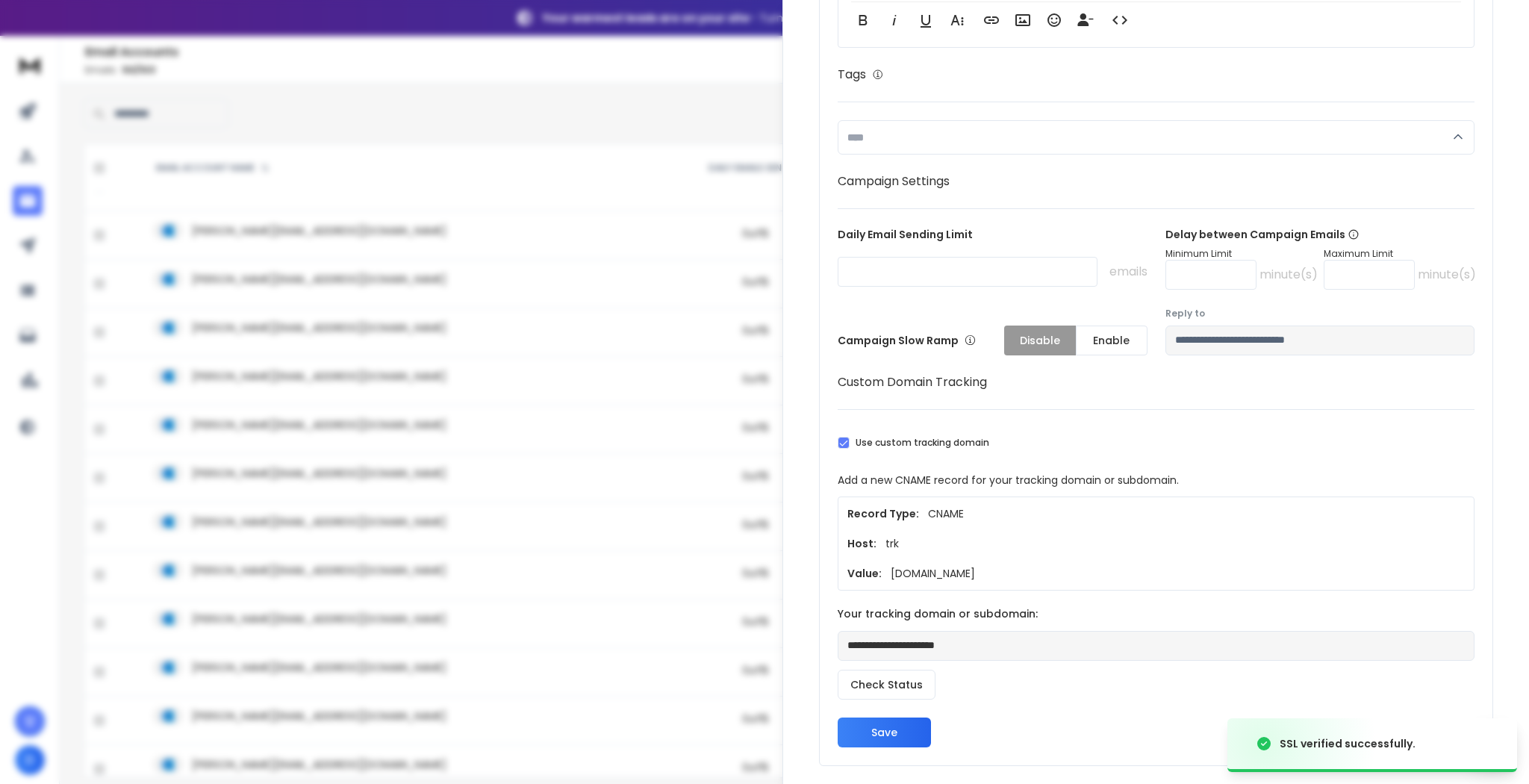
scroll to position [398, 0]
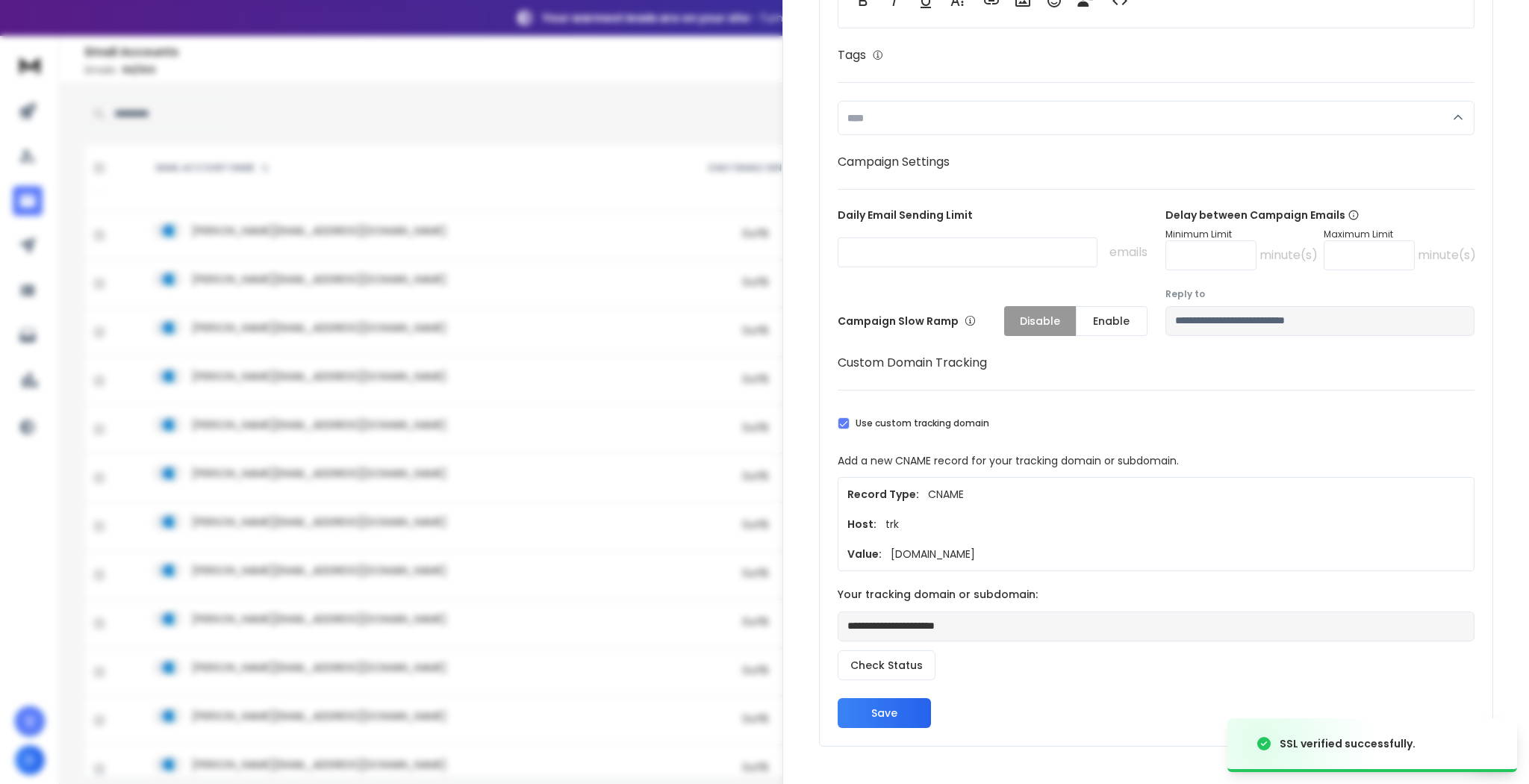
click at [890, 703] on button "Save" at bounding box center [885, 713] width 94 height 30
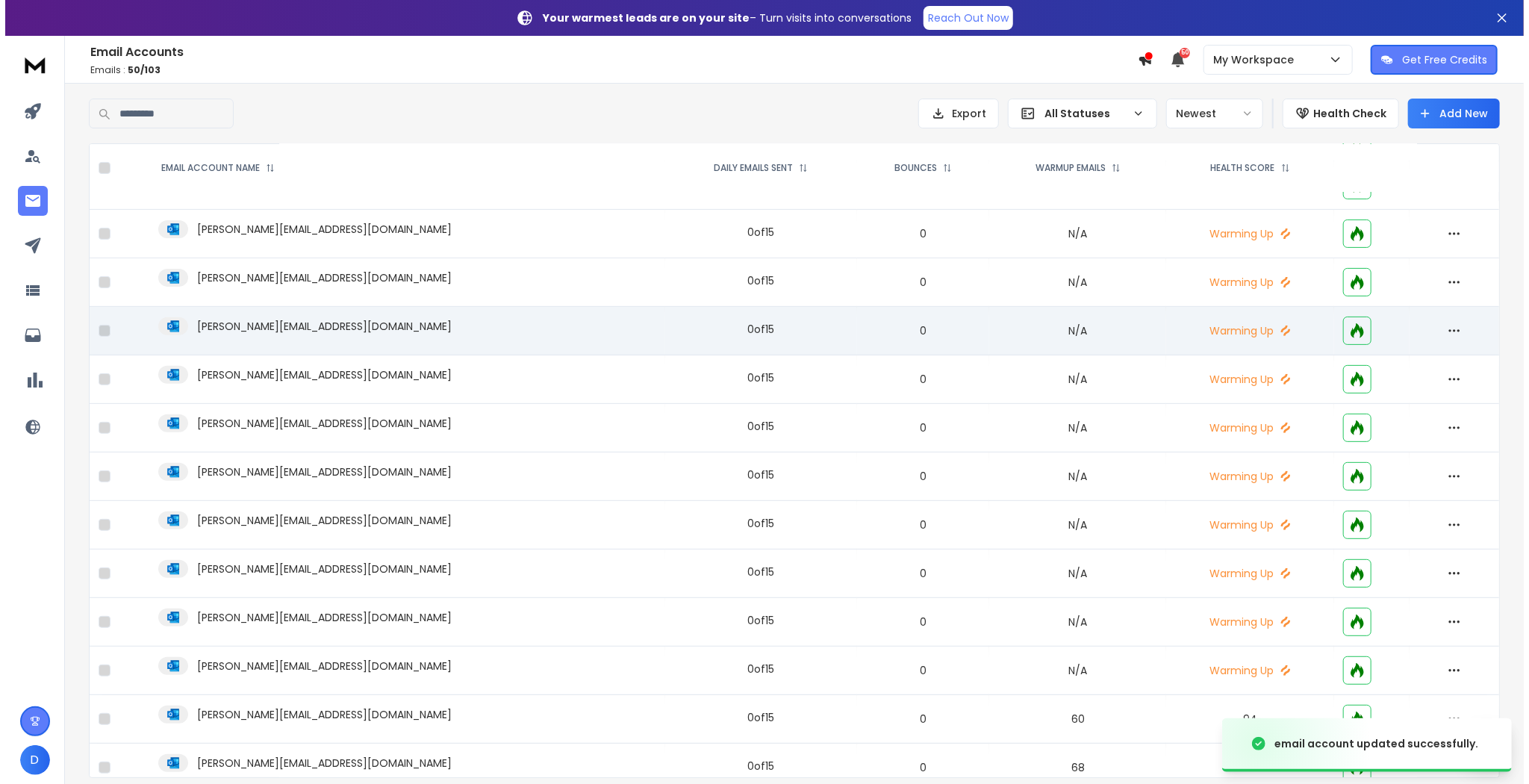
scroll to position [299, 0]
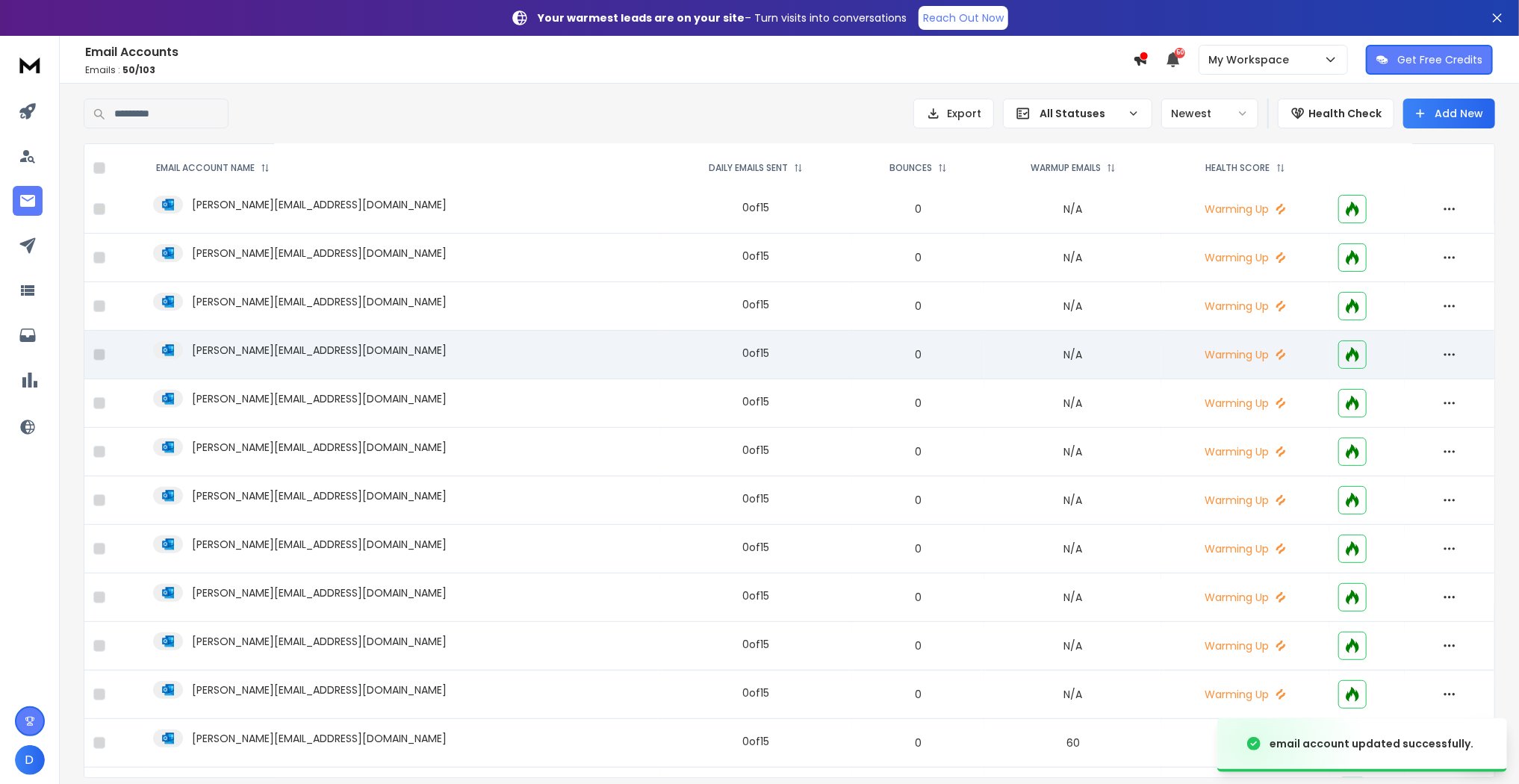
click at [345, 346] on div "[PERSON_NAME][EMAIL_ADDRESS][DOMAIN_NAME]" at bounding box center [402, 350] width 498 height 18
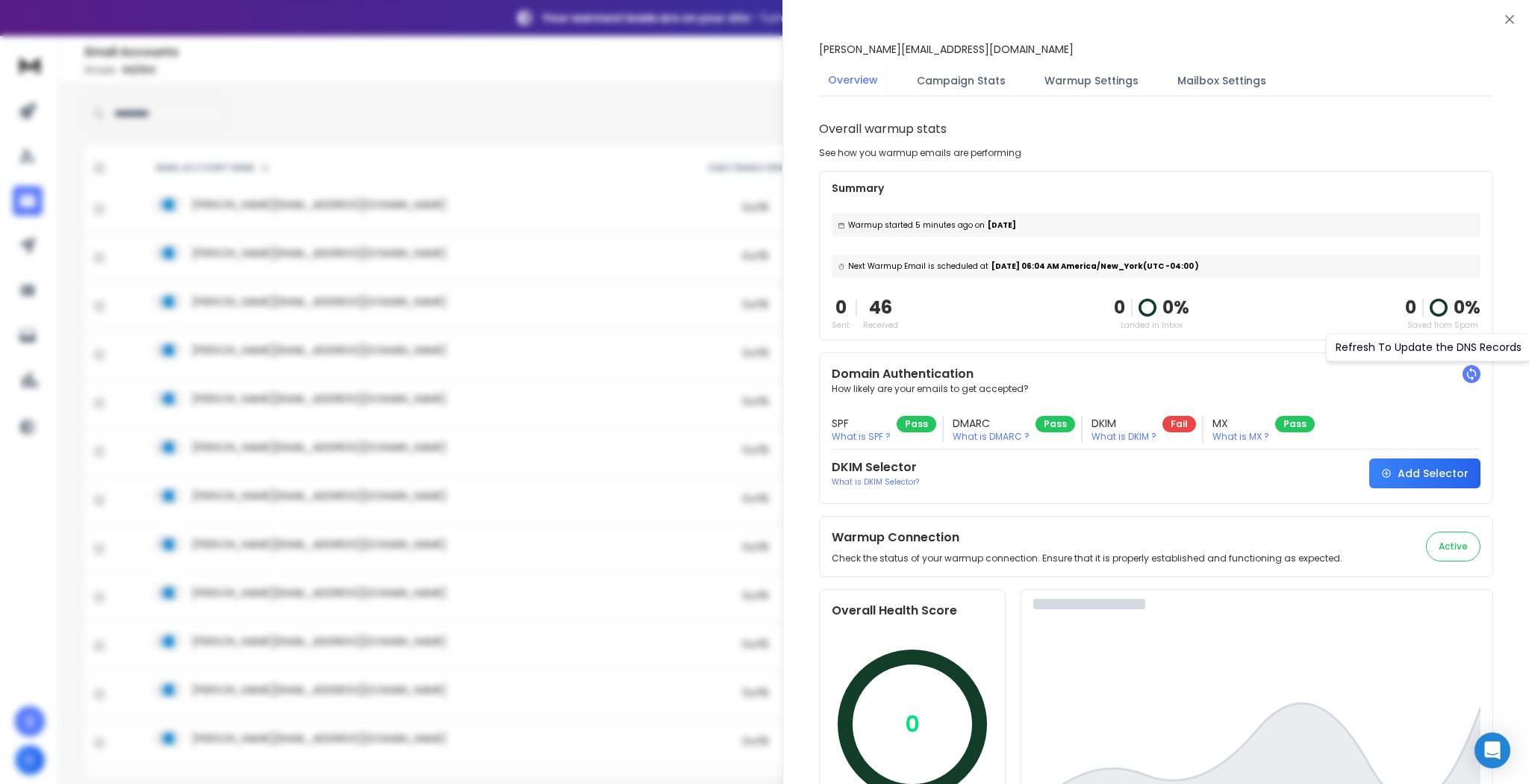
click at [1467, 367] on icon at bounding box center [1472, 374] width 15 height 15
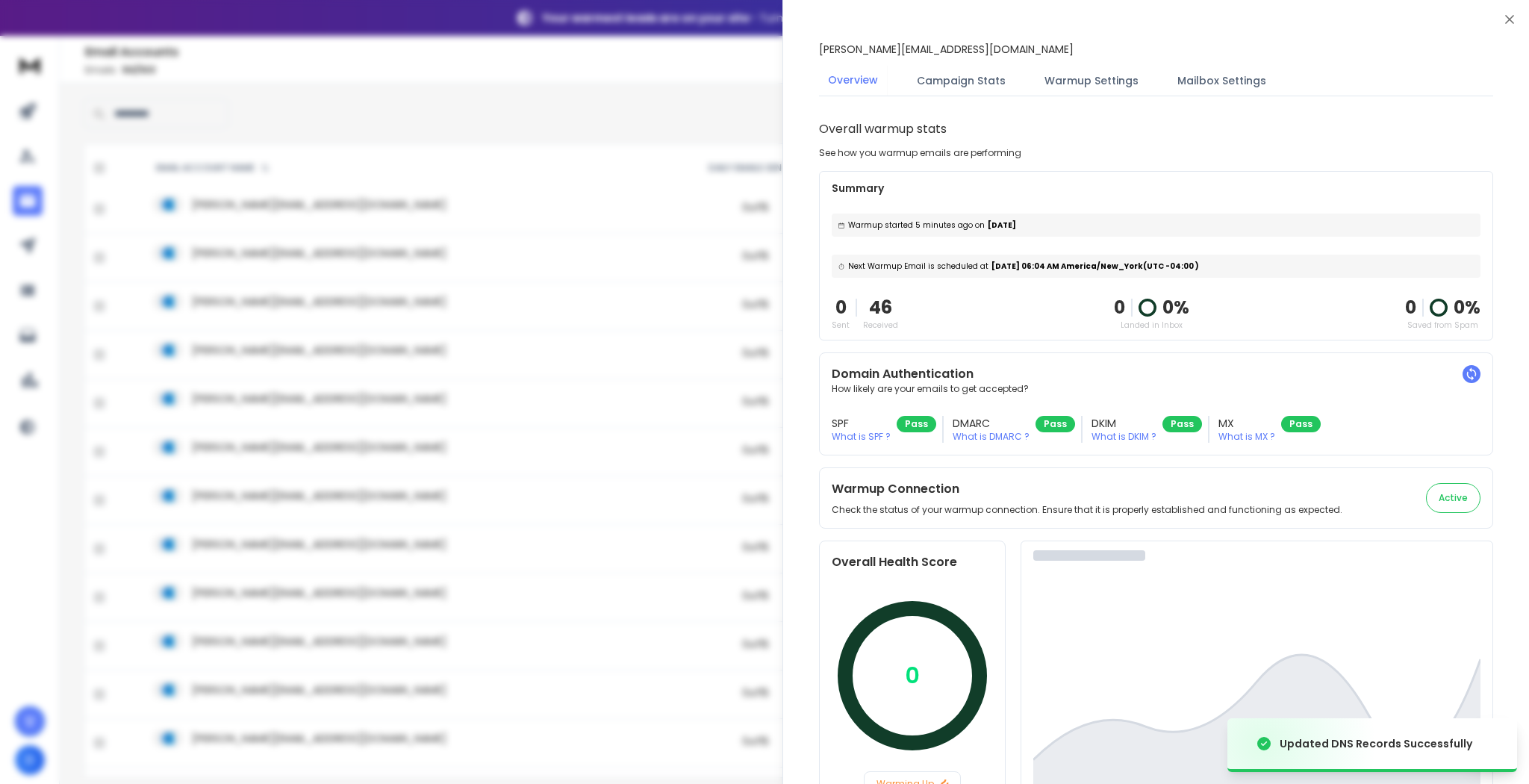
click at [1184, 77] on button "Mailbox Settings" at bounding box center [1222, 81] width 107 height 33
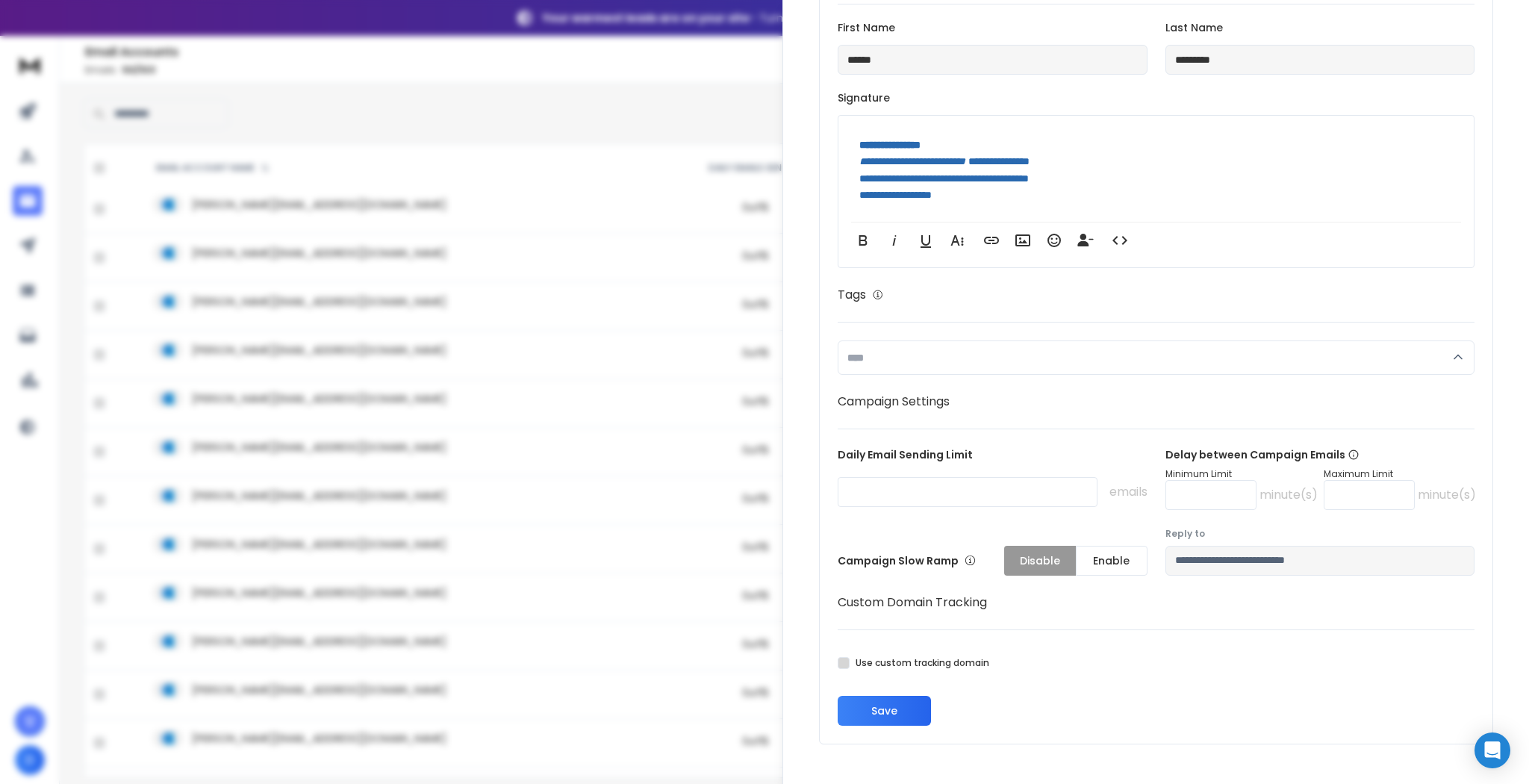
scroll to position [160, 0]
click at [849, 650] on div "Use custom tracking domain" at bounding box center [1156, 662] width 637 height 30
click at [847, 657] on button "Reply to" at bounding box center [844, 661] width 12 height 12
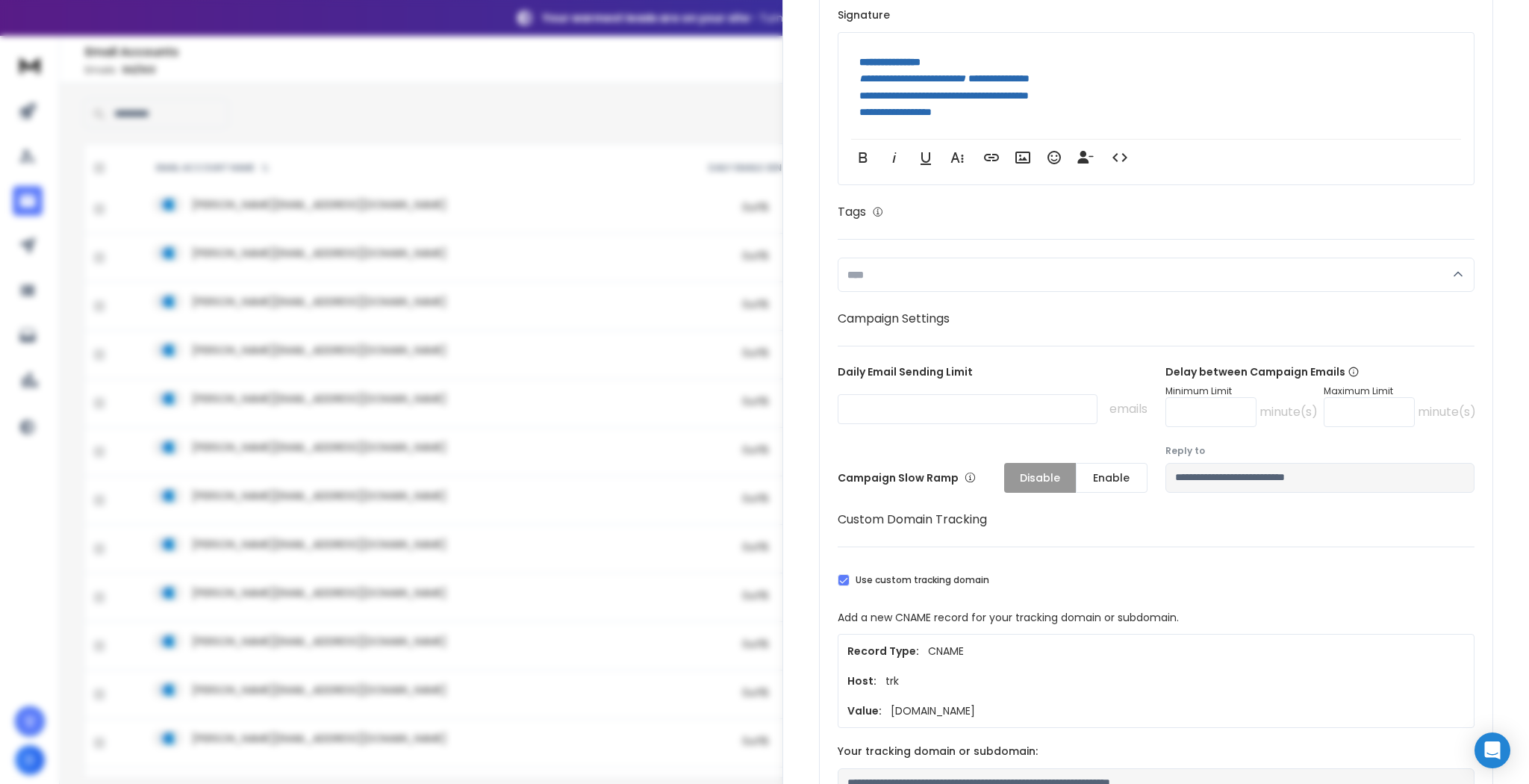
scroll to position [339, 0]
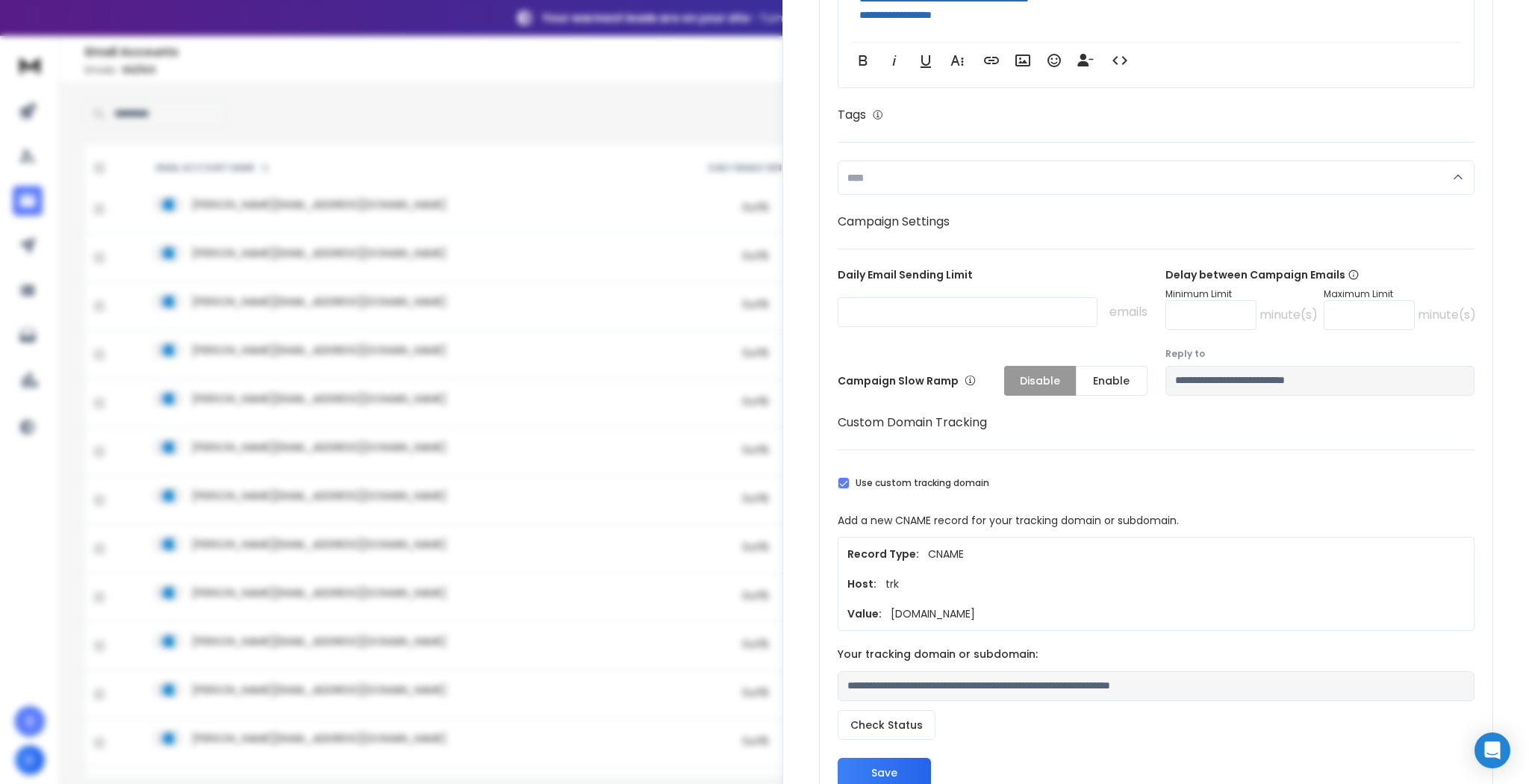
drag, startPoint x: 902, startPoint y: 666, endPoint x: 900, endPoint y: 681, distance: 15.1
paste input "**********"
click at [846, 679] on input "**********" at bounding box center [1156, 685] width 637 height 30
type input "**********"
click at [892, 739] on form "**********" at bounding box center [1156, 315] width 637 height 945
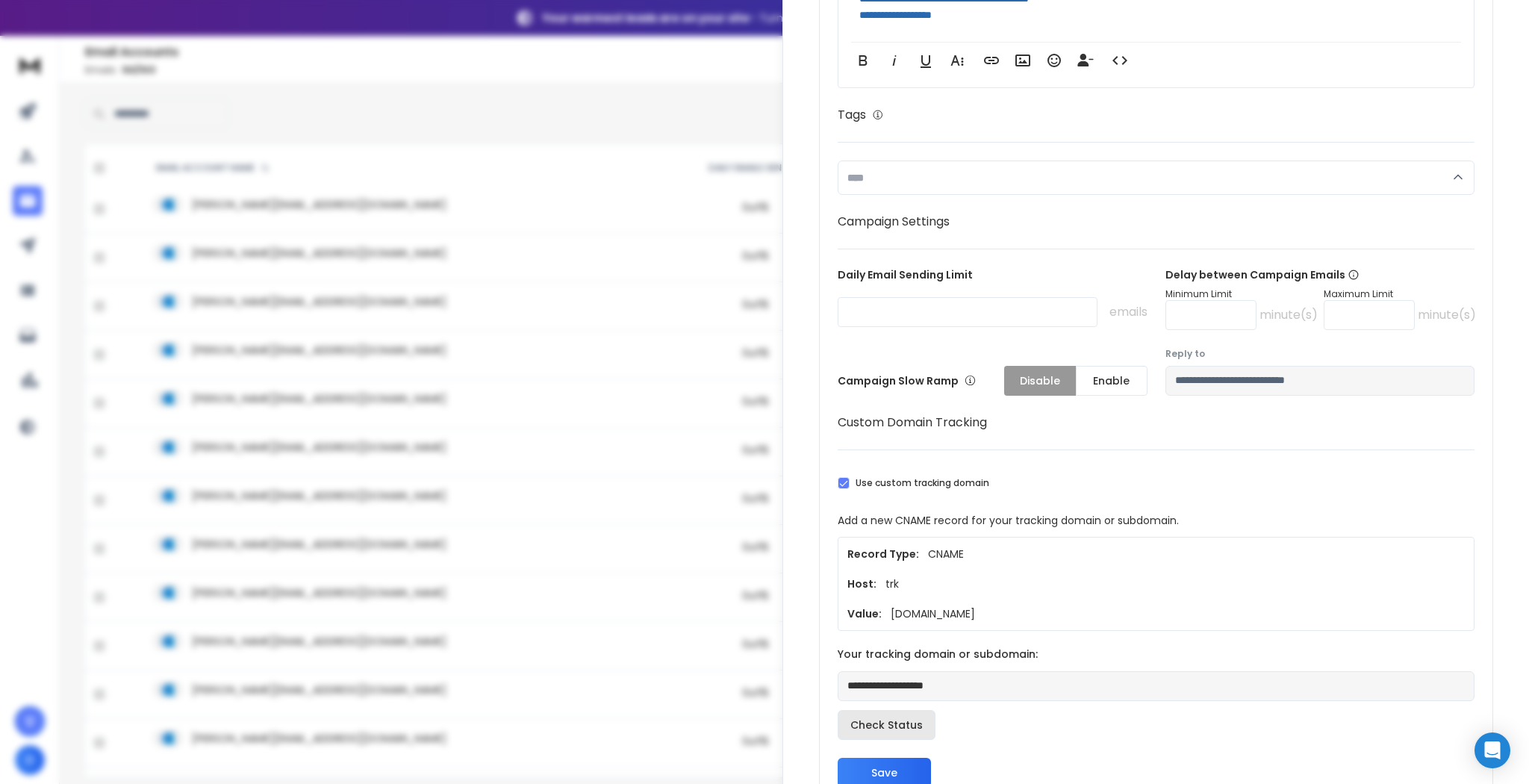
click at [893, 731] on button "Check Status" at bounding box center [887, 724] width 98 height 30
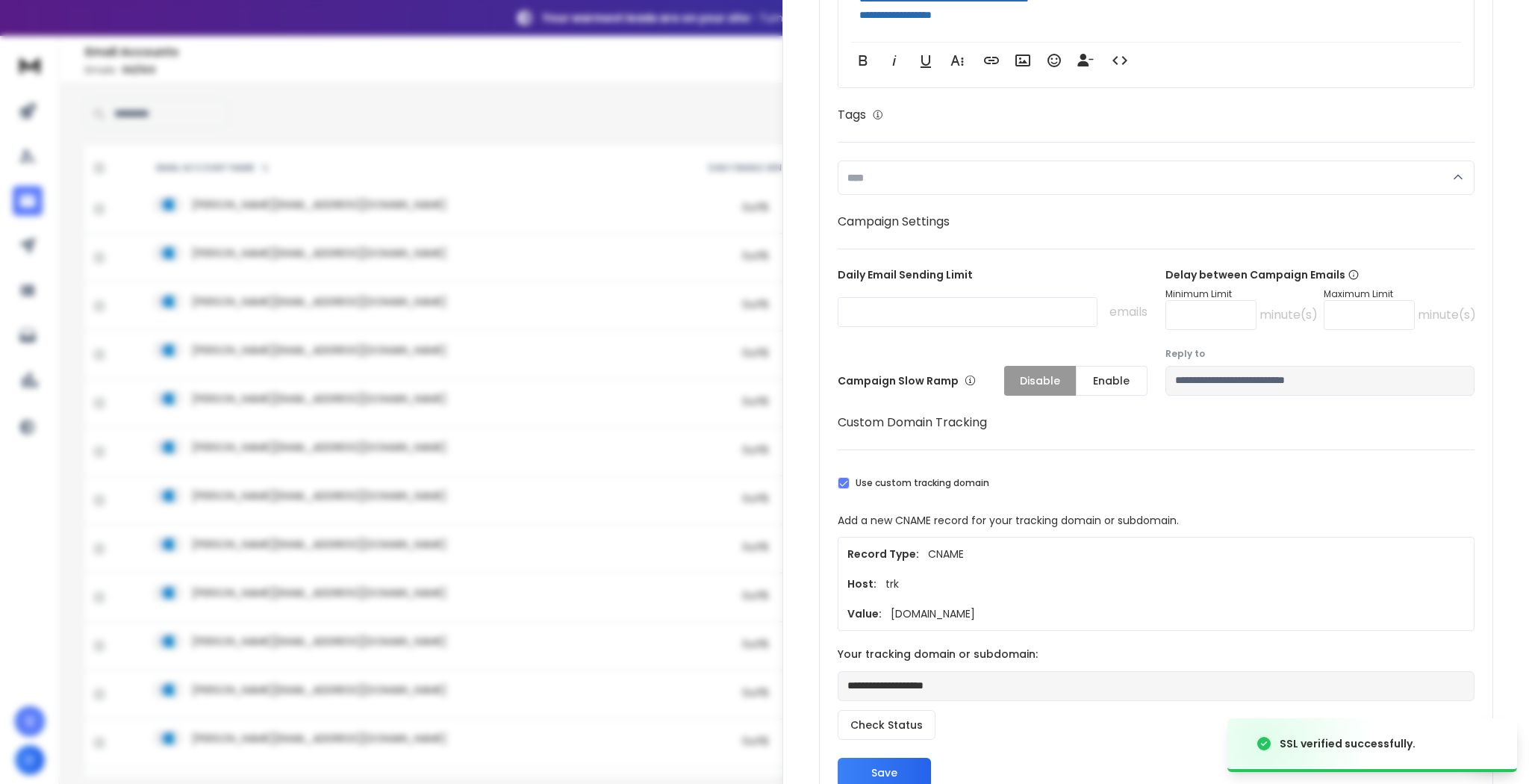
click at [898, 769] on button "Save" at bounding box center [885, 772] width 94 height 30
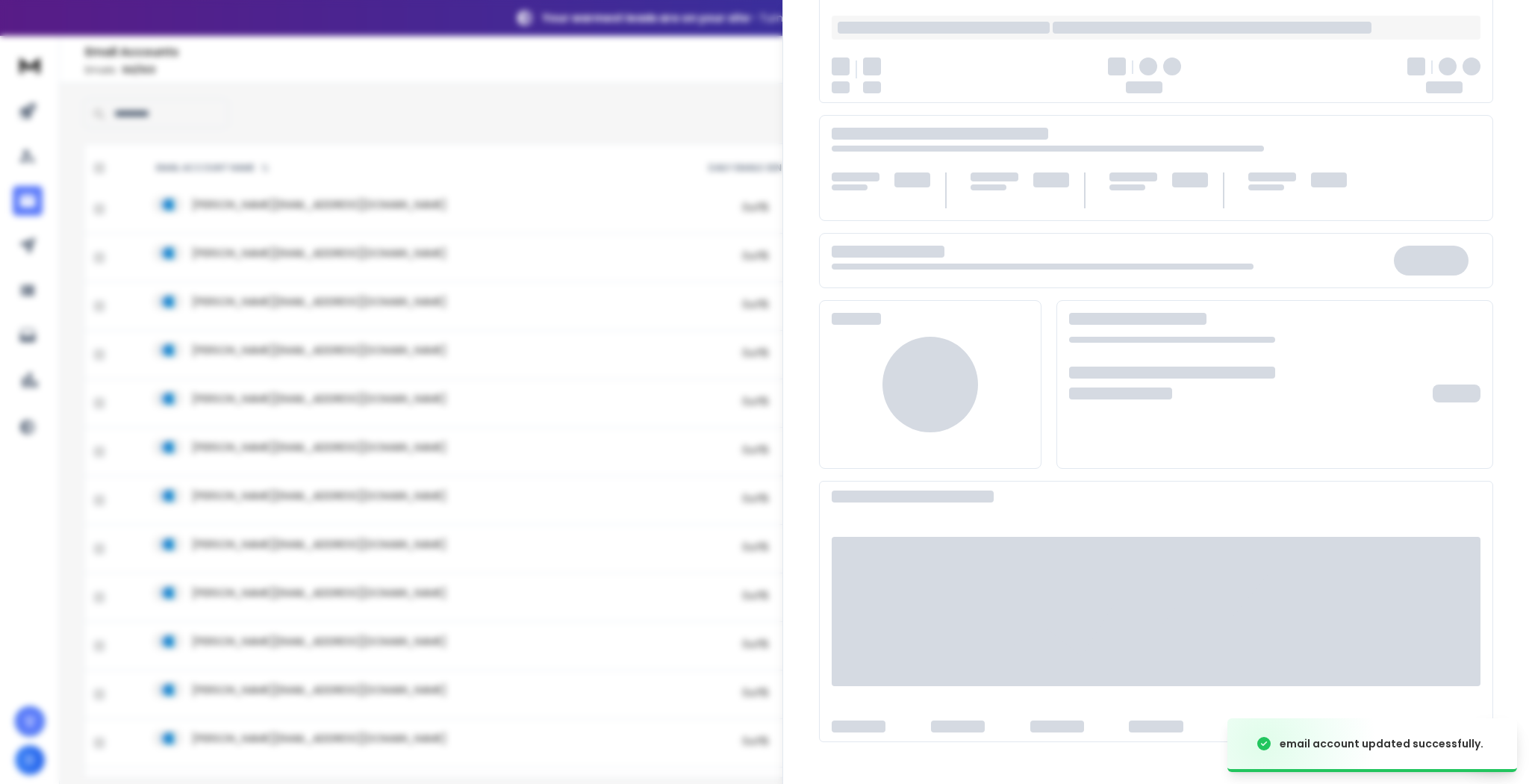
scroll to position [0, 0]
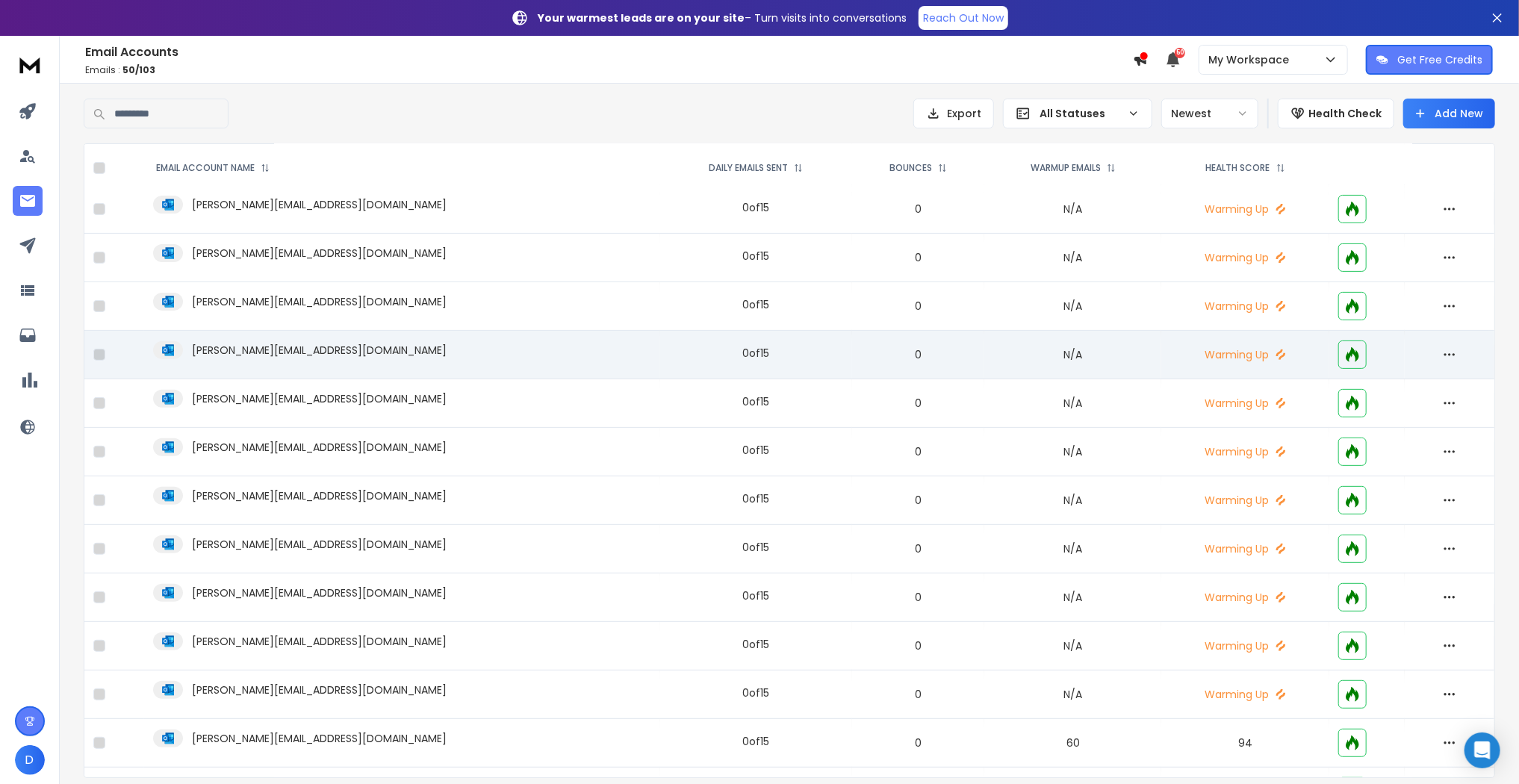
click at [322, 358] on td "[PERSON_NAME][EMAIL_ADDRESS][DOMAIN_NAME]" at bounding box center [402, 354] width 516 height 49
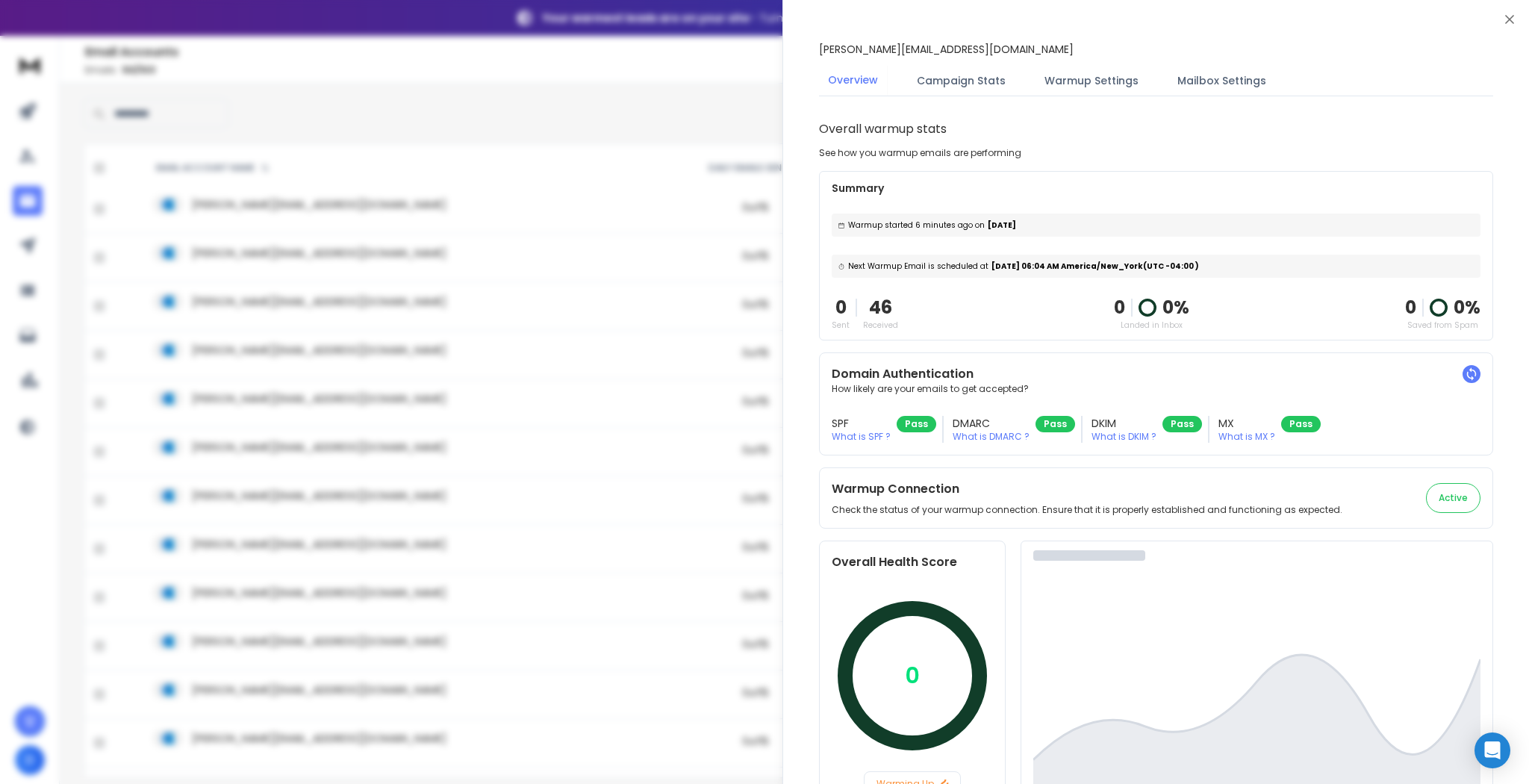
click at [1213, 73] on button "Mailbox Settings" at bounding box center [1222, 81] width 107 height 33
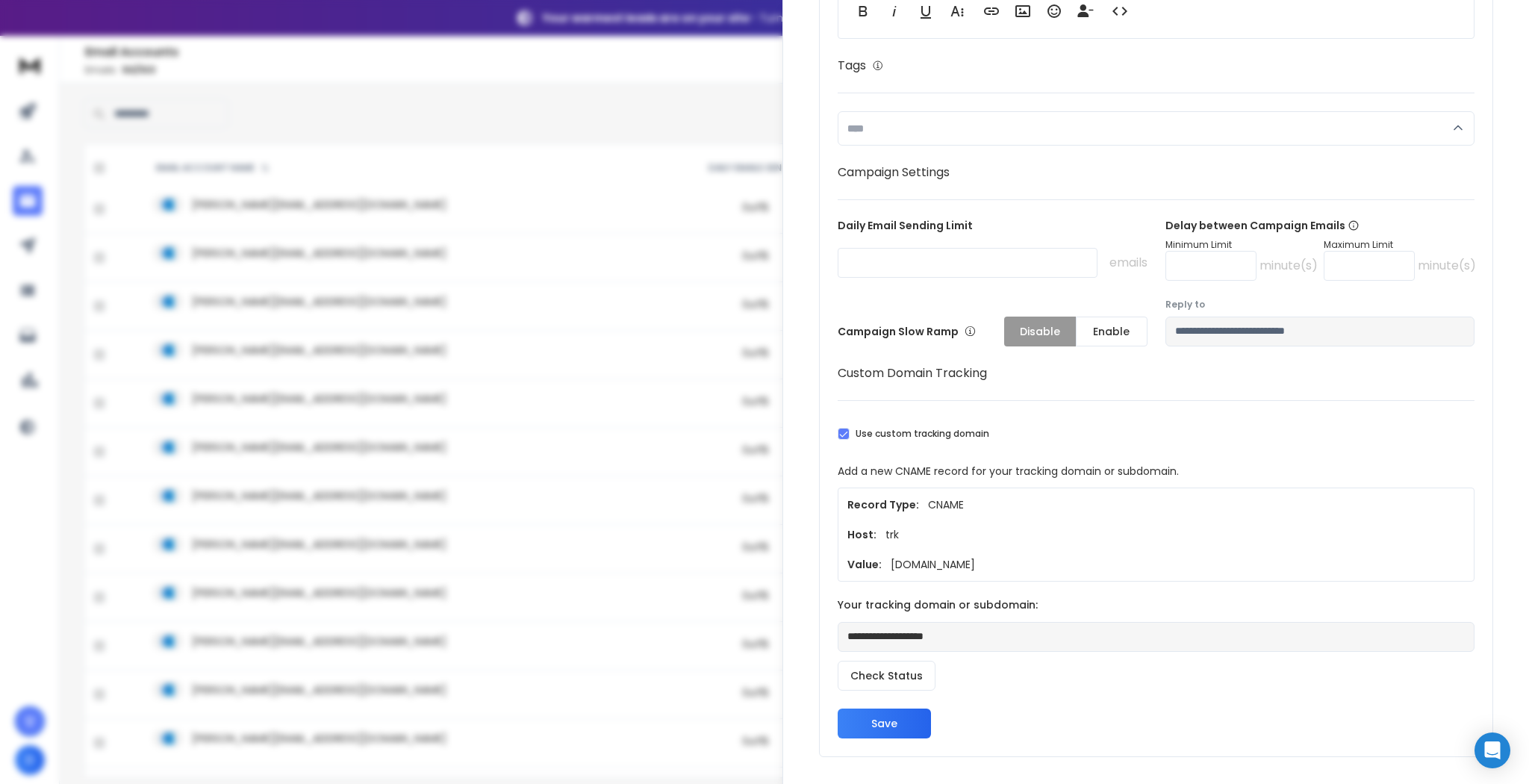
scroll to position [401, 0]
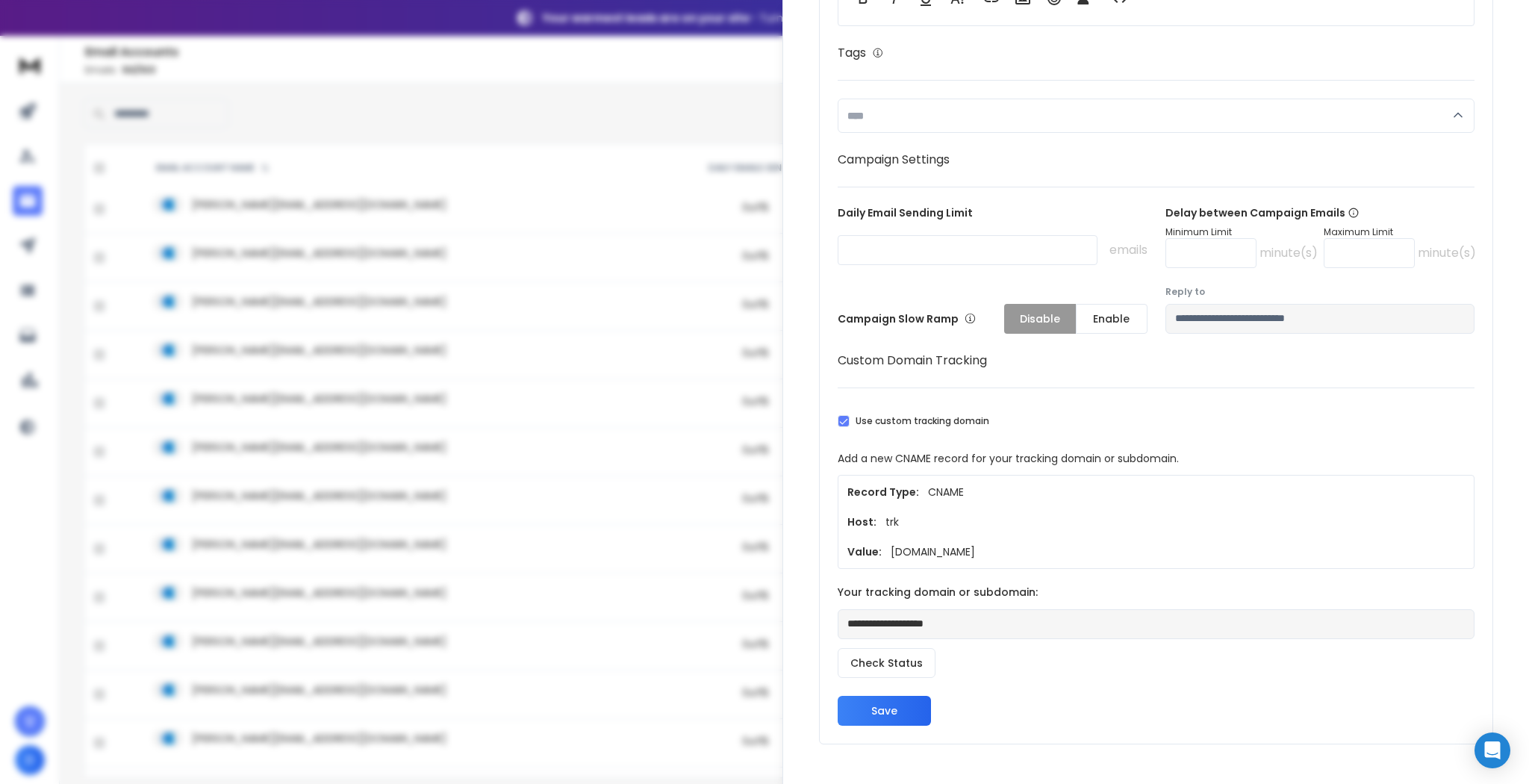
click at [528, 102] on div at bounding box center [764, 392] width 1529 height 784
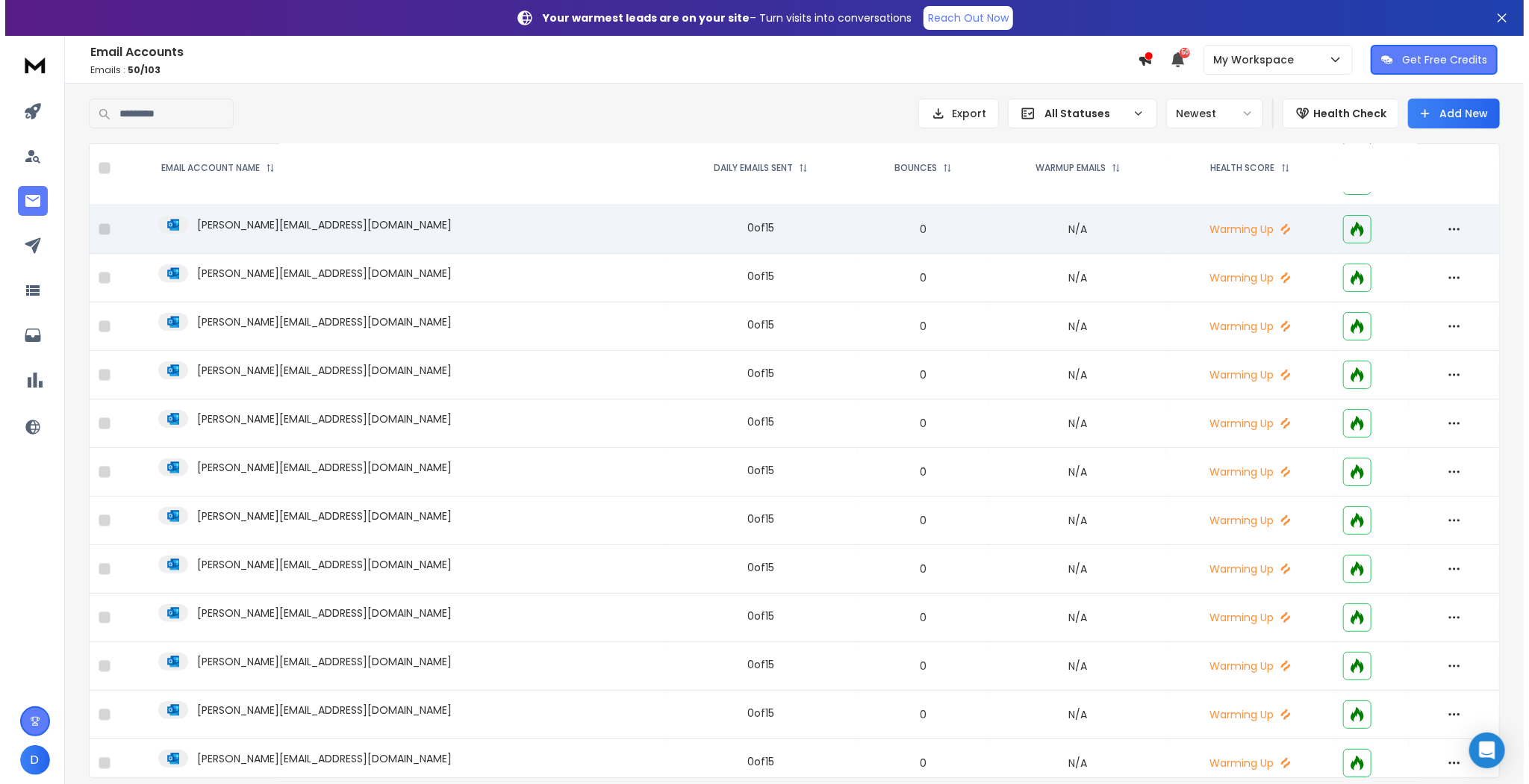
scroll to position [0, 0]
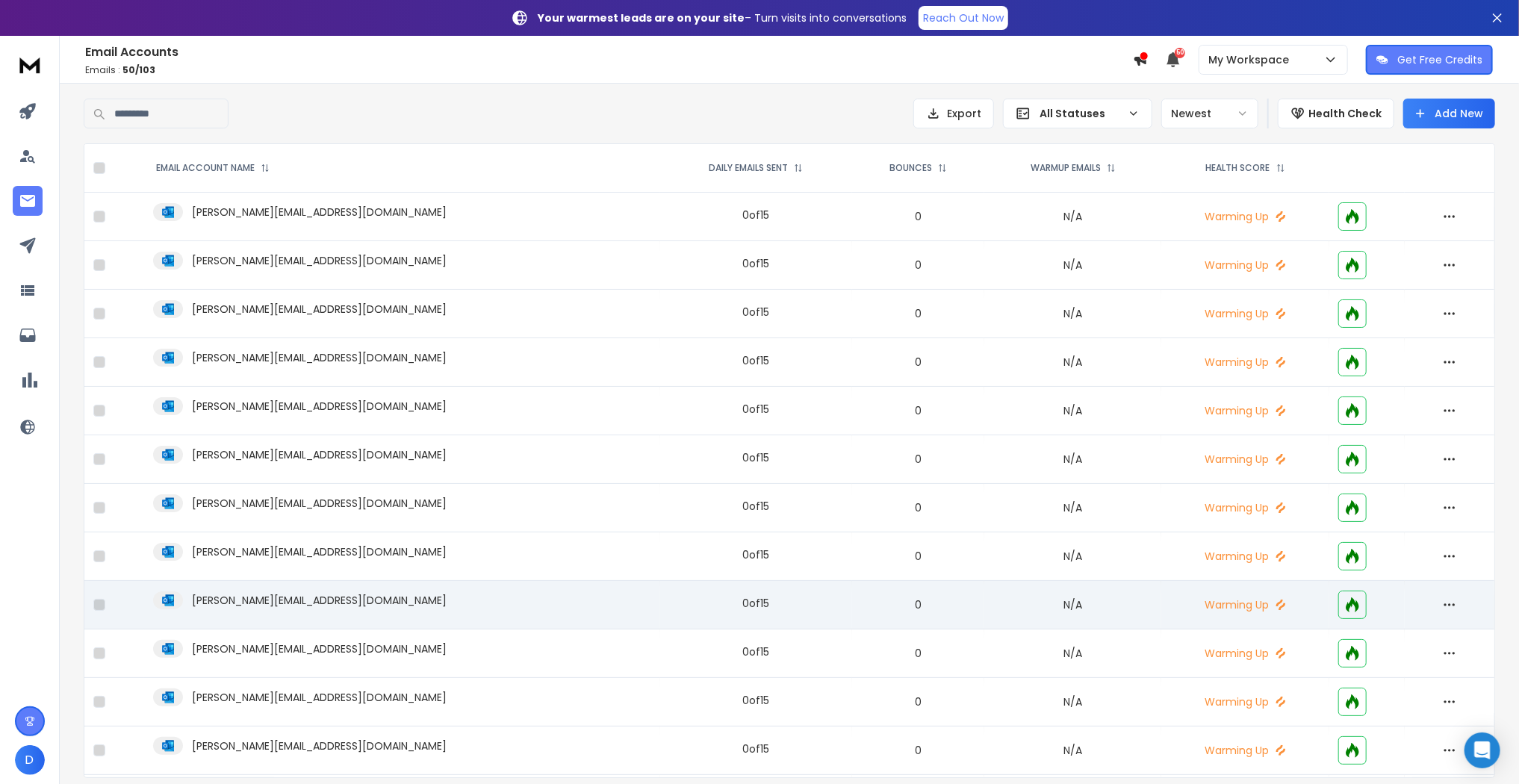
click at [310, 599] on p "[PERSON_NAME][EMAIL_ADDRESS][DOMAIN_NAME]" at bounding box center [319, 600] width 254 height 15
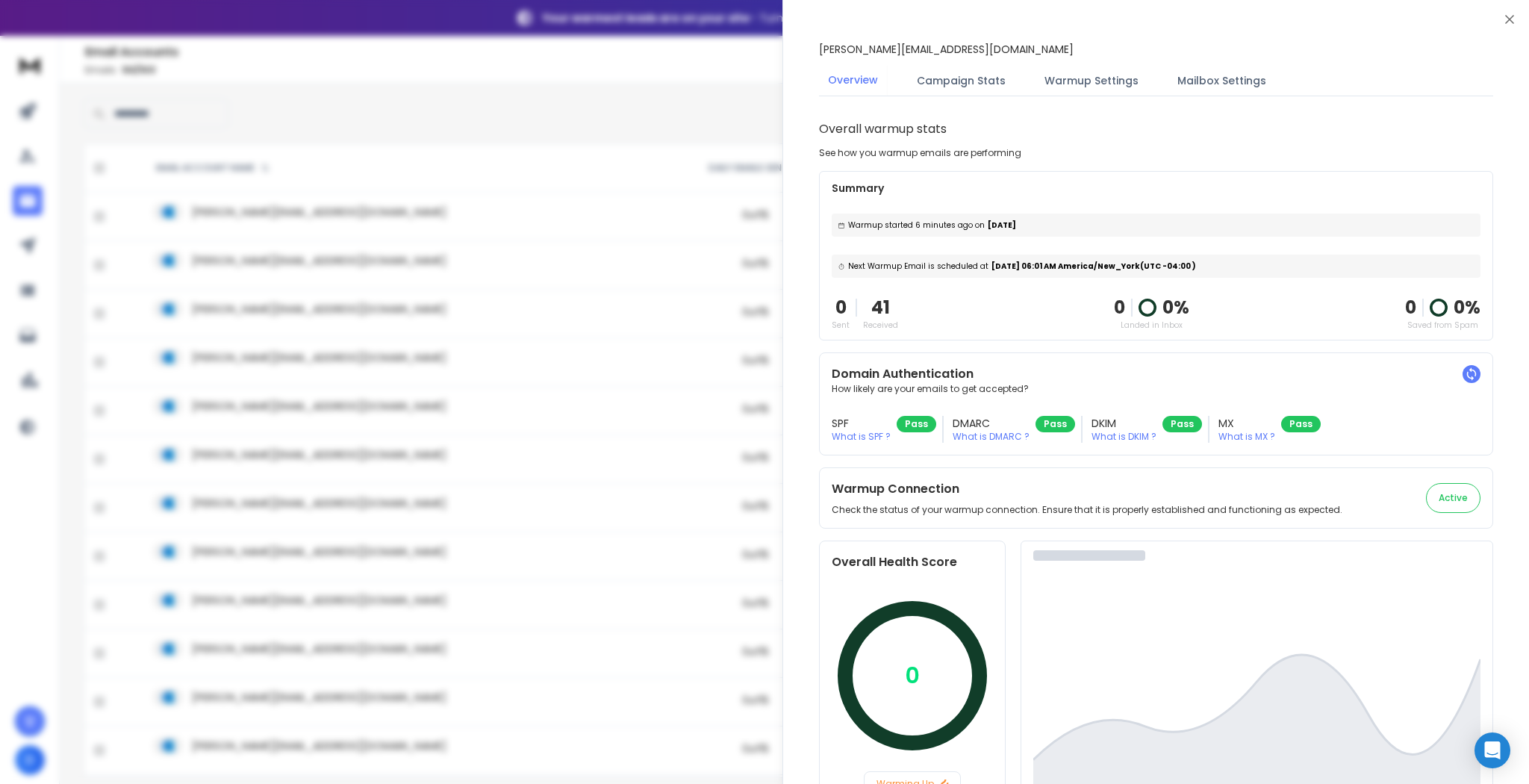
click at [1201, 62] on div "[PERSON_NAME][EMAIL_ADDRESS][DOMAIN_NAME] Overview Campaign Stats Warmup Settin…" at bounding box center [1155, 608] width 710 height 1181
click at [1211, 79] on button "Mailbox Settings" at bounding box center [1222, 81] width 107 height 33
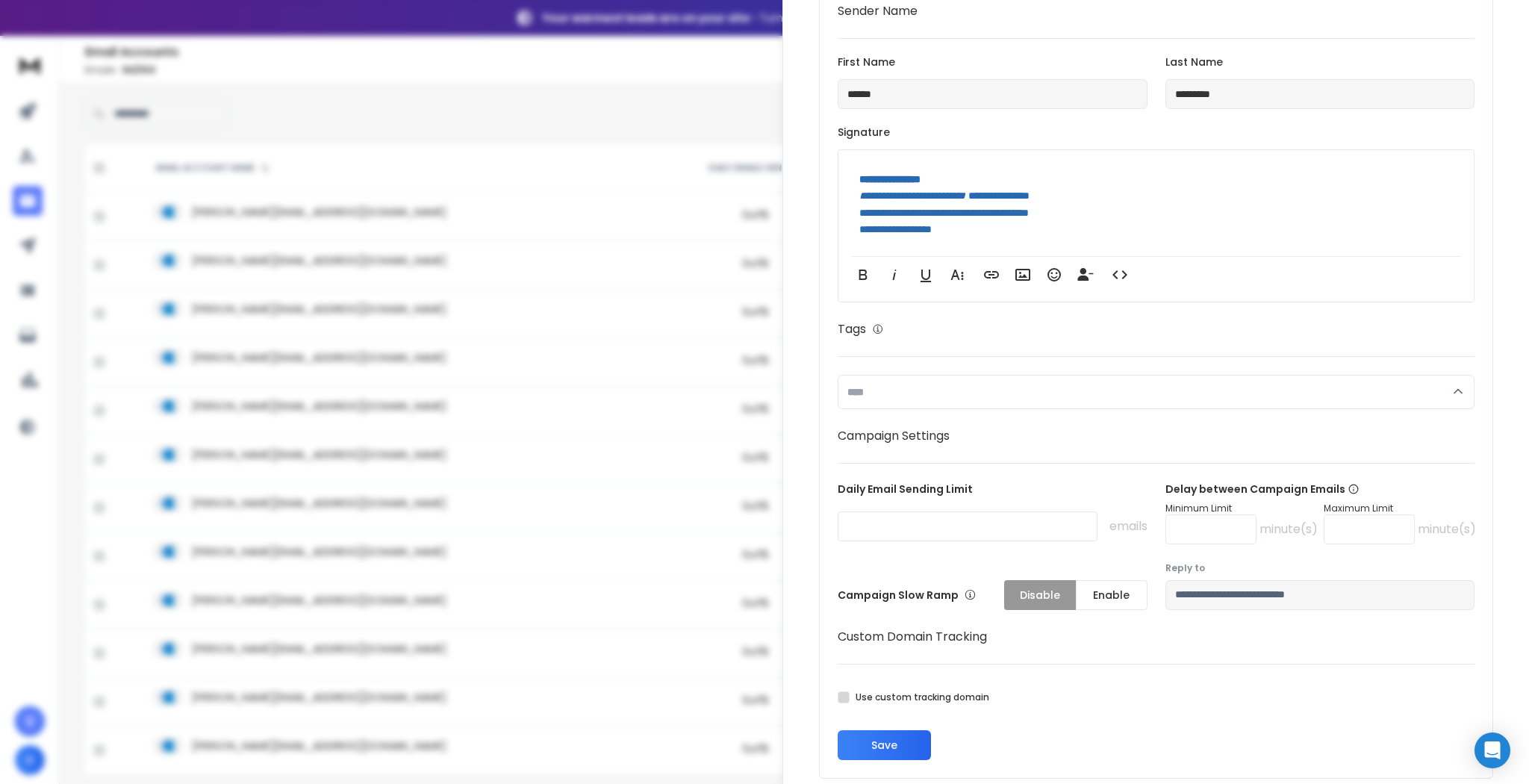
scroll to position [160, 0]
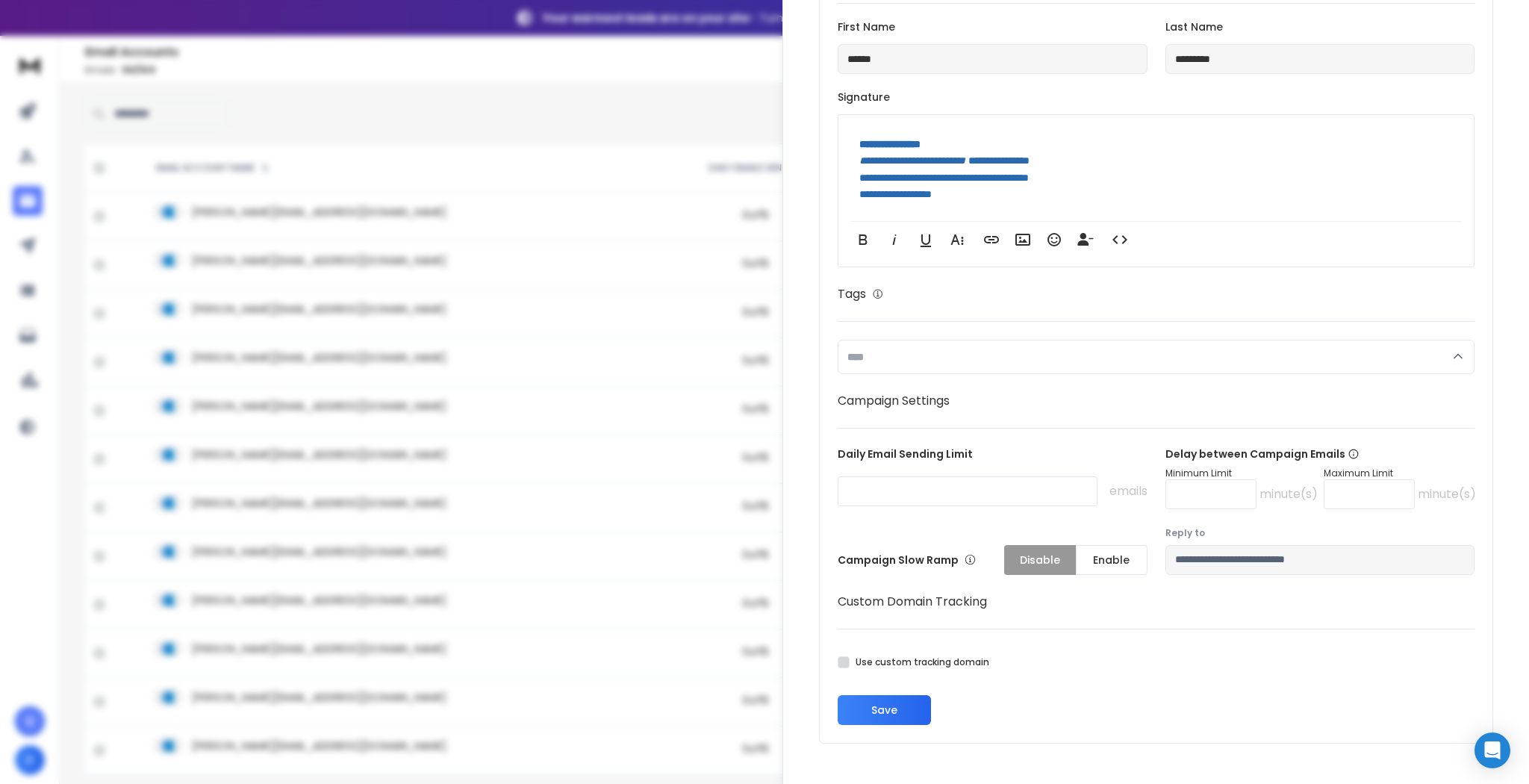
click at [835, 661] on div "**********" at bounding box center [1156, 346] width 674 height 795
click at [842, 661] on button "Reply to" at bounding box center [844, 661] width 12 height 12
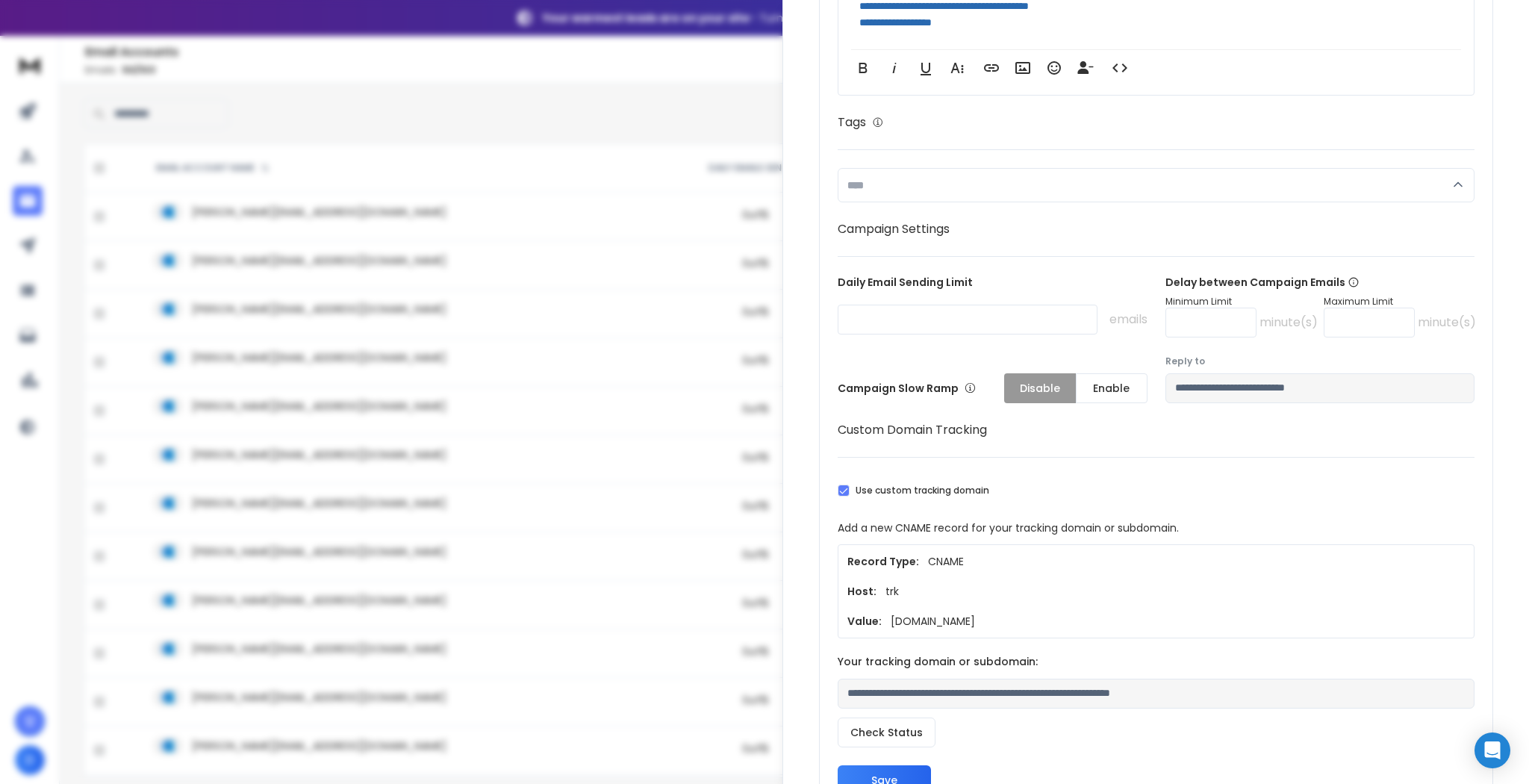
scroll to position [398, 0]
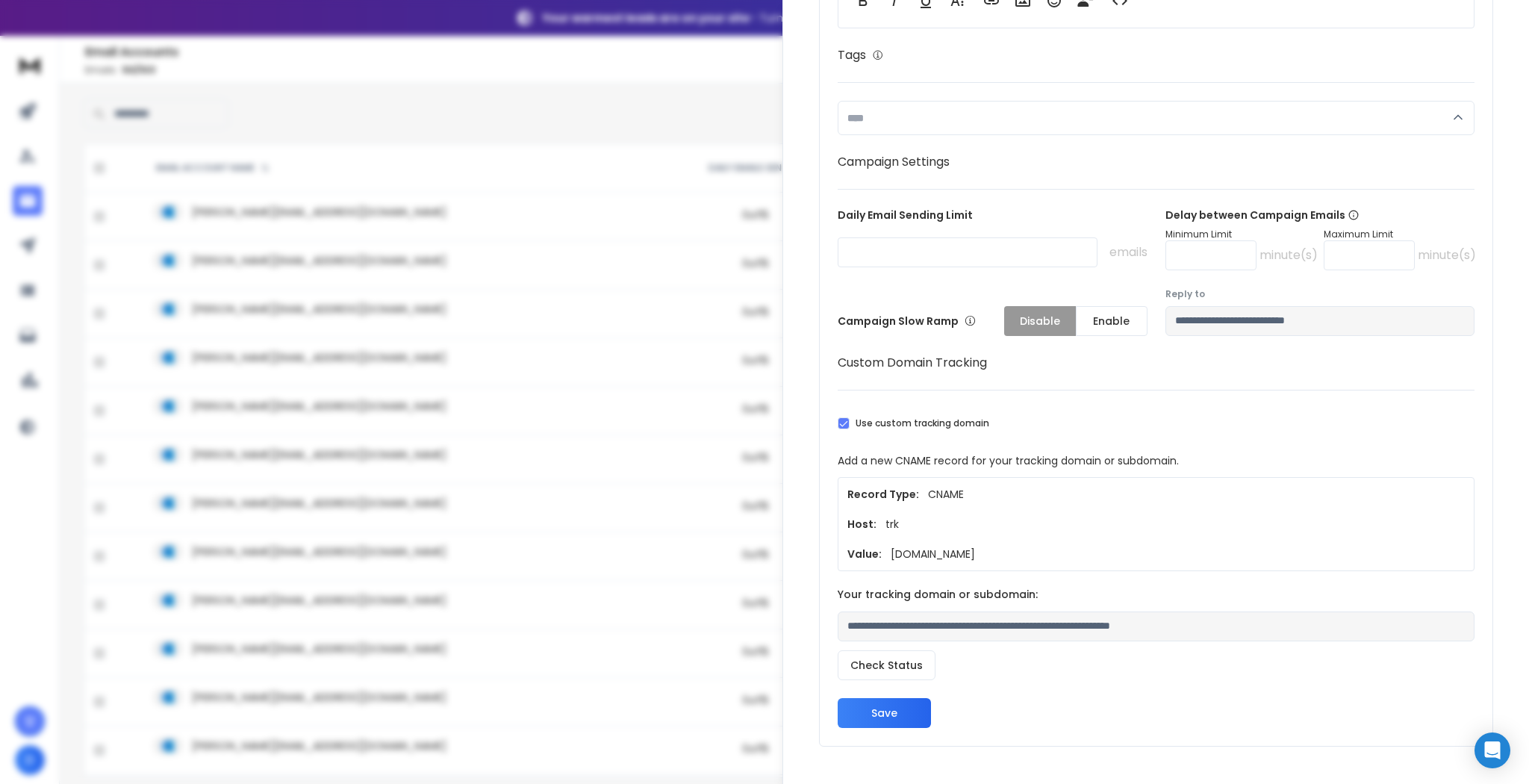
drag, startPoint x: 902, startPoint y: 608, endPoint x: 885, endPoint y: 623, distance: 22.7
paste input "**********"
click at [847, 623] on input "**********" at bounding box center [1156, 626] width 637 height 30
type input "**********"
click at [853, 664] on button "Check Status" at bounding box center [887, 665] width 98 height 30
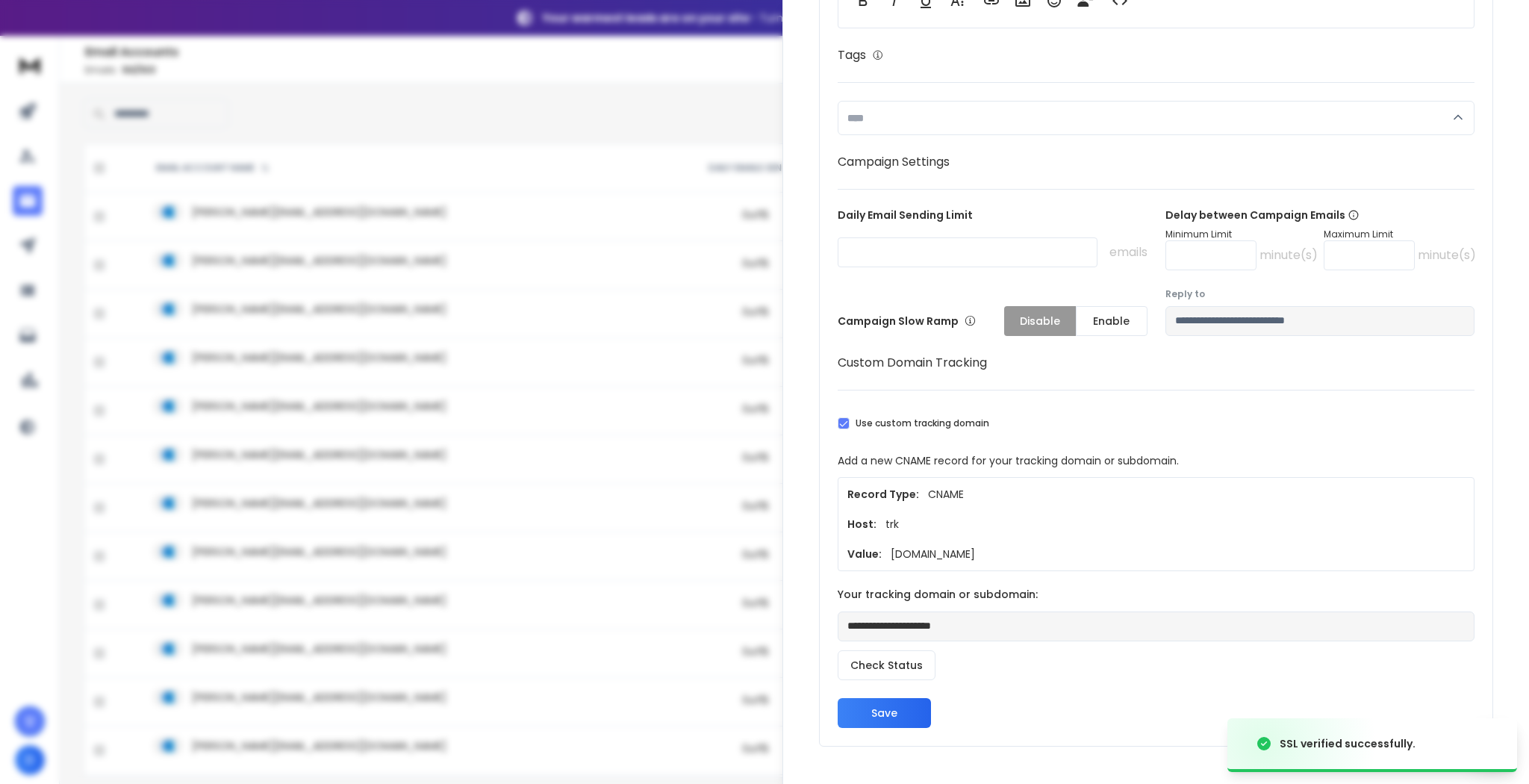
click at [876, 715] on button "Save" at bounding box center [885, 713] width 94 height 30
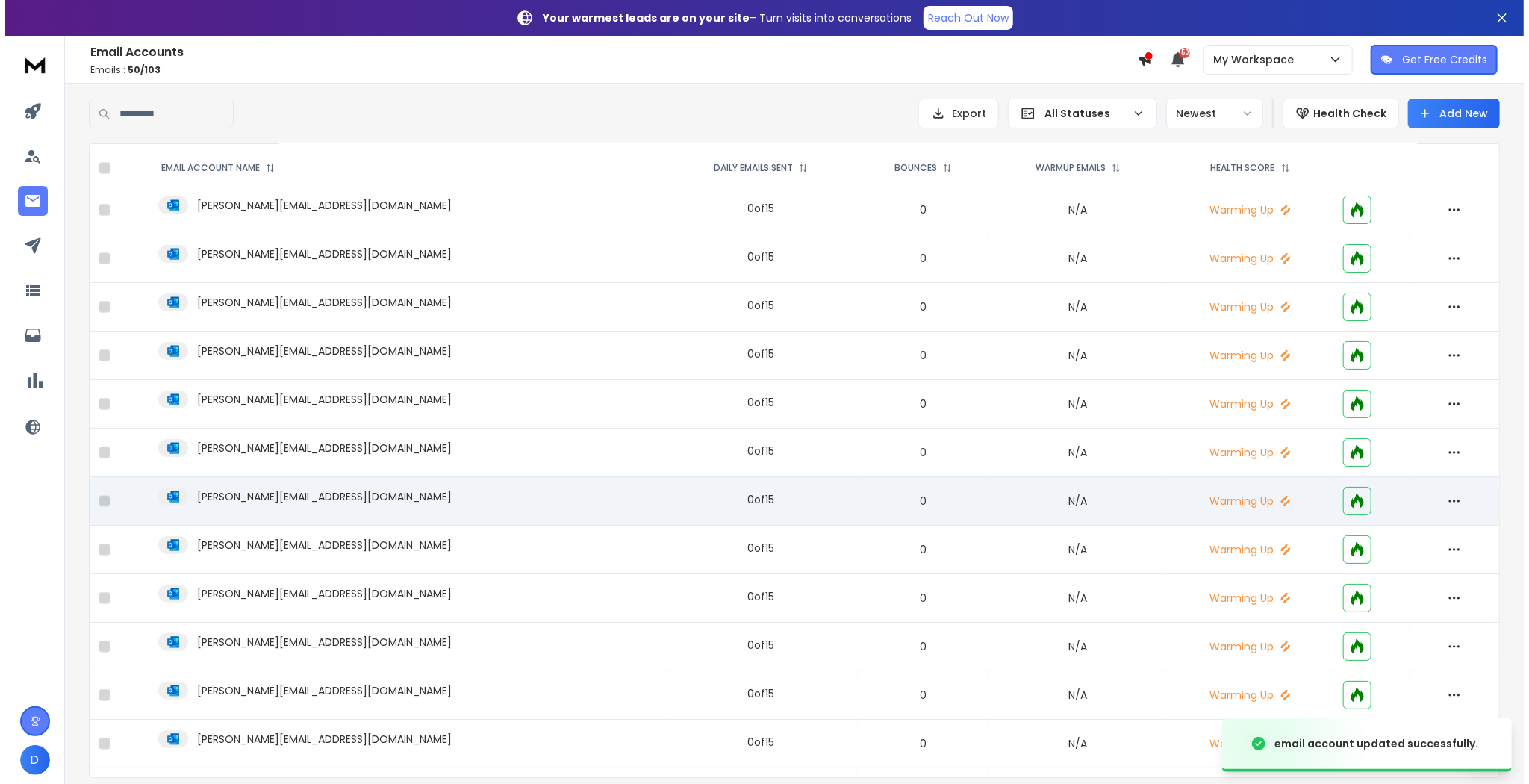
scroll to position [0, 0]
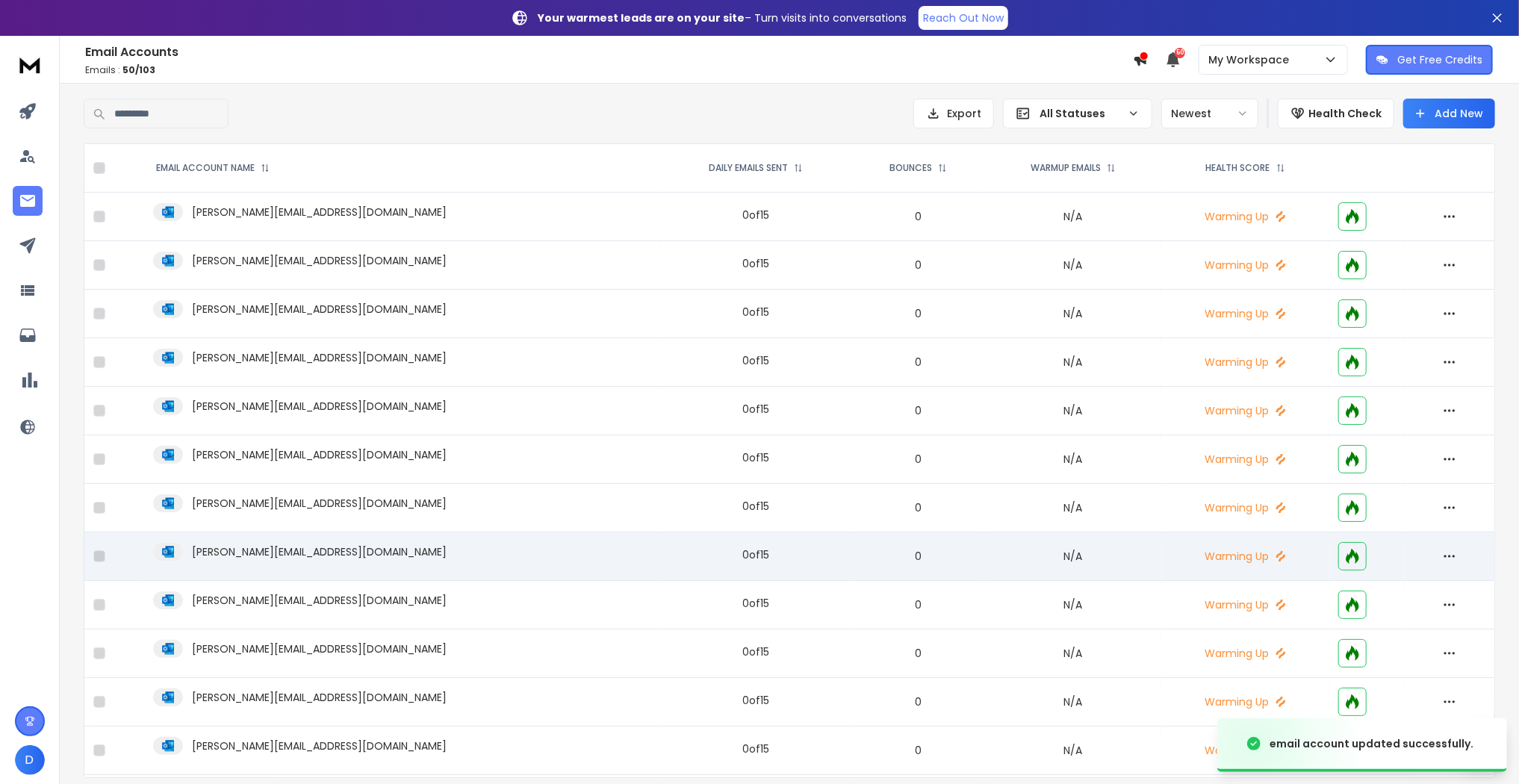
click at [322, 562] on td "[PERSON_NAME][EMAIL_ADDRESS][DOMAIN_NAME]" at bounding box center [402, 556] width 516 height 49
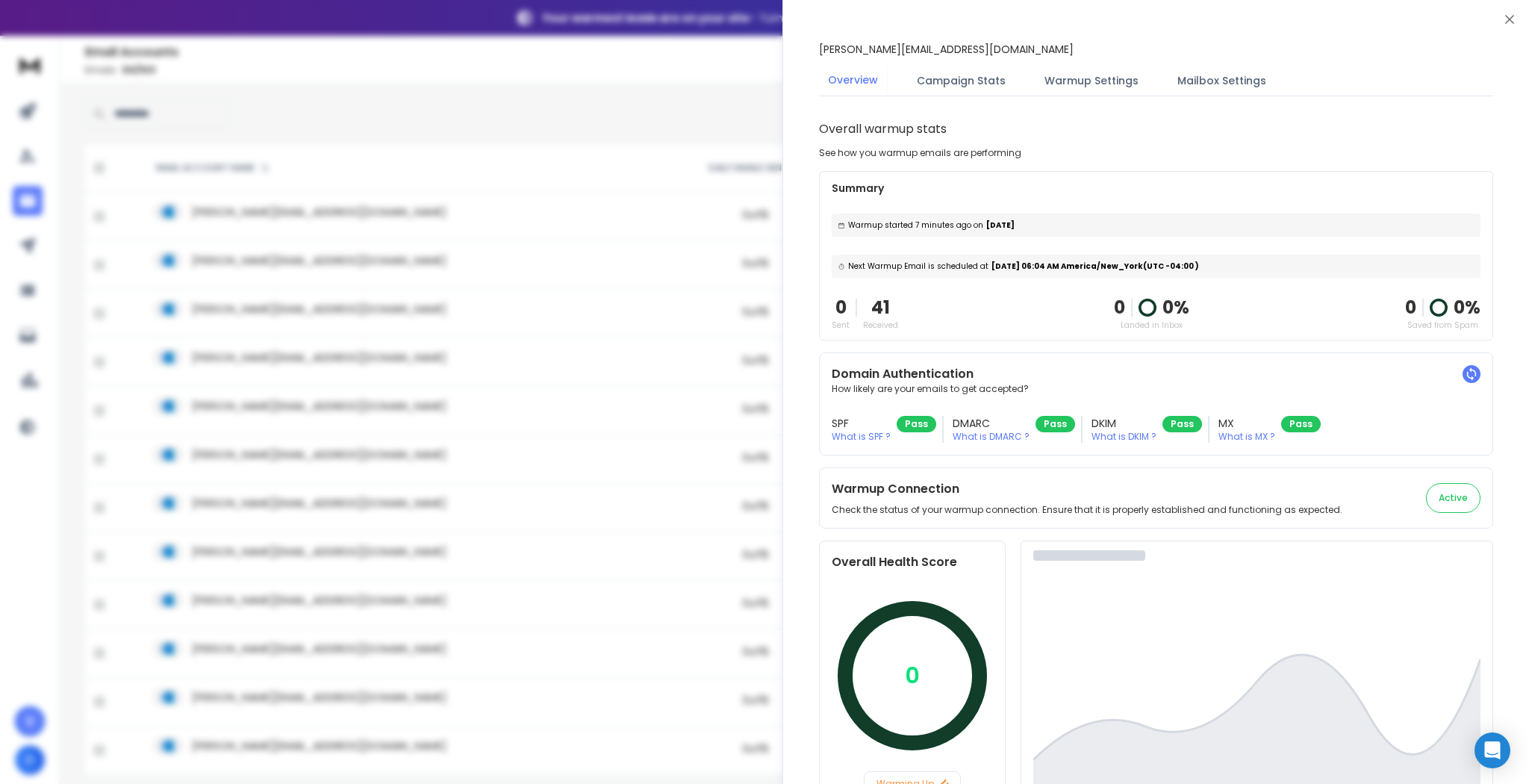
click at [1231, 75] on button "Mailbox Settings" at bounding box center [1222, 81] width 107 height 33
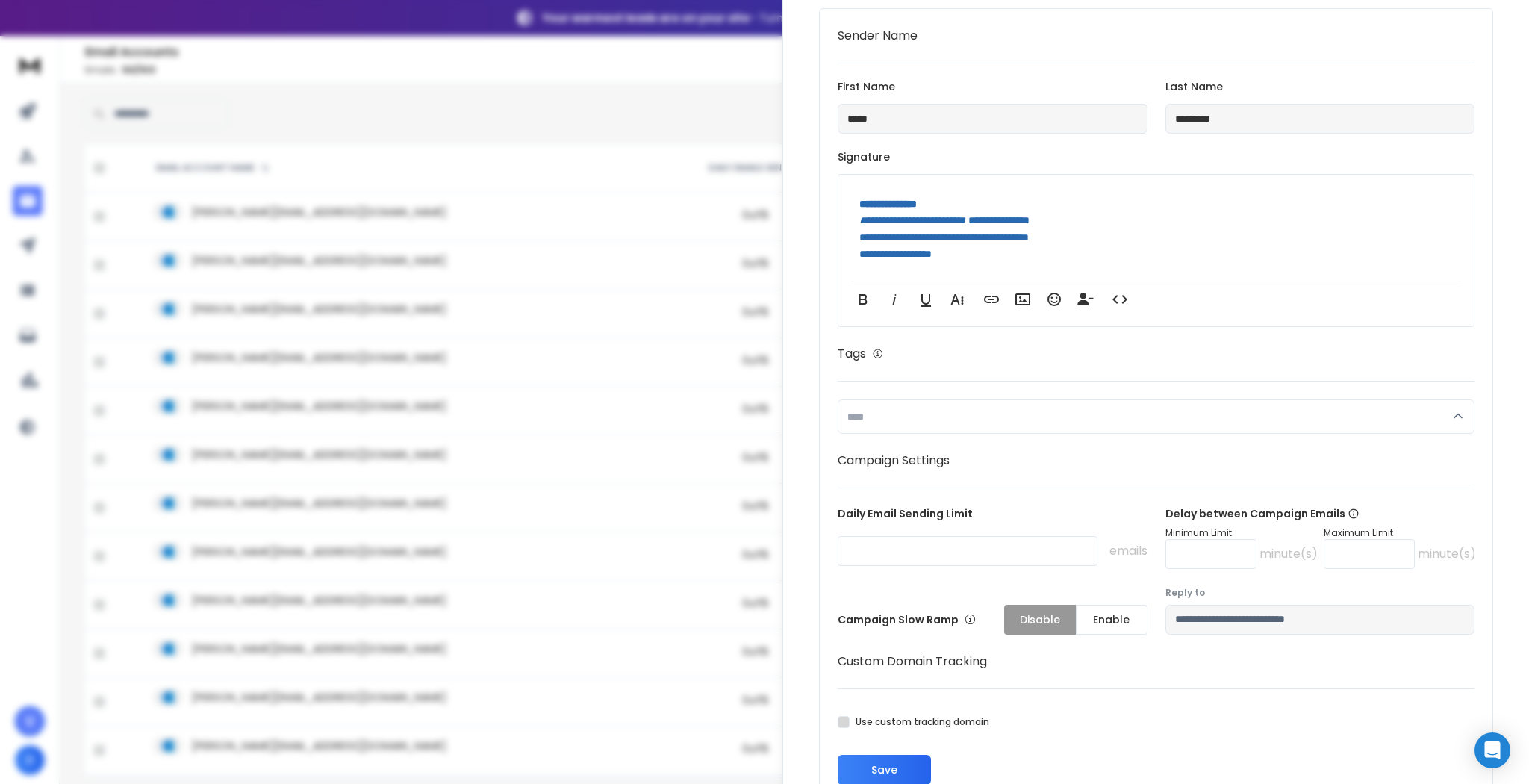
scroll to position [160, 0]
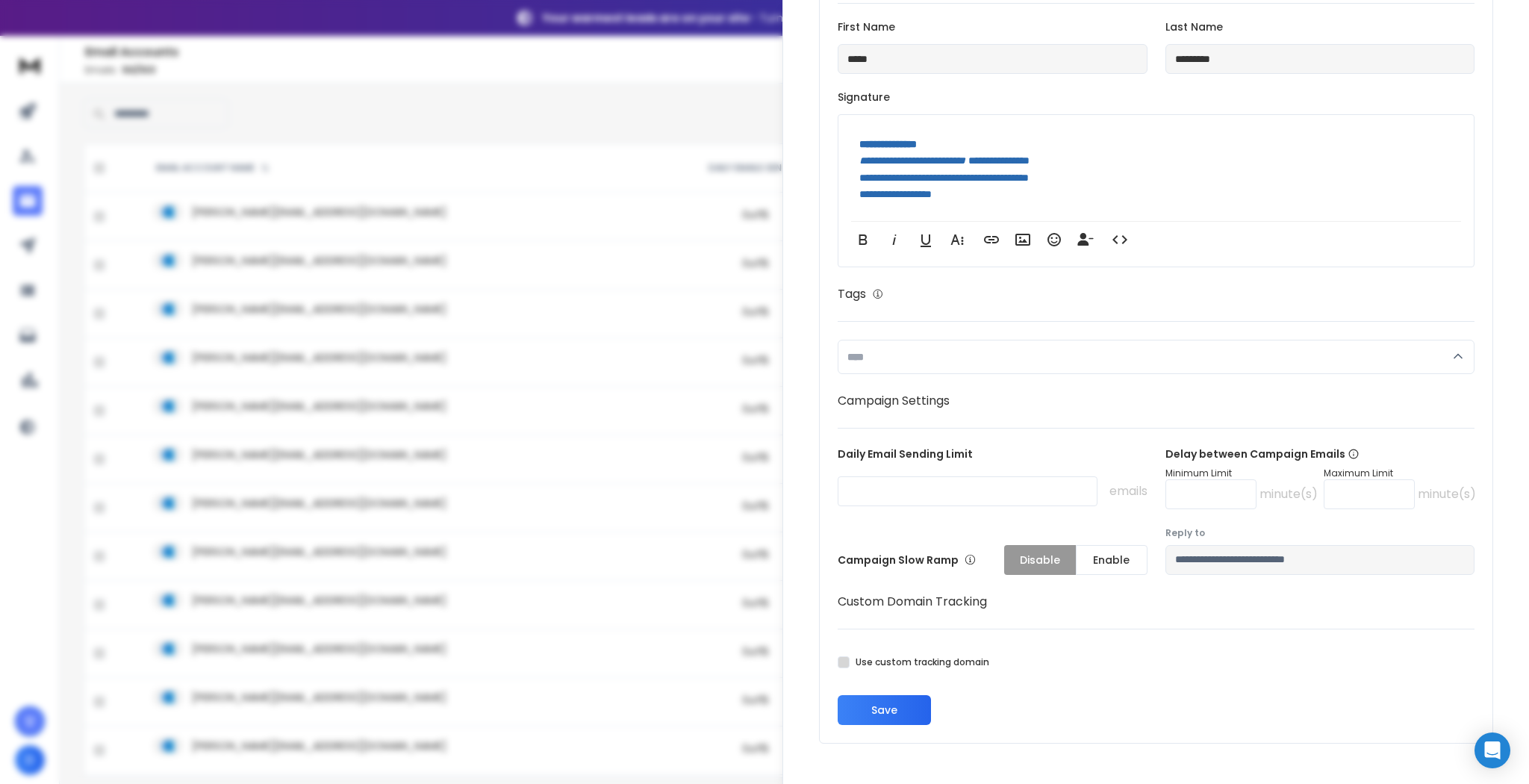
click at [846, 657] on button "Reply to" at bounding box center [844, 661] width 12 height 12
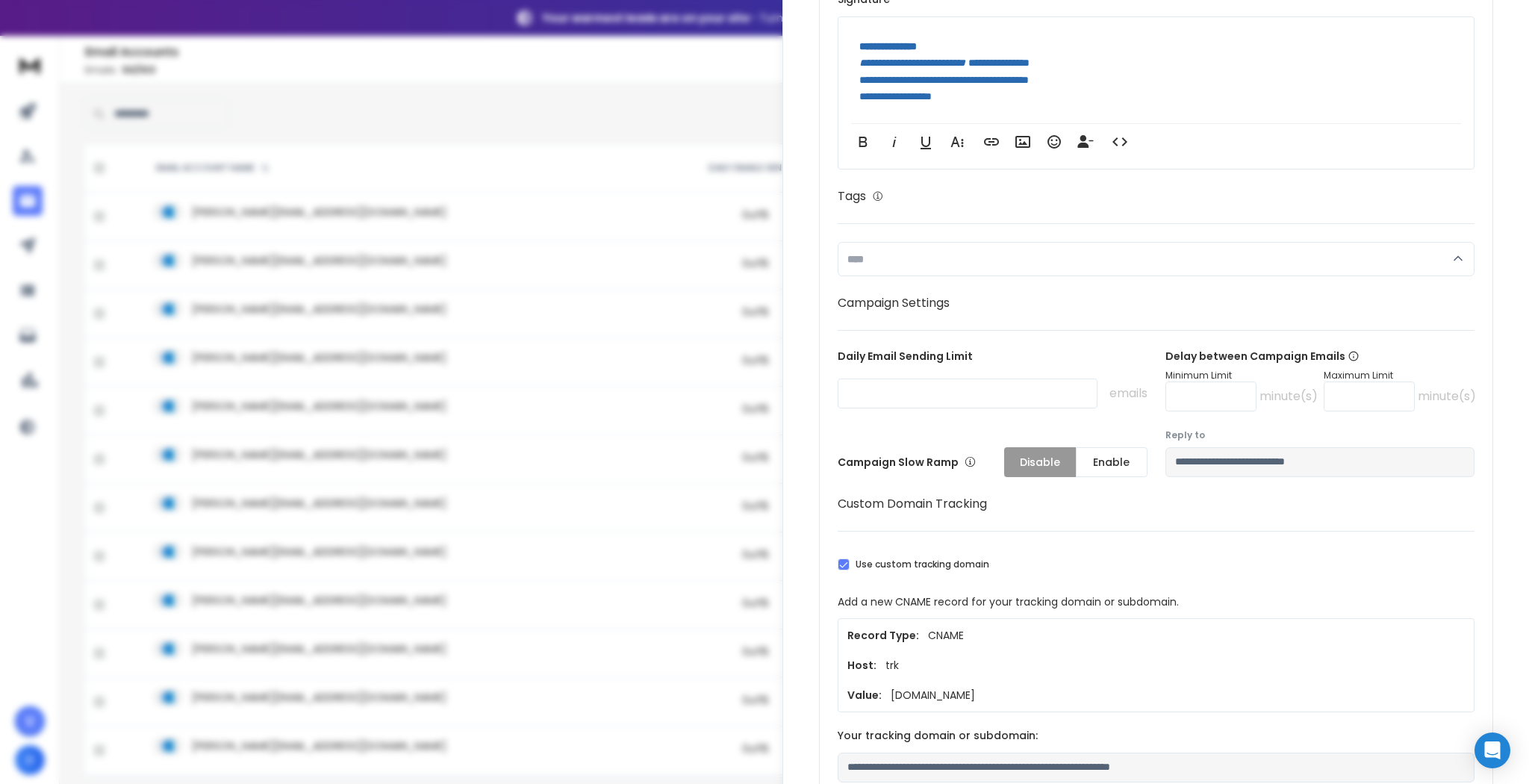
scroll to position [339, 0]
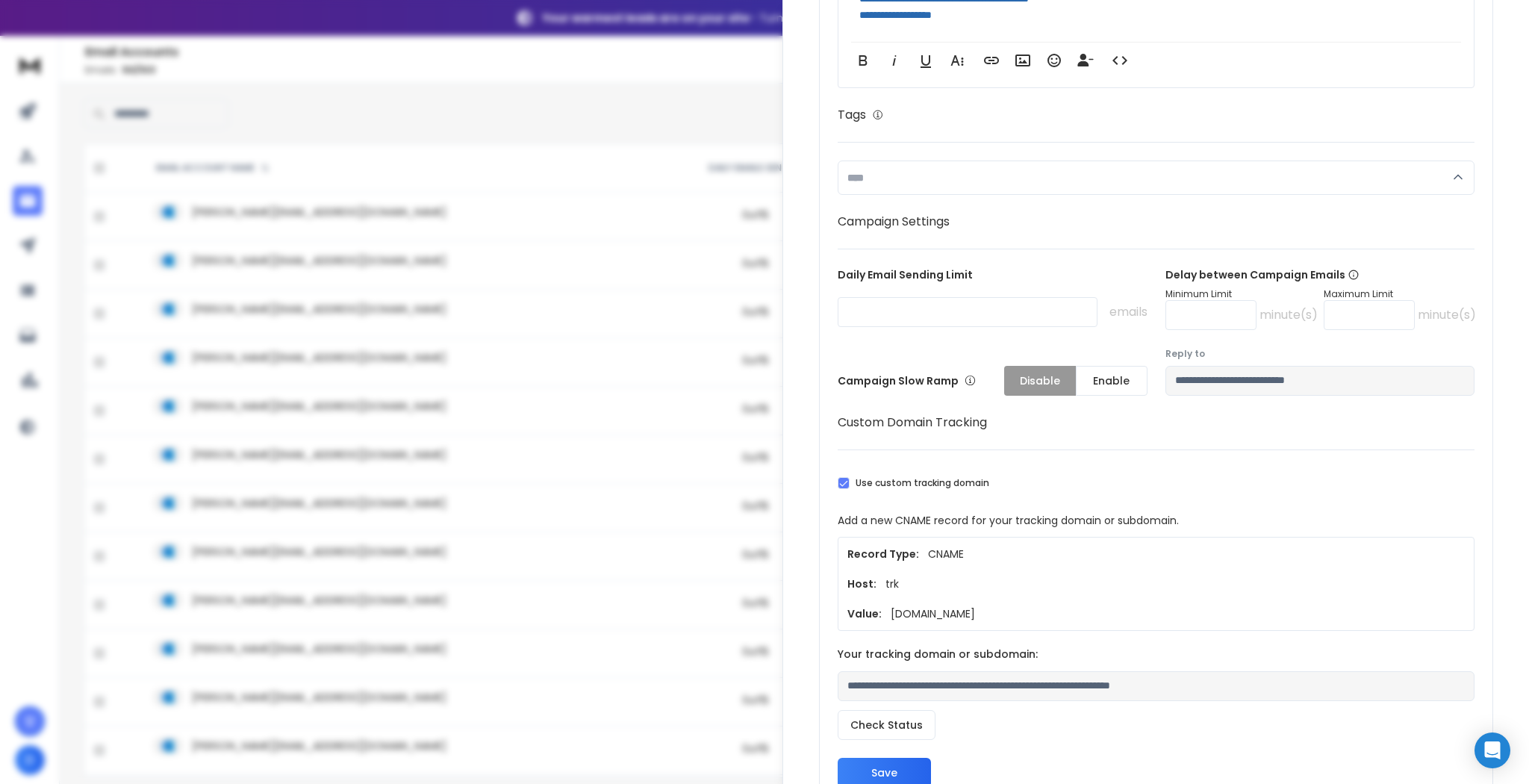
paste input "**********"
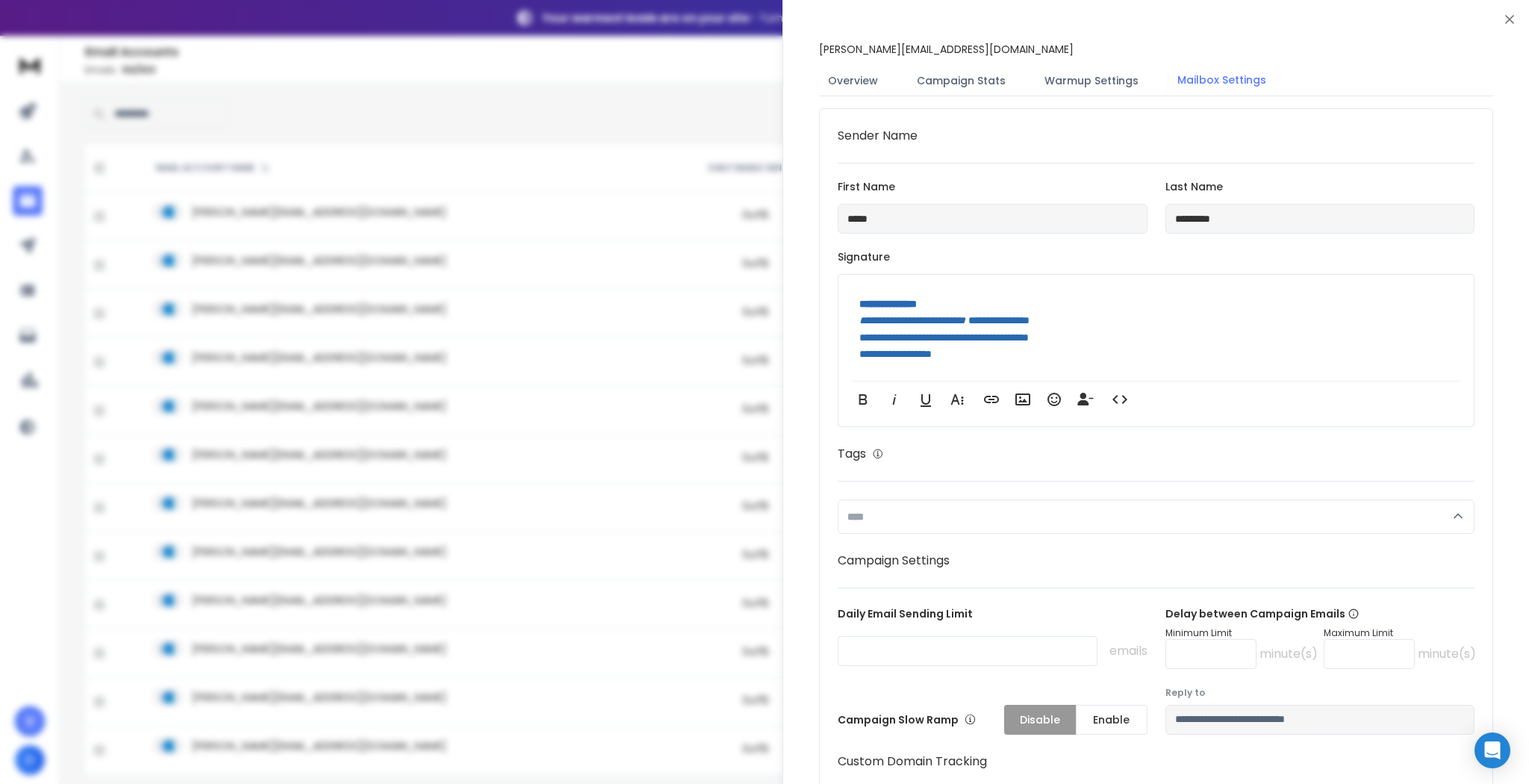
scroll to position [401, 0]
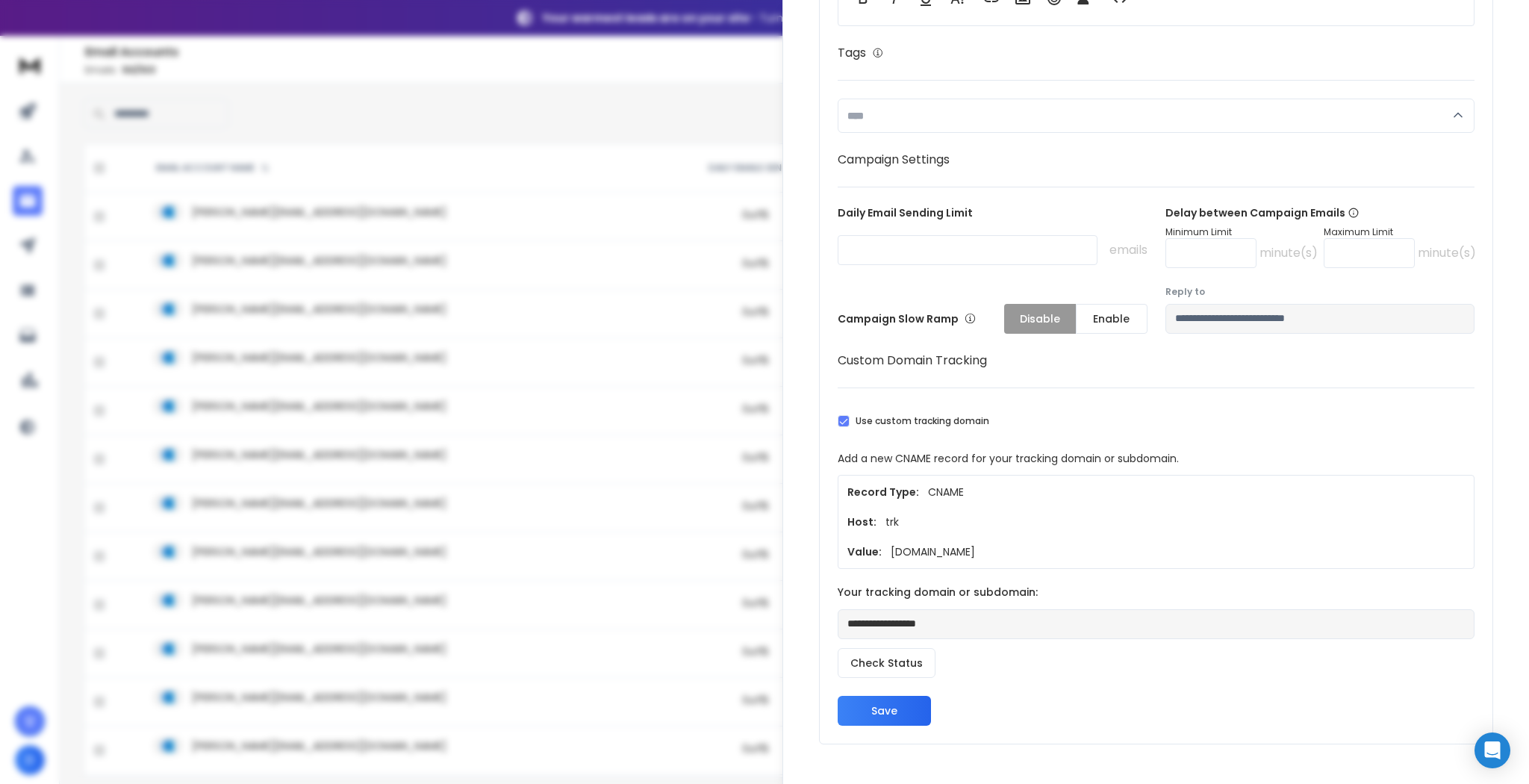
click at [846, 623] on input "**********" at bounding box center [1156, 624] width 637 height 30
type input "**********"
click at [894, 675] on button "Check Status" at bounding box center [887, 663] width 98 height 30
click at [900, 705] on button "Save" at bounding box center [885, 710] width 94 height 30
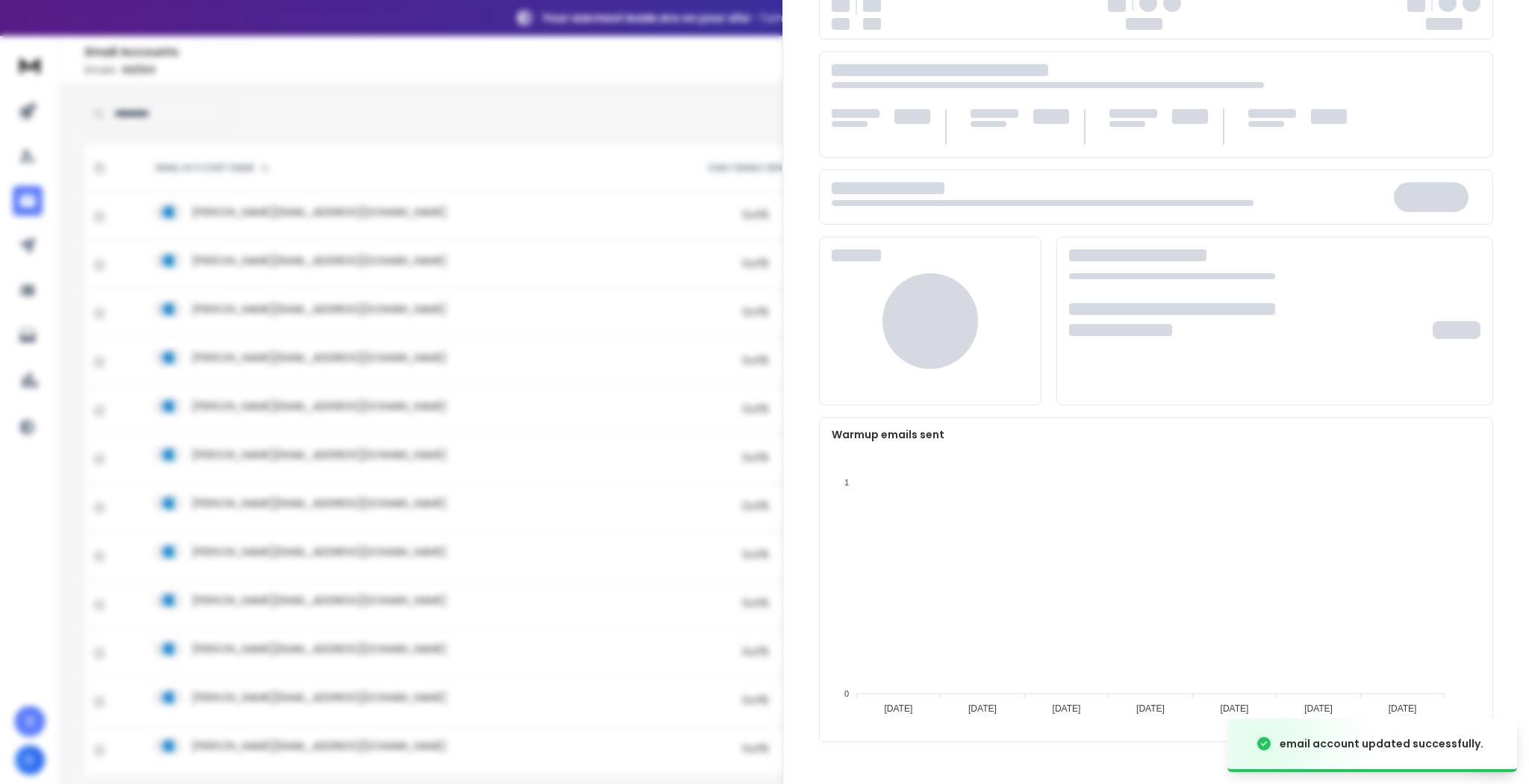
scroll to position [0, 0]
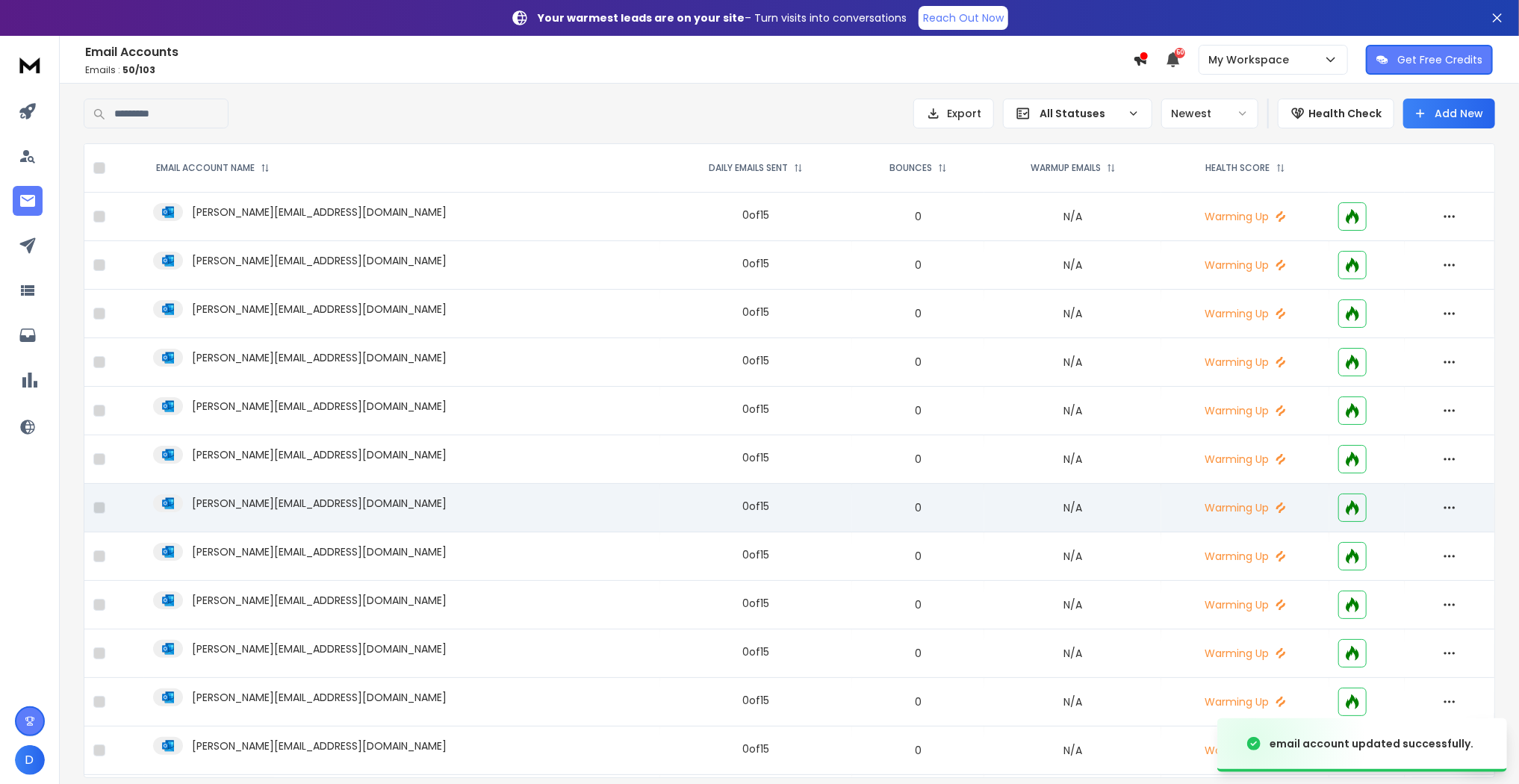
click at [307, 505] on p "[PERSON_NAME][EMAIL_ADDRESS][DOMAIN_NAME]" at bounding box center [319, 503] width 254 height 15
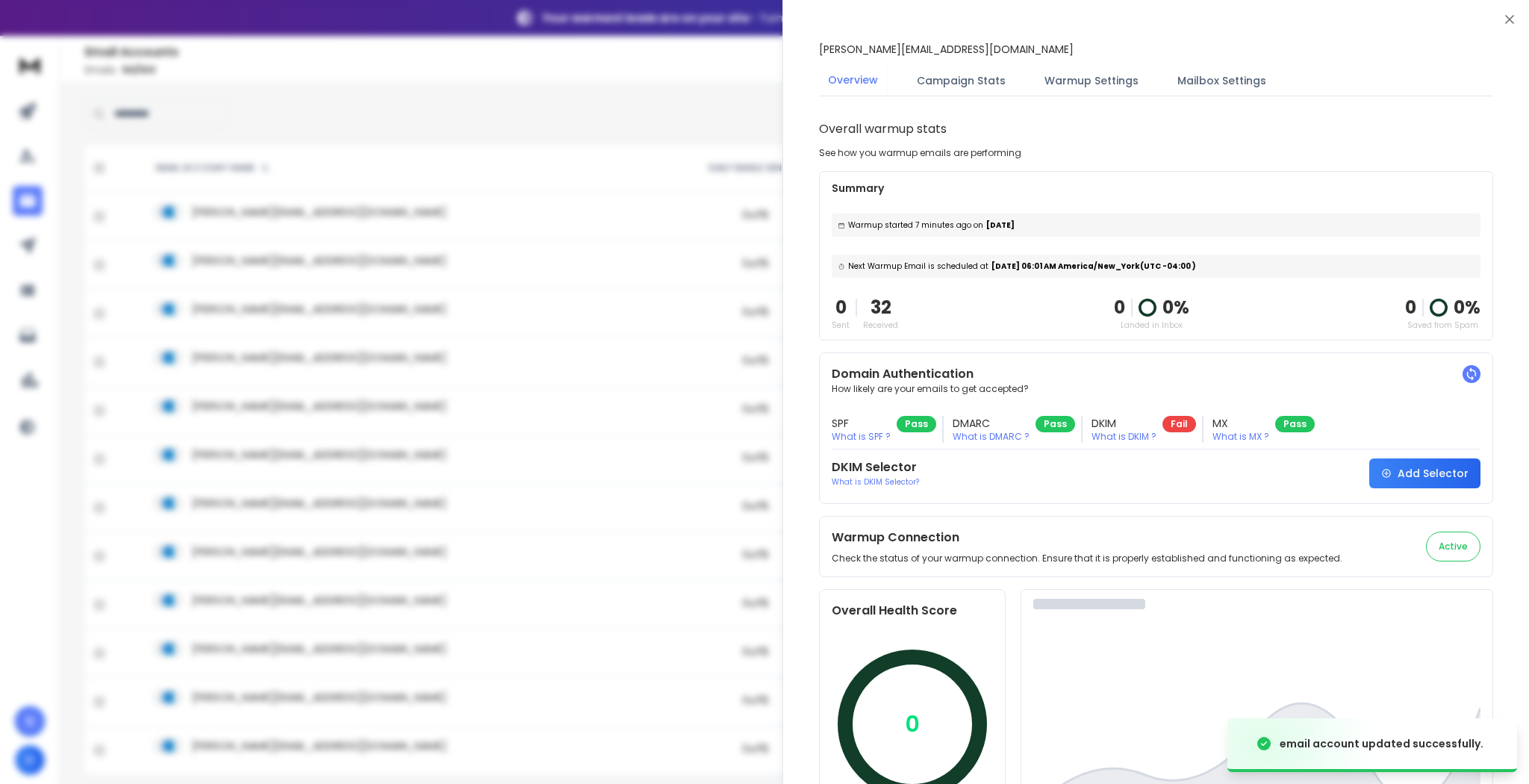
click at [1201, 73] on button "Mailbox Settings" at bounding box center [1222, 81] width 107 height 33
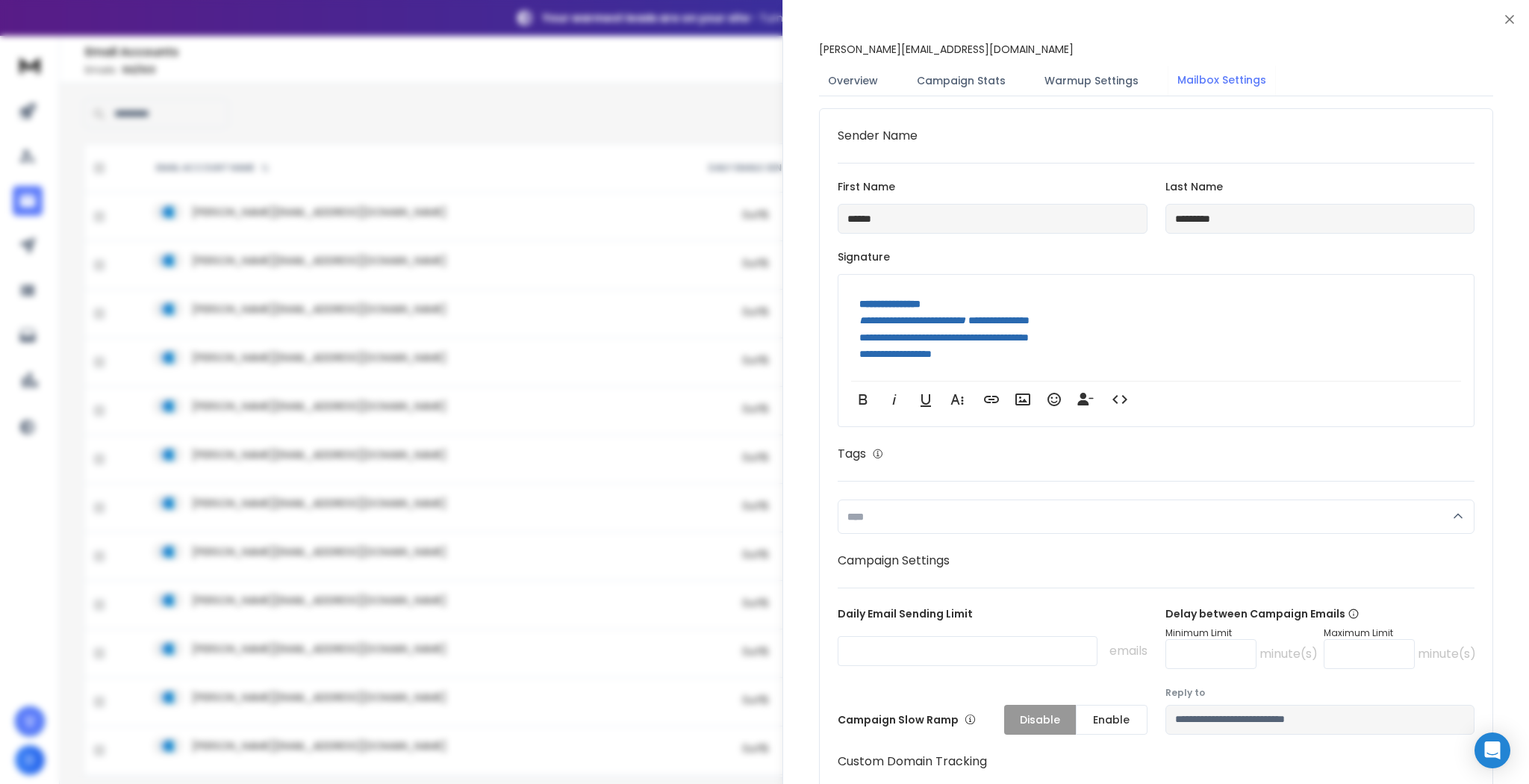
click at [832, 71] on button "Overview" at bounding box center [853, 81] width 68 height 33
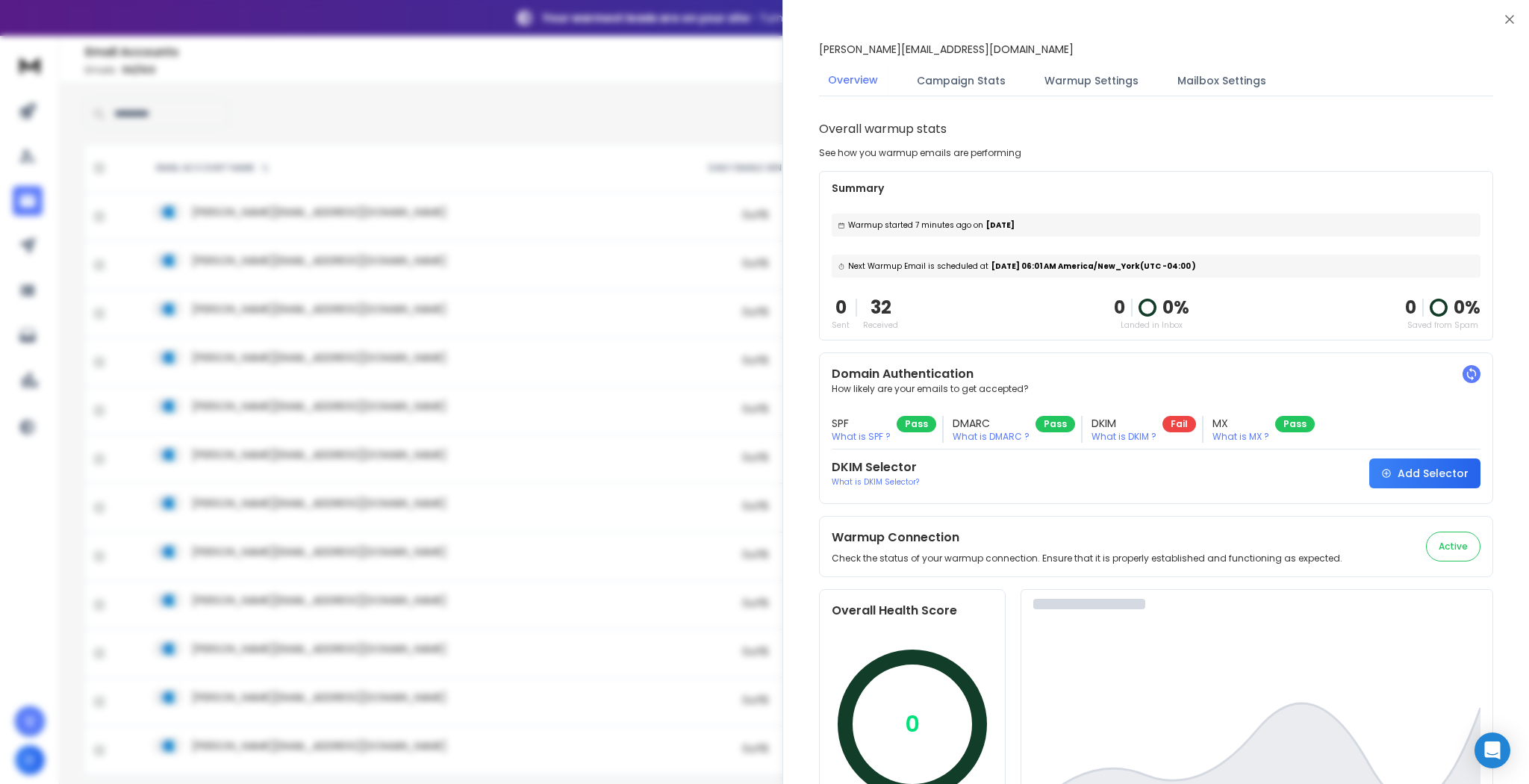
click at [1417, 476] on button "Add Selector" at bounding box center [1425, 474] width 111 height 30
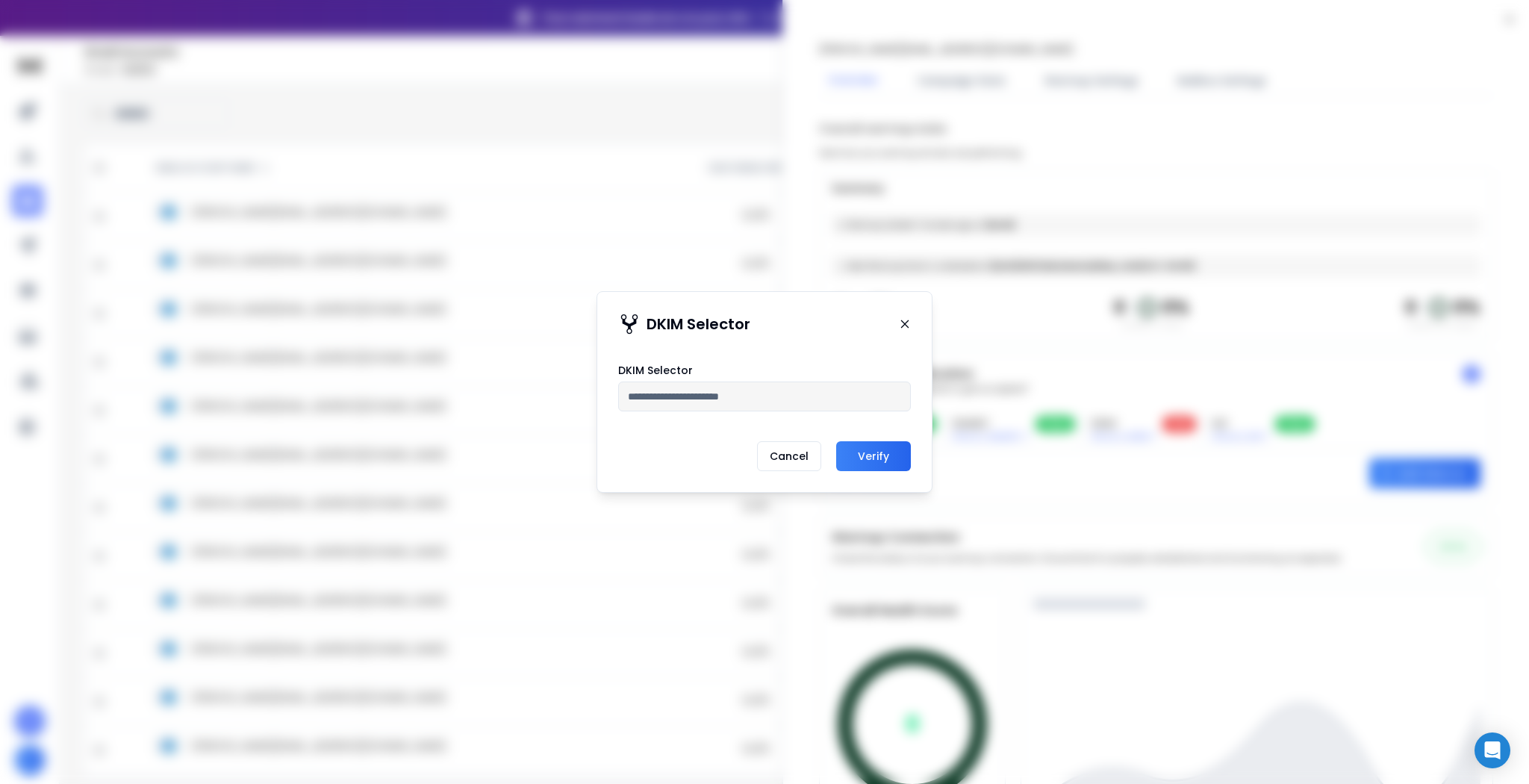
click at [794, 397] on input "text" at bounding box center [764, 397] width 292 height 30
type input "**"
click at [869, 446] on button "Verify" at bounding box center [874, 456] width 75 height 30
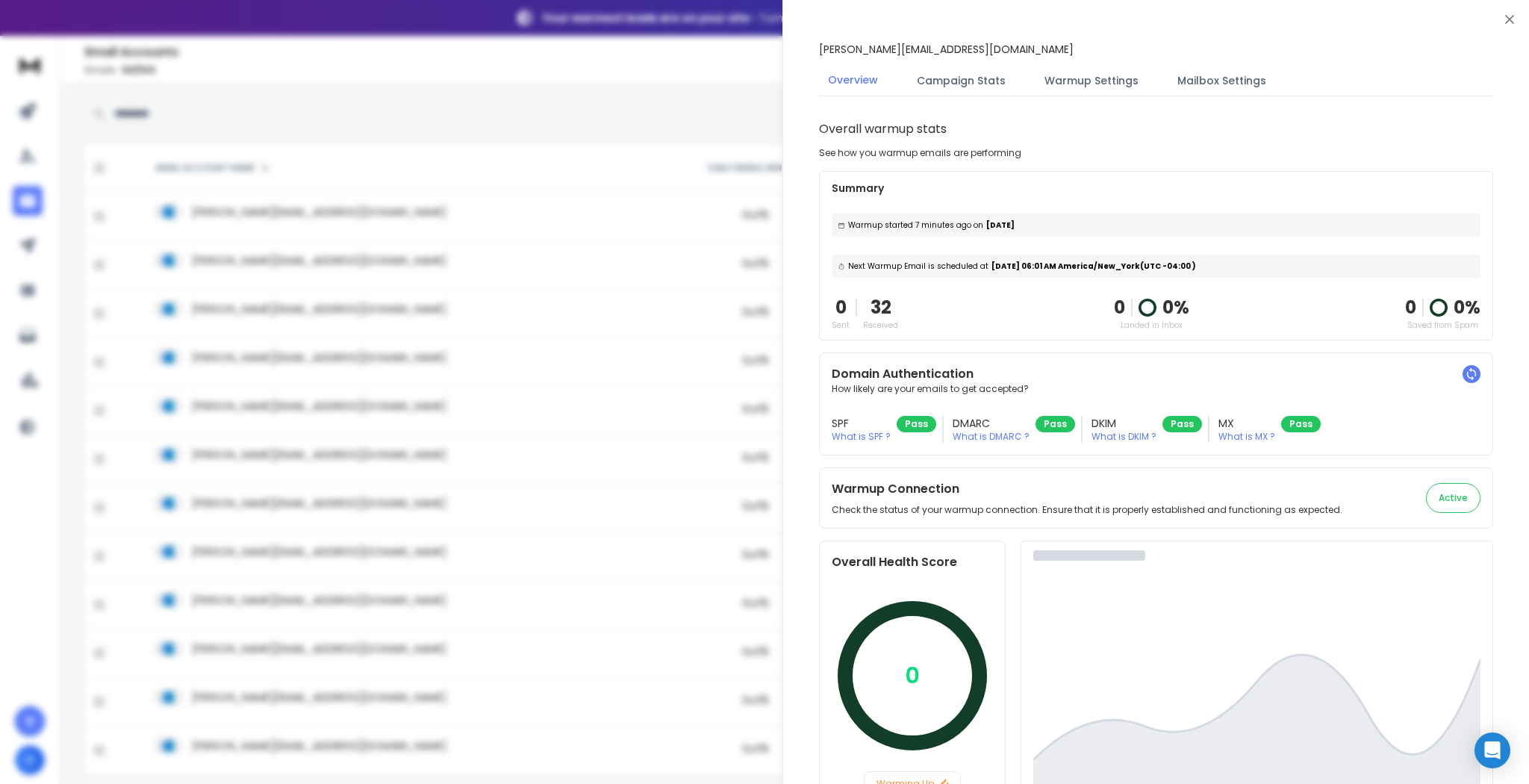
click at [1242, 80] on button "Mailbox Settings" at bounding box center [1222, 81] width 107 height 33
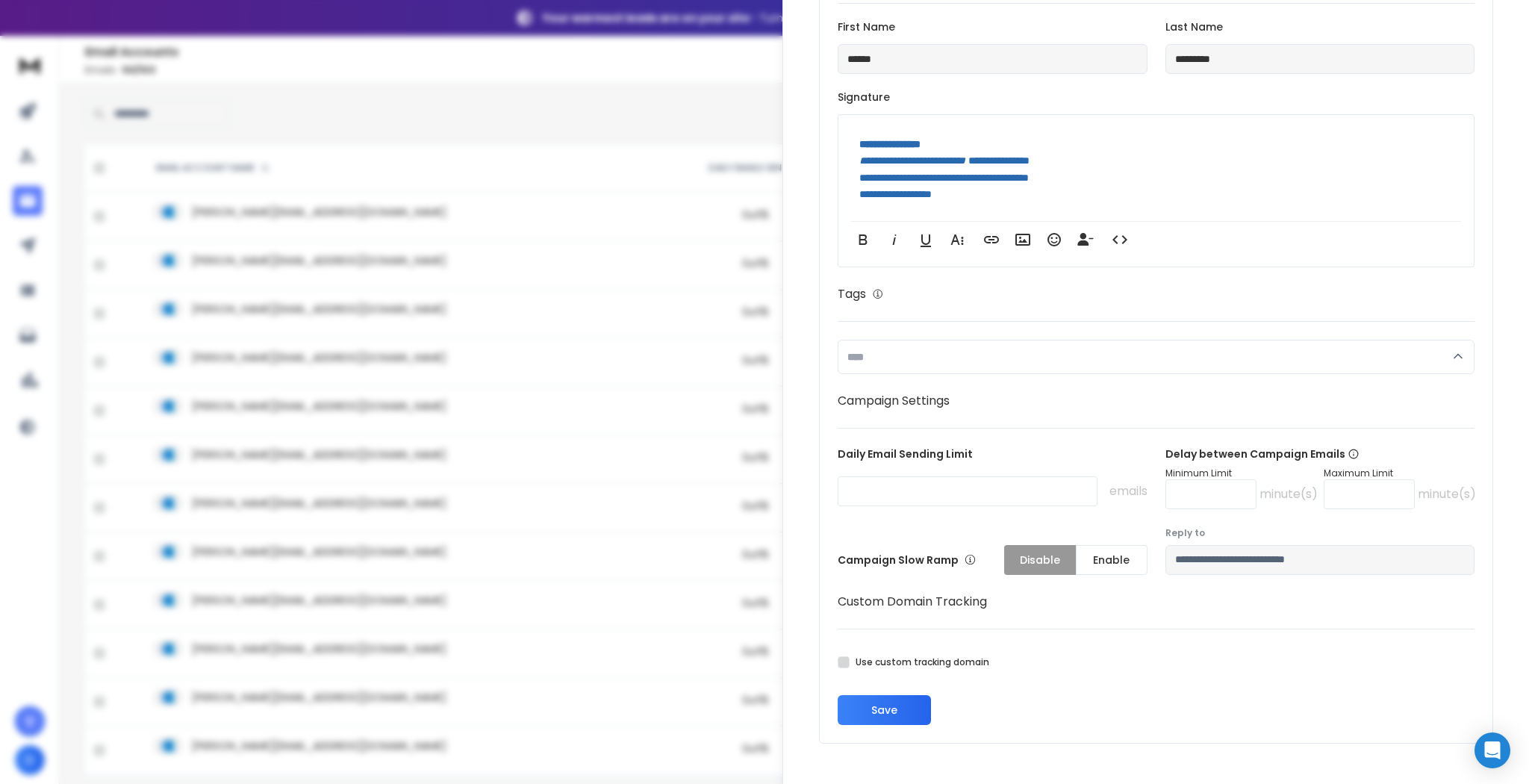
click at [842, 660] on button "Reply to" at bounding box center [844, 661] width 12 height 12
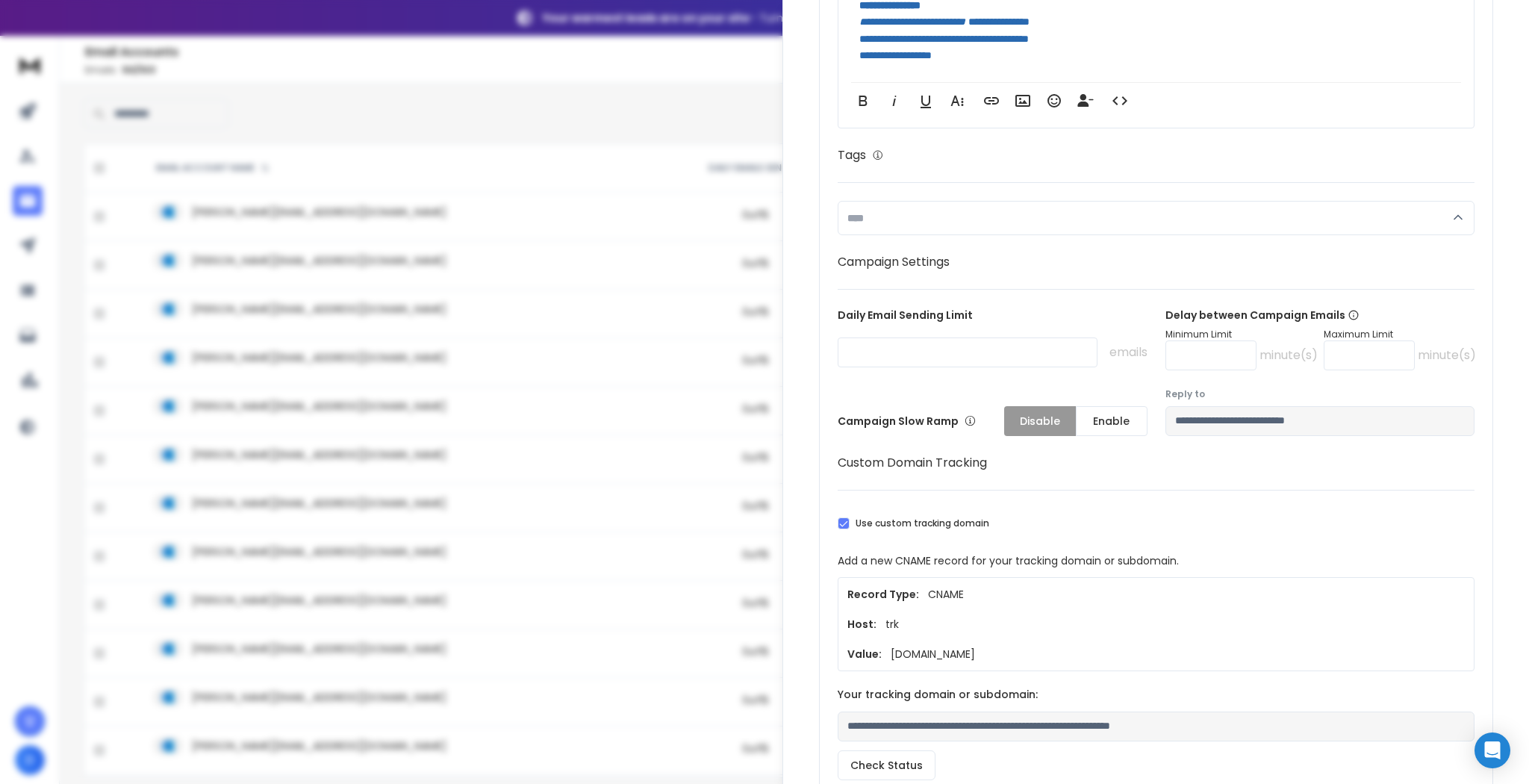
scroll to position [401, 0]
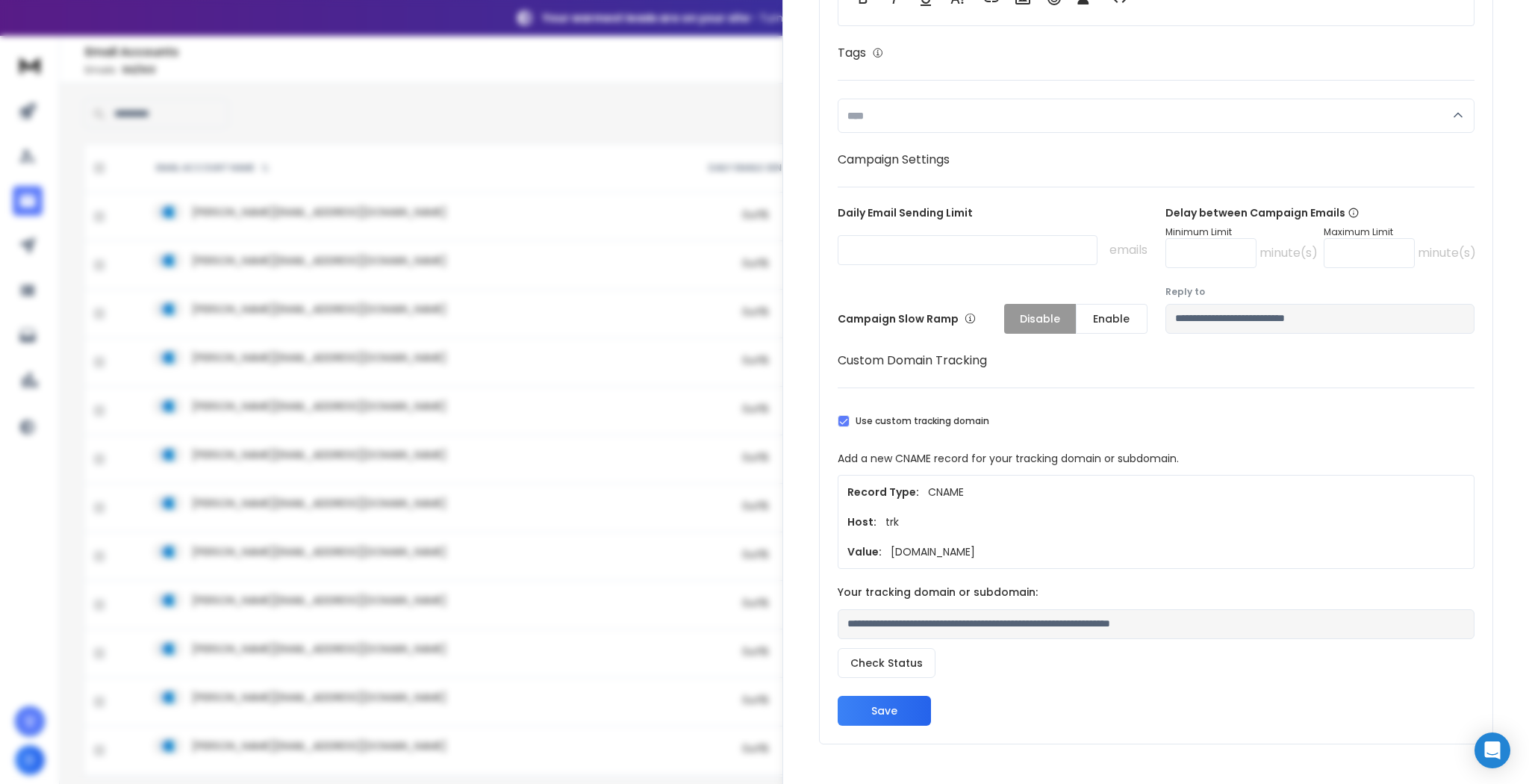
paste input "**********"
click at [846, 619] on input "**********" at bounding box center [1156, 624] width 637 height 30
type input "**********"
click at [909, 661] on button "Check Status" at bounding box center [887, 663] width 98 height 30
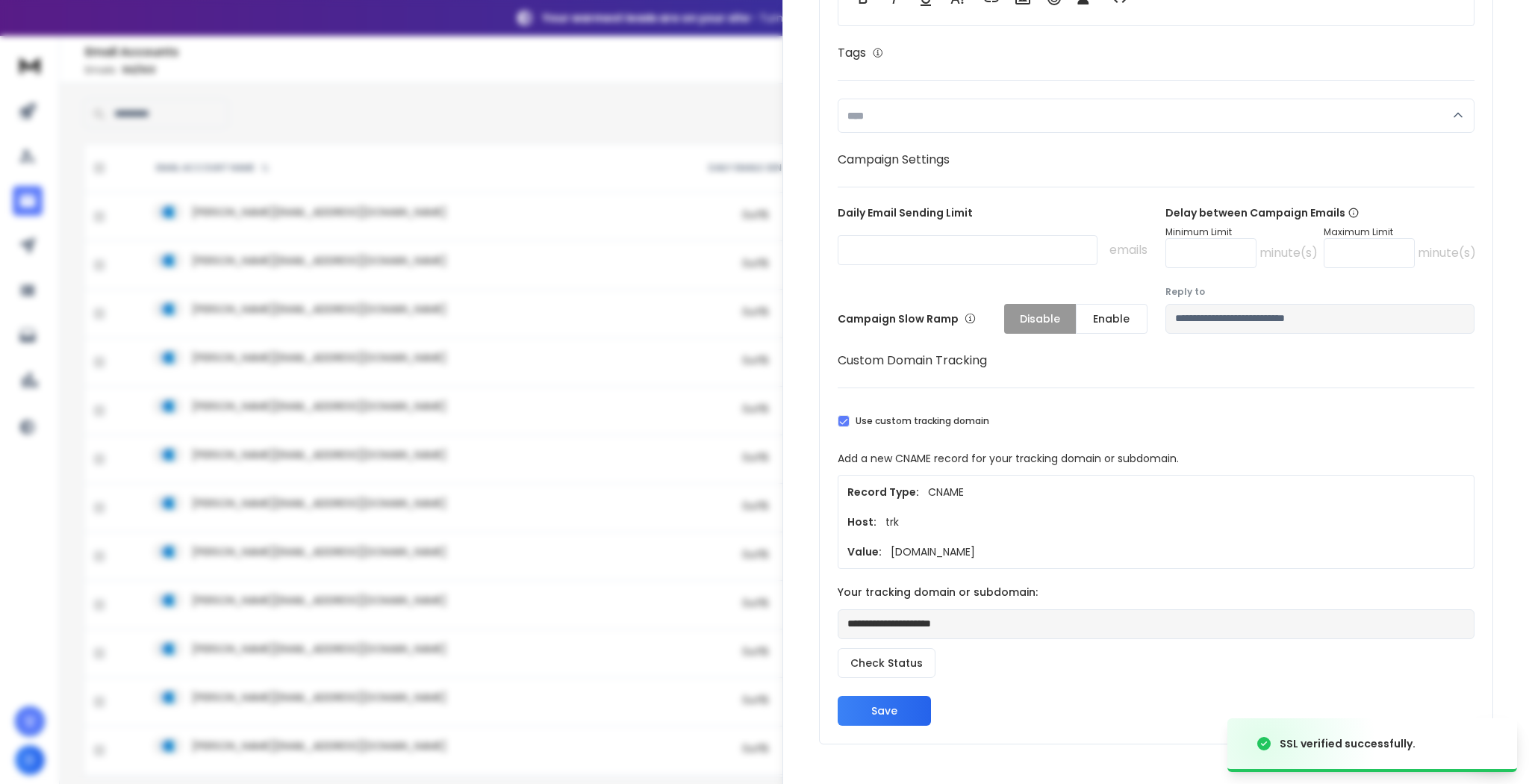
click at [897, 709] on button "Save" at bounding box center [885, 710] width 94 height 30
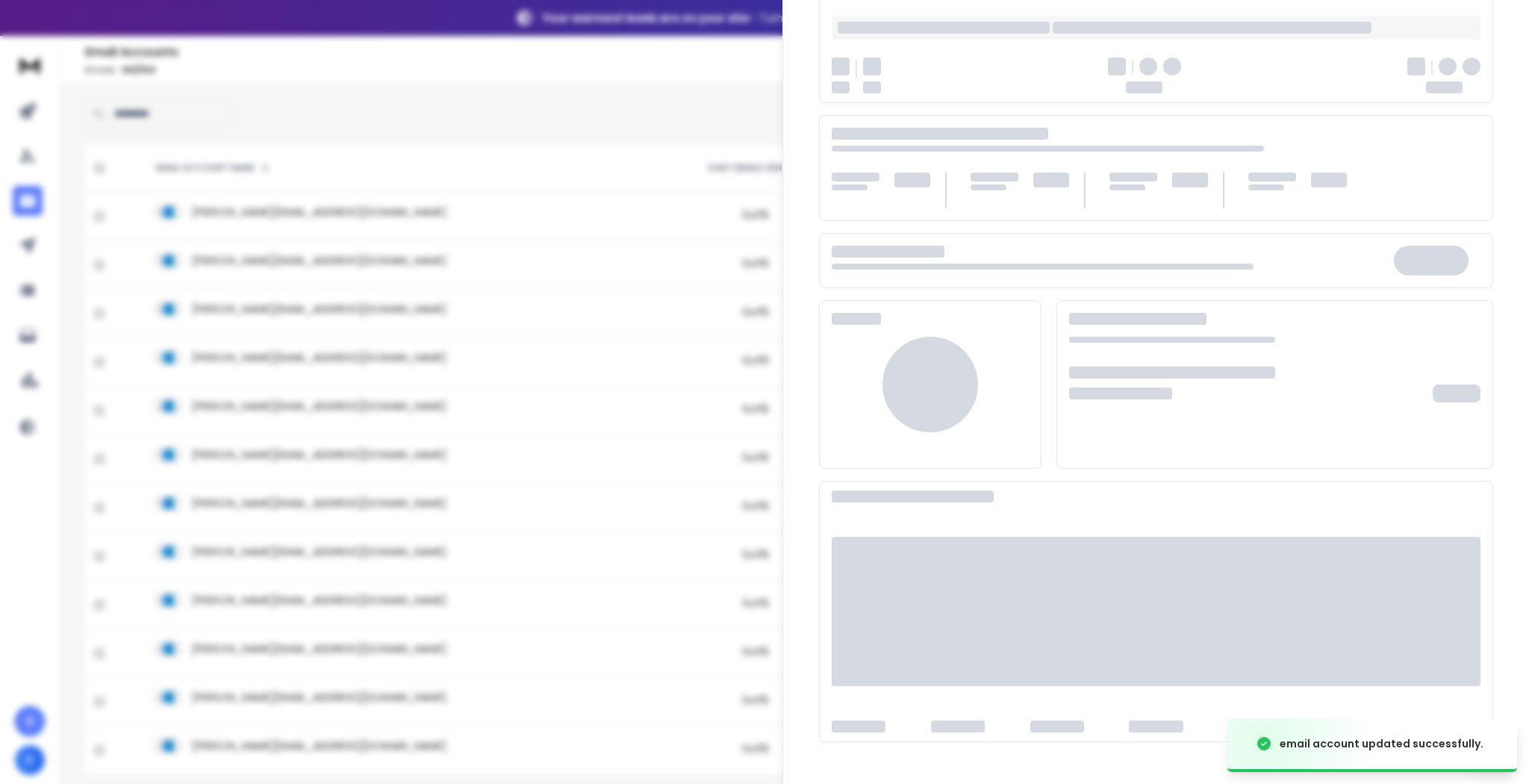
scroll to position [0, 0]
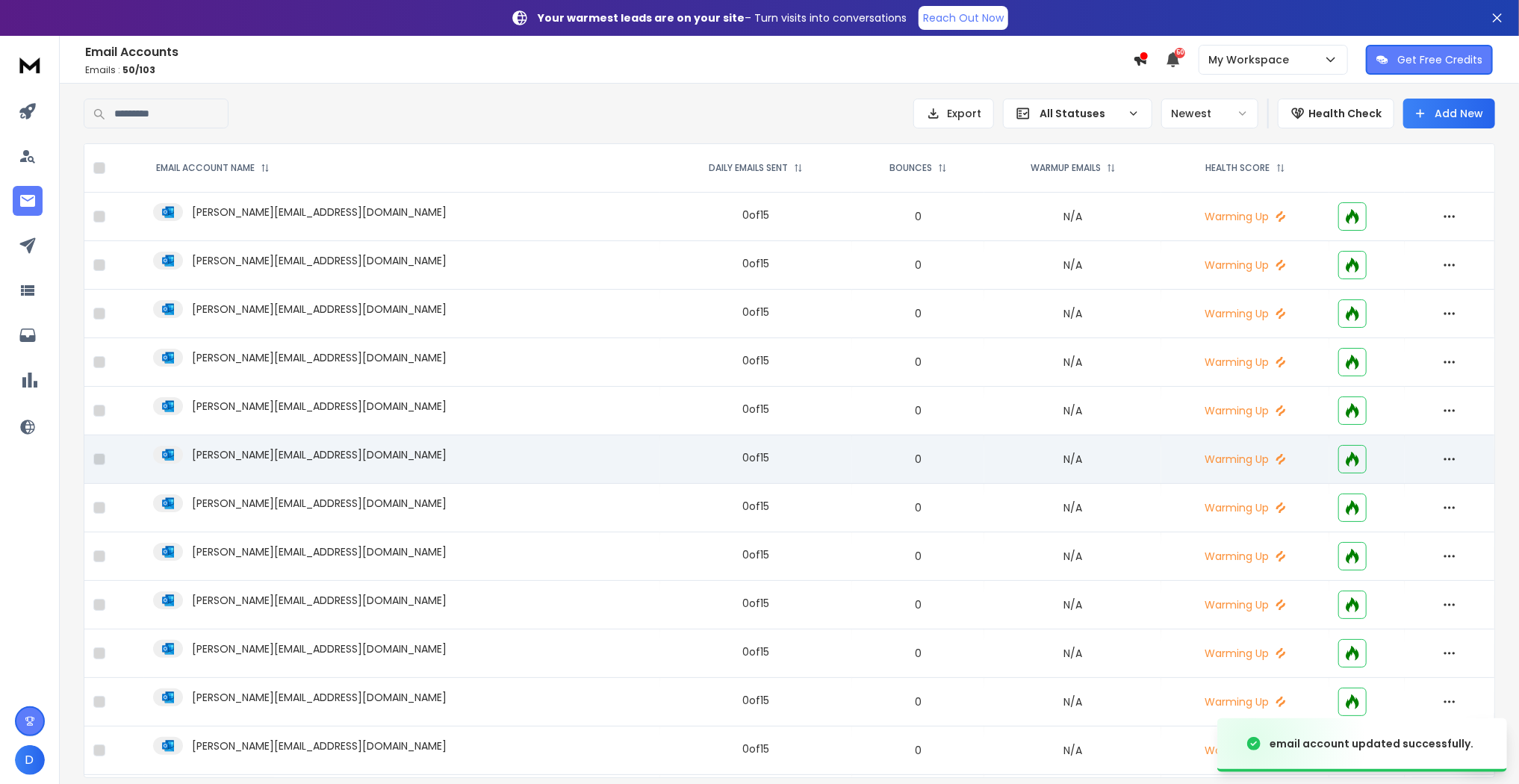
click at [309, 455] on p "[PERSON_NAME][EMAIL_ADDRESS][DOMAIN_NAME]" at bounding box center [319, 455] width 254 height 15
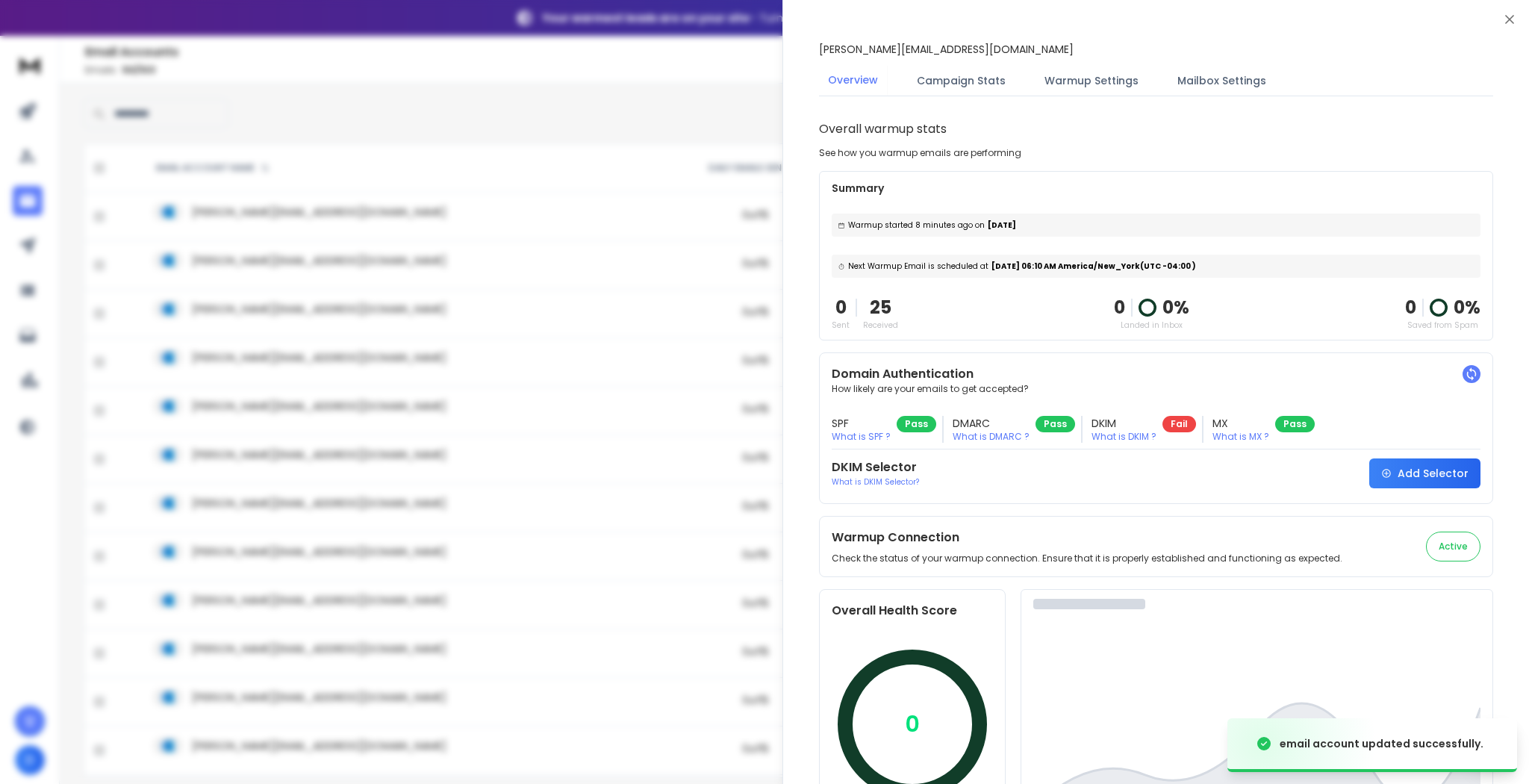
click at [1394, 472] on button "Add Selector" at bounding box center [1425, 474] width 111 height 30
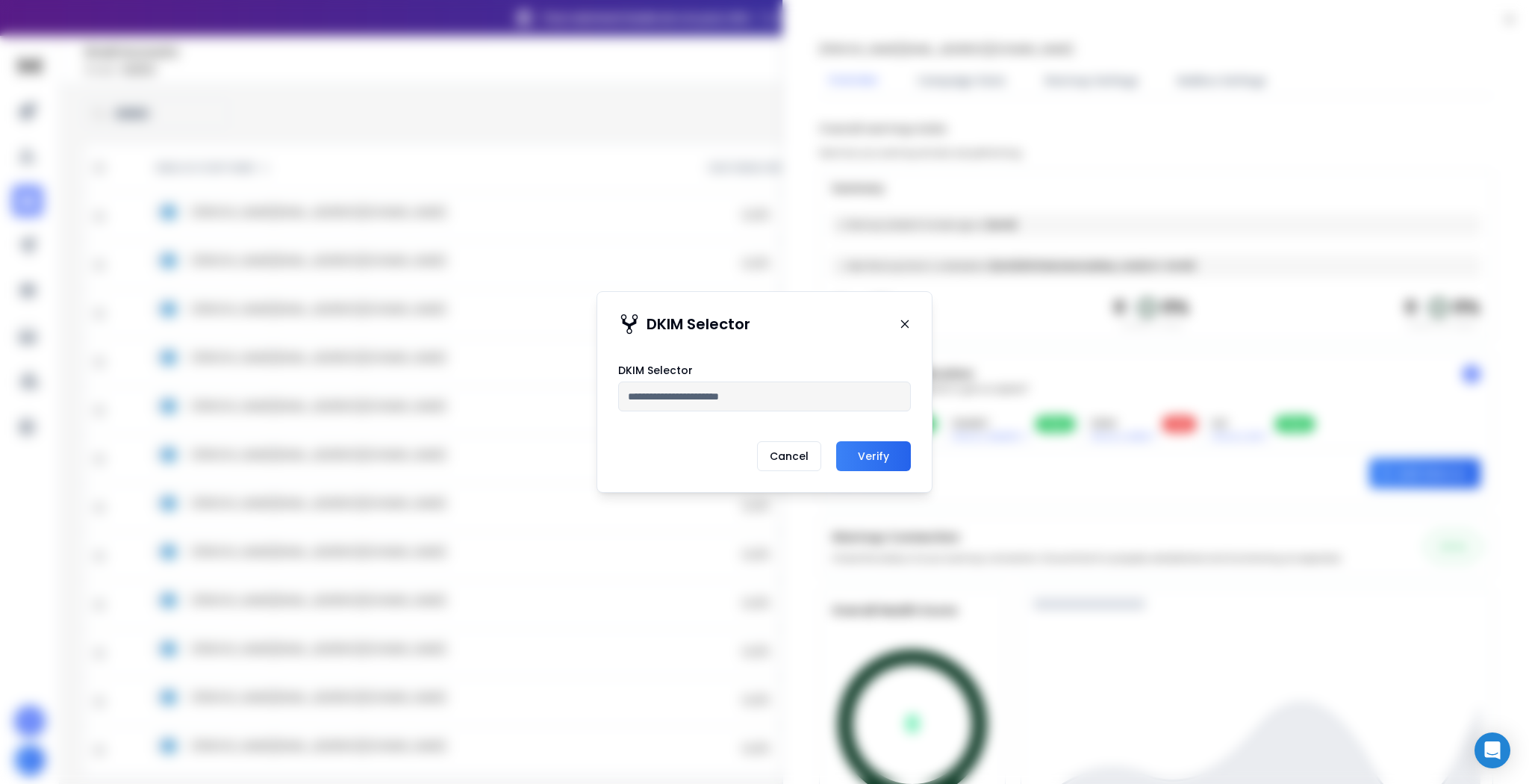
click at [800, 400] on input "text" at bounding box center [764, 397] width 292 height 30
type input "**"
click at [876, 453] on button "Verify" at bounding box center [874, 456] width 75 height 30
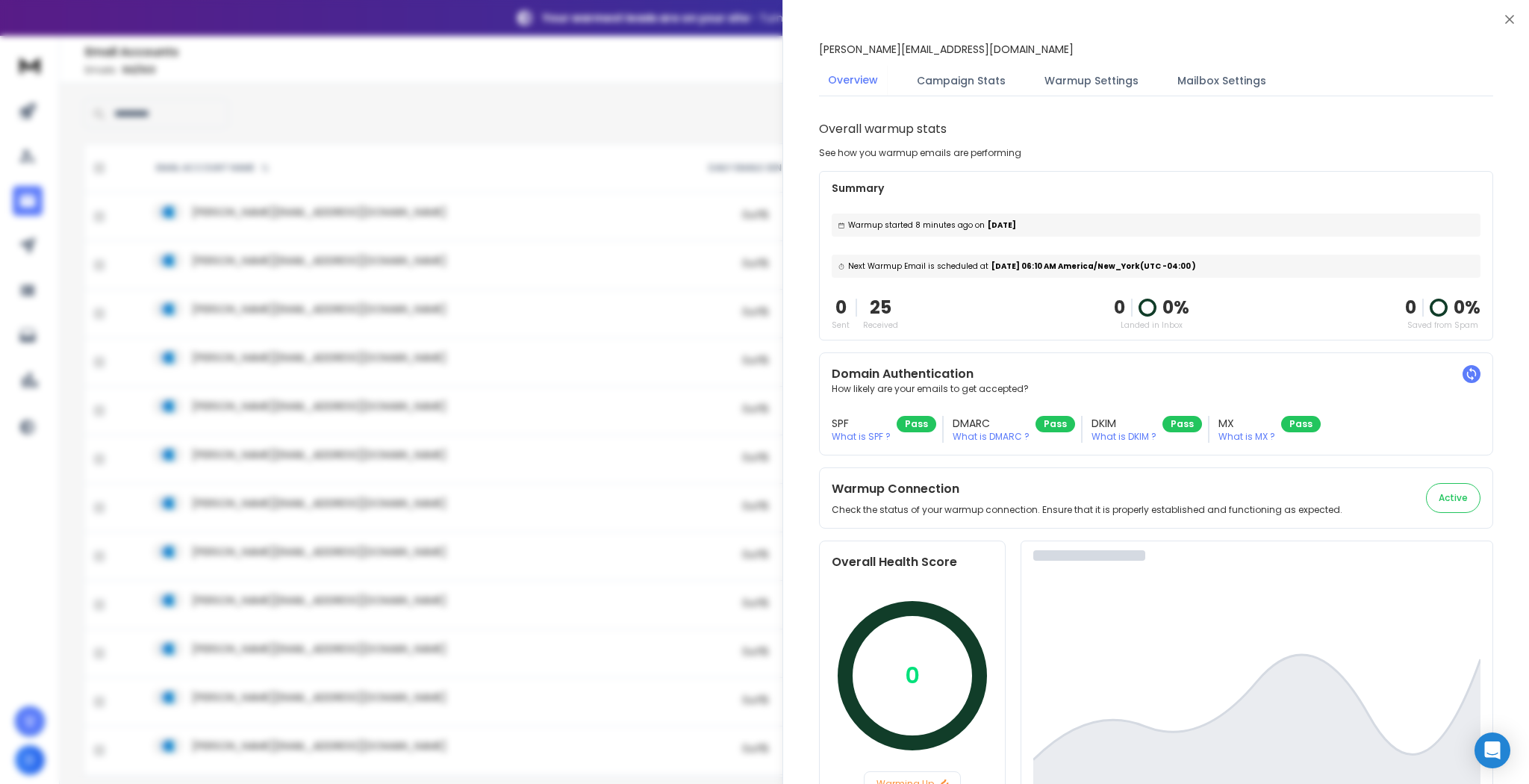
click at [1200, 79] on button "Mailbox Settings" at bounding box center [1222, 81] width 107 height 33
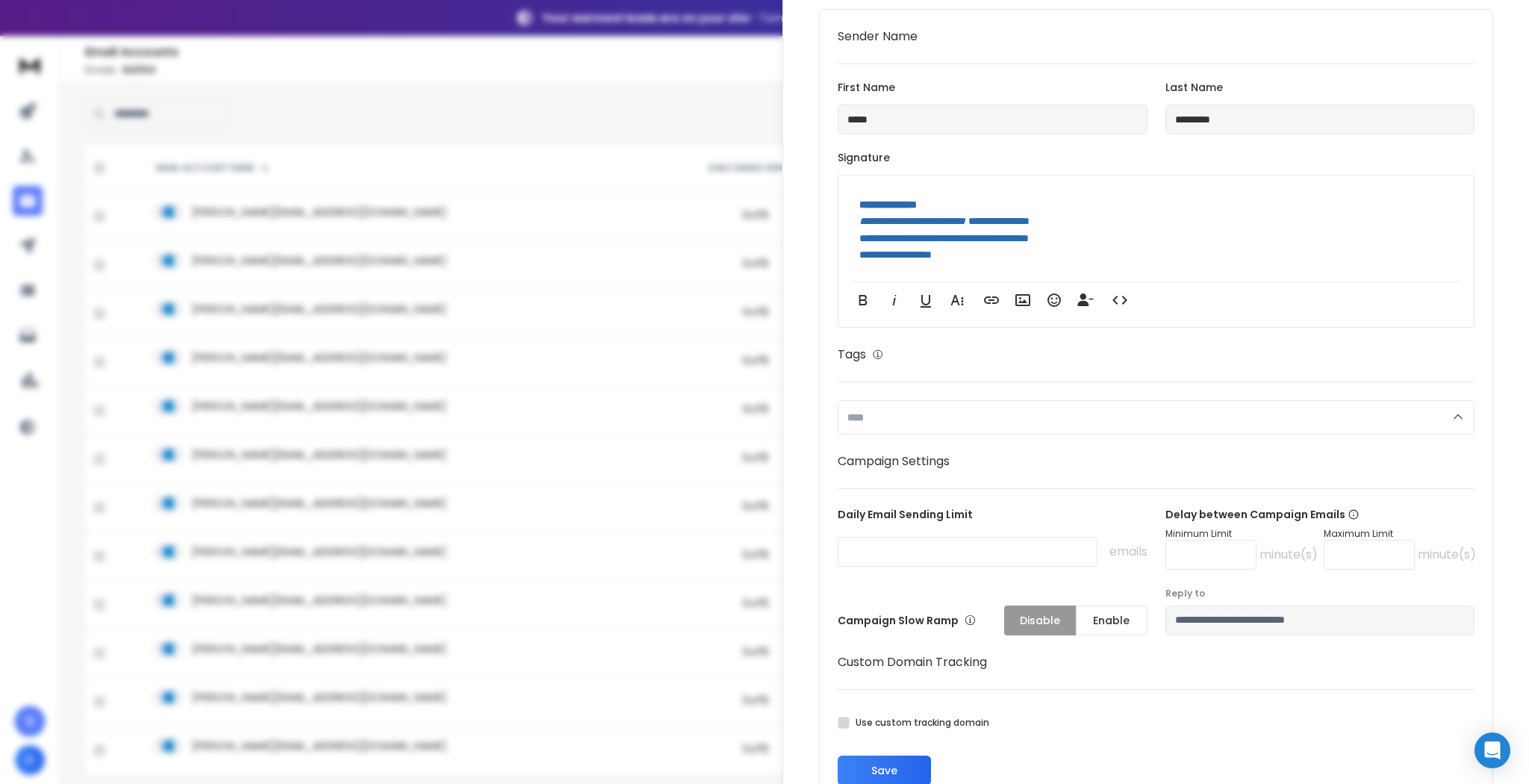
scroll to position [160, 0]
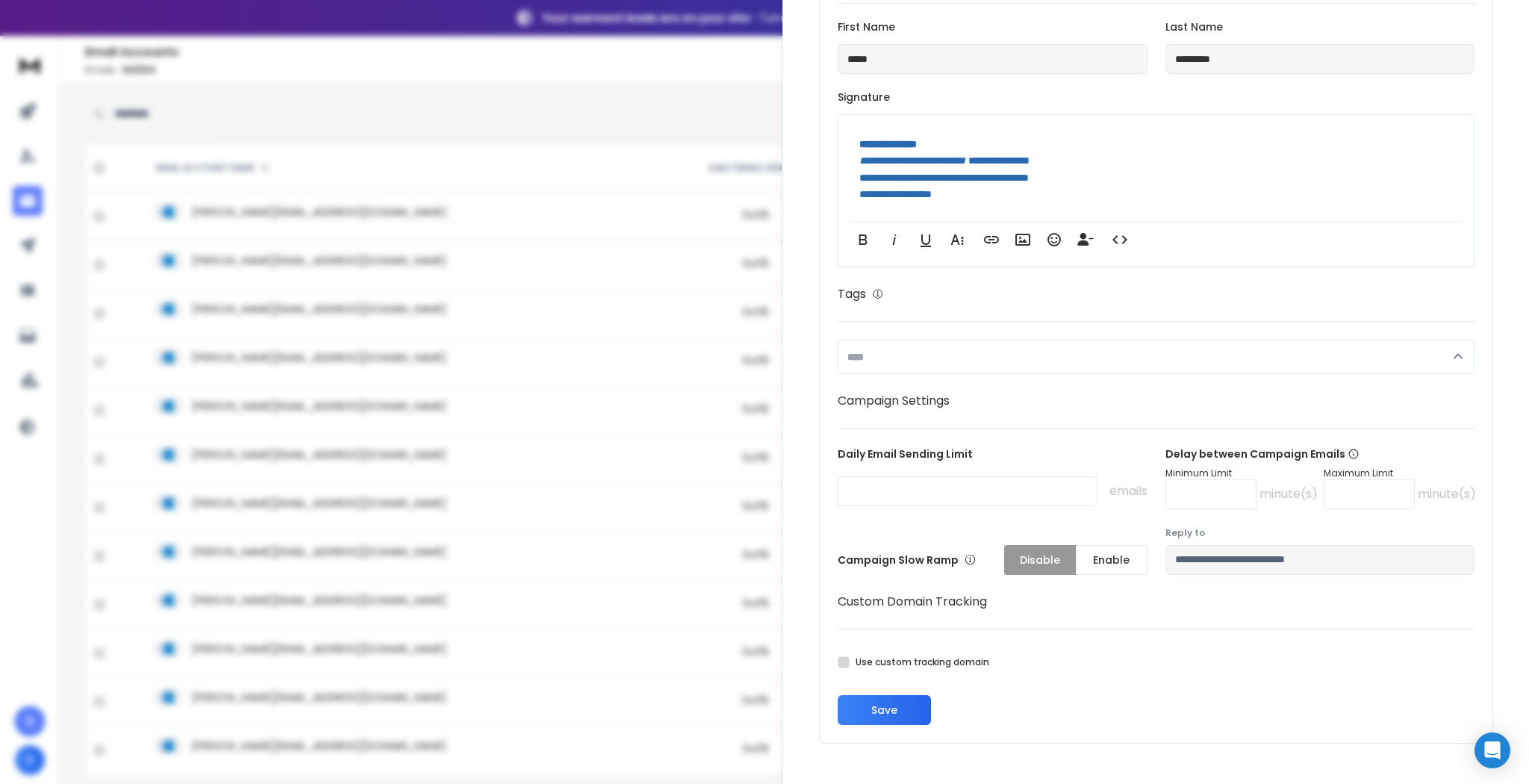
click at [846, 663] on button "Reply to" at bounding box center [844, 661] width 12 height 12
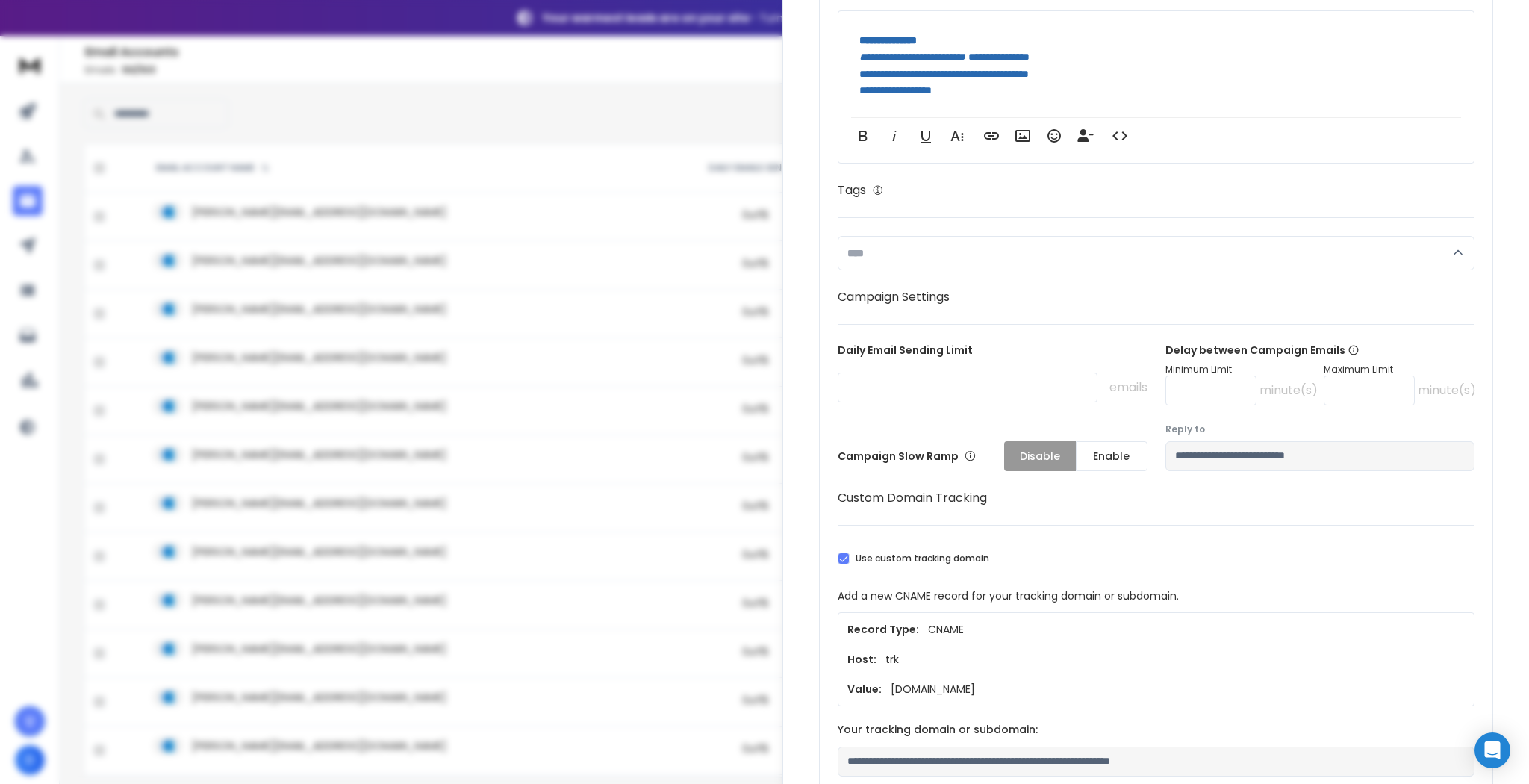
scroll to position [339, 0]
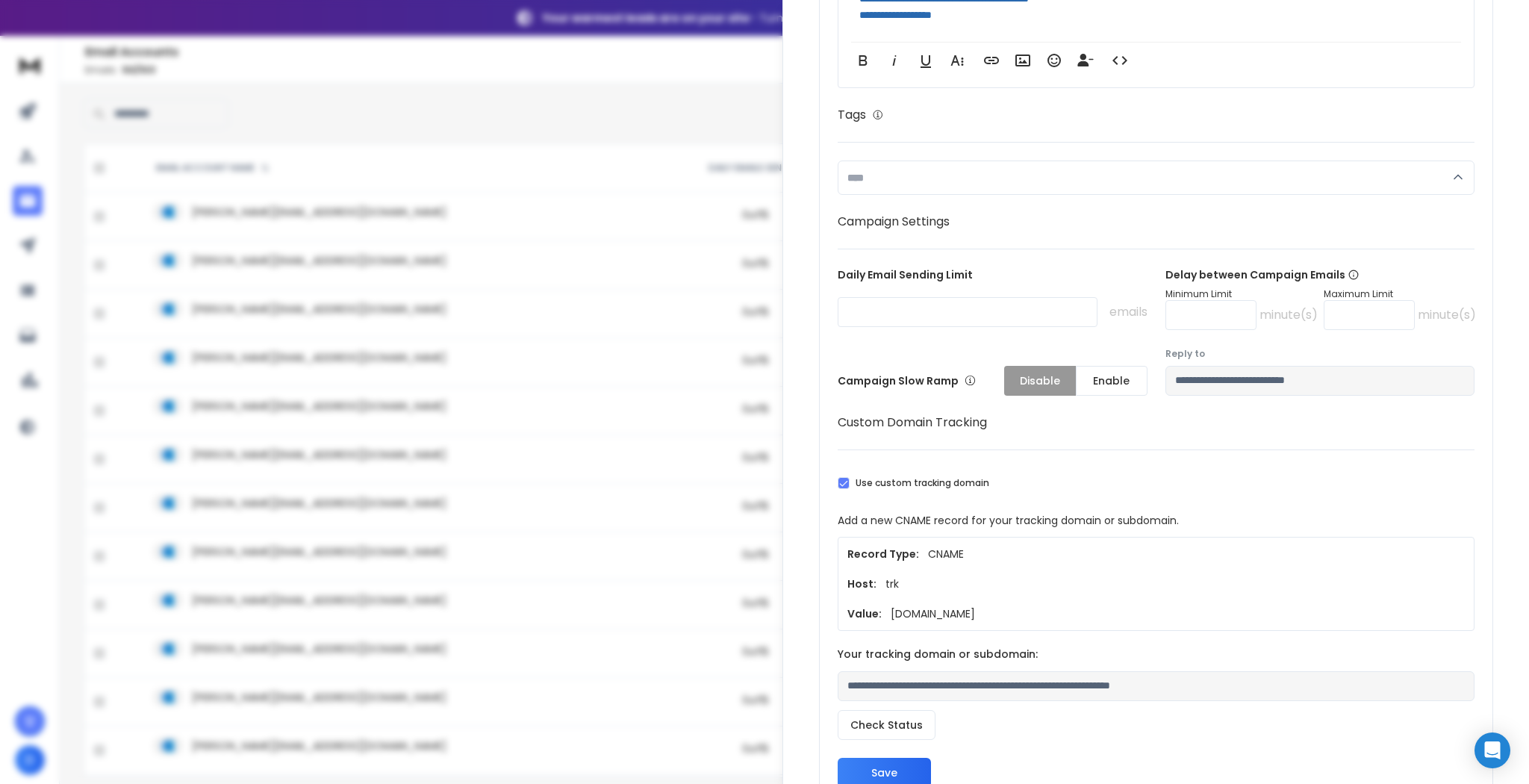
paste input "**********"
click at [846, 681] on input "**********" at bounding box center [1156, 685] width 637 height 30
type input "**********"
click at [904, 729] on button "Check Status" at bounding box center [887, 724] width 98 height 30
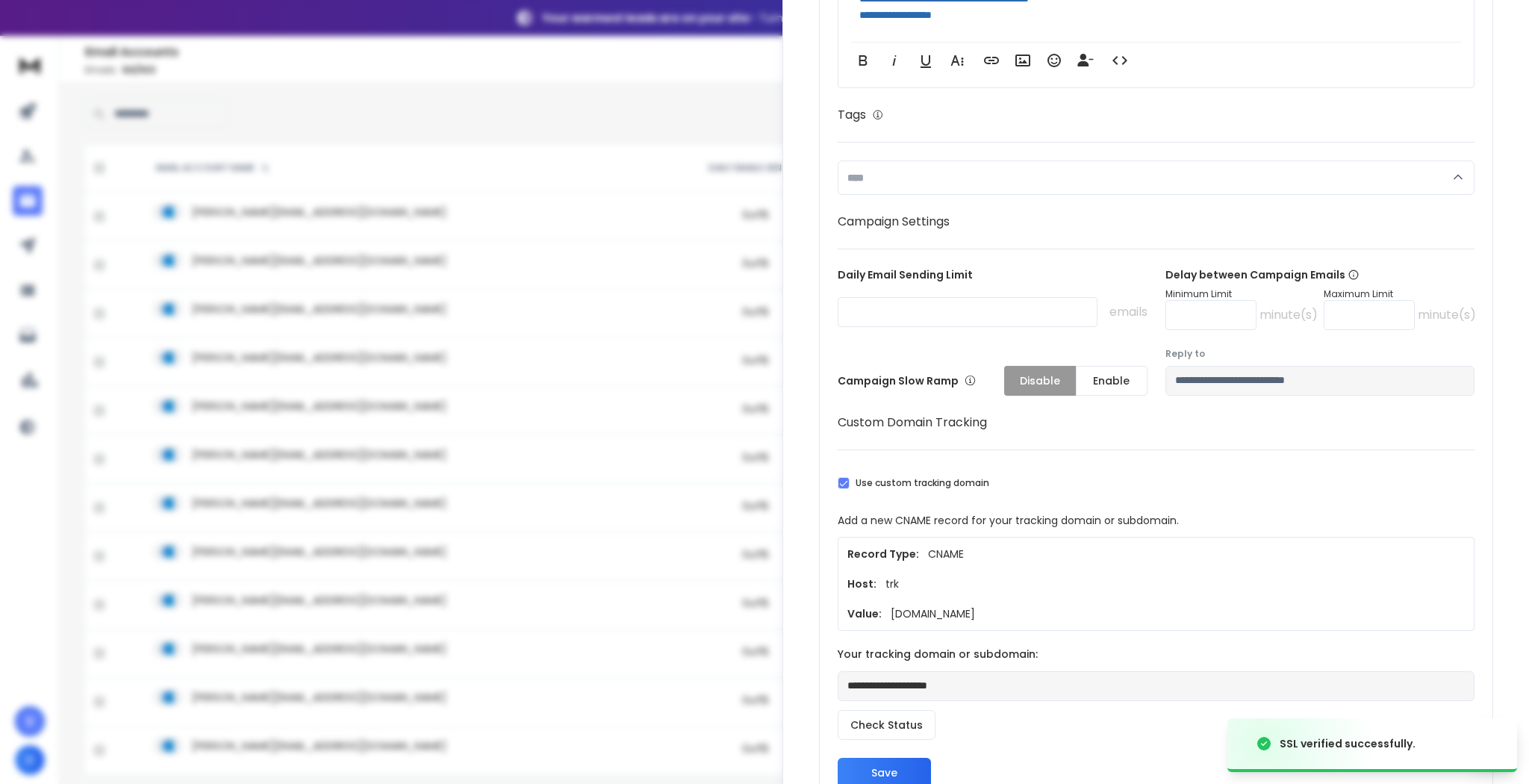
click at [906, 774] on button "Save" at bounding box center [885, 772] width 94 height 30
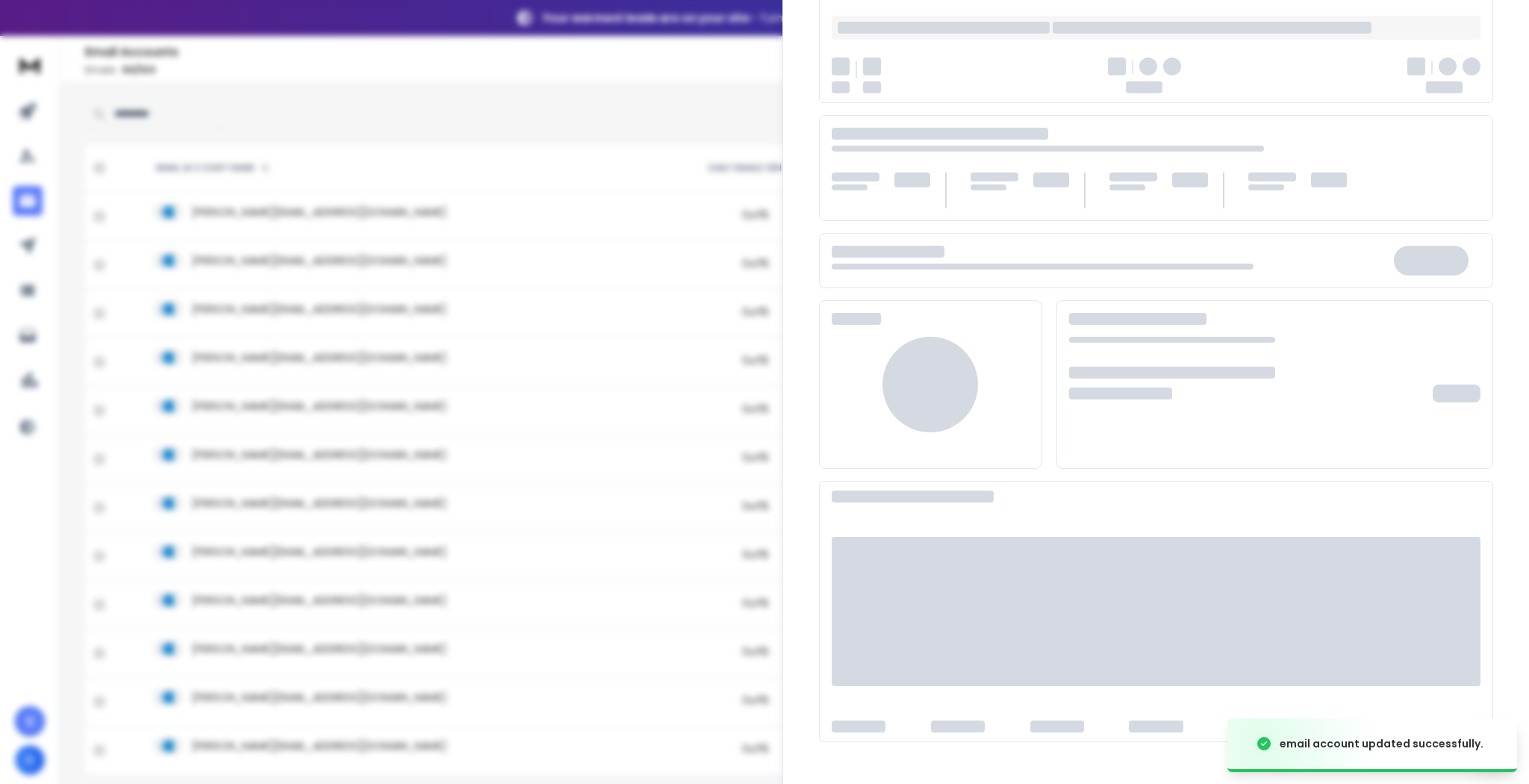
scroll to position [0, 0]
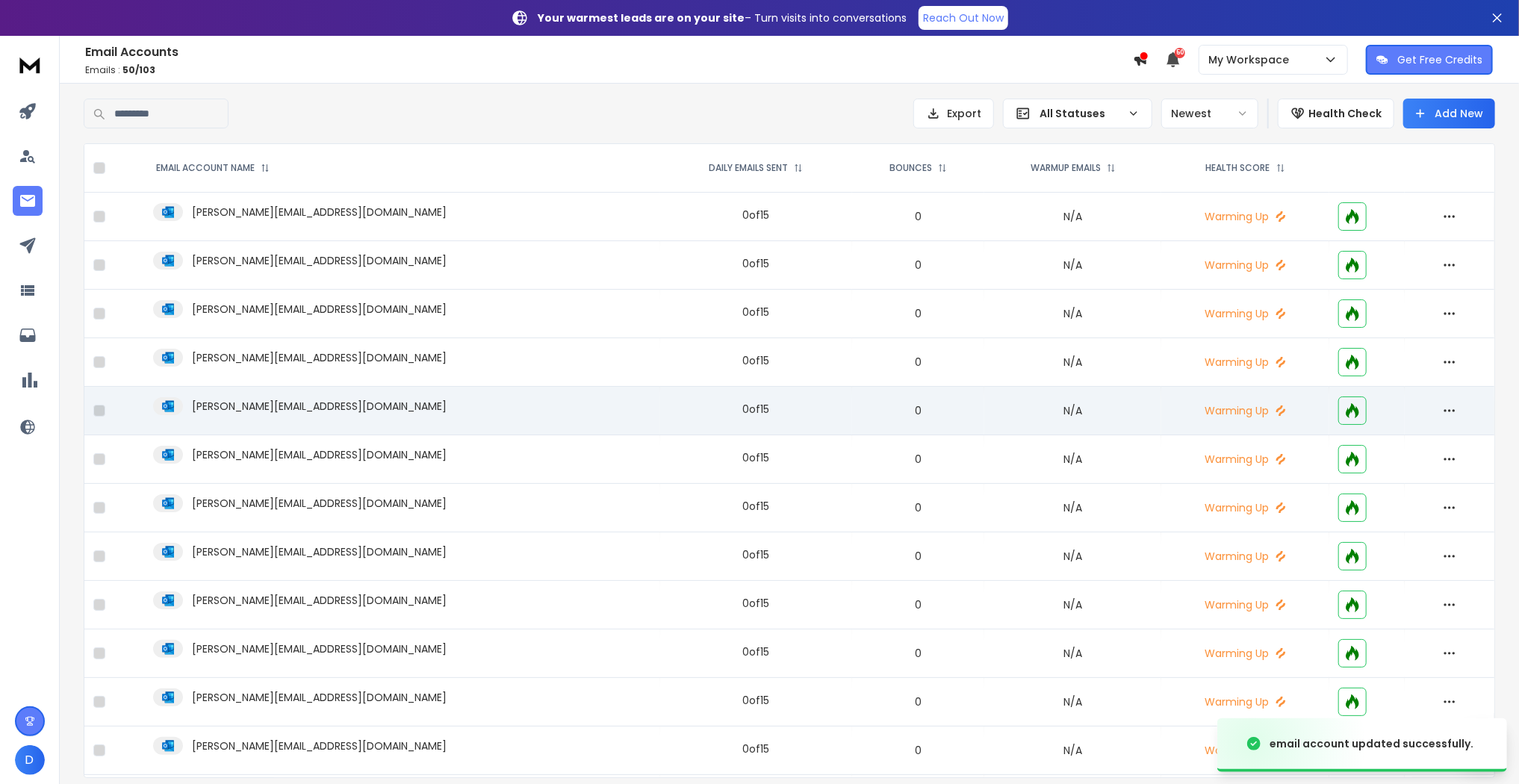
click at [278, 408] on p "[PERSON_NAME][EMAIL_ADDRESS][DOMAIN_NAME]" at bounding box center [319, 406] width 254 height 15
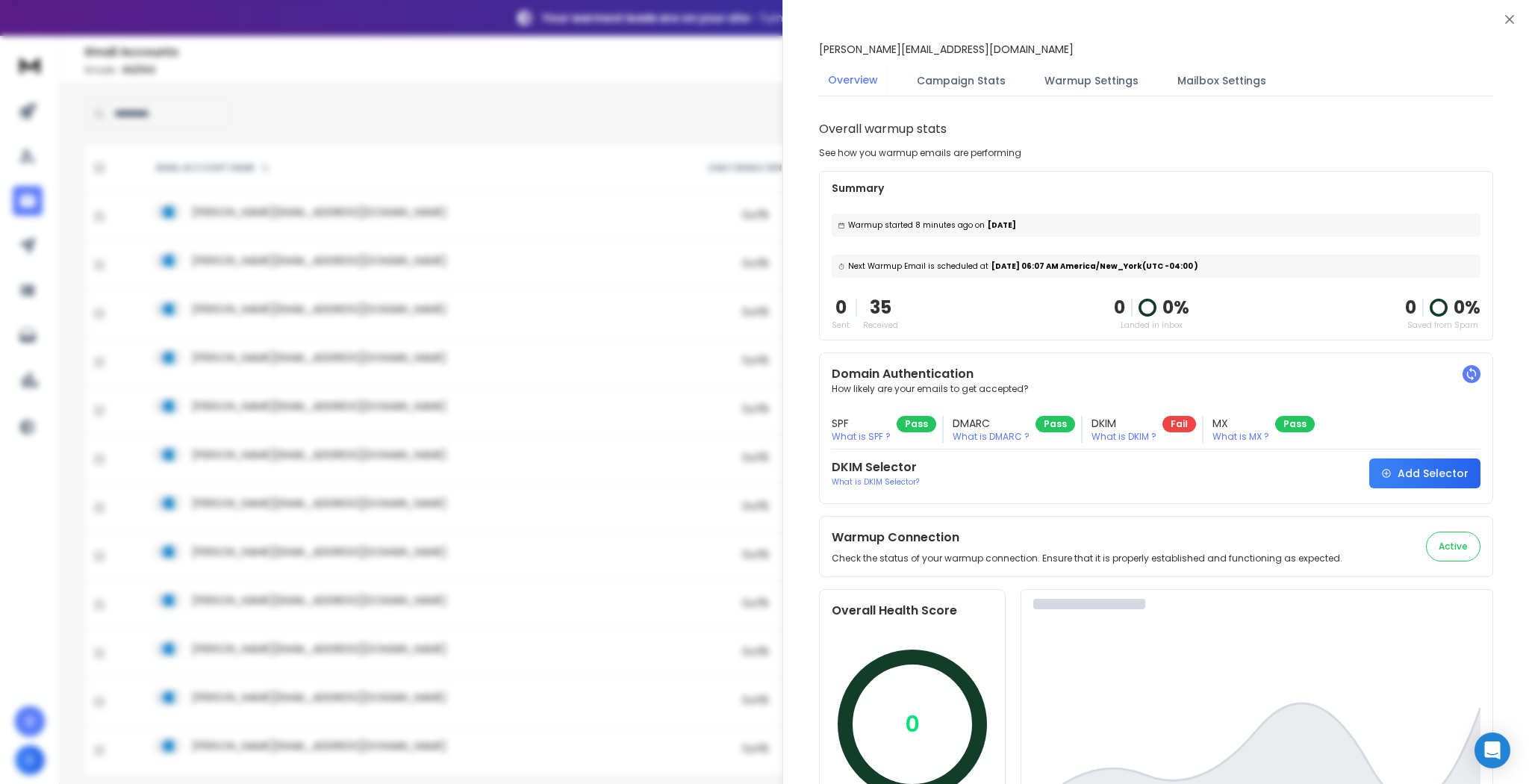
click at [1393, 478] on button "Add Selector" at bounding box center [1425, 474] width 111 height 30
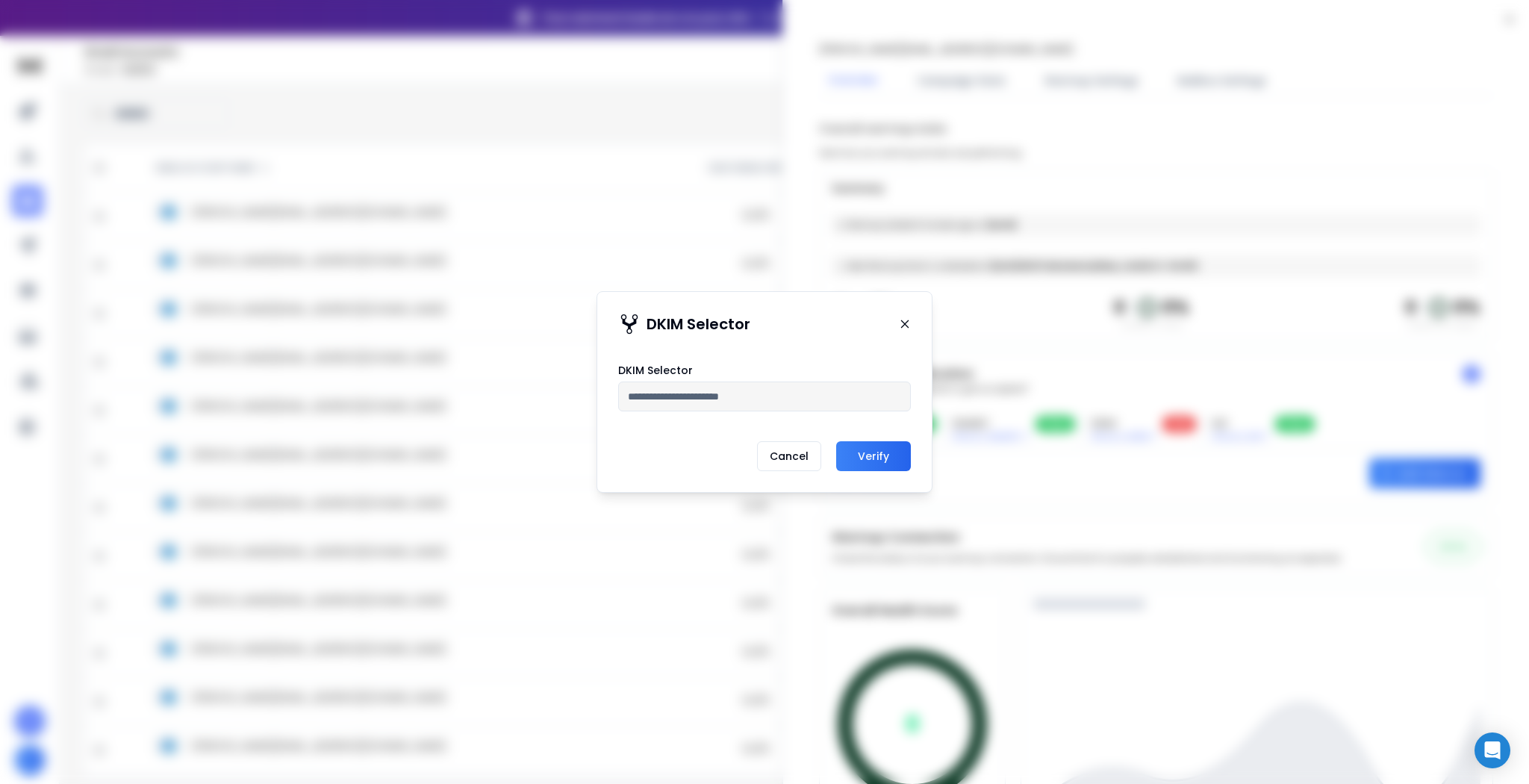
click at [734, 406] on input "text" at bounding box center [764, 397] width 292 height 30
type input "**"
click at [903, 450] on button "Verify" at bounding box center [874, 456] width 75 height 30
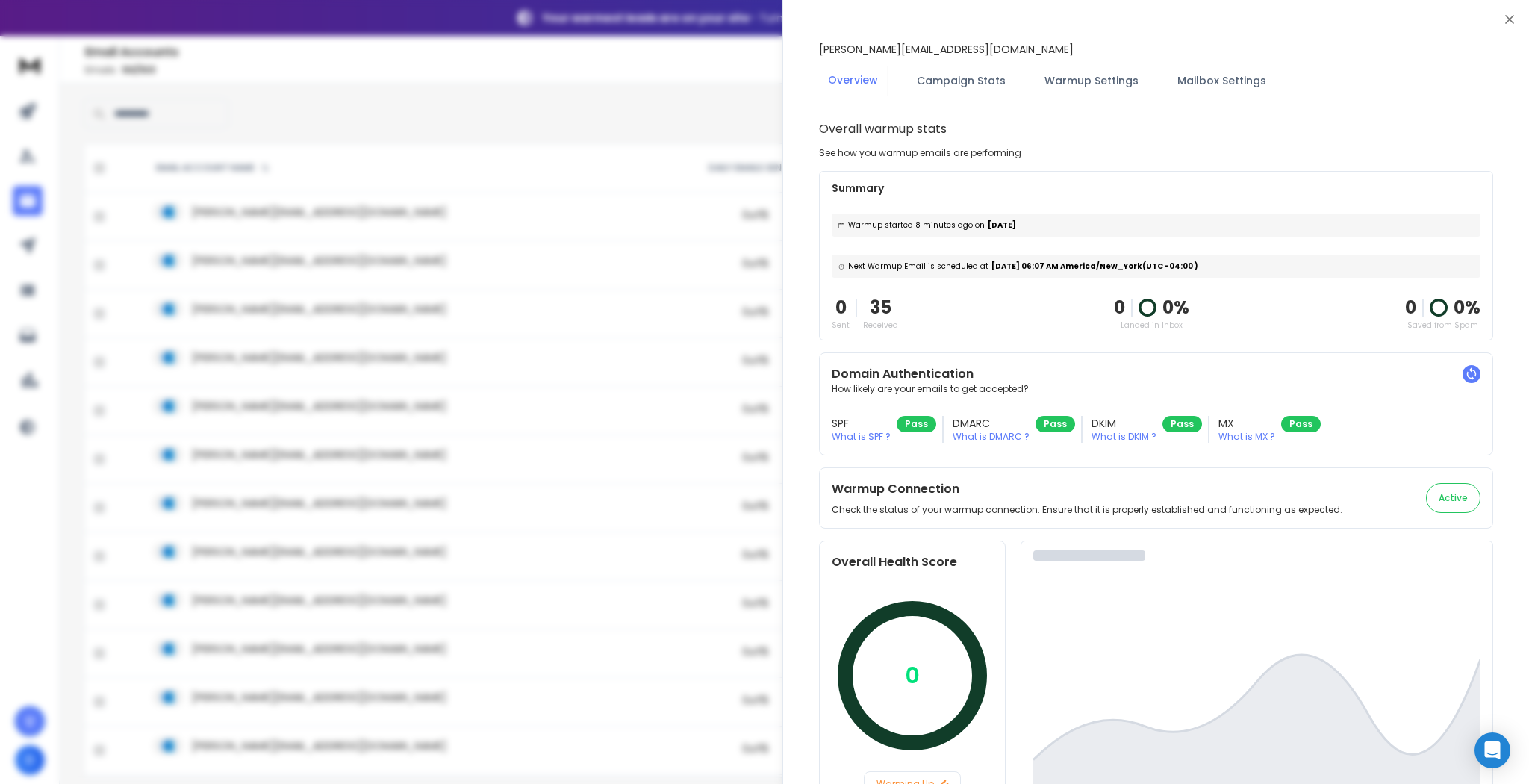
click at [1221, 84] on button "Mailbox Settings" at bounding box center [1222, 81] width 107 height 33
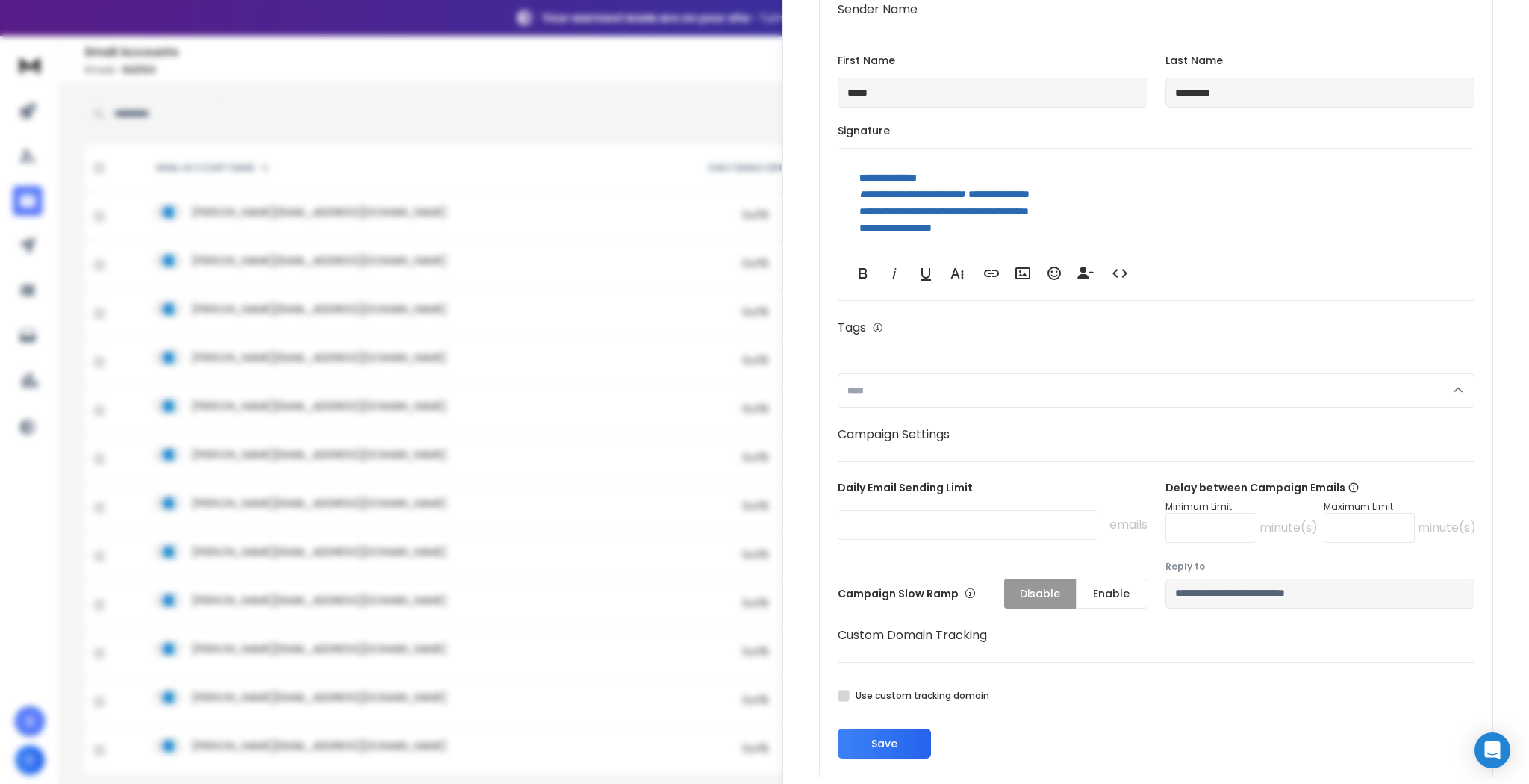
scroll to position [160, 0]
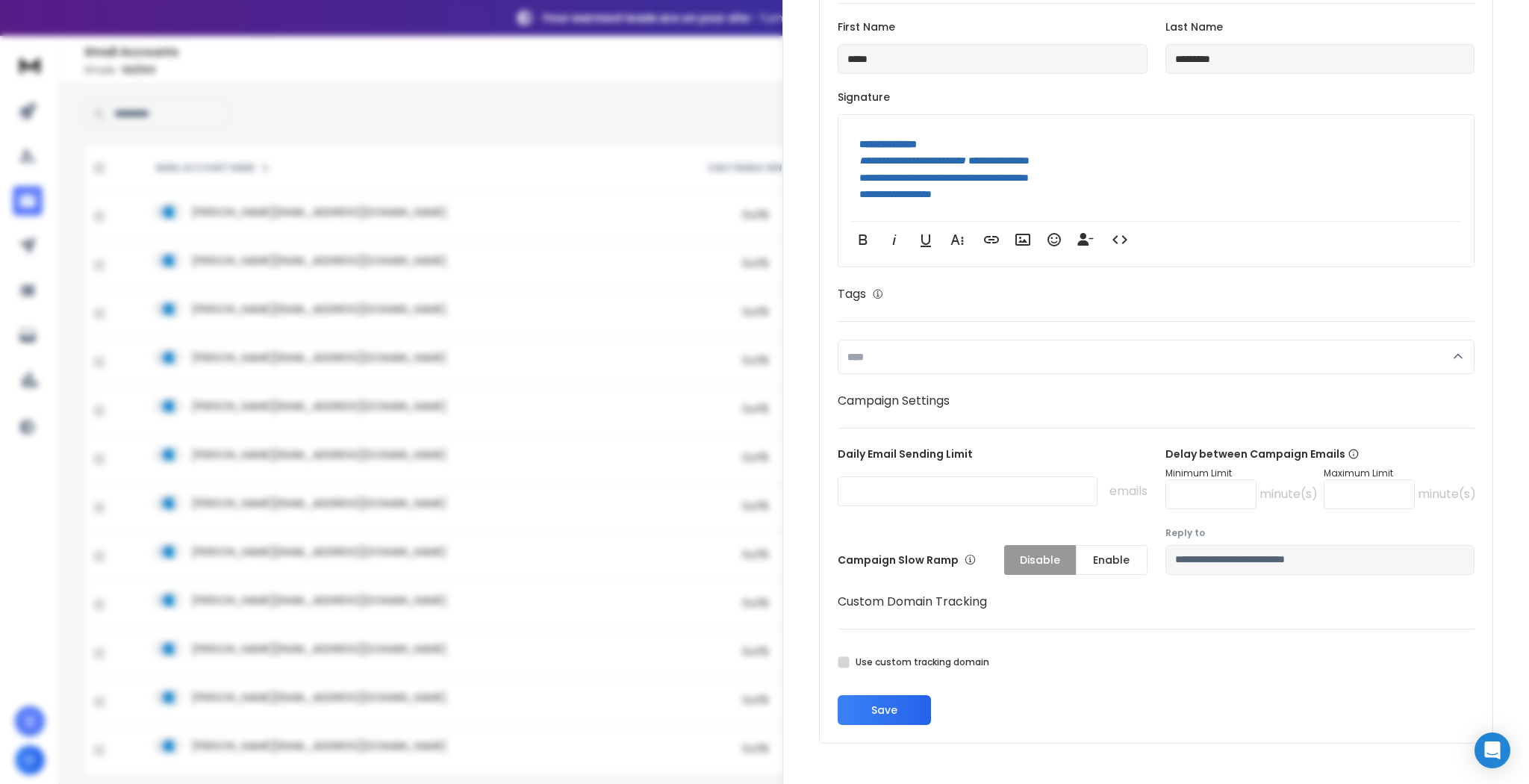
click at [844, 660] on button "Reply to" at bounding box center [844, 661] width 12 height 12
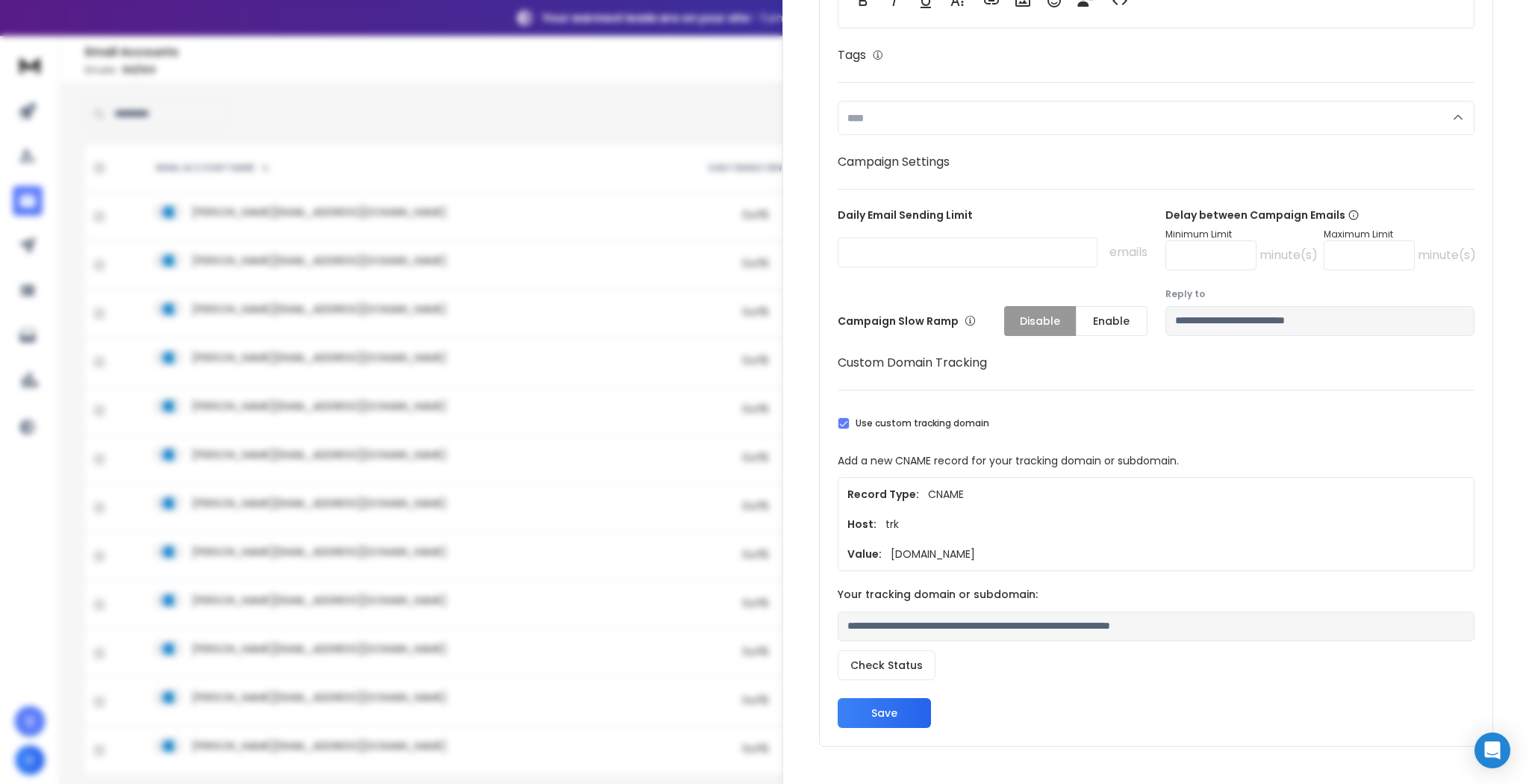
paste input "**********"
click at [846, 625] on input "**********" at bounding box center [1156, 626] width 637 height 30
type input "**********"
click at [896, 675] on button "Check Status" at bounding box center [887, 665] width 98 height 30
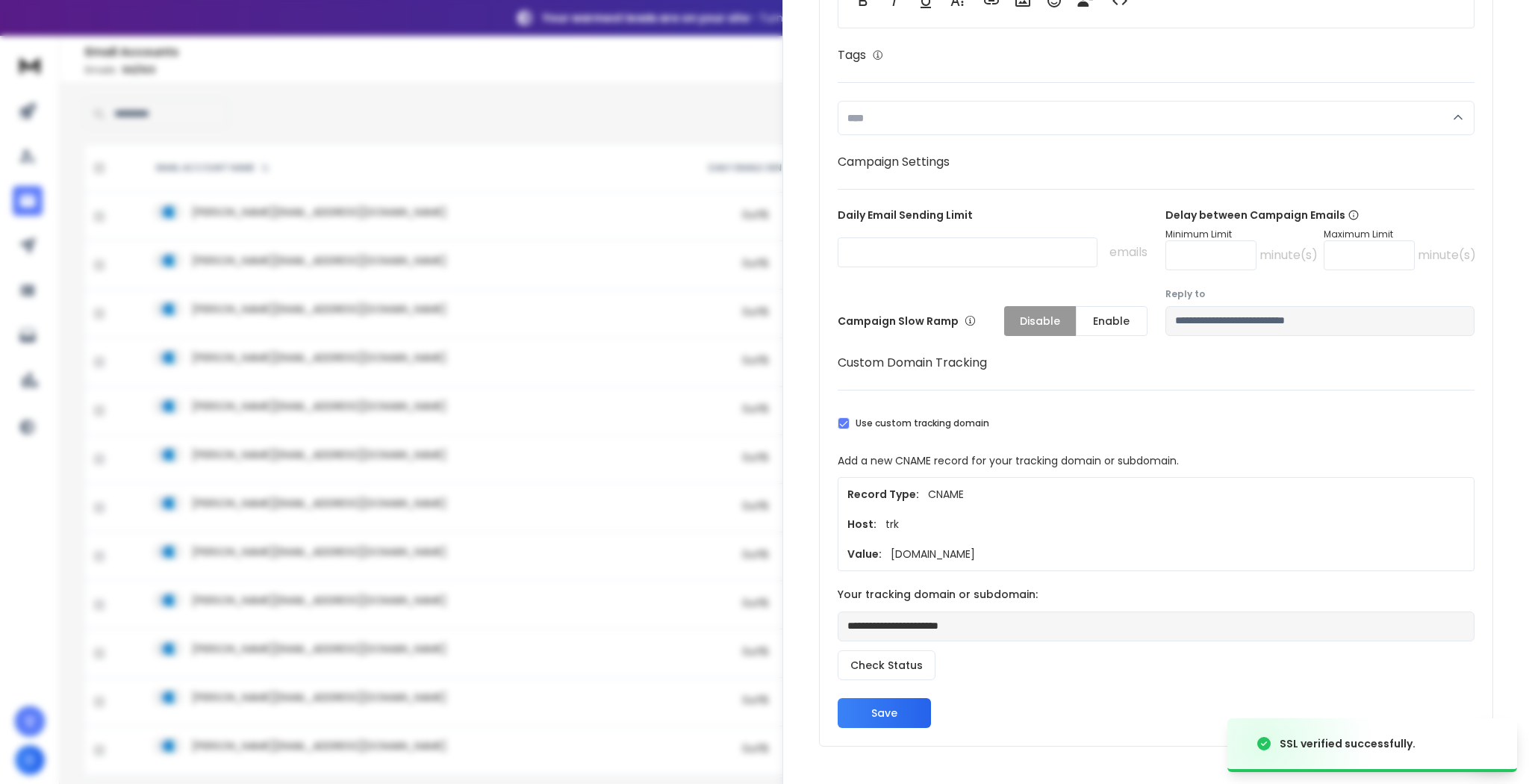
click at [893, 705] on button "Save" at bounding box center [885, 713] width 94 height 30
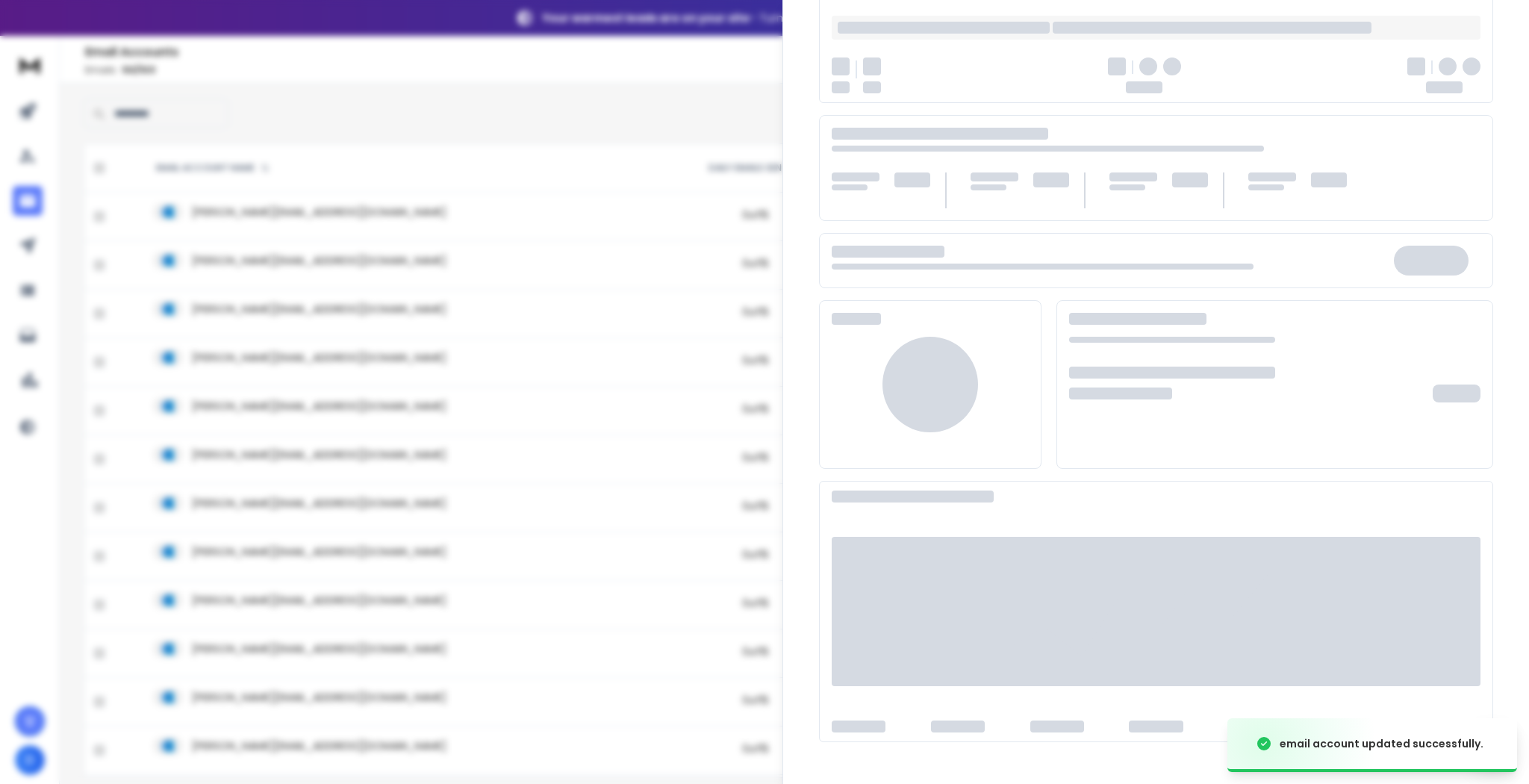
scroll to position [0, 0]
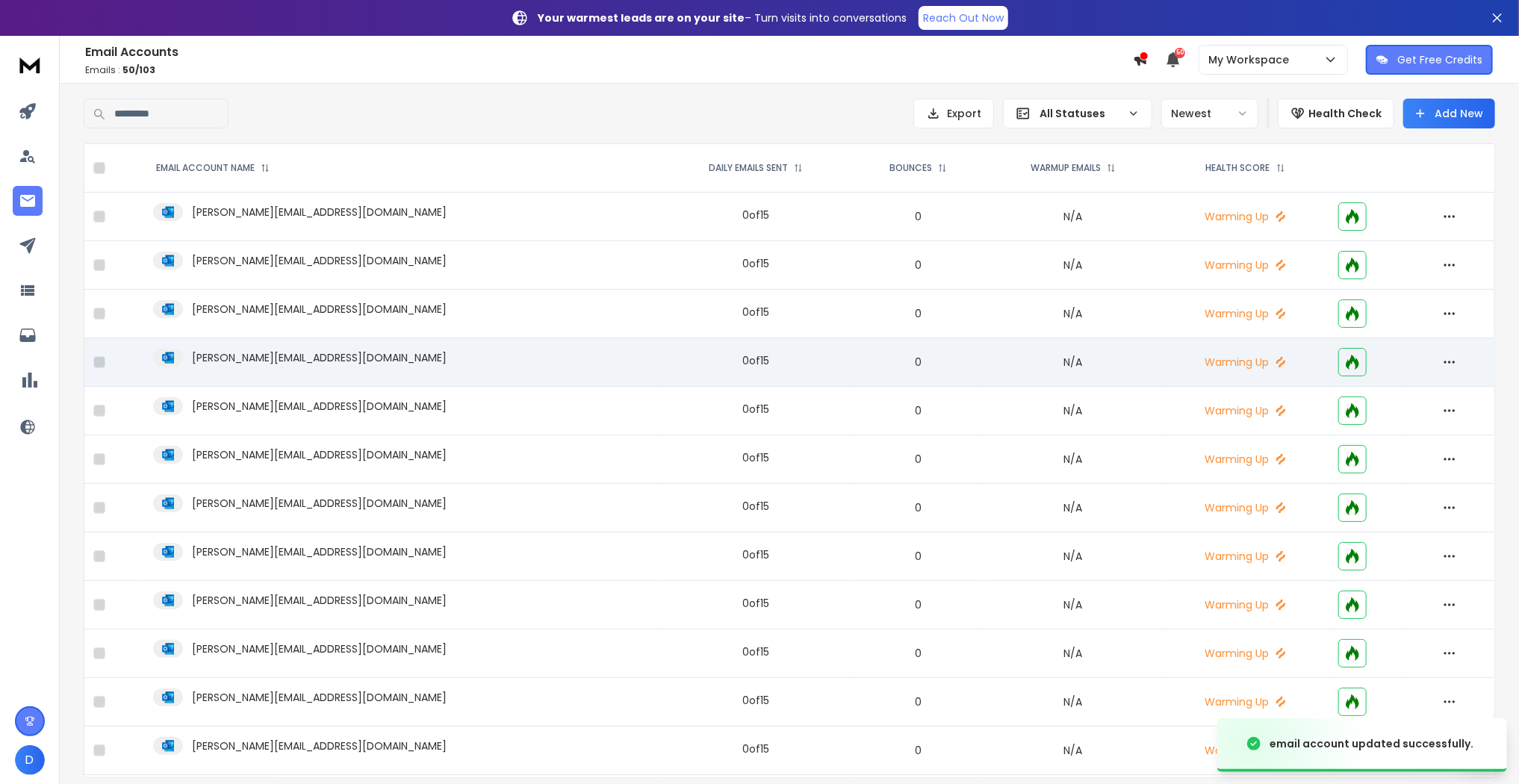
click at [321, 354] on p "[PERSON_NAME][EMAIL_ADDRESS][DOMAIN_NAME]" at bounding box center [319, 358] width 254 height 15
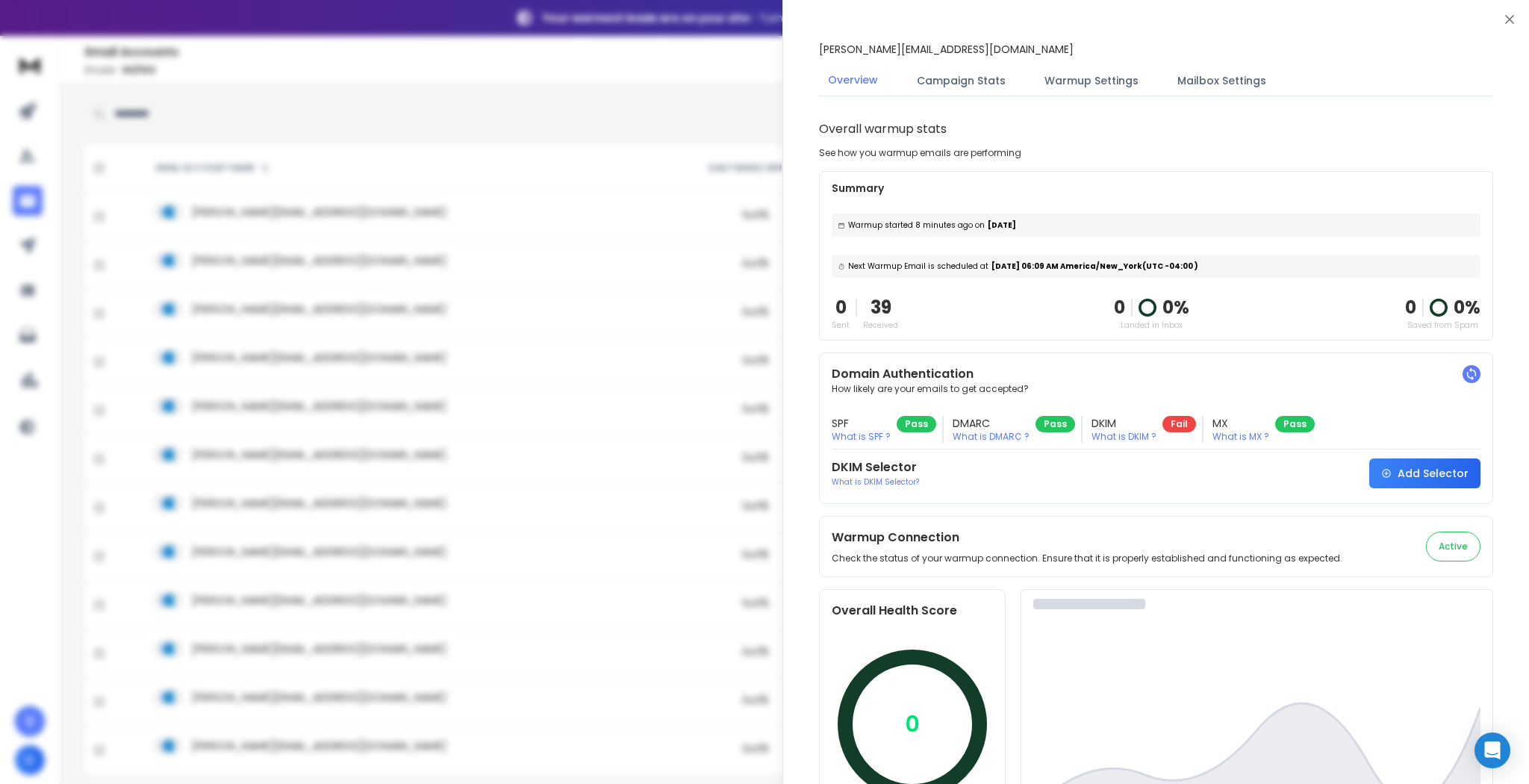
click at [1416, 476] on button "Add Selector" at bounding box center [1425, 474] width 111 height 30
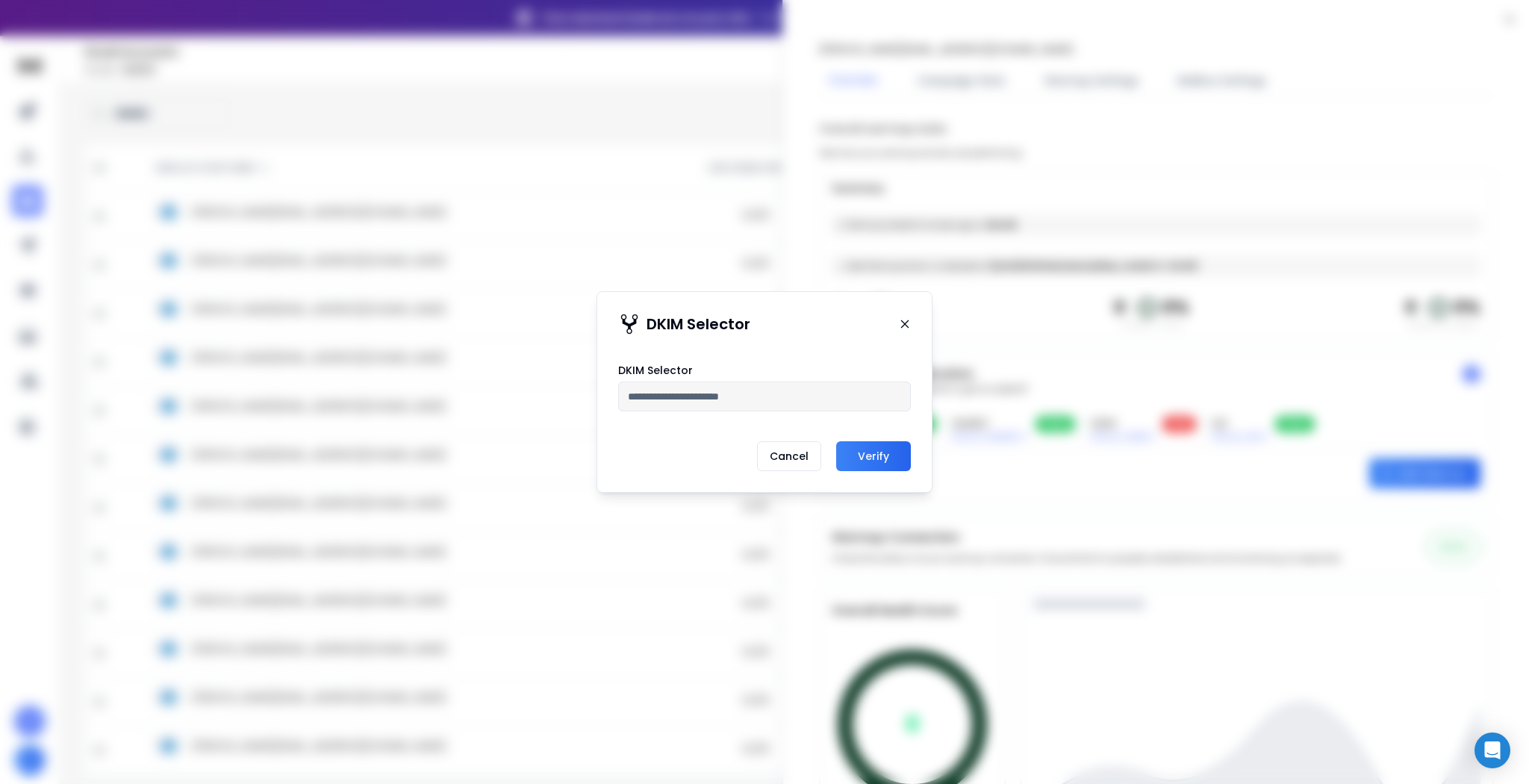
click at [738, 397] on input "text" at bounding box center [764, 397] width 292 height 30
type input "**"
click at [873, 451] on button "Verify" at bounding box center [874, 456] width 75 height 30
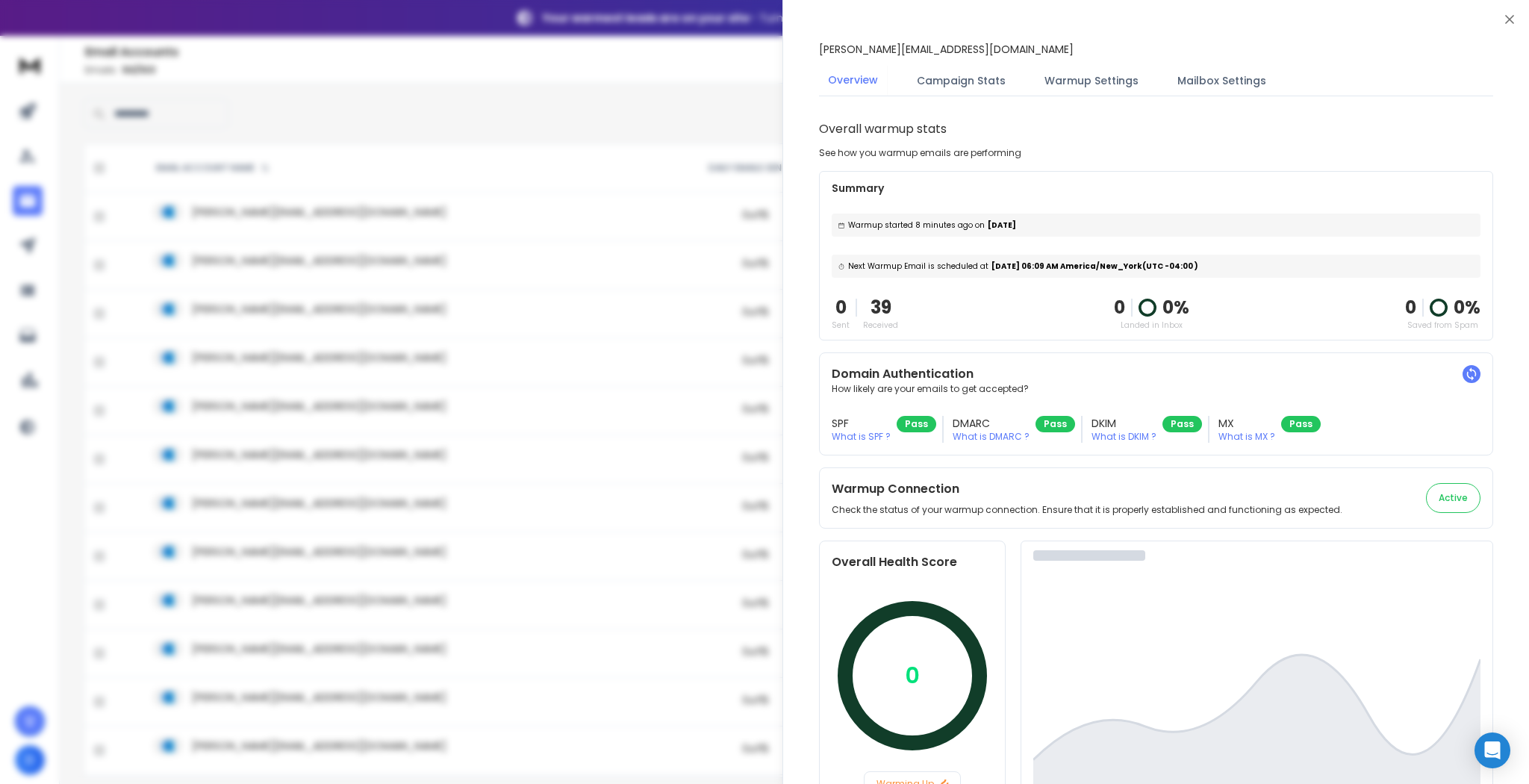
click at [1208, 70] on button "Mailbox Settings" at bounding box center [1222, 81] width 107 height 33
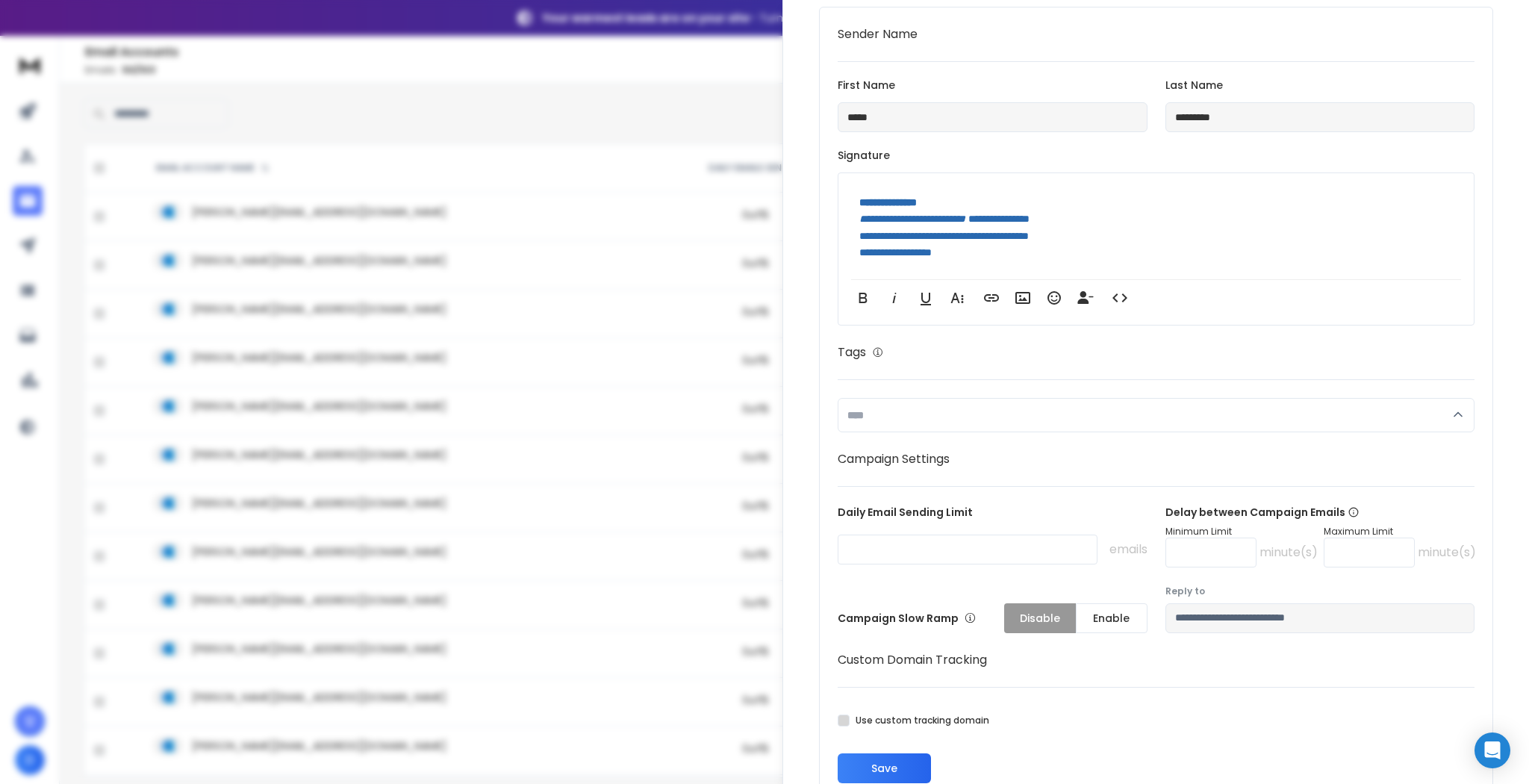
scroll to position [160, 0]
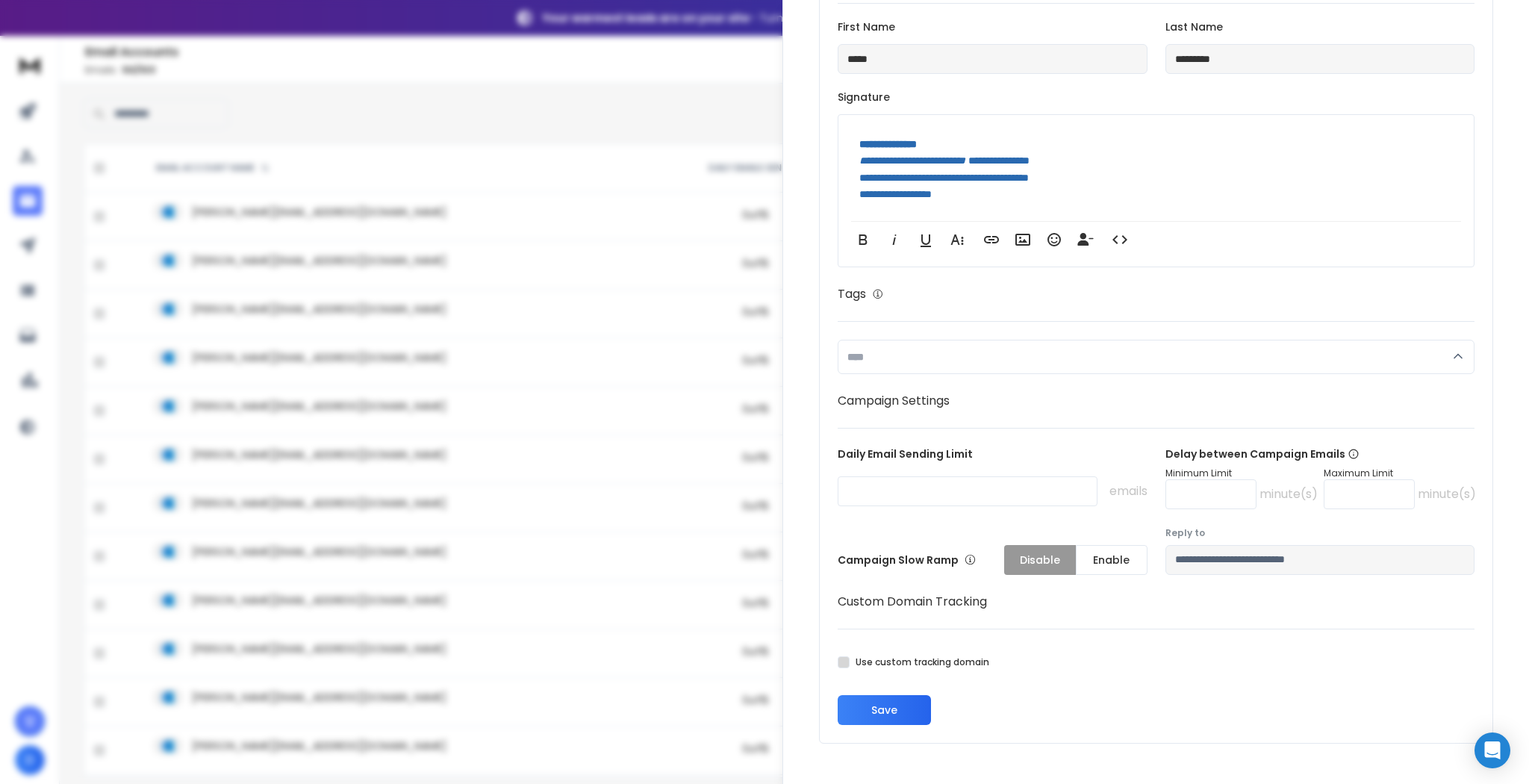
click at [848, 657] on button "Reply to" at bounding box center [844, 661] width 12 height 12
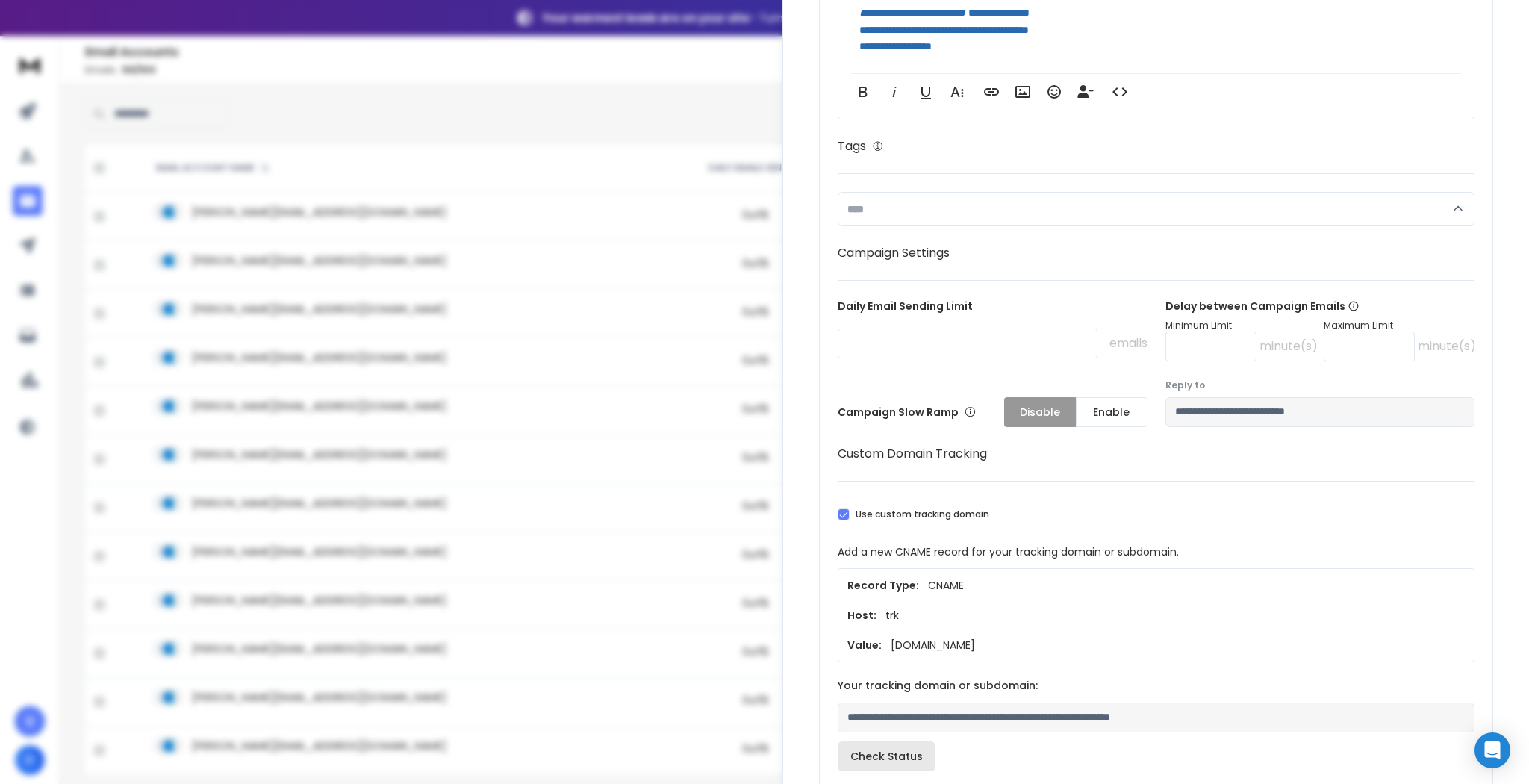
scroll to position [398, 0]
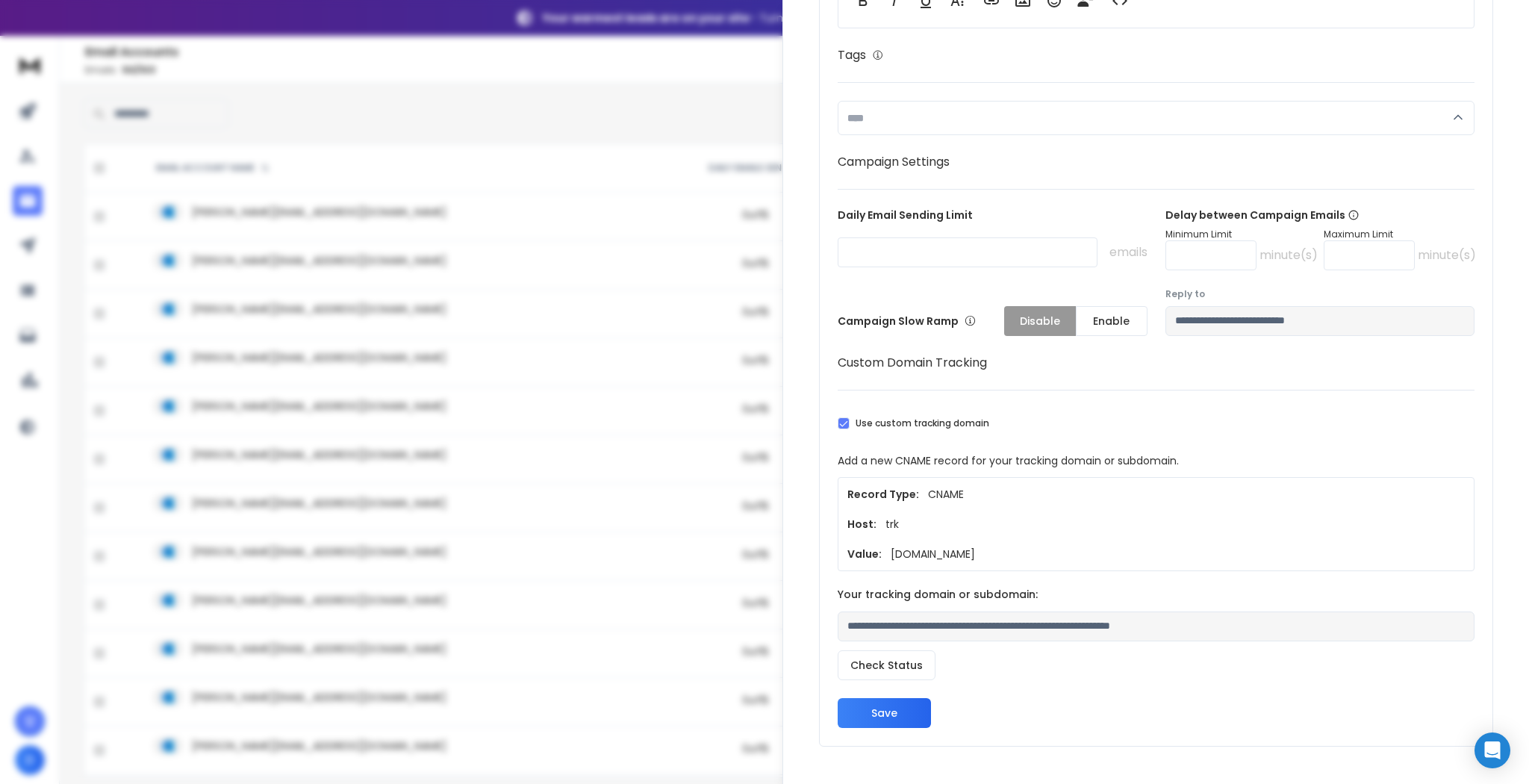
paste input "**********"
click at [846, 626] on input "**********" at bounding box center [1156, 626] width 637 height 30
type input "**********"
click at [865, 654] on button "Check Status" at bounding box center [887, 665] width 98 height 30
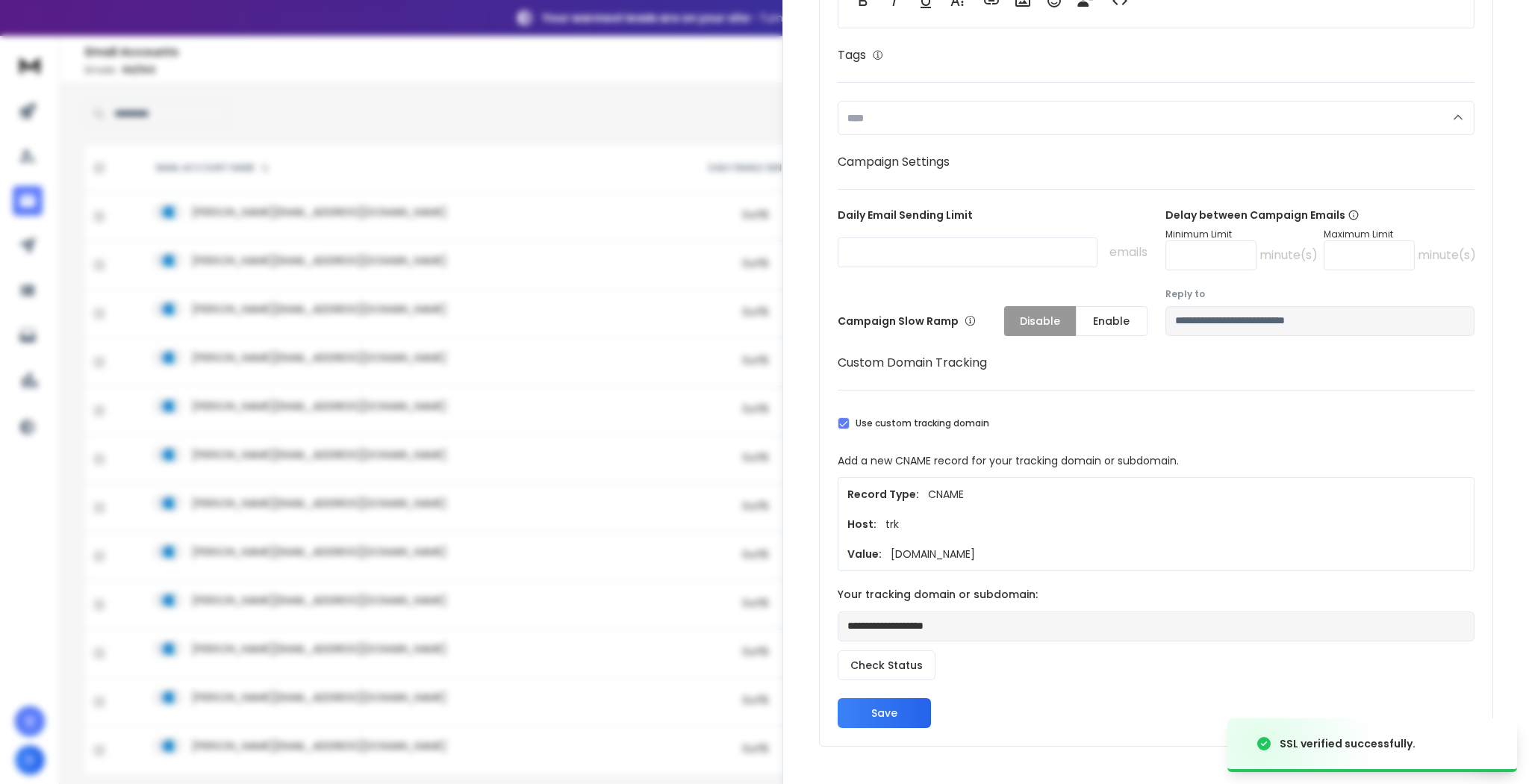
click at [891, 714] on button "Save" at bounding box center [885, 713] width 94 height 30
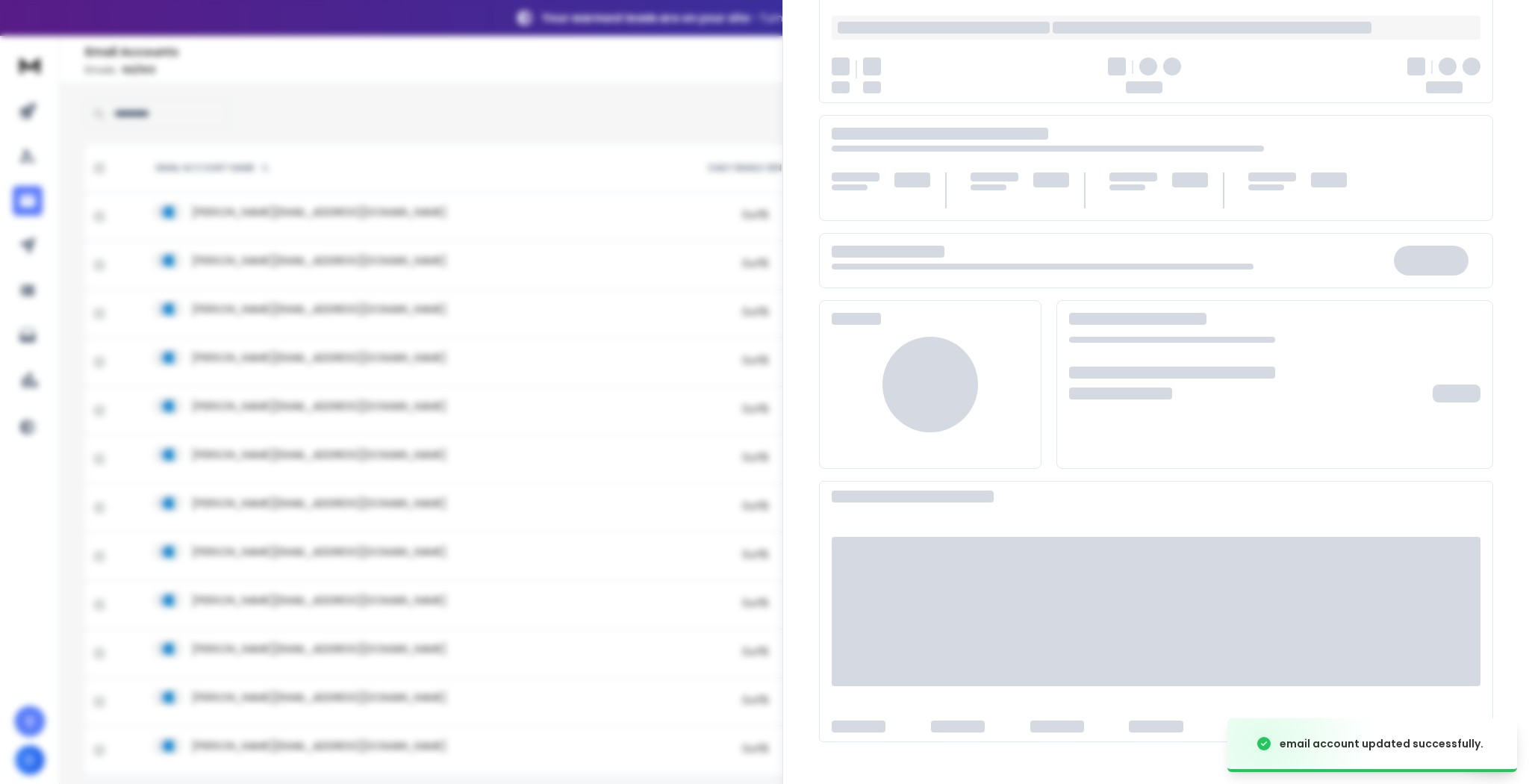
scroll to position [0, 0]
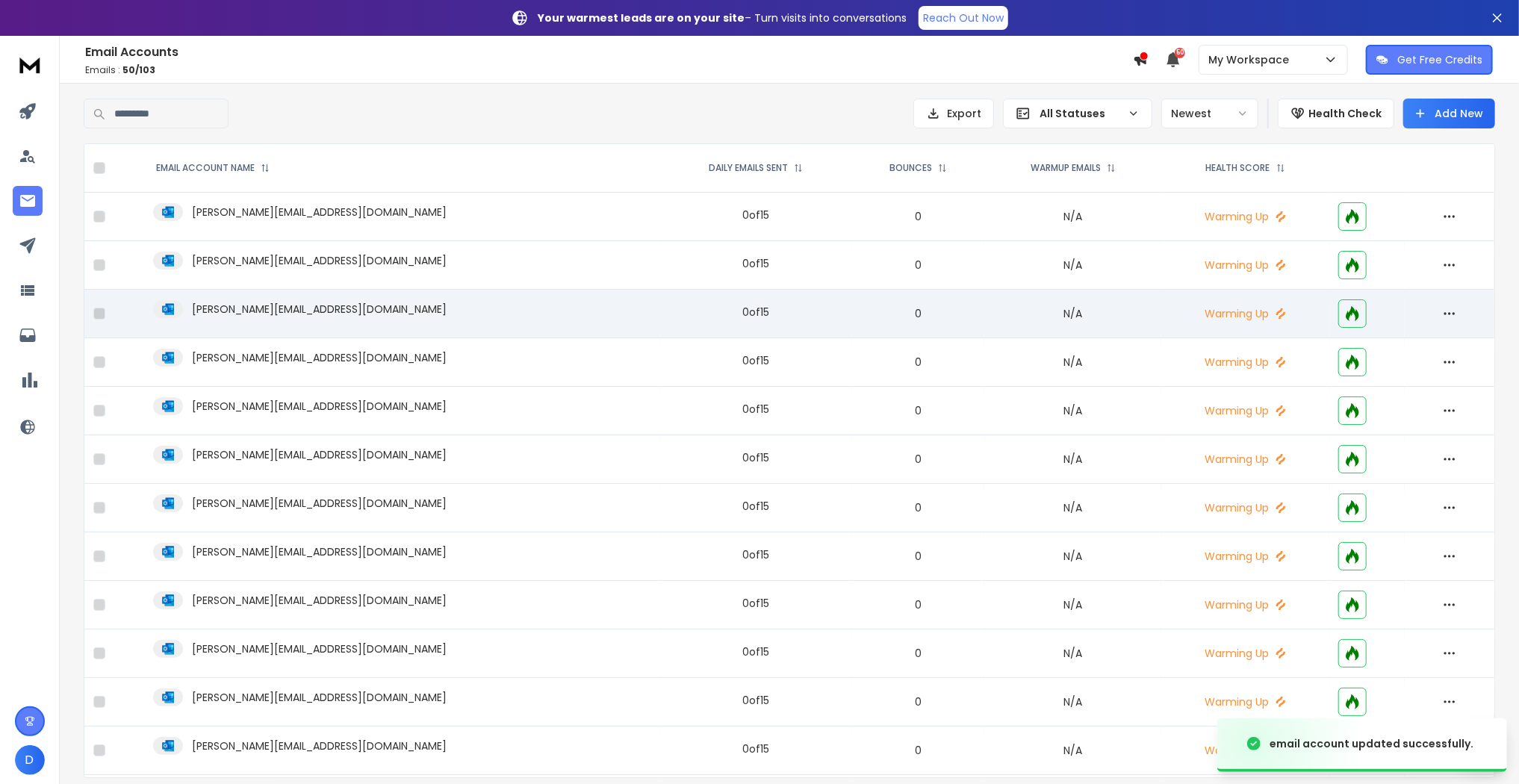
click at [311, 310] on p "[PERSON_NAME][EMAIL_ADDRESS][DOMAIN_NAME]" at bounding box center [319, 309] width 254 height 15
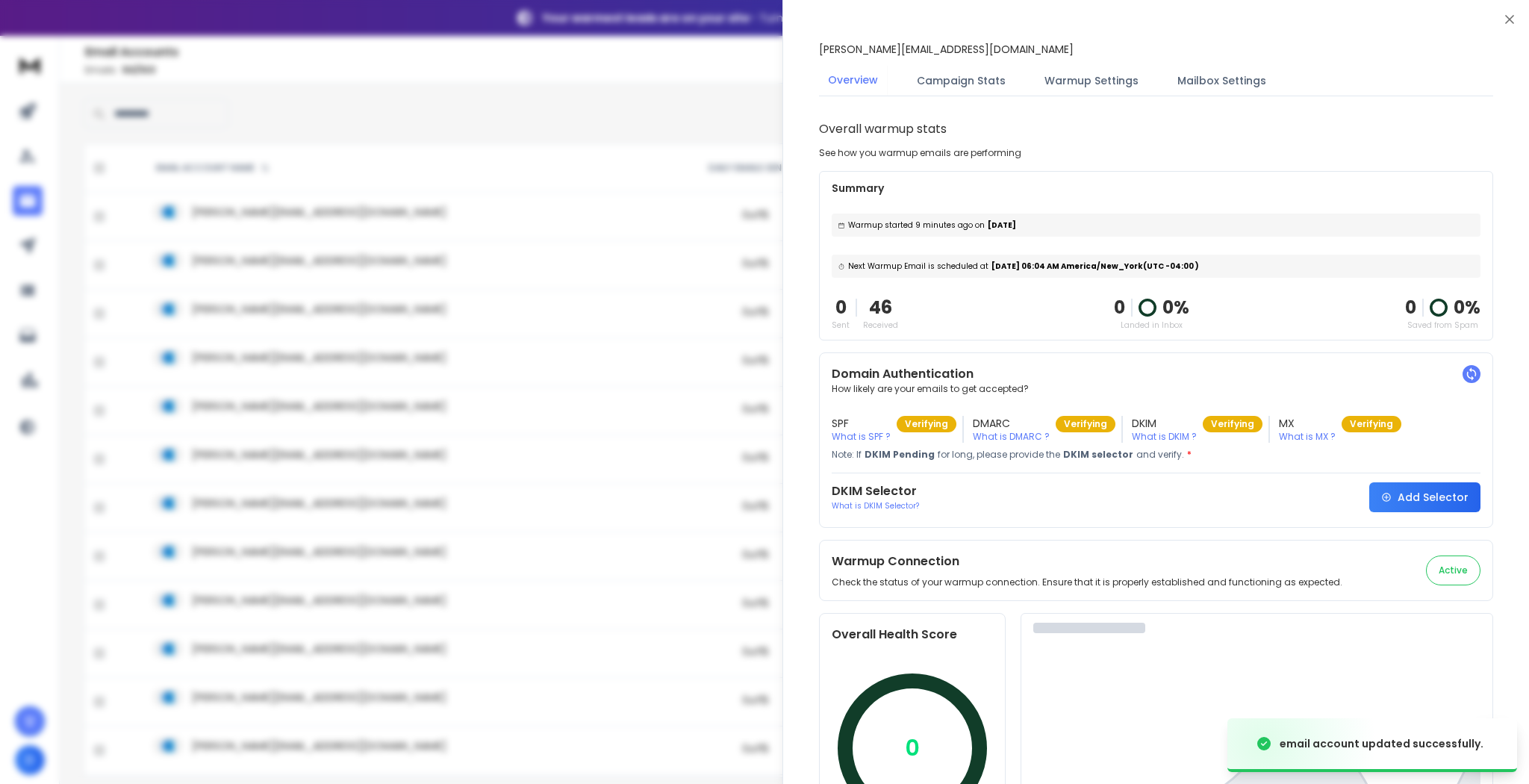
click at [1226, 72] on button "Mailbox Settings" at bounding box center [1222, 81] width 107 height 33
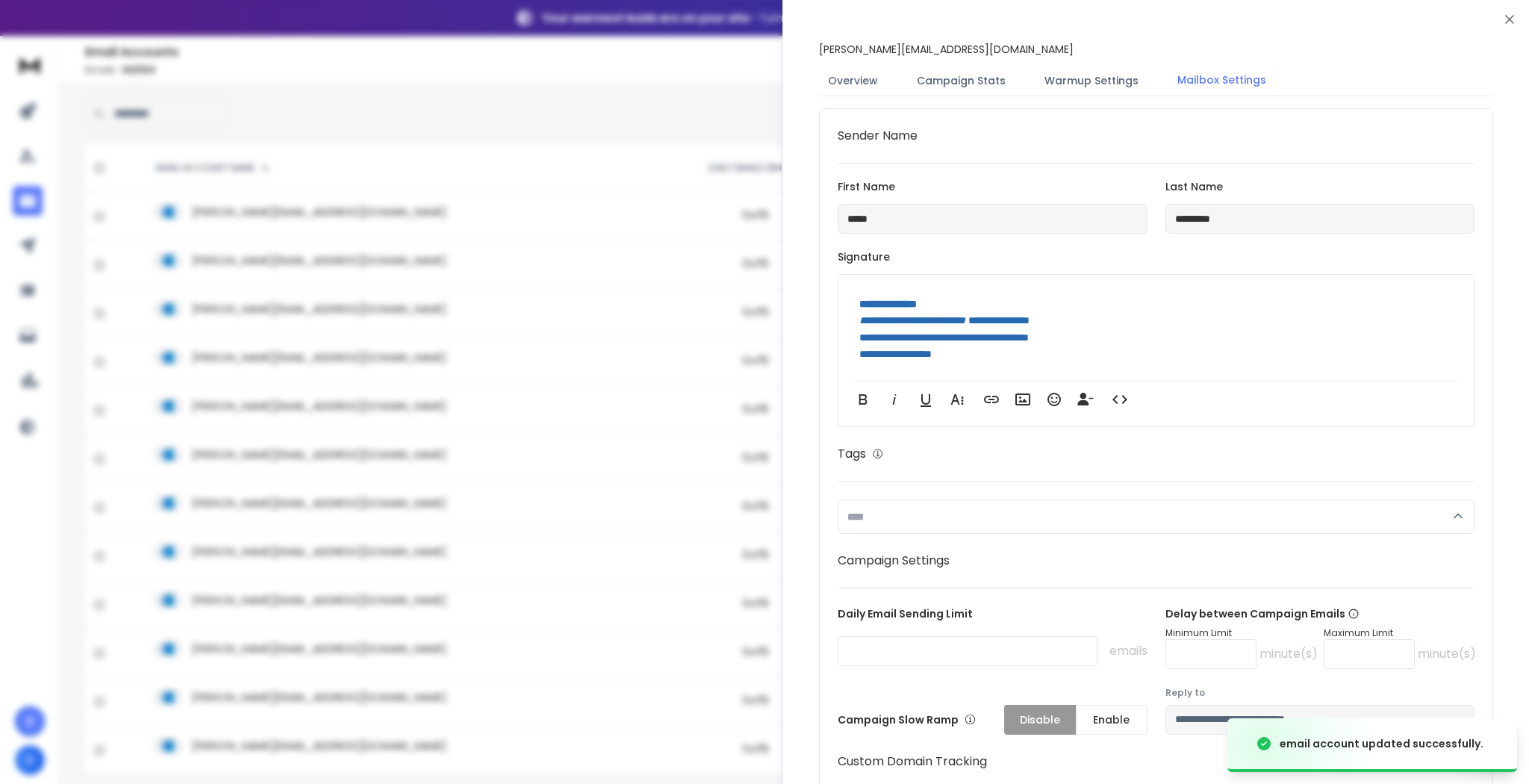
click at [856, 82] on button "Overview" at bounding box center [853, 81] width 68 height 33
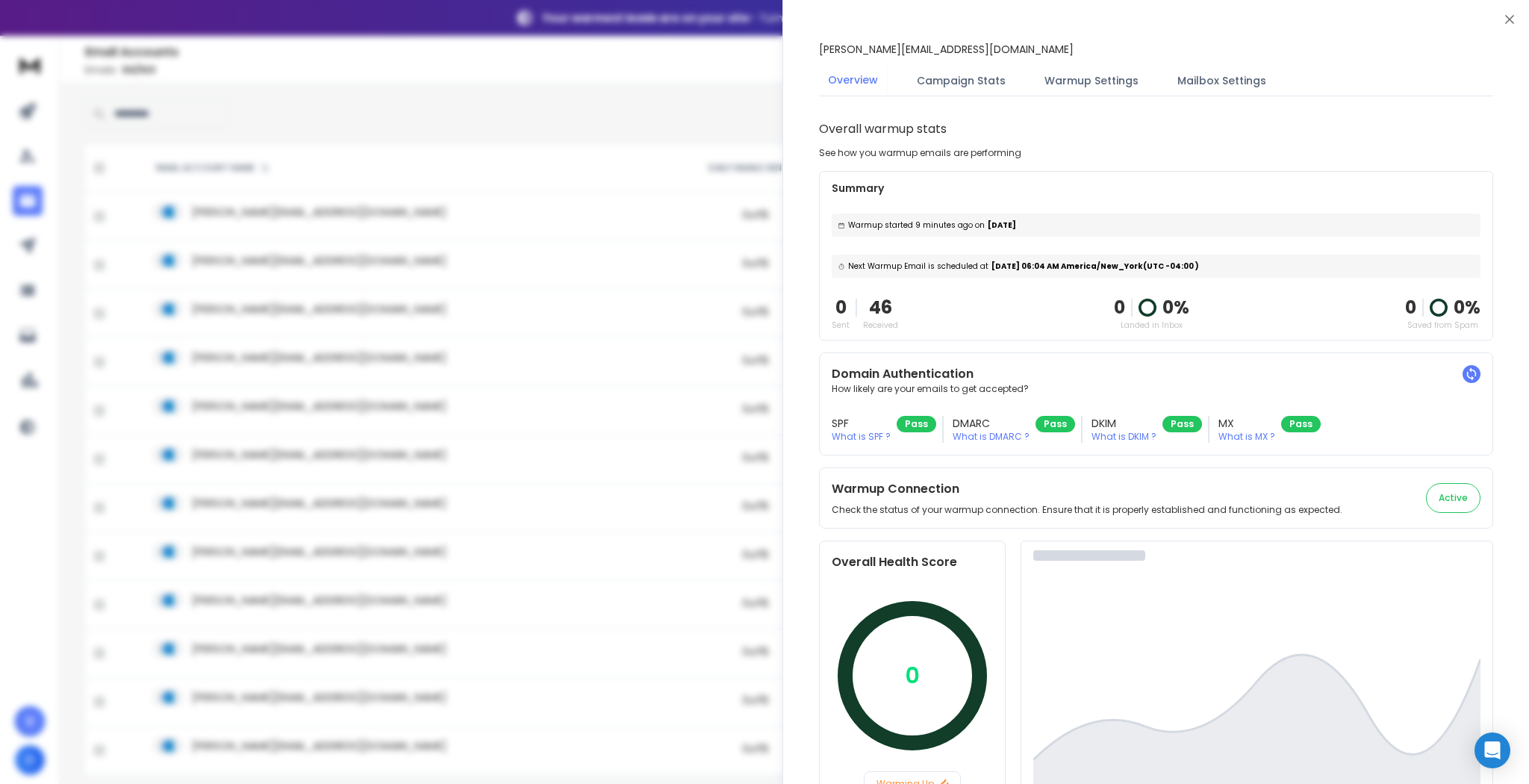
click at [1177, 79] on button "Mailbox Settings" at bounding box center [1222, 81] width 107 height 33
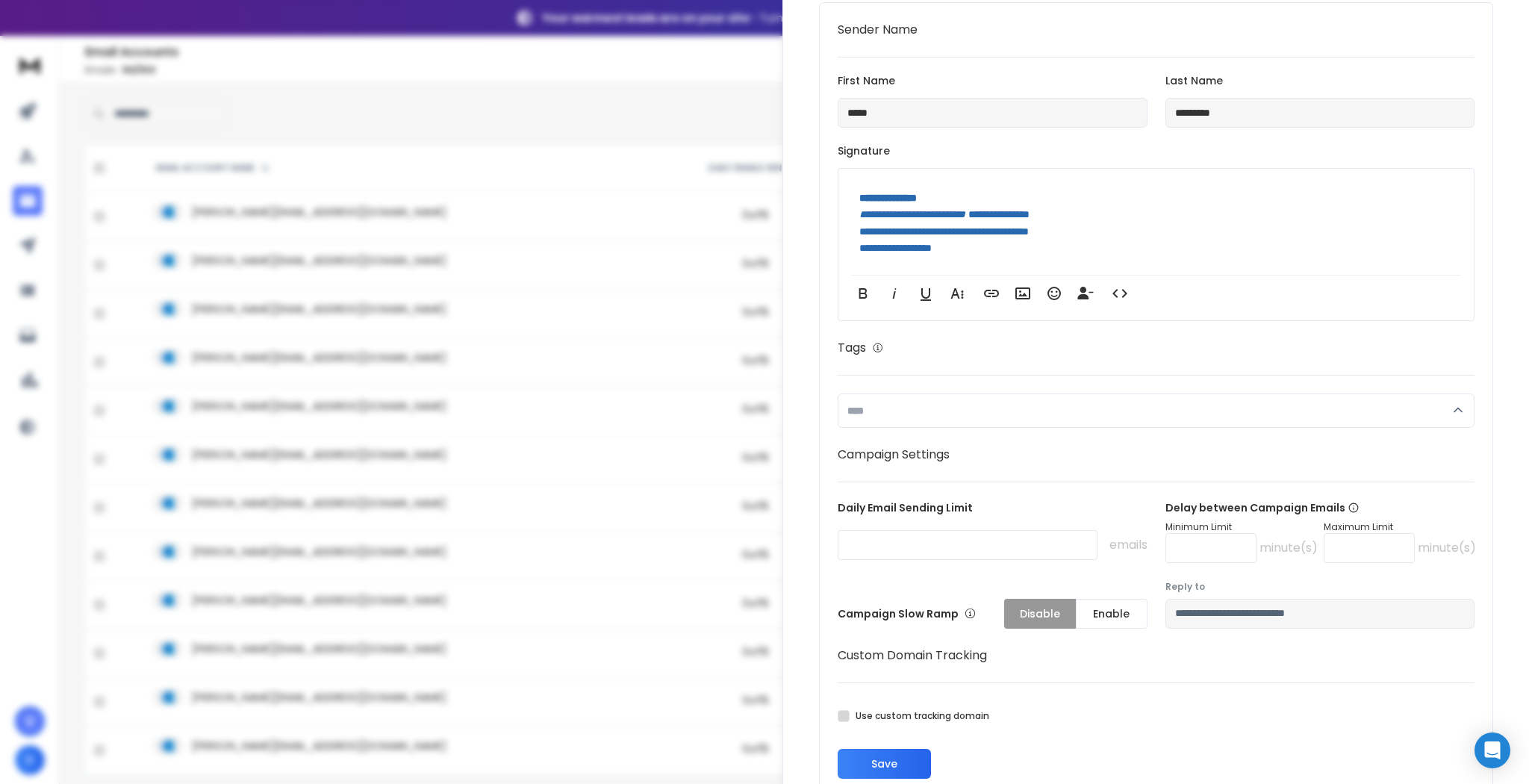
scroll to position [160, 0]
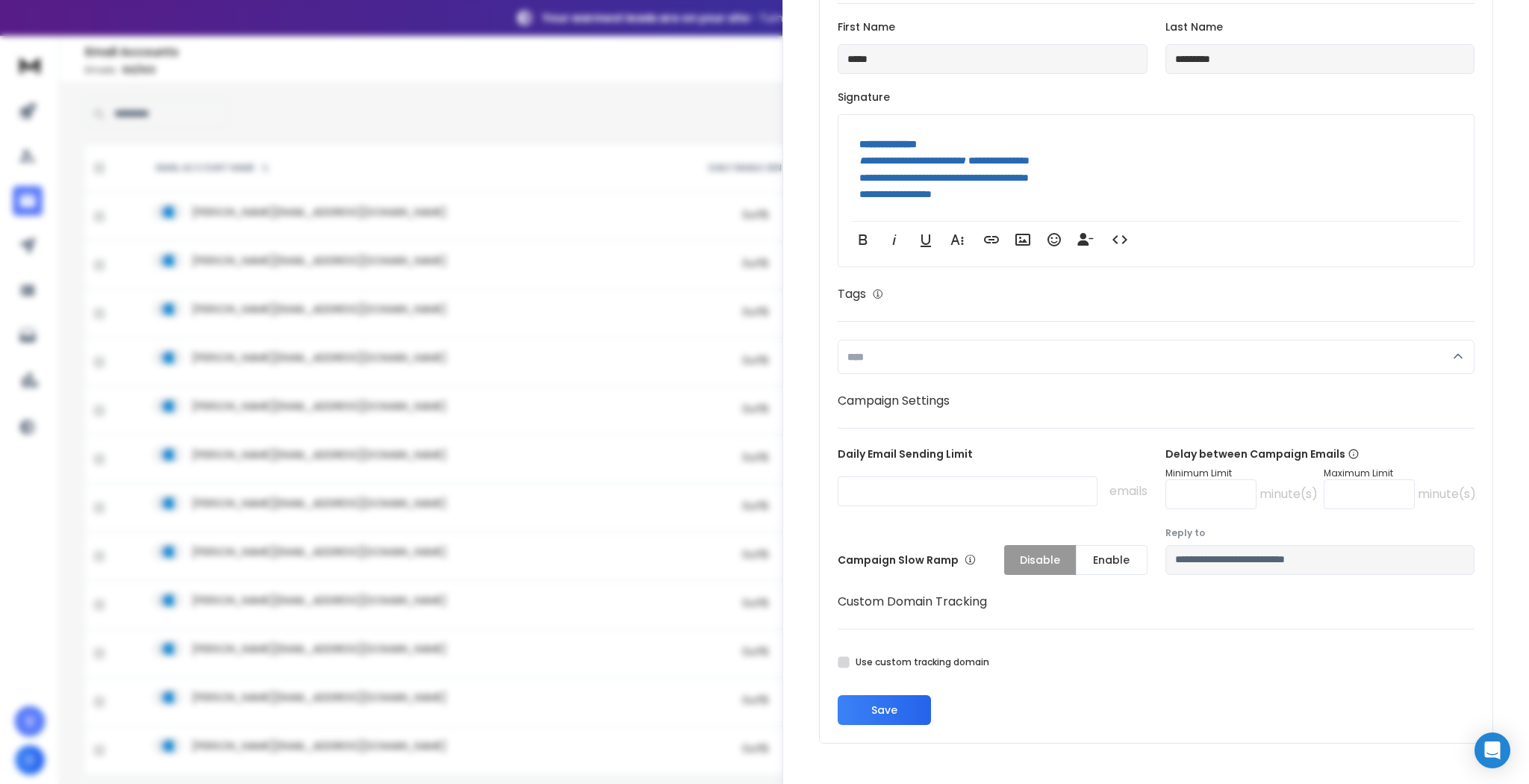
click at [851, 663] on div "Use custom tracking domain" at bounding box center [914, 661] width 152 height 12
click at [846, 662] on button "Reply to" at bounding box center [844, 661] width 12 height 12
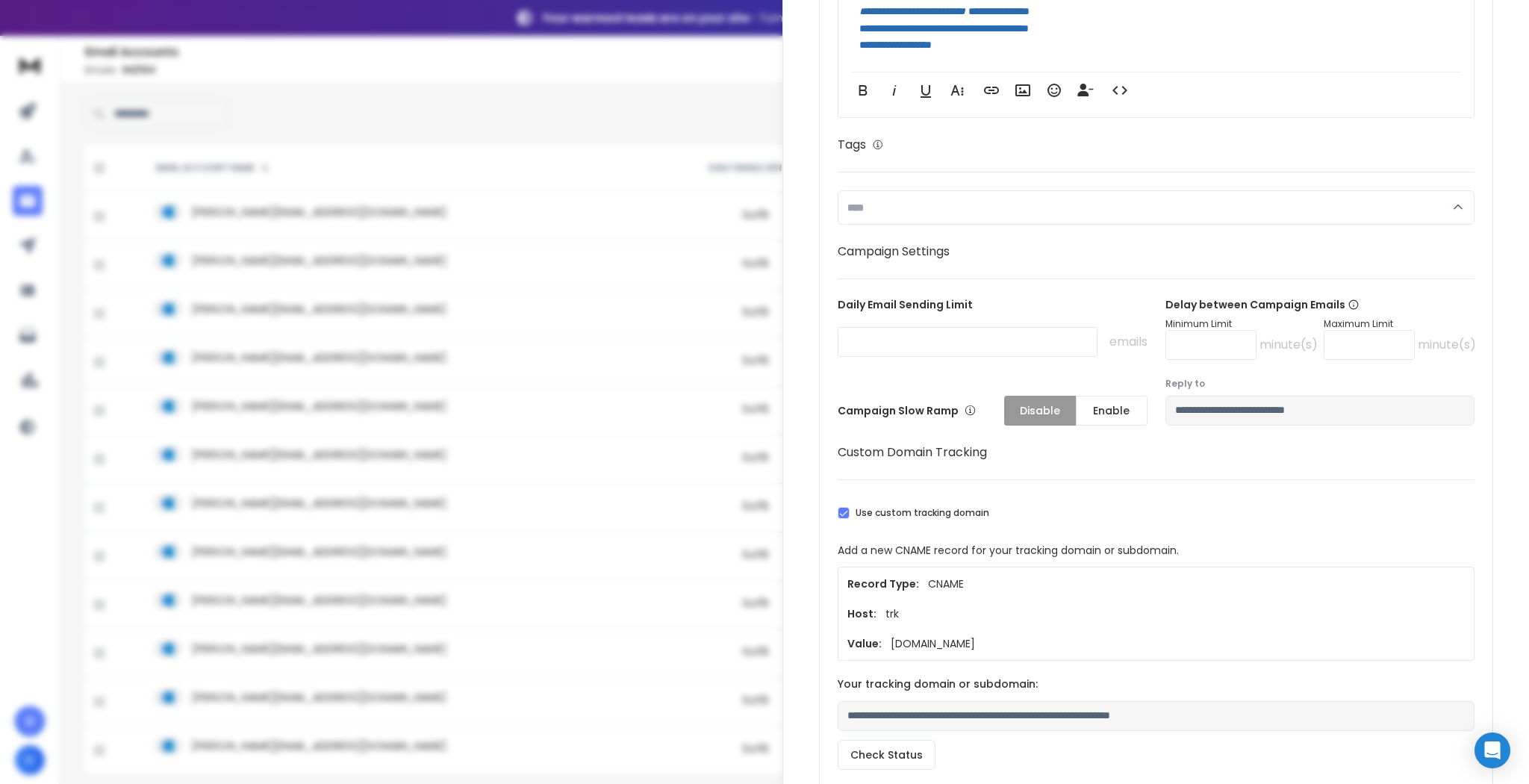
scroll to position [401, 0]
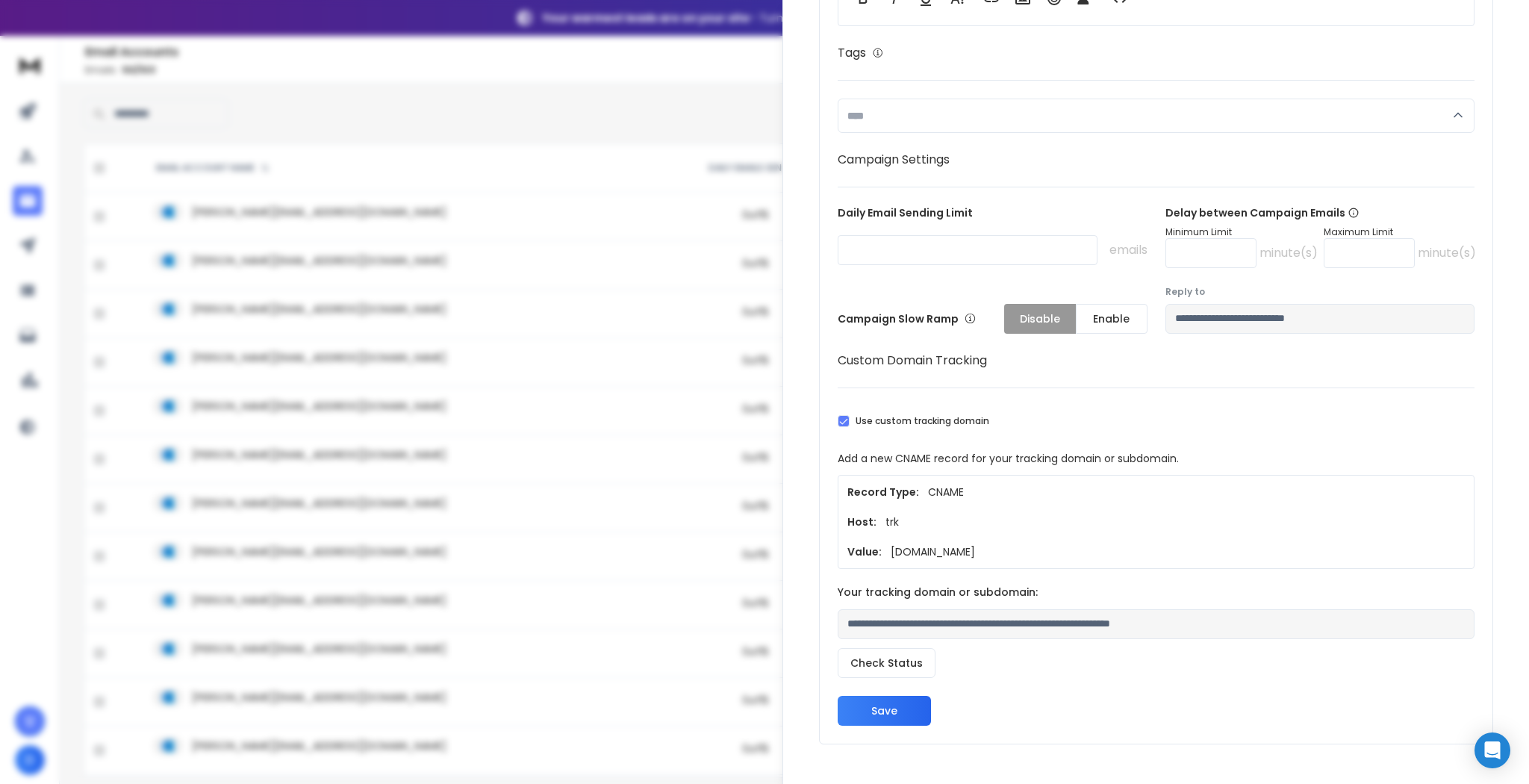
paste input "**********"
click at [842, 621] on input "**********" at bounding box center [1156, 624] width 637 height 30
type input "**********"
click at [884, 673] on button "Check Status" at bounding box center [887, 663] width 98 height 30
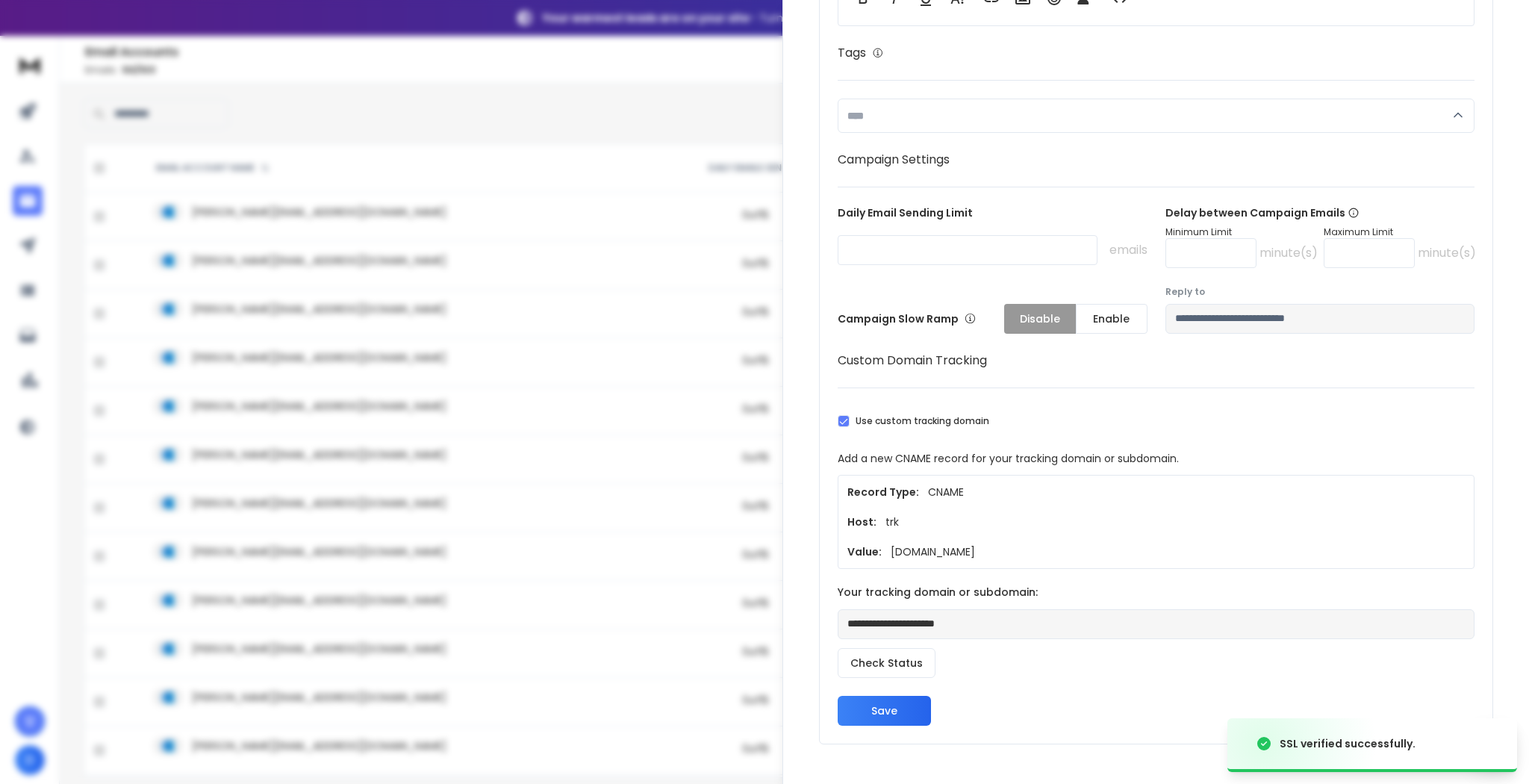
click at [881, 717] on button "Save" at bounding box center [885, 710] width 94 height 30
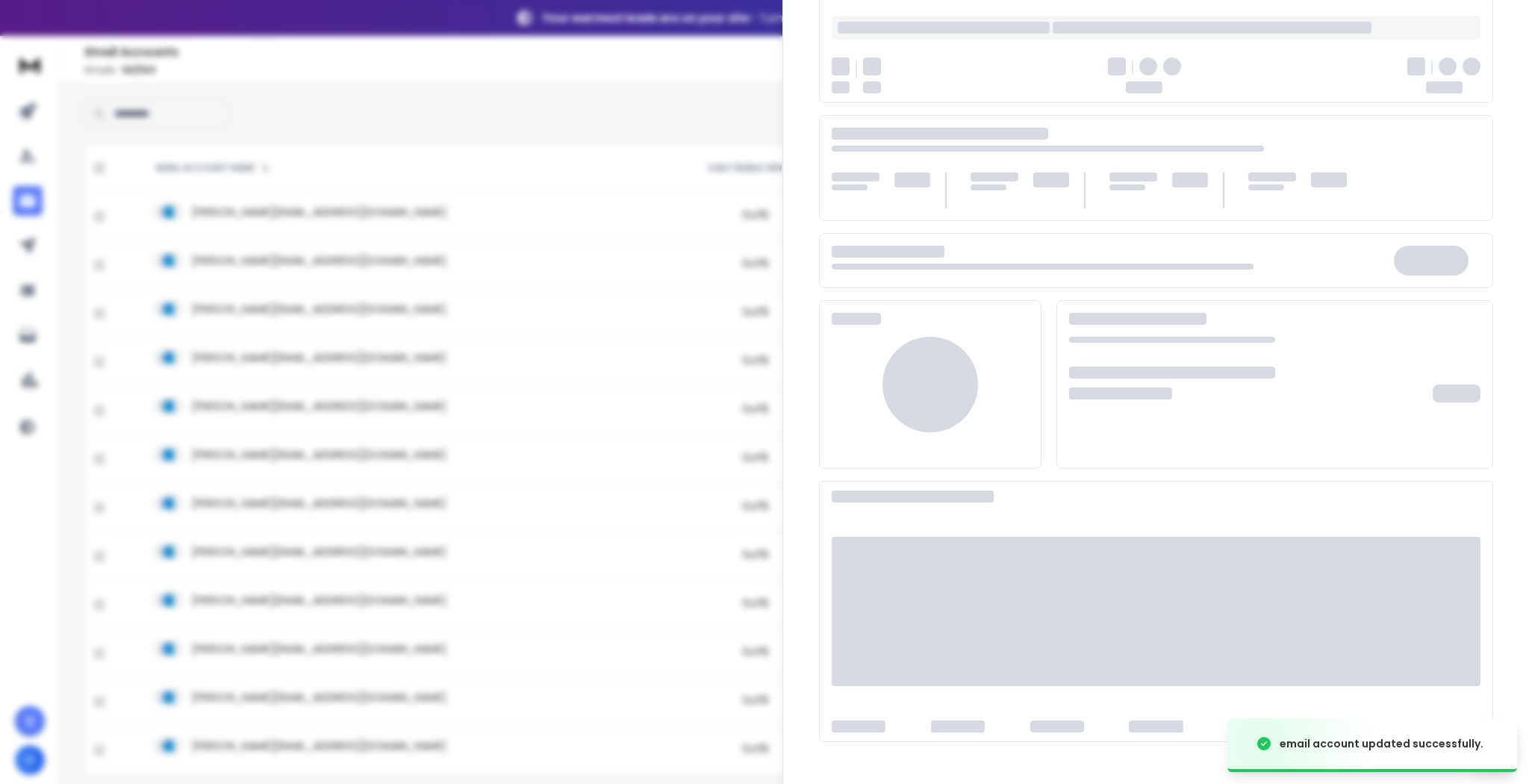
scroll to position [0, 0]
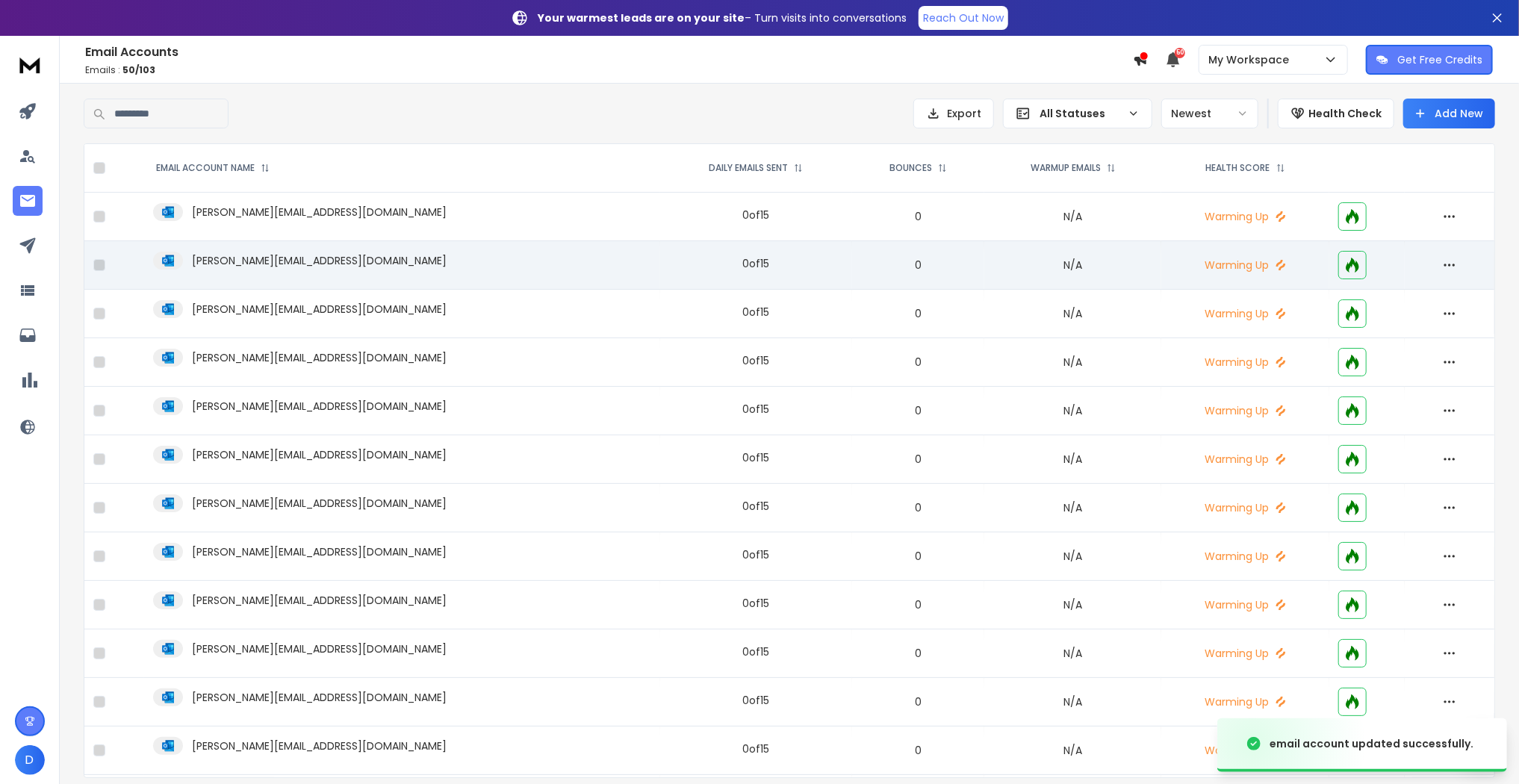
click at [281, 259] on p "[PERSON_NAME][EMAIL_ADDRESS][DOMAIN_NAME]" at bounding box center [319, 261] width 254 height 15
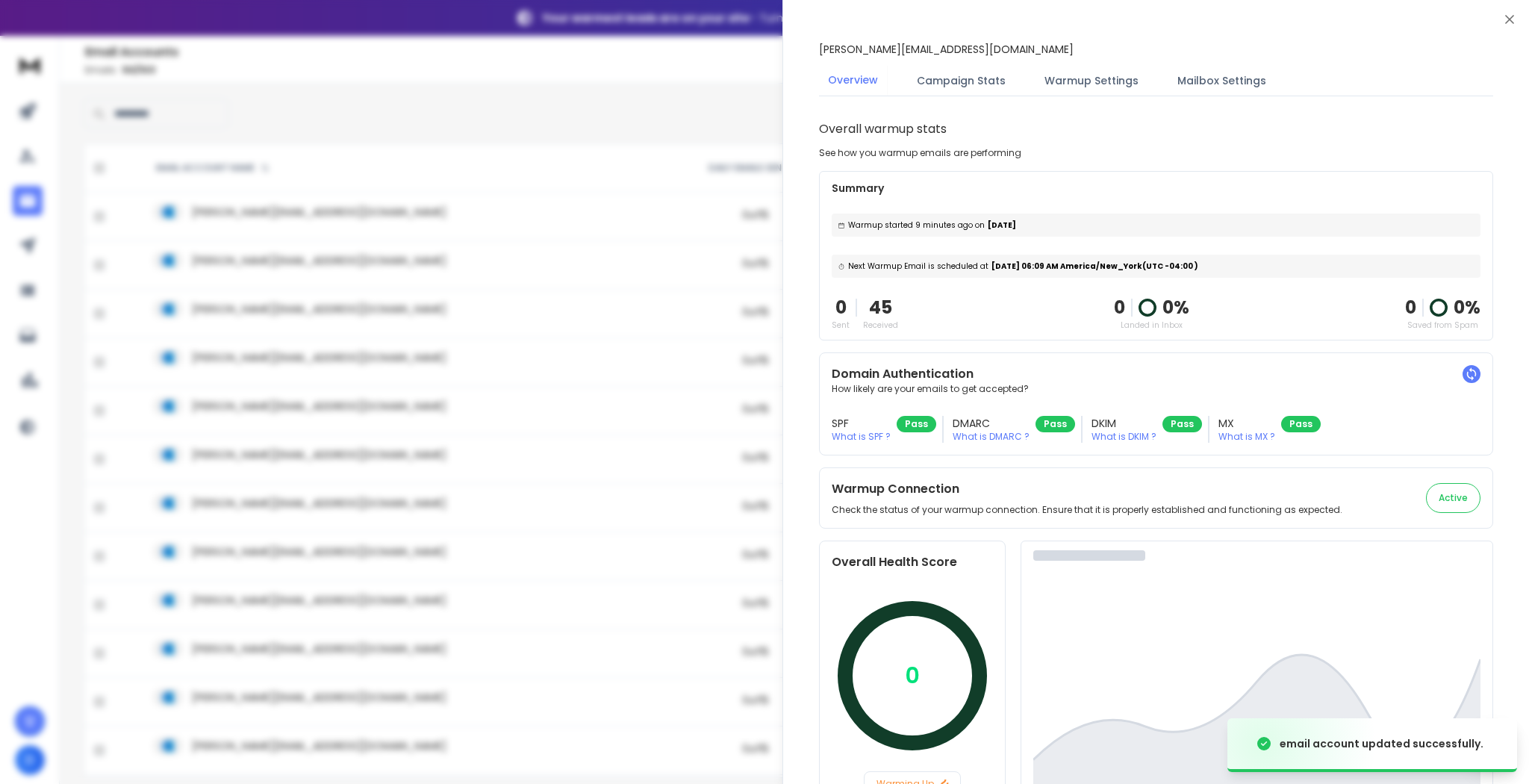
click at [1229, 84] on button "Mailbox Settings" at bounding box center [1222, 81] width 107 height 33
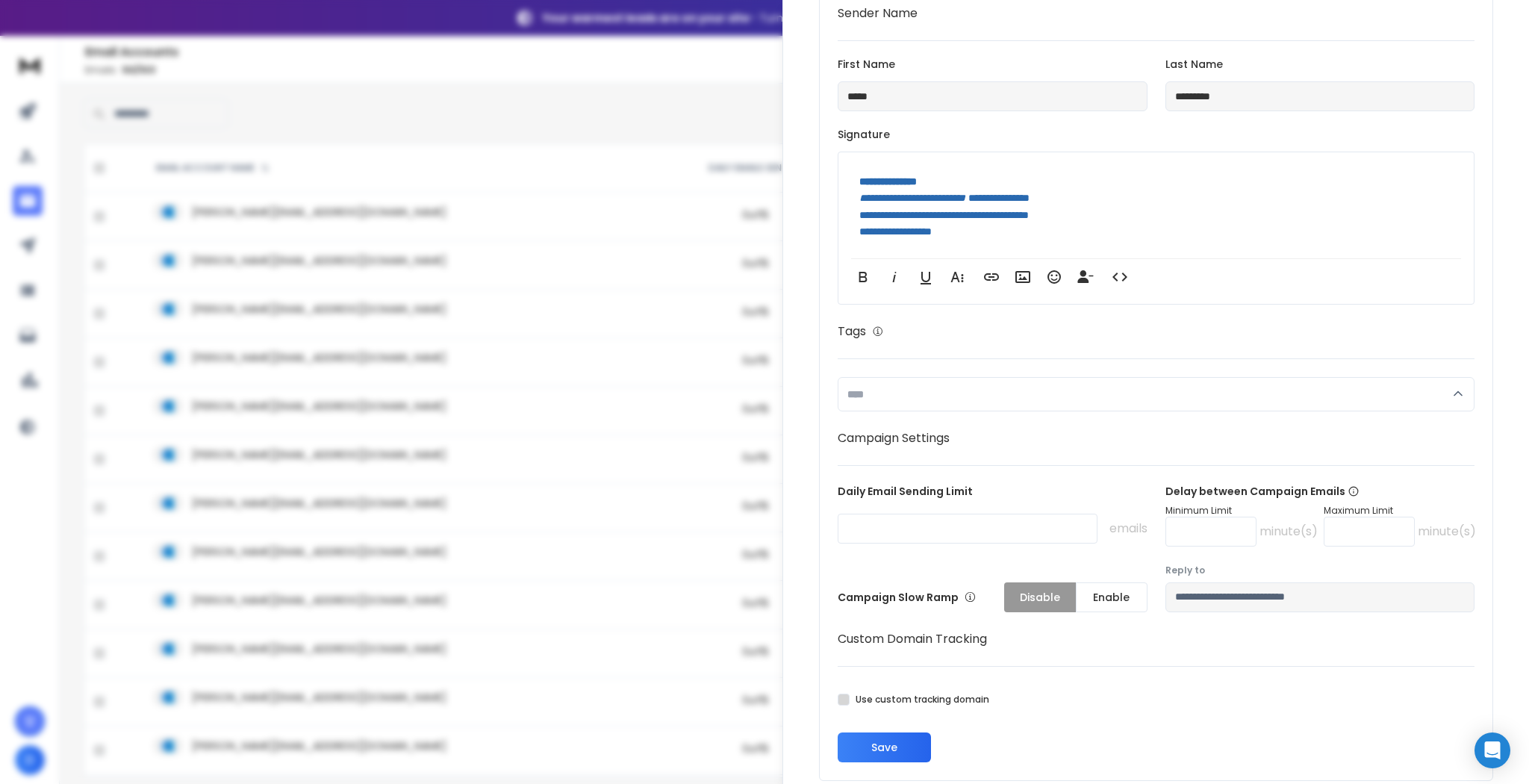
scroll to position [160, 0]
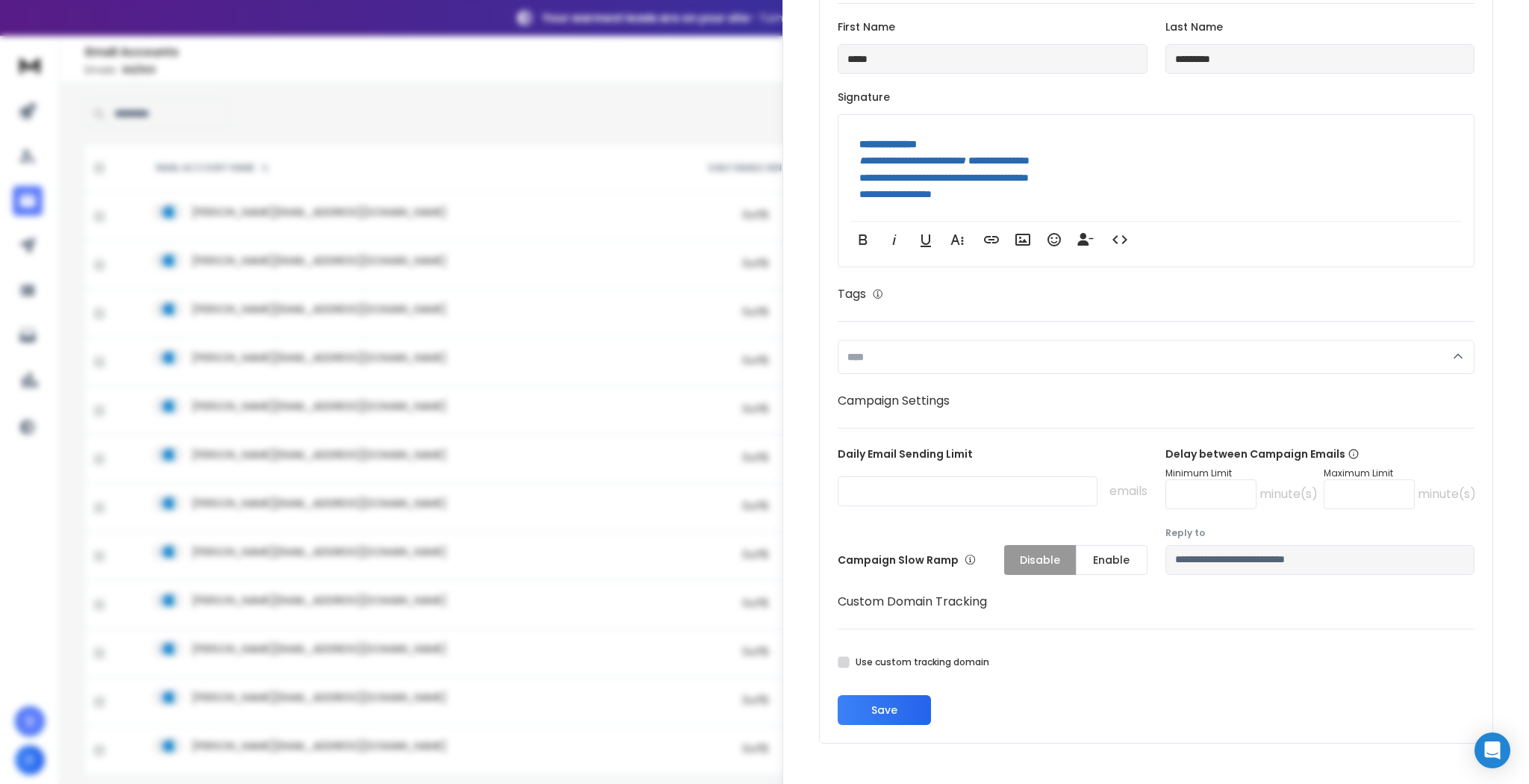
click at [845, 657] on button "Reply to" at bounding box center [844, 661] width 12 height 12
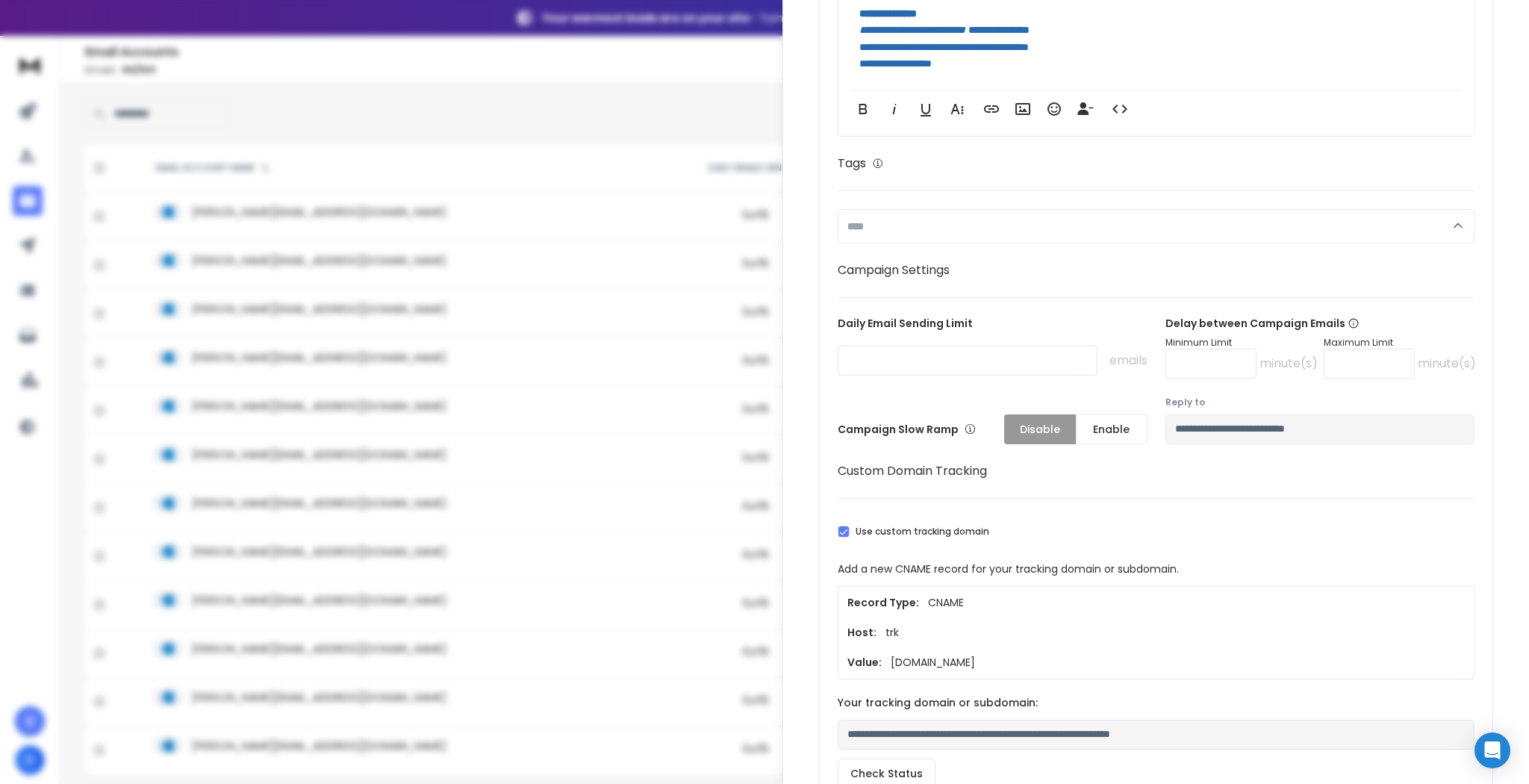
scroll to position [401, 0]
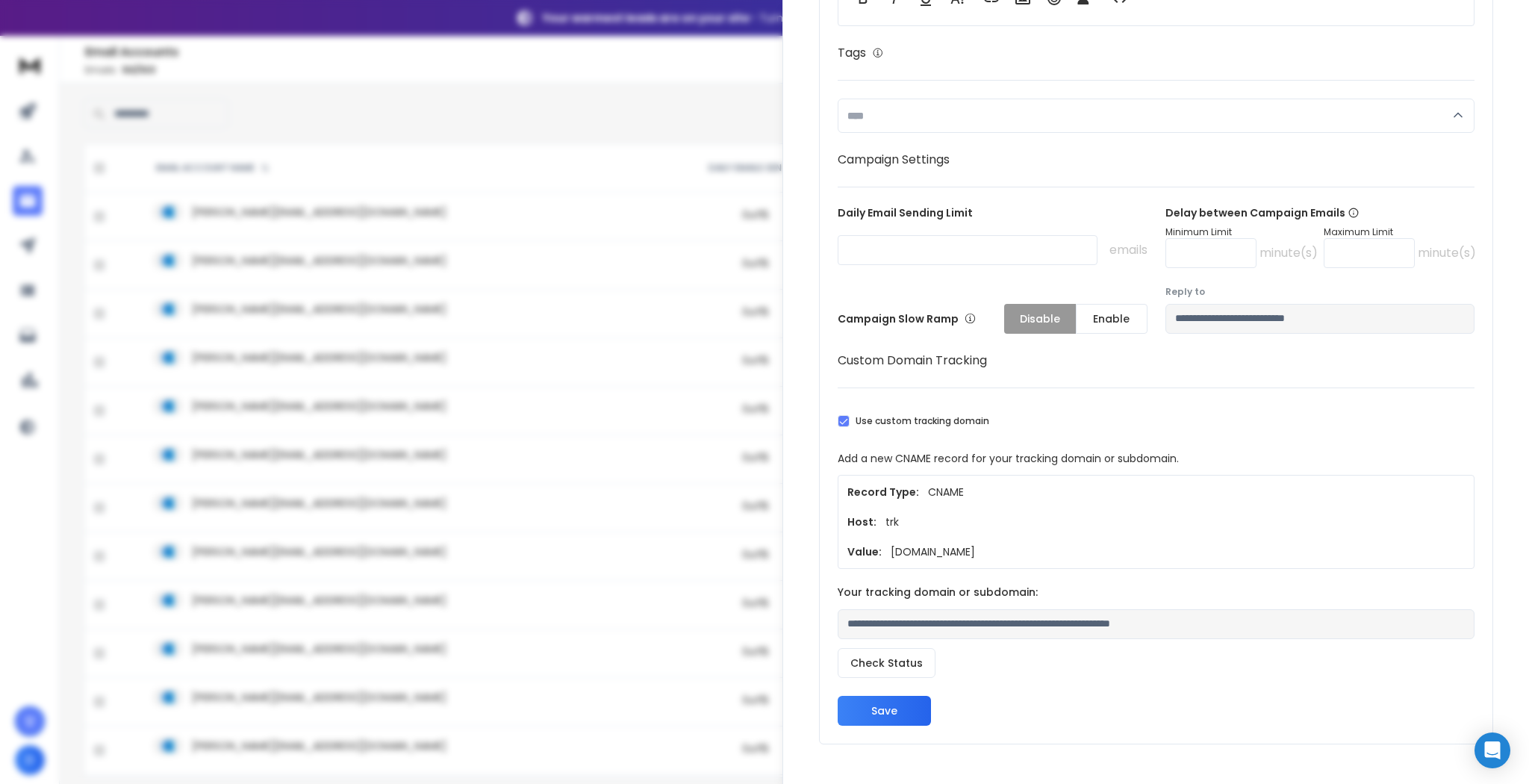
paste input "**********"
click at [845, 623] on input "**********" at bounding box center [1156, 624] width 637 height 30
type input "**********"
click at [922, 666] on button "Check Status" at bounding box center [887, 663] width 98 height 30
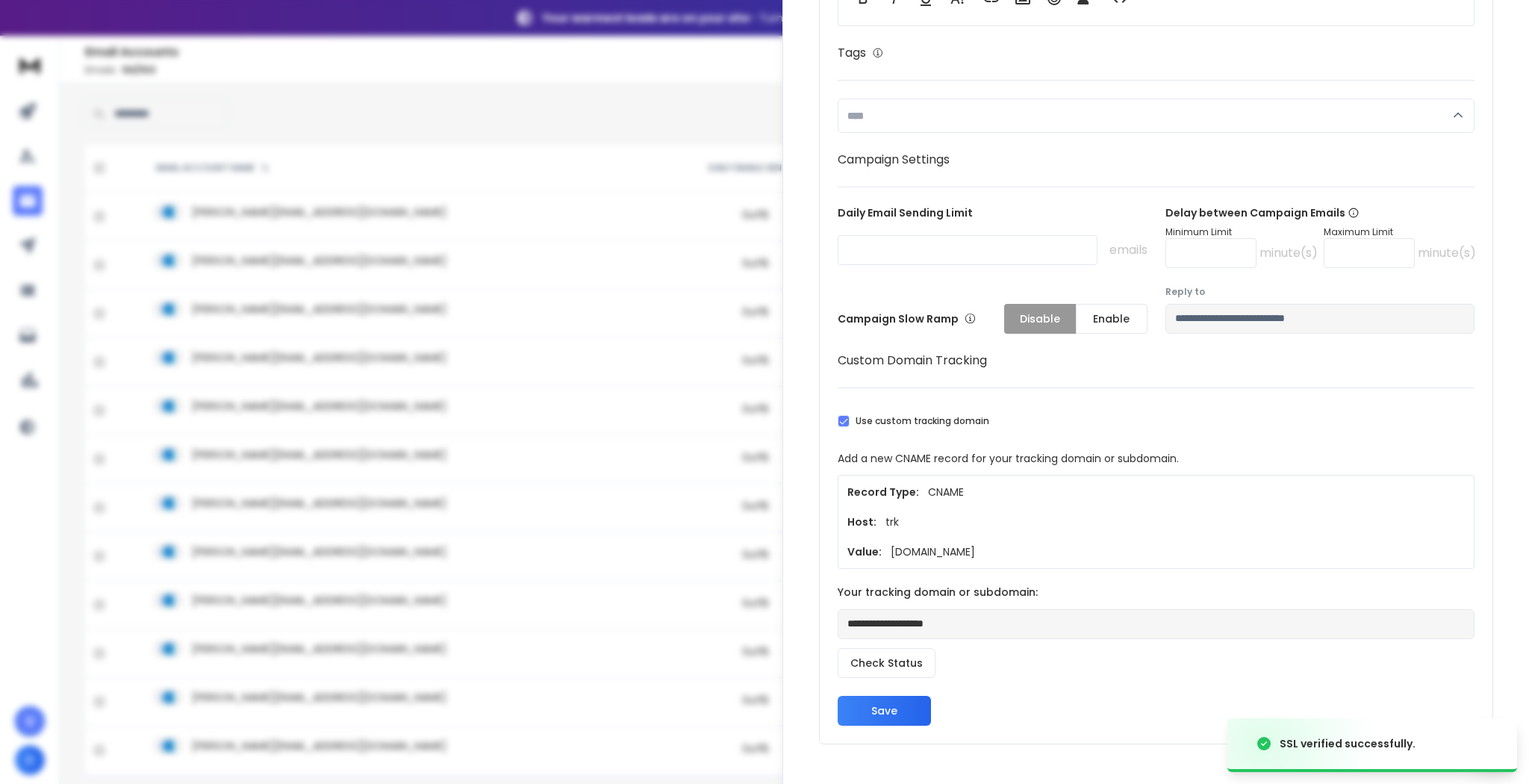
click at [887, 709] on button "Save" at bounding box center [885, 710] width 94 height 30
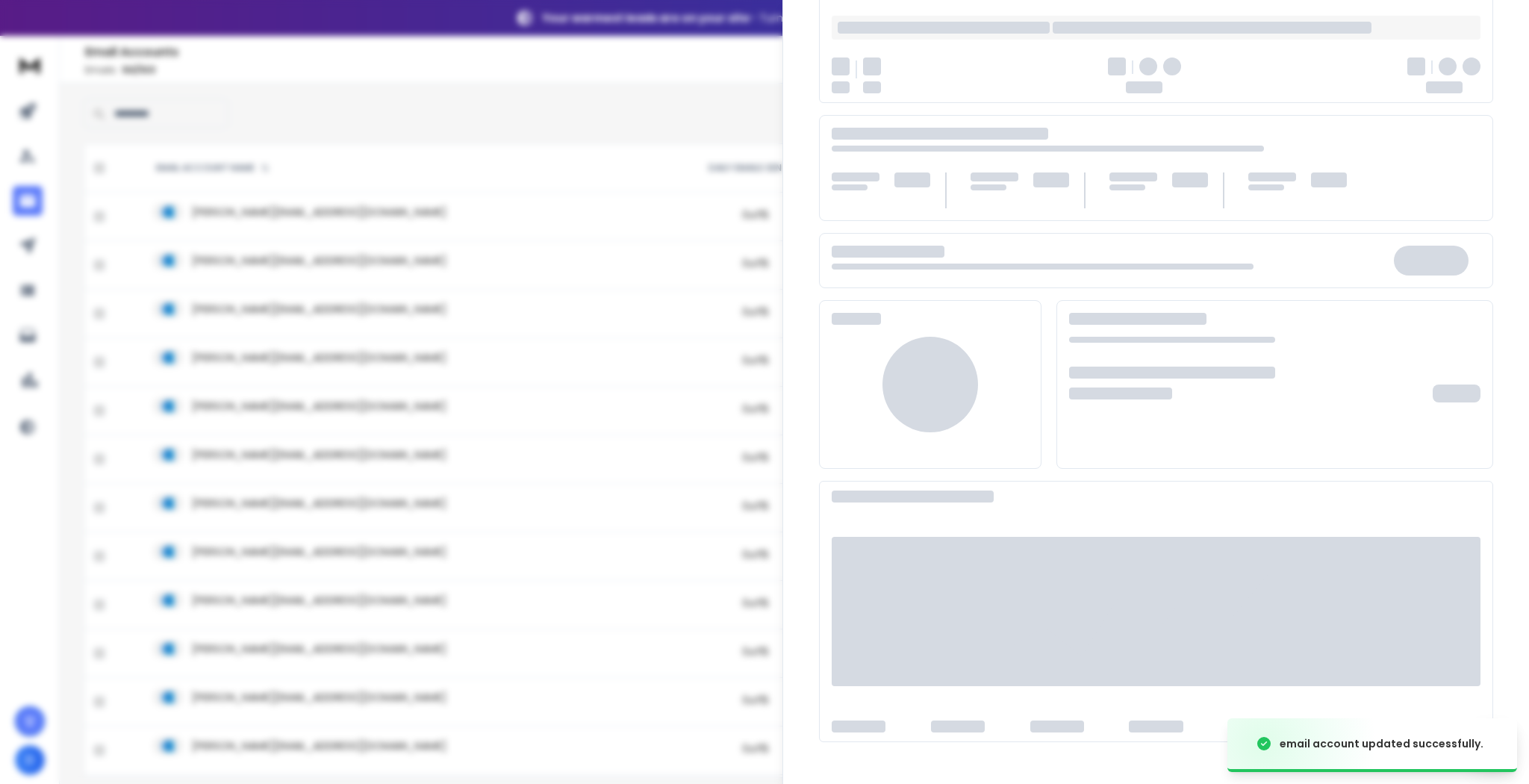
scroll to position [0, 0]
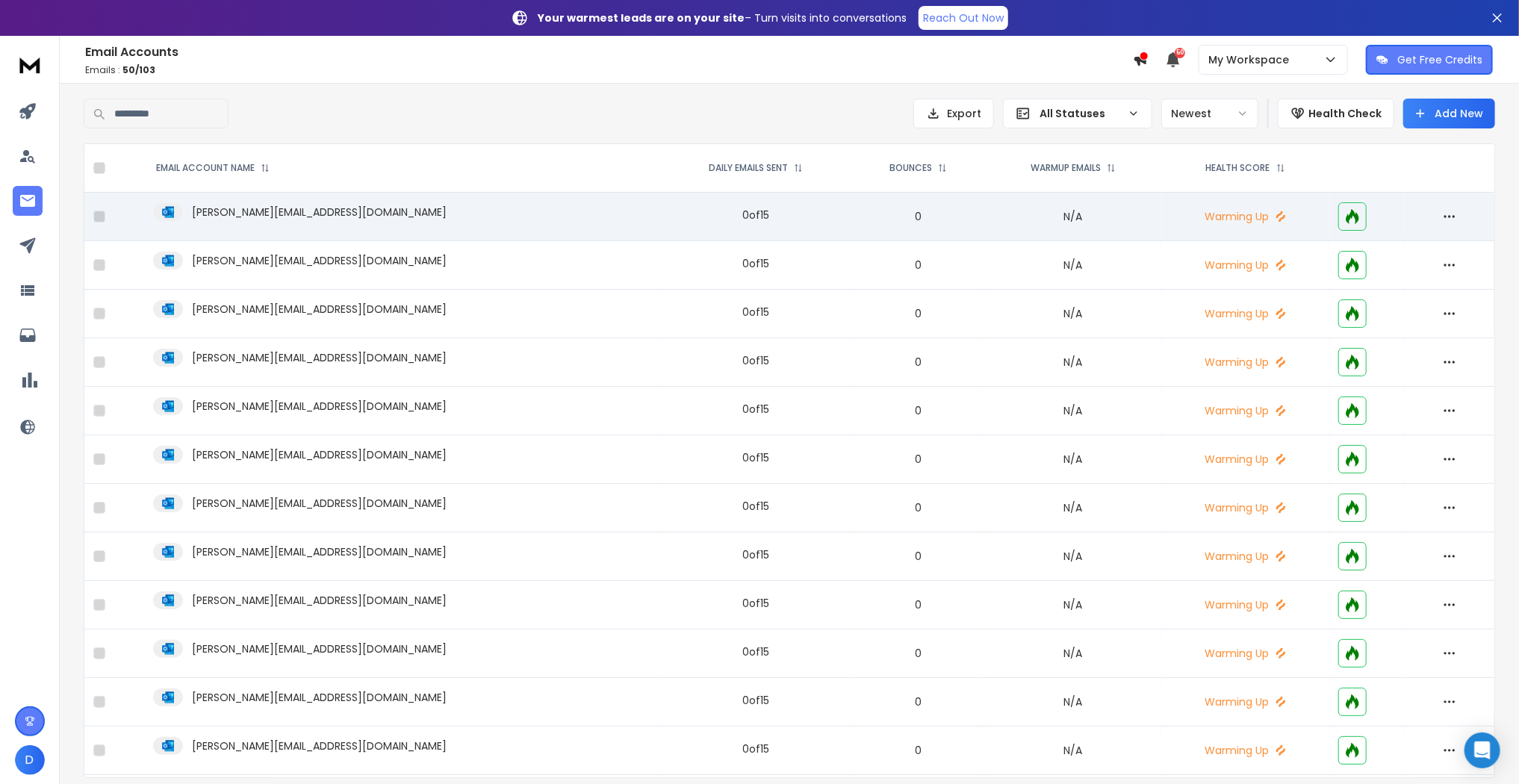
click at [251, 223] on td "[PERSON_NAME][EMAIL_ADDRESS][DOMAIN_NAME]" at bounding box center [402, 217] width 516 height 49
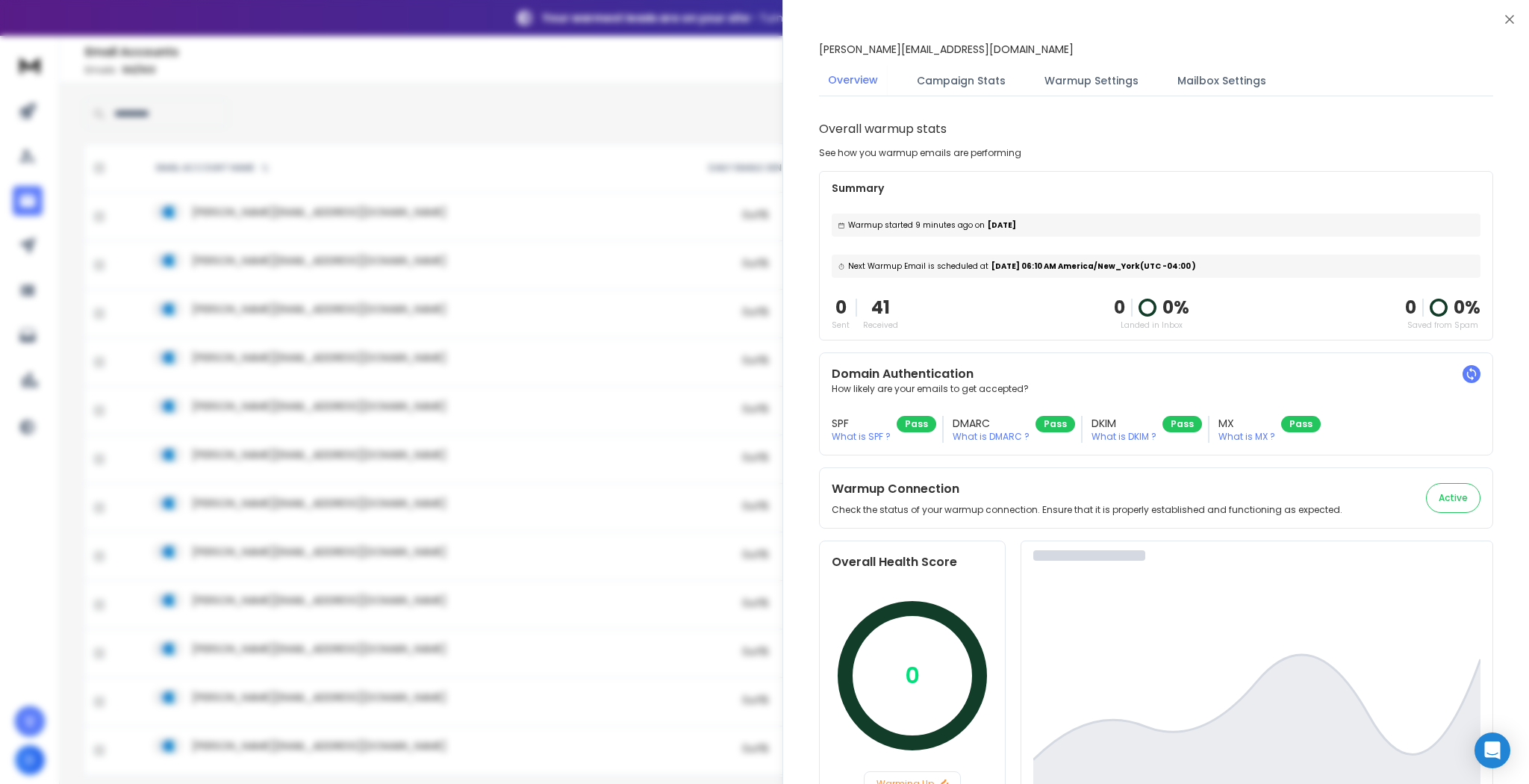
click at [1213, 70] on button "Mailbox Settings" at bounding box center [1222, 81] width 107 height 33
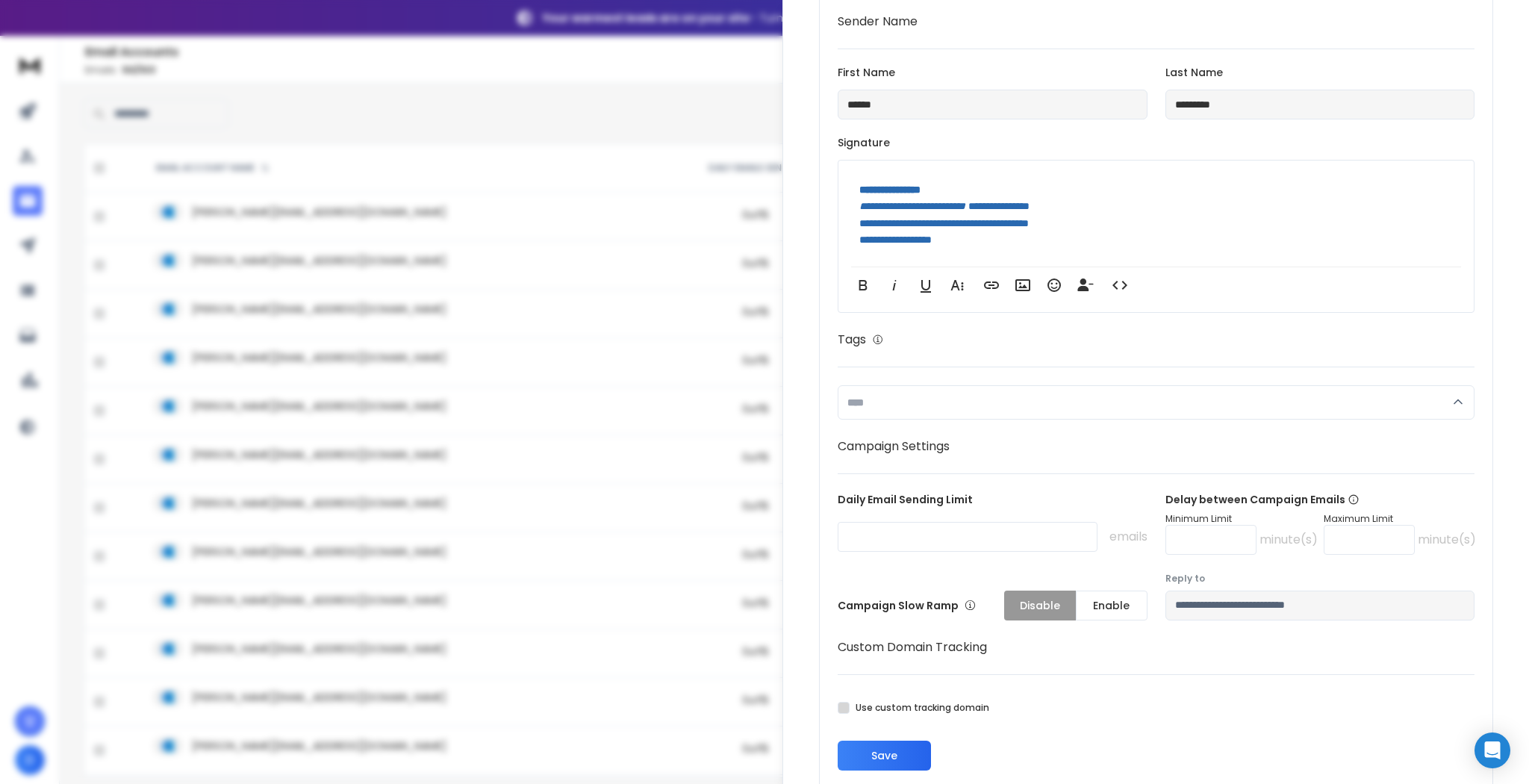
scroll to position [160, 0]
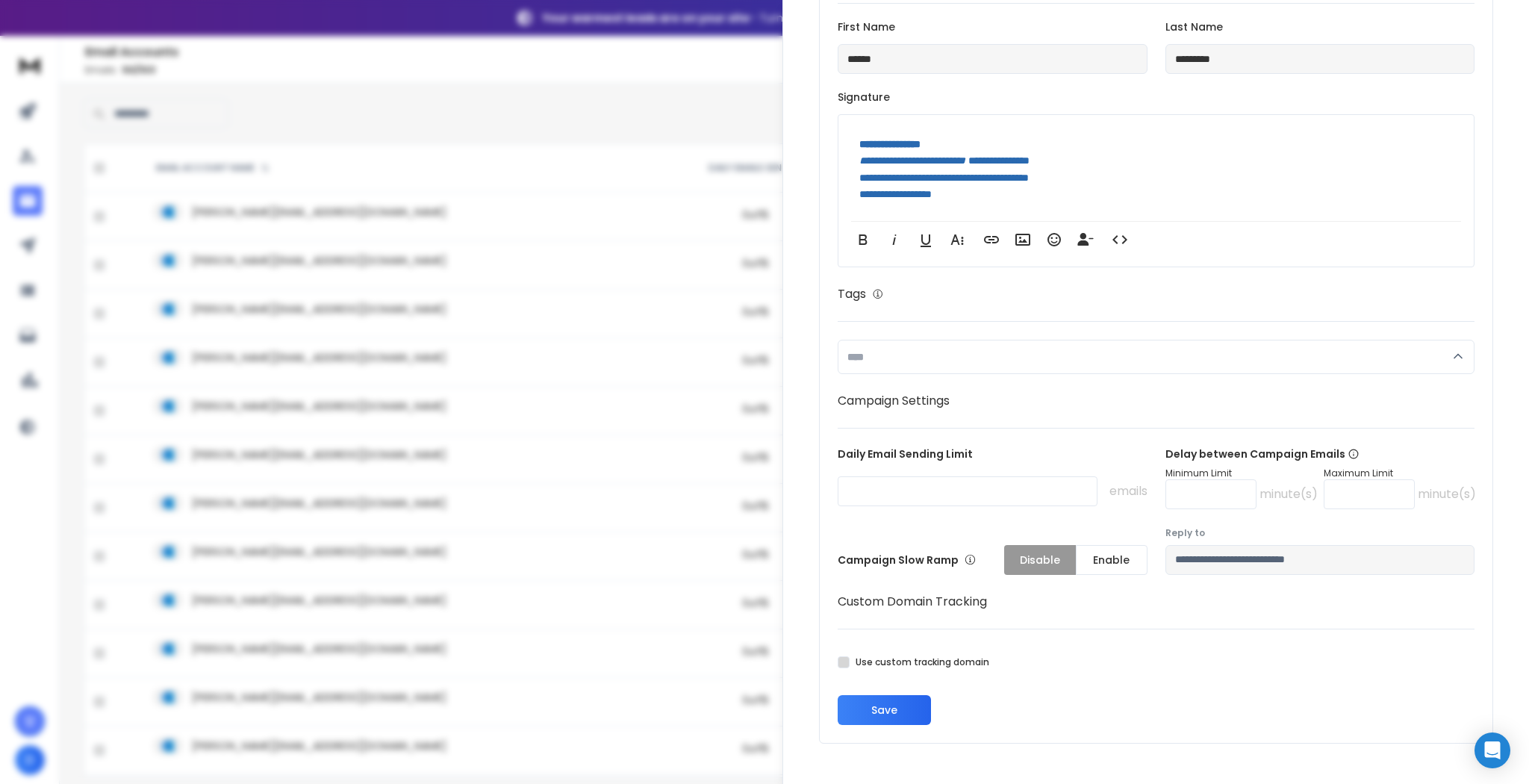
click at [842, 657] on button "Reply to" at bounding box center [844, 661] width 12 height 12
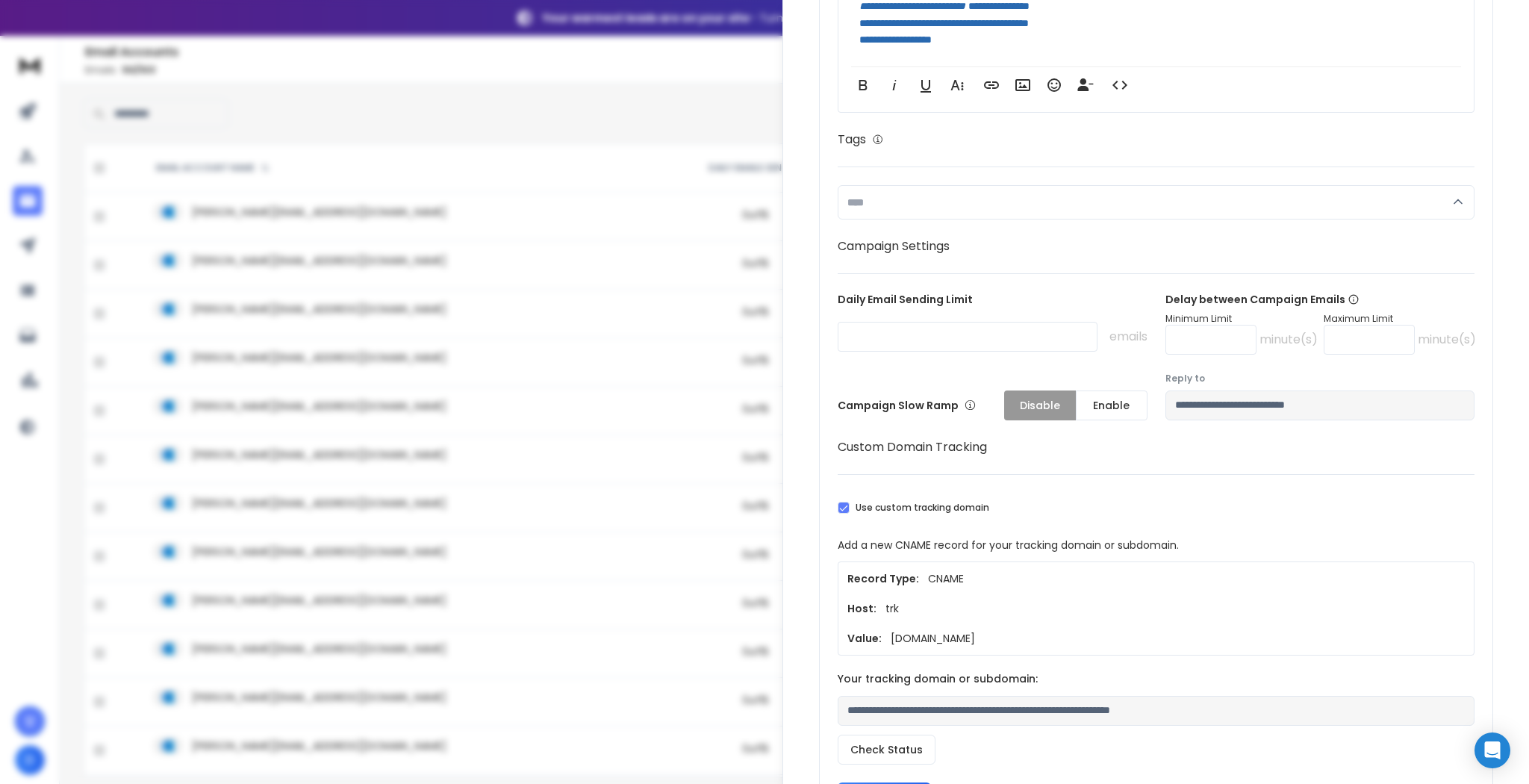
scroll to position [398, 0]
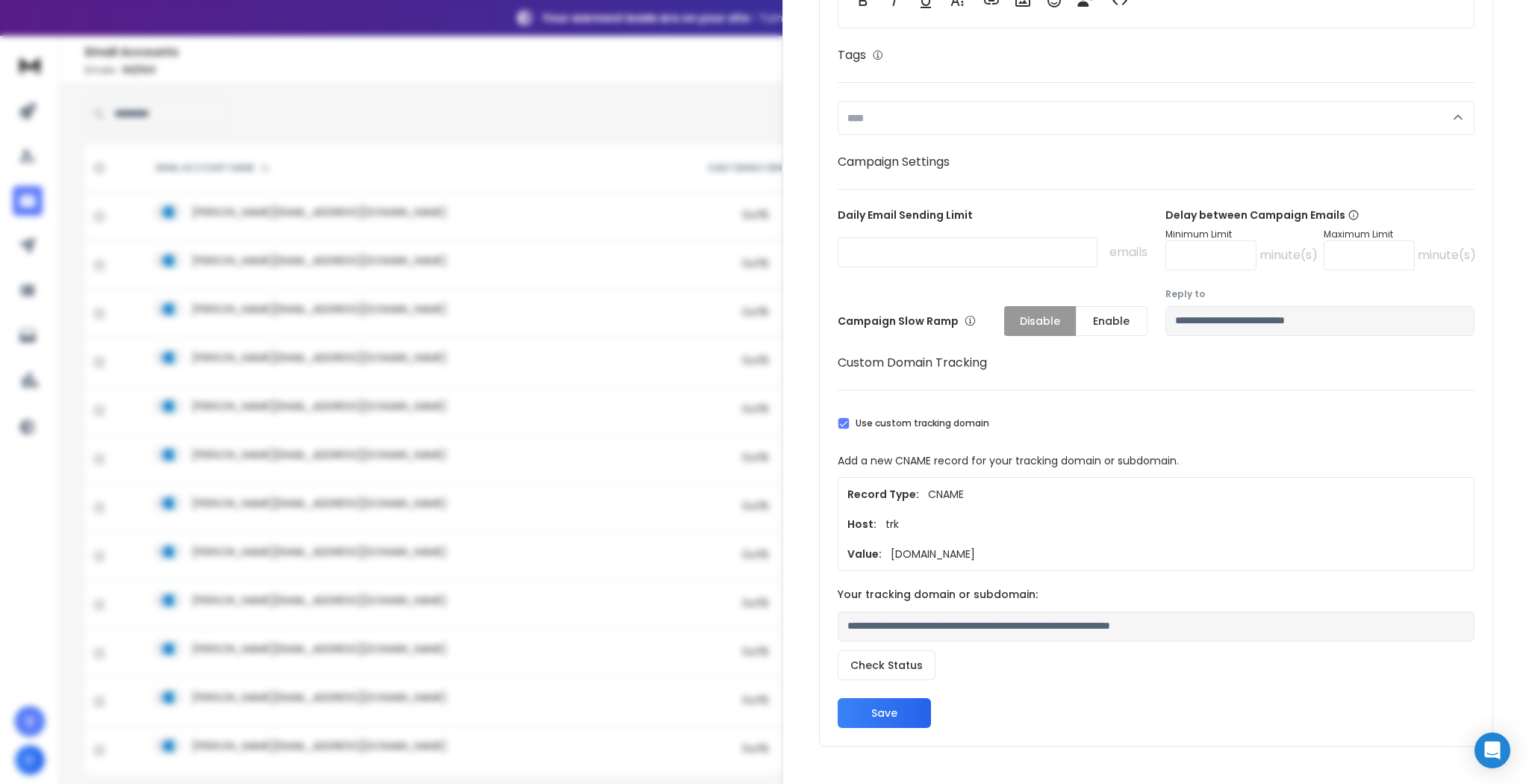
paste input "**********"
click at [846, 620] on input "**********" at bounding box center [1156, 626] width 637 height 30
type input "**********"
click at [895, 669] on button "Check Status" at bounding box center [887, 665] width 98 height 30
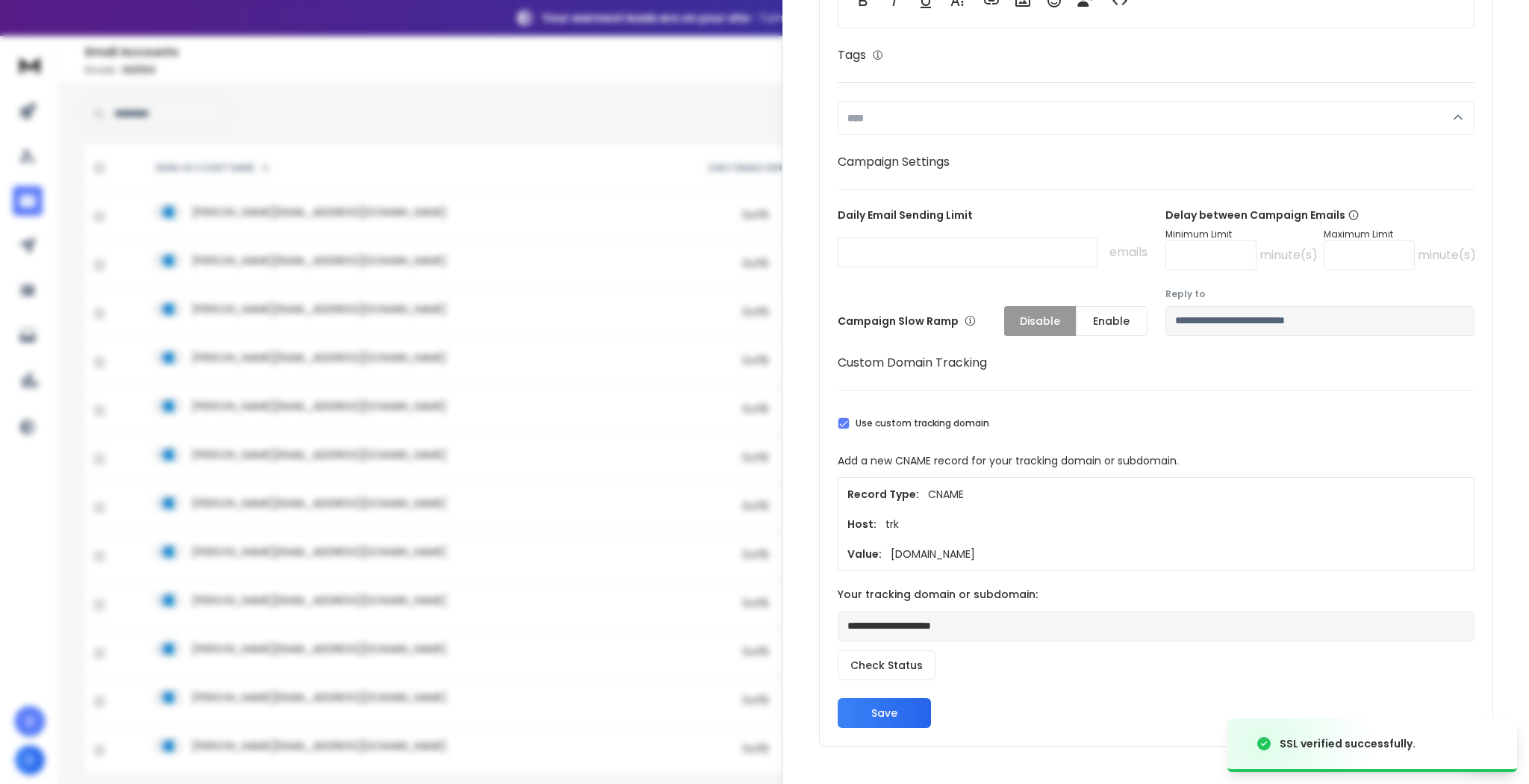
click at [892, 713] on button "Save" at bounding box center [885, 713] width 94 height 30
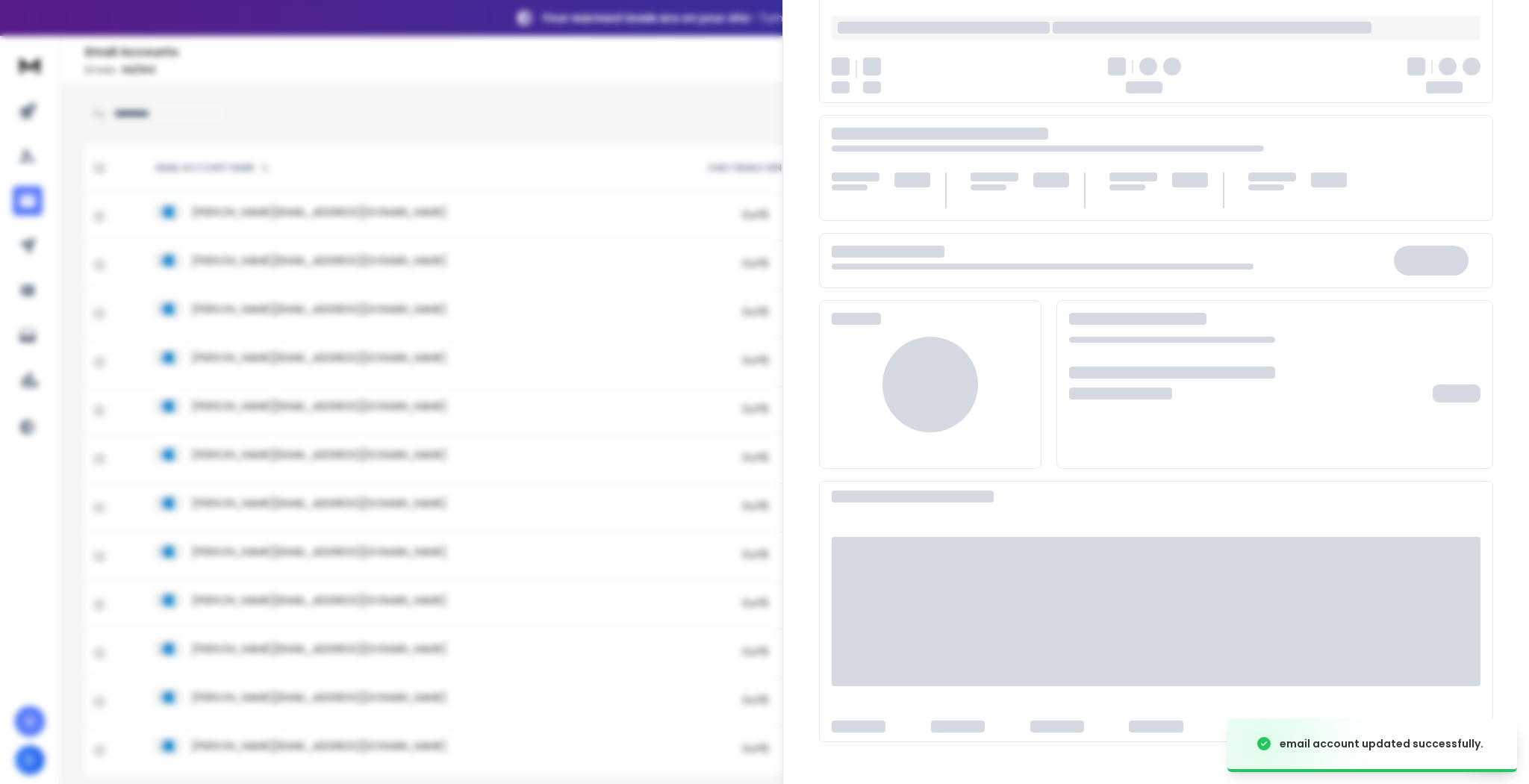
scroll to position [0, 0]
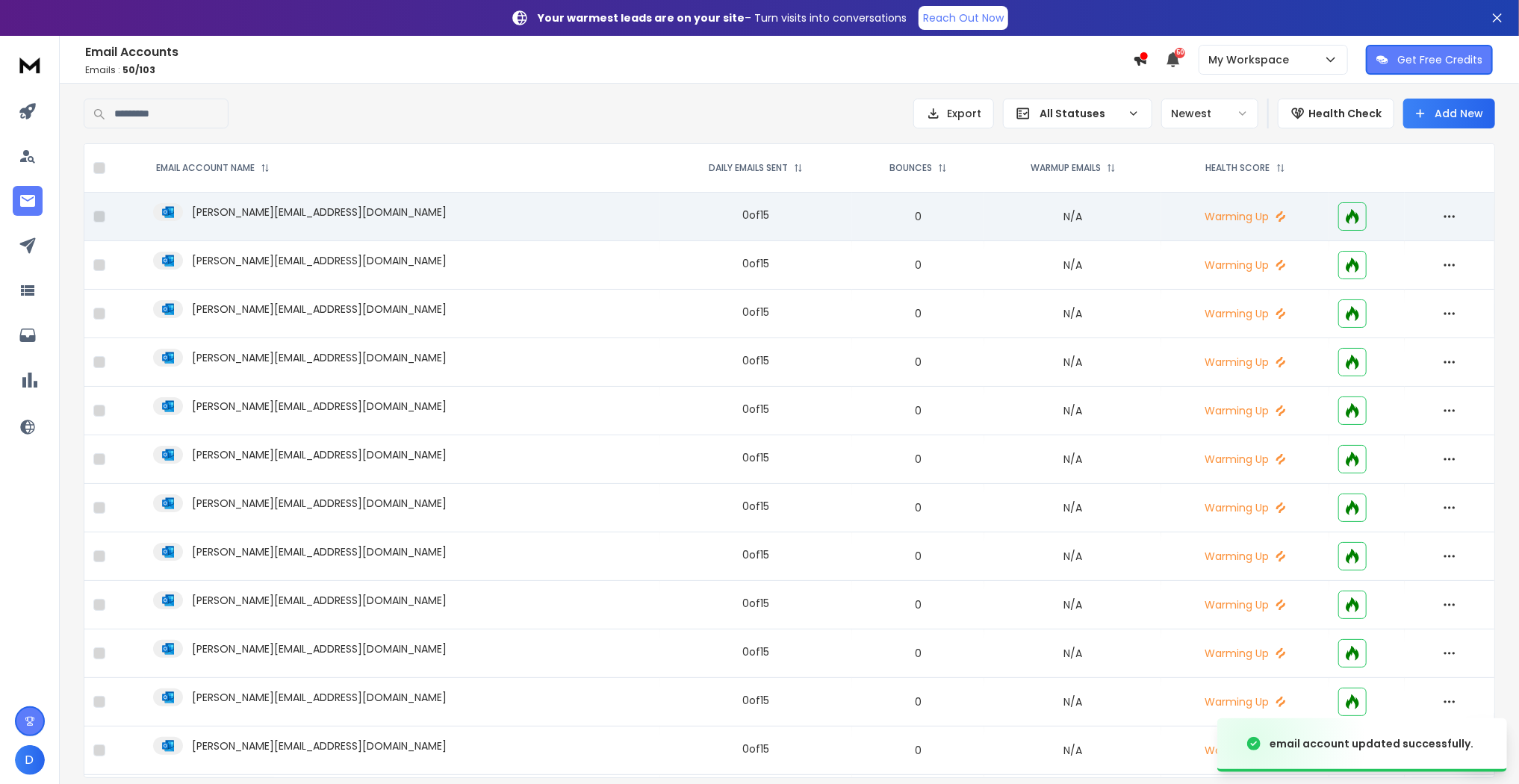
click at [406, 216] on div "[PERSON_NAME][EMAIL_ADDRESS][DOMAIN_NAME]" at bounding box center [402, 212] width 498 height 18
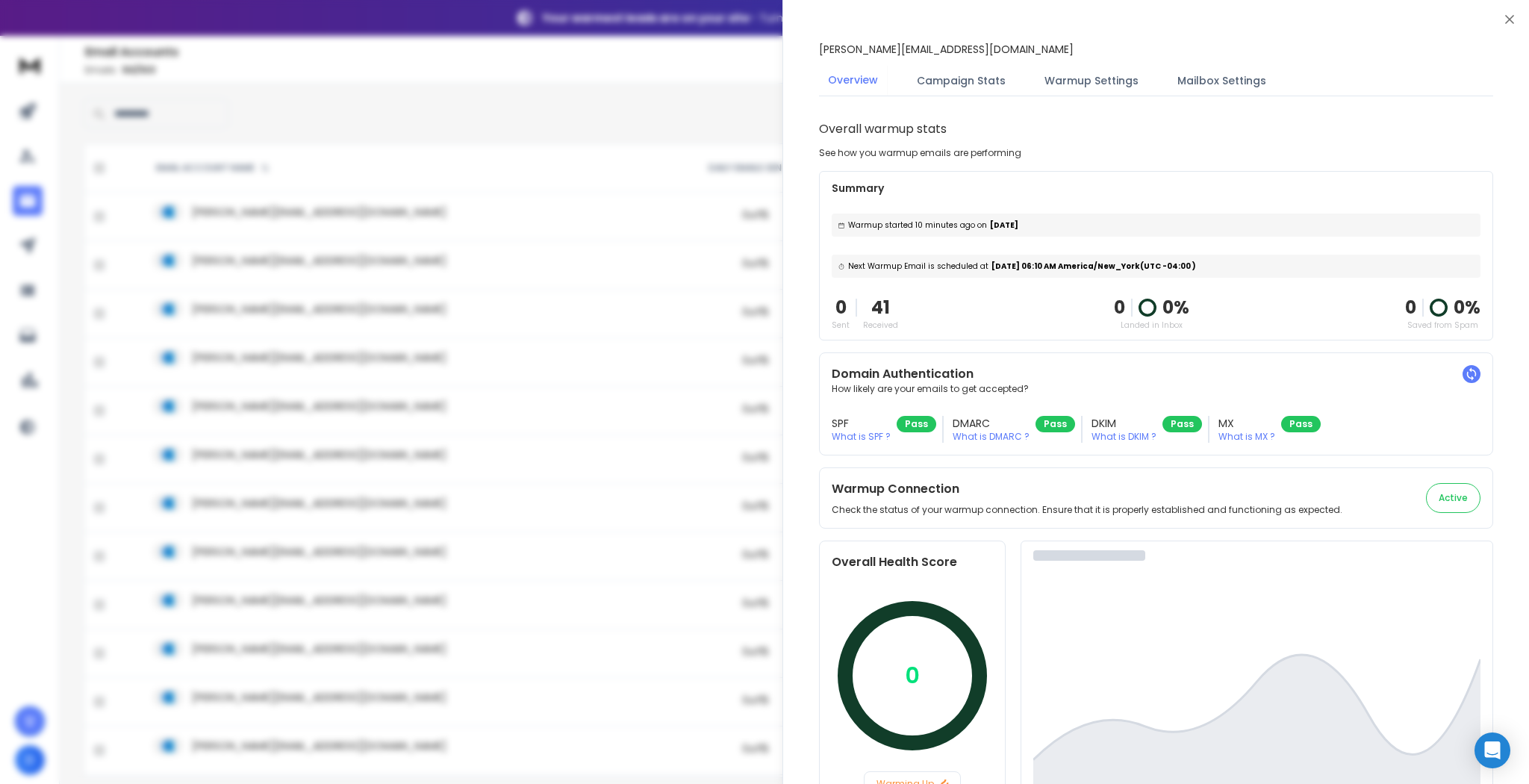
click at [1239, 54] on div "[PERSON_NAME][EMAIL_ADDRESS][DOMAIN_NAME]" at bounding box center [1156, 49] width 674 height 15
click at [1233, 65] on button "Mailbox Settings" at bounding box center [1222, 81] width 107 height 33
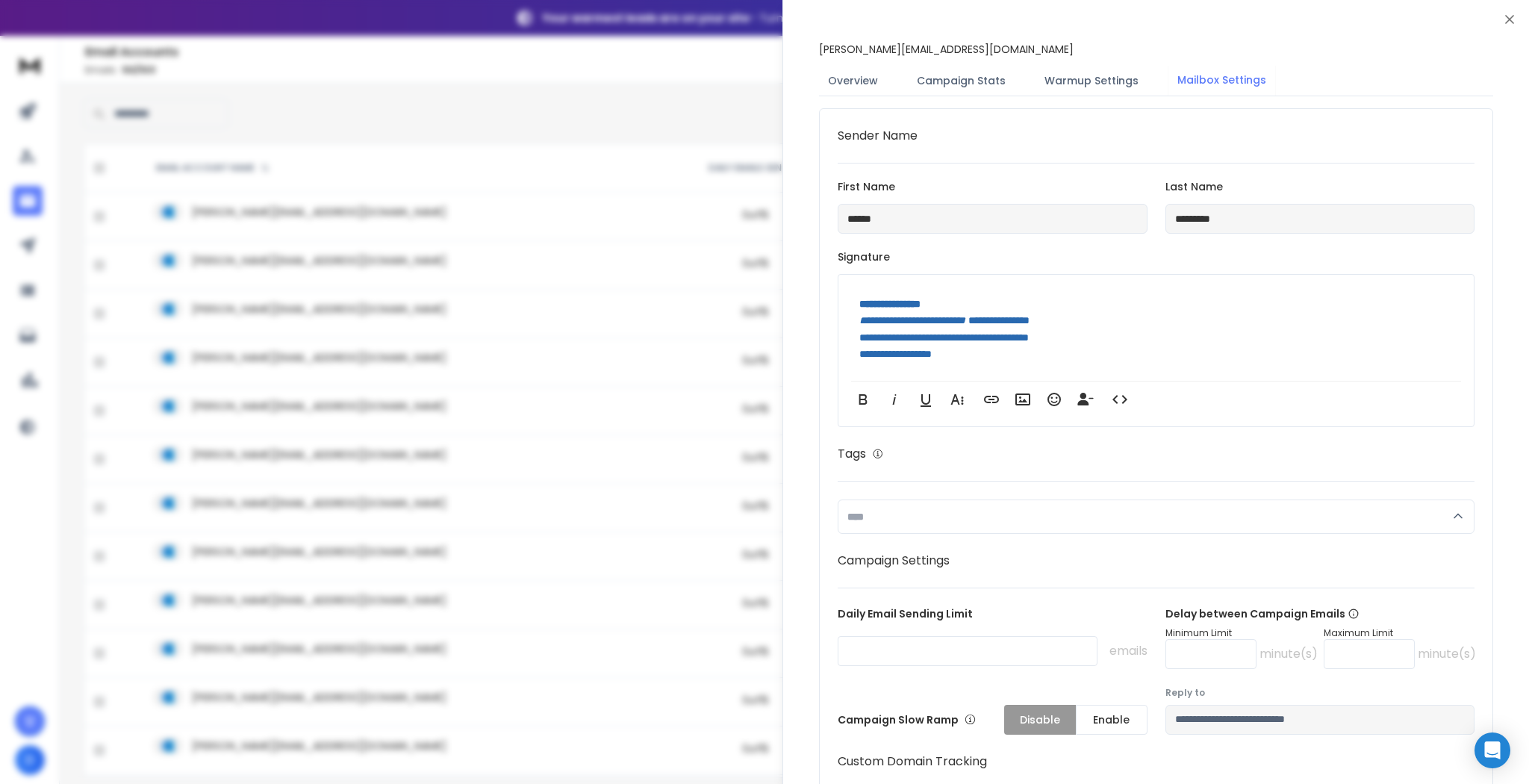
click at [694, 62] on div at bounding box center [764, 392] width 1529 height 784
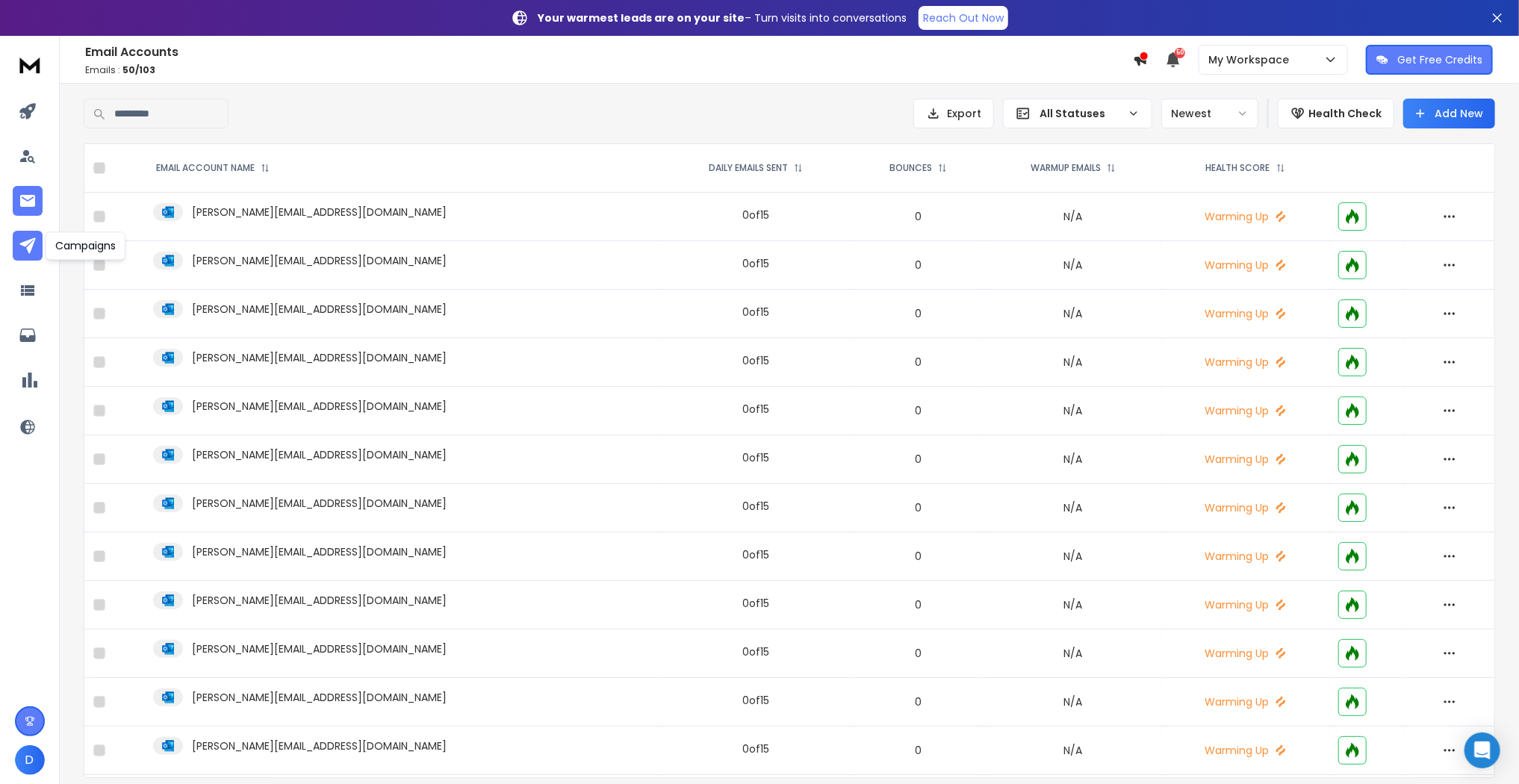
click at [27, 235] on link at bounding box center [27, 246] width 30 height 30
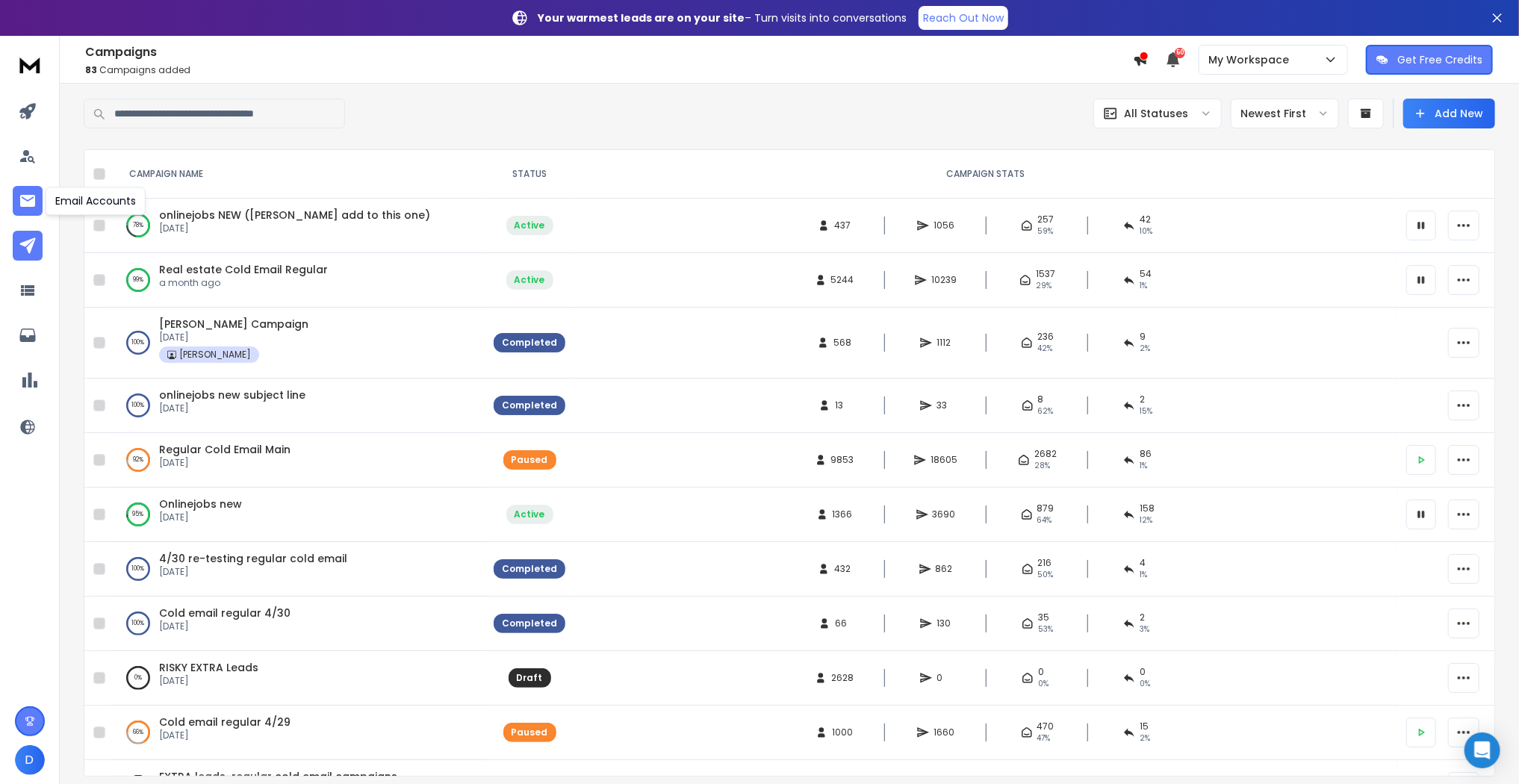
click at [32, 197] on icon at bounding box center [28, 201] width 18 height 18
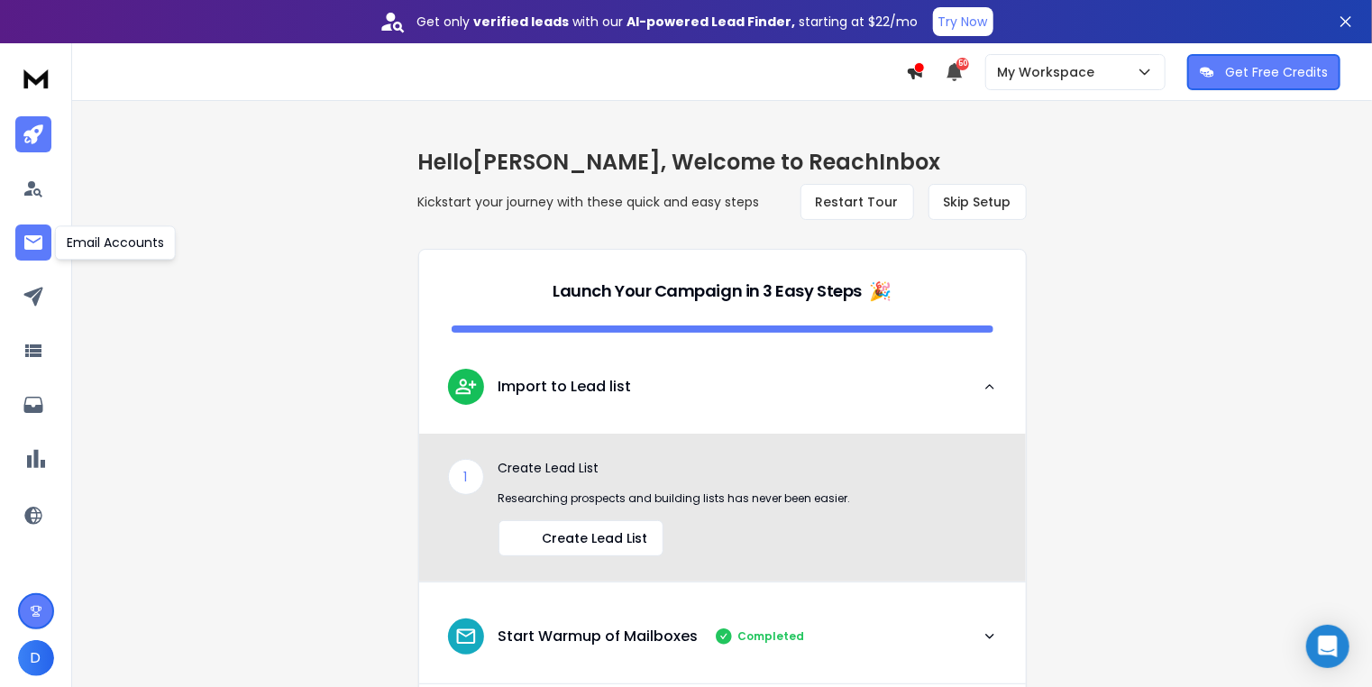
click at [34, 249] on icon at bounding box center [33, 242] width 18 height 14
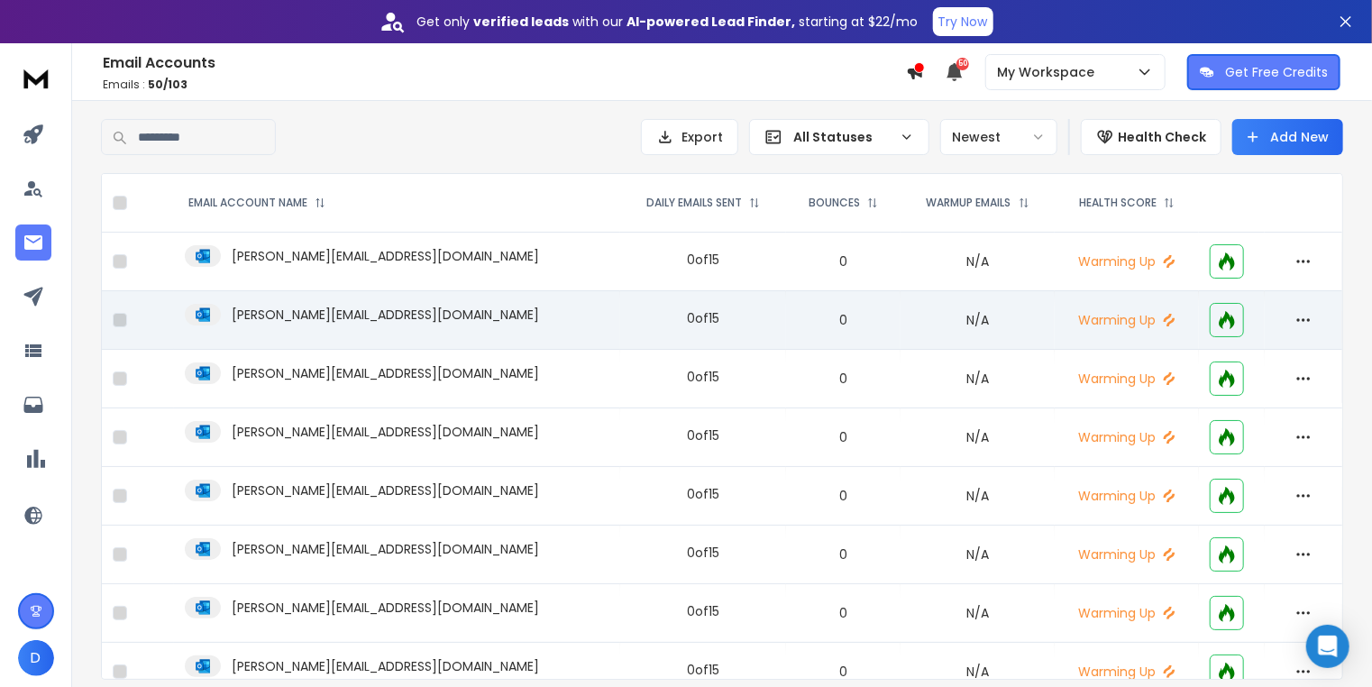
click at [272, 318] on p "[PERSON_NAME][EMAIL_ADDRESS][DOMAIN_NAME]" at bounding box center [385, 315] width 307 height 18
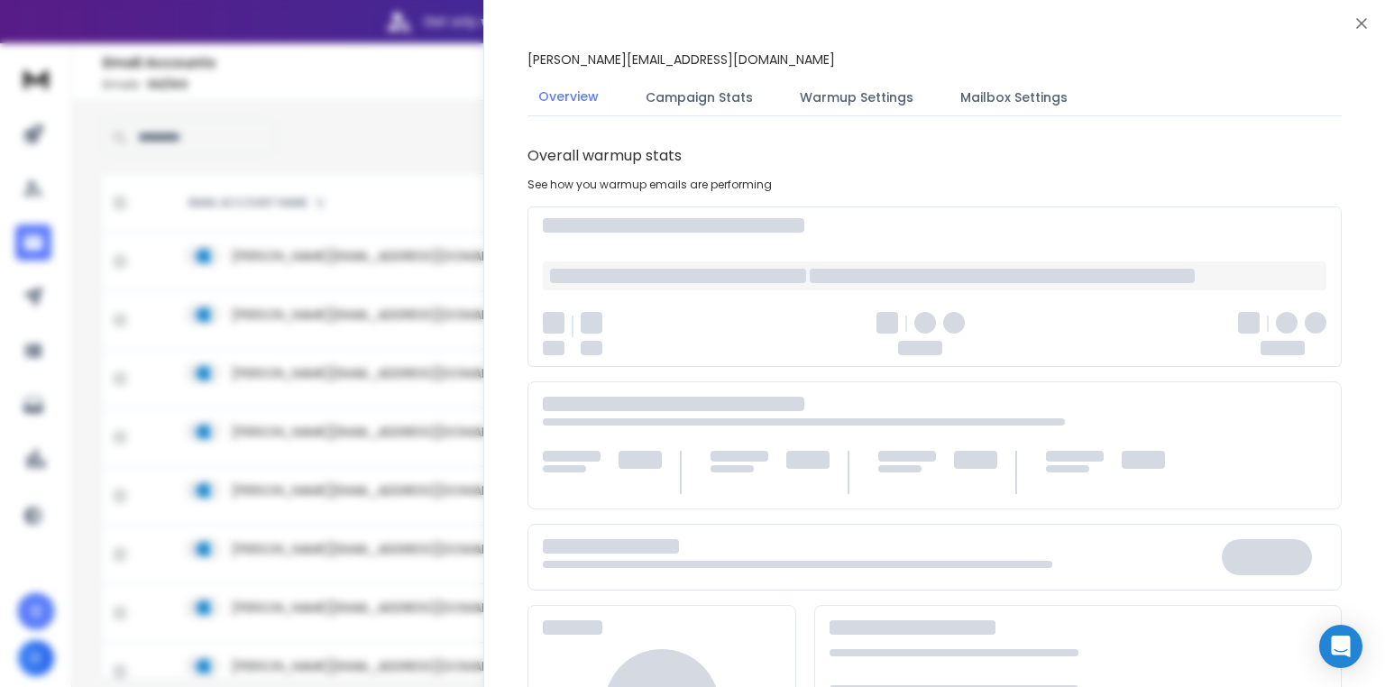
click at [215, 151] on div at bounding box center [692, 343] width 1385 height 687
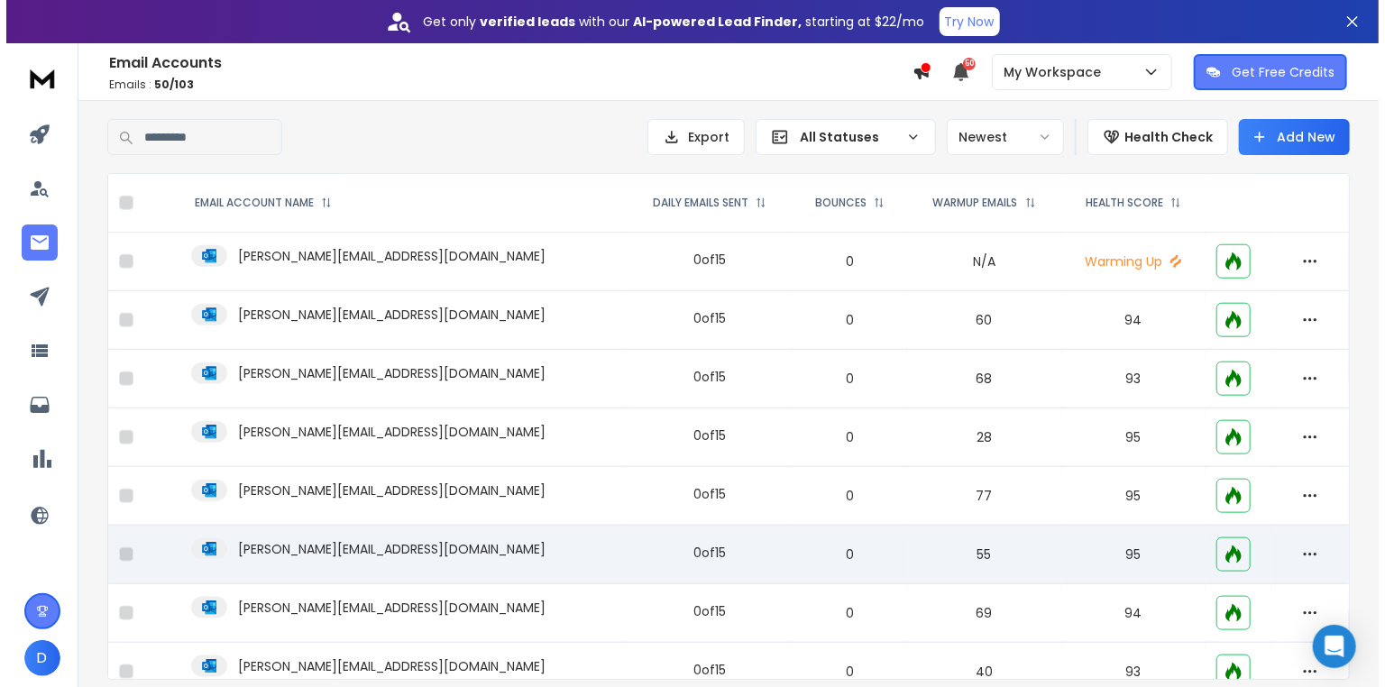
scroll to position [1010, 0]
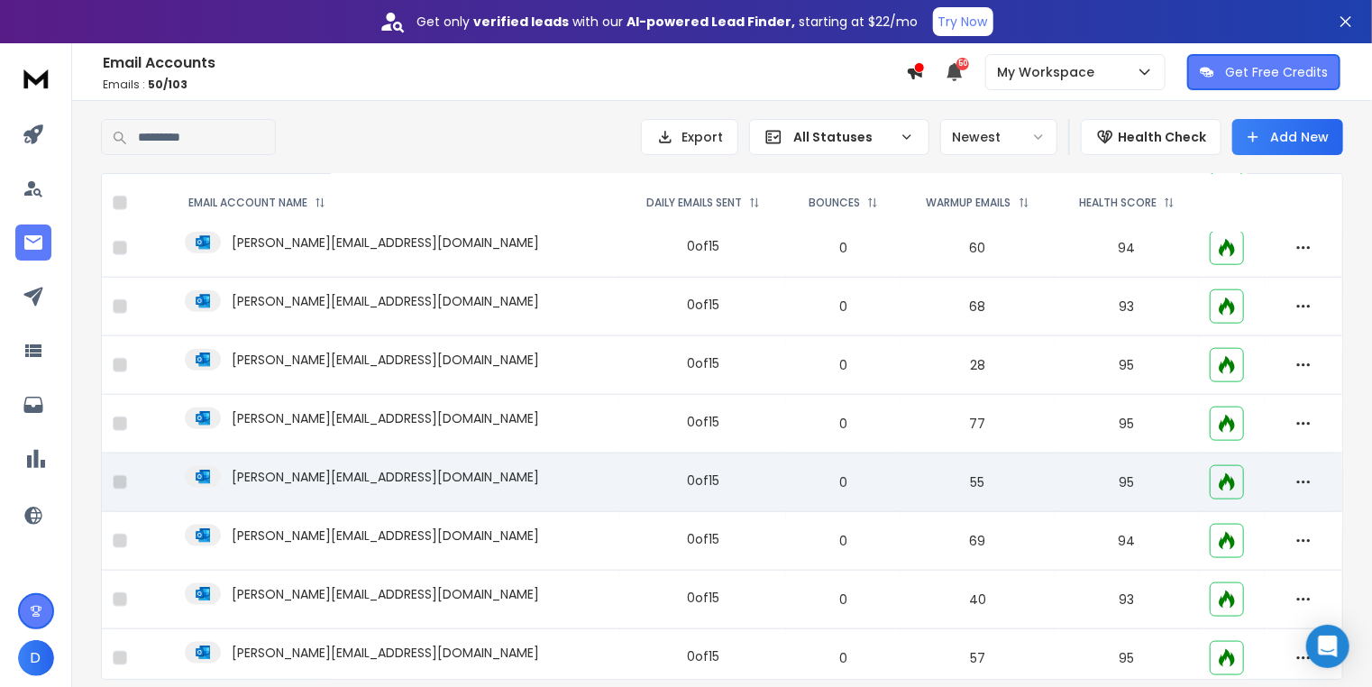
click at [299, 481] on p "[PERSON_NAME][EMAIL_ADDRESS][DOMAIN_NAME]" at bounding box center [385, 477] width 307 height 18
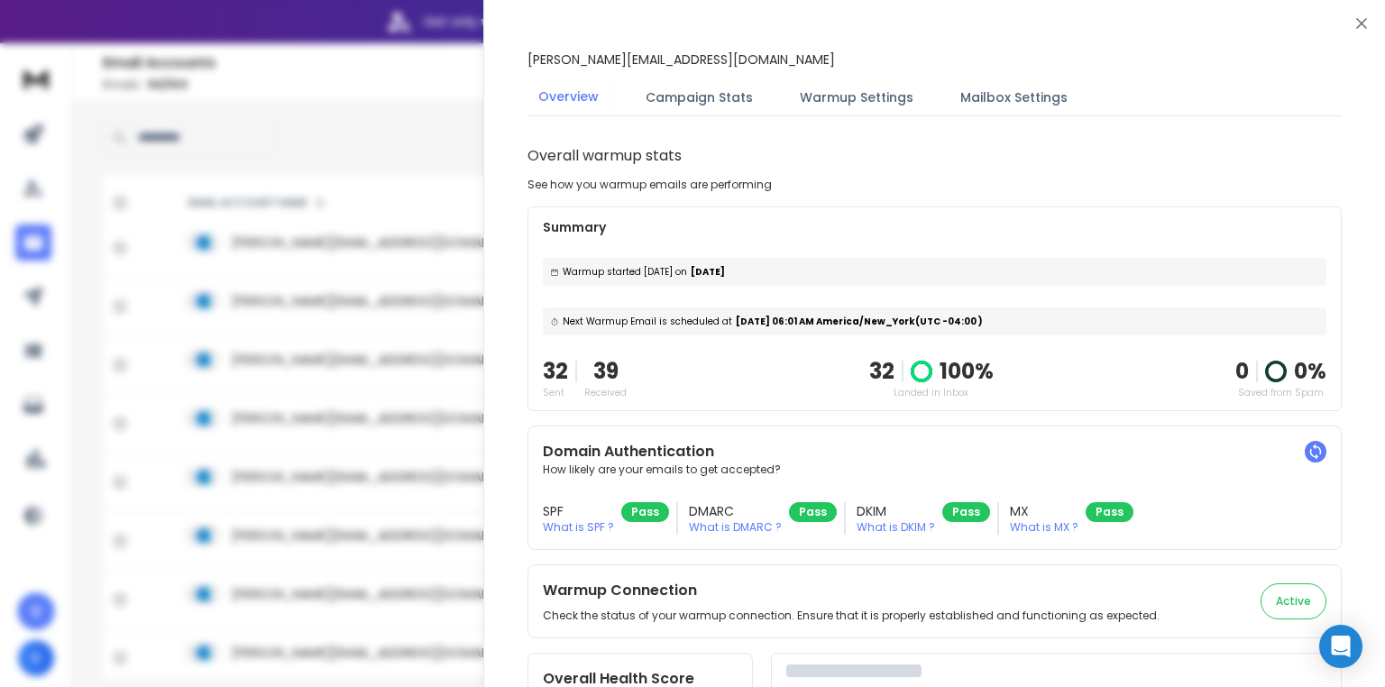
click at [1005, 101] on button "Mailbox Settings" at bounding box center [1013, 98] width 129 height 40
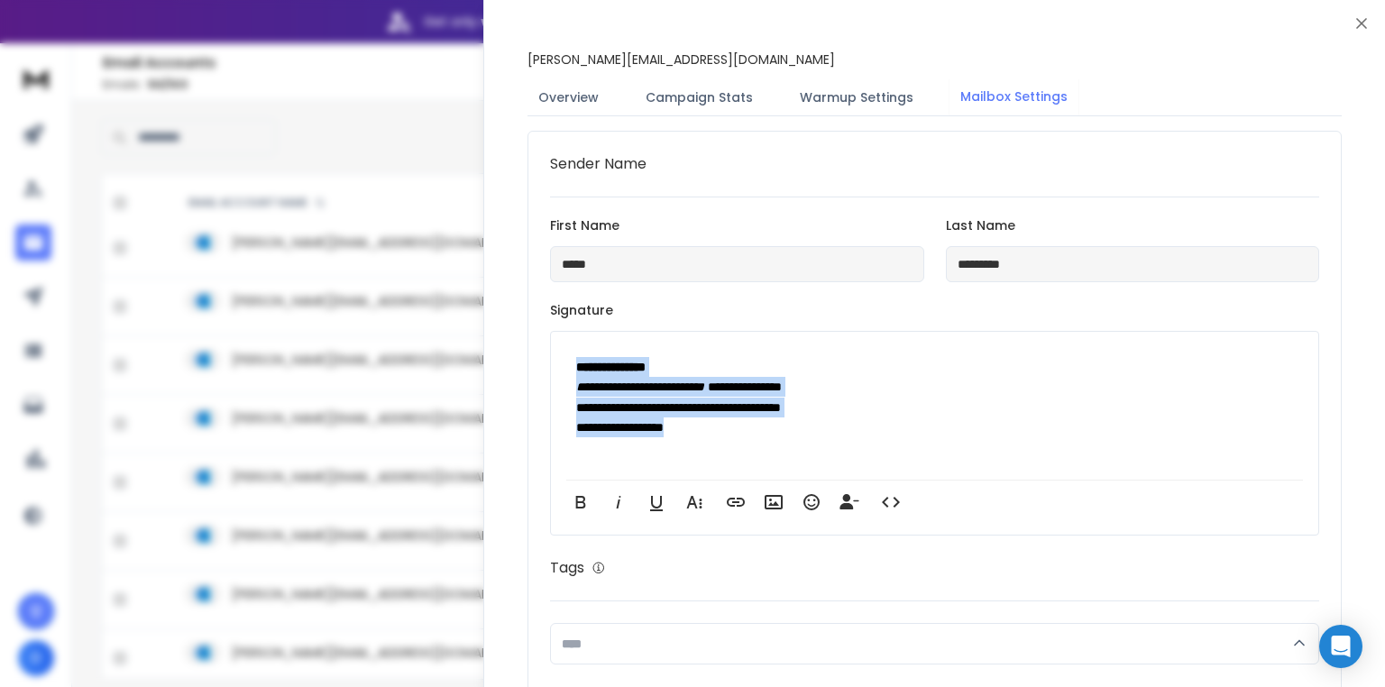
drag, startPoint x: 702, startPoint y: 427, endPoint x: 559, endPoint y: 354, distance: 160.9
click at [559, 354] on div "**********" at bounding box center [934, 407] width 753 height 137
copy div "**********"
drag, startPoint x: 284, startPoint y: 159, endPoint x: 334, endPoint y: 339, distance: 187.2
click at [284, 159] on div at bounding box center [692, 343] width 1385 height 687
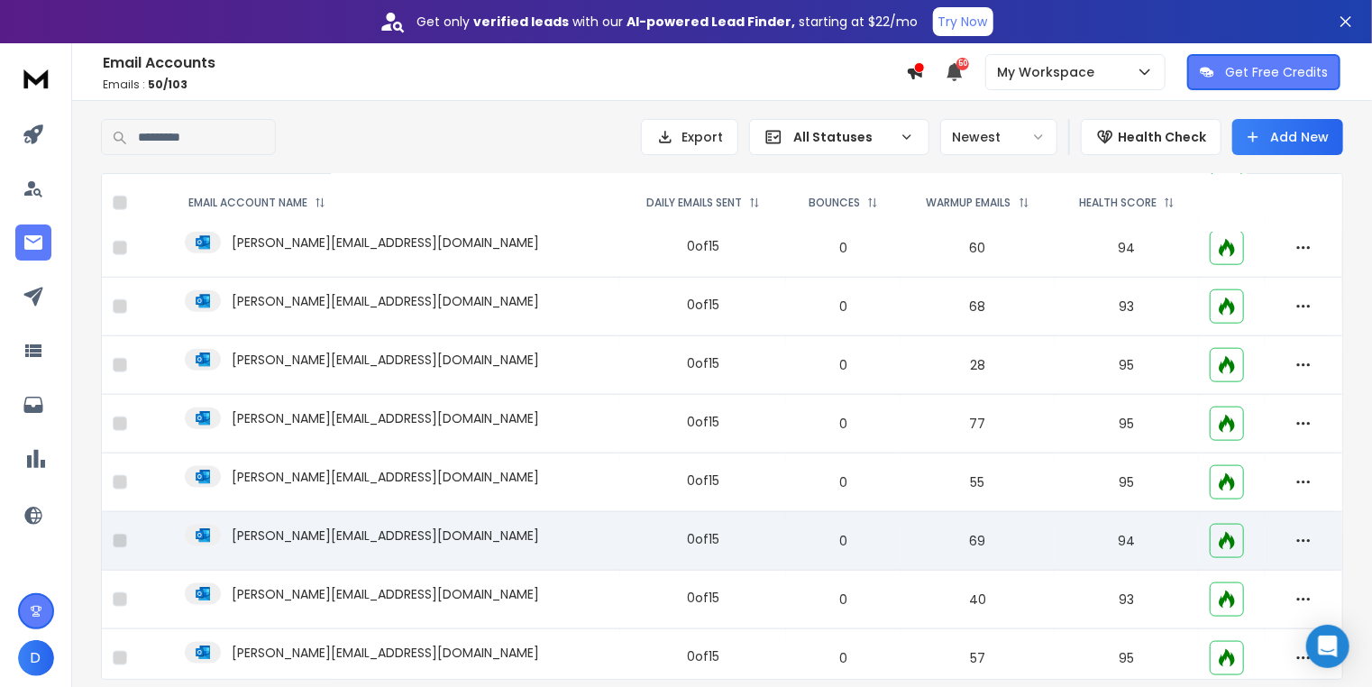
click at [307, 526] on p "[PERSON_NAME][EMAIL_ADDRESS][DOMAIN_NAME]" at bounding box center [385, 535] width 307 height 18
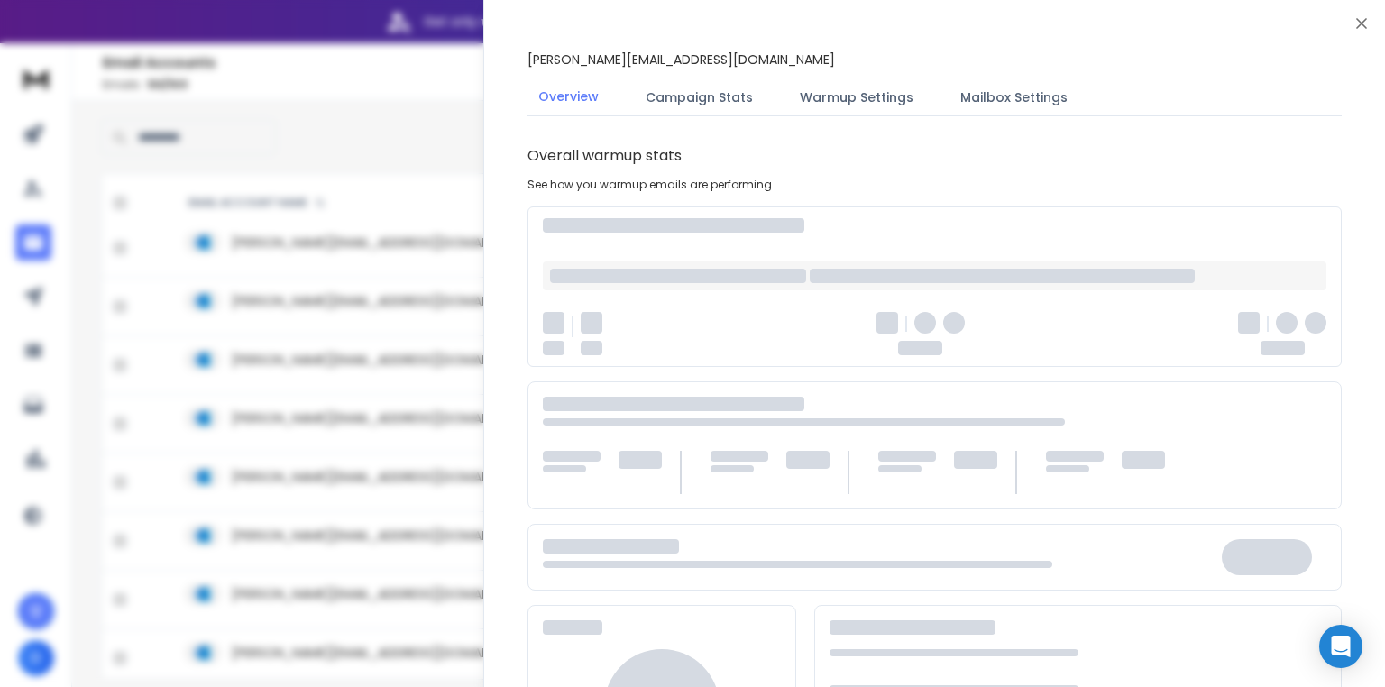
click at [1007, 90] on button "Mailbox Settings" at bounding box center [1013, 98] width 129 height 40
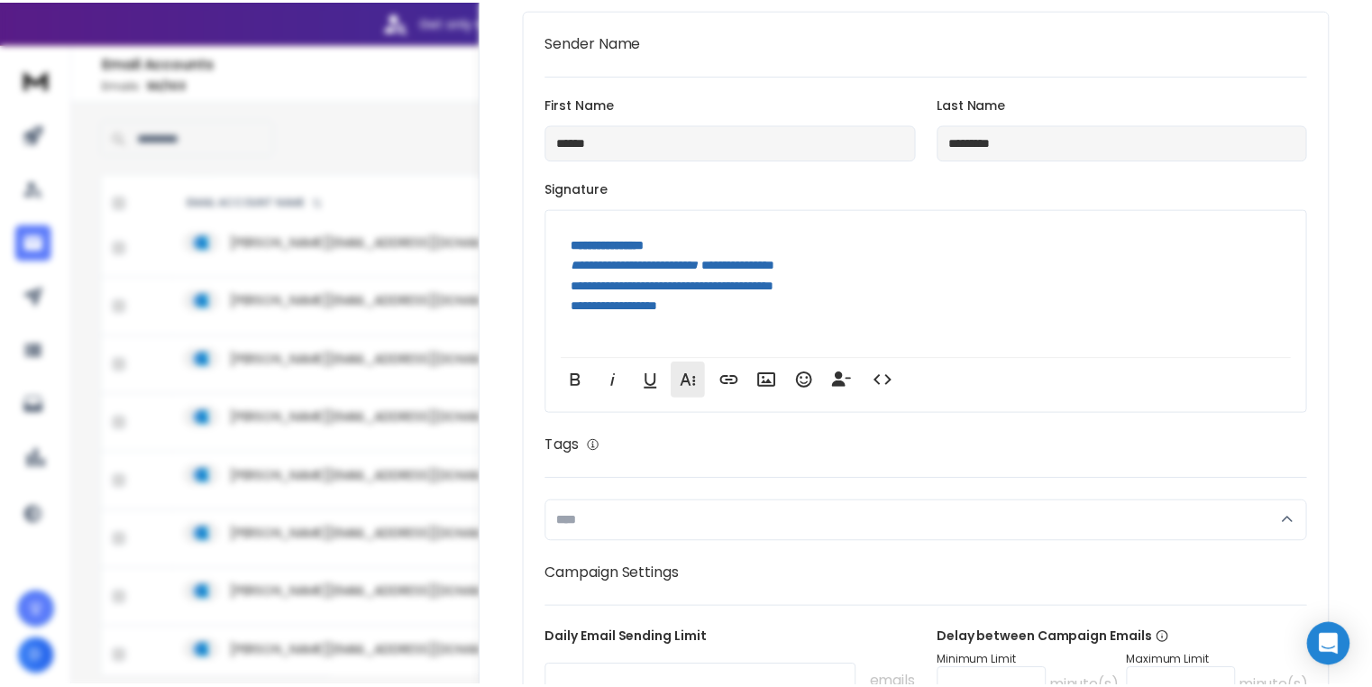
scroll to position [0, 0]
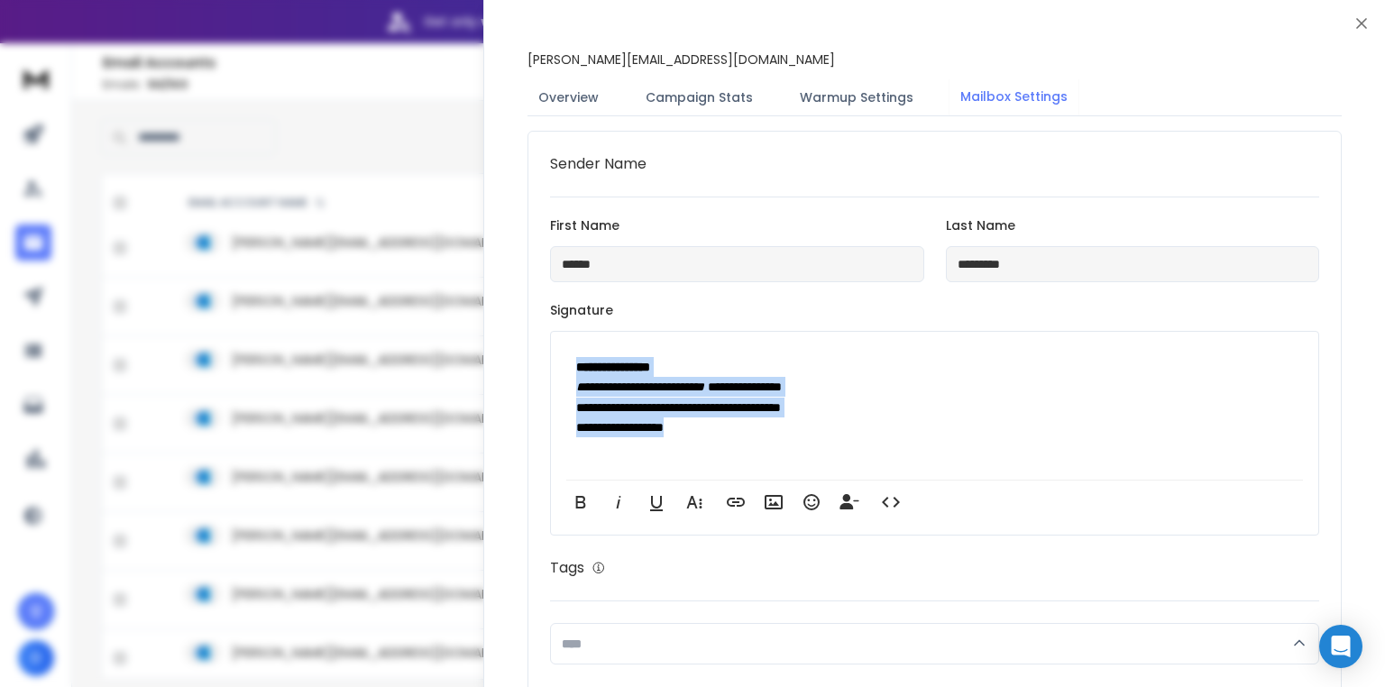
drag, startPoint x: 659, startPoint y: 424, endPoint x: 547, endPoint y: 368, distance: 125.0
copy div "**********"
drag, startPoint x: 417, startPoint y: 109, endPoint x: 2, endPoint y: 169, distance: 419.1
click at [417, 109] on div at bounding box center [692, 343] width 1385 height 687
